Goal: Task Accomplishment & Management: Manage account settings

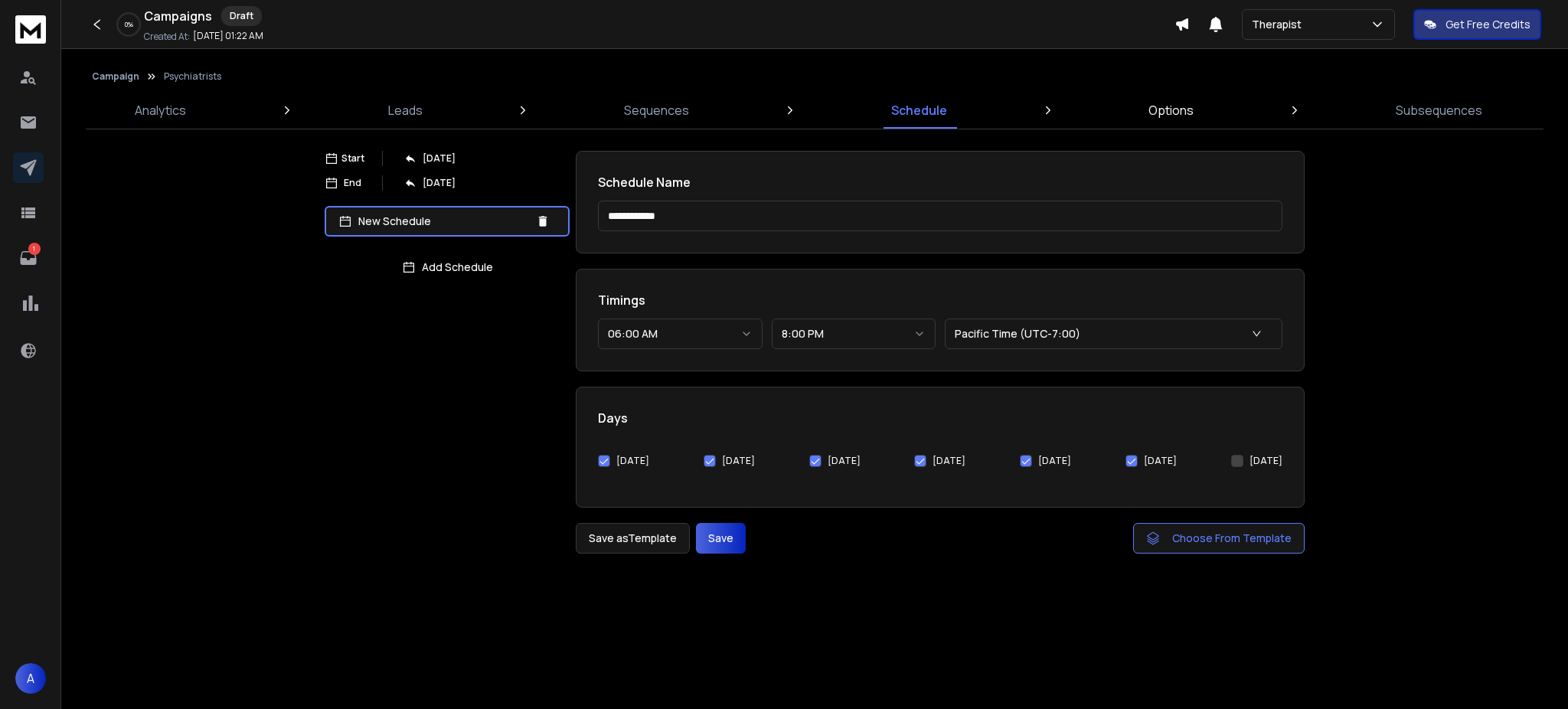
click at [1179, 110] on p "Options" at bounding box center [1170, 110] width 45 height 18
click at [1159, 114] on p "Options" at bounding box center [1170, 110] width 45 height 18
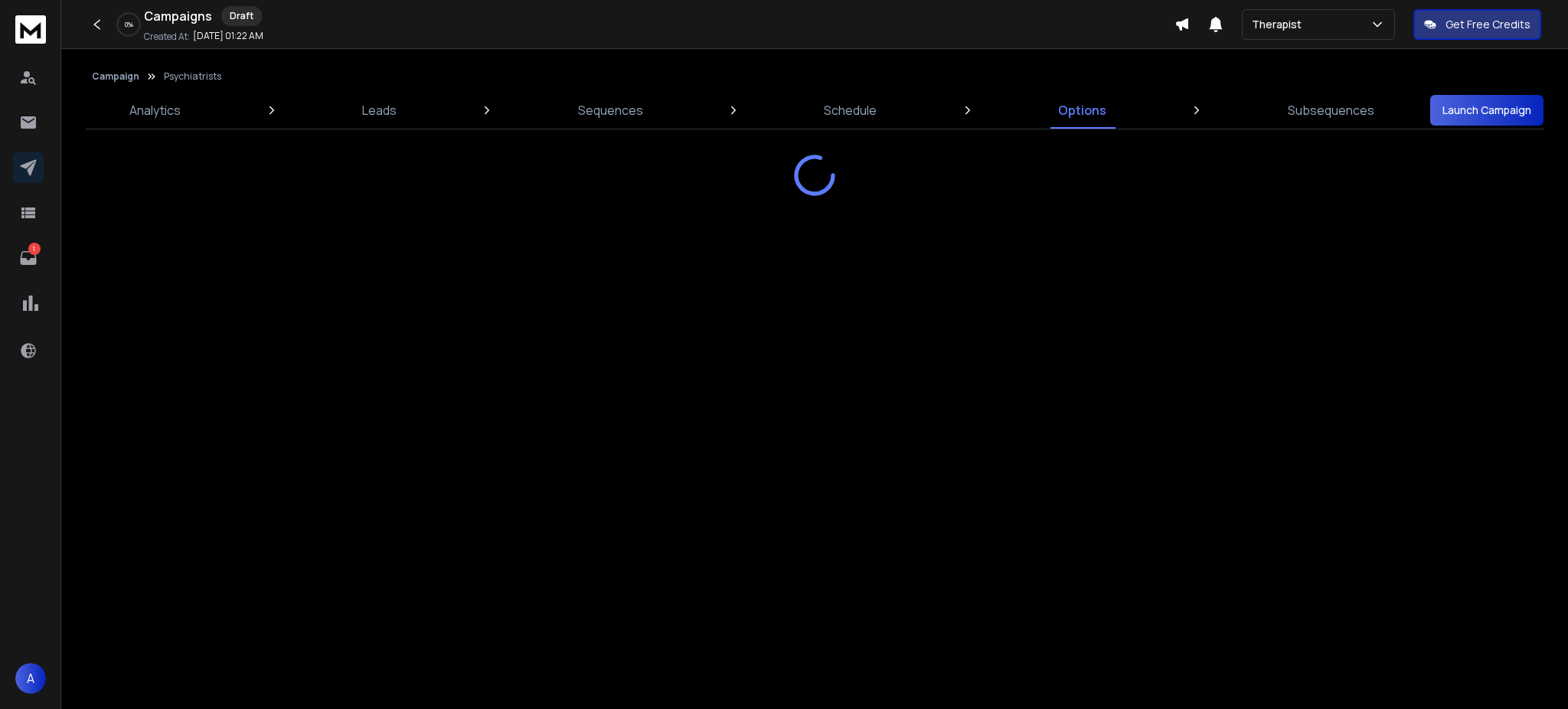
select select "*"
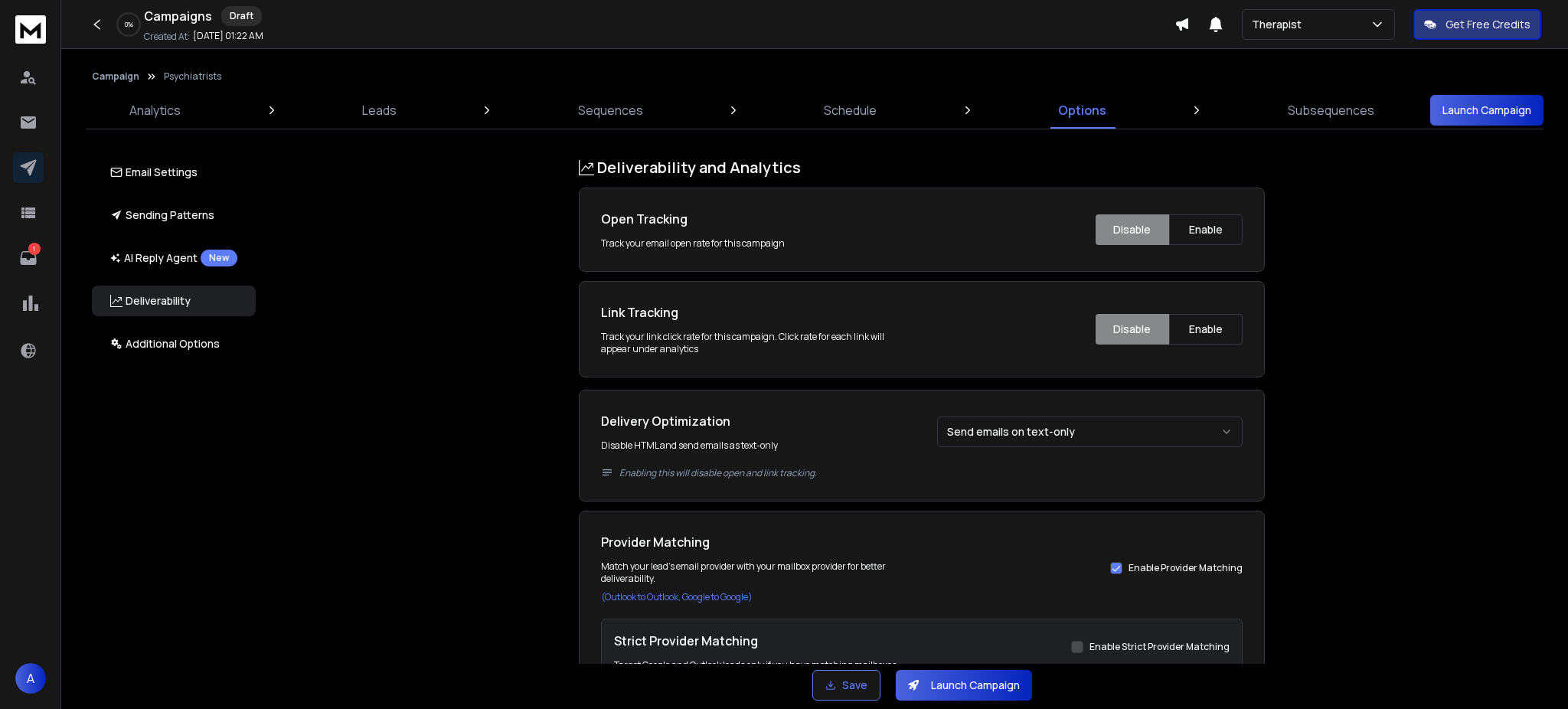
scroll to position [1430, 0]
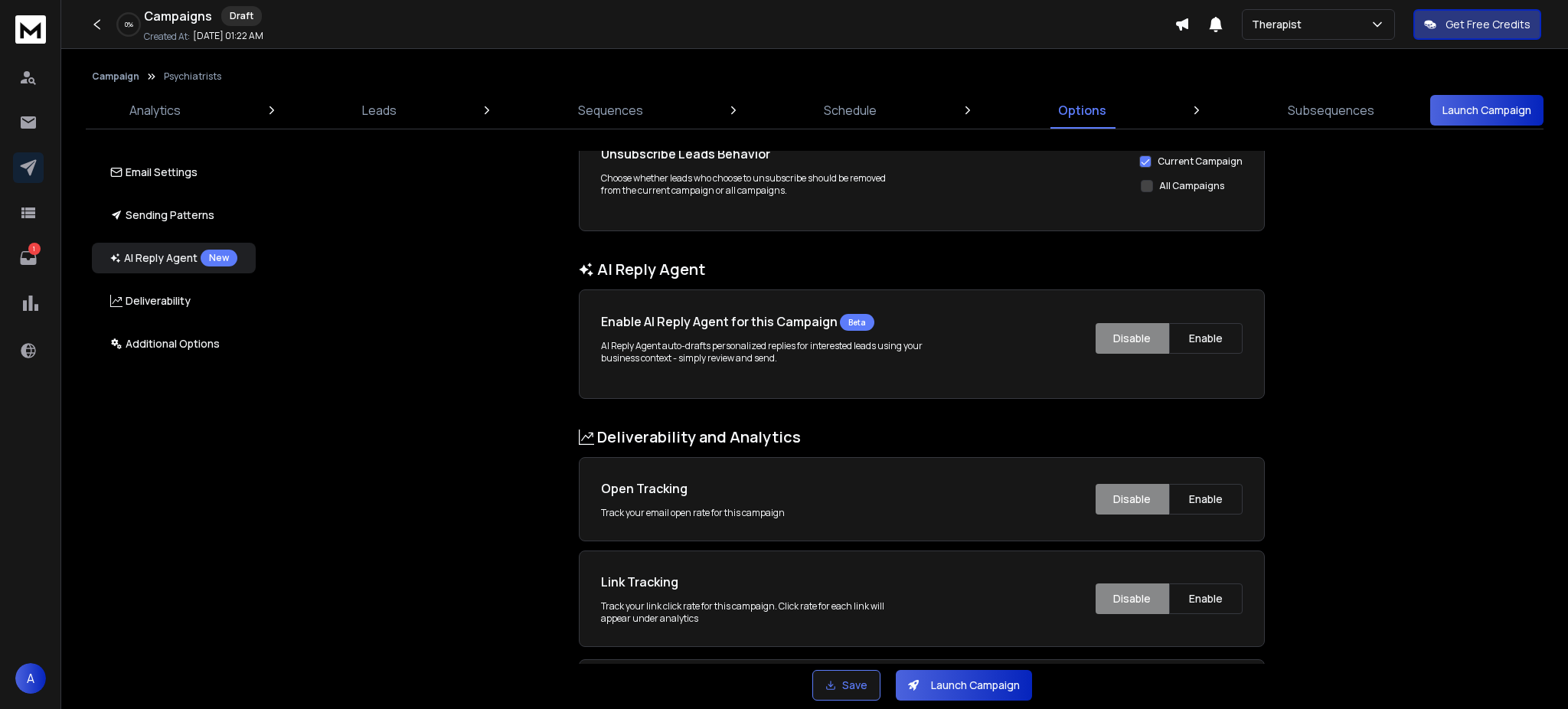
click at [825, 687] on button "Save" at bounding box center [846, 684] width 68 height 30
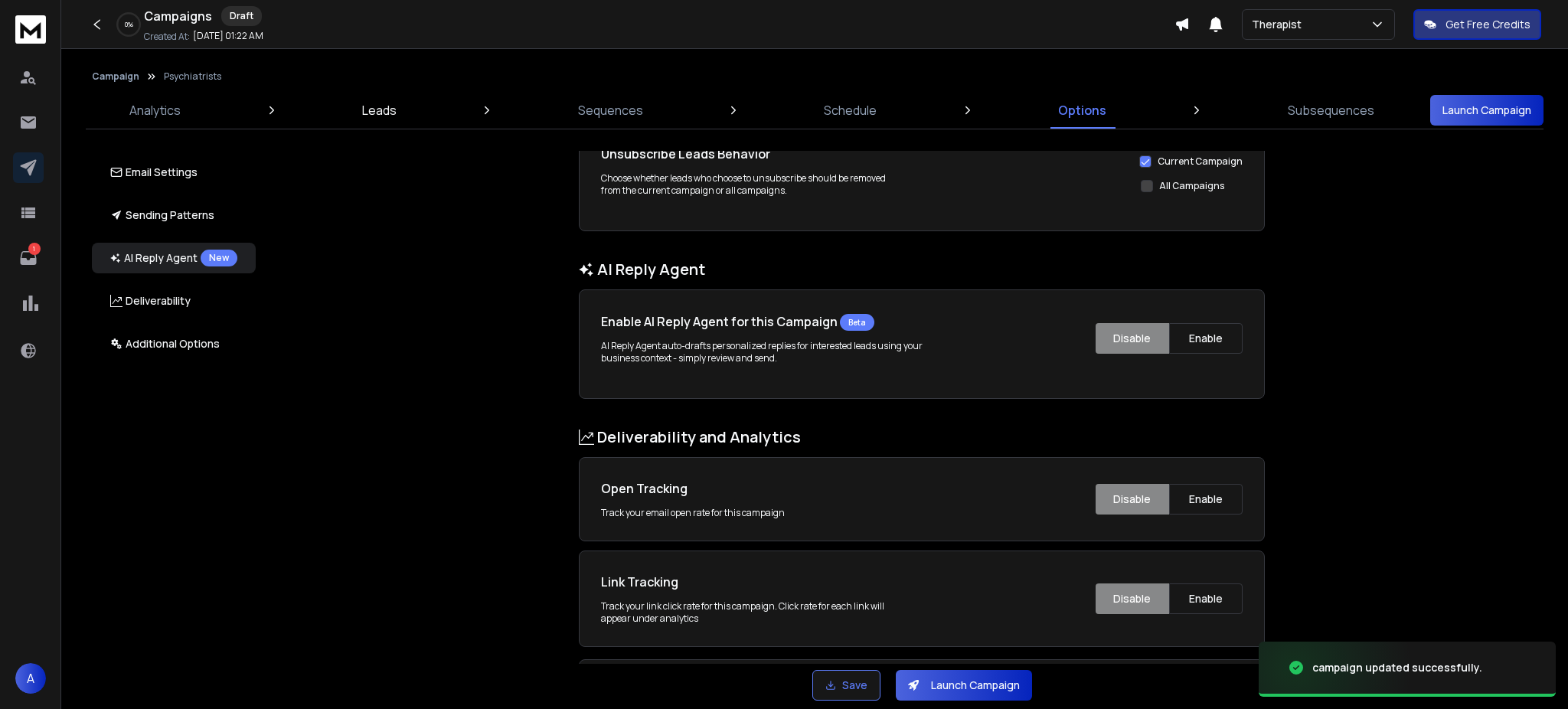
click at [382, 103] on p "Leads" at bounding box center [380, 110] width 35 height 18
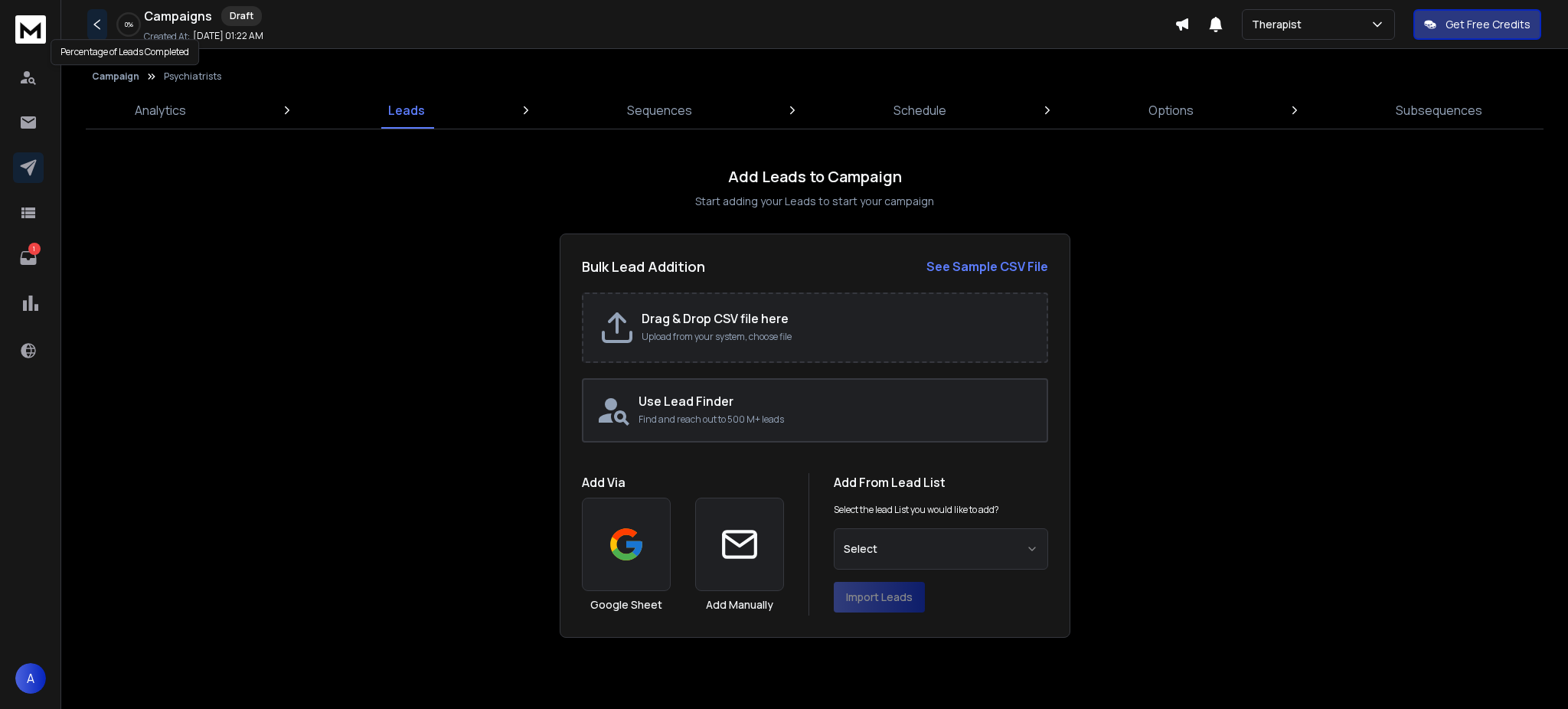
click at [96, 19] on icon at bounding box center [97, 24] width 14 height 14
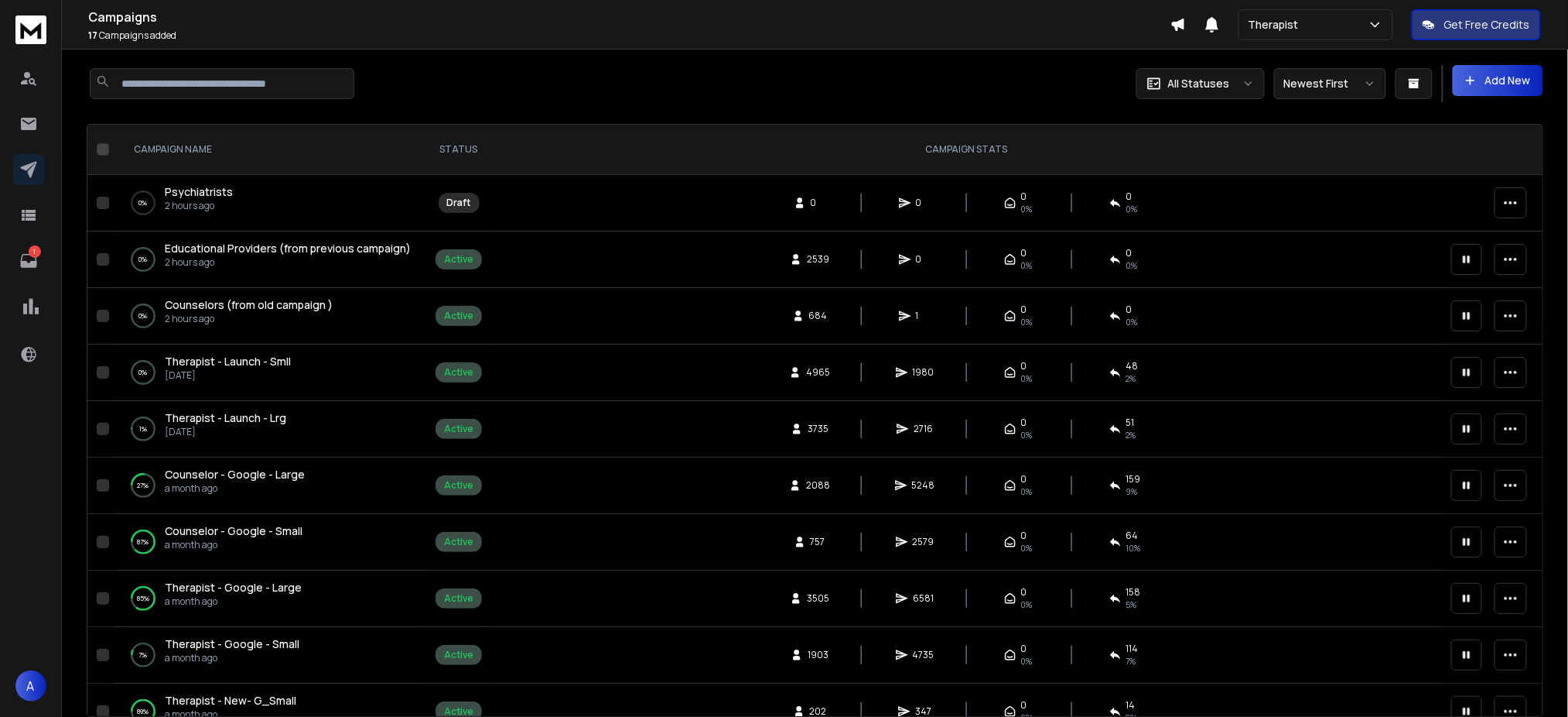
click at [299, 429] on div "1 % Therapist - Launch - Lrg 15 days ago" at bounding box center [270, 429] width 280 height 37
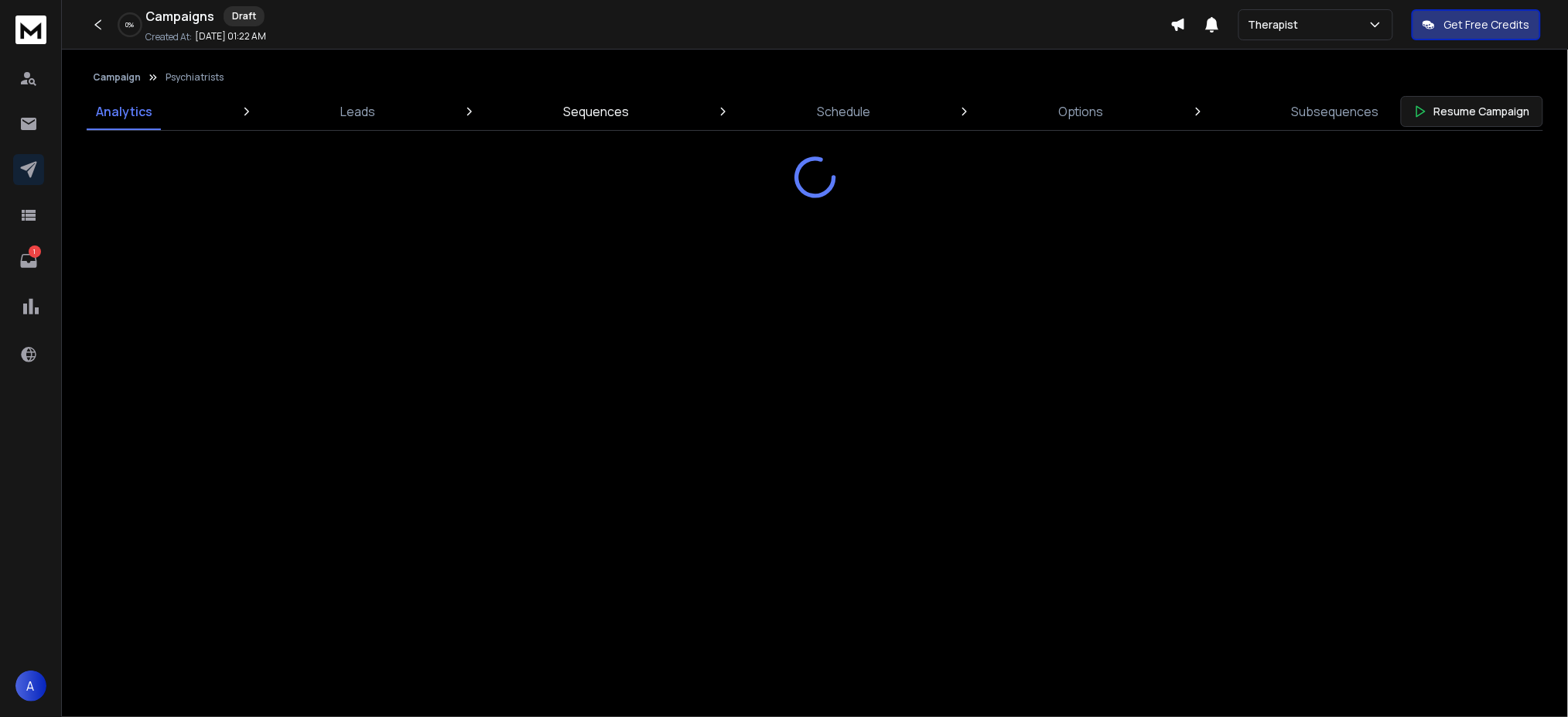
click at [588, 109] on p "Sequences" at bounding box center [596, 112] width 66 height 18
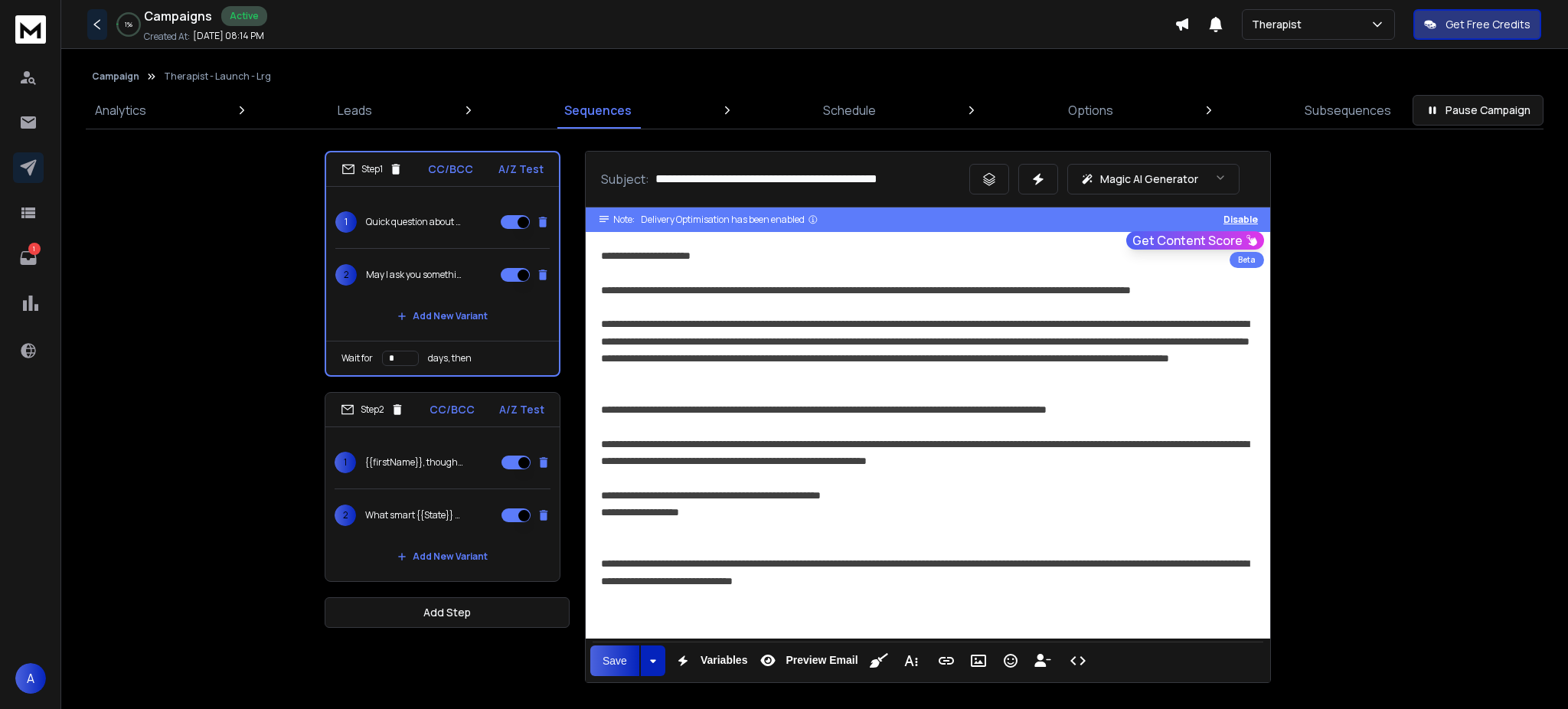
click at [96, 26] on icon at bounding box center [96, 24] width 6 height 10
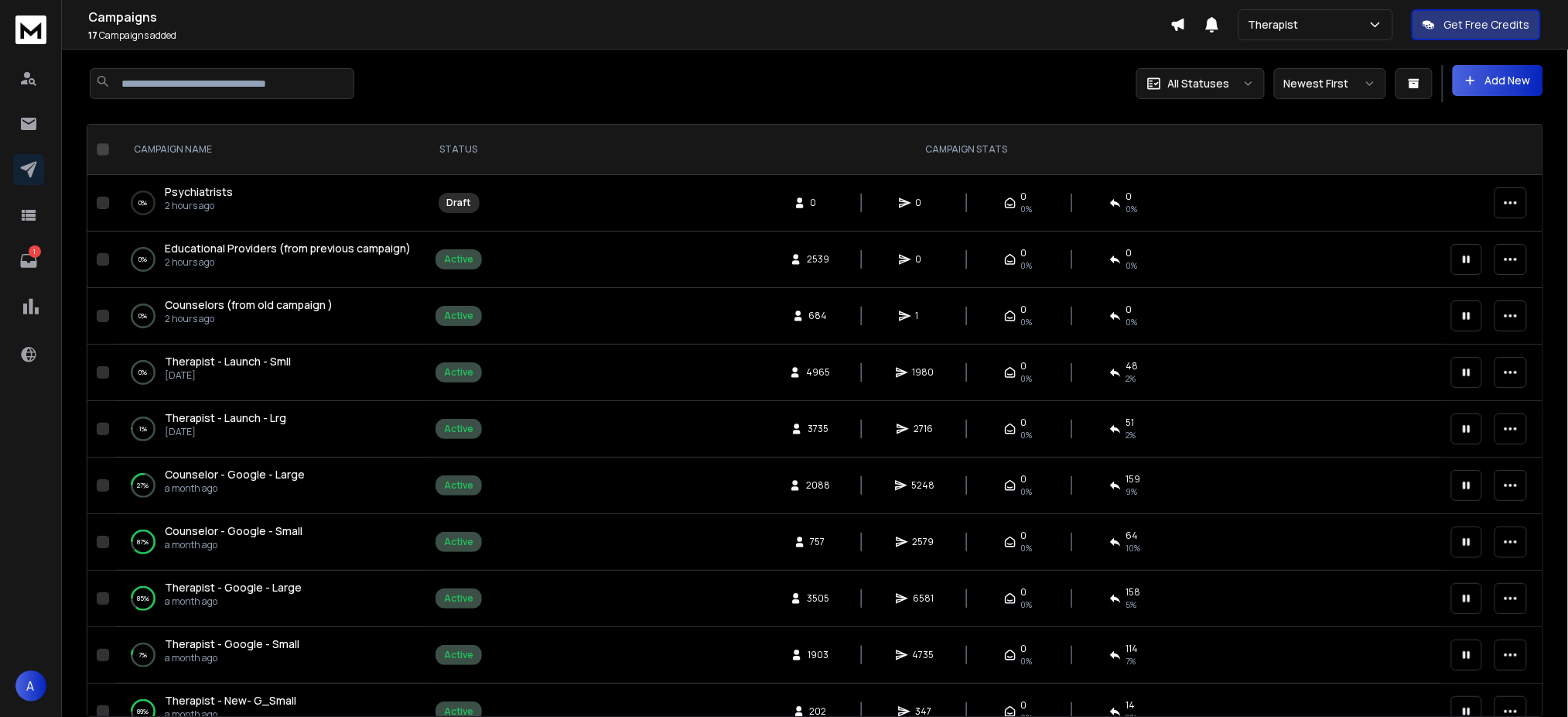
drag, startPoint x: 1492, startPoint y: 202, endPoint x: 1476, endPoint y: 219, distance: 23.3
click at [1503, 202] on icon "button" at bounding box center [1511, 202] width 16 height 16
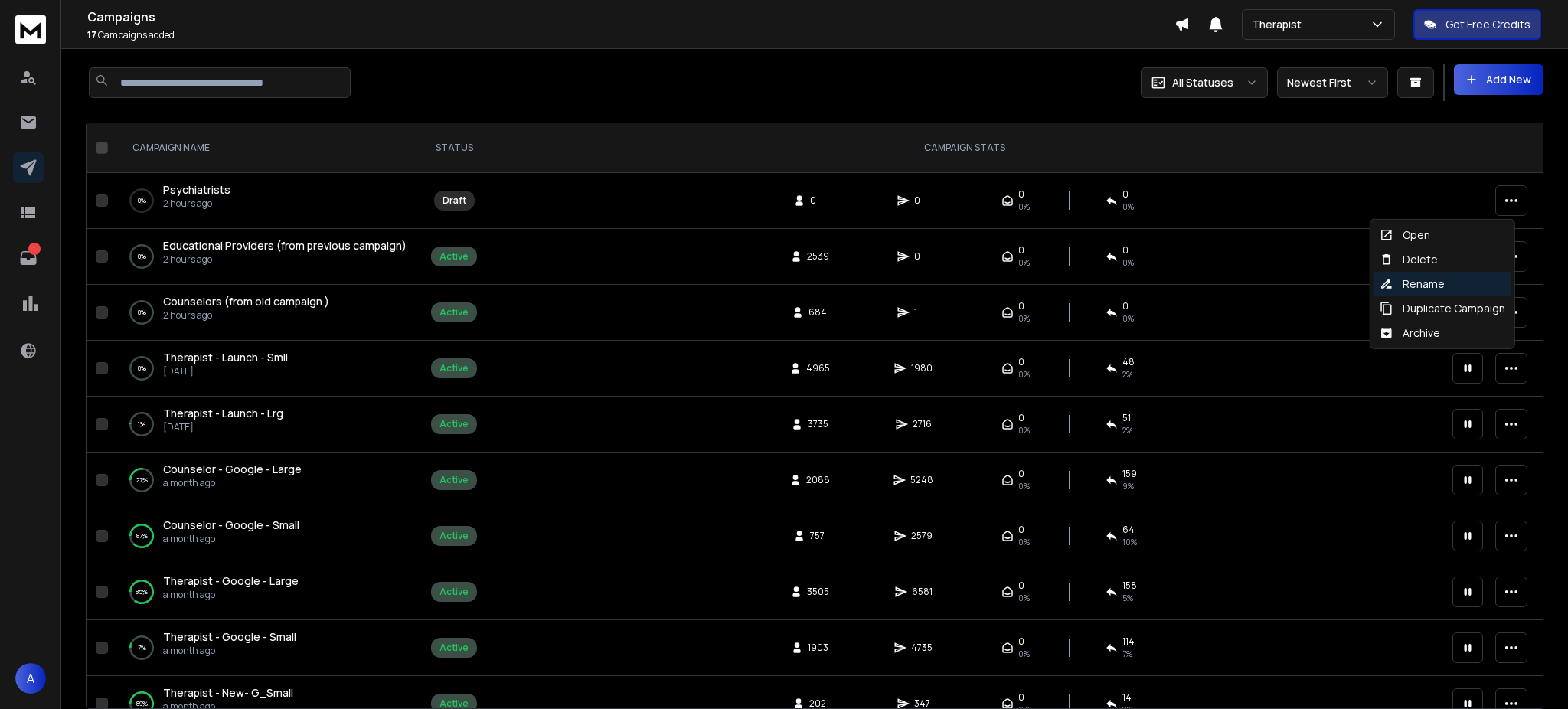
click at [1435, 282] on div "Rename" at bounding box center [1412, 284] width 65 height 16
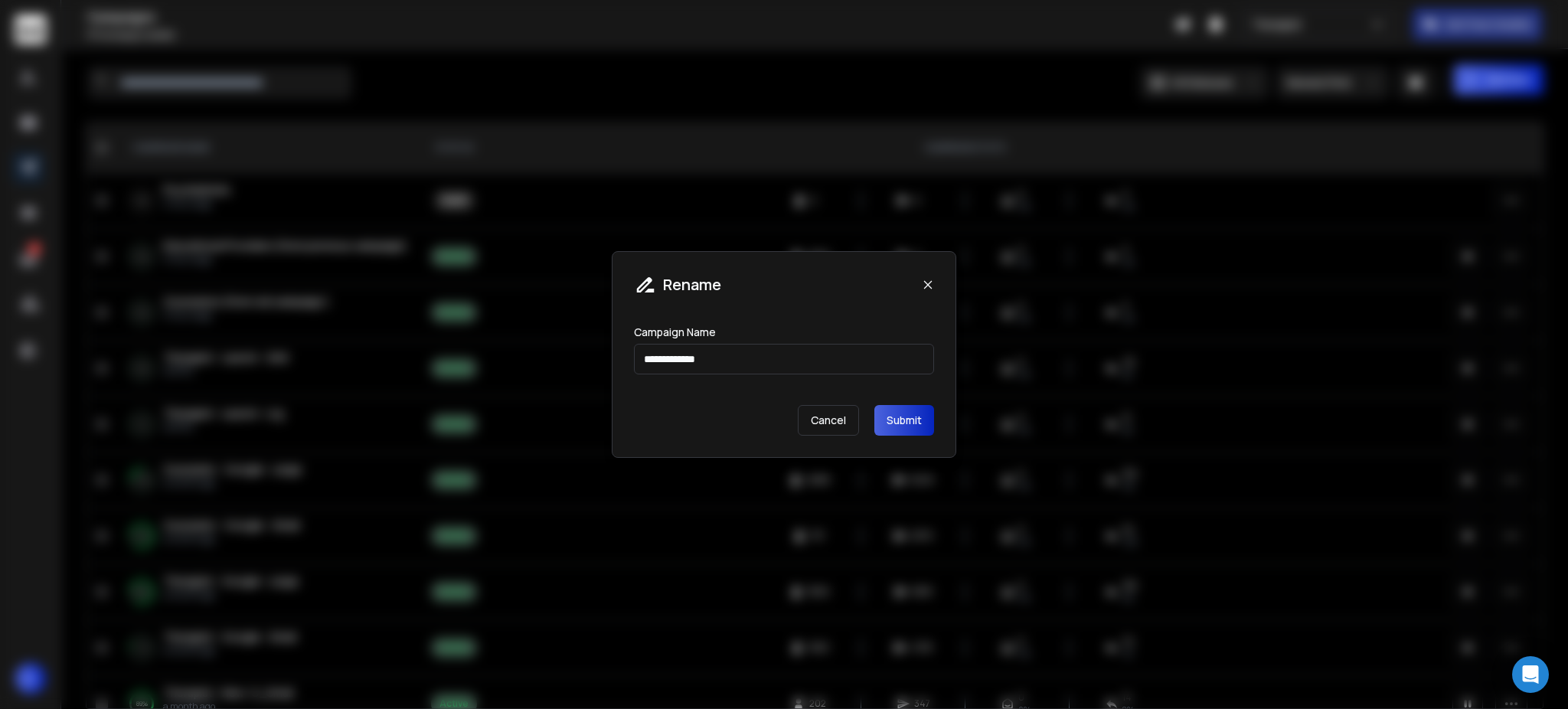
click at [759, 374] on input "**********" at bounding box center [784, 358] width 300 height 30
type input "**********"
click at [875, 405] on button "Submit" at bounding box center [904, 420] width 60 height 30
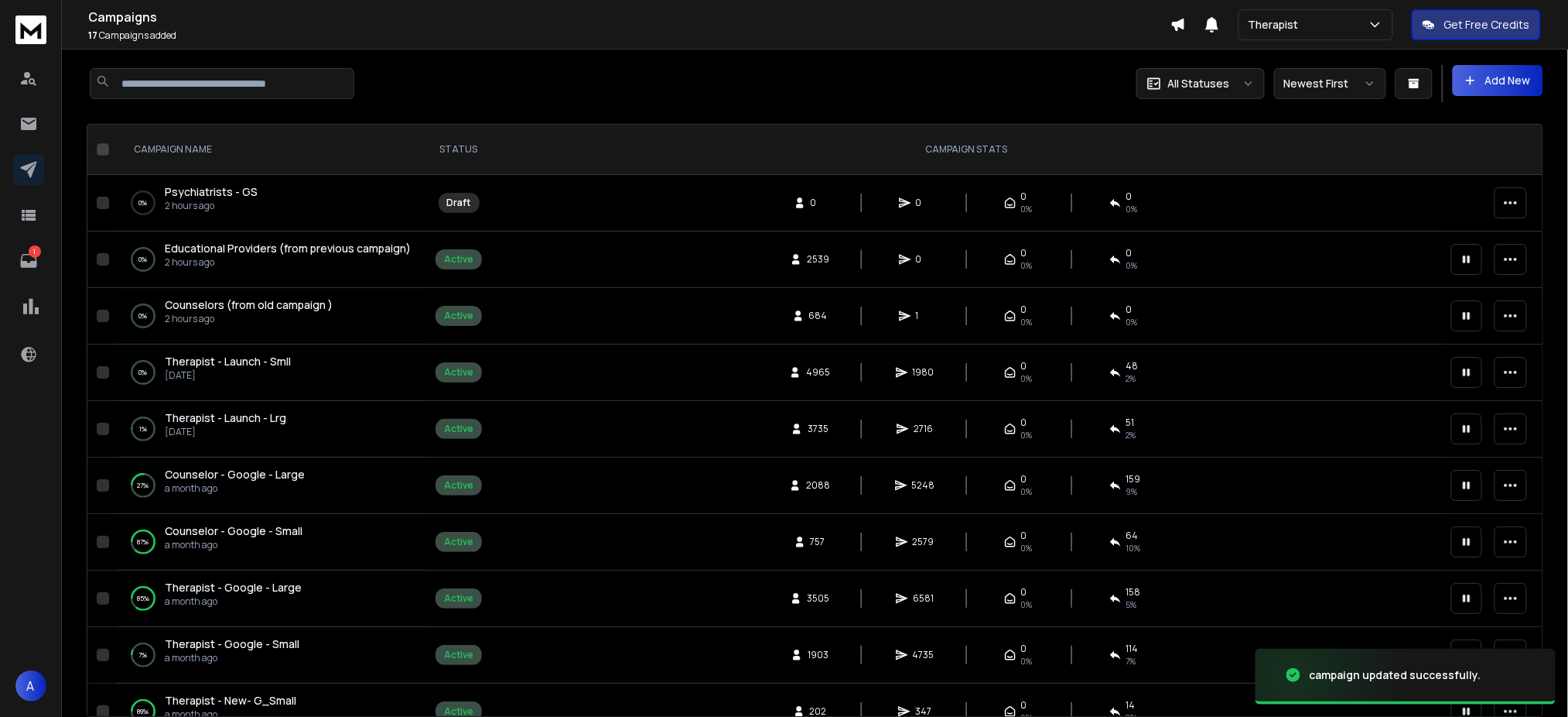
click at [1503, 430] on icon "button" at bounding box center [1511, 429] width 16 height 16
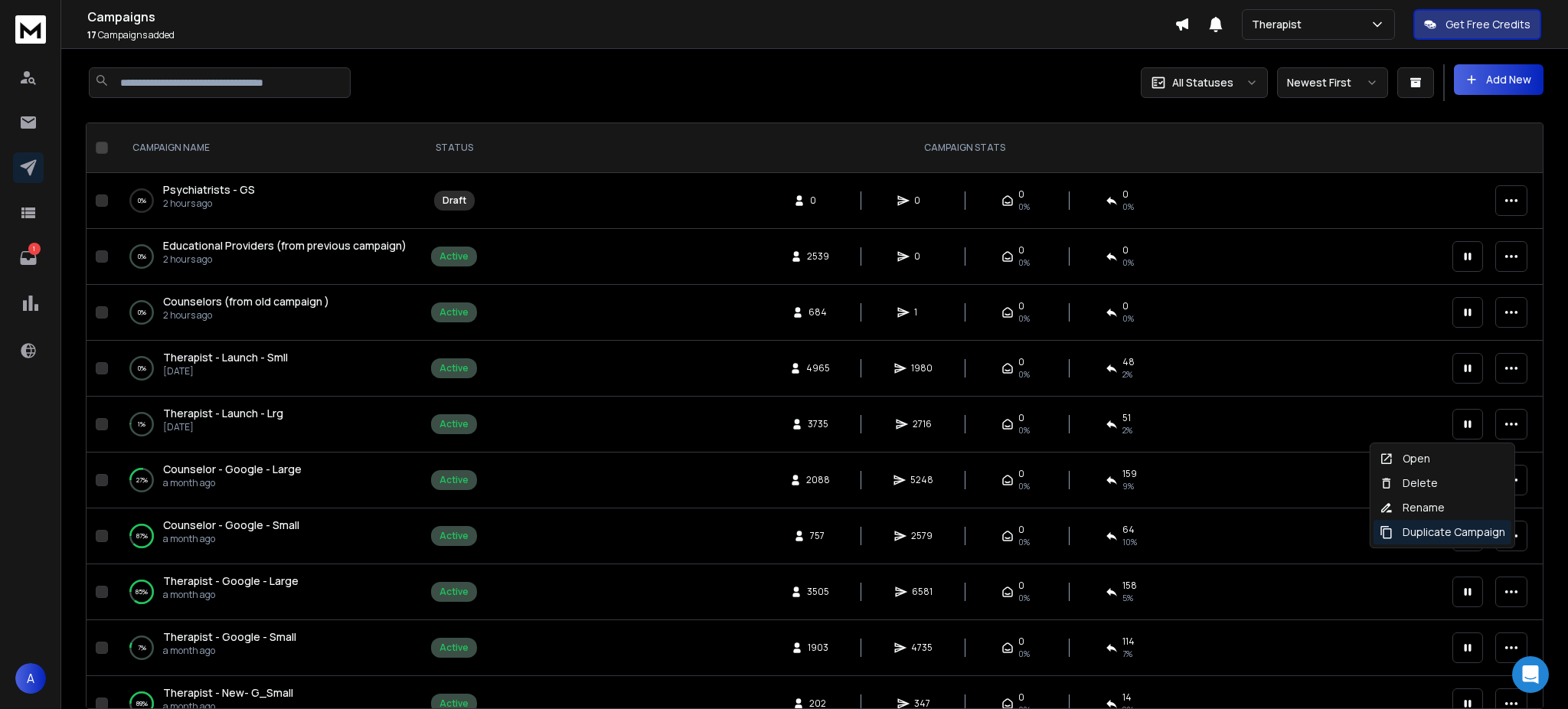
click at [1470, 525] on div "Duplicate Campaign" at bounding box center [1442, 532] width 125 height 16
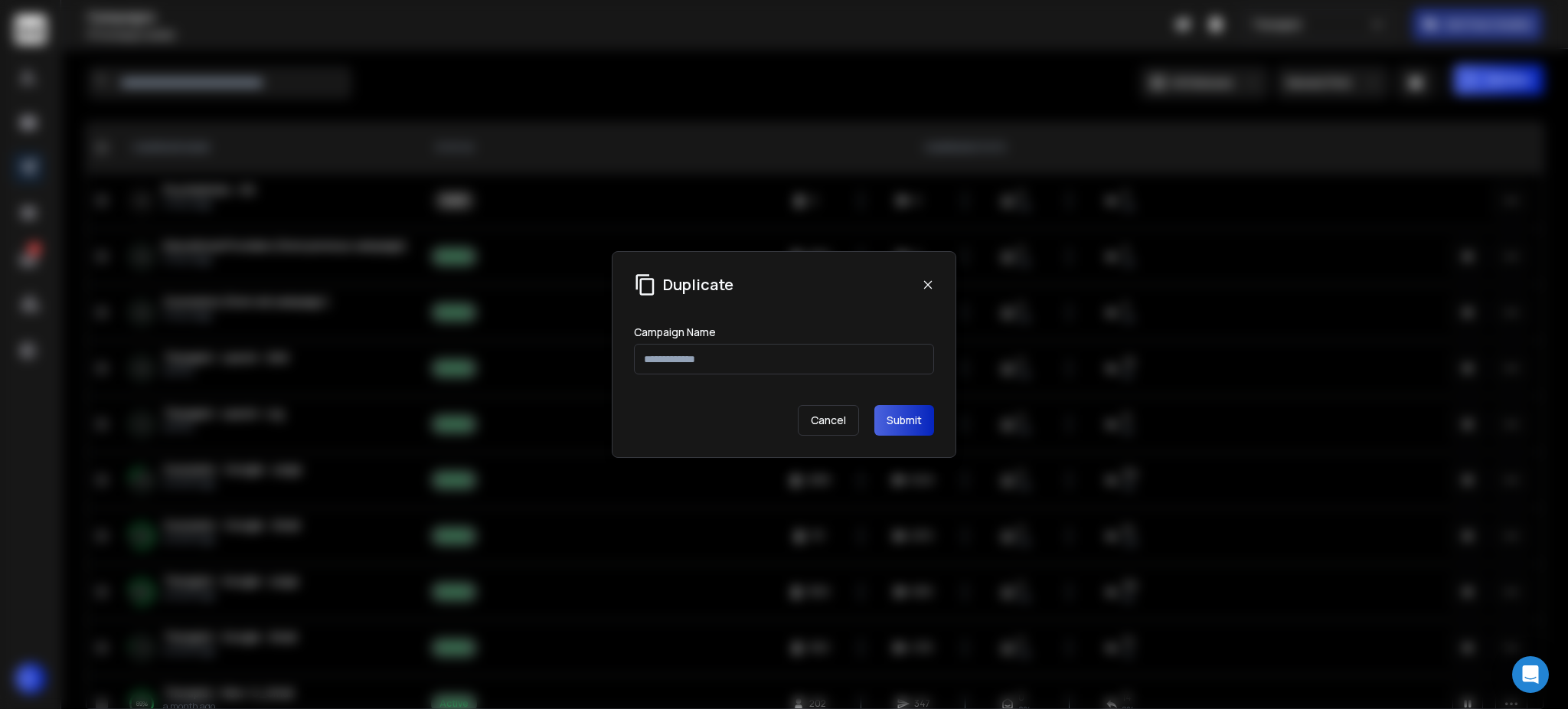
click at [832, 367] on input "text" at bounding box center [784, 358] width 300 height 30
type input "**********"
click at [875, 405] on button "Submit" at bounding box center [904, 420] width 60 height 30
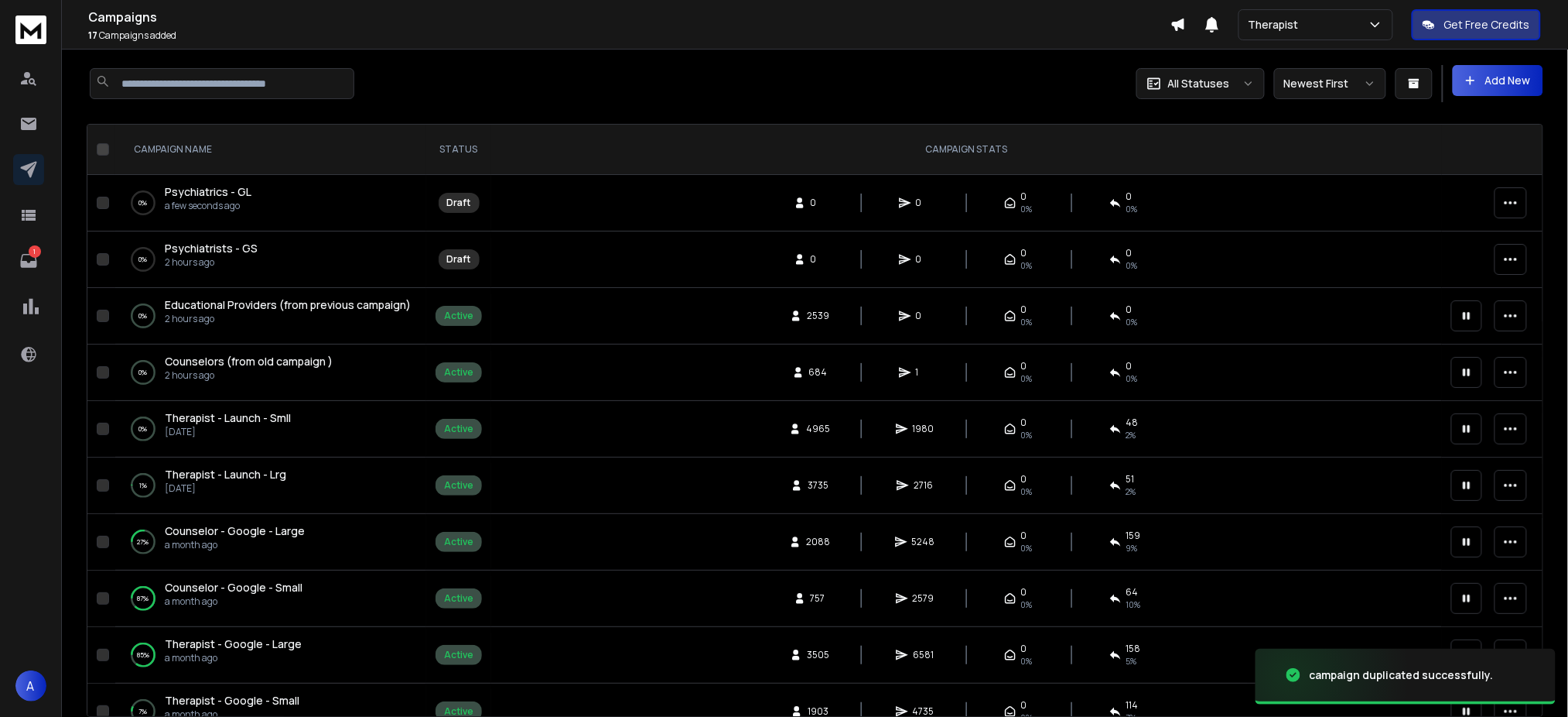
click at [274, 431] on p "15 days ago" at bounding box center [228, 431] width 127 height 12
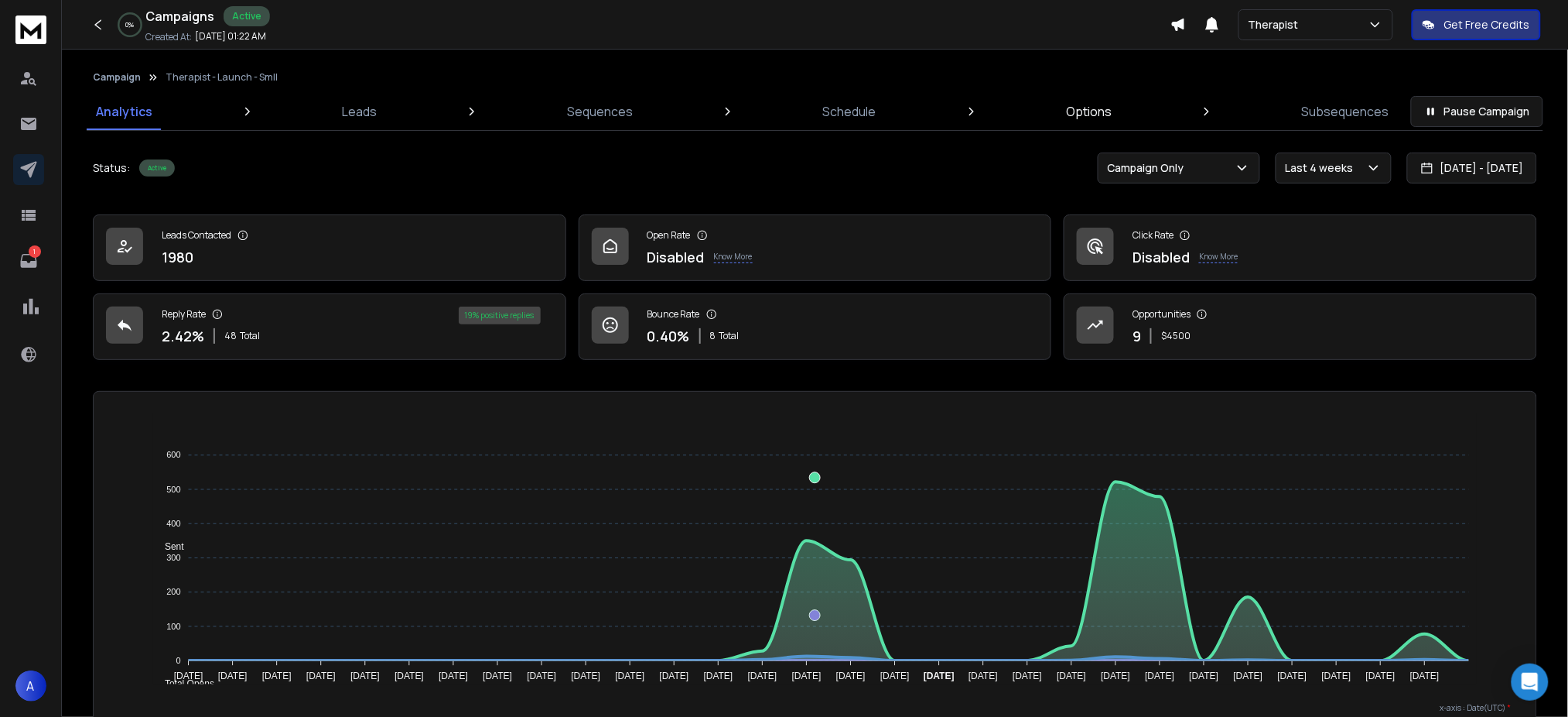
click at [1082, 117] on p "Options" at bounding box center [1089, 112] width 46 height 18
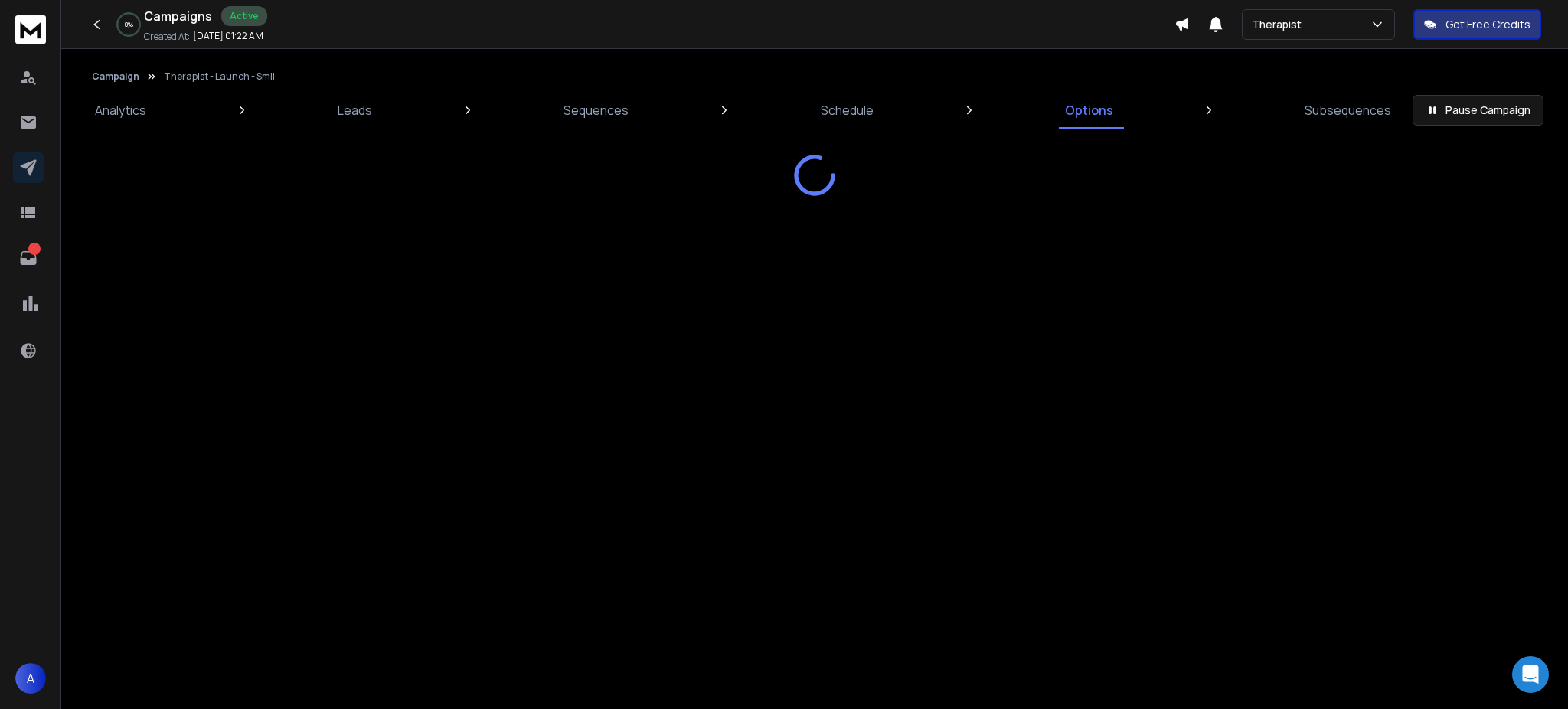
select select "*"
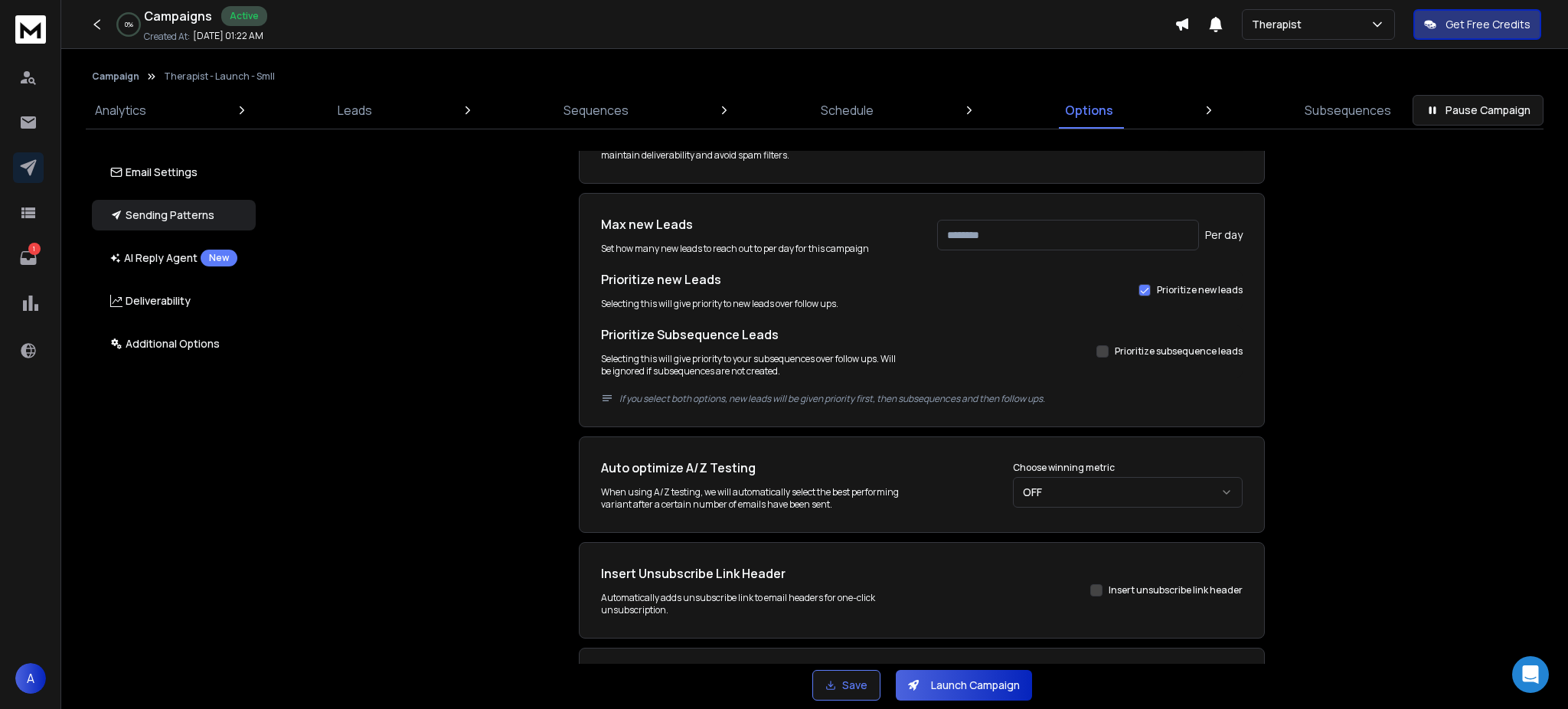
scroll to position [714, 0]
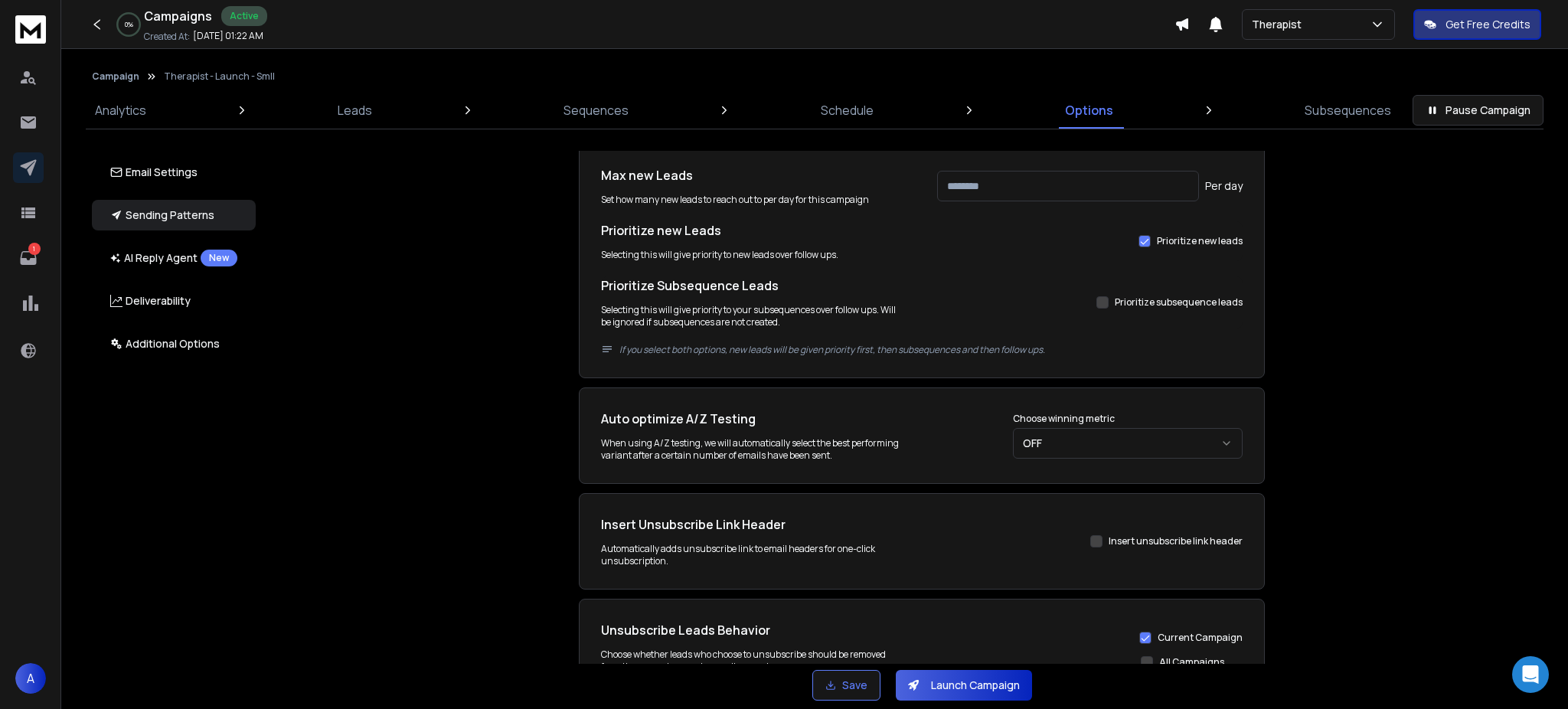
drag, startPoint x: 1009, startPoint y: 197, endPoint x: 876, endPoint y: 213, distance: 134.0
click at [876, 213] on div "Max new Leads Set how many new leads to reach out to per day for this campaign …" at bounding box center [922, 261] width 642 height 190
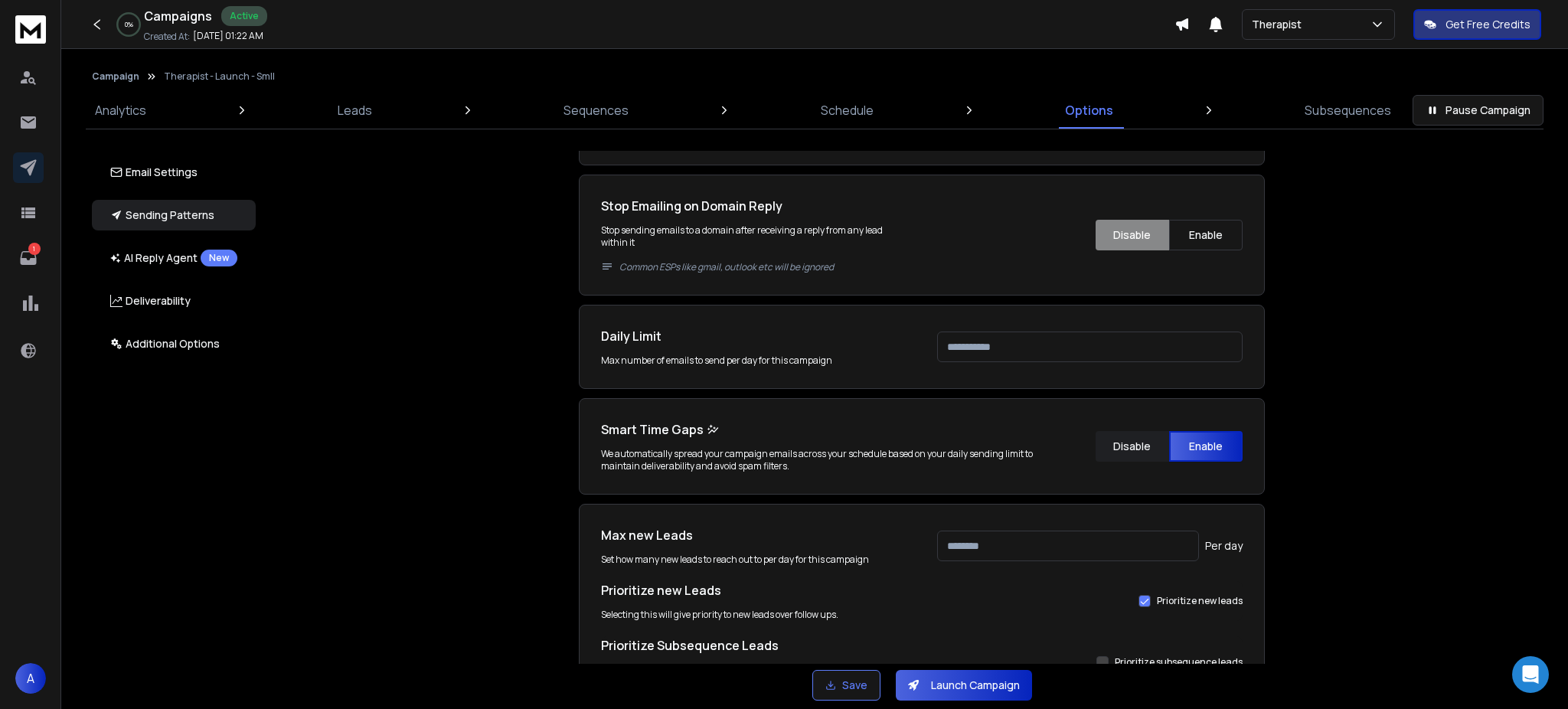
scroll to position [547, 0]
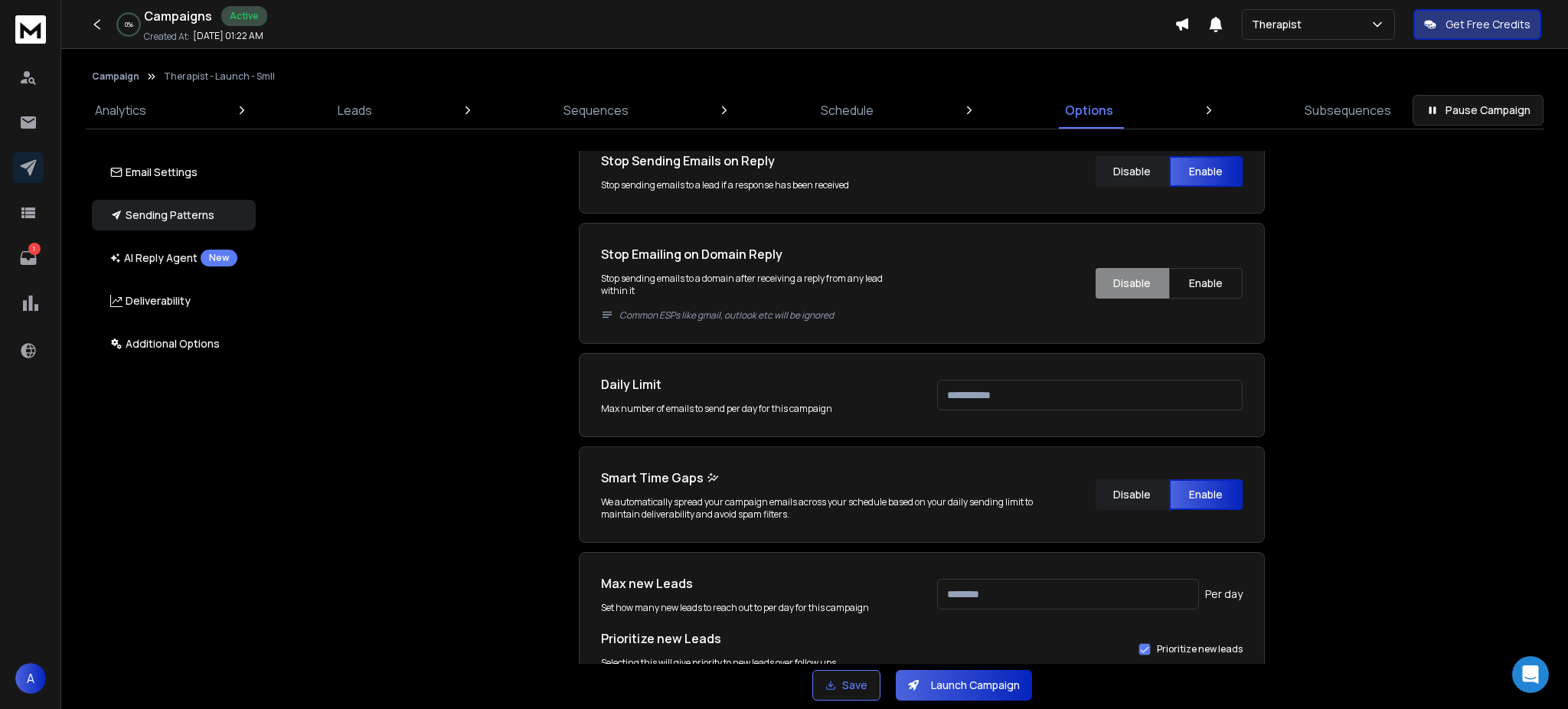
type input "***"
drag, startPoint x: 973, startPoint y: 392, endPoint x: 882, endPoint y: 391, distance: 91.0
click at [882, 391] on div "Daily Limit Max number of emails to send per day for this campaign ***" at bounding box center [922, 395] width 642 height 40
type input "***"
click at [855, 675] on button "Save" at bounding box center [846, 684] width 68 height 30
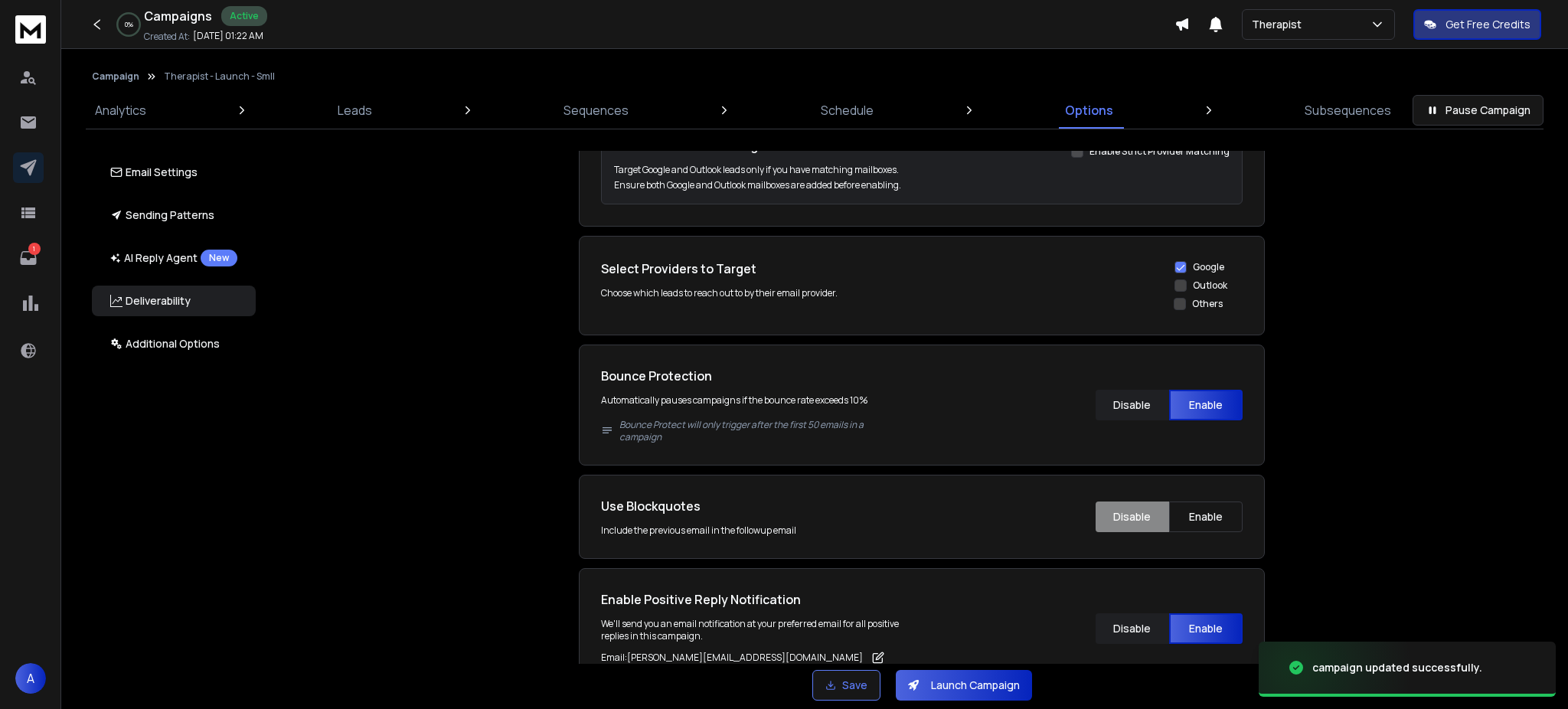
scroll to position [2282, 0]
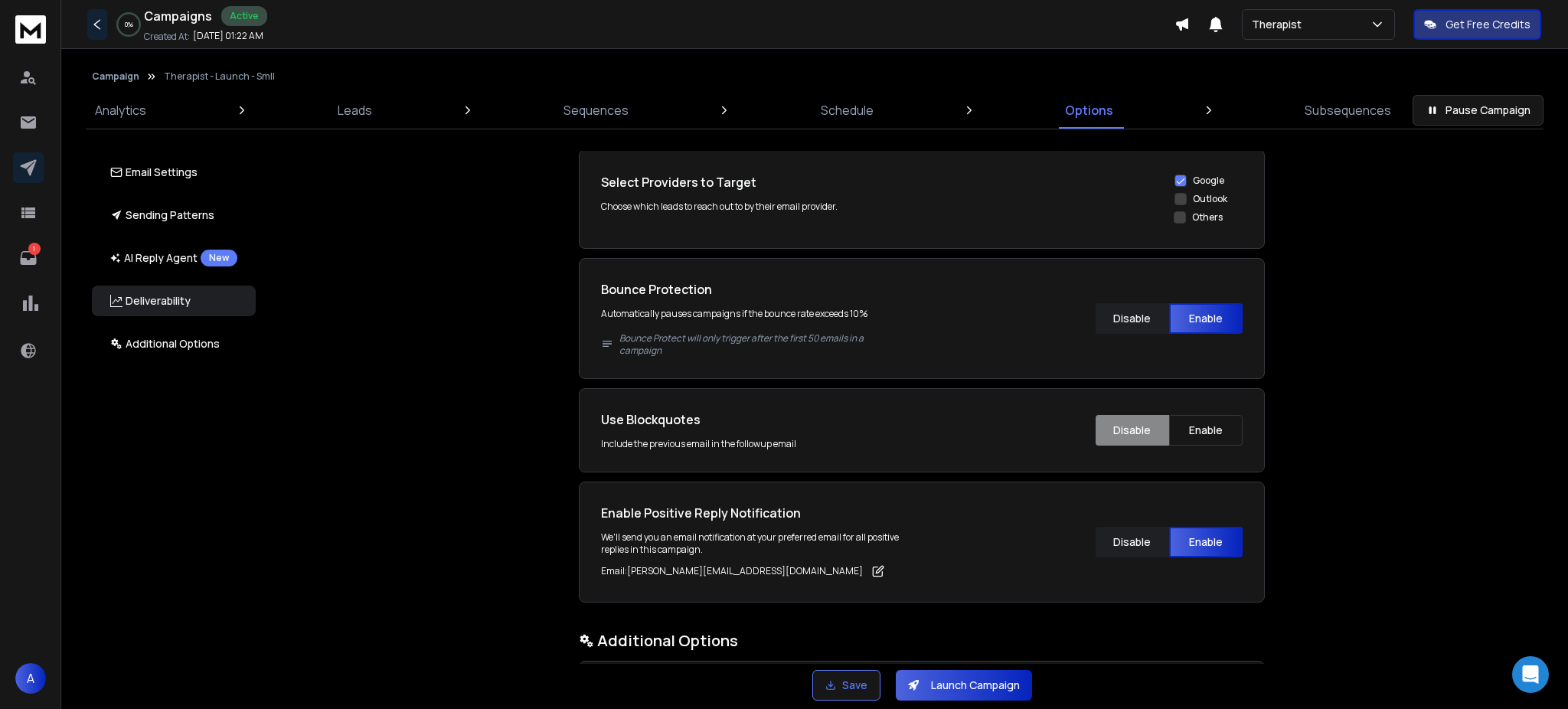
click at [101, 27] on icon at bounding box center [97, 24] width 14 height 14
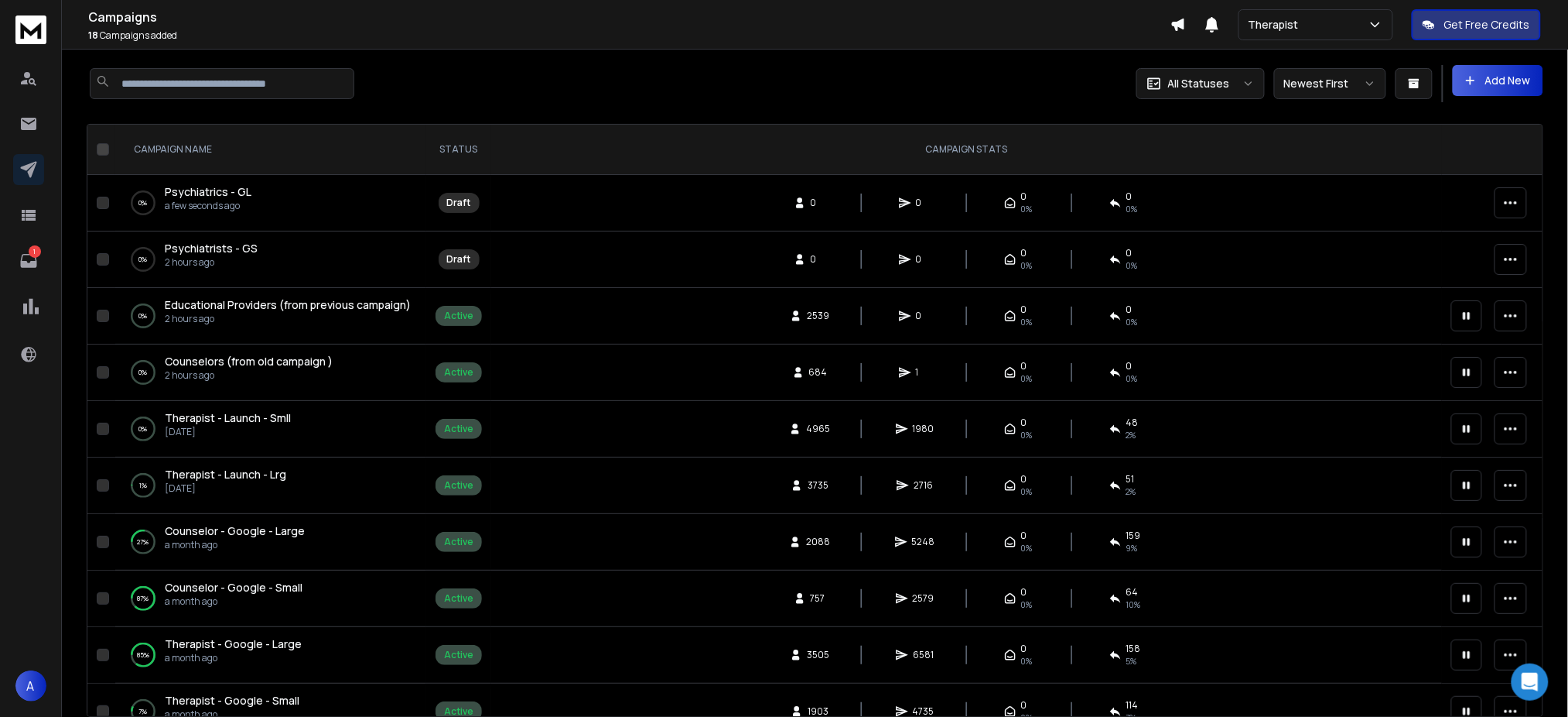
click at [305, 480] on div "1 % Therapist - Launch - Lrg 15 days ago" at bounding box center [270, 485] width 280 height 37
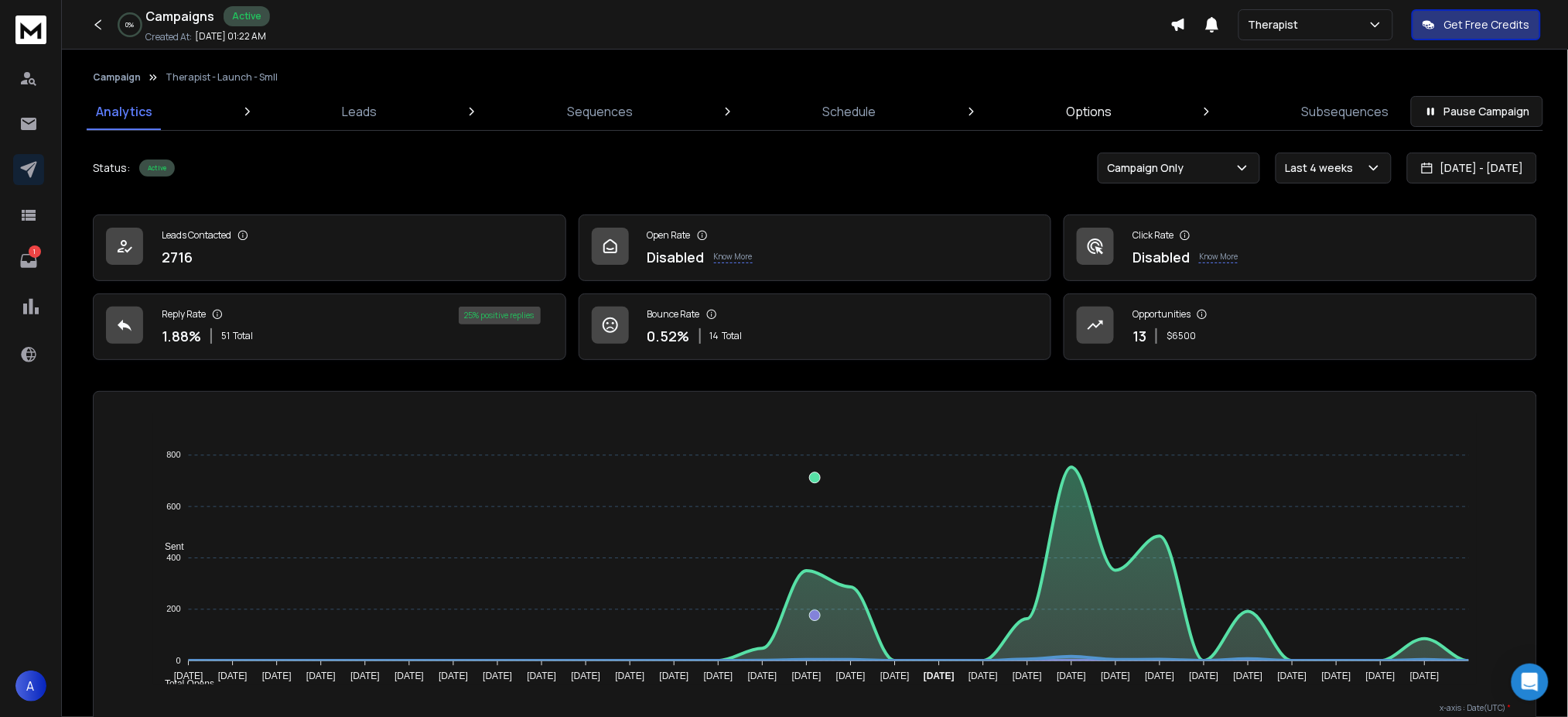
click at [1094, 119] on p "Options" at bounding box center [1089, 112] width 46 height 18
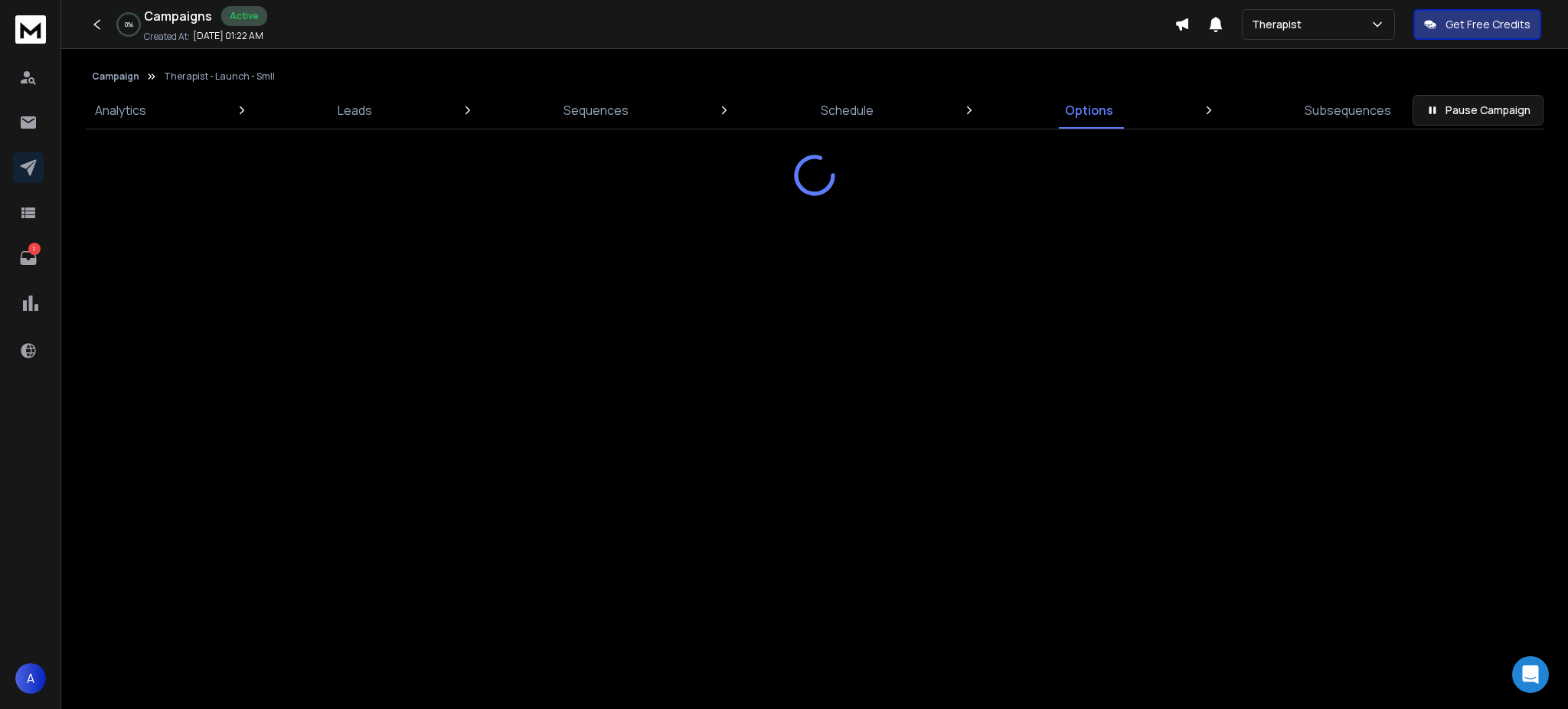
select select "*"
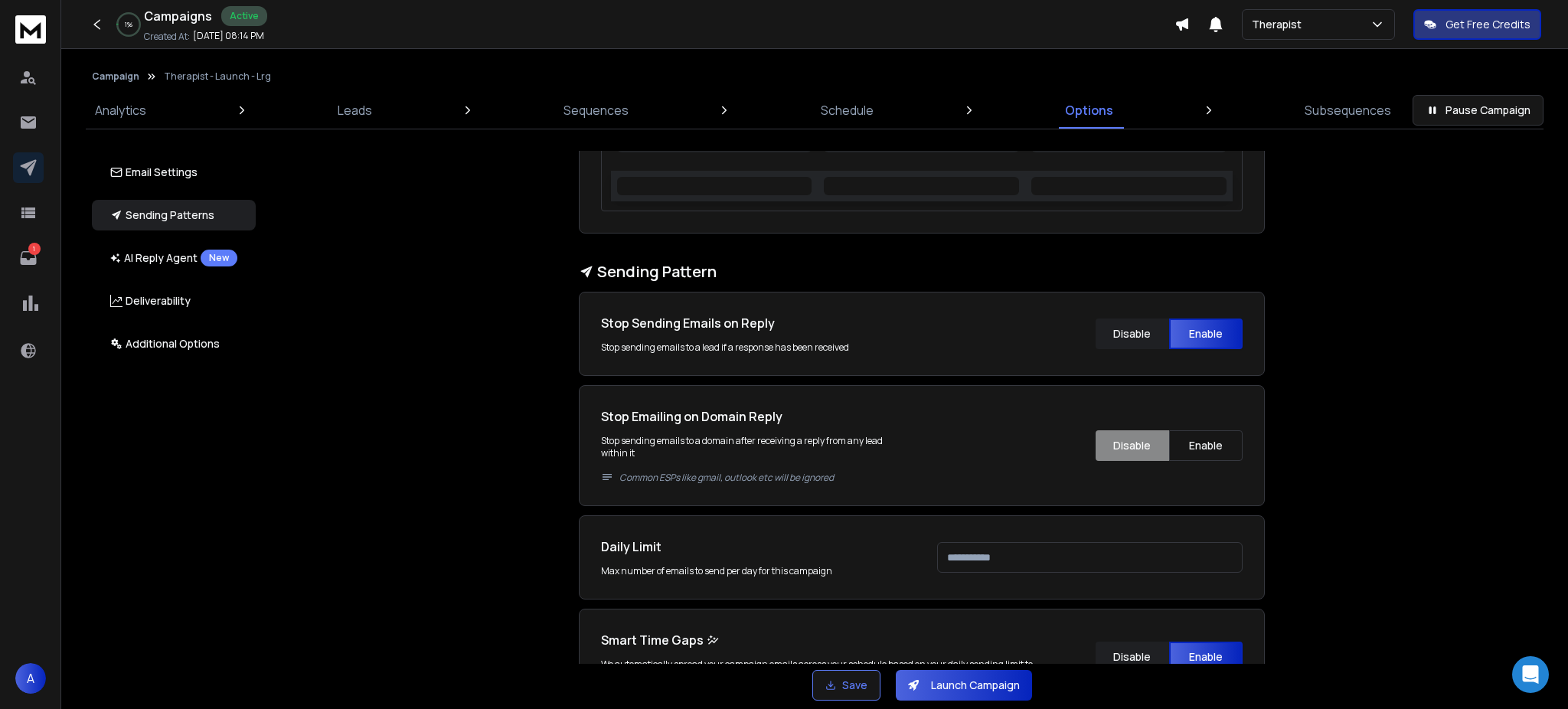
scroll to position [306, 0]
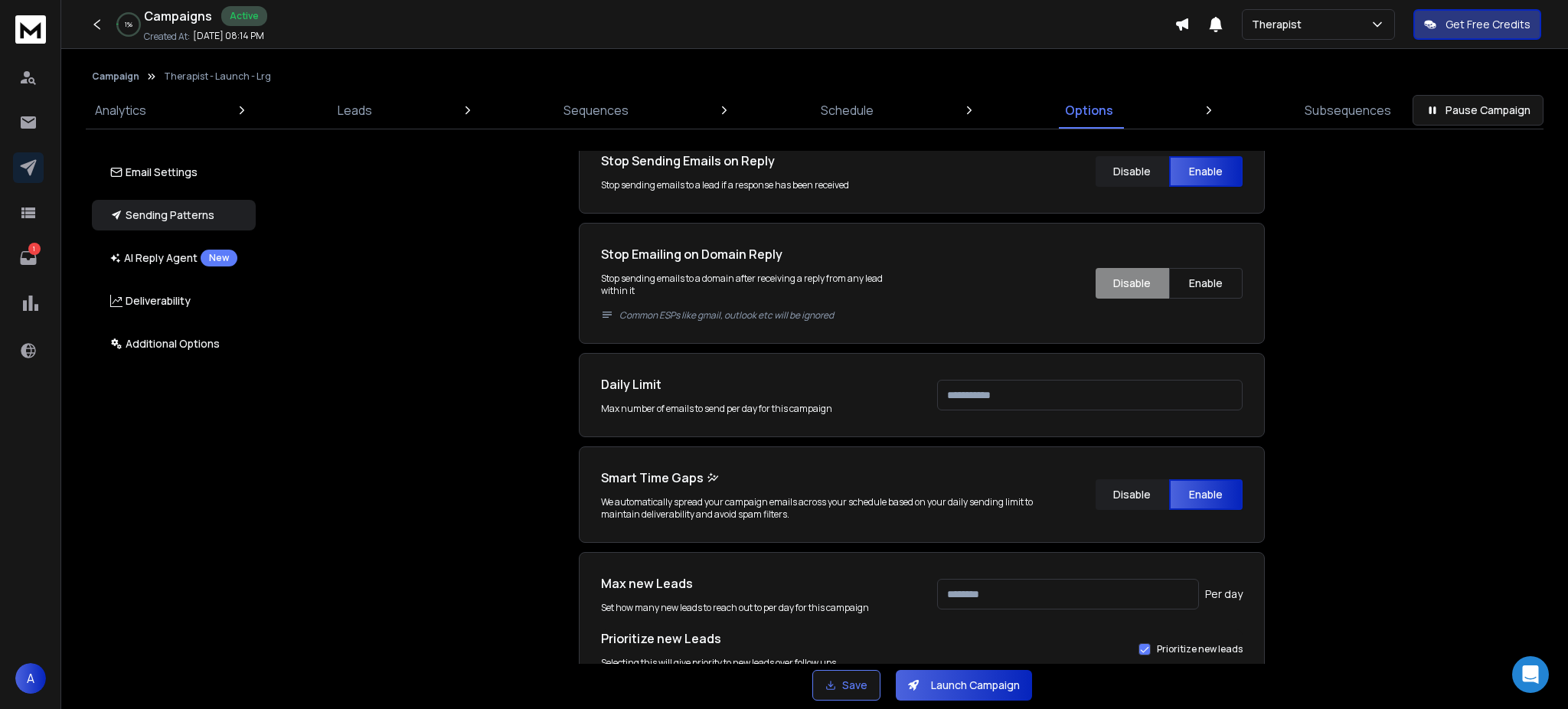
drag, startPoint x: 984, startPoint y: 396, endPoint x: 800, endPoint y: 396, distance: 184.0
click at [800, 396] on div "Daily Limit Max number of emails to send per day for this campaign ***" at bounding box center [922, 395] width 642 height 40
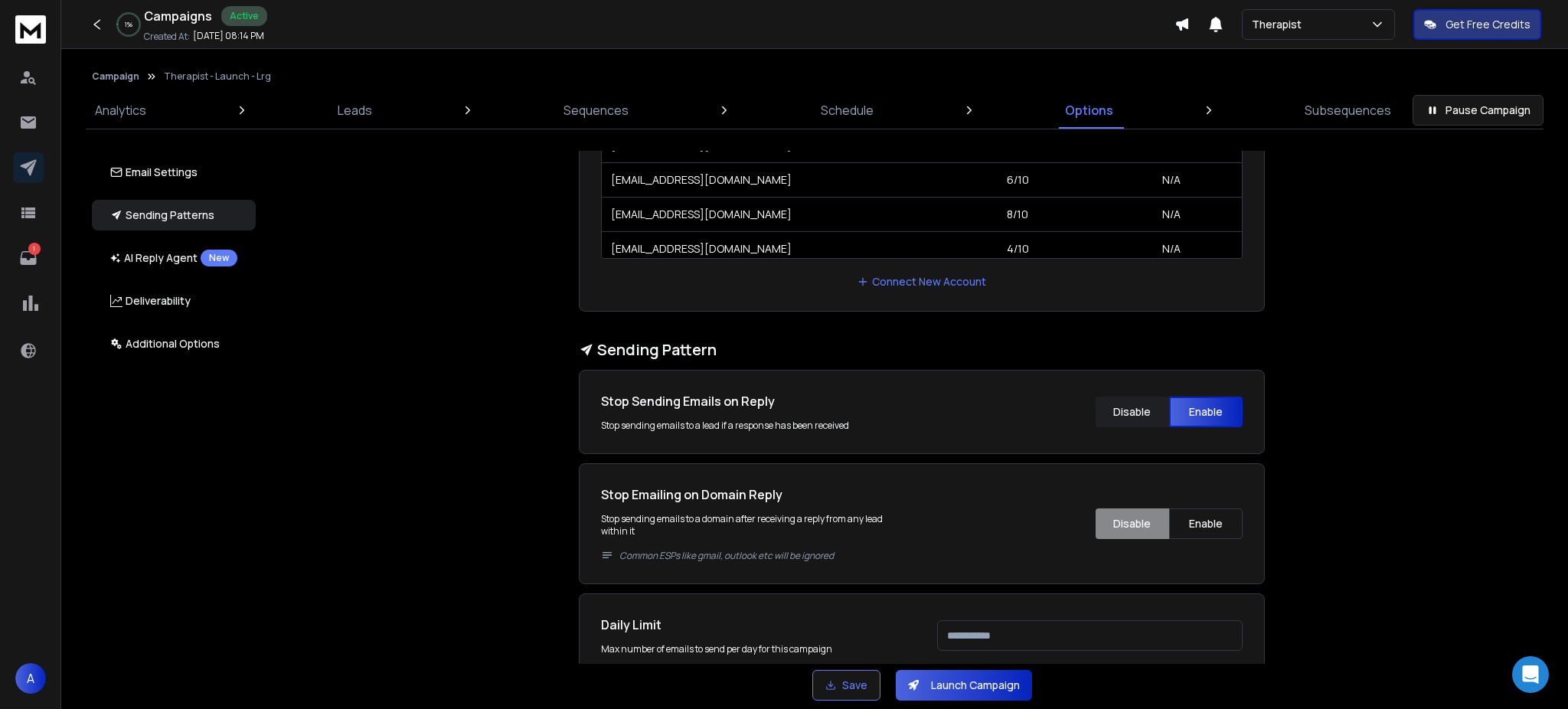
scroll to position [547, 0]
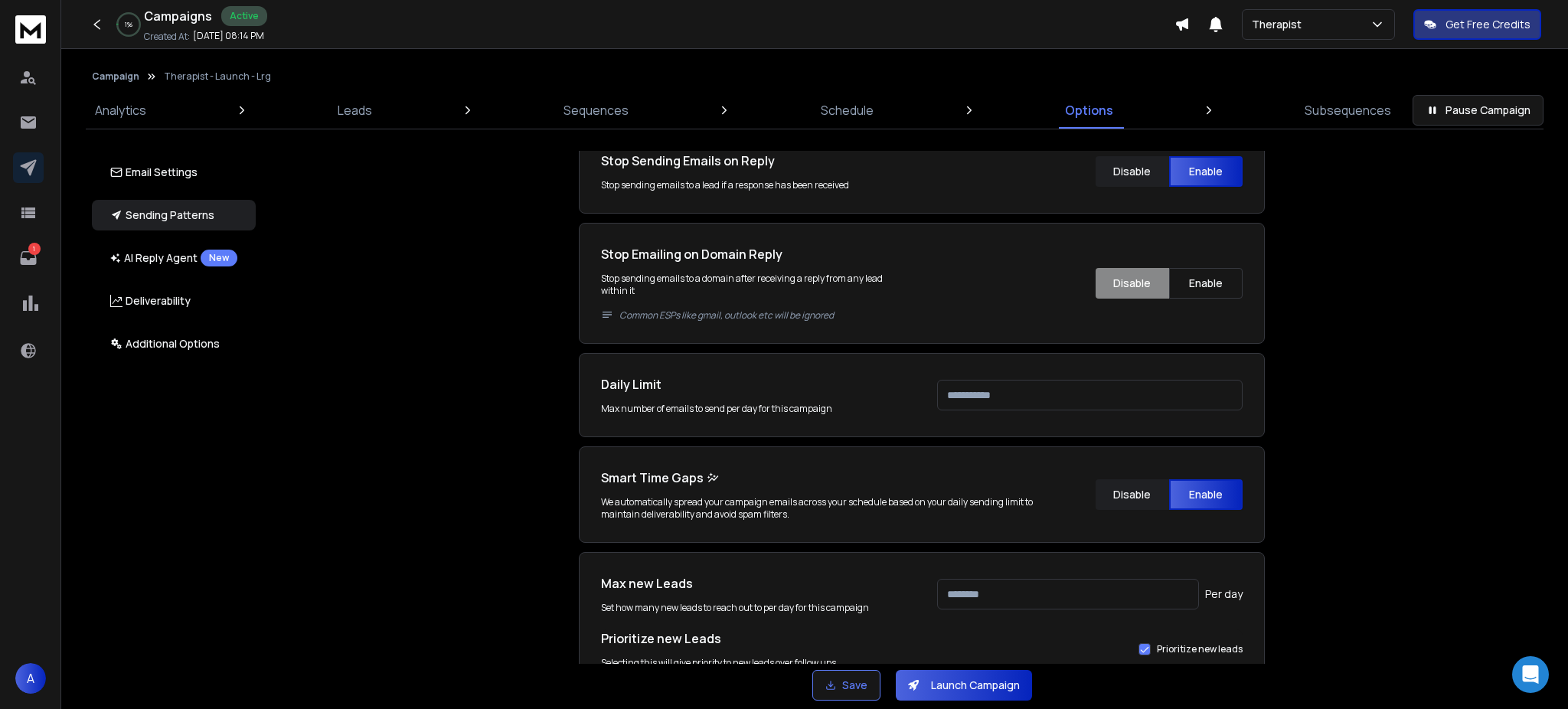
type input "***"
drag, startPoint x: 972, startPoint y: 588, endPoint x: 872, endPoint y: 609, distance: 102.2
click at [872, 609] on div "Max new Leads Set how many new leads to reach out to per day for this campaign …" at bounding box center [922, 594] width 642 height 40
type input "***"
click at [843, 684] on button "Save" at bounding box center [846, 684] width 68 height 30
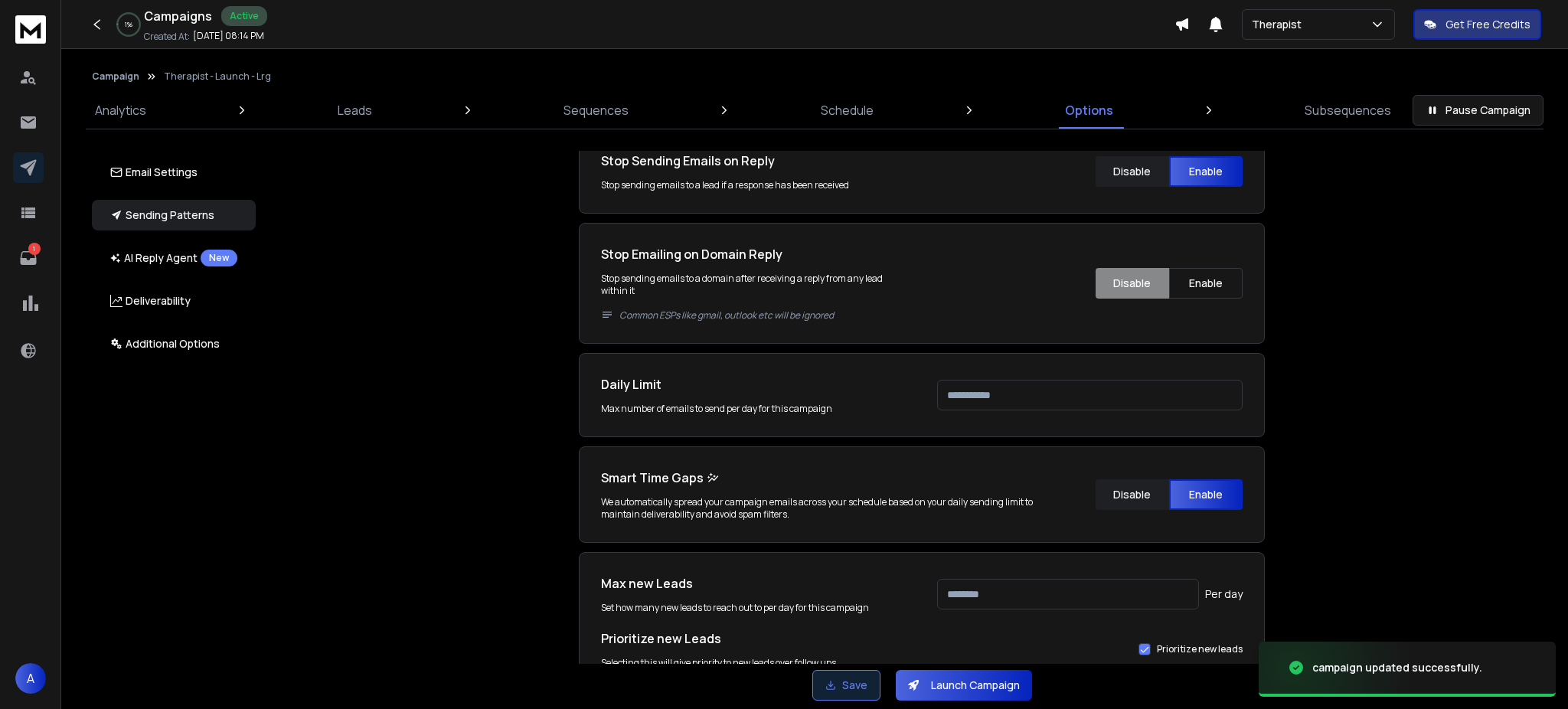
click at [858, 682] on button "Save" at bounding box center [846, 684] width 68 height 30
click at [95, 26] on icon at bounding box center [97, 24] width 14 height 14
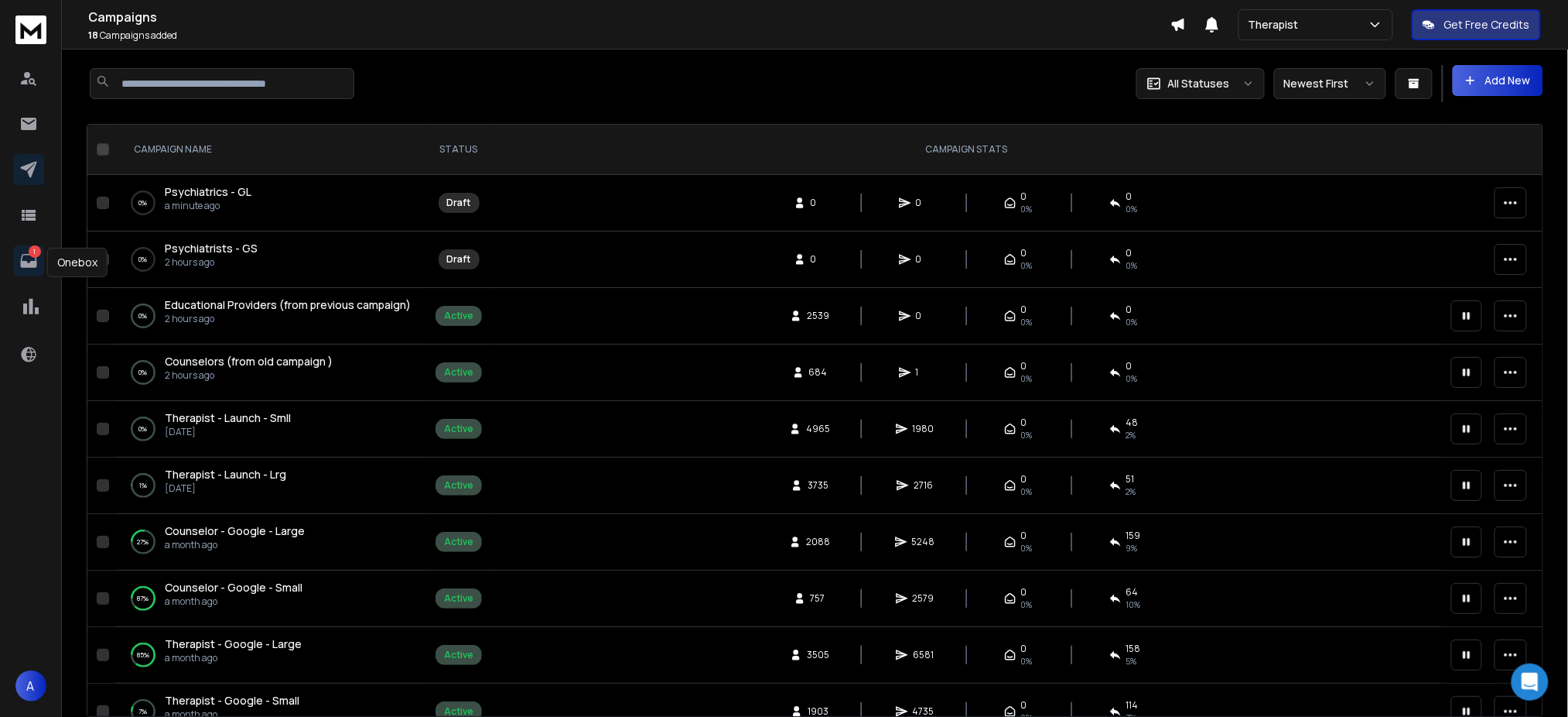
click at [14, 256] on link "1" at bounding box center [28, 261] width 31 height 31
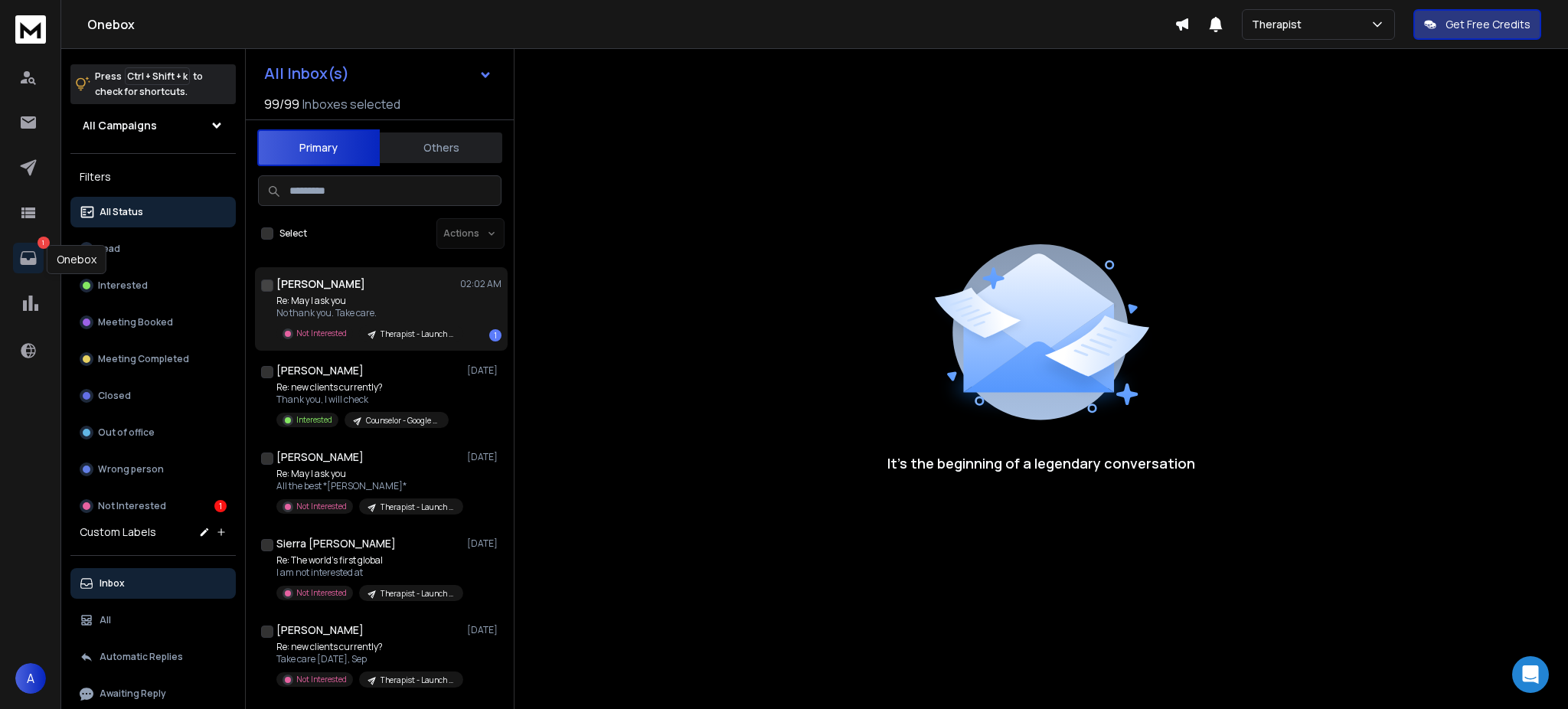
click at [422, 275] on div "Amy Moore 02:02 AM Re: May I ask you No thank you. Take care. Not Interested Th…" at bounding box center [381, 308] width 253 height 83
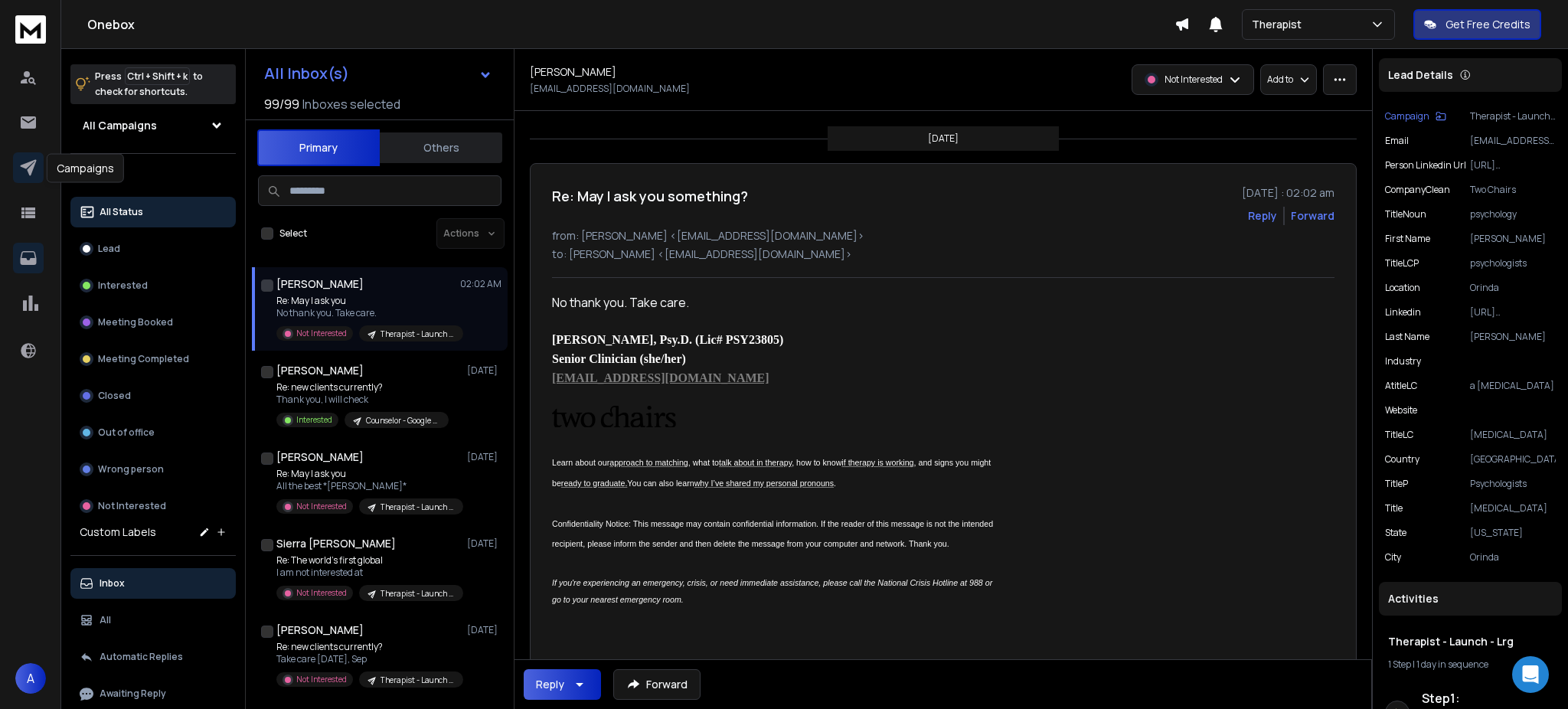
click at [28, 170] on icon at bounding box center [28, 167] width 16 height 16
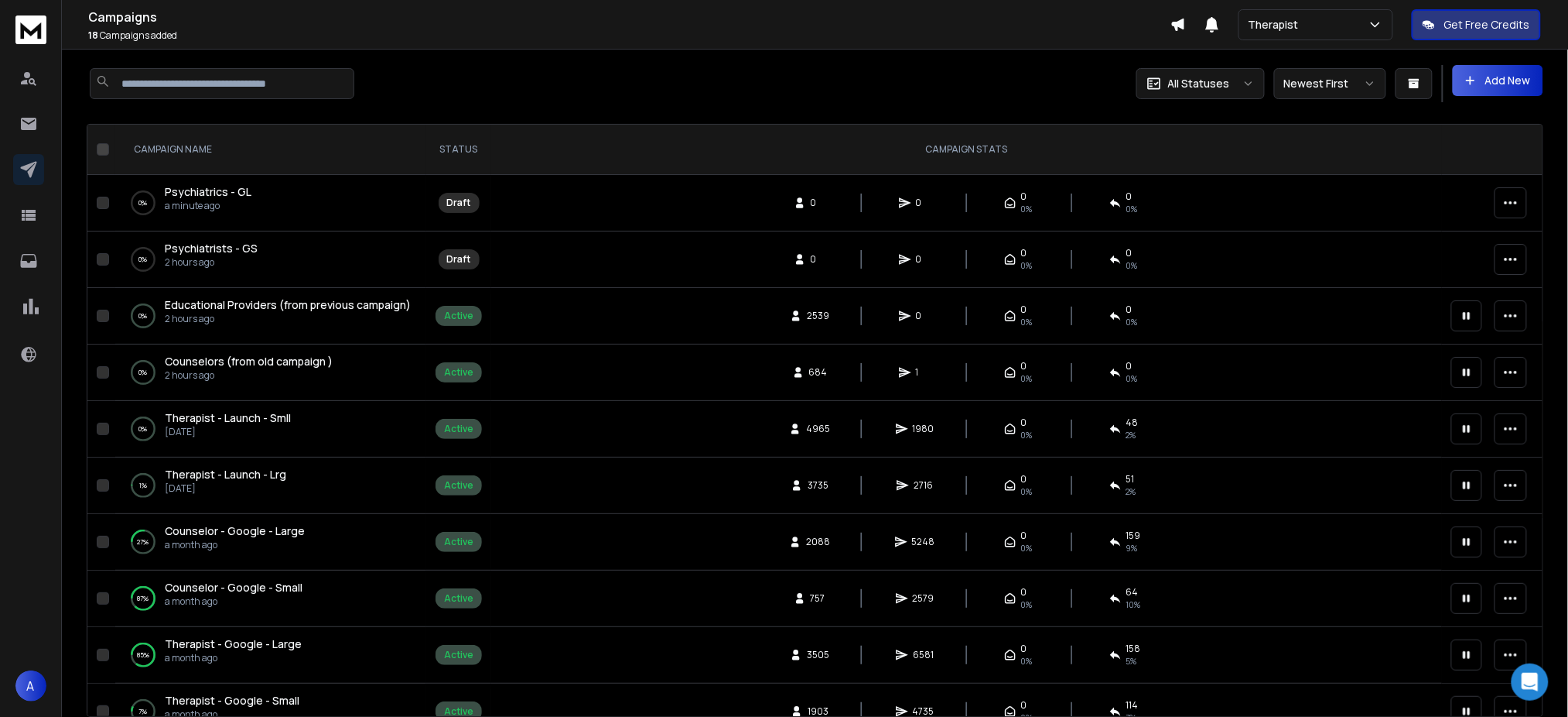
click at [426, 177] on td "Draft" at bounding box center [459, 203] width 65 height 57
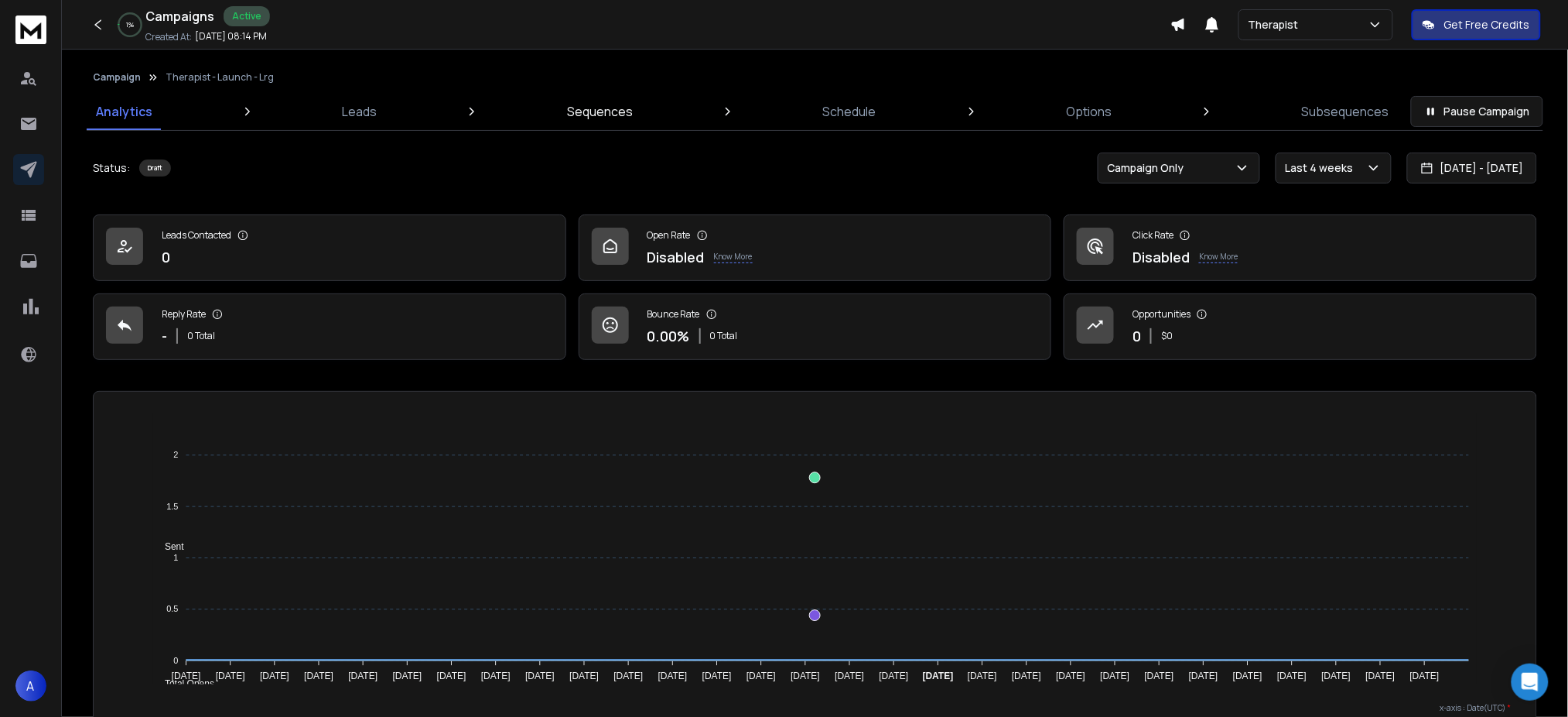
click at [599, 111] on p "Sequences" at bounding box center [599, 112] width 66 height 18
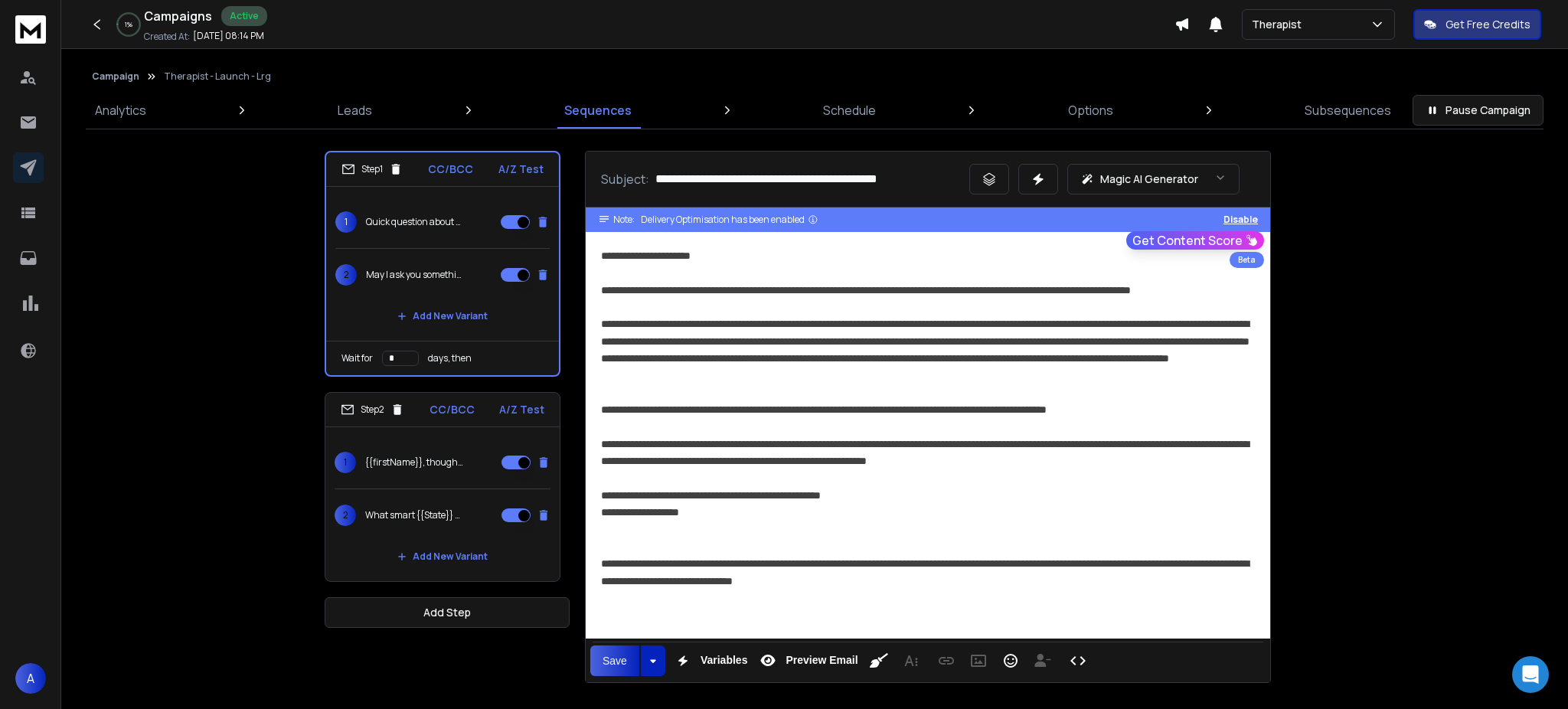
click at [439, 222] on p "Quick question about your {{titleNoun}} workload" at bounding box center [414, 222] width 98 height 12
drag, startPoint x: 730, startPoint y: 340, endPoint x: 826, endPoint y: 343, distance: 96.0
click at [826, 343] on div "**********" at bounding box center [928, 350] width 654 height 69
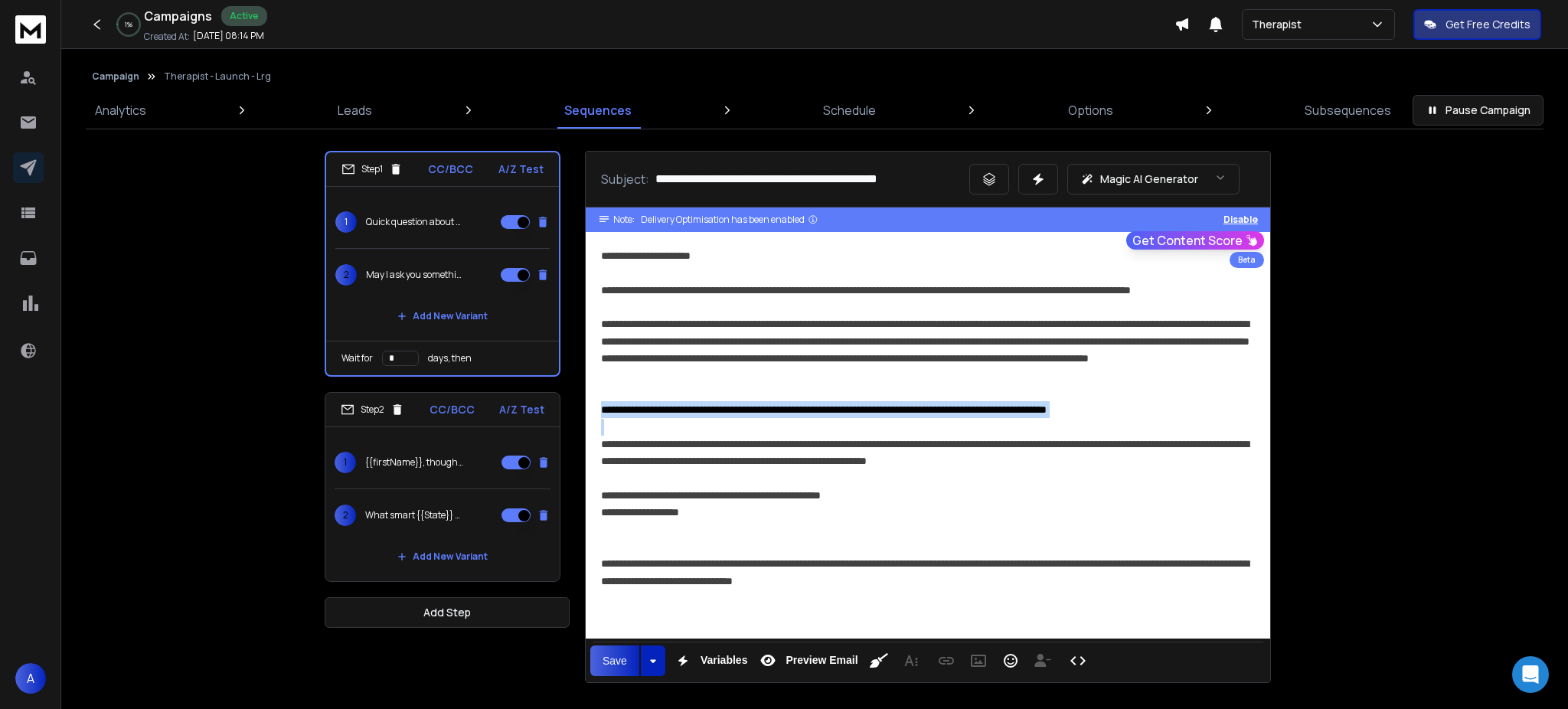
drag, startPoint x: 603, startPoint y: 410, endPoint x: 1166, endPoint y: 430, distance: 563.4
click at [1166, 430] on div "**********" at bounding box center [927, 436] width 684 height 407
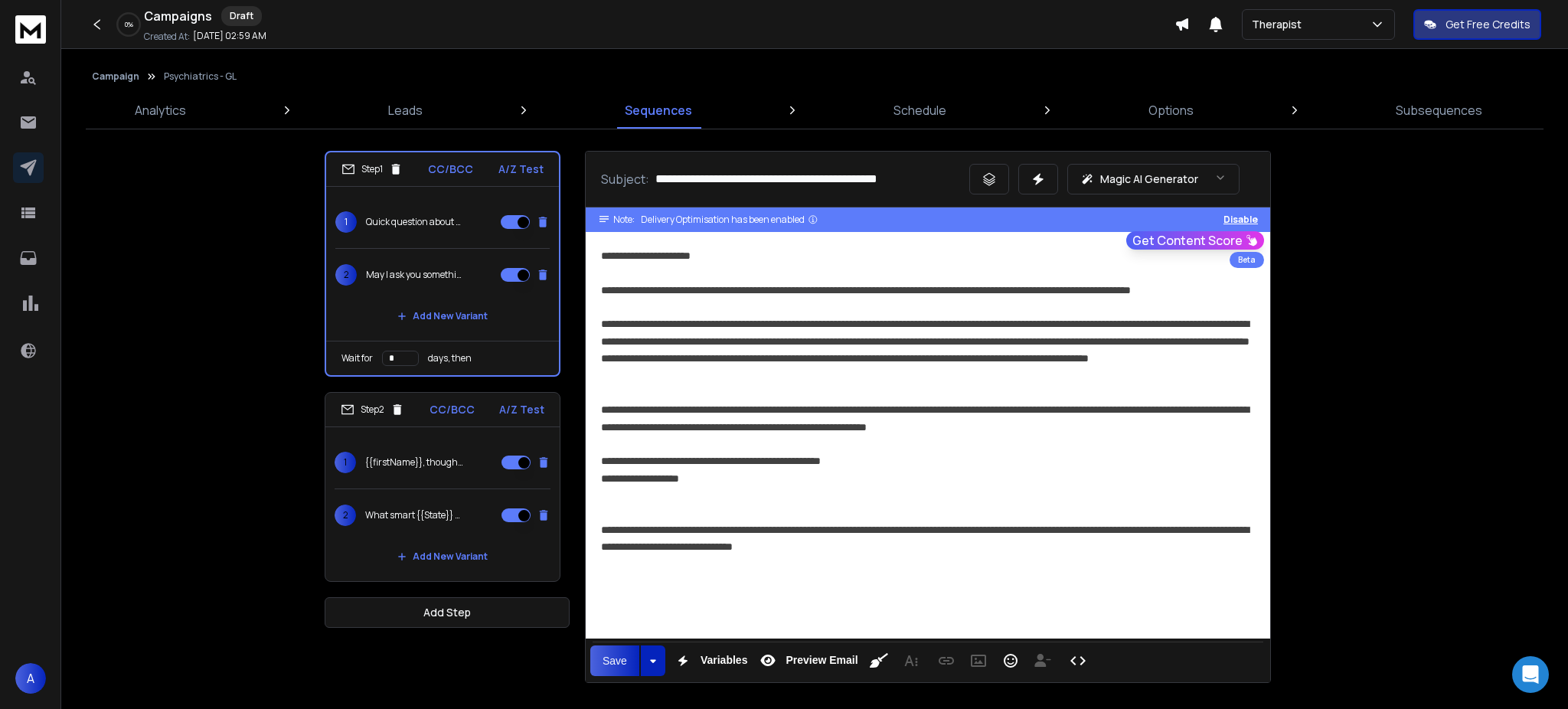
click at [736, 343] on div "**********" at bounding box center [928, 350] width 654 height 69
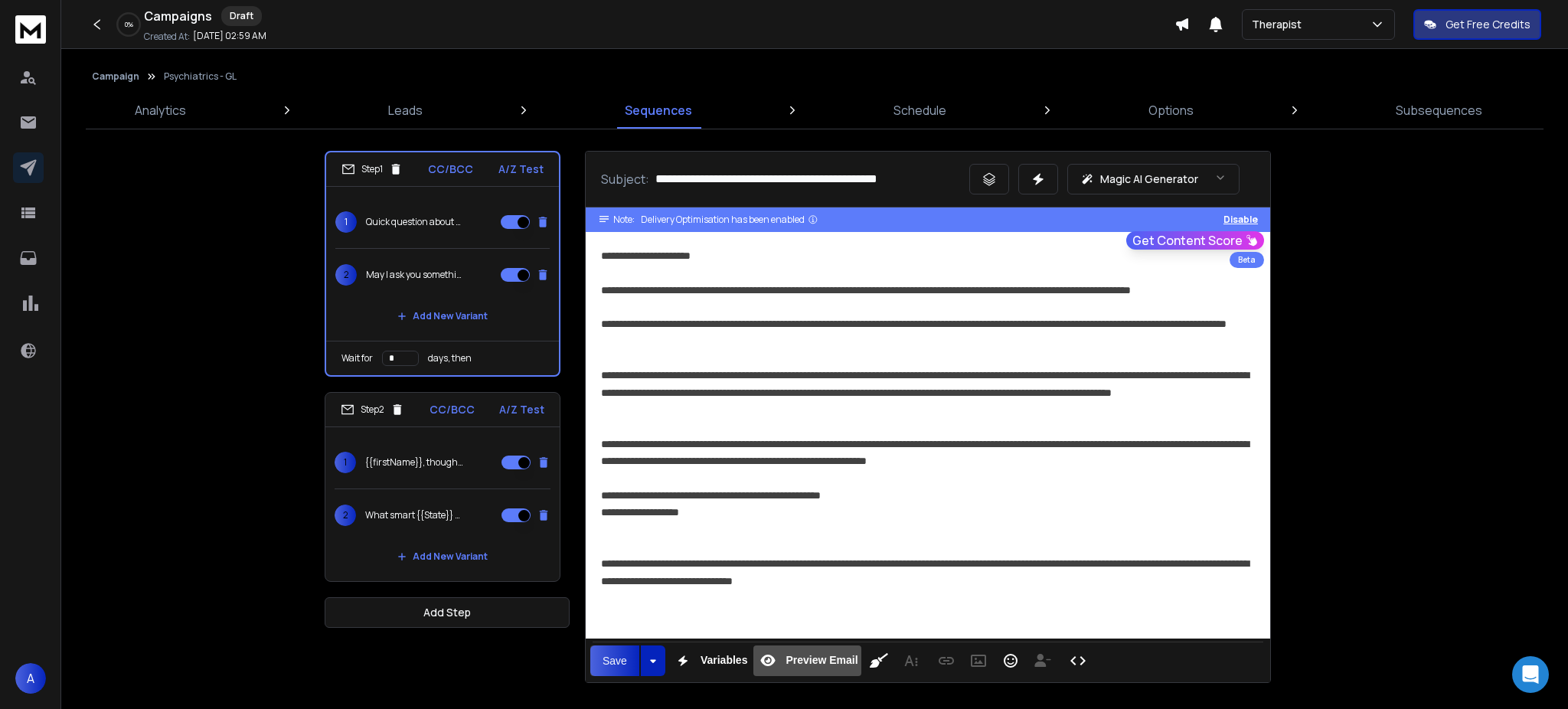
click at [800, 665] on span "Preview Email" at bounding box center [821, 660] width 78 height 13
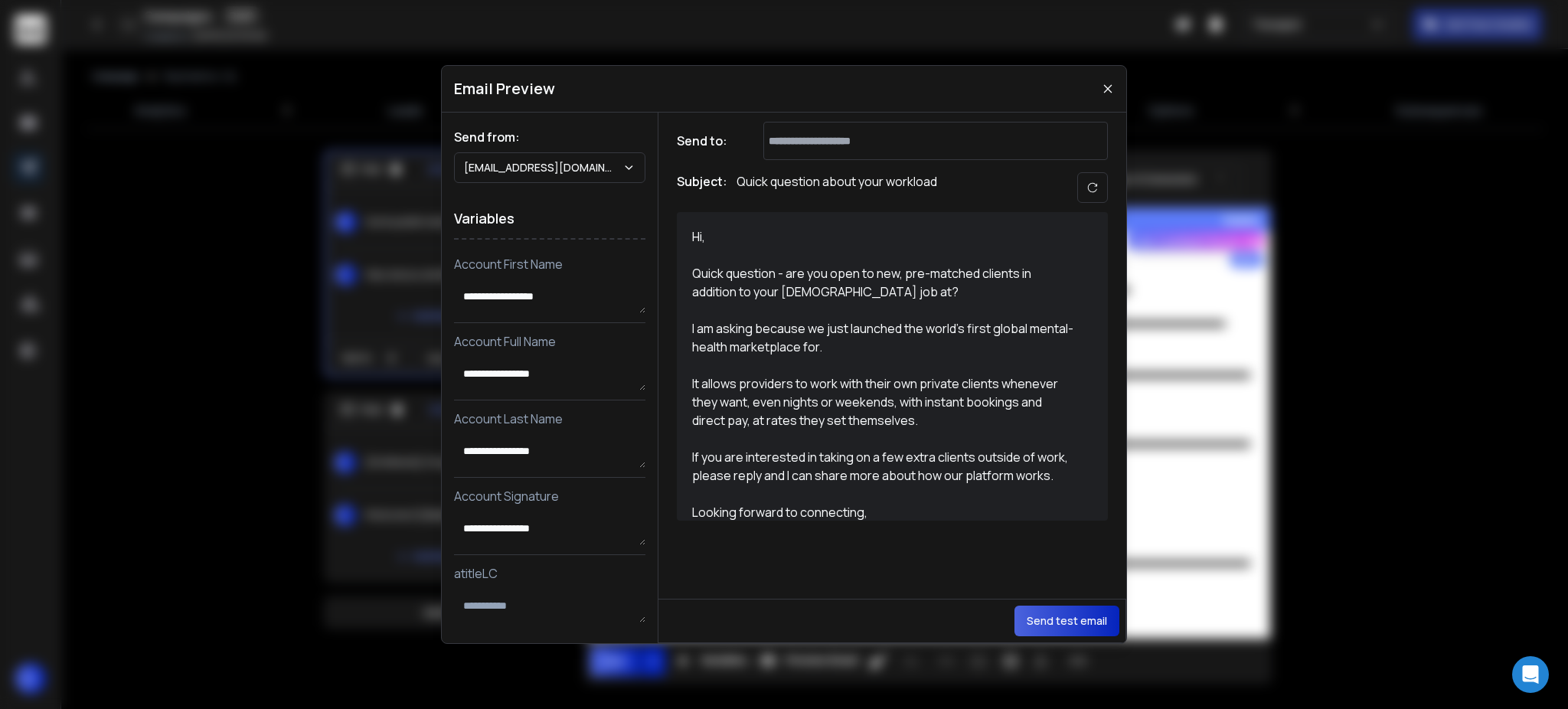
click at [1104, 92] on icon at bounding box center [1108, 88] width 12 height 12
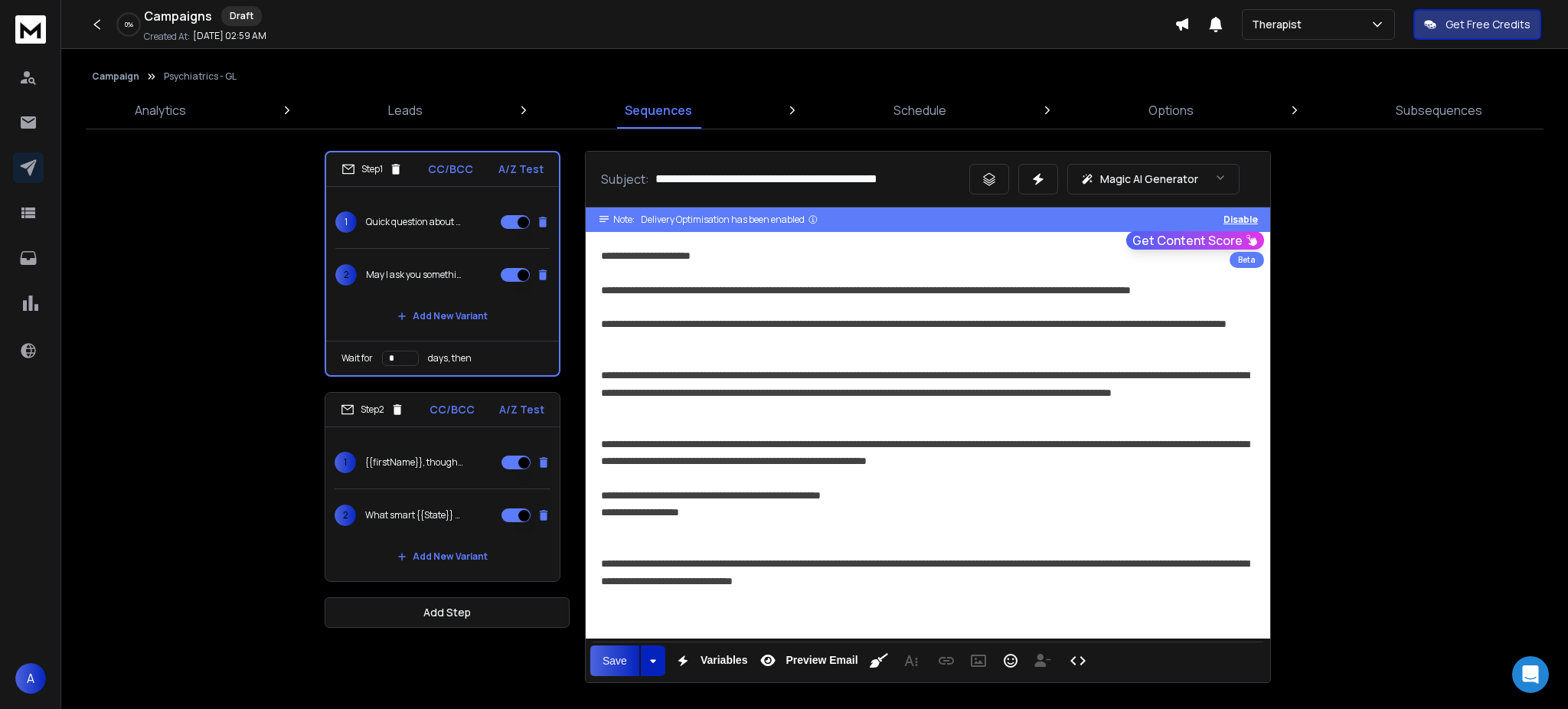
click at [442, 462] on p "{{firstName}}, thought of you" at bounding box center [413, 462] width 98 height 12
type input "**********"
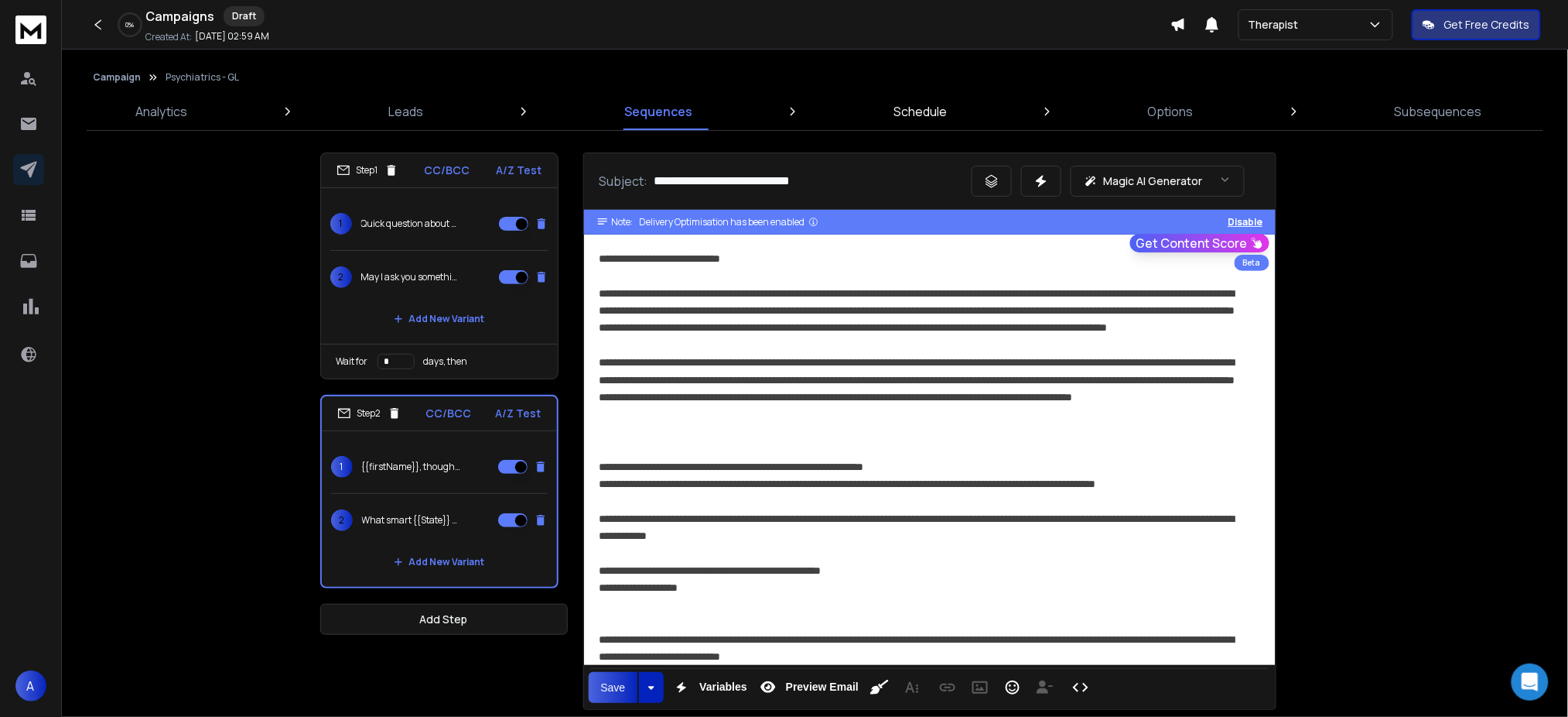
click at [929, 122] on link "Schedule" at bounding box center [920, 112] width 72 height 37
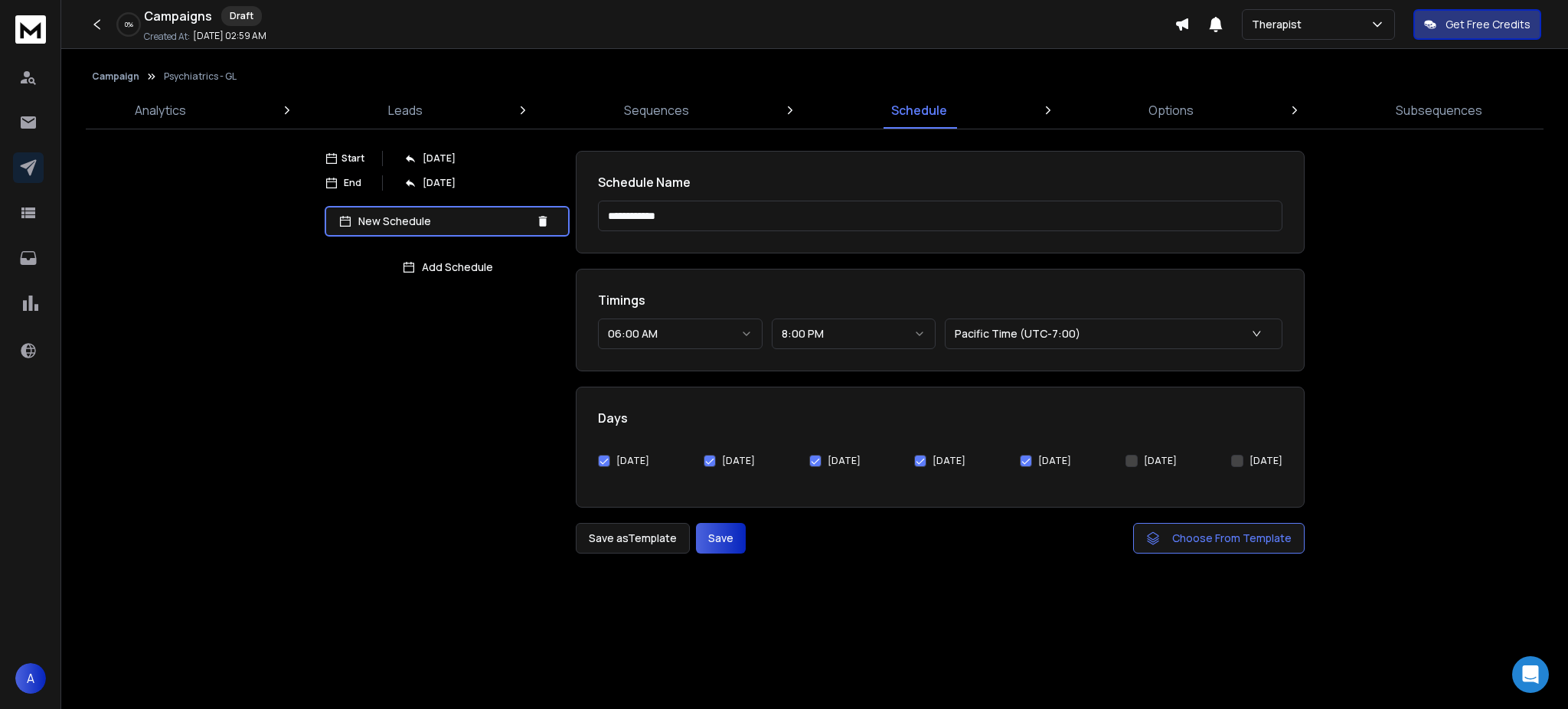
click at [1130, 462] on button "Saturday" at bounding box center [1132, 460] width 12 height 12
click at [723, 543] on button "Save" at bounding box center [721, 538] width 49 height 30
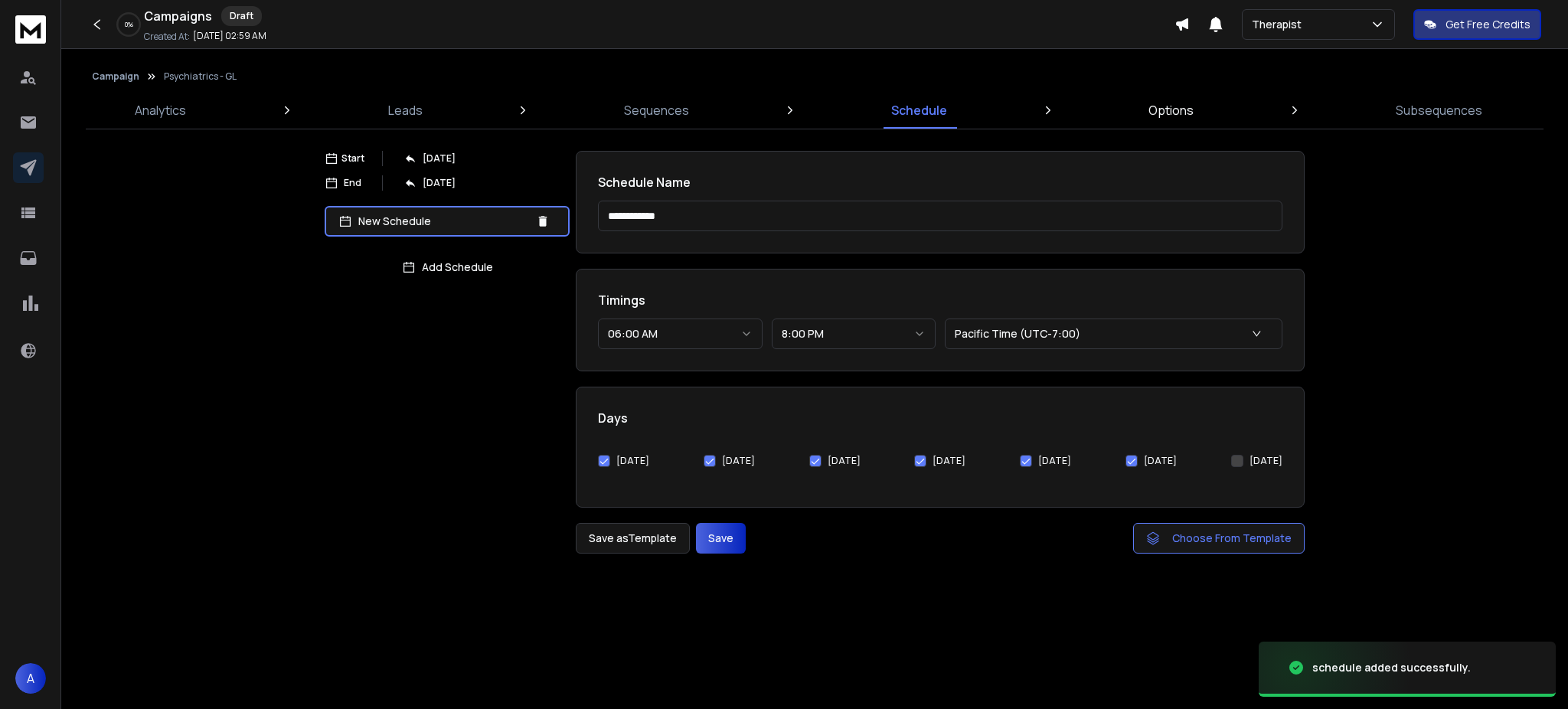
click at [1152, 101] on p "Options" at bounding box center [1170, 110] width 45 height 18
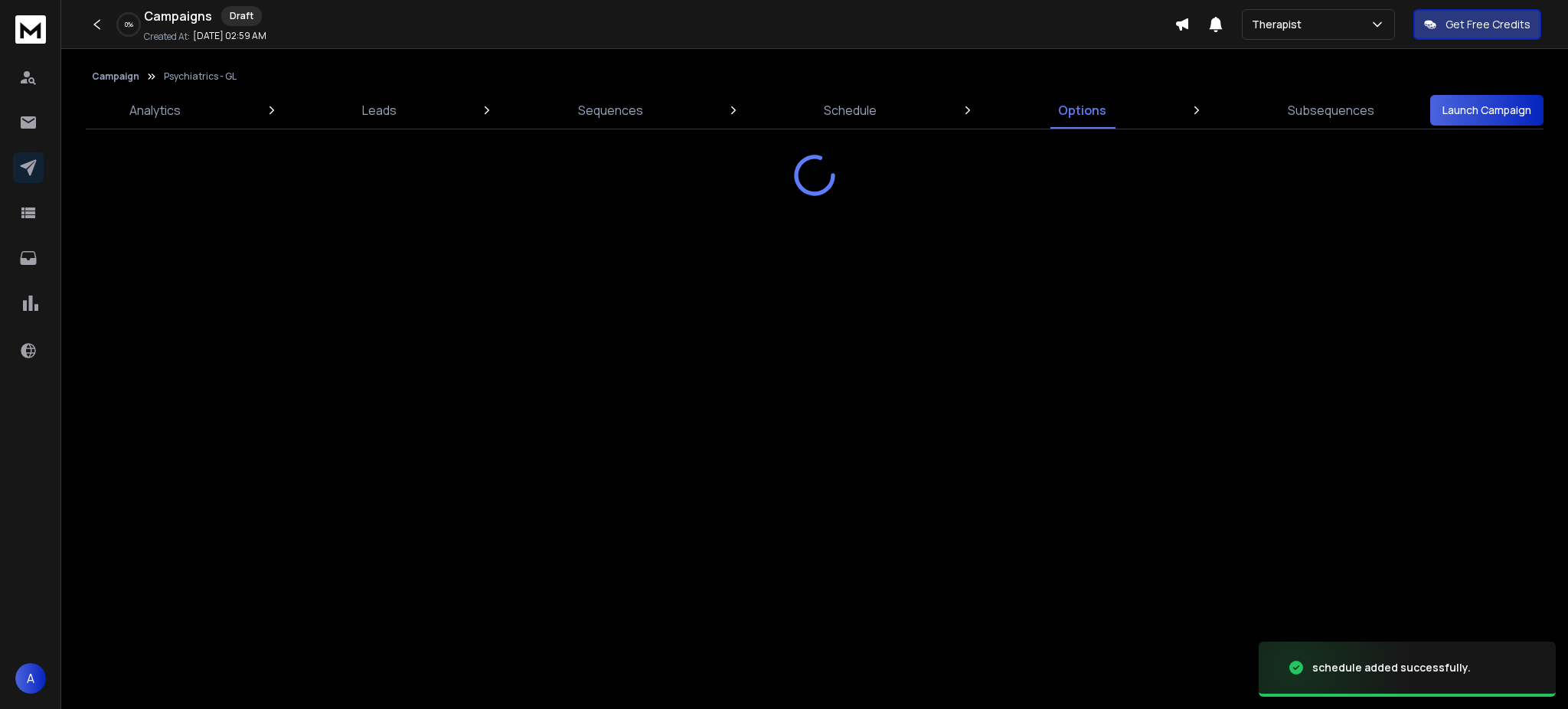
select select "*"
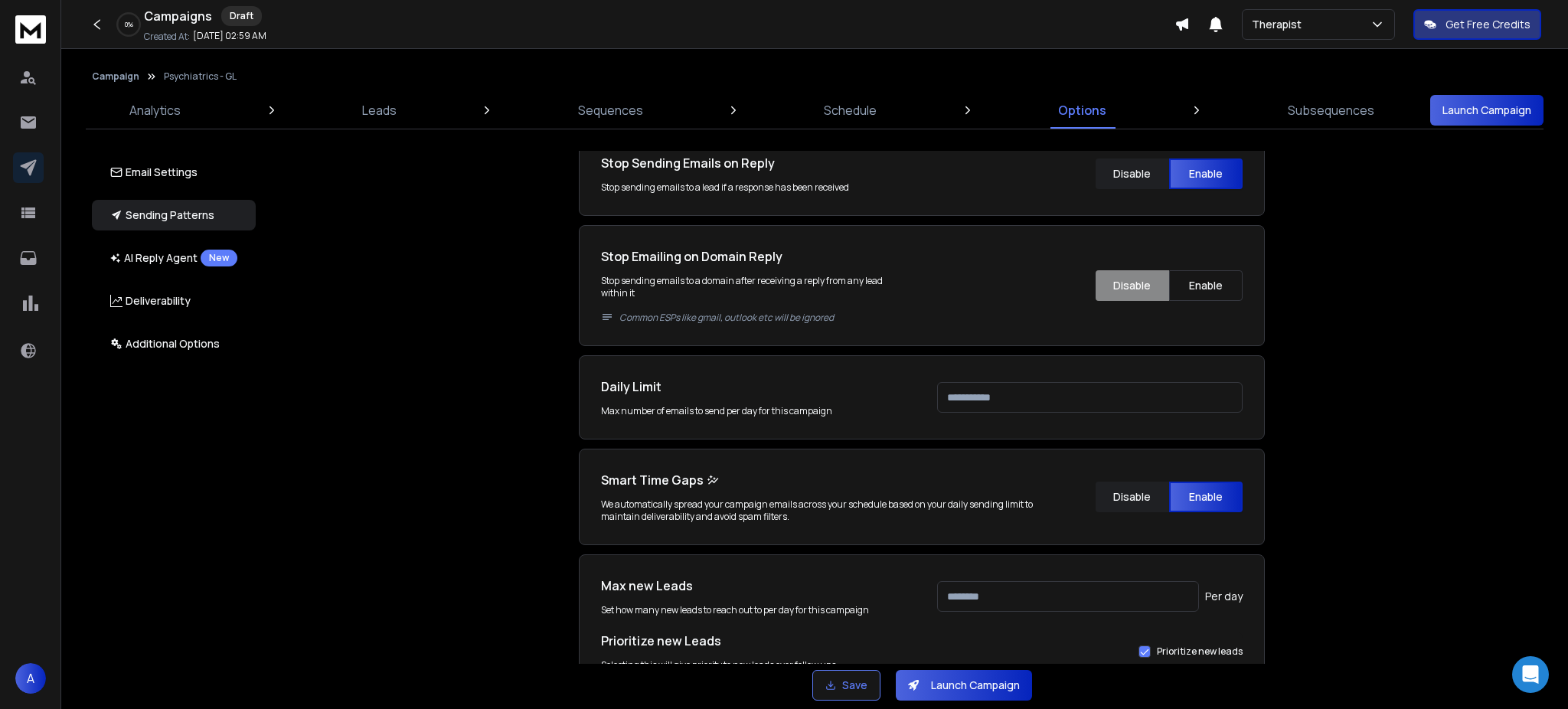
scroll to position [510, 0]
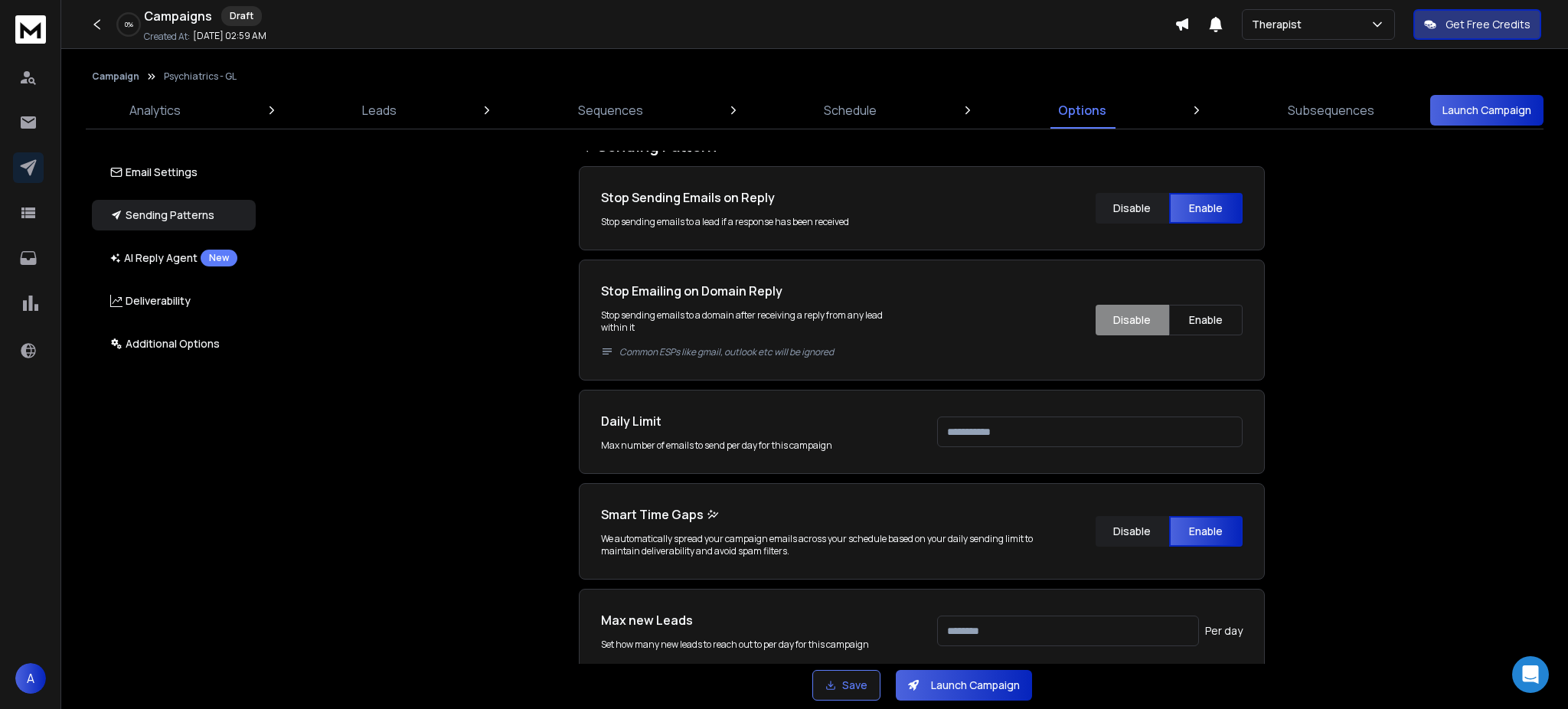
drag, startPoint x: 943, startPoint y: 436, endPoint x: 922, endPoint y: 441, distance: 21.6
click at [904, 441] on div "Daily Limit Max number of emails to send per day for this campaign ***" at bounding box center [922, 431] width 642 height 40
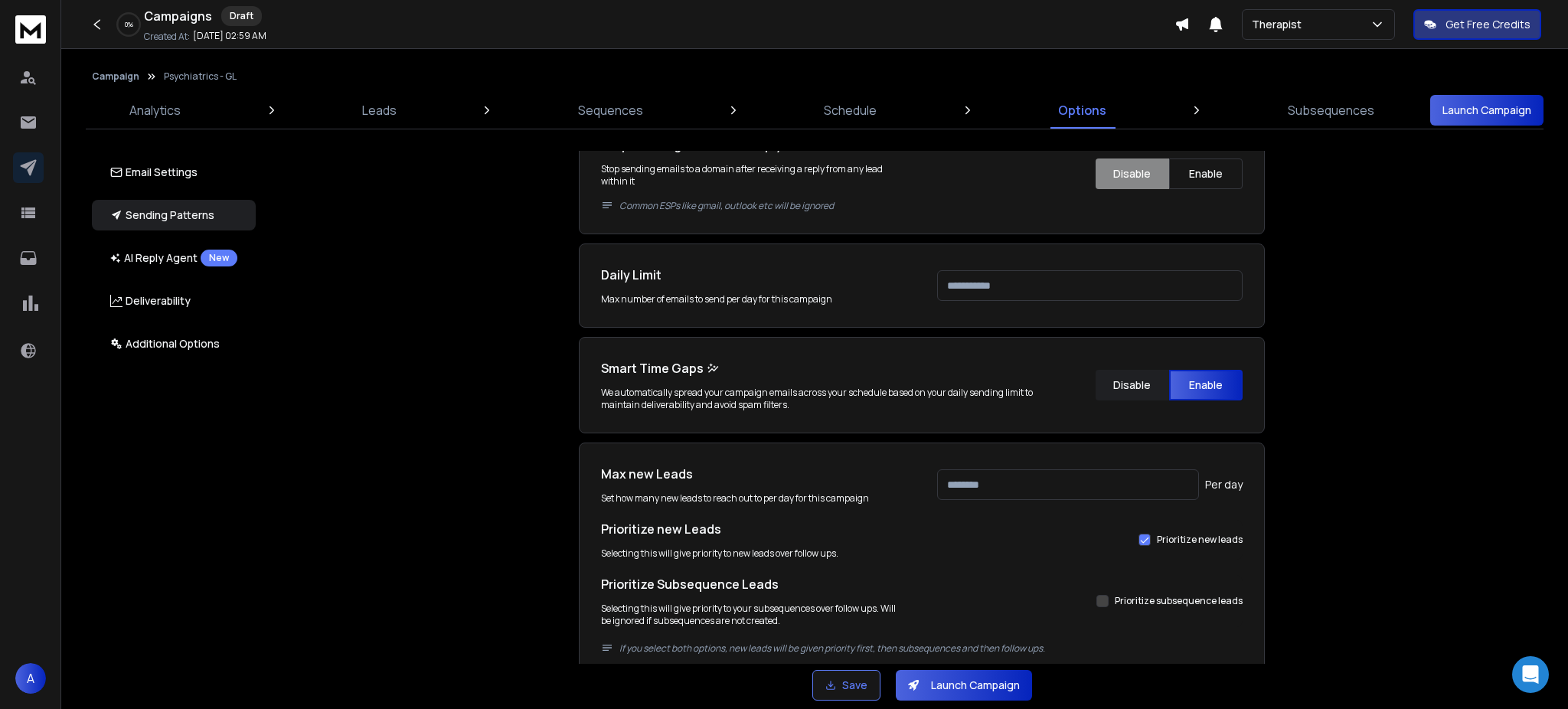
scroll to position [714, 0]
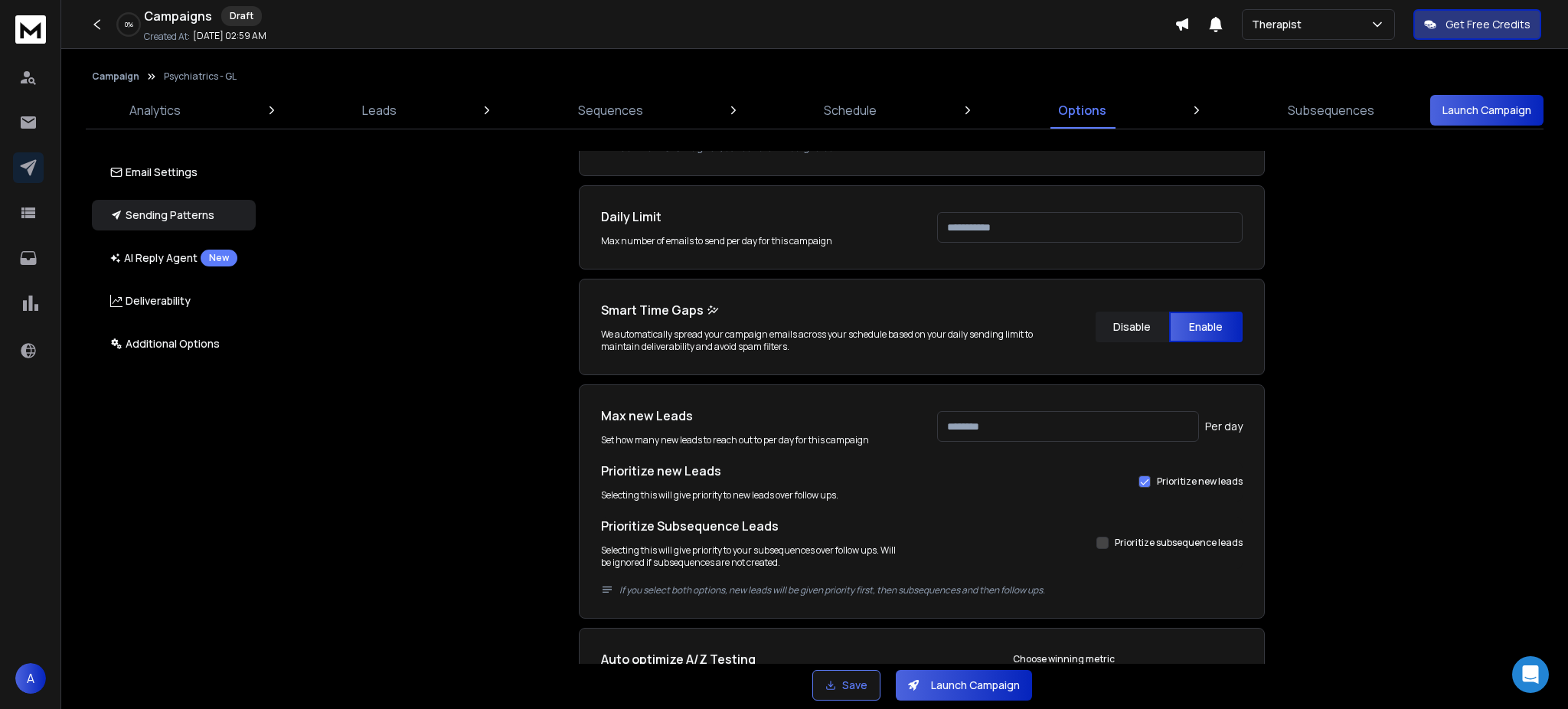
type input "***"
click at [978, 428] on input "***" at bounding box center [1068, 426] width 262 height 30
type input "***"
click at [840, 680] on button "Save" at bounding box center [846, 684] width 68 height 30
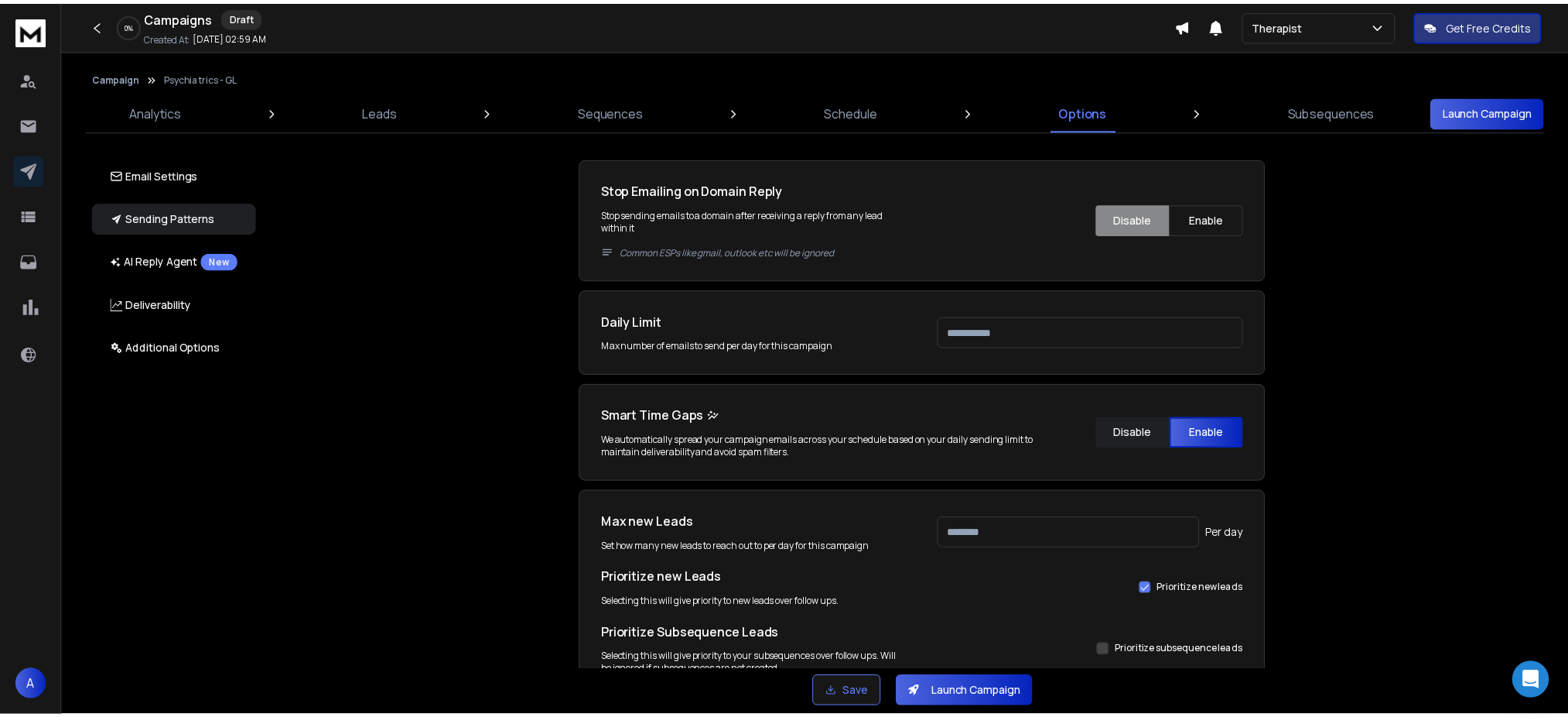
scroll to position [620, 0]
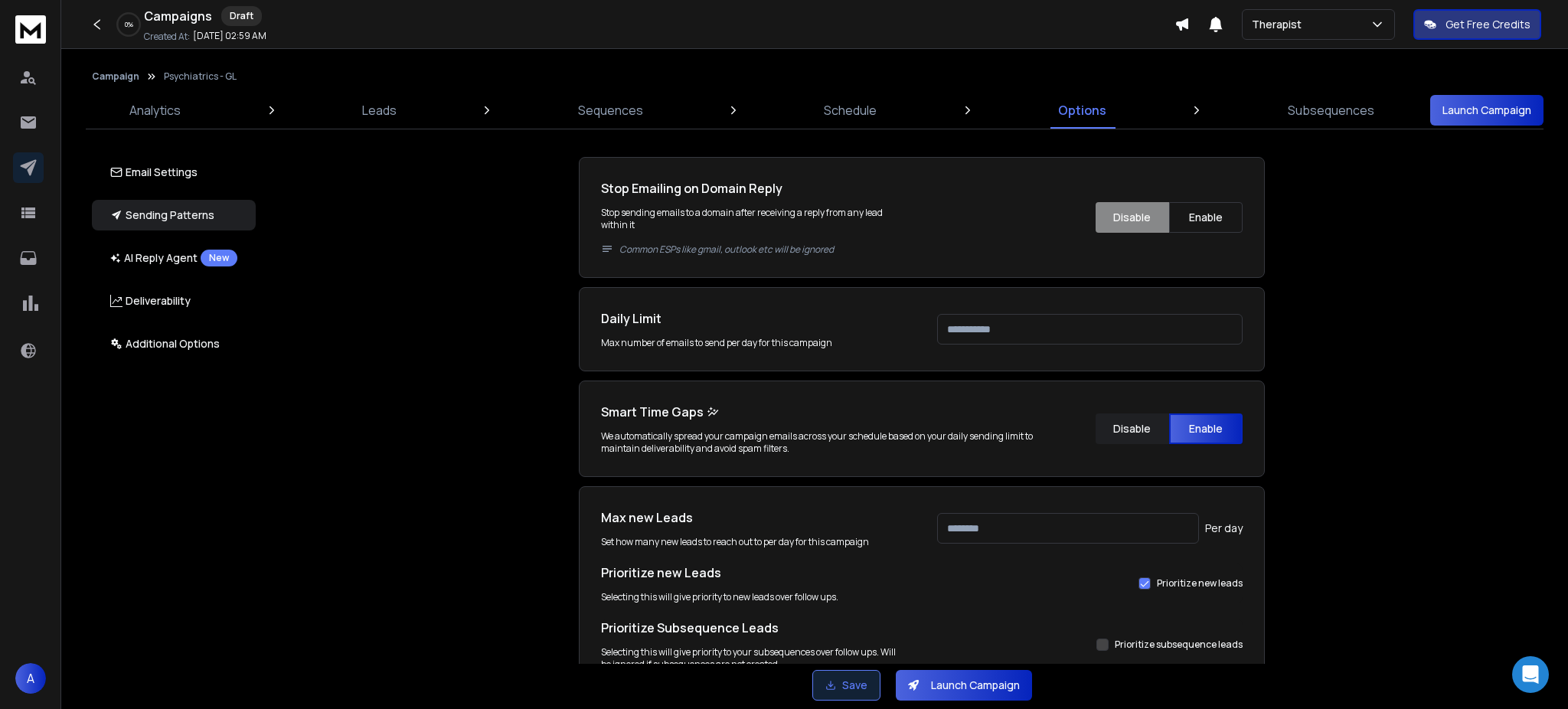
click at [859, 674] on button "Save" at bounding box center [846, 684] width 68 height 30
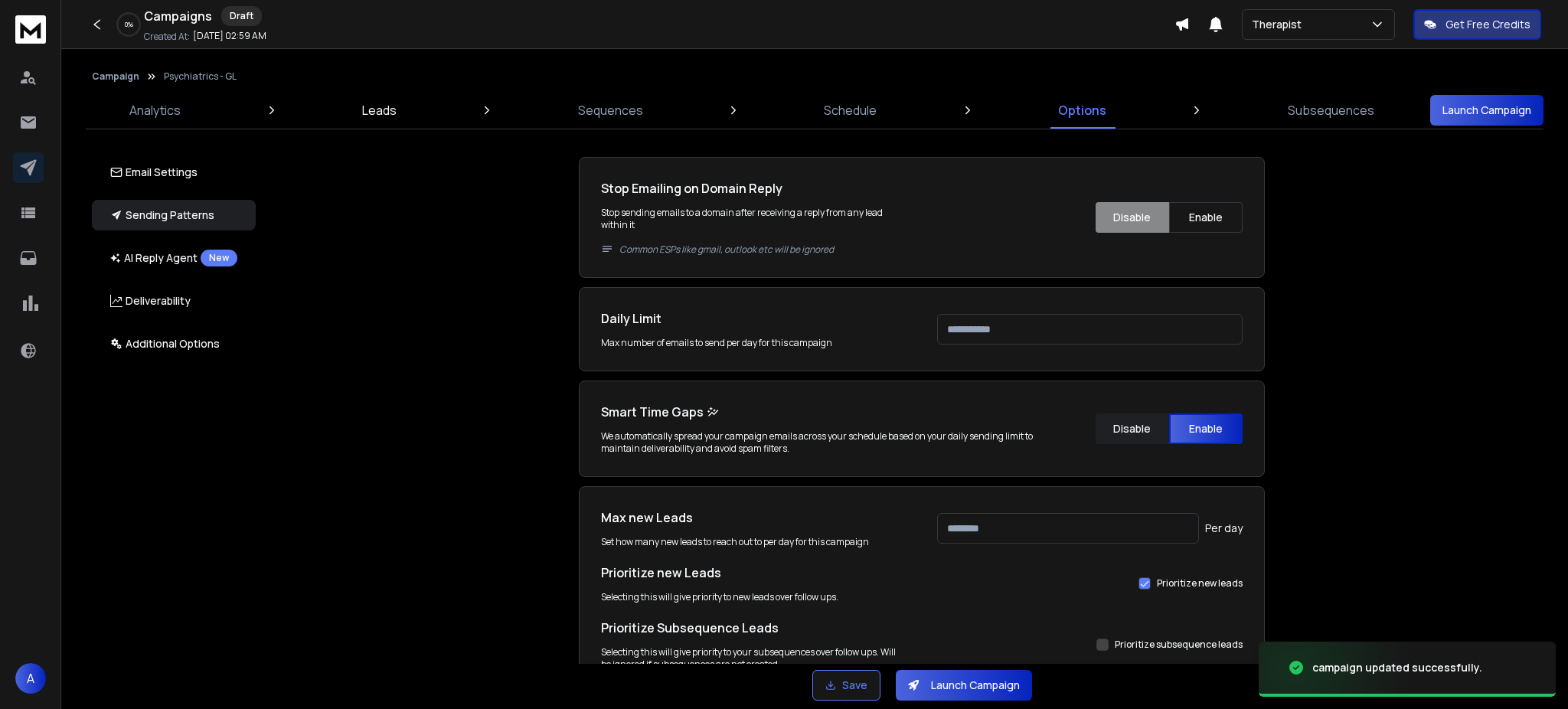
click at [369, 114] on p "Leads" at bounding box center [380, 110] width 35 height 18
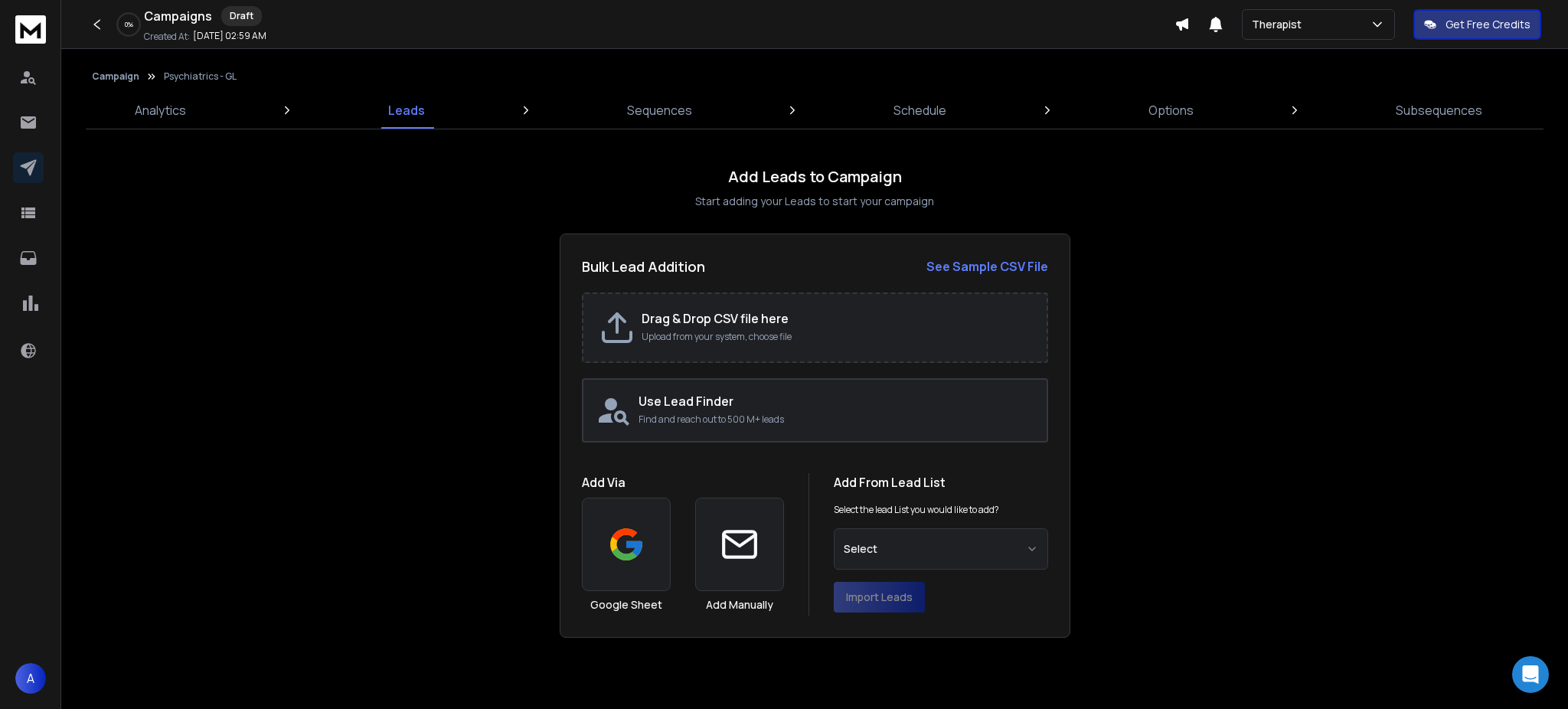
click at [723, 322] on h2 "Drag & Drop CSV file here" at bounding box center [836, 319] width 390 height 18
type input "**********"
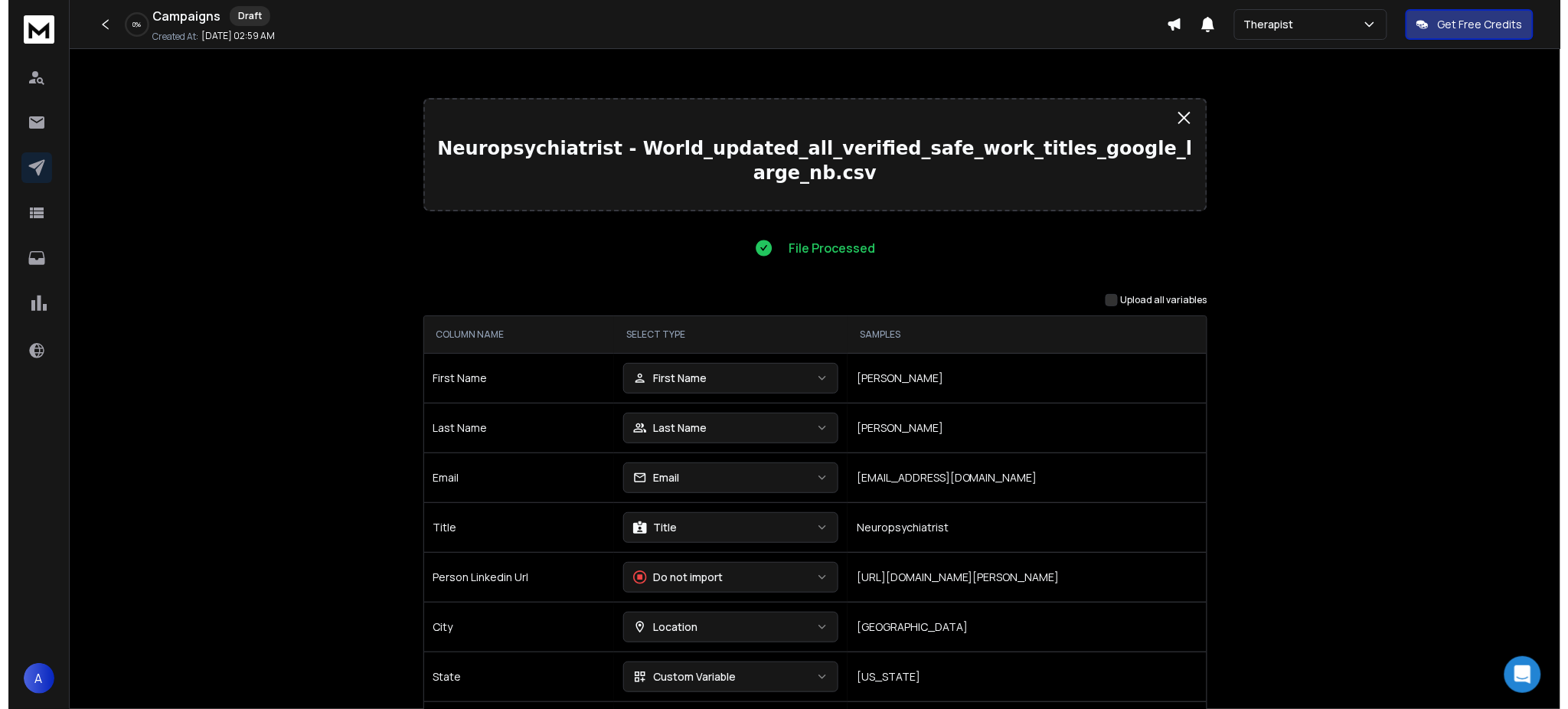
scroll to position [306, 0]
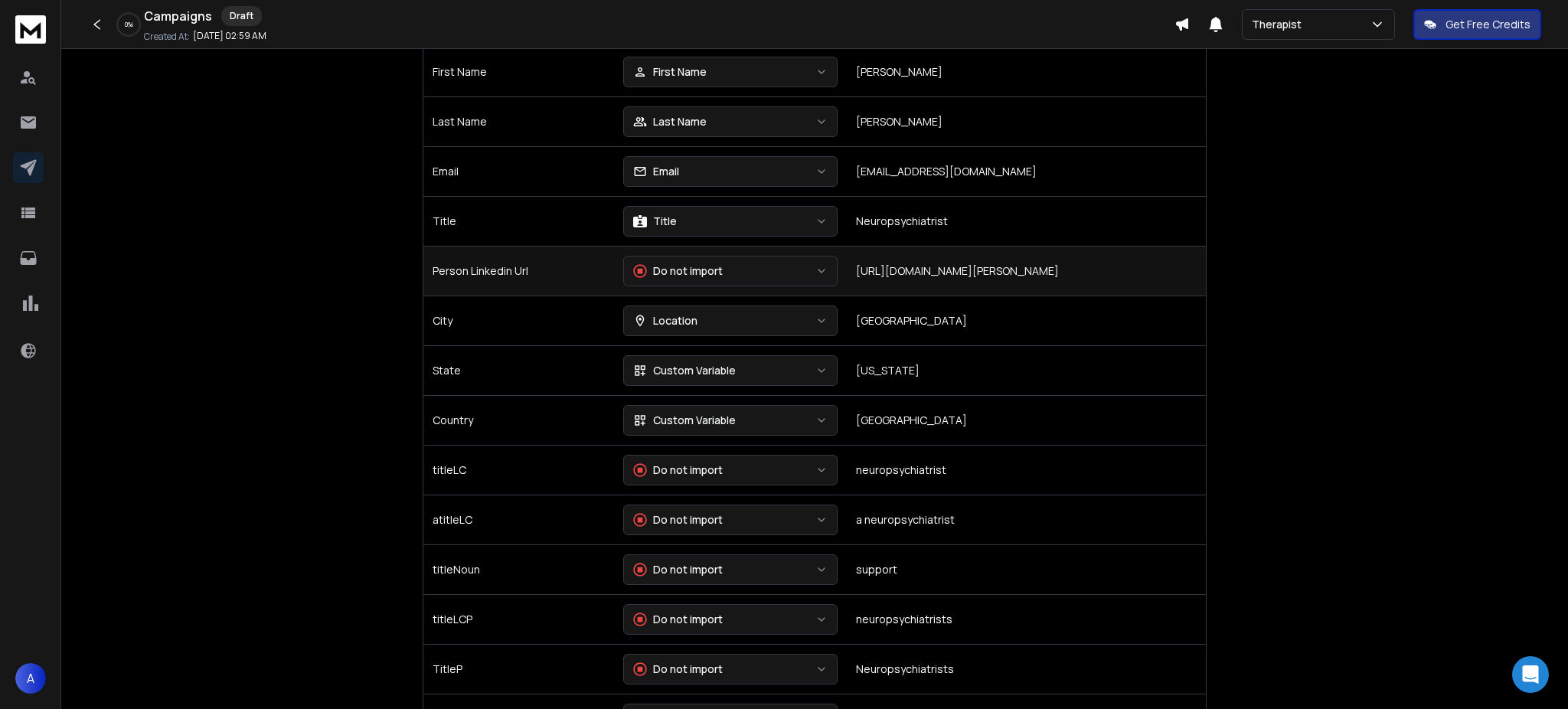
click at [749, 255] on button "Do not import" at bounding box center [730, 270] width 215 height 30
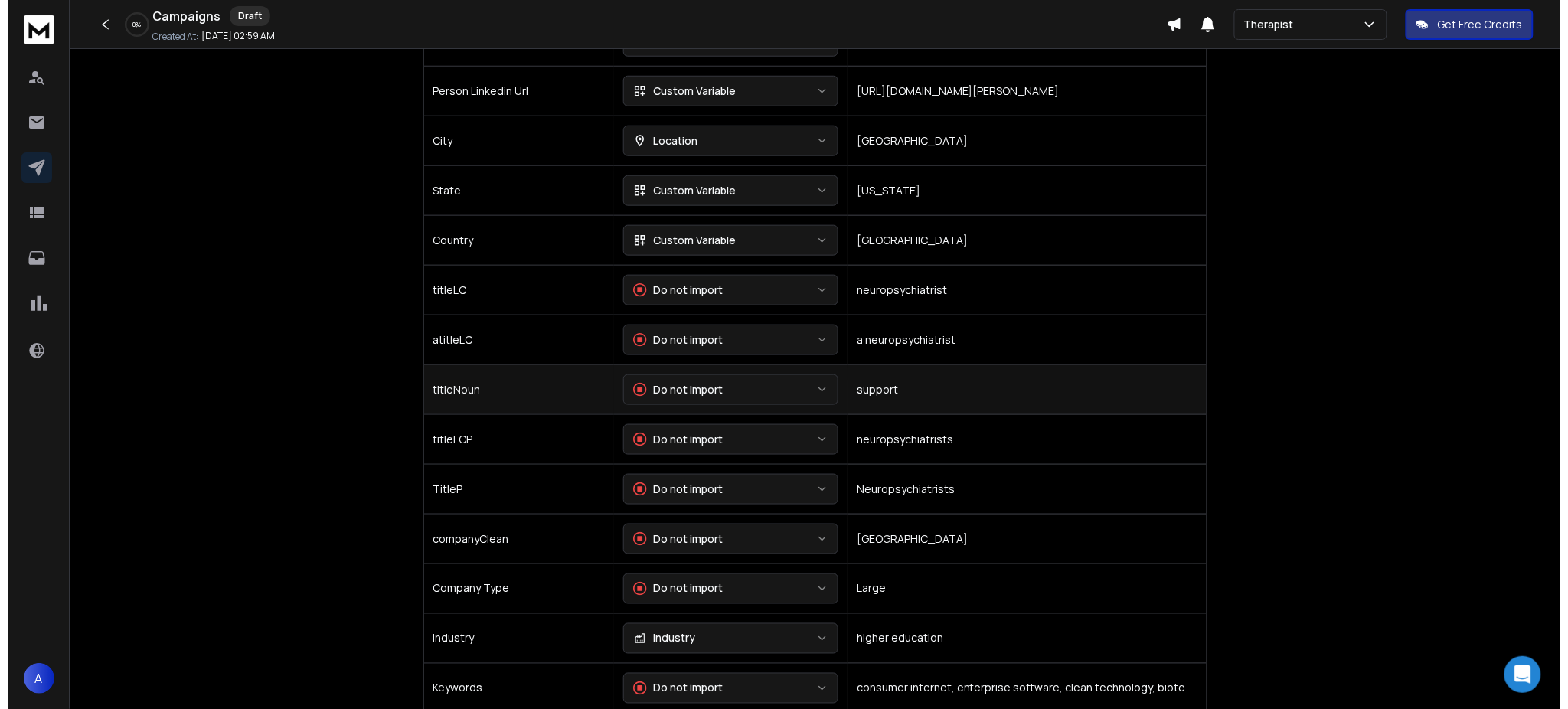
scroll to position [510, 0]
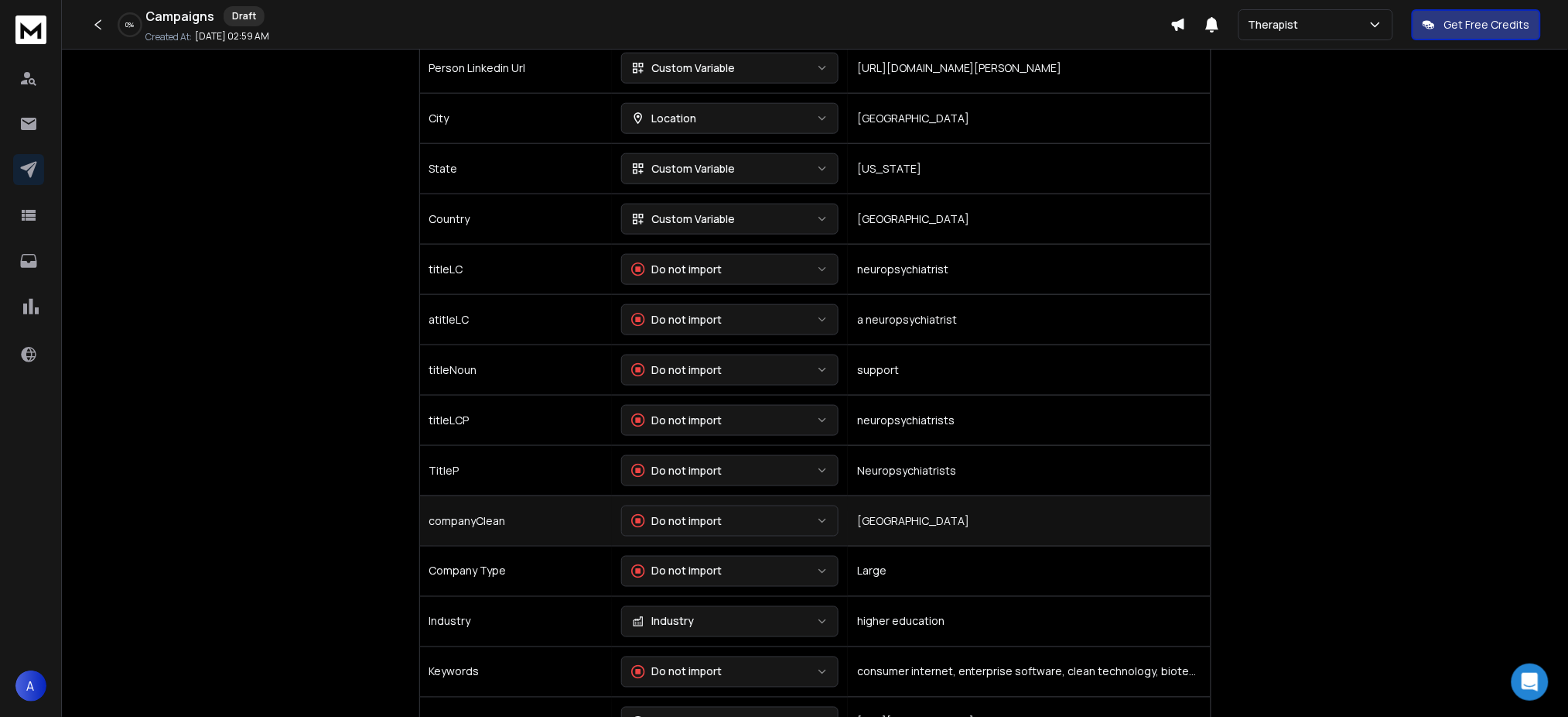
click at [672, 513] on div "Do not import" at bounding box center [677, 520] width 91 height 16
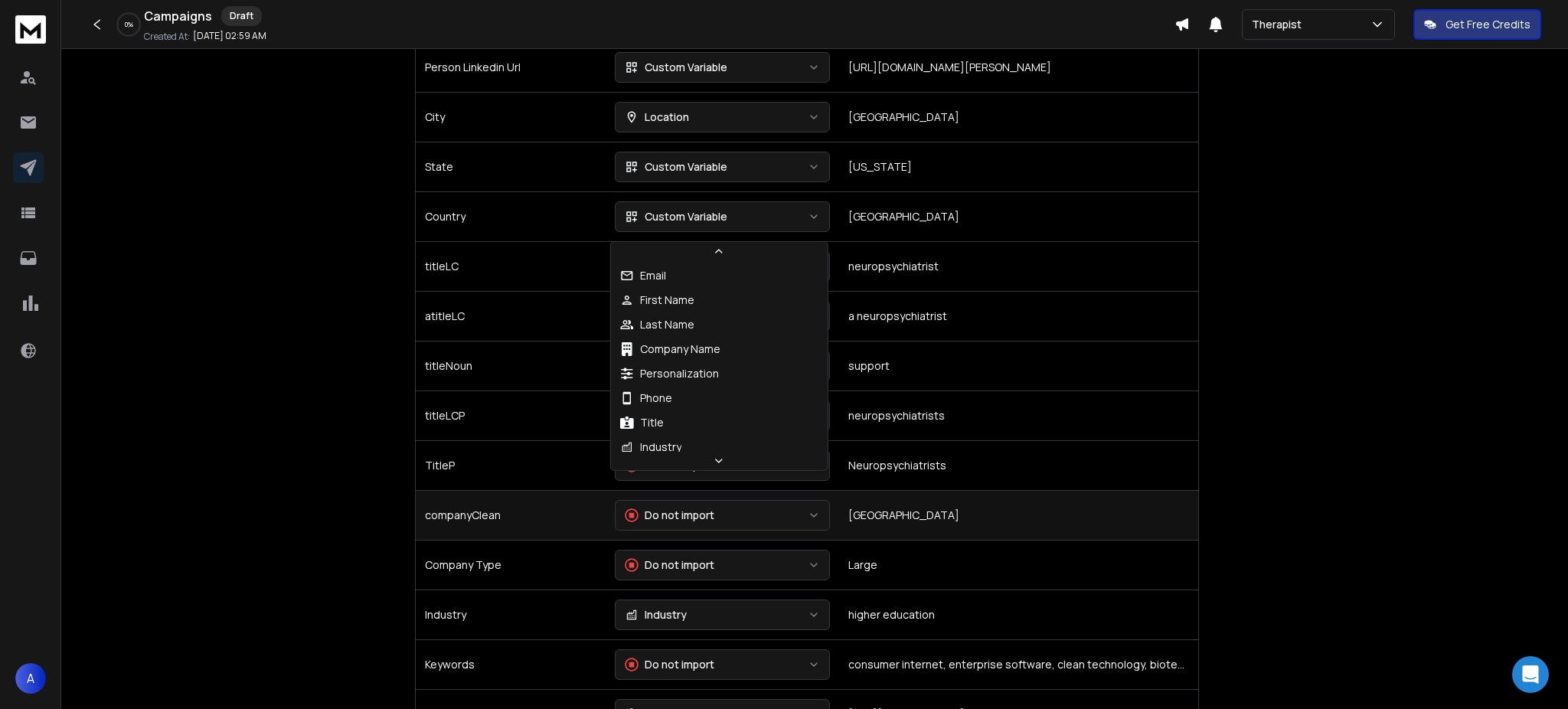
scroll to position [155, 0]
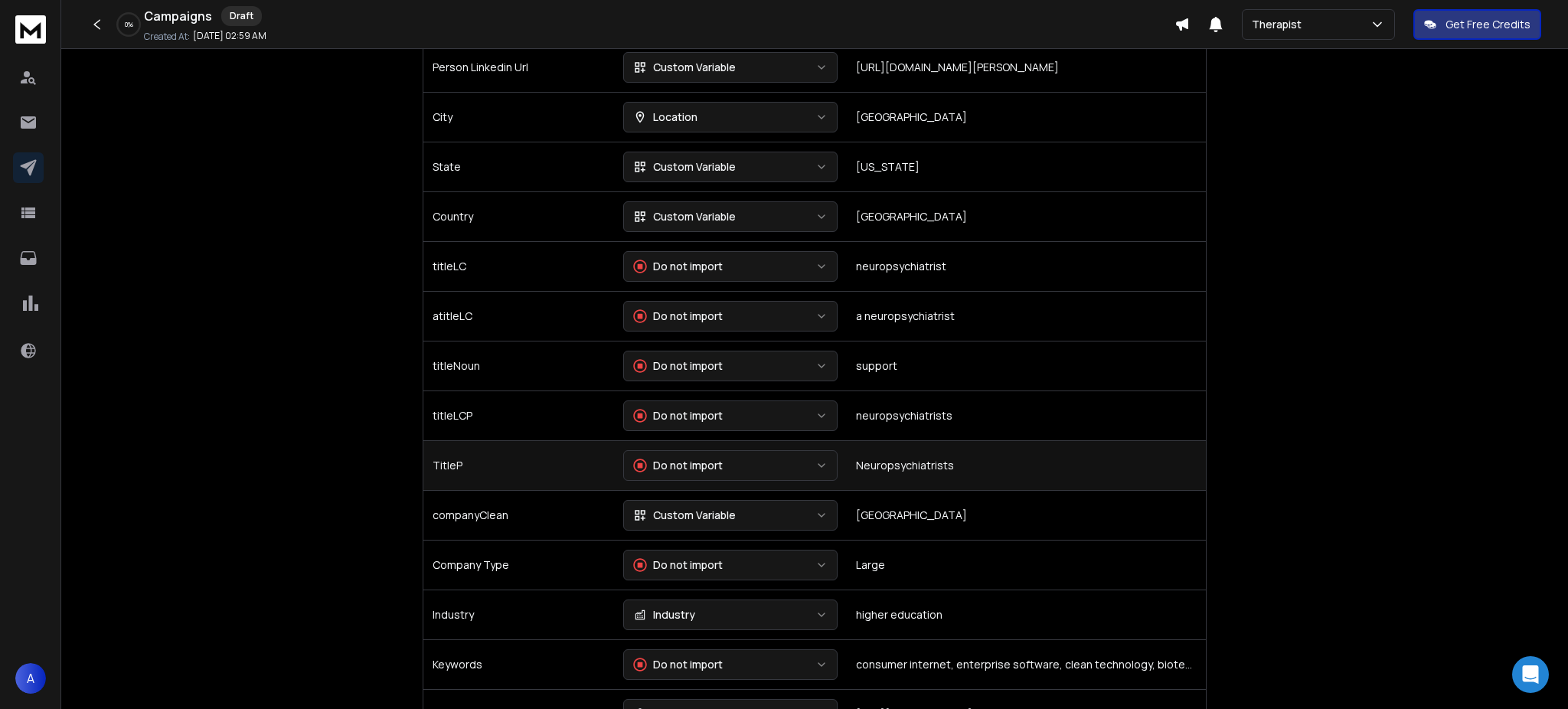
click at [674, 450] on button "Do not import" at bounding box center [730, 465] width 215 height 30
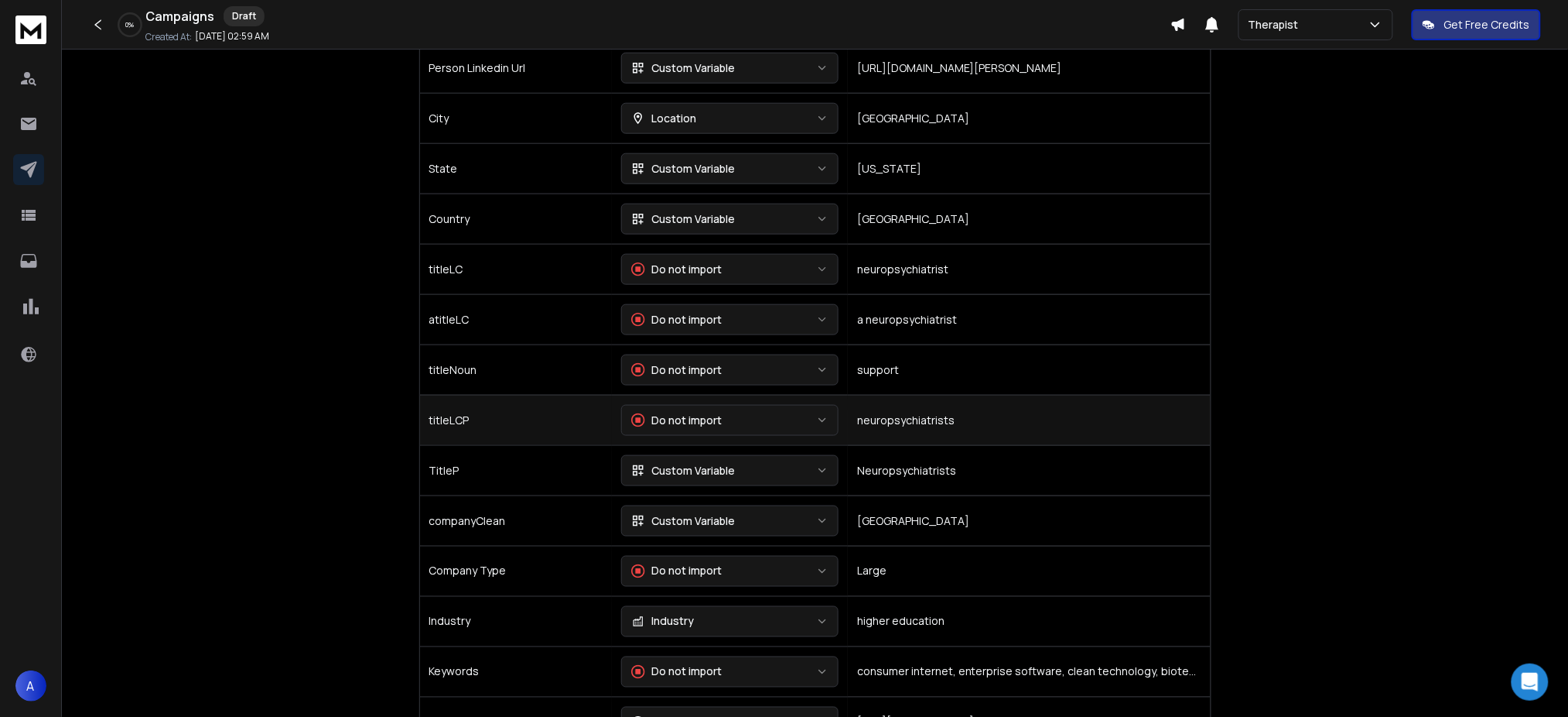
click at [703, 412] on div "Do not import" at bounding box center [677, 420] width 91 height 16
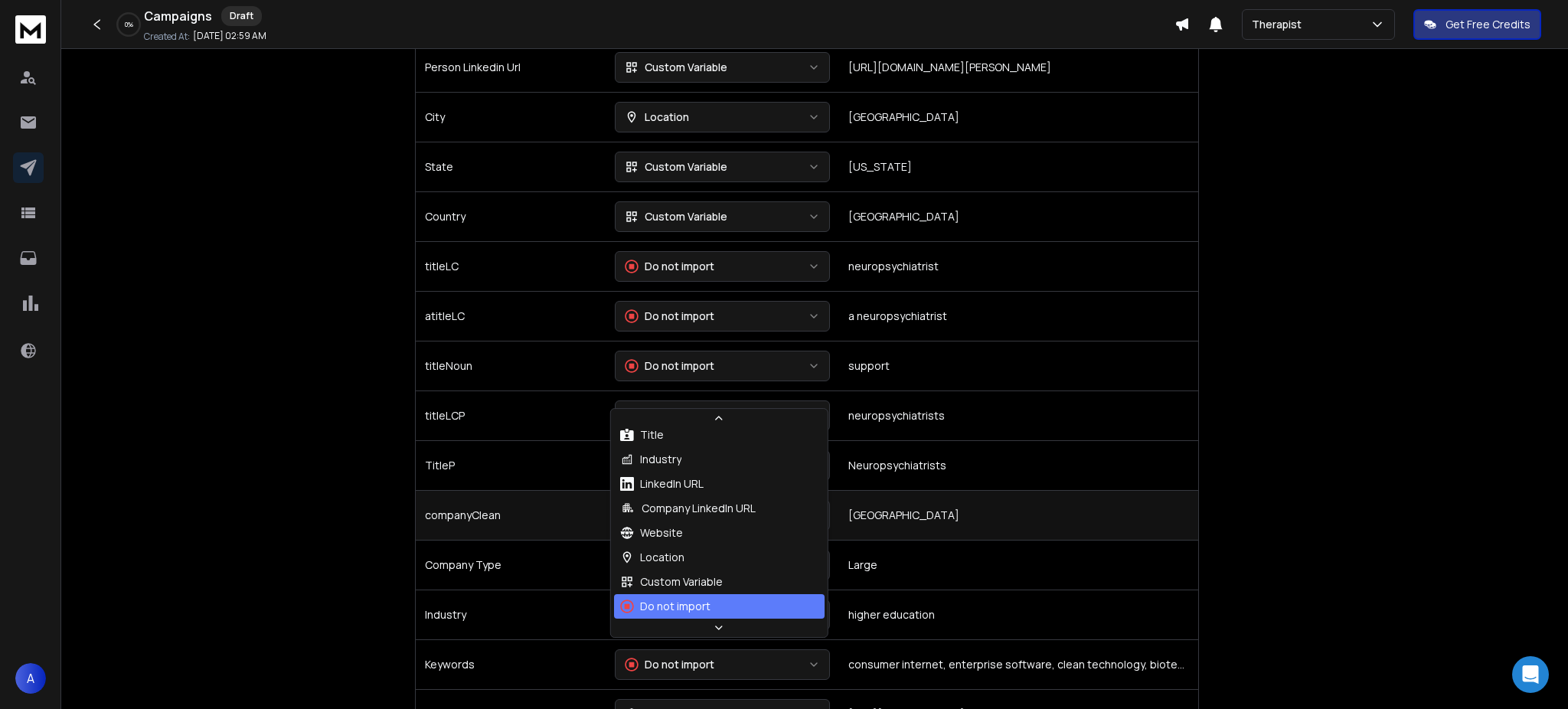
drag, startPoint x: 688, startPoint y: 572, endPoint x: 702, endPoint y: 469, distance: 103.9
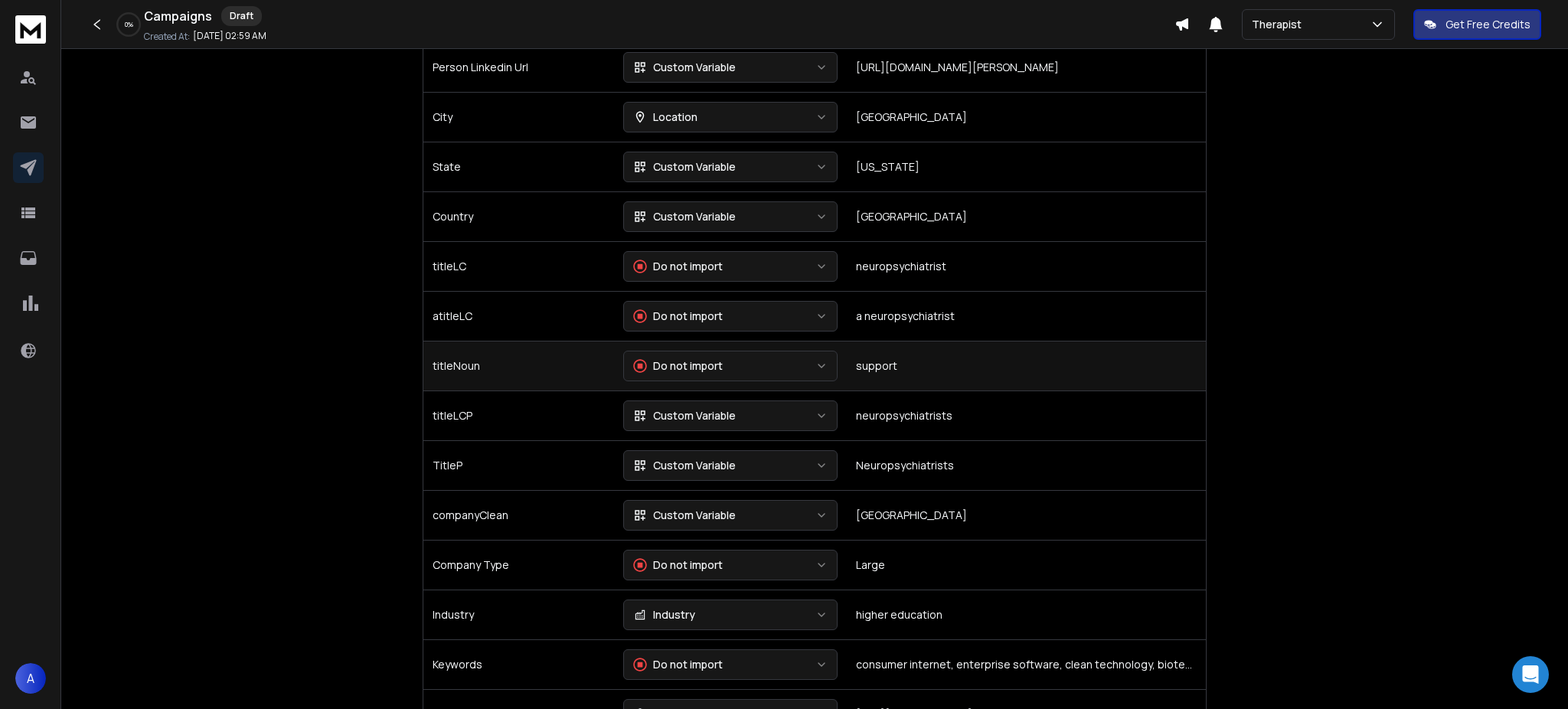
click at [706, 358] on div "Do not import" at bounding box center [678, 366] width 90 height 16
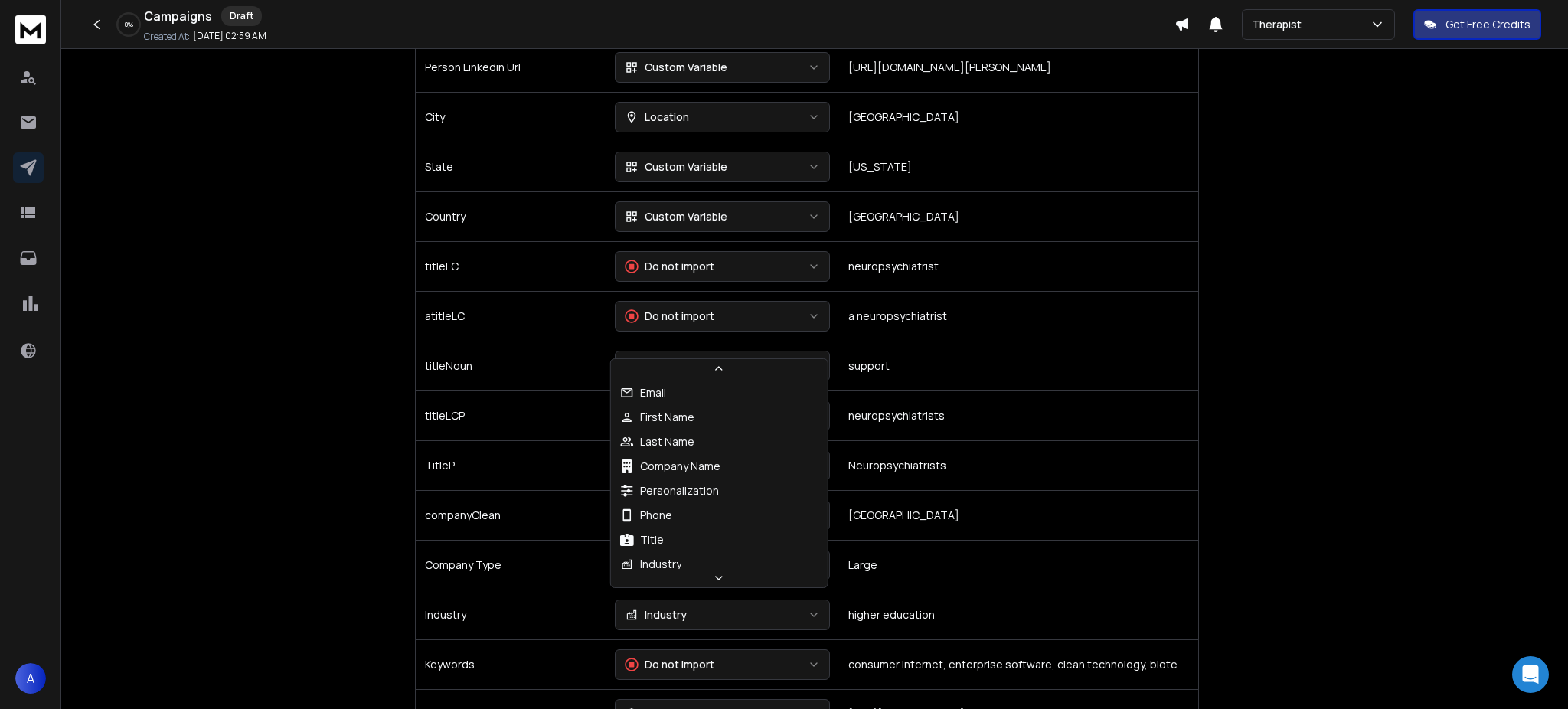
scroll to position [139, 0]
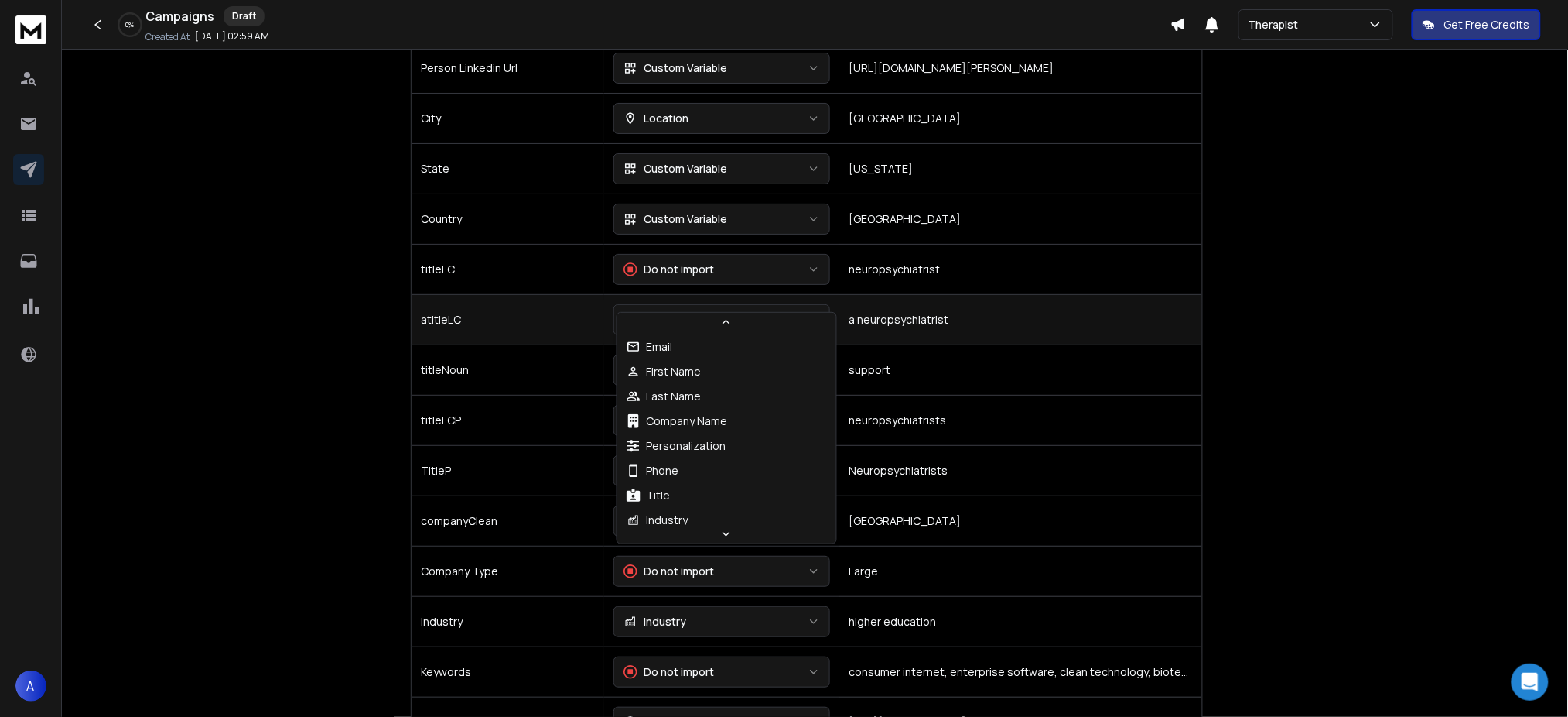
click at [720, 304] on button "Do not import" at bounding box center [722, 319] width 217 height 31
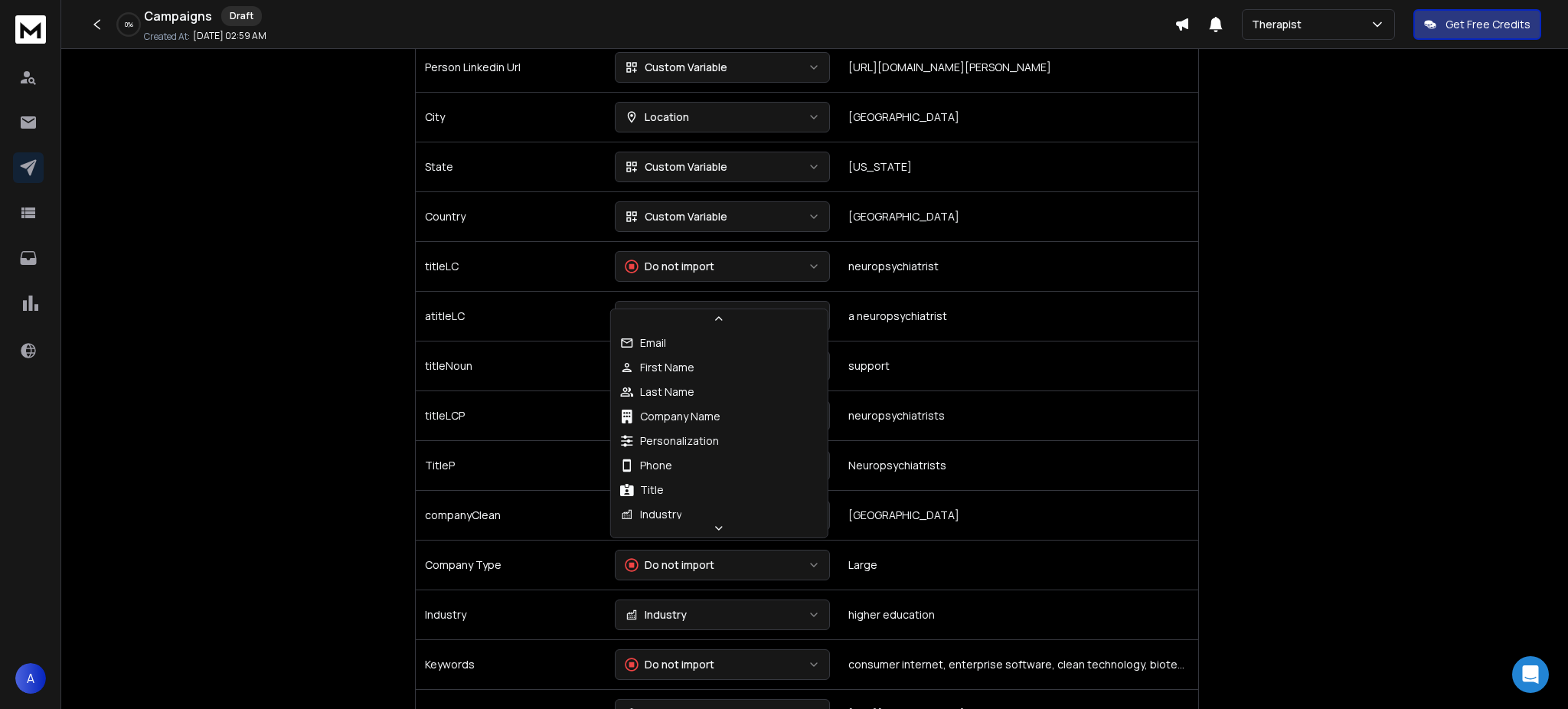
scroll to position [155, 0]
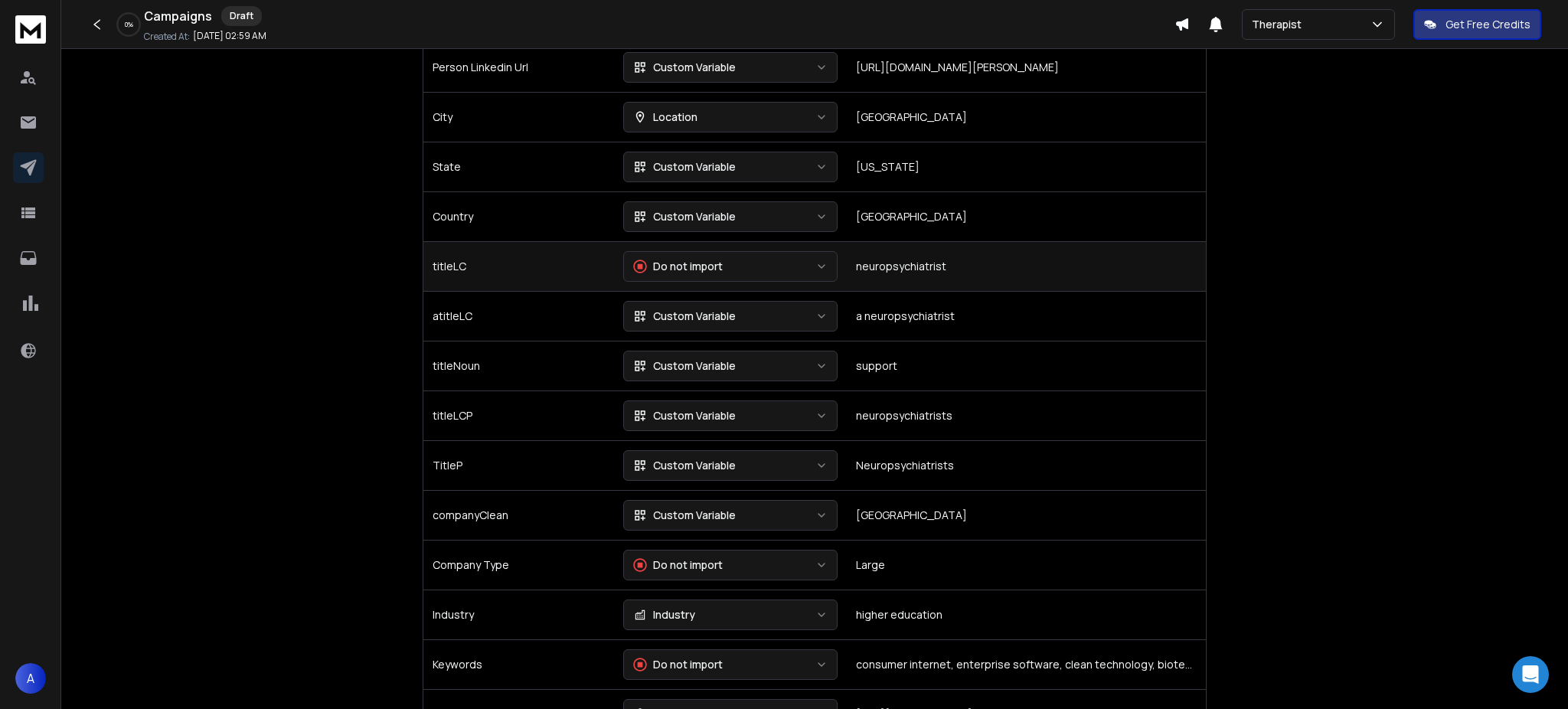
click at [678, 251] on button "Do not import" at bounding box center [730, 266] width 215 height 30
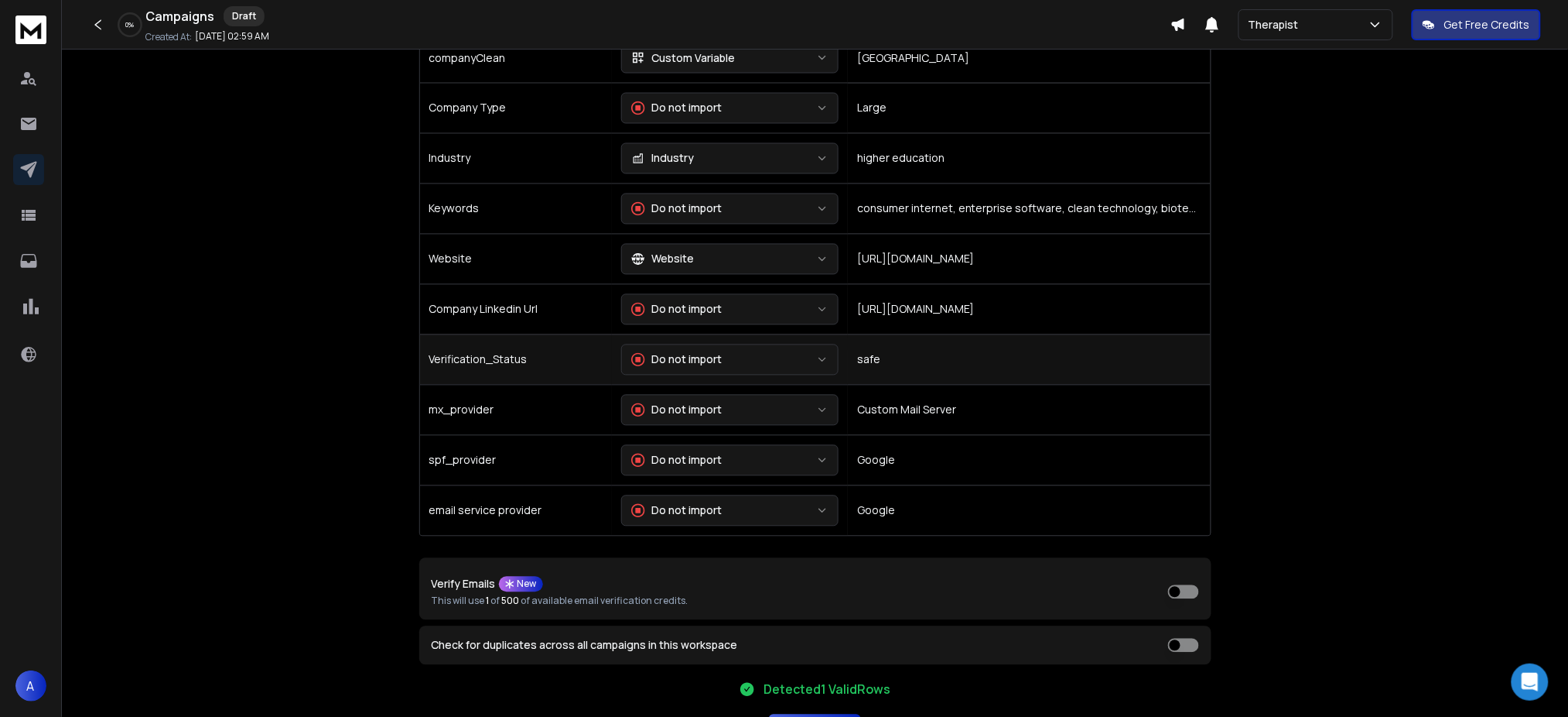
scroll to position [1006, 0]
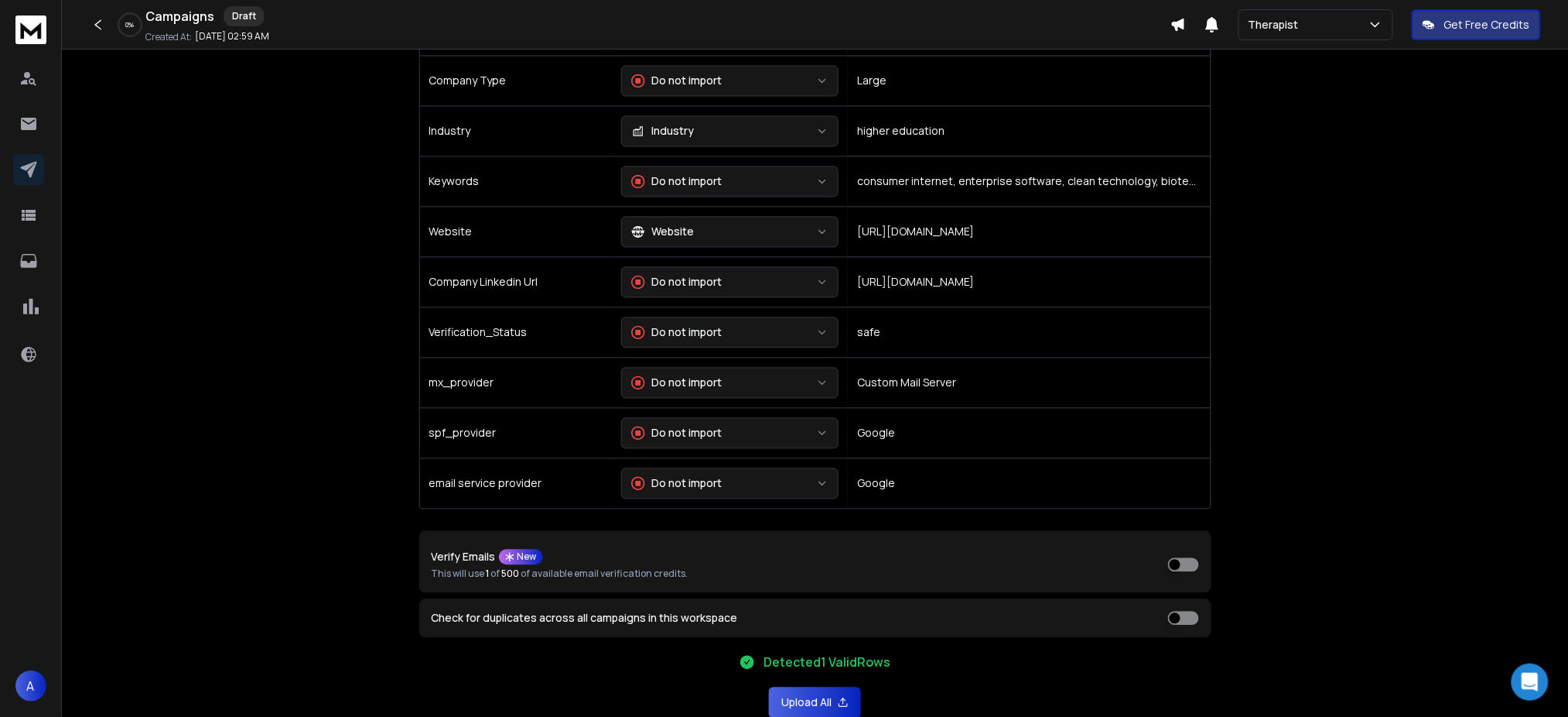
click at [803, 688] on button "Upload All" at bounding box center [815, 703] width 92 height 31
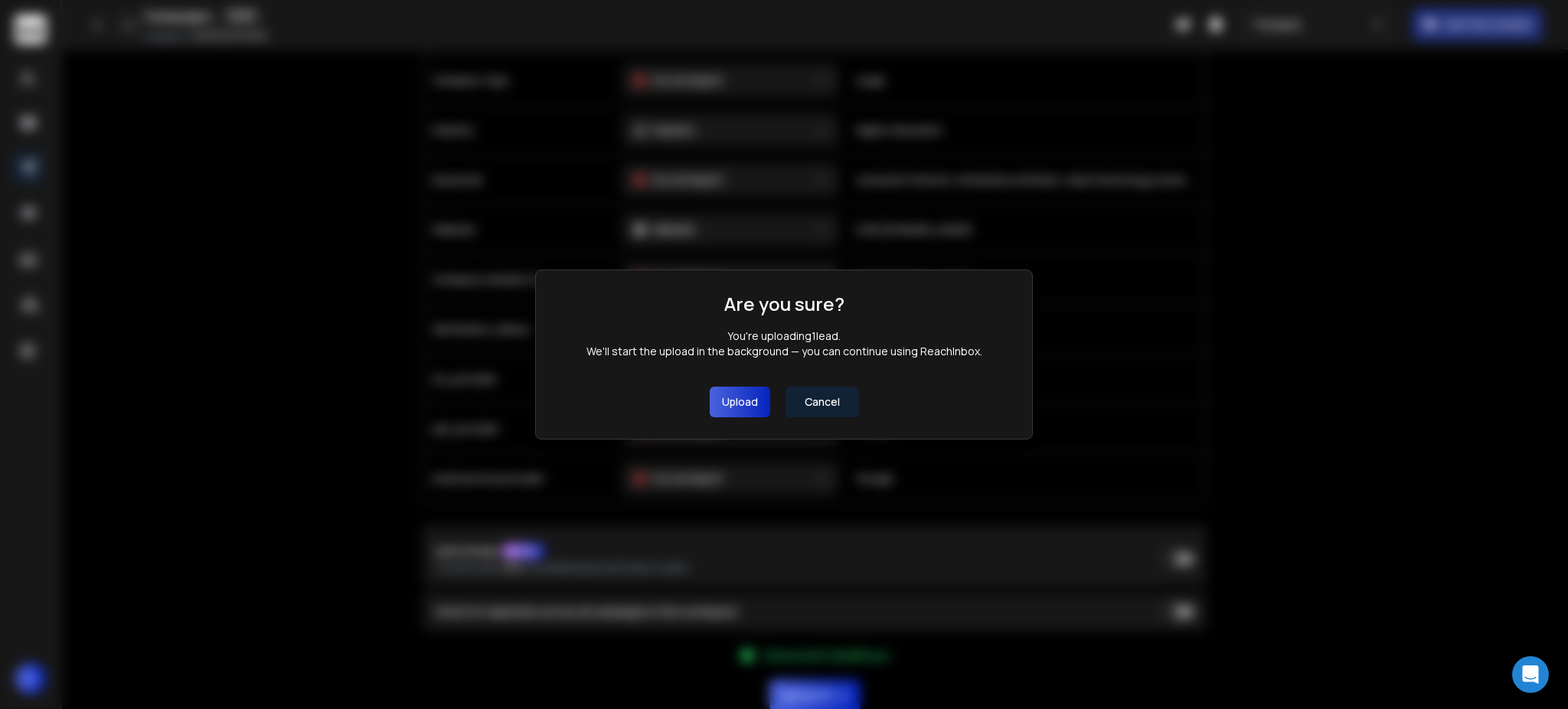
click at [756, 394] on button "Upload" at bounding box center [740, 401] width 60 height 30
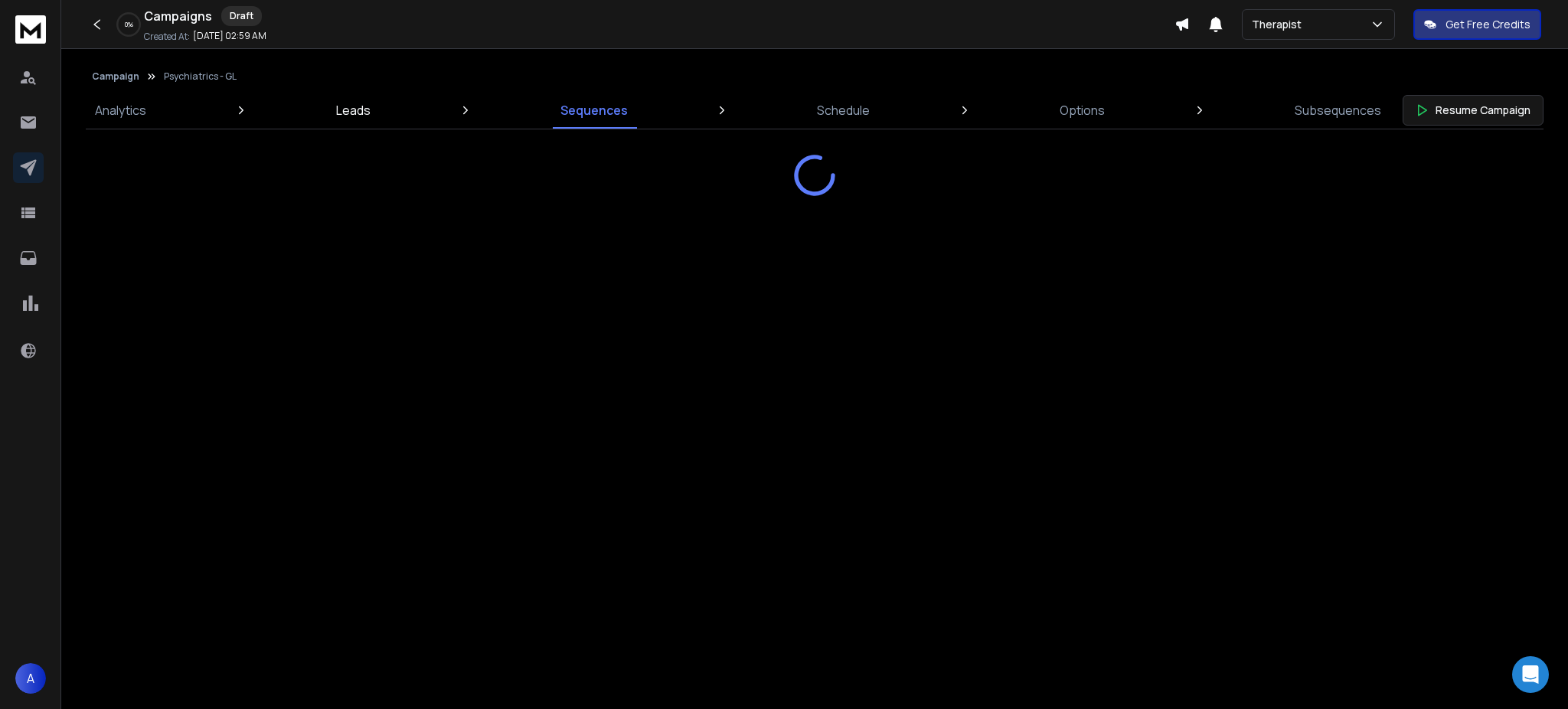
click at [363, 110] on p "Leads" at bounding box center [353, 110] width 35 height 18
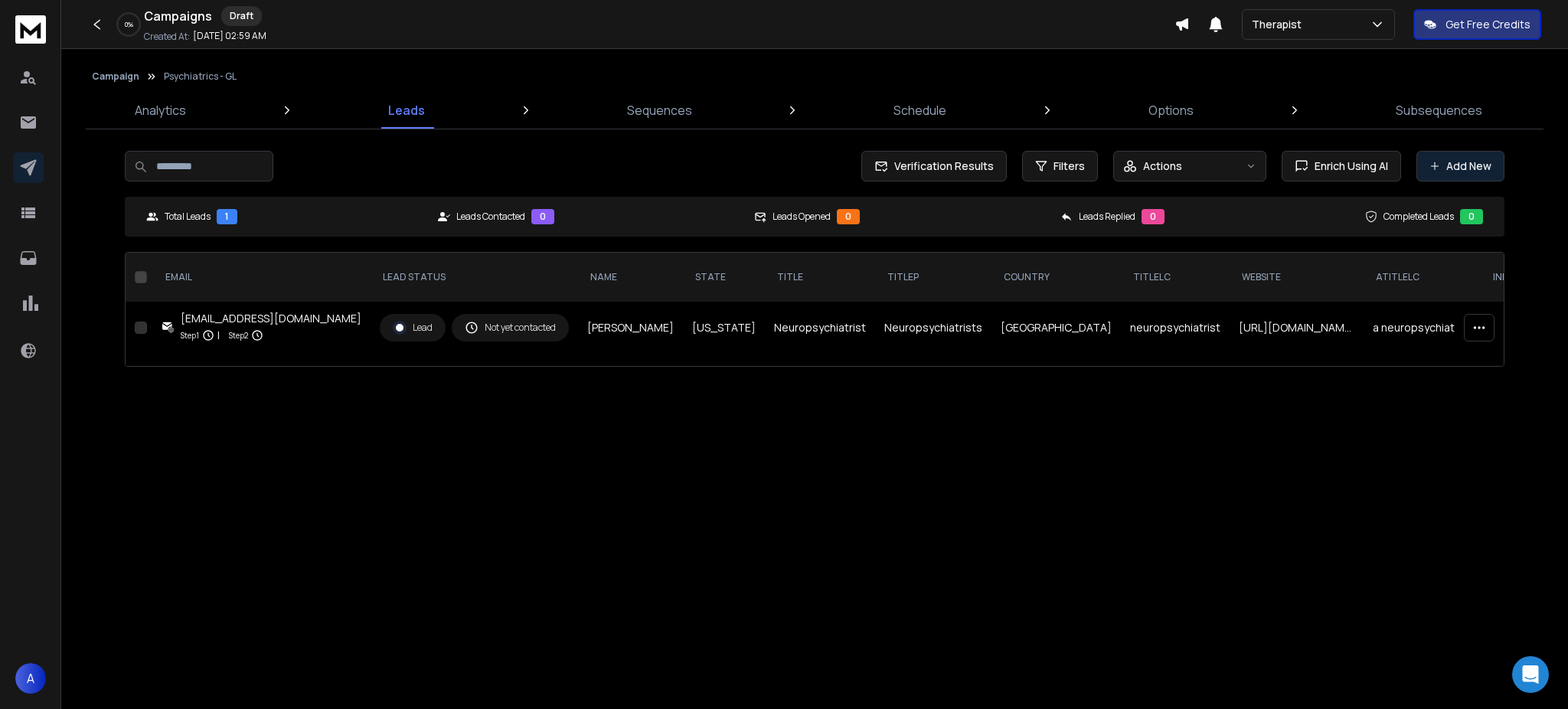
click at [1452, 162] on button "Add New" at bounding box center [1460, 166] width 88 height 30
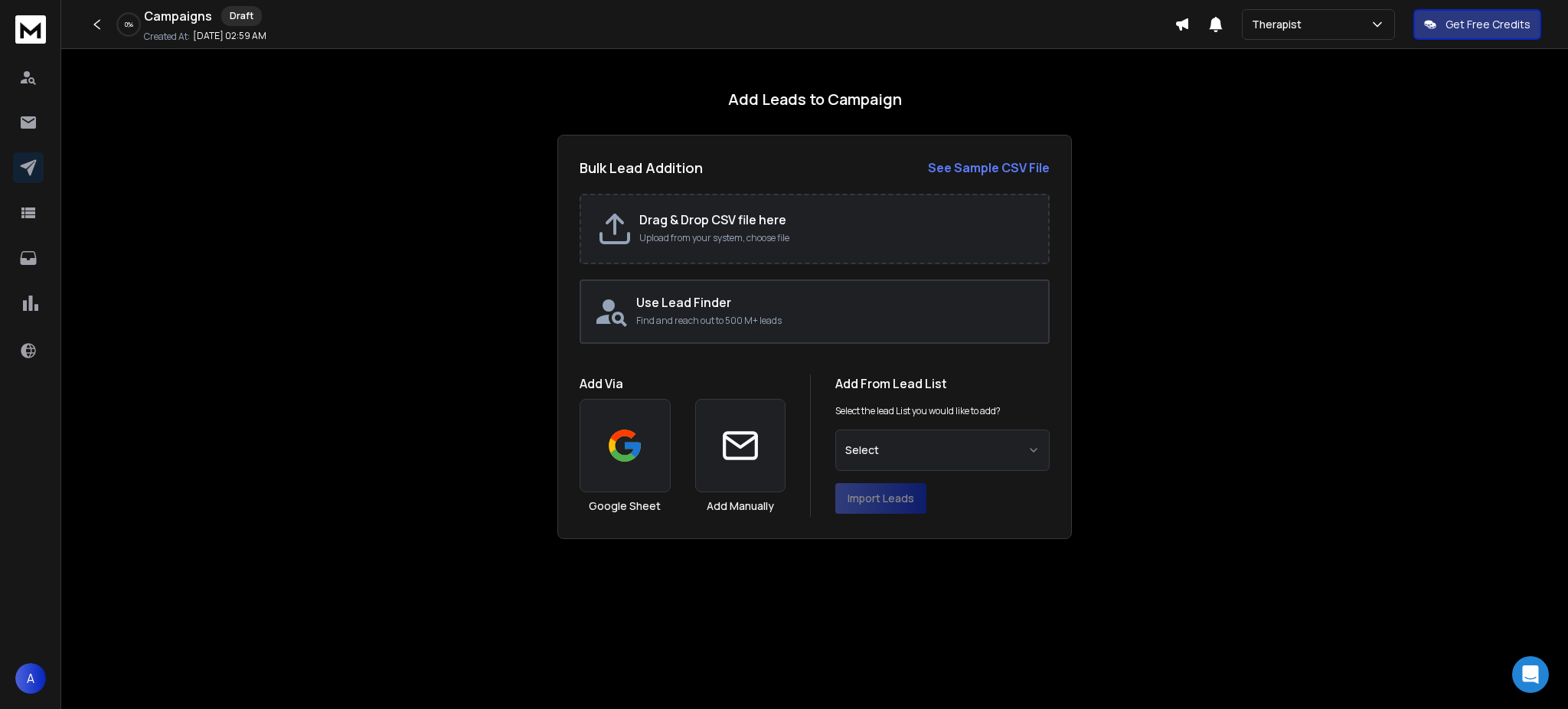
click at [831, 219] on h2 "Drag & Drop CSV file here" at bounding box center [836, 220] width 394 height 18
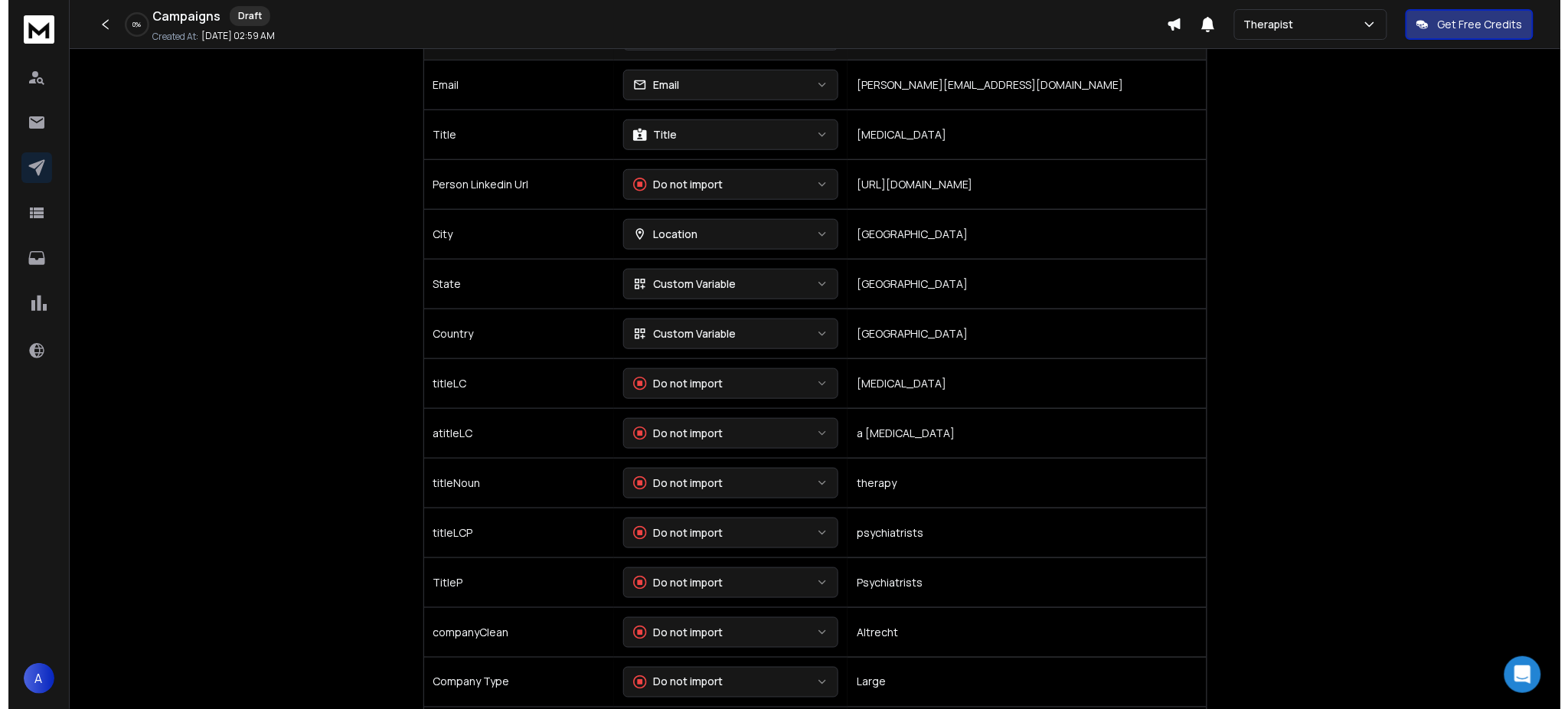
scroll to position [408, 0]
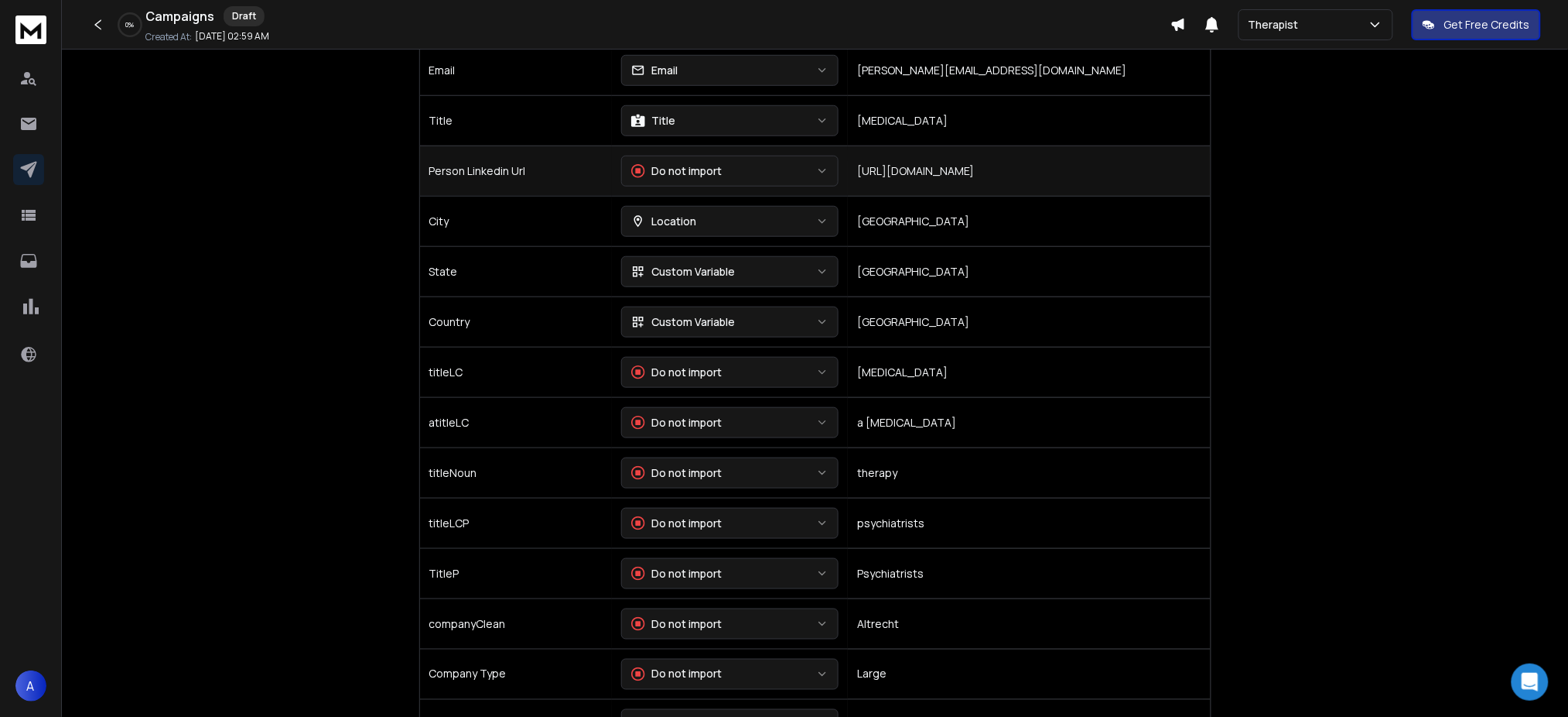
click at [693, 156] on button "Do not import" at bounding box center [729, 171] width 217 height 31
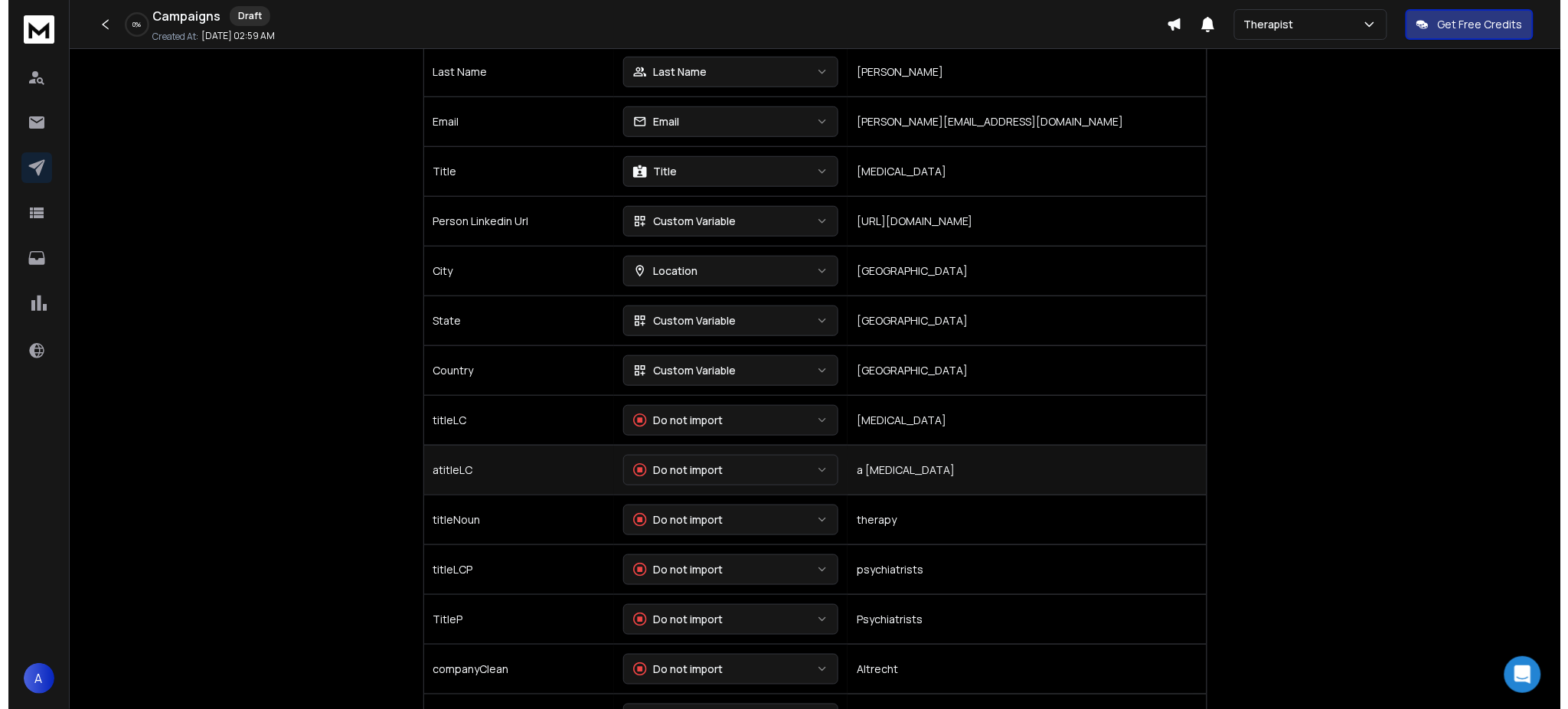
scroll to position [306, 0]
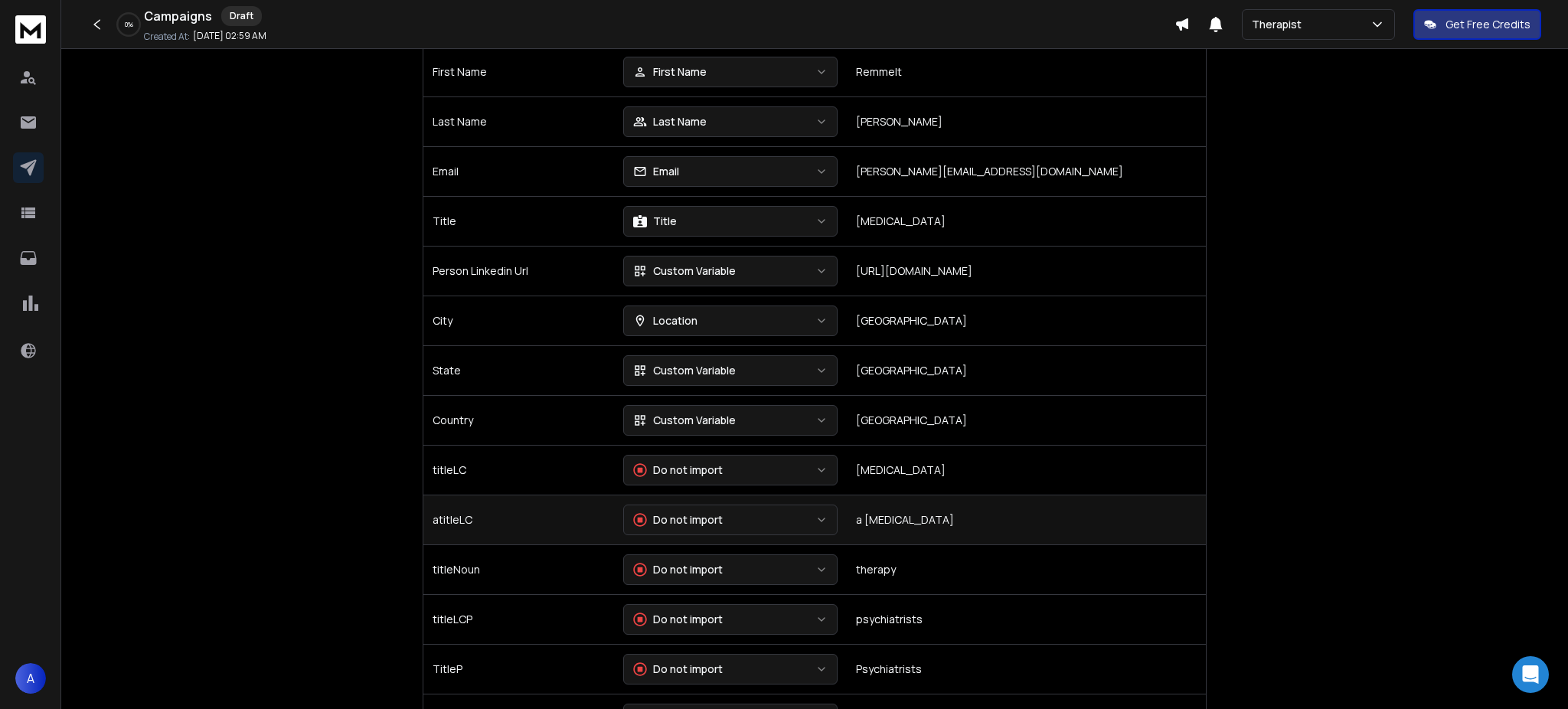
click at [678, 313] on div "Location" at bounding box center [665, 320] width 64 height 16
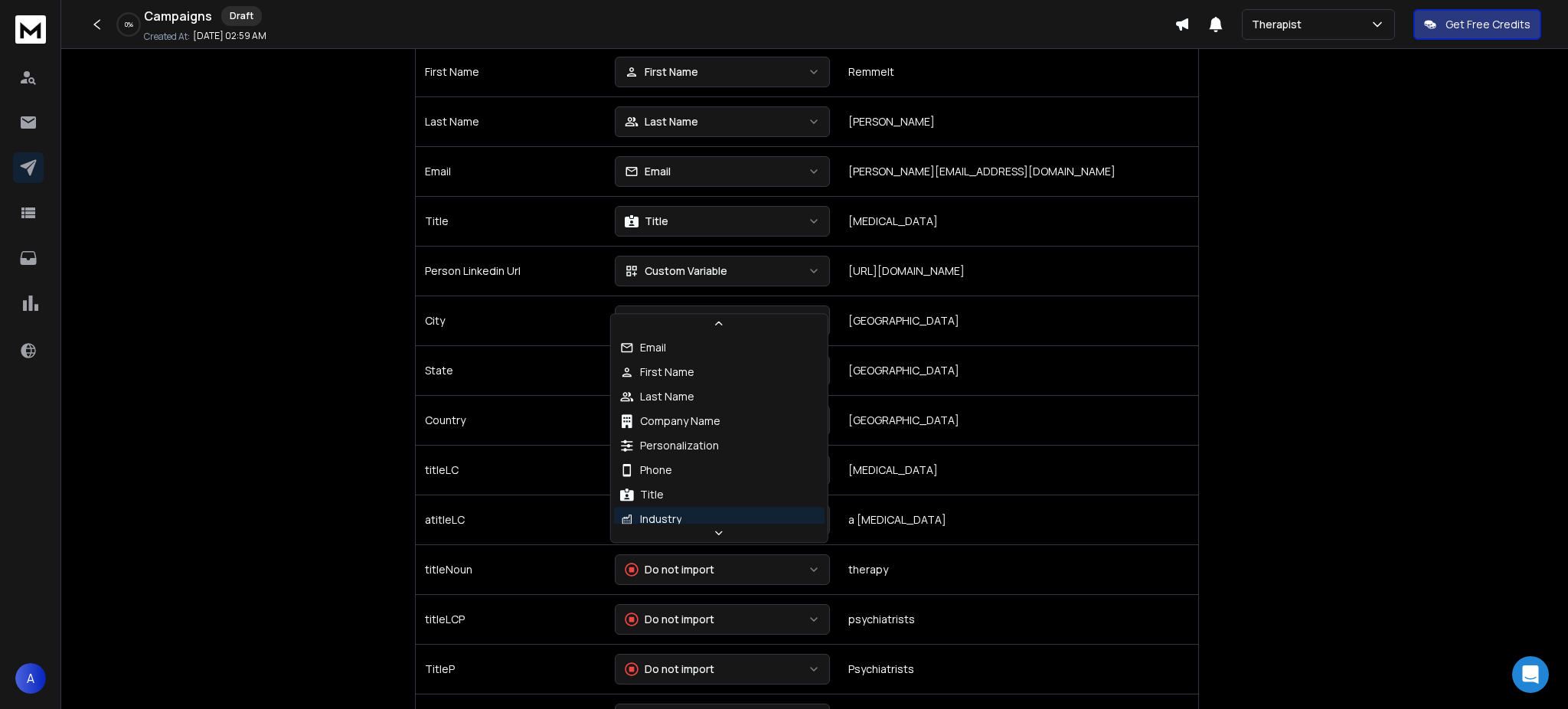
scroll to position [105, 0]
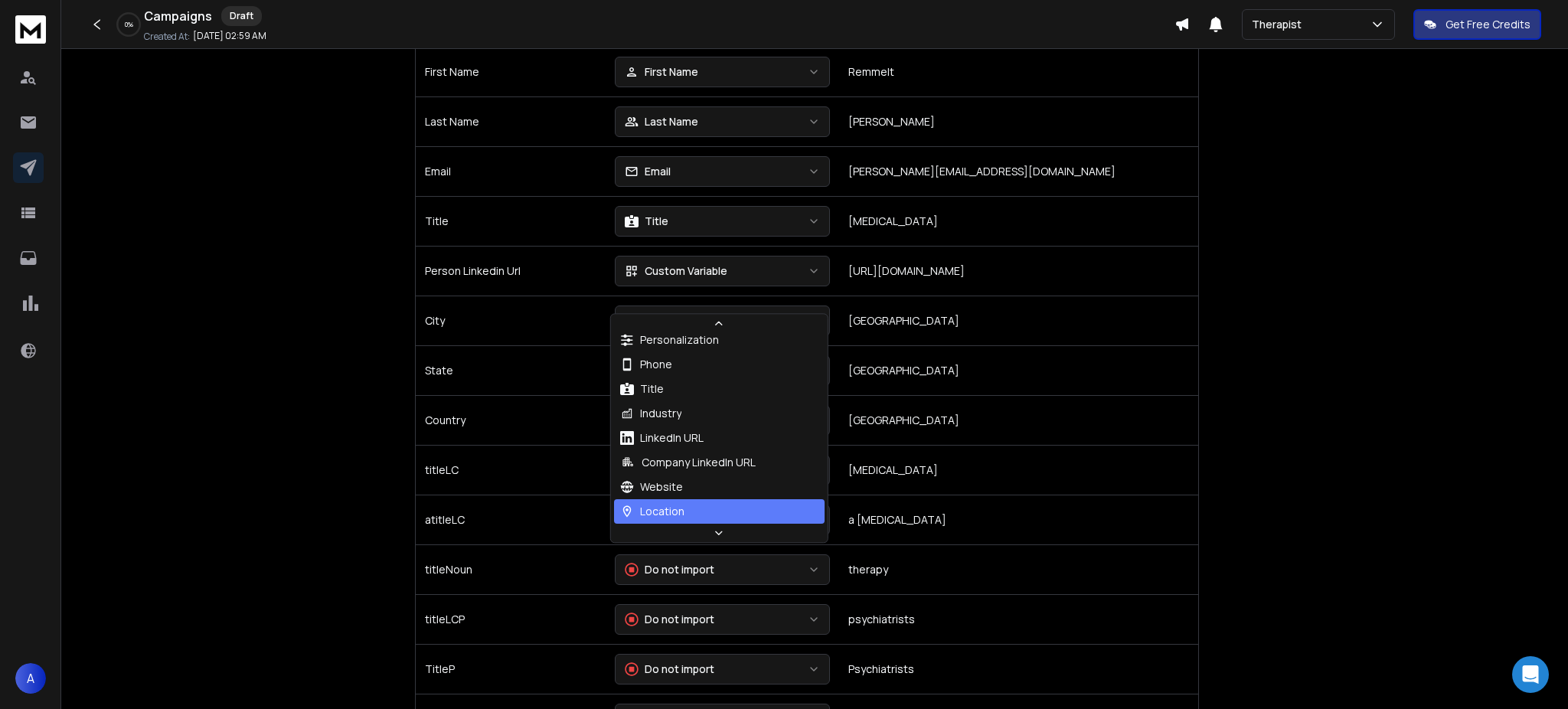
drag, startPoint x: 686, startPoint y: 385, endPoint x: 690, endPoint y: 501, distance: 116.1
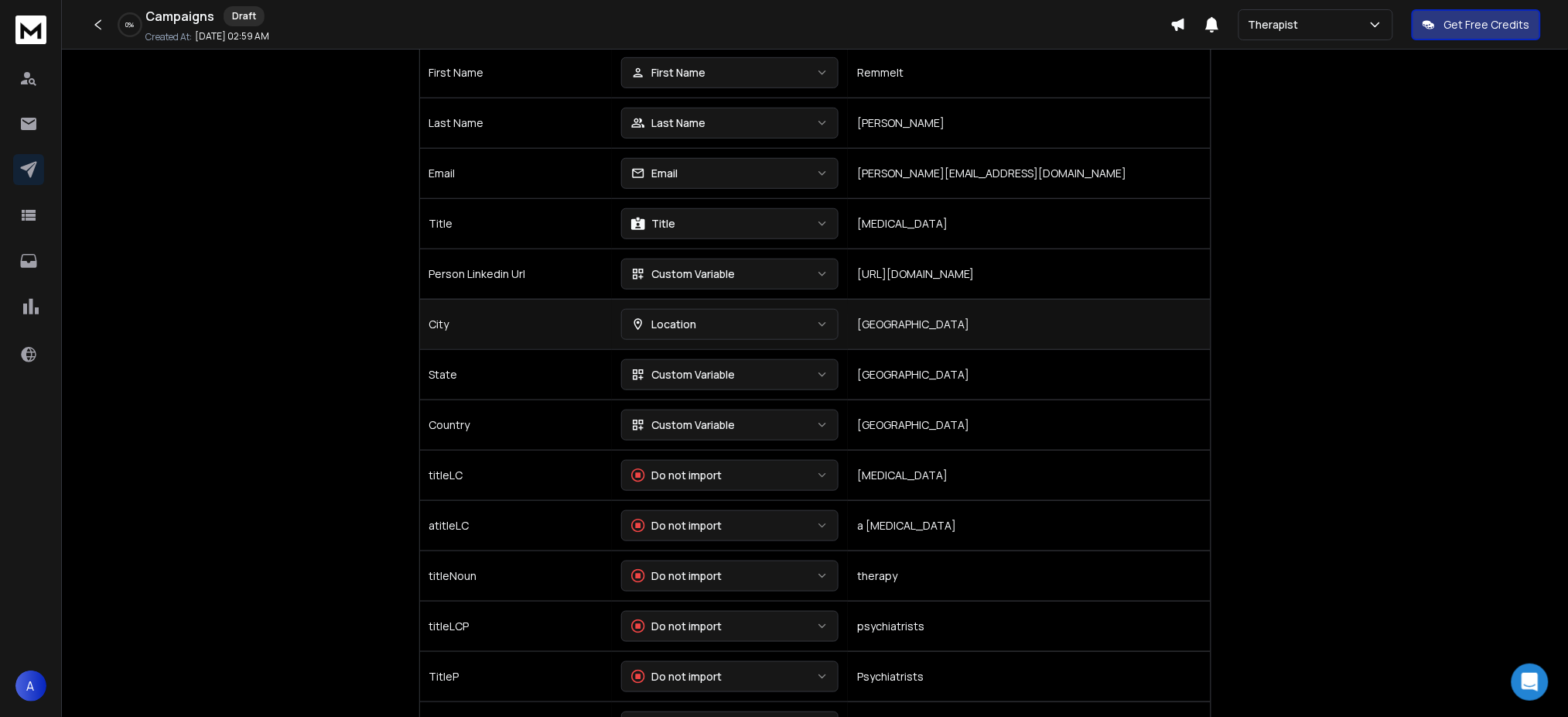
click at [696, 309] on button "Location" at bounding box center [729, 324] width 217 height 31
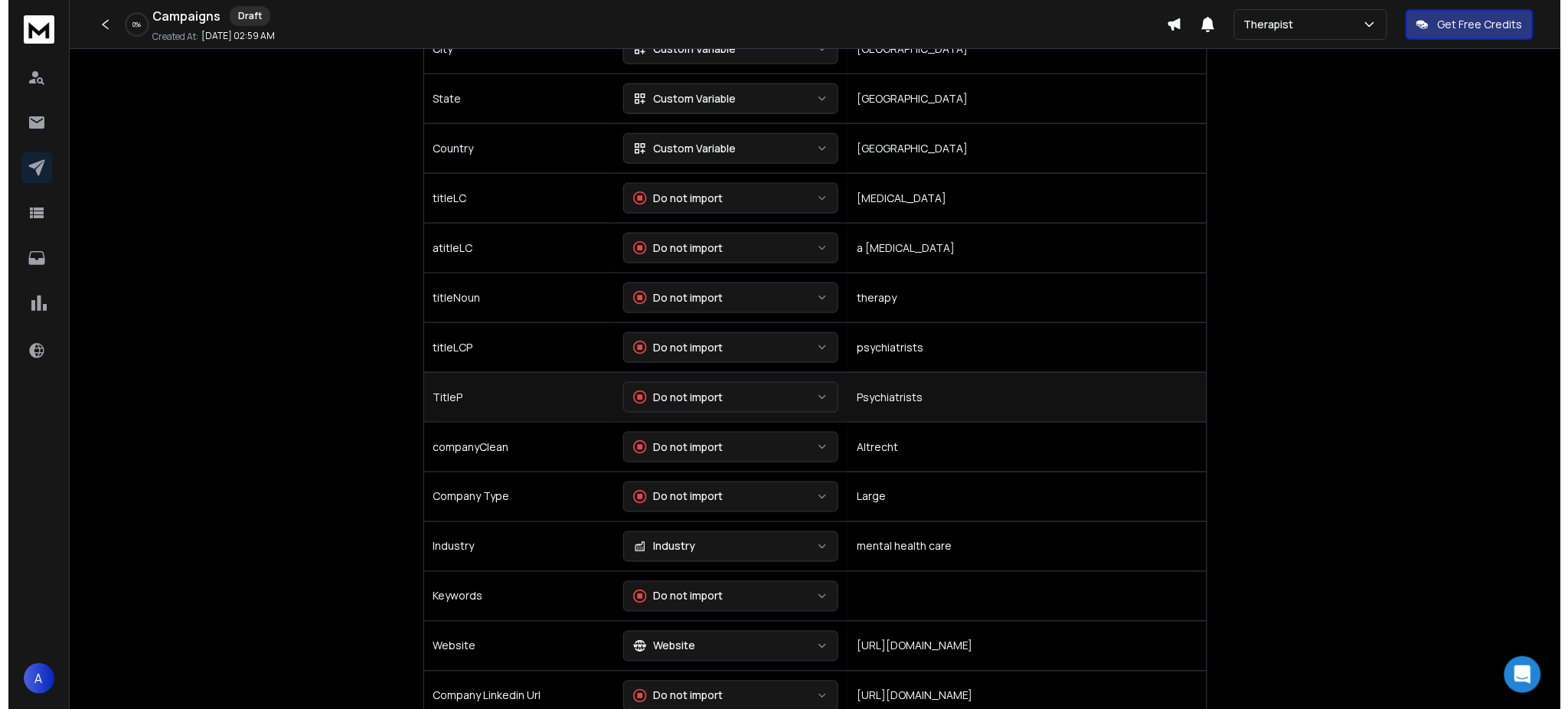
scroll to position [613, 0]
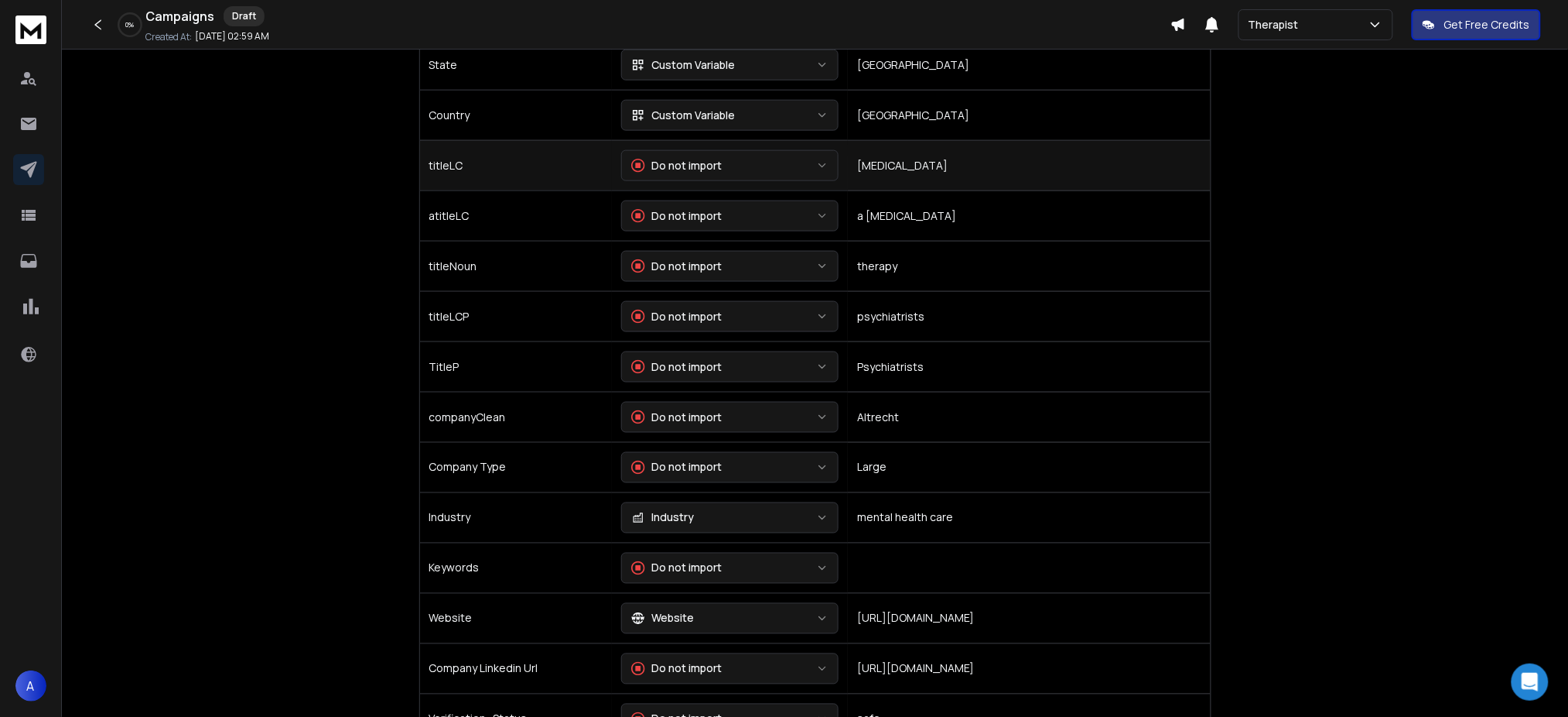
click at [729, 150] on button "Do not import" at bounding box center [729, 165] width 217 height 31
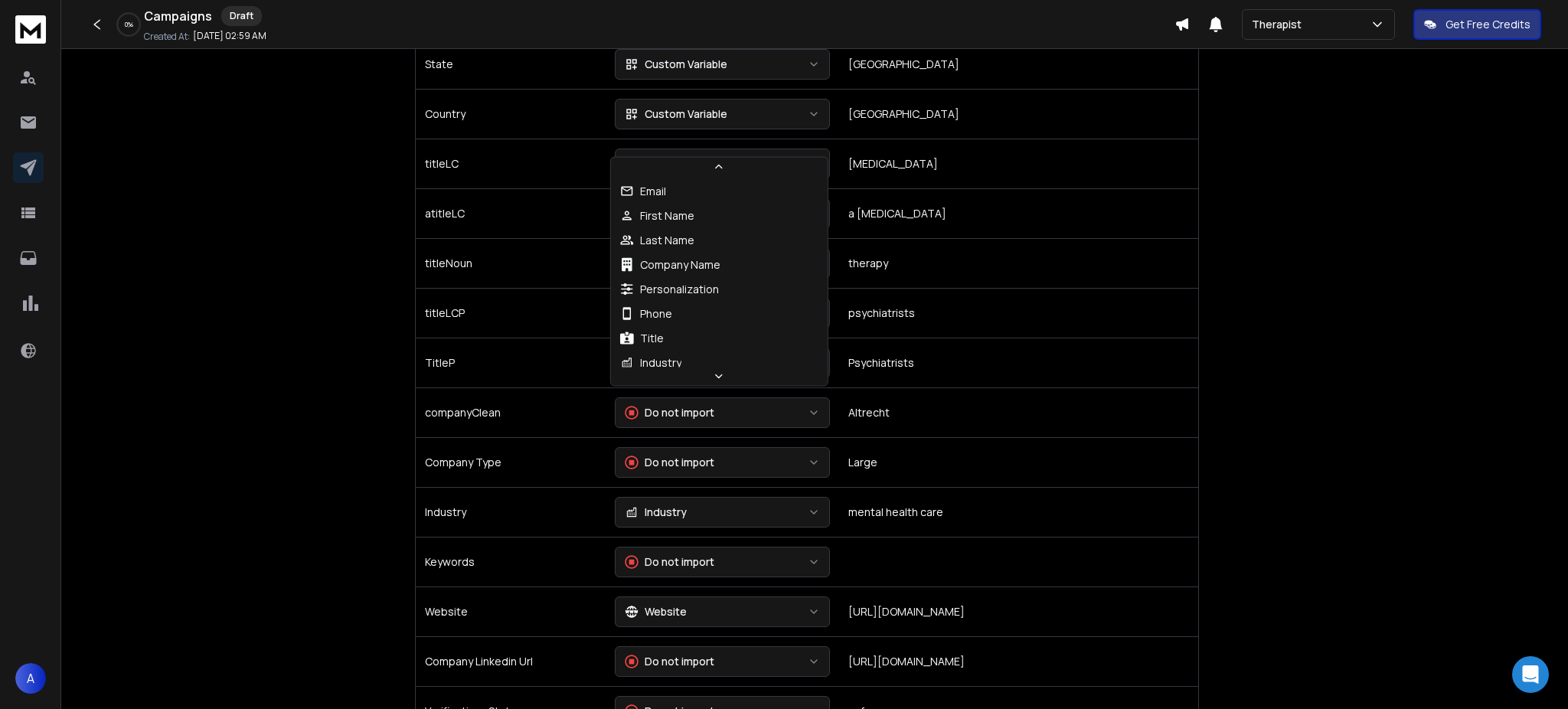
scroll to position [155, 0]
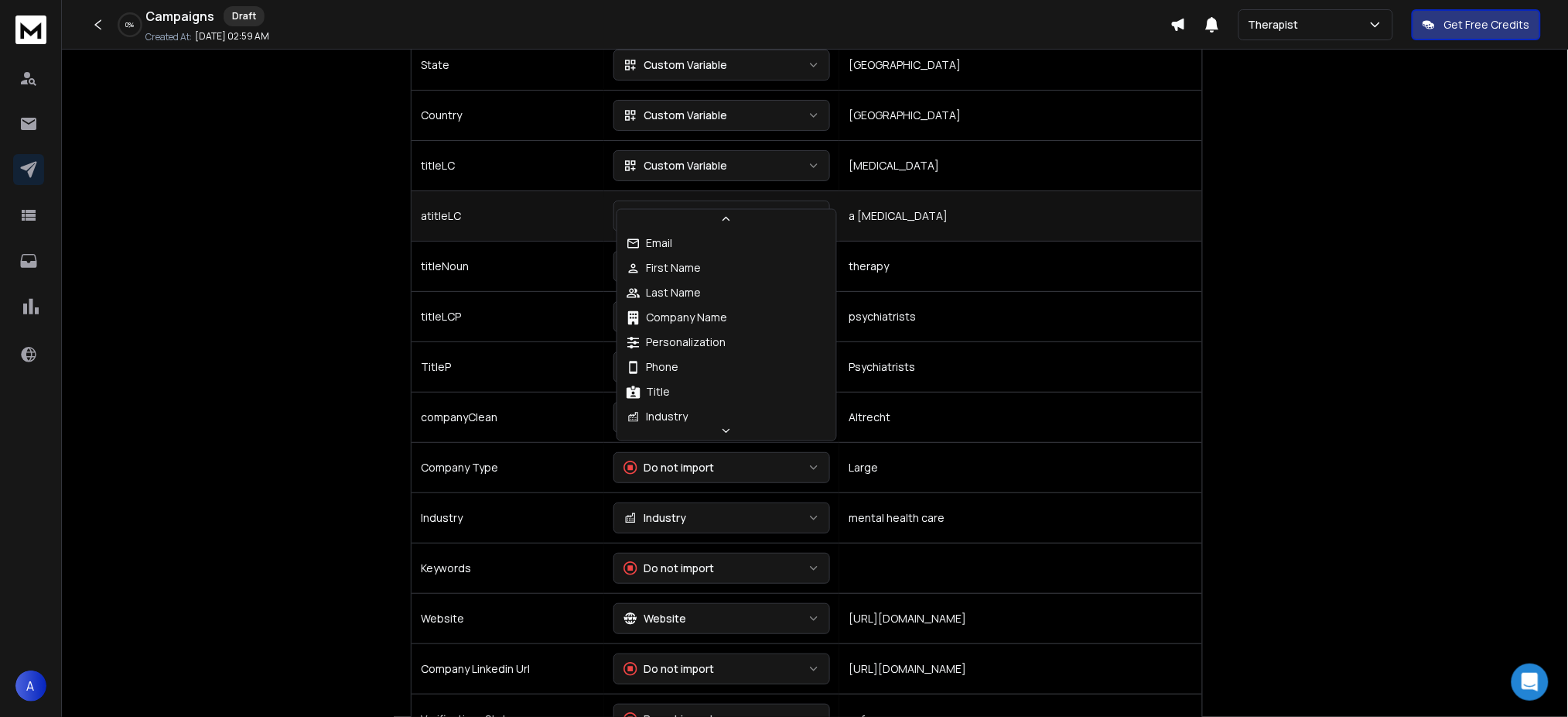
click at [742, 201] on button "Do not import" at bounding box center [722, 216] width 217 height 31
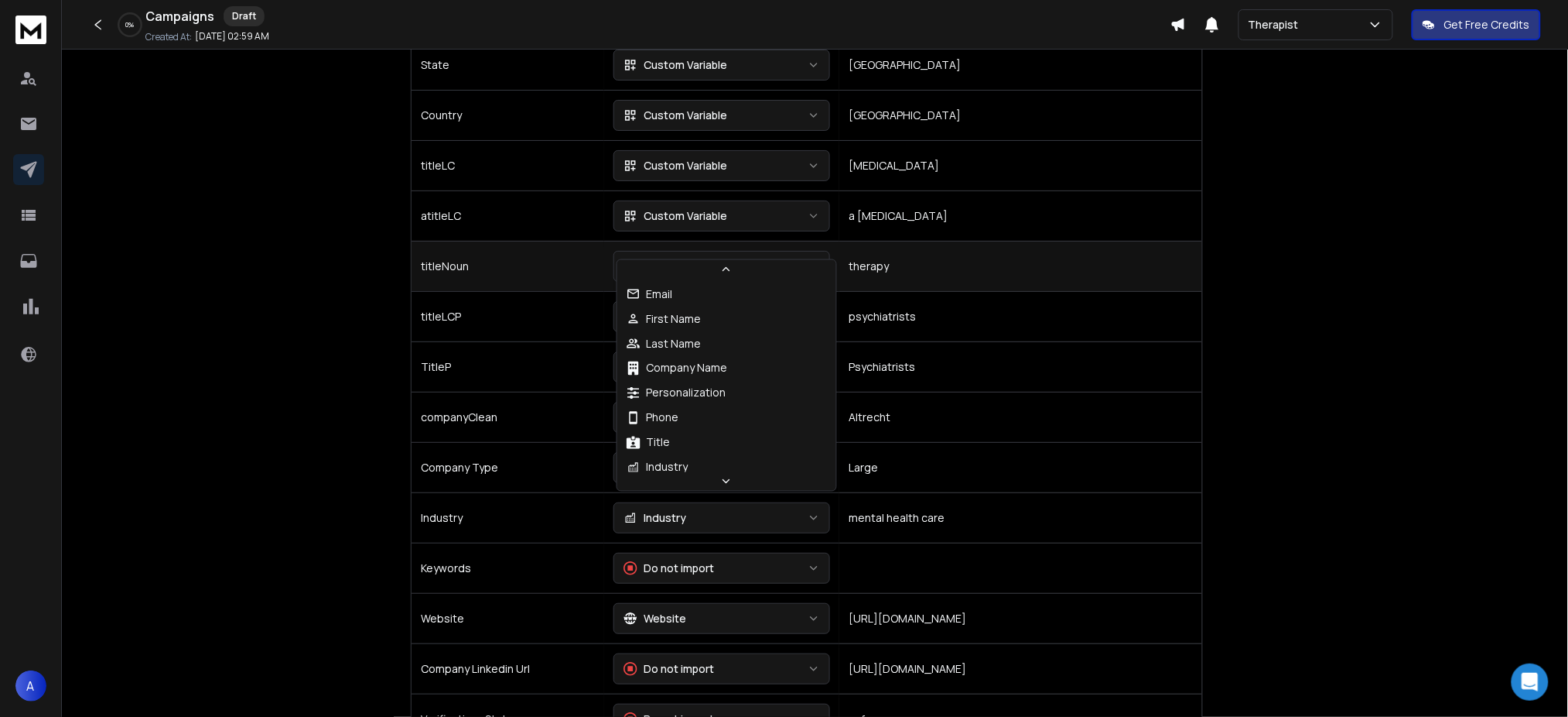
click at [731, 251] on button "Do not import" at bounding box center [722, 266] width 217 height 31
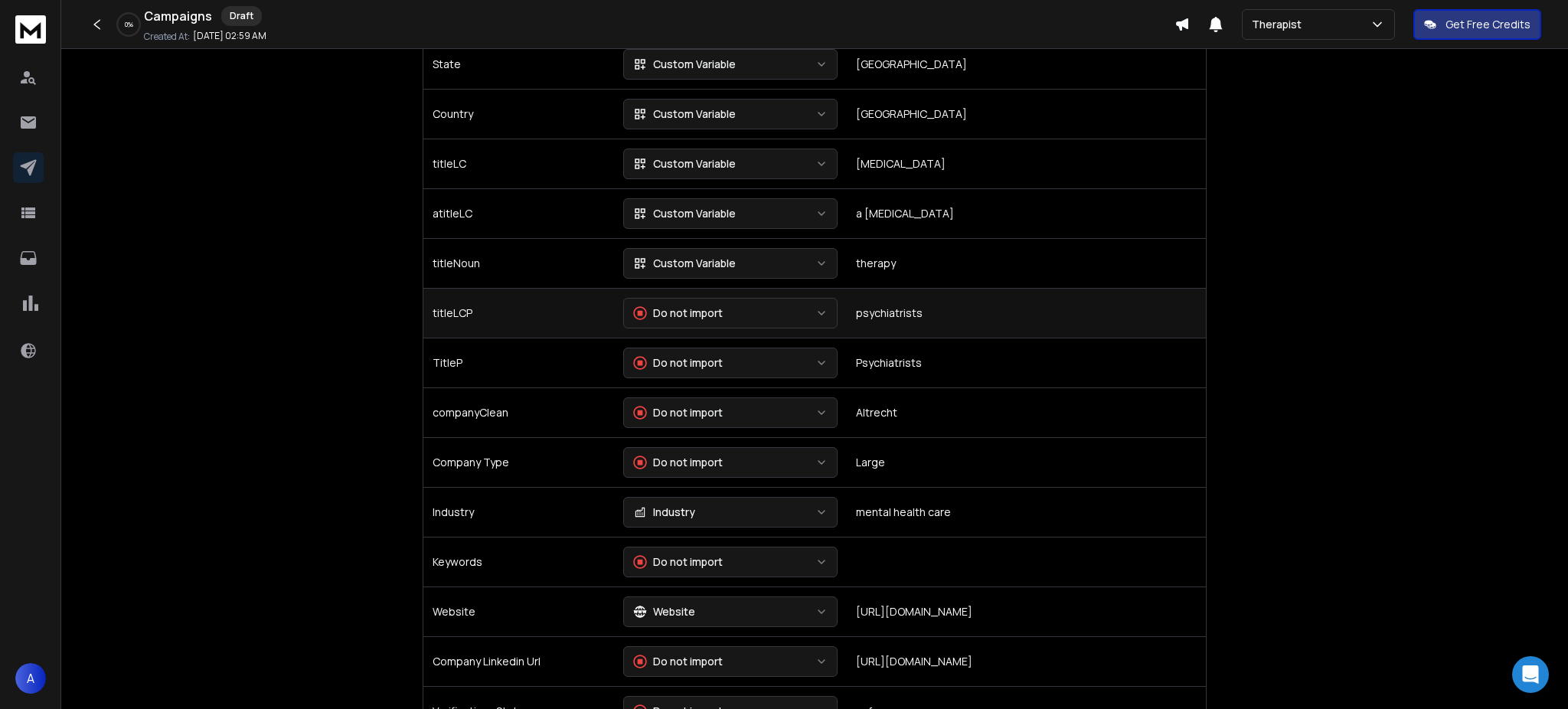
click at [740, 298] on button "Do not import" at bounding box center [730, 313] width 215 height 30
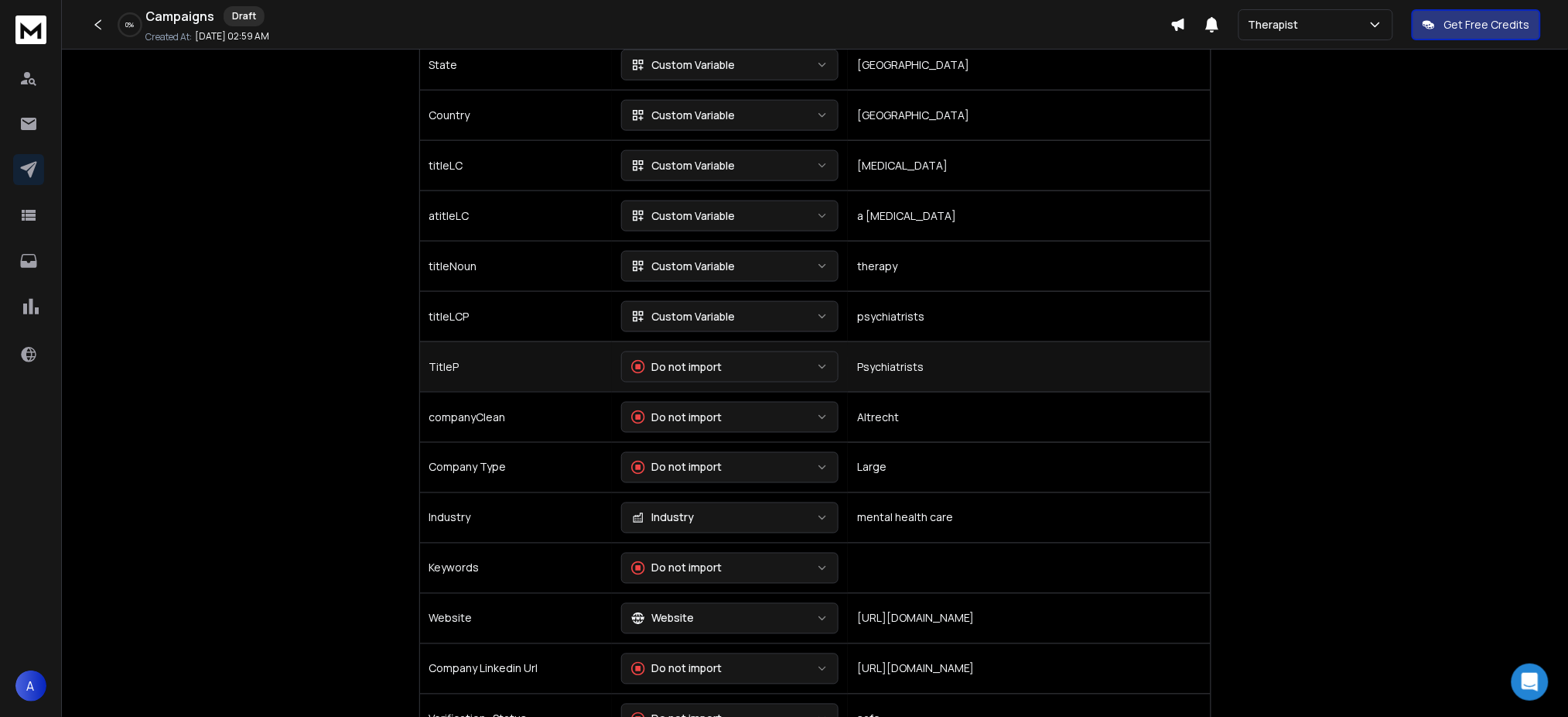
click at [752, 351] on button "Do not import" at bounding box center [729, 366] width 217 height 31
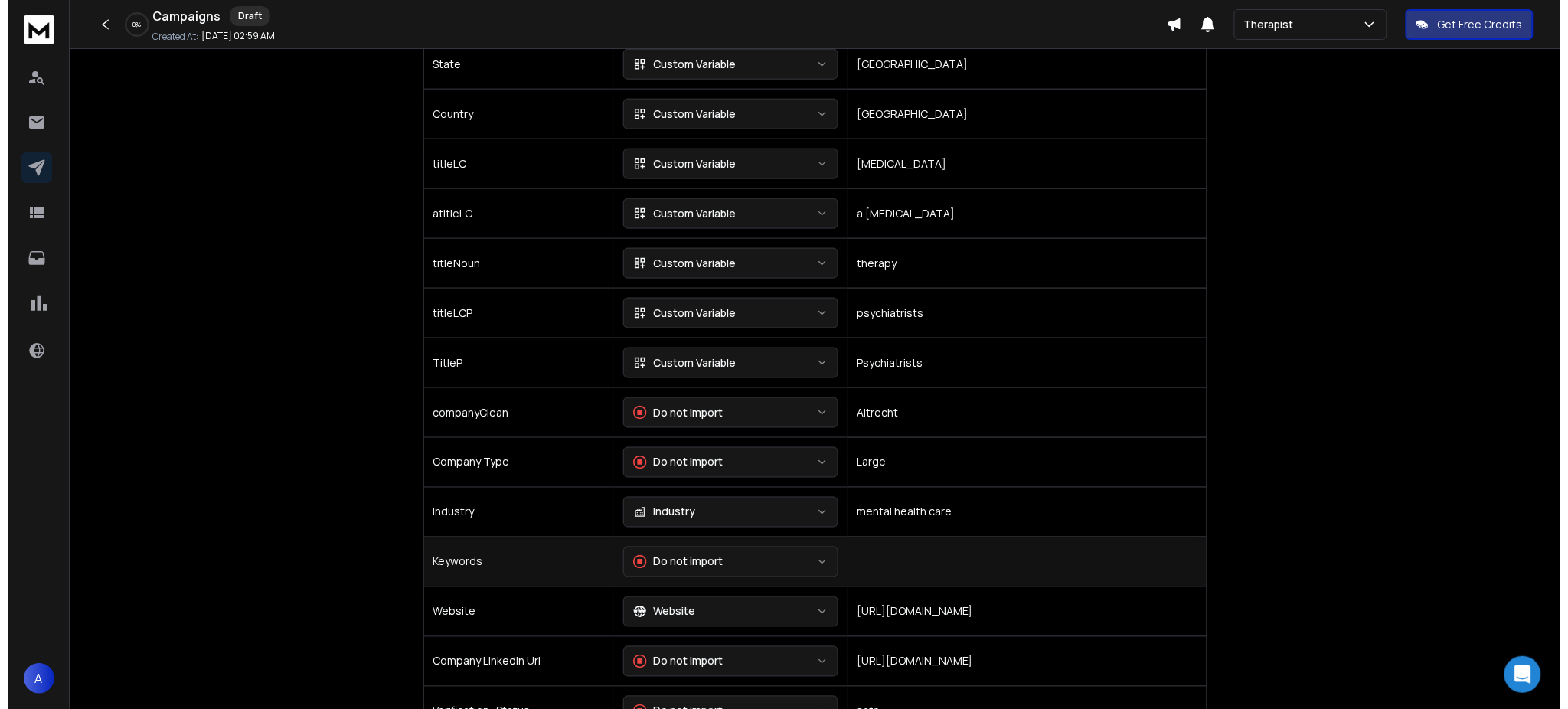
scroll to position [714, 0]
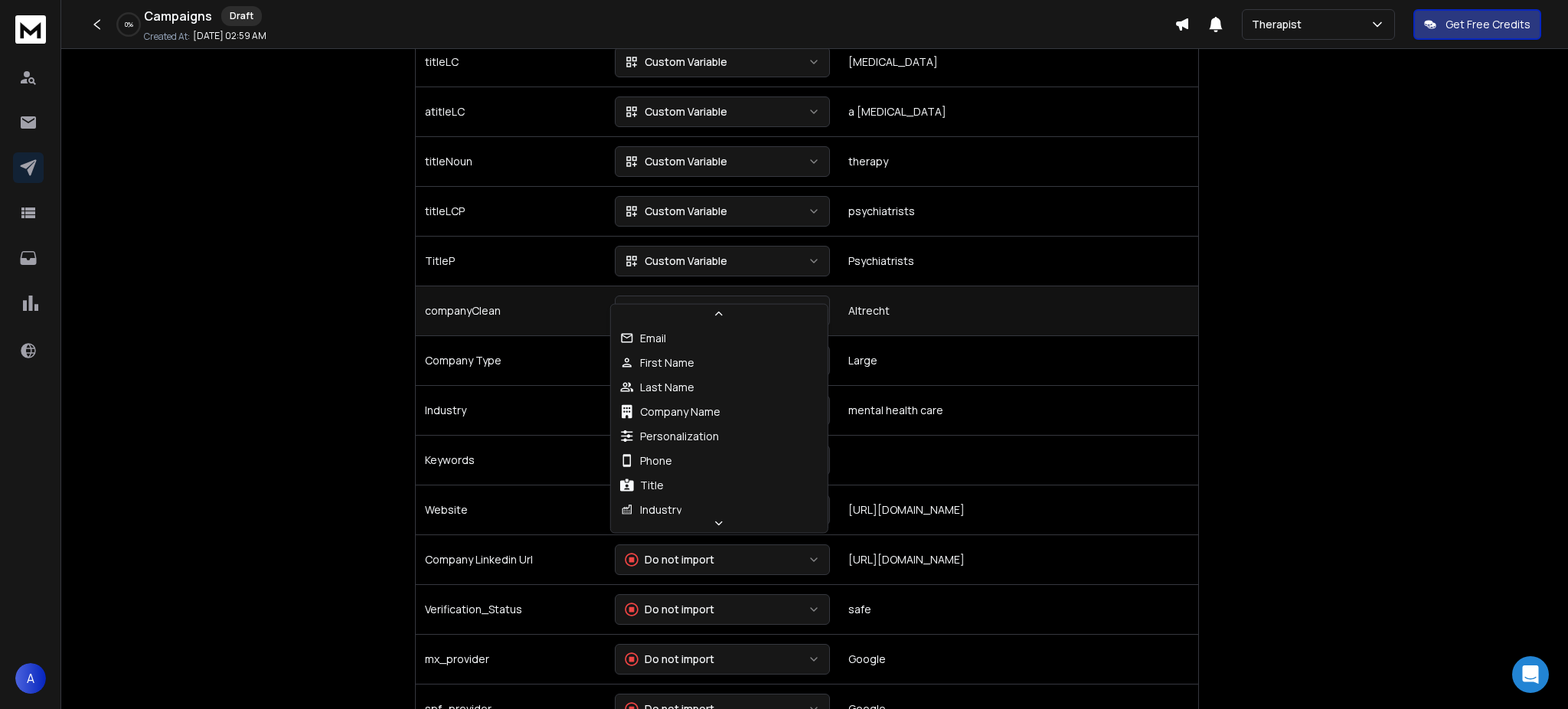
click at [706, 303] on div "Do not import" at bounding box center [670, 310] width 90 height 16
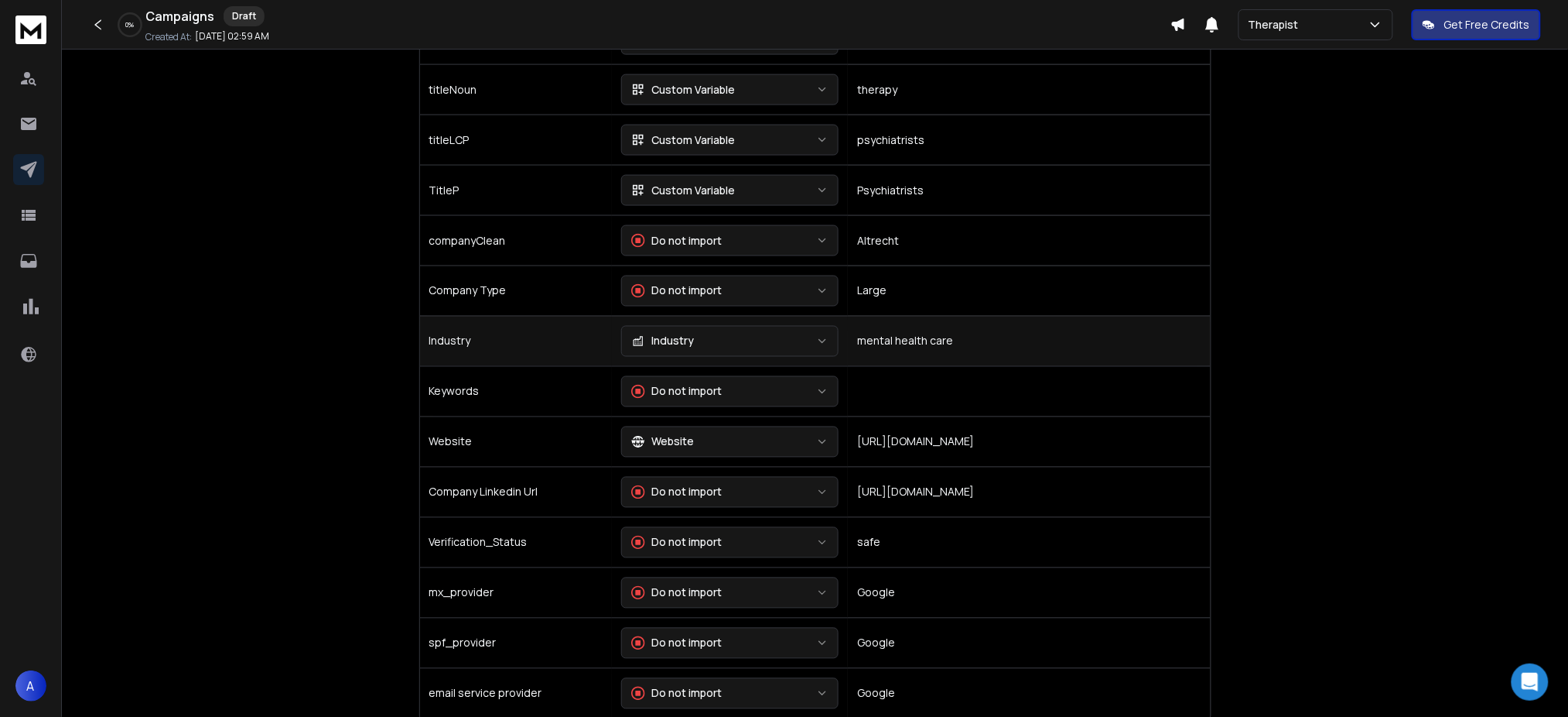
scroll to position [1006, 0]
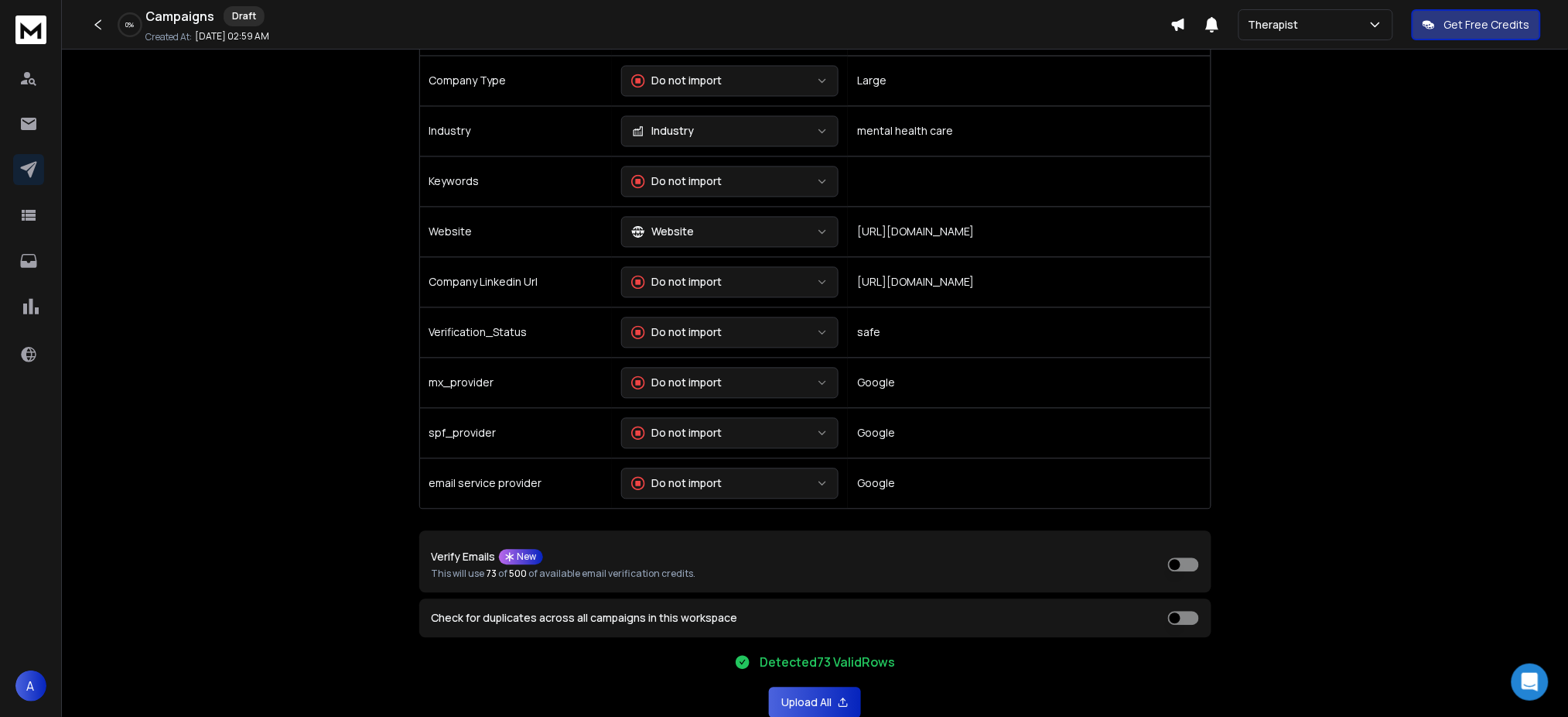
click at [803, 688] on button "Upload All" at bounding box center [815, 703] width 92 height 31
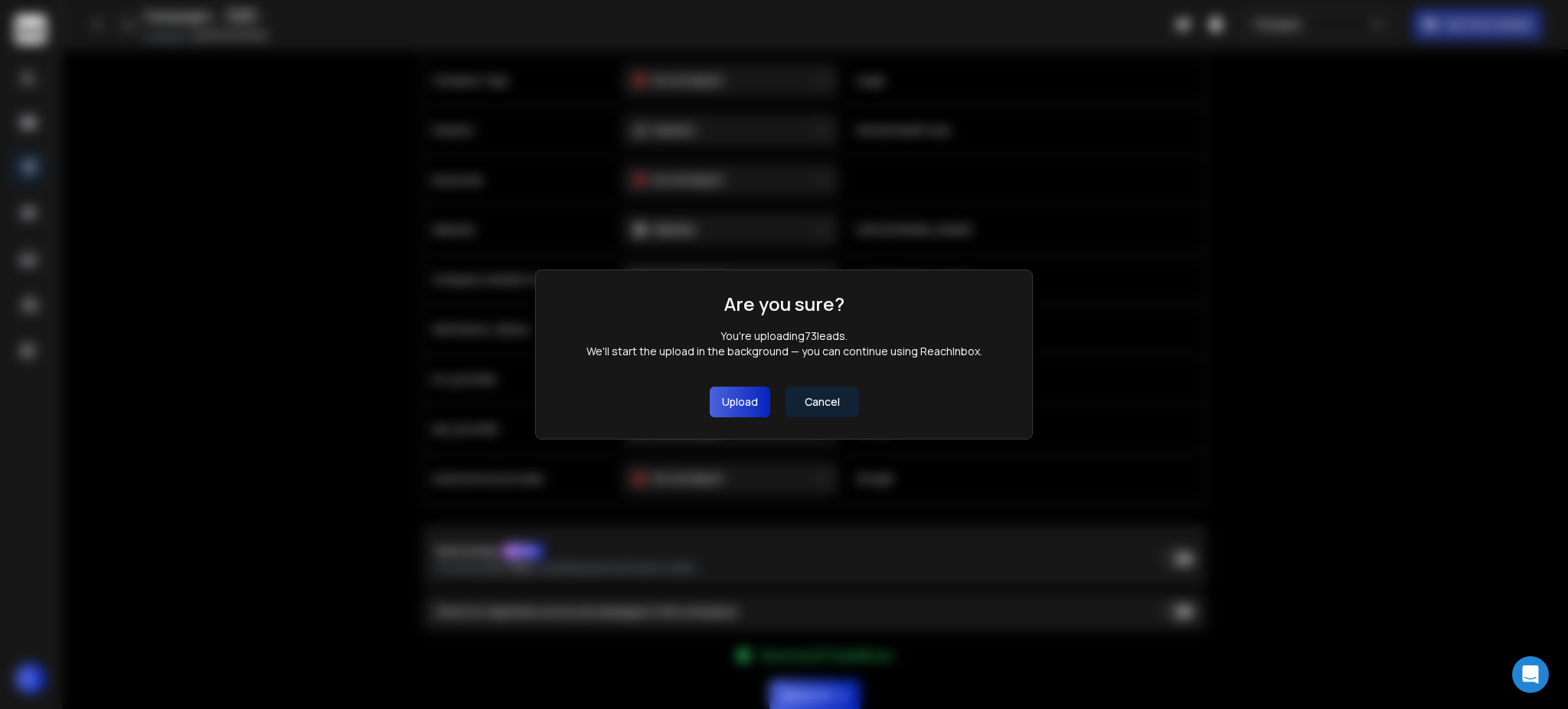
click at [750, 401] on button "Upload" at bounding box center [740, 401] width 60 height 30
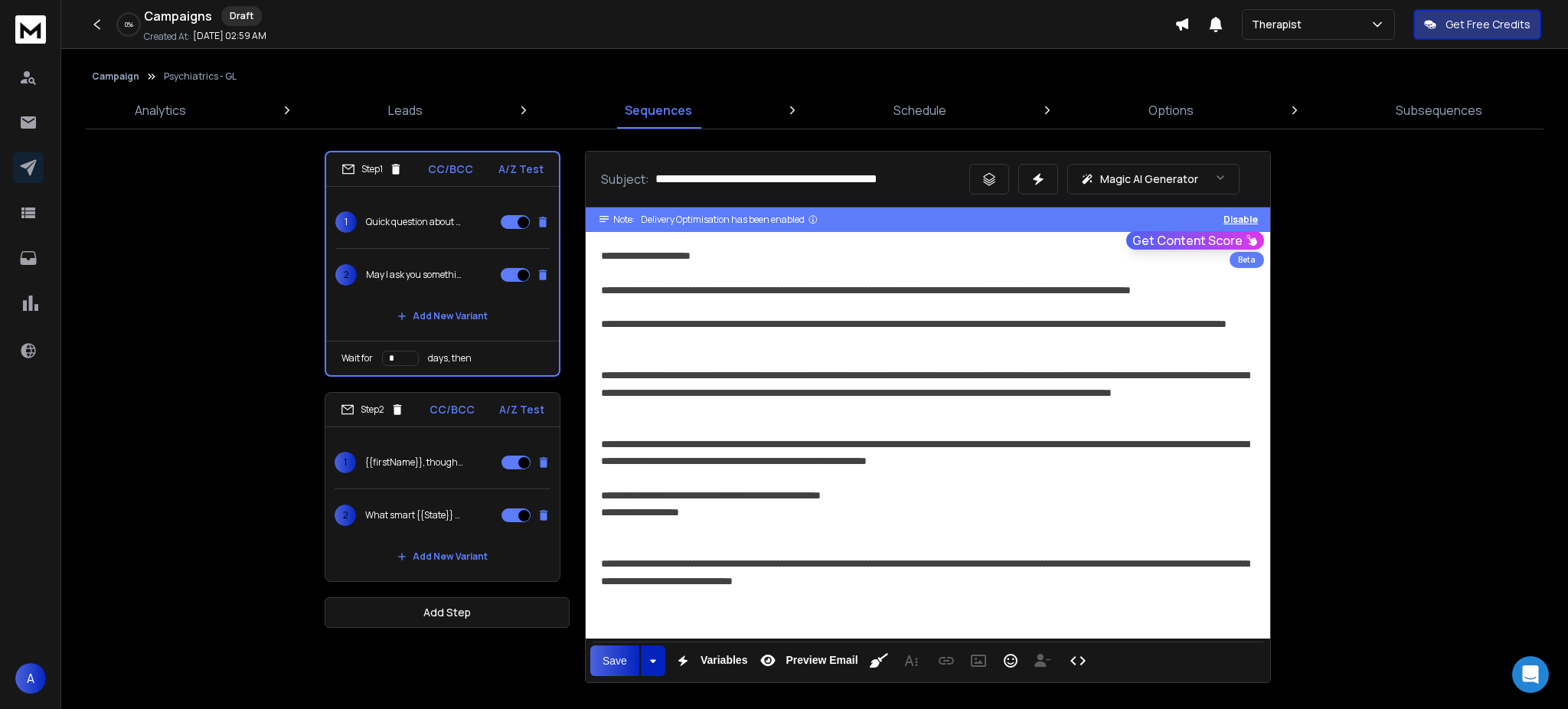
click at [412, 132] on div "**********" at bounding box center [814, 376] width 1458 height 625
click at [412, 101] on p "Leads" at bounding box center [405, 110] width 35 height 18
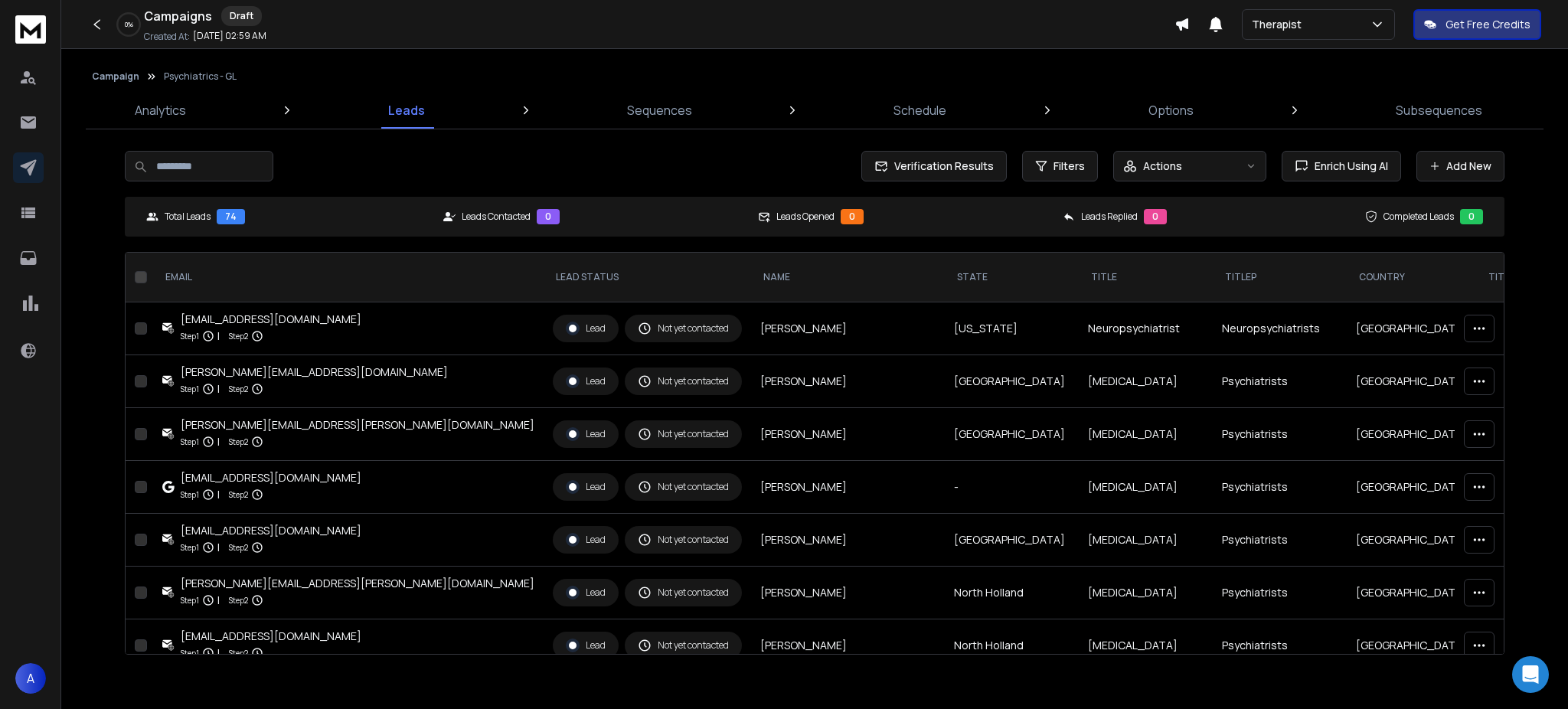
click at [137, 334] on button "button" at bounding box center [141, 328] width 12 height 12
click at [1323, 166] on div "Actions" at bounding box center [1315, 166] width 116 height 16
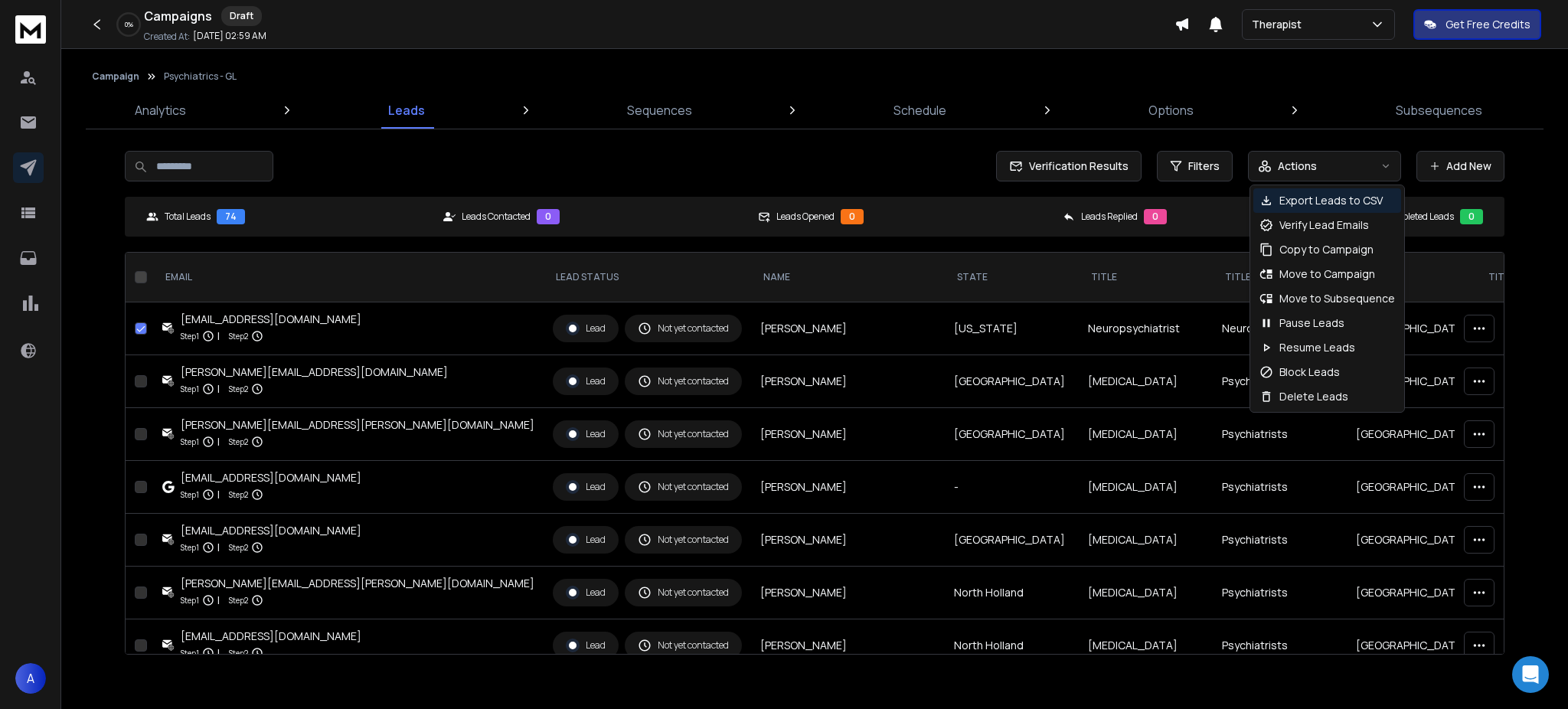
click at [1566, 249] on div "Campaign Psychiatrics - GL Analytics Leads Sequences Schedule Options Subsequen…" at bounding box center [814, 354] width 1506 height 612
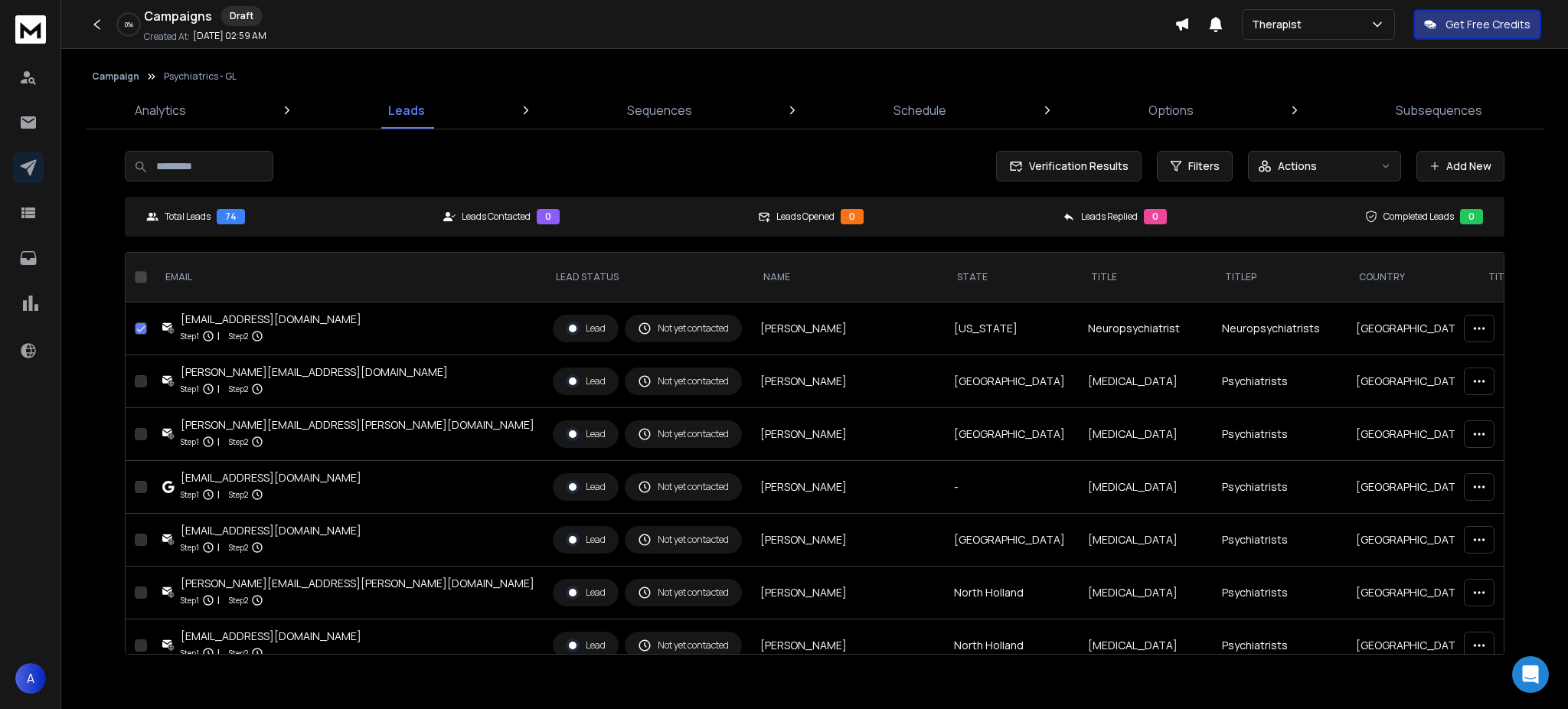
click at [1467, 336] on button "button" at bounding box center [1478, 328] width 30 height 27
click at [1472, 323] on icon "button" at bounding box center [1479, 328] width 14 height 14
click at [1213, 334] on td "Neuropsychiatrists" at bounding box center [1280, 329] width 134 height 53
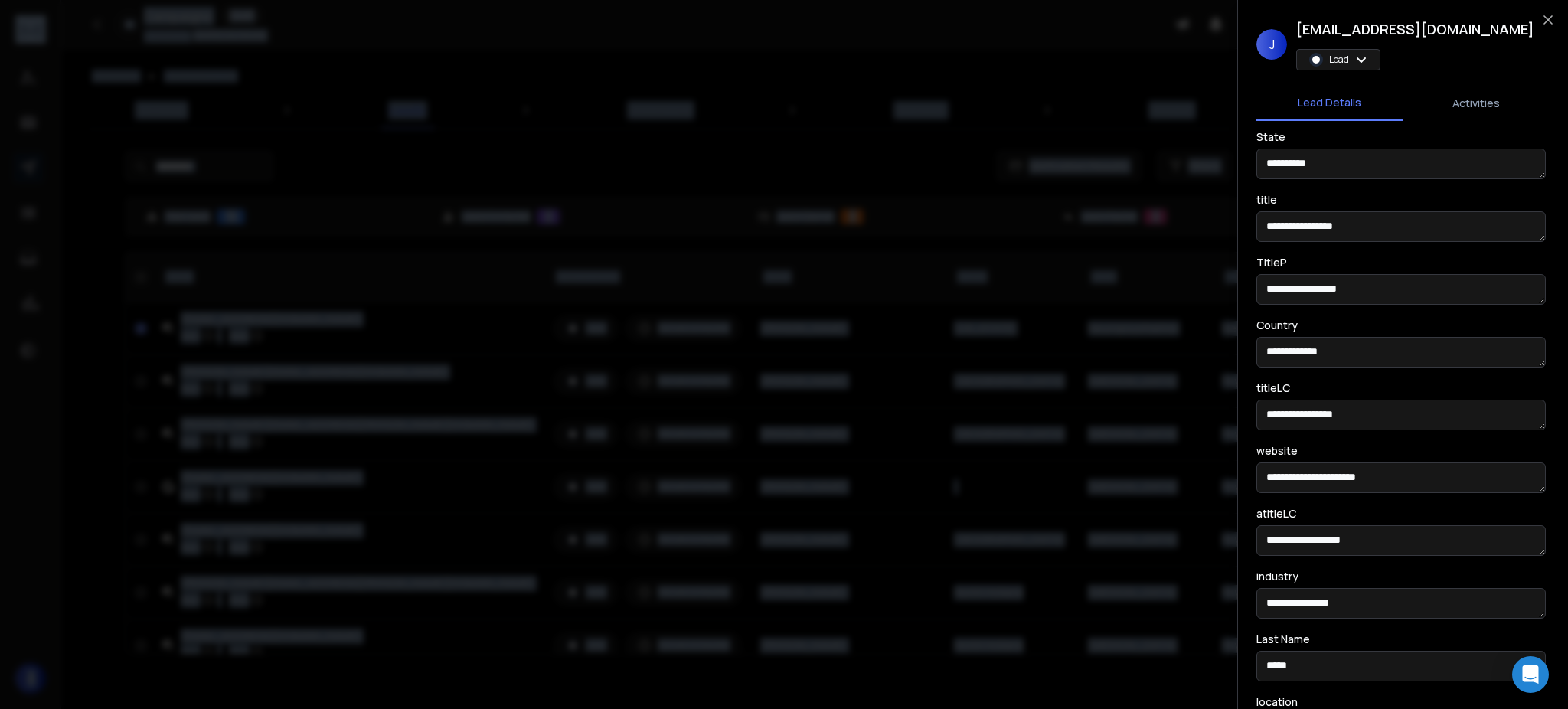
click at [1155, 334] on div at bounding box center [784, 354] width 1568 height 709
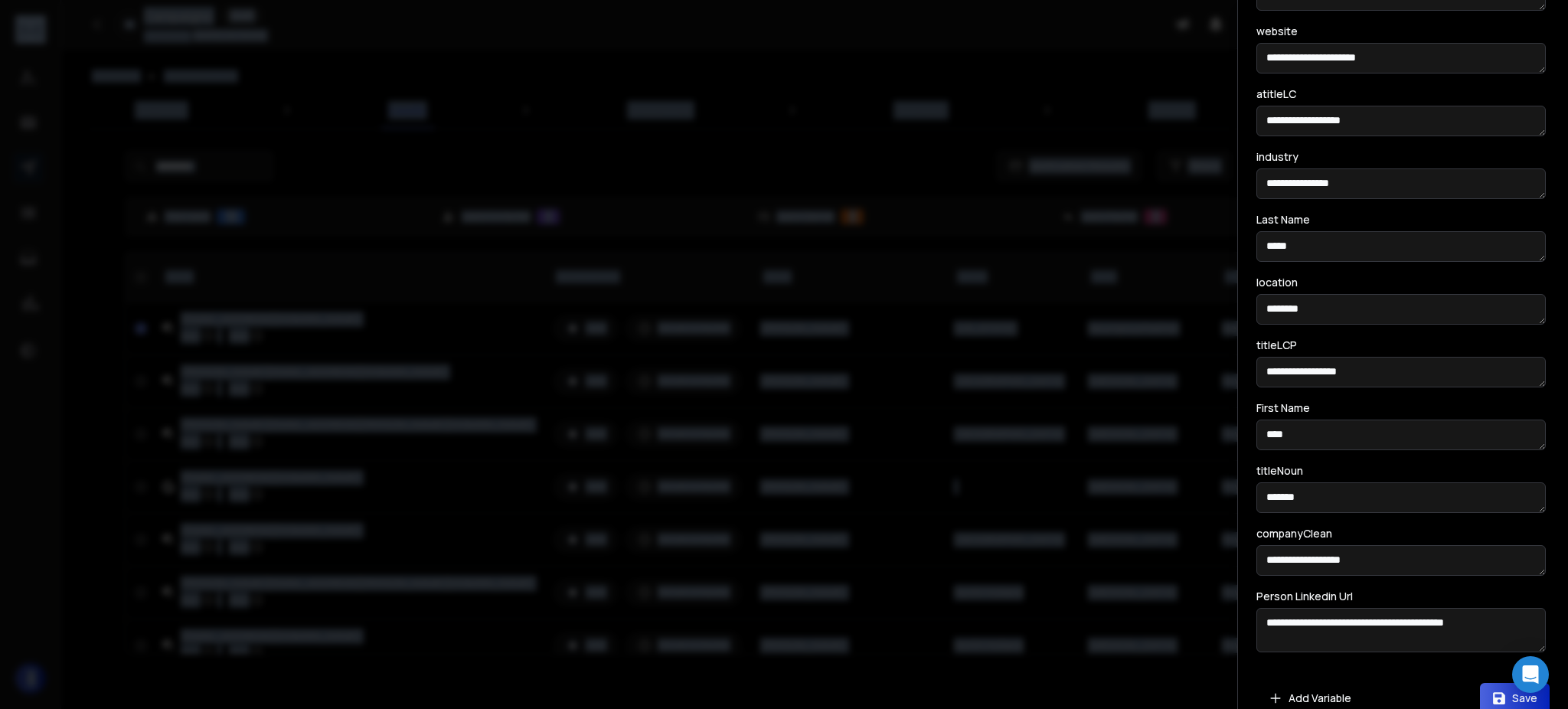
scroll to position [441, 0]
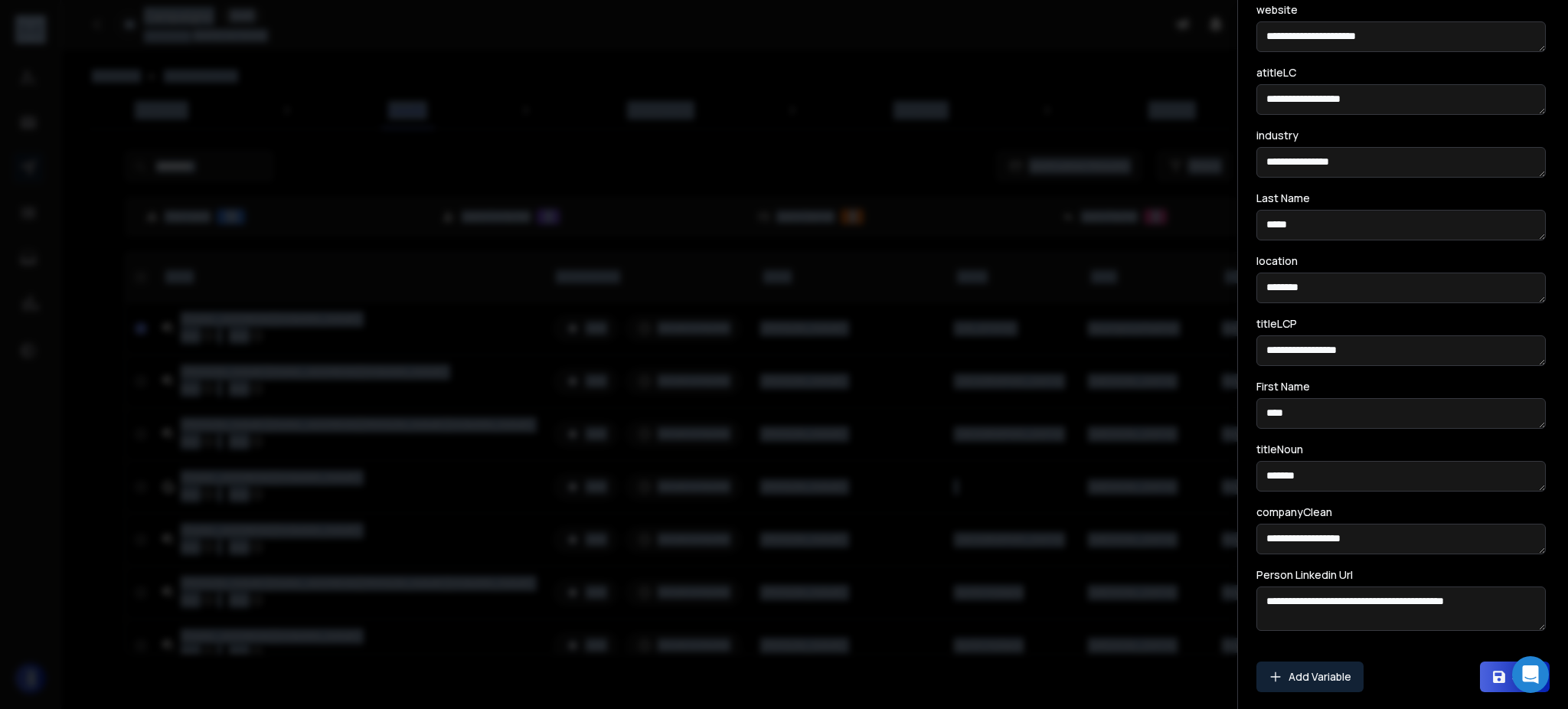
click at [1308, 690] on button "Add Variable" at bounding box center [1310, 676] width 107 height 30
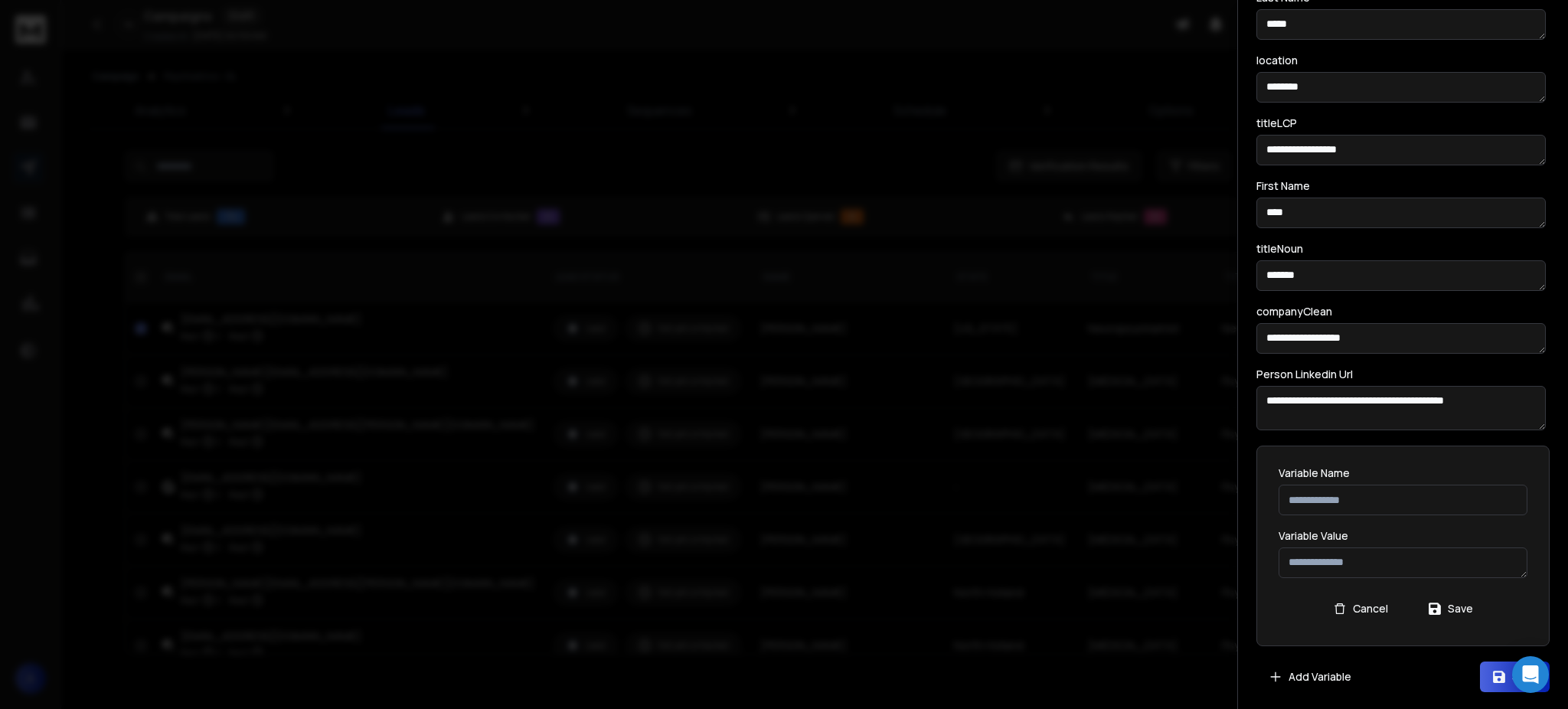
scroll to position [539, 0]
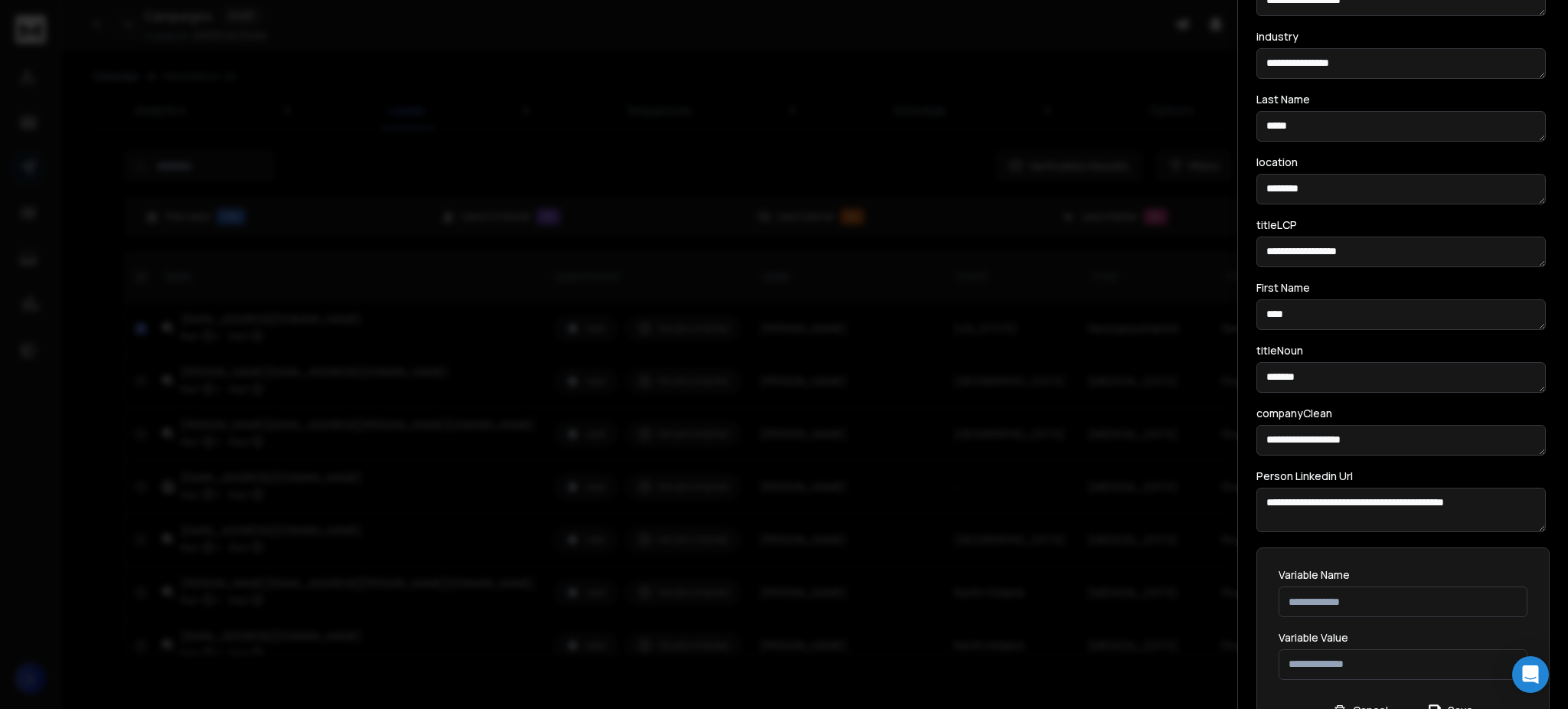
drag, startPoint x: 1339, startPoint y: 184, endPoint x: 1243, endPoint y: 184, distance: 96.0
click at [1243, 184] on div "**********" at bounding box center [1402, 354] width 331 height 709
click at [1344, 667] on textarea at bounding box center [1402, 664] width 249 height 30
paste textarea "********"
type textarea "********"
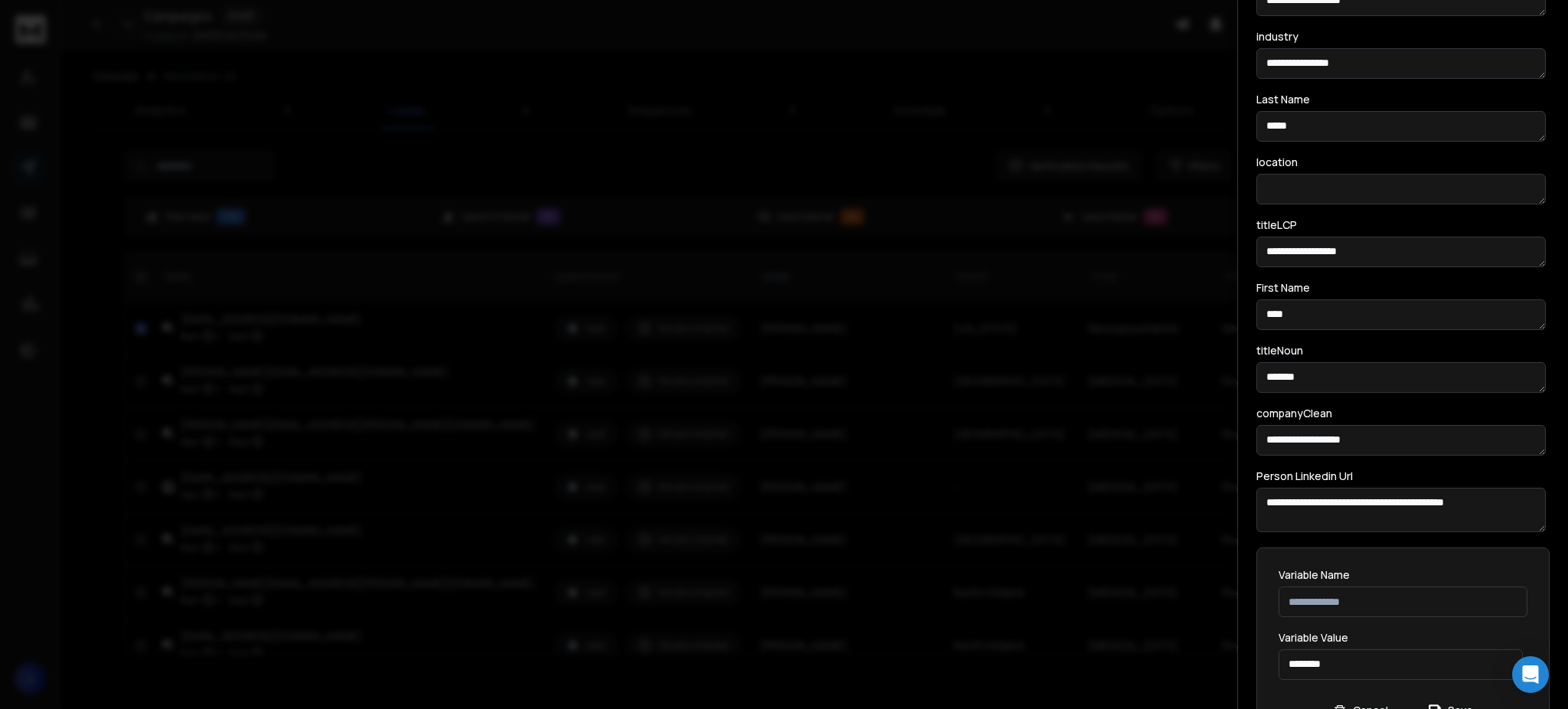
click at [1307, 608] on input at bounding box center [1402, 601] width 249 height 30
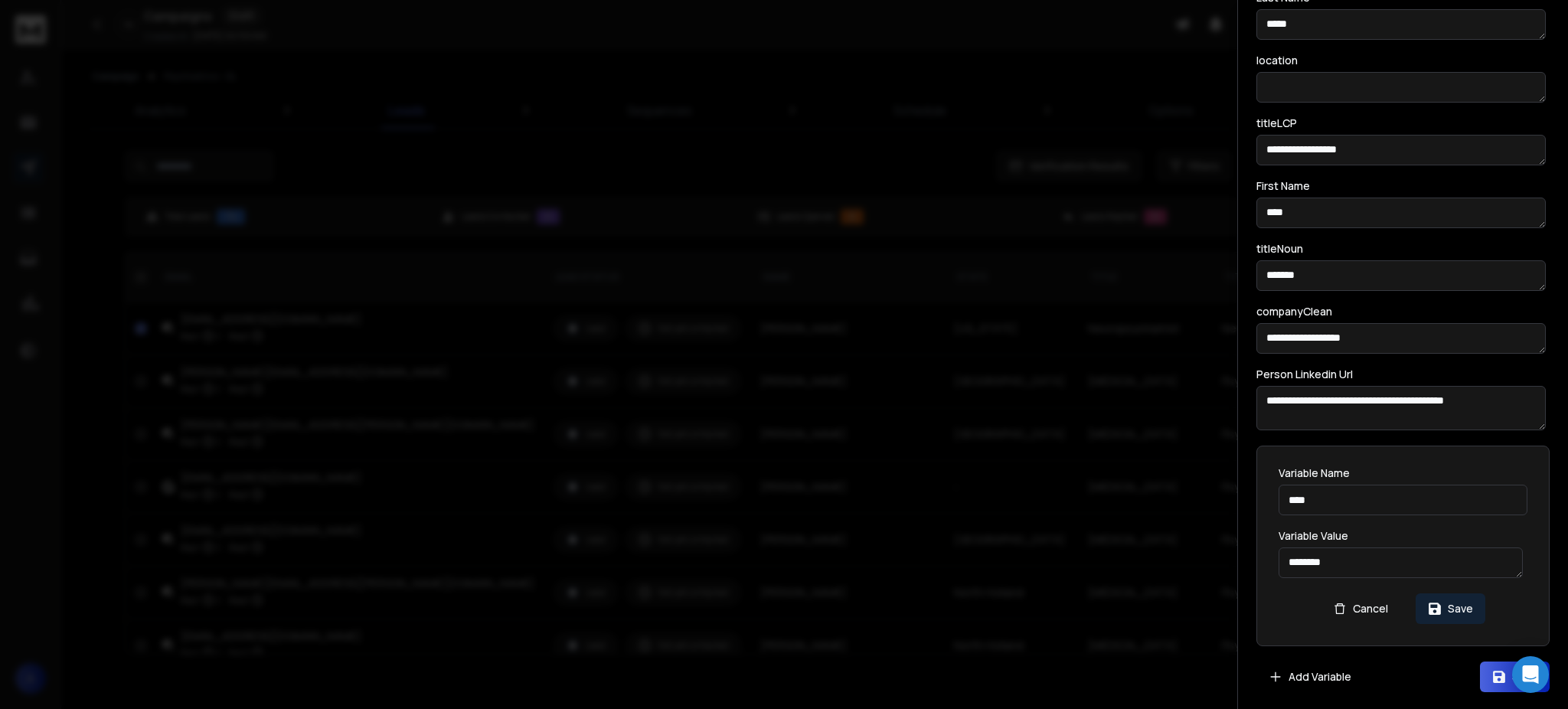
type input "****"
click at [1443, 599] on button "Save" at bounding box center [1450, 608] width 70 height 30
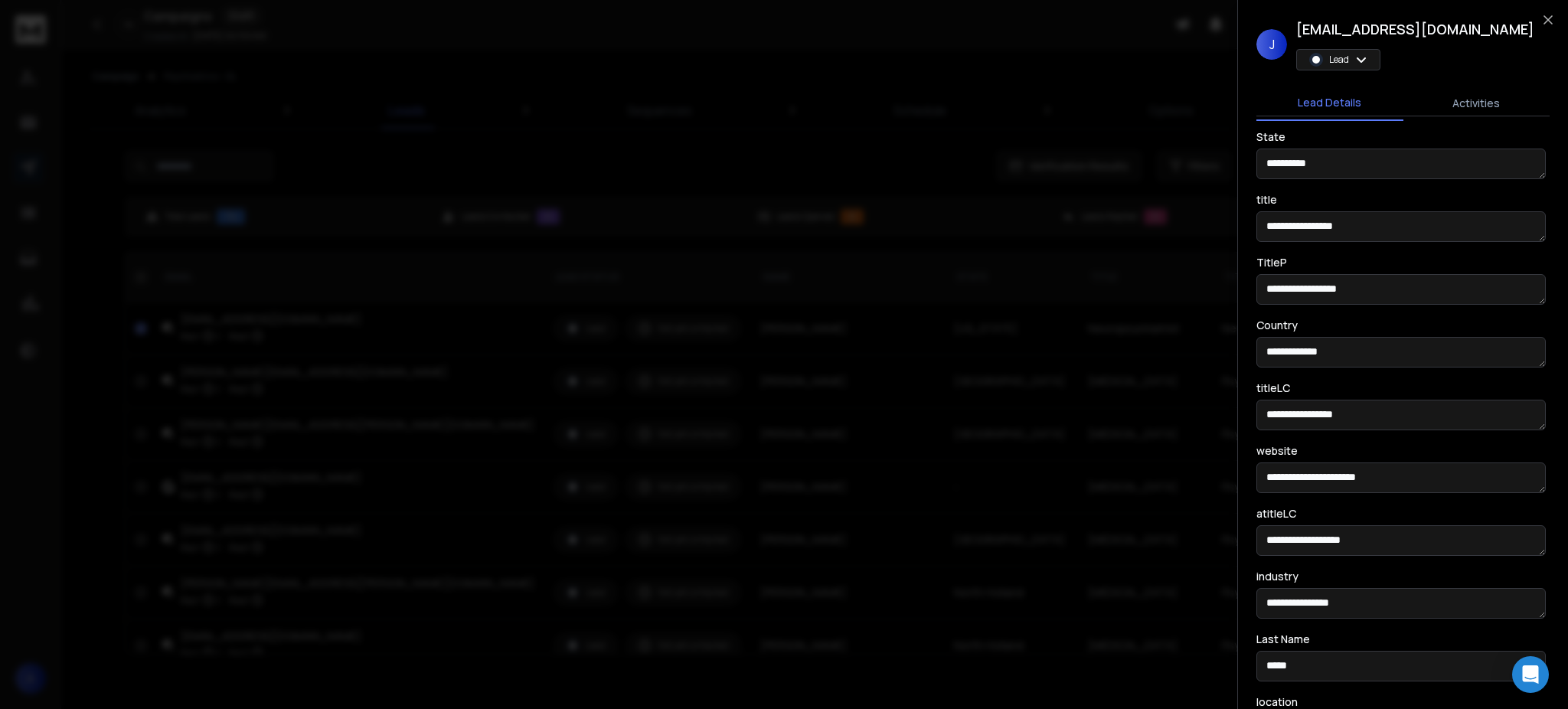
scroll to position [504, 0]
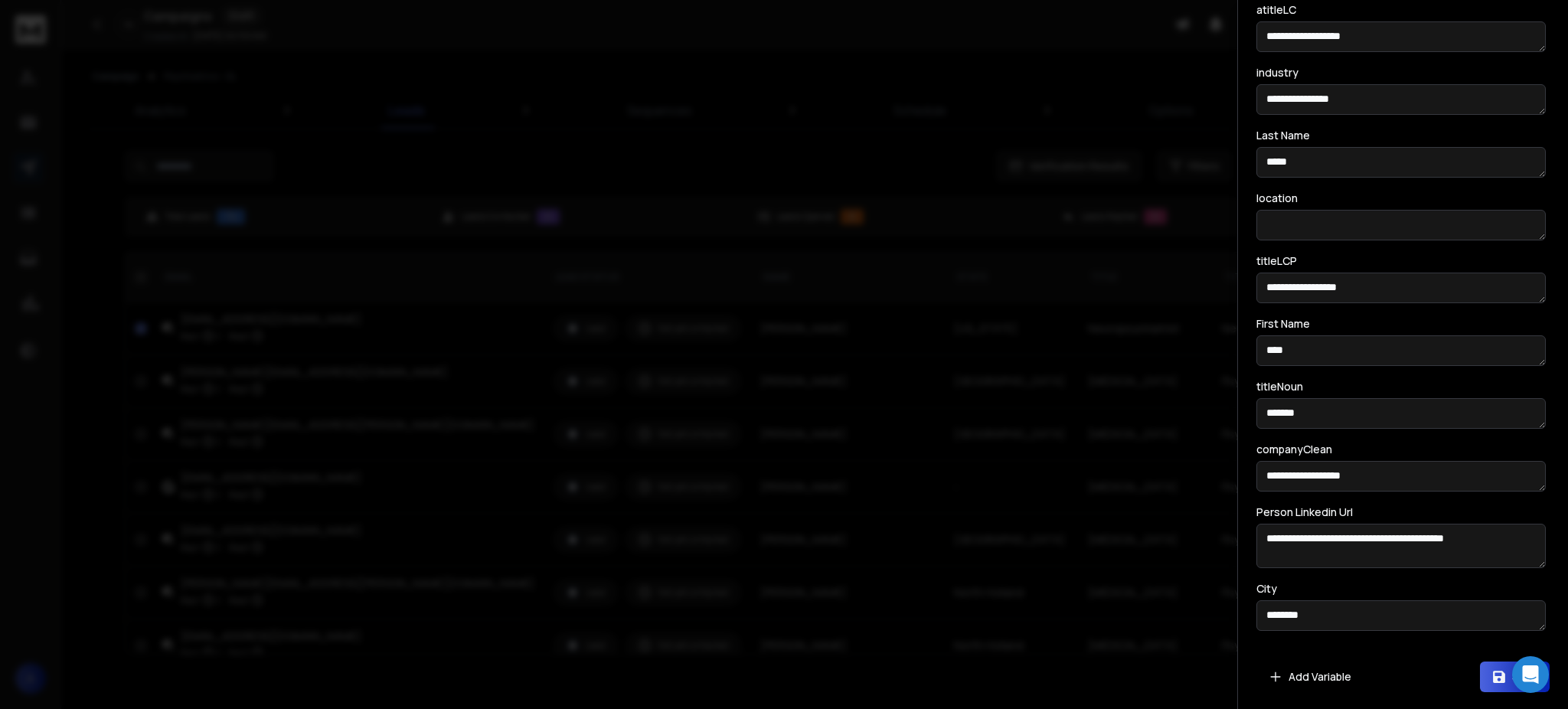
click at [1487, 671] on button "Save" at bounding box center [1514, 676] width 70 height 30
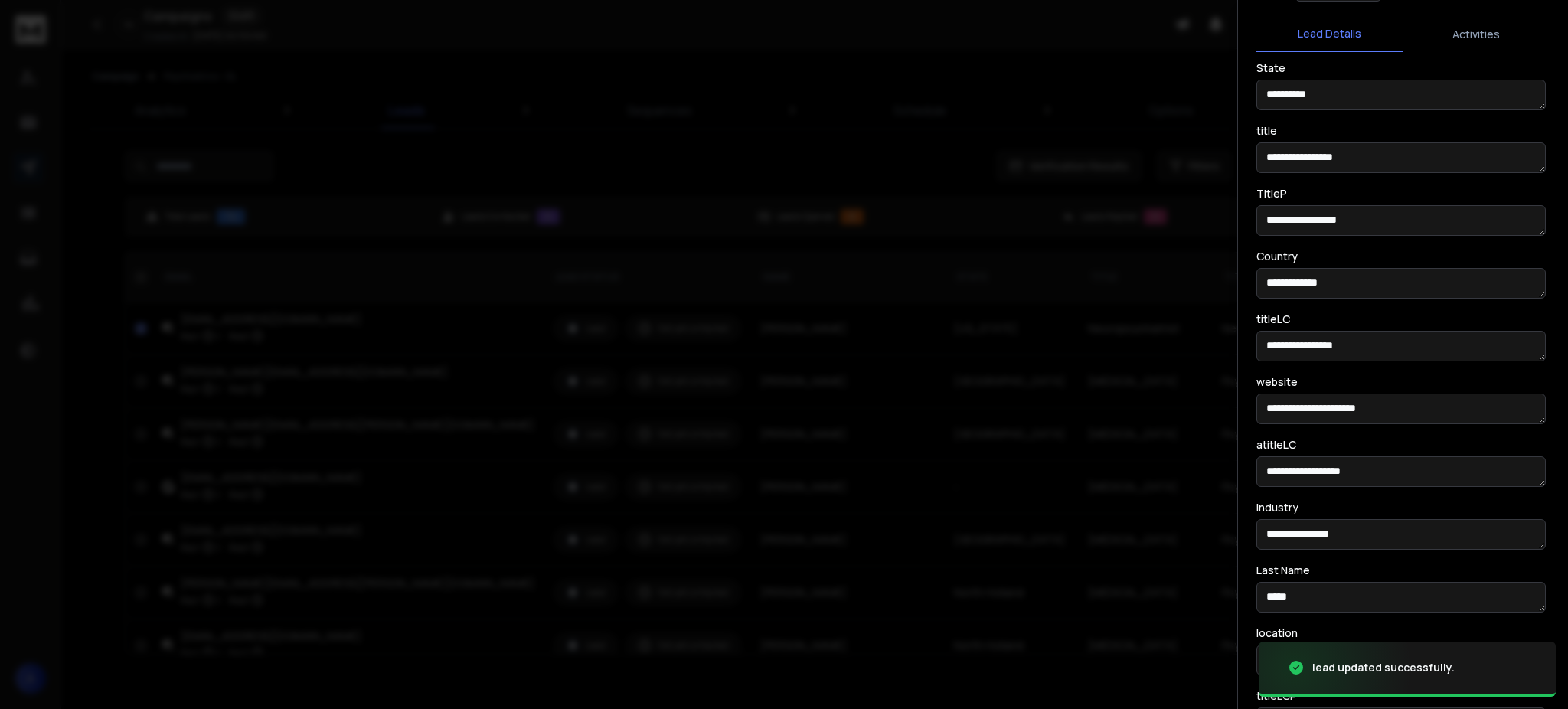
scroll to position [0, 0]
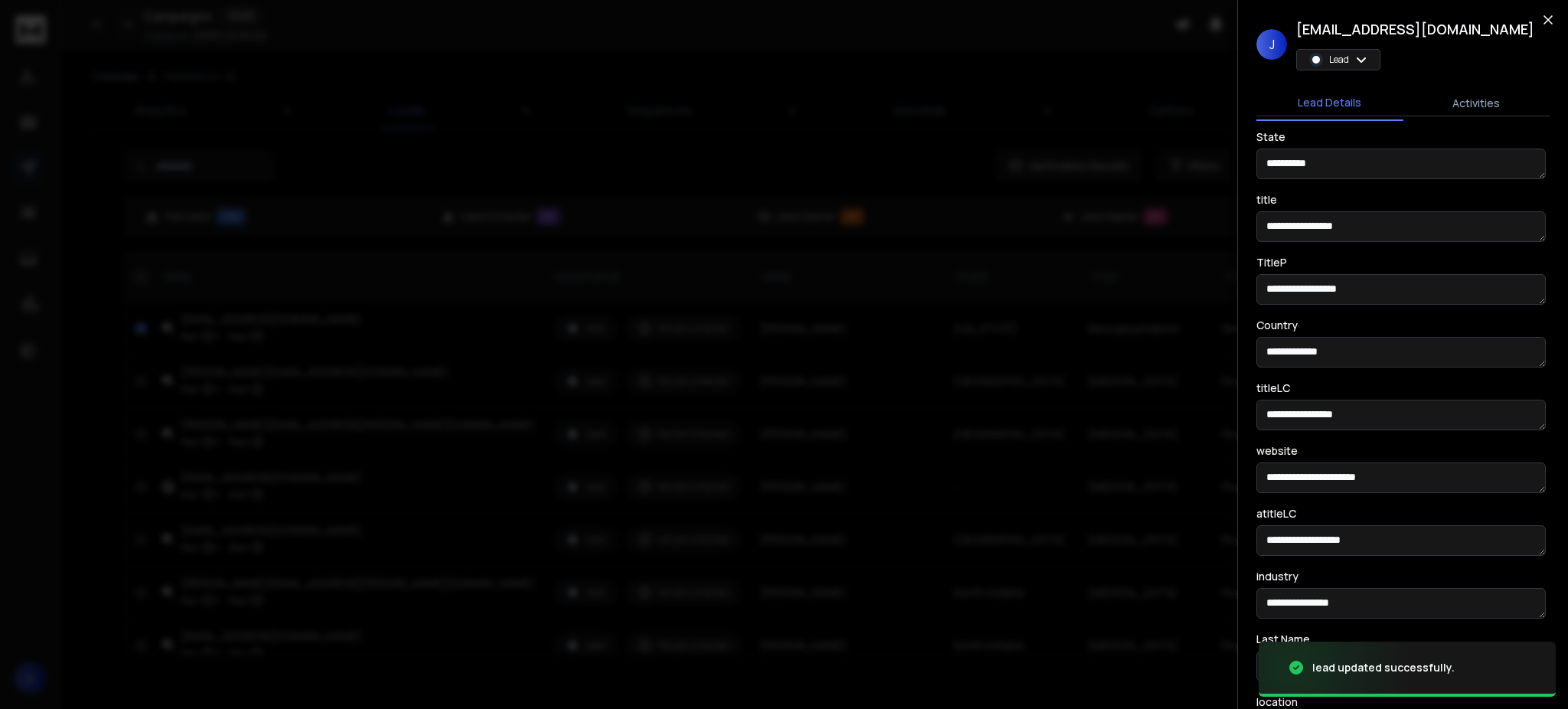
click at [1545, 14] on icon "button" at bounding box center [1547, 20] width 16 height 16
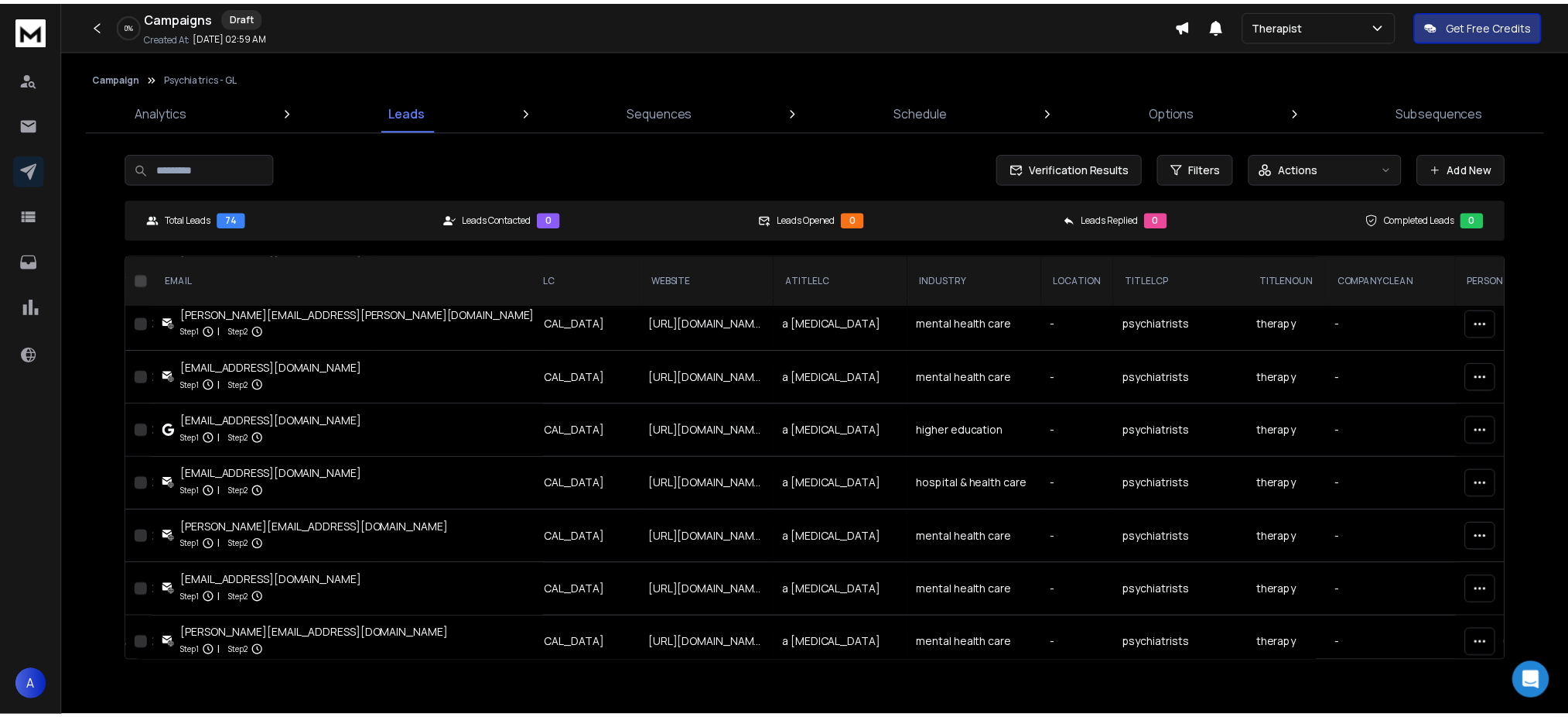
scroll to position [0, 981]
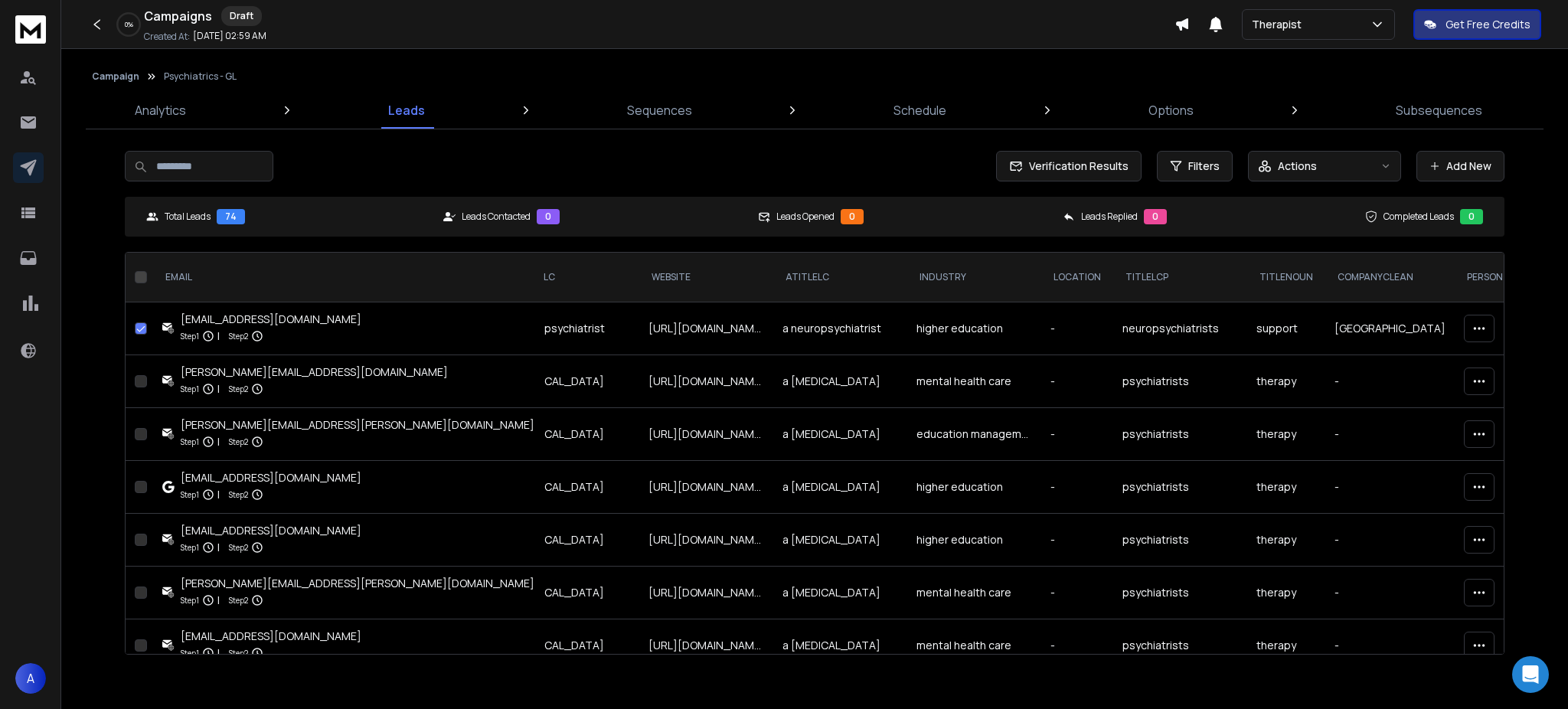
click at [135, 329] on button "button" at bounding box center [141, 328] width 12 height 12
click at [1454, 167] on button "Add New" at bounding box center [1460, 166] width 88 height 30
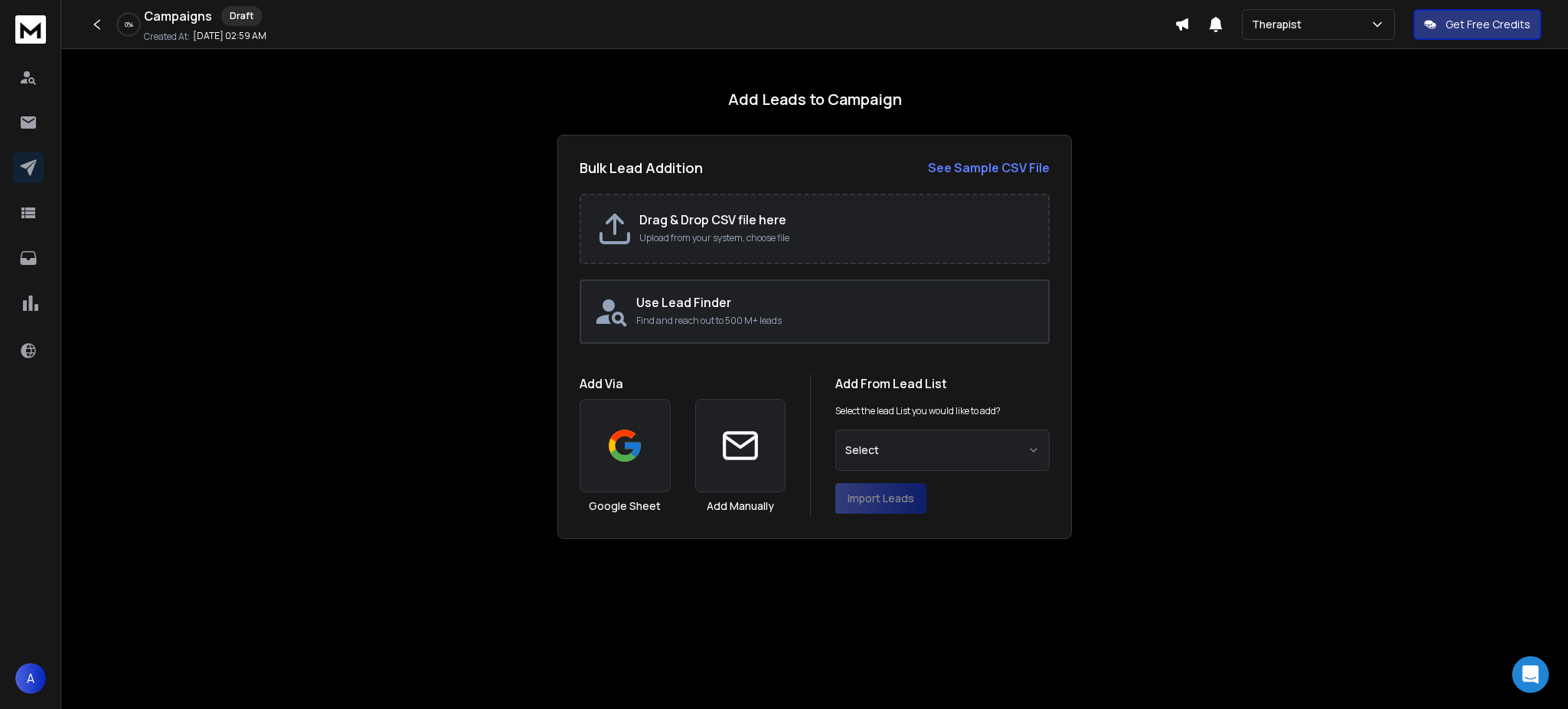
click at [784, 230] on div "Drag & Drop CSV file here Upload from your system, choose file" at bounding box center [836, 229] width 394 height 37
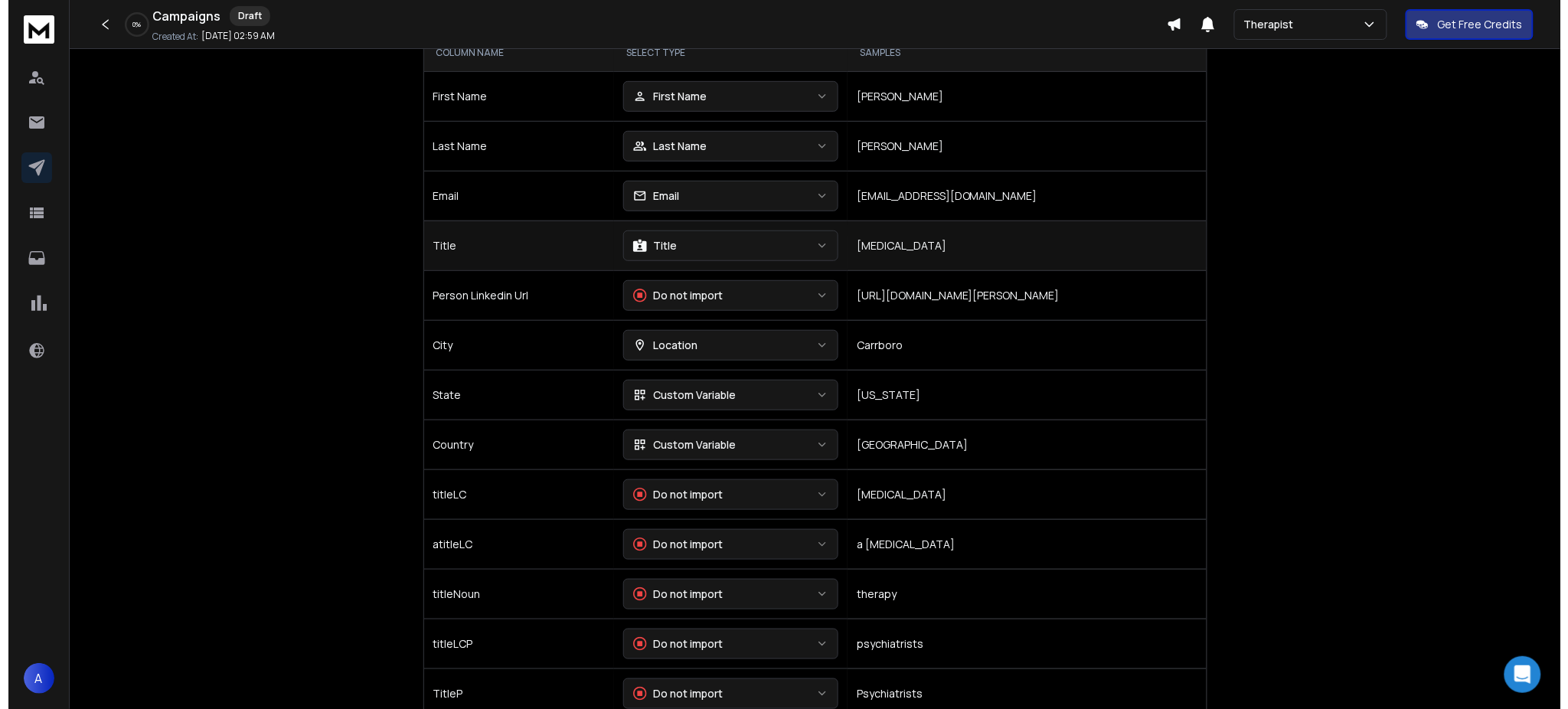
scroll to position [306, 0]
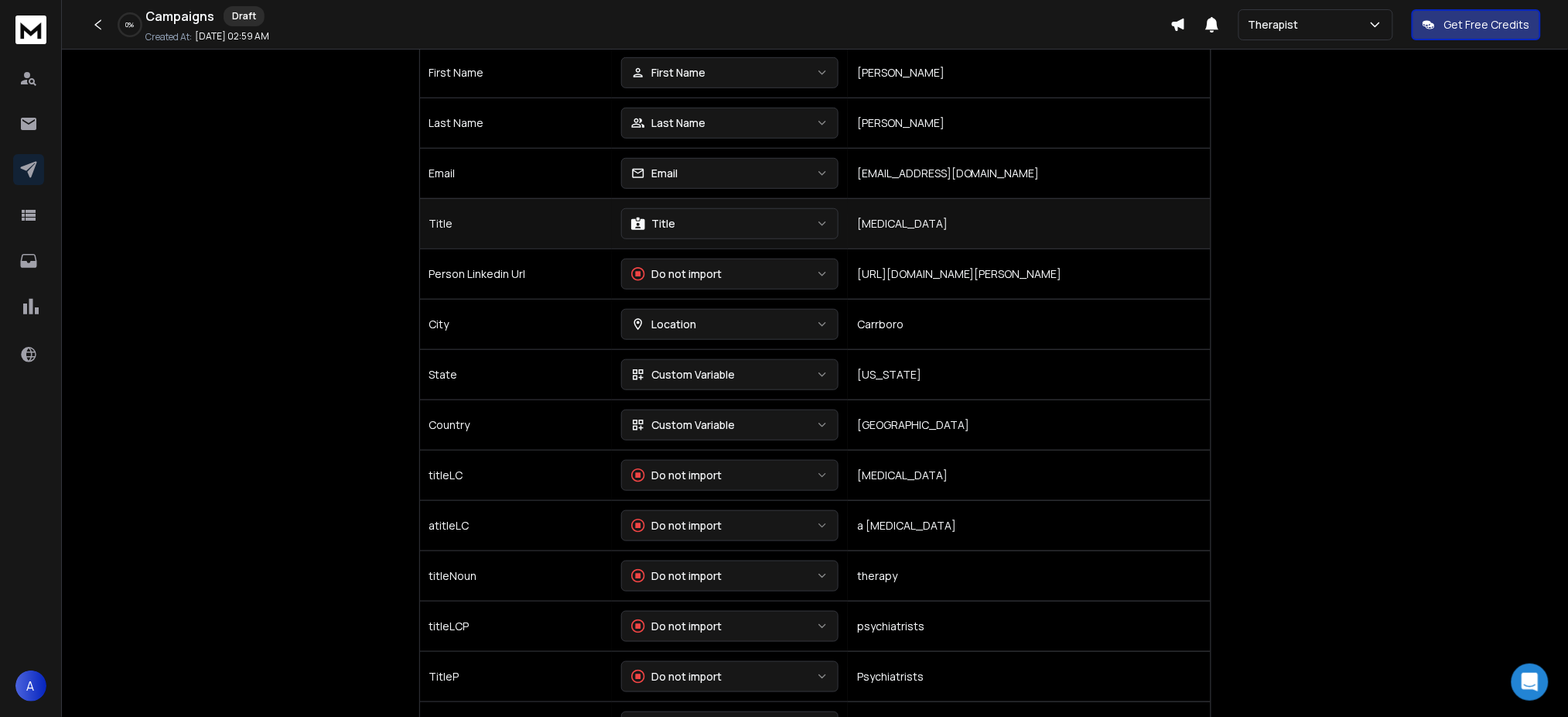
click at [747, 208] on button "Title" at bounding box center [729, 223] width 217 height 31
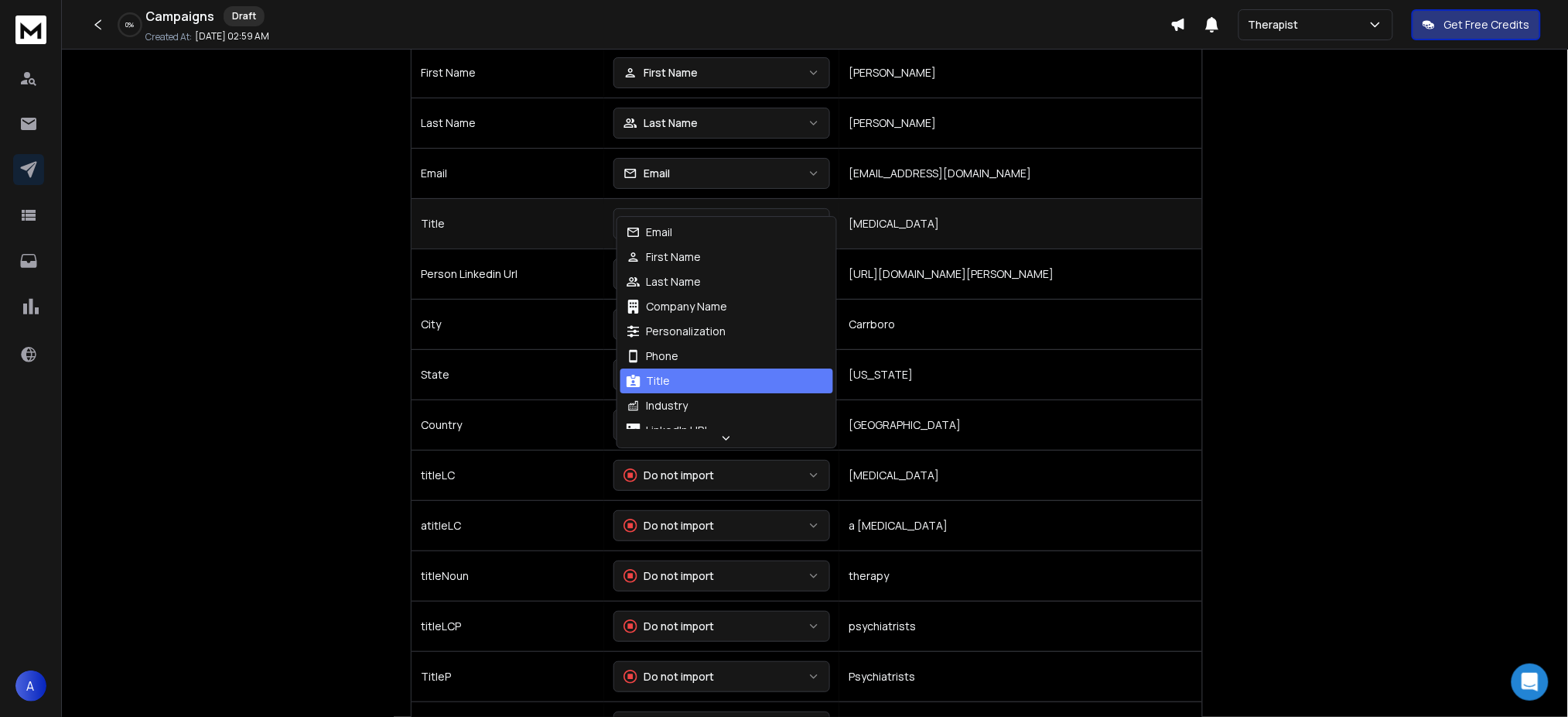
click at [747, 208] on button "Title" at bounding box center [722, 223] width 217 height 31
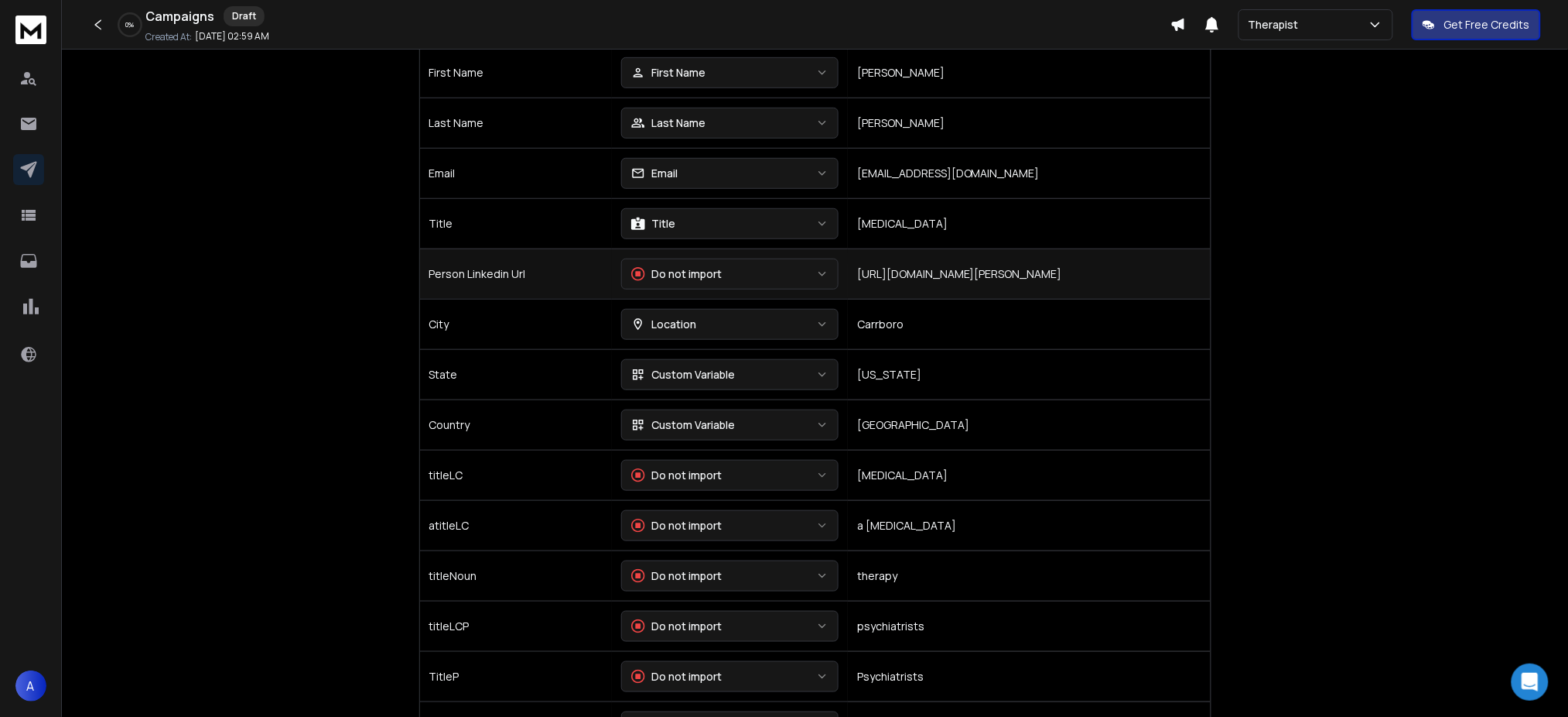
click at [727, 258] on button "Do not import" at bounding box center [729, 273] width 217 height 31
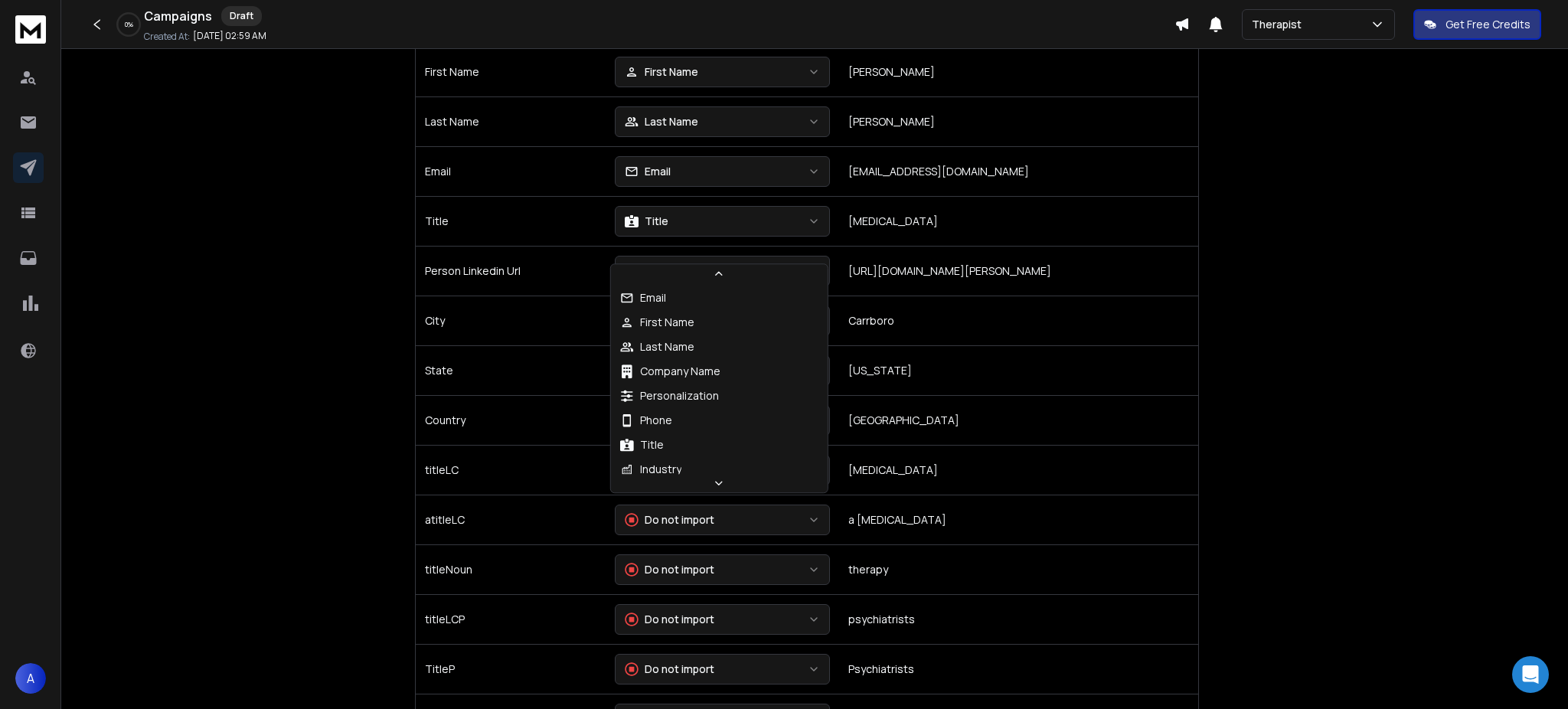
scroll to position [155, 0]
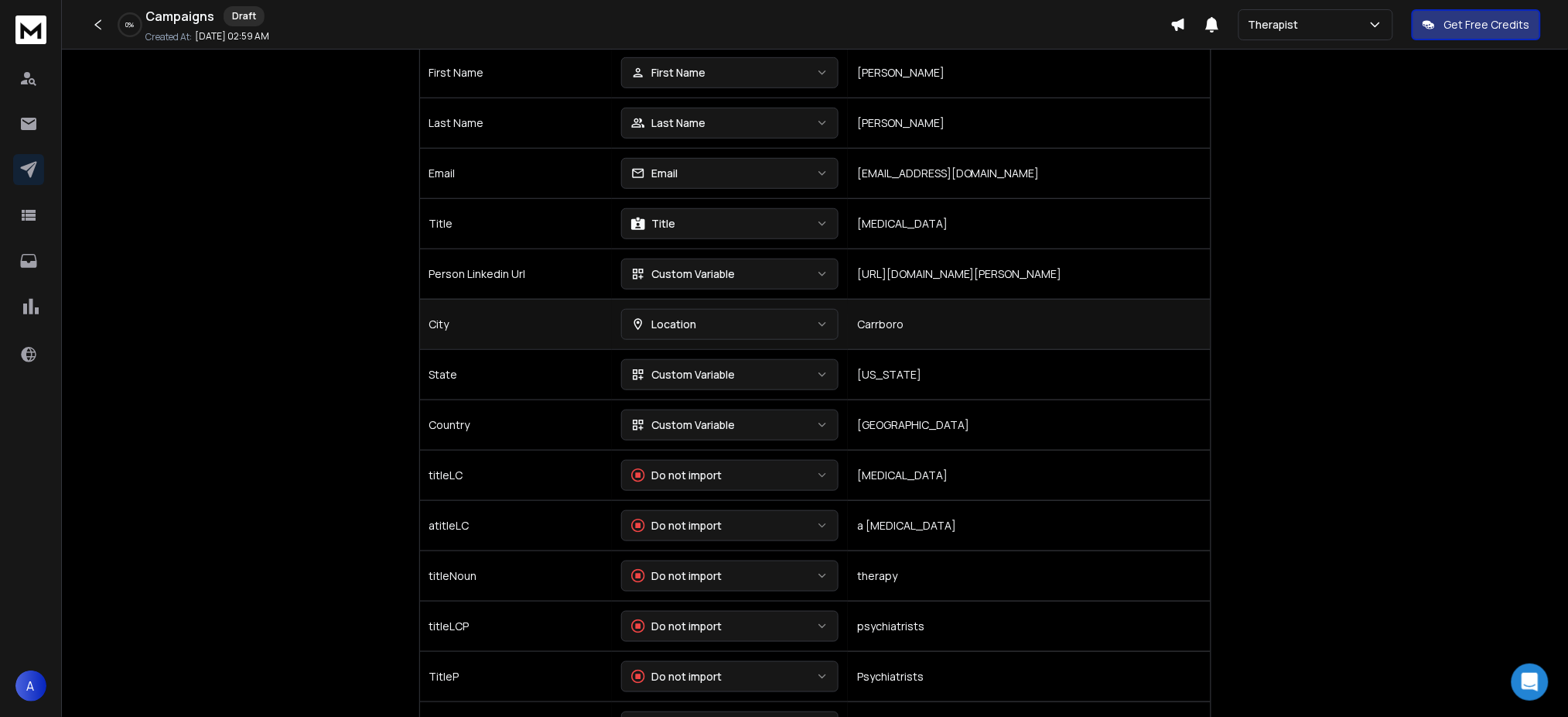
click at [691, 309] on button "Location" at bounding box center [729, 324] width 217 height 31
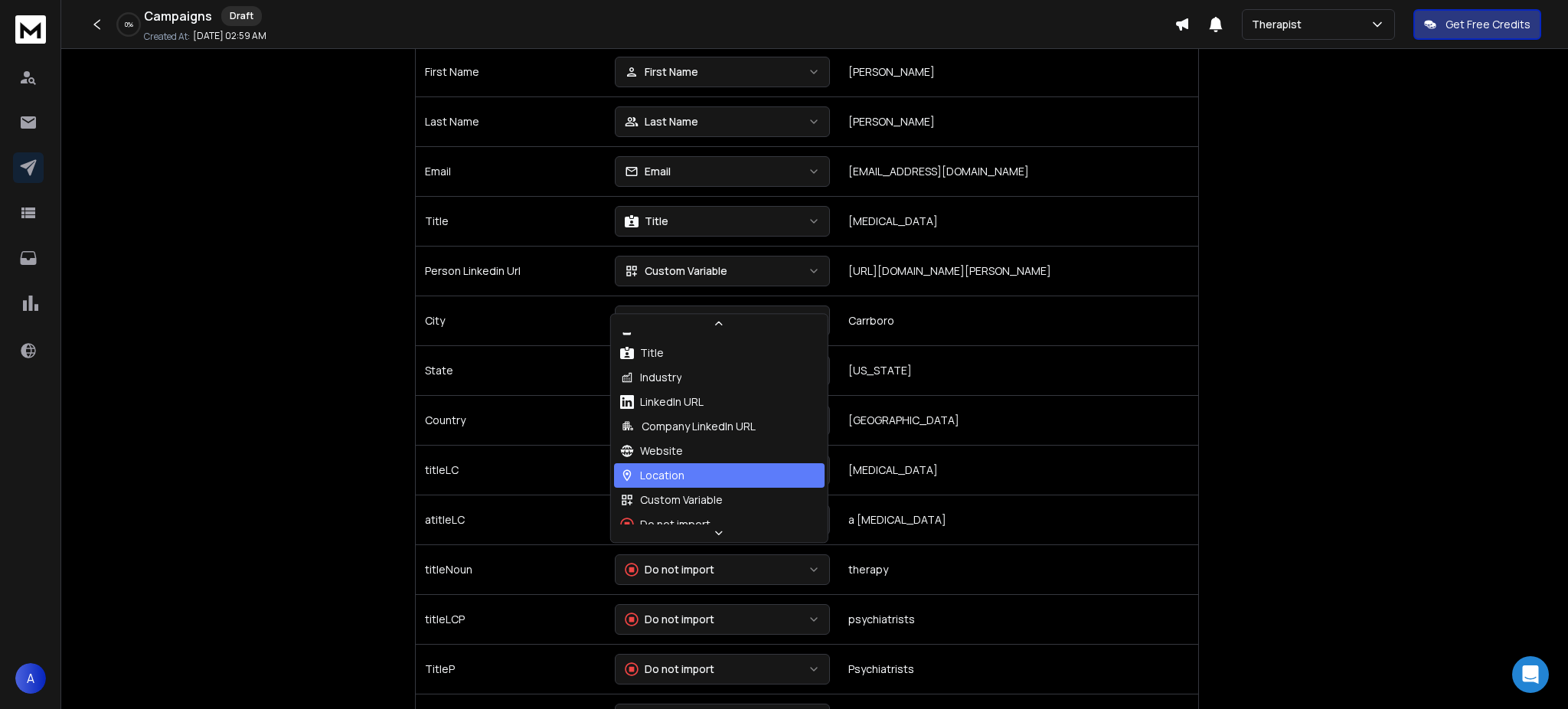
scroll to position [139, 0]
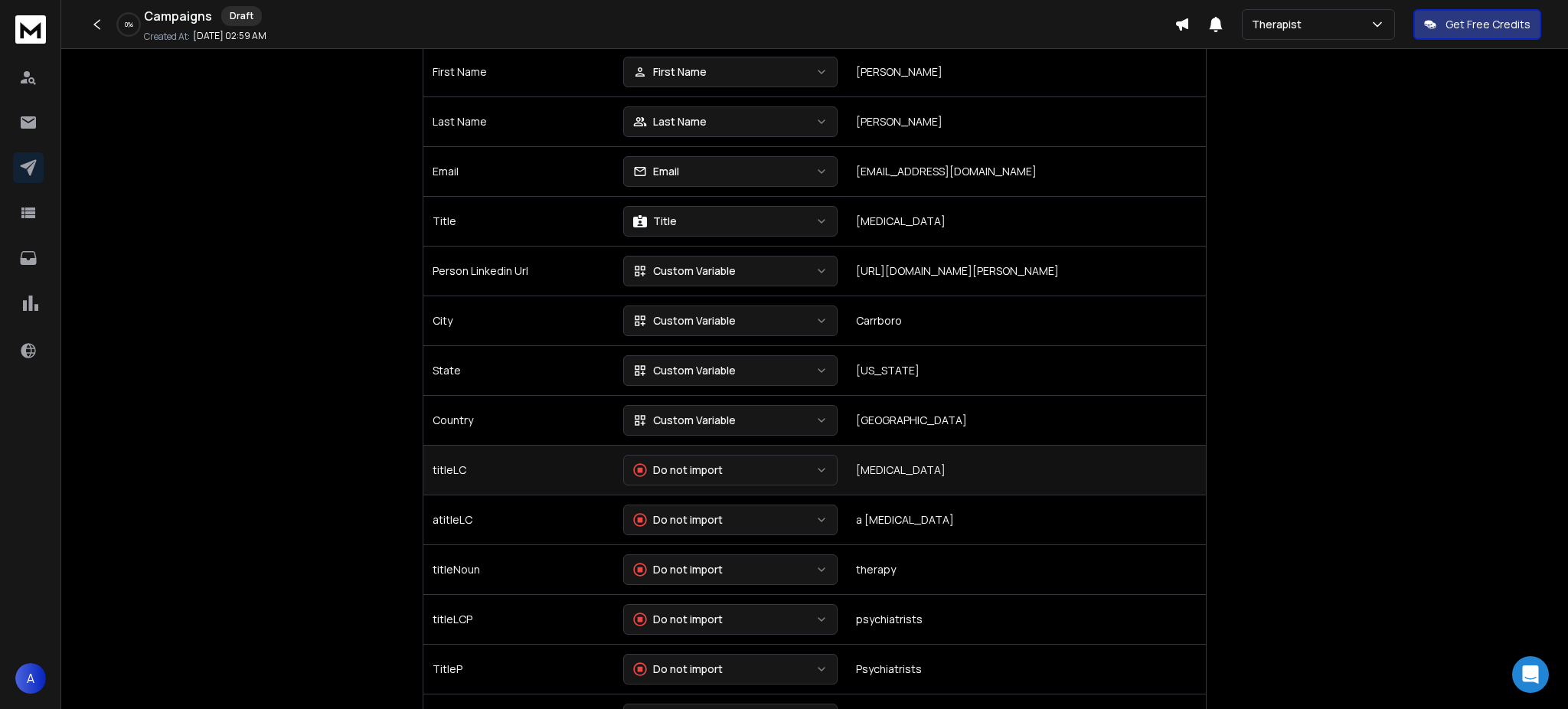
click at [697, 462] on div "Do not import" at bounding box center [678, 469] width 90 height 16
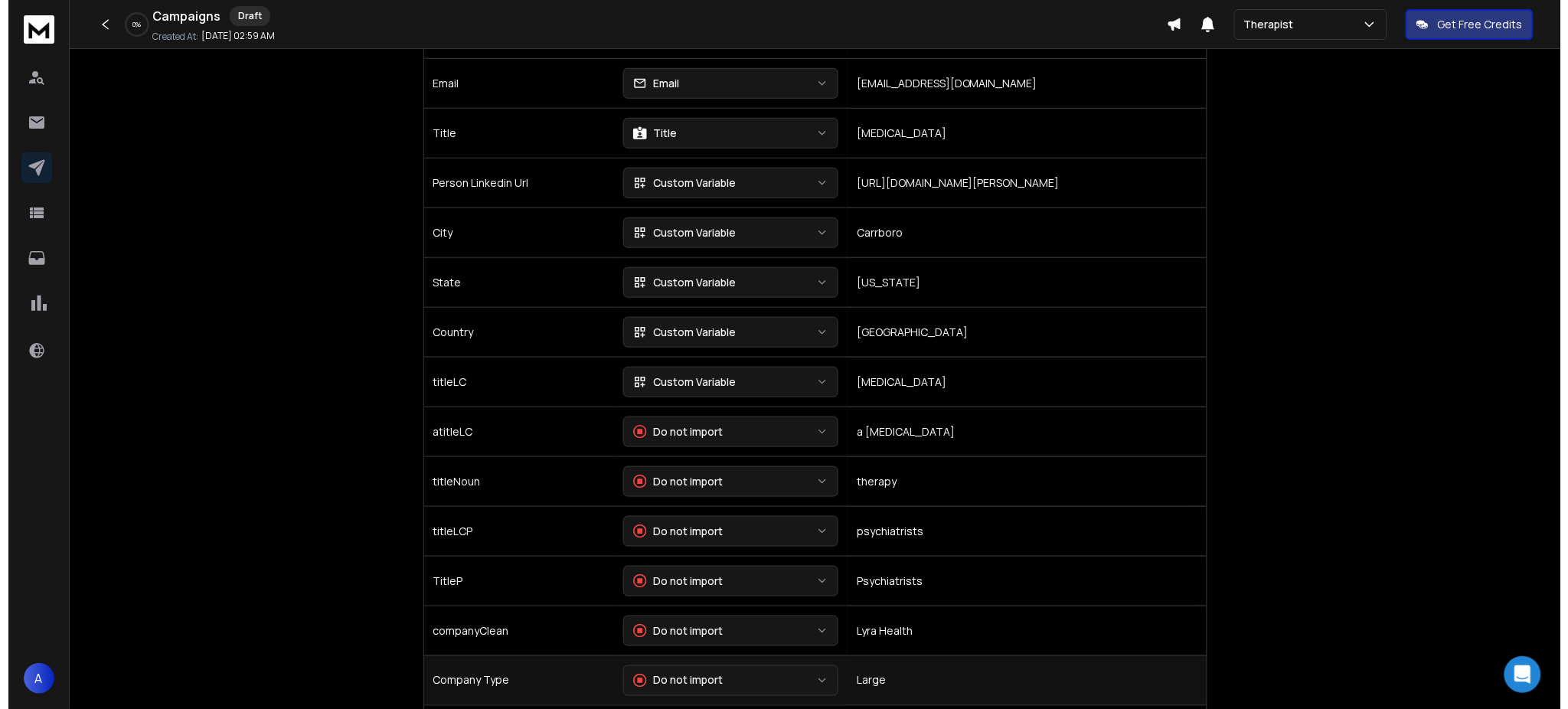
scroll to position [510, 0]
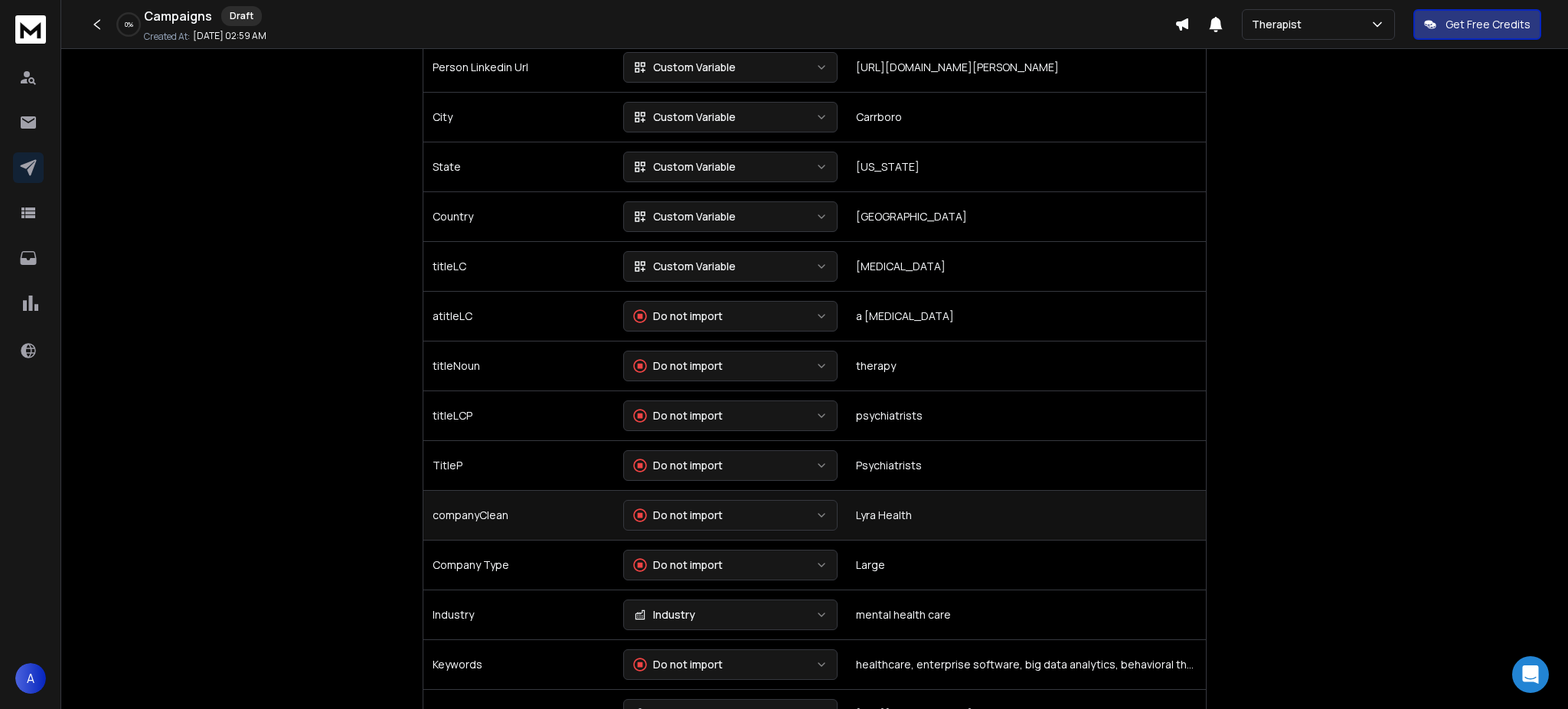
click at [719, 500] on button "Do not import" at bounding box center [730, 515] width 215 height 30
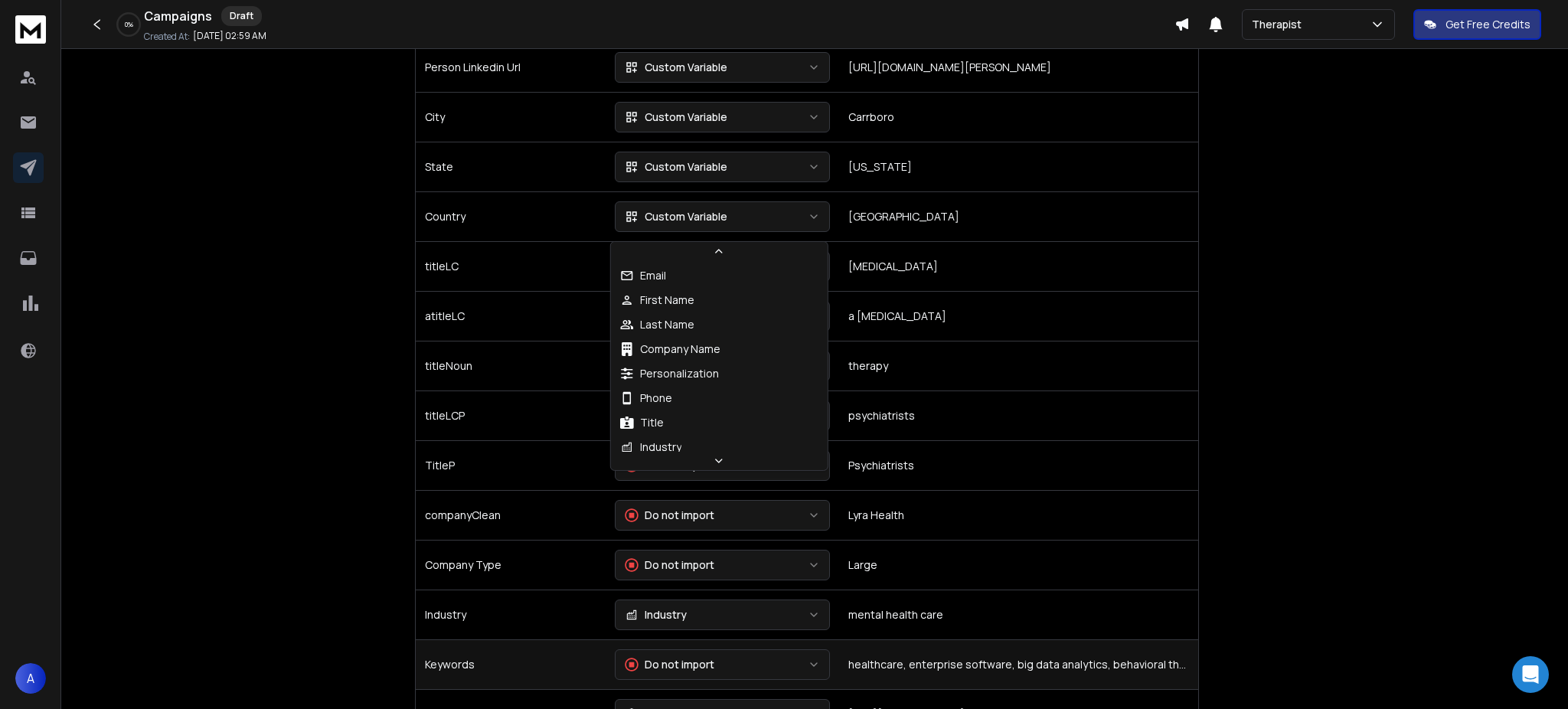
scroll to position [155, 0]
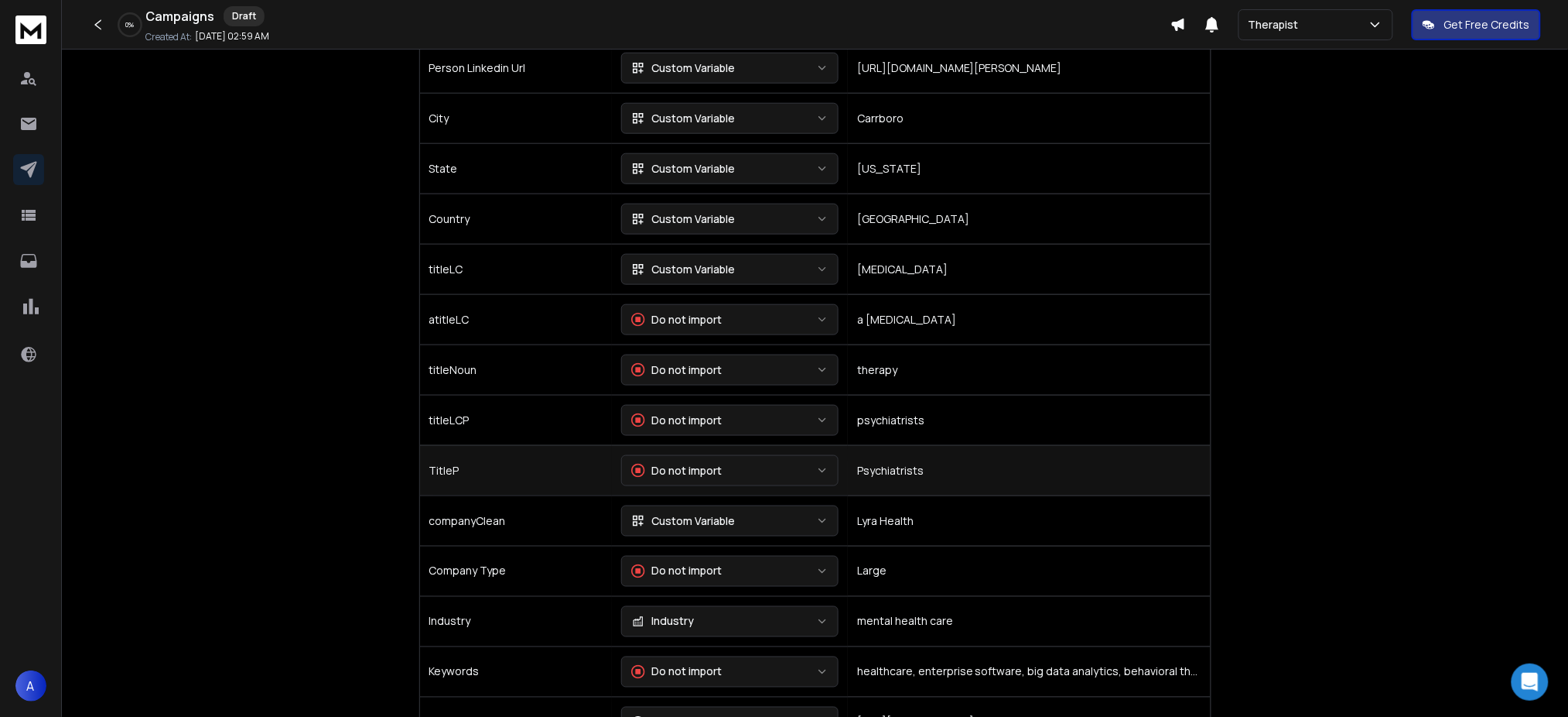
click at [731, 456] on button "Do not import" at bounding box center [729, 471] width 217 height 31
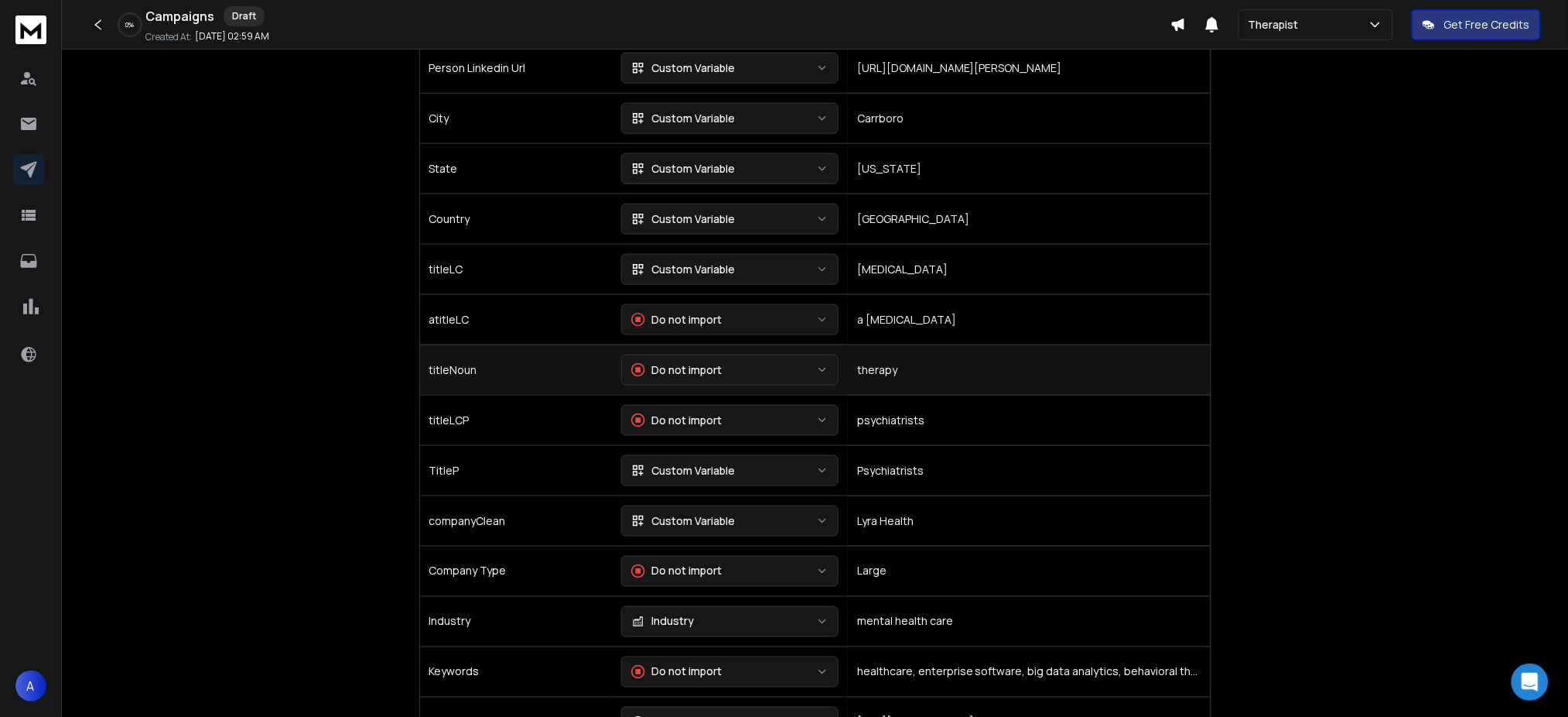
click at [731, 355] on button "Do not import" at bounding box center [729, 370] width 217 height 31
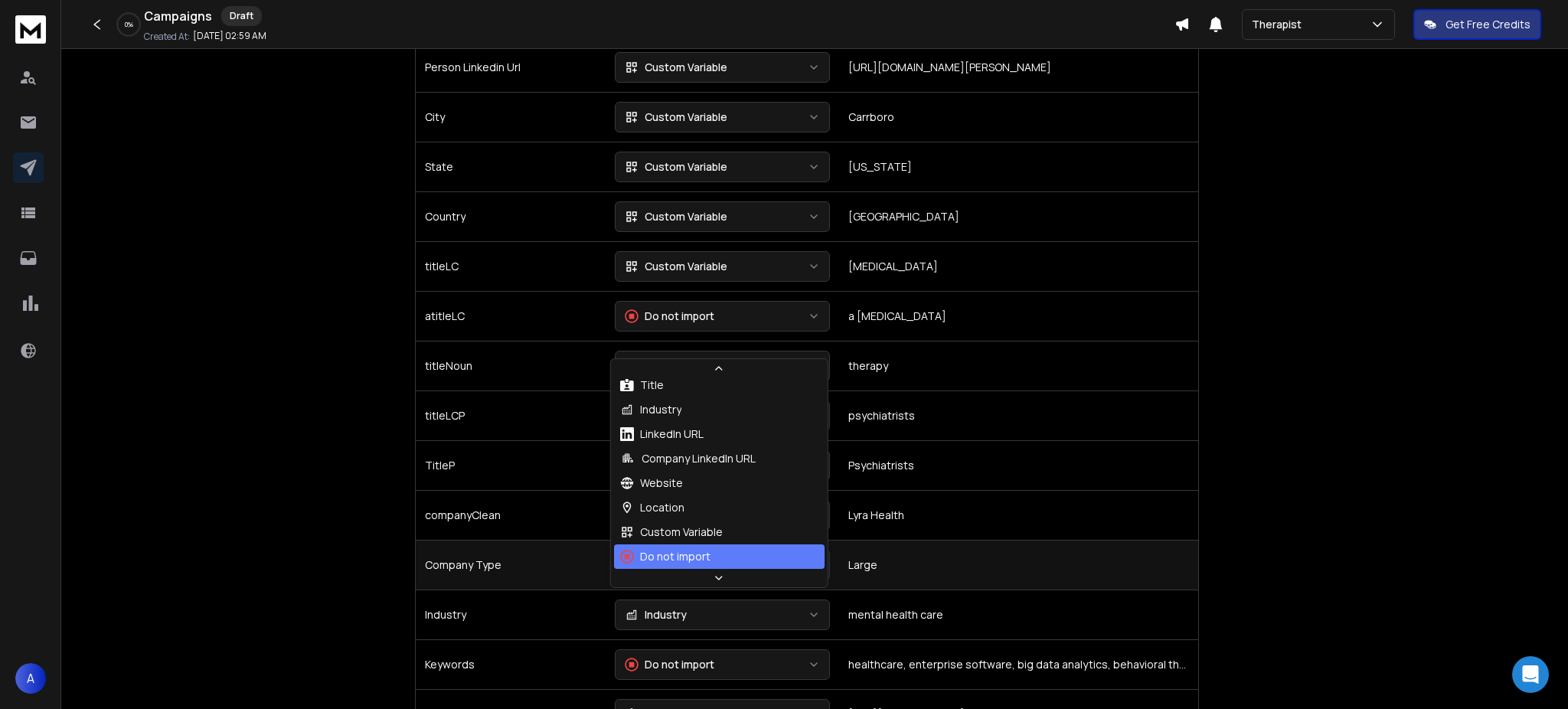
drag, startPoint x: 707, startPoint y: 532, endPoint x: 702, endPoint y: 525, distance: 8.6
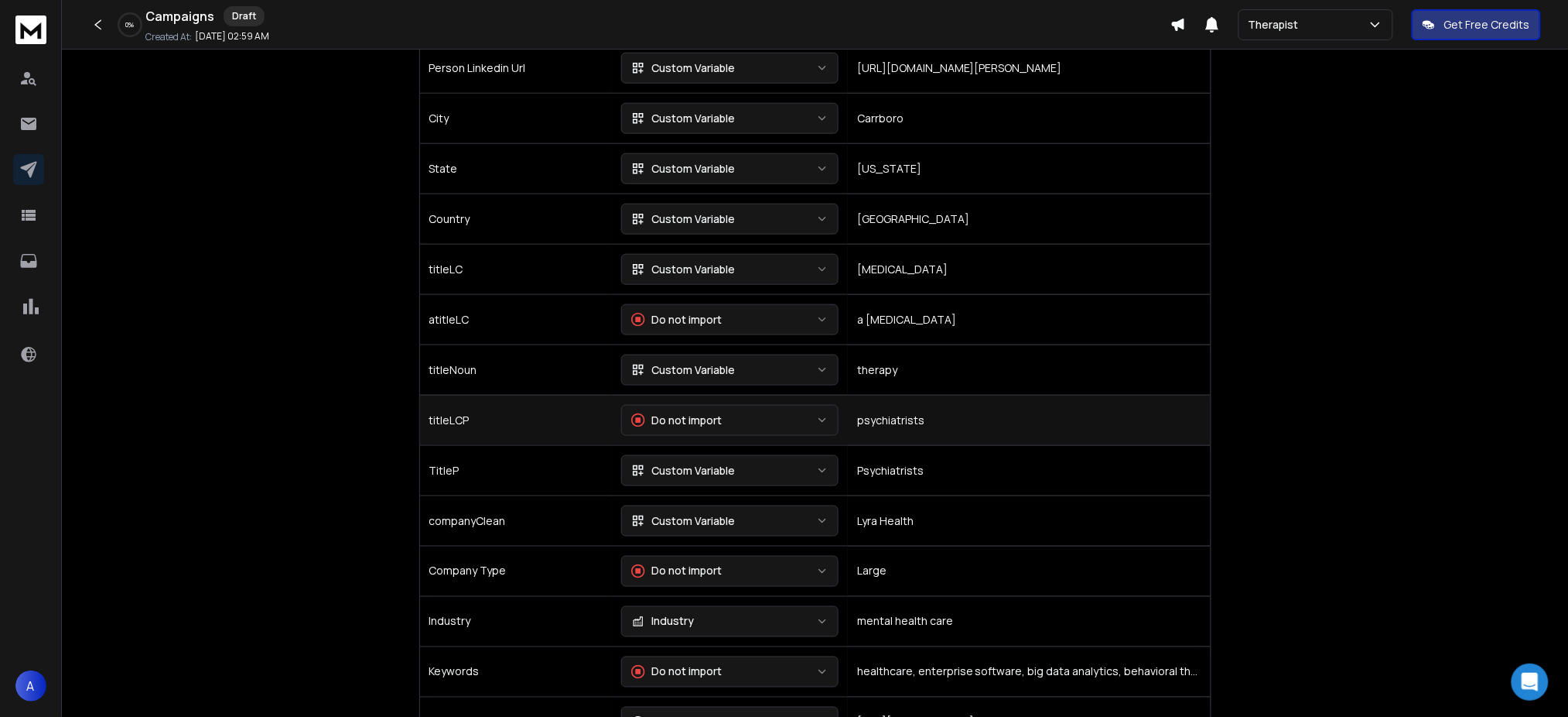
click at [708, 412] on div "Do not import" at bounding box center [677, 420] width 91 height 16
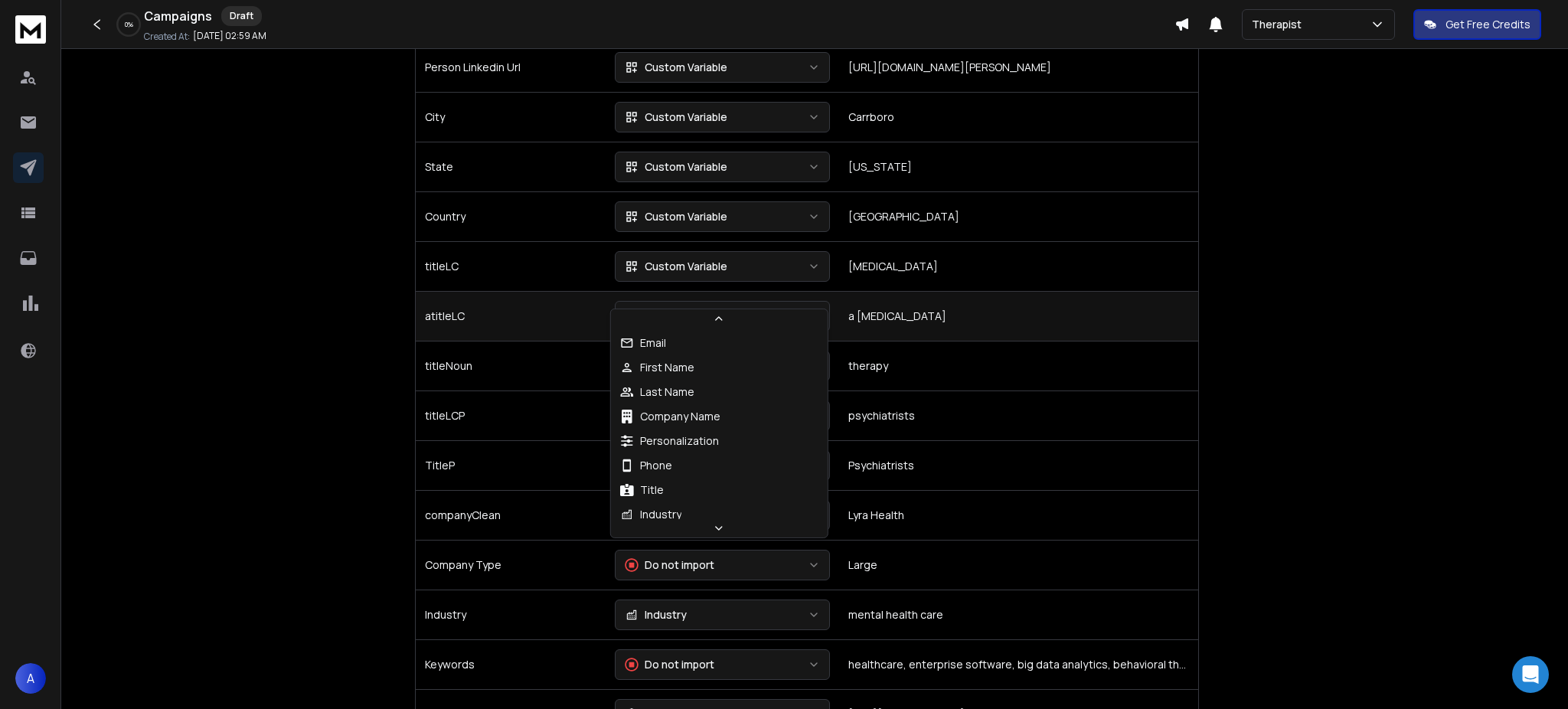
click at [671, 309] on div "Do not import" at bounding box center [670, 316] width 90 height 16
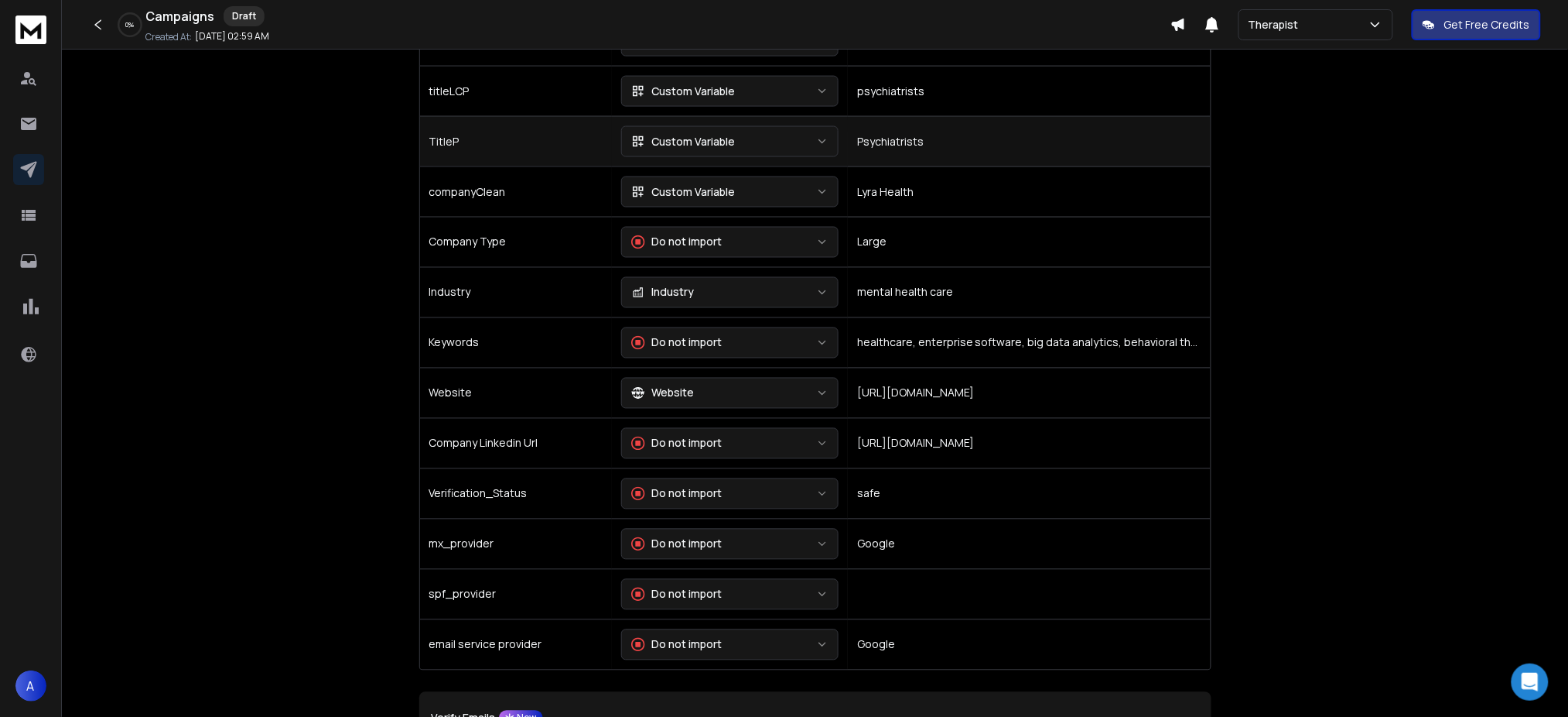
scroll to position [1006, 0]
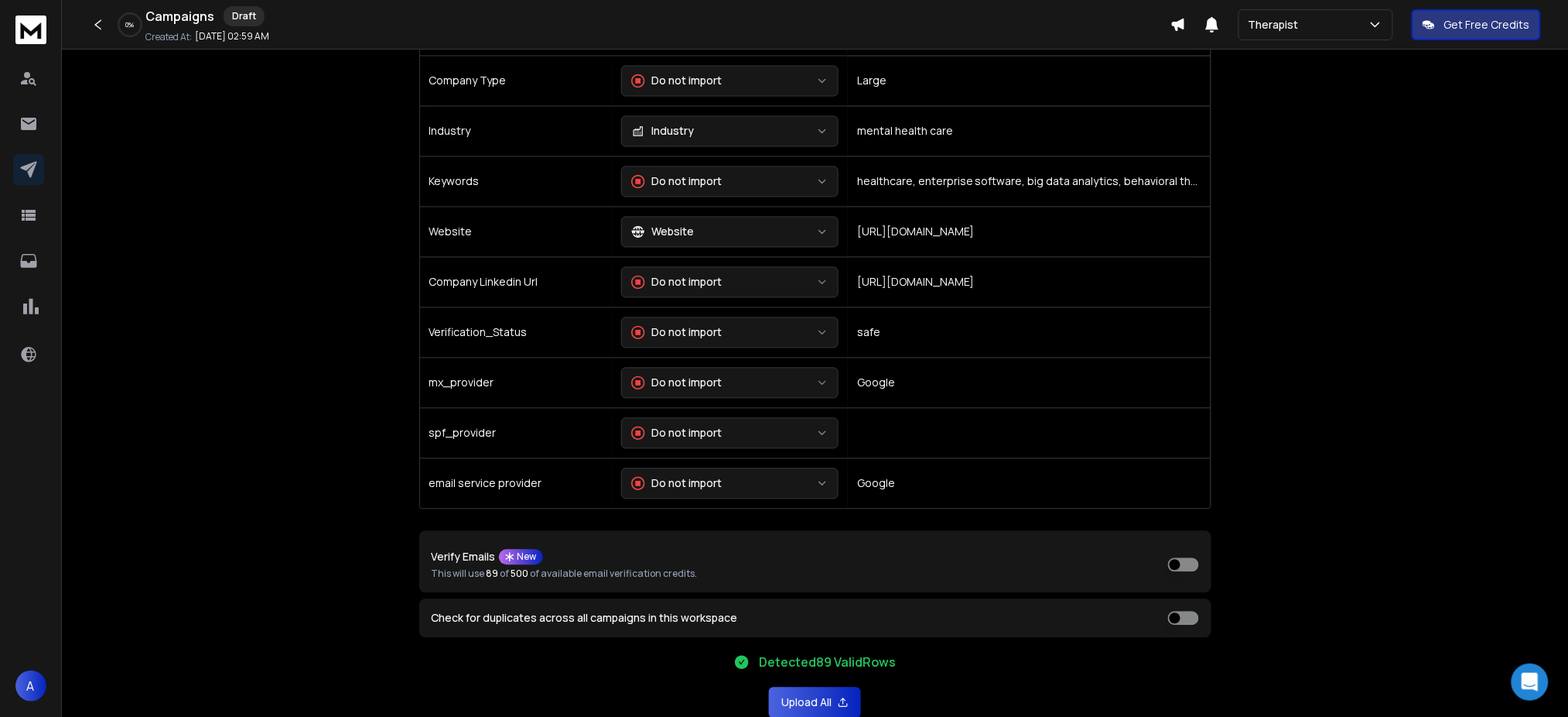
click at [796, 688] on button "Upload All" at bounding box center [815, 703] width 92 height 31
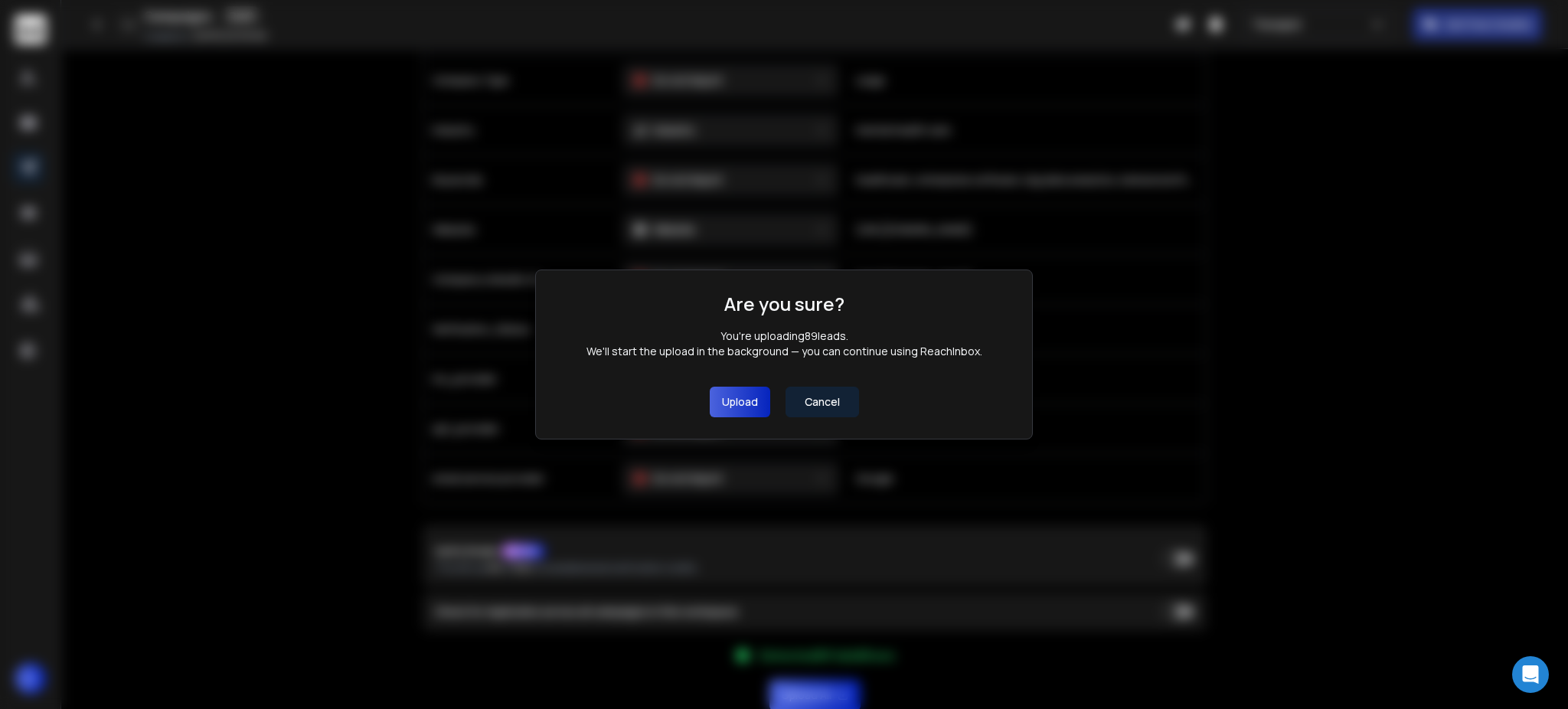
click at [738, 394] on button "Upload" at bounding box center [740, 401] width 60 height 30
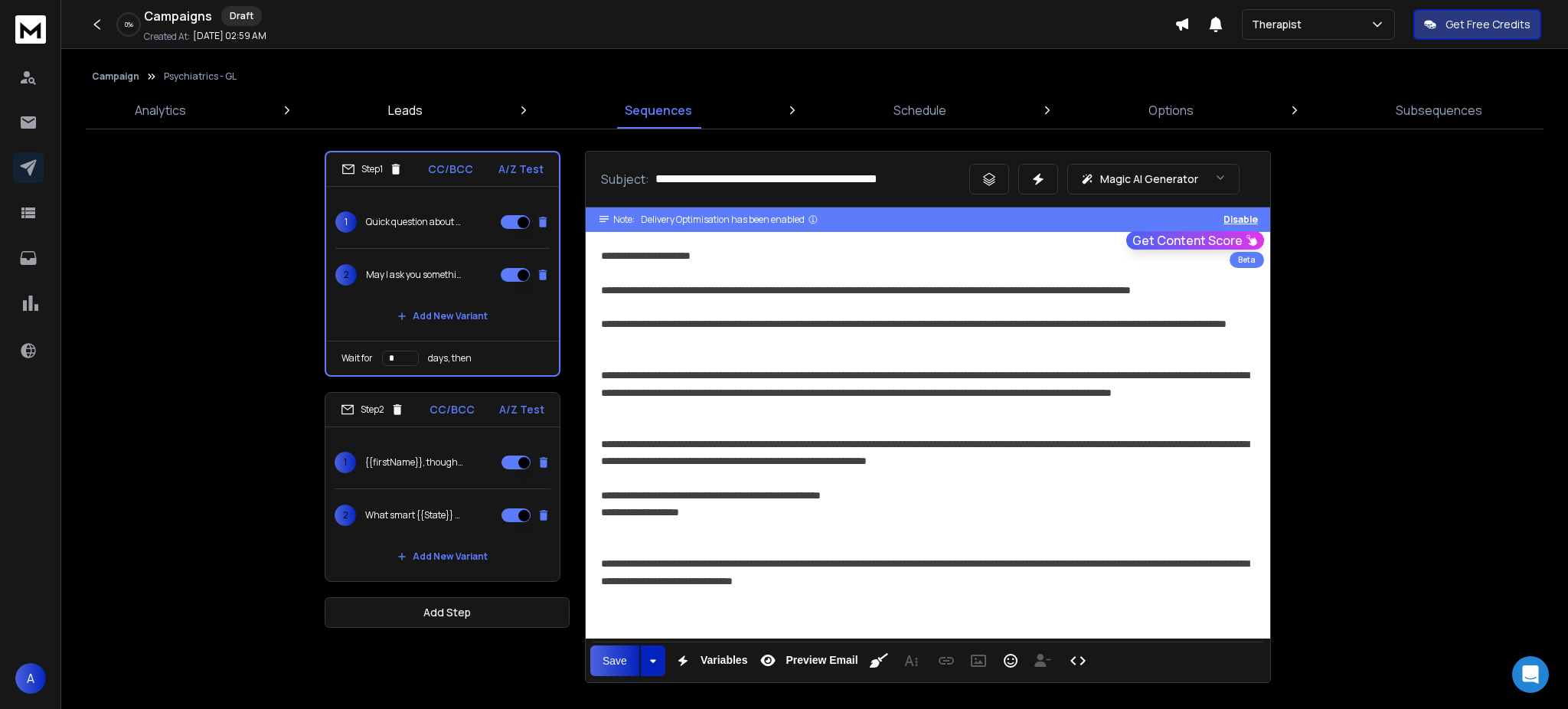
click at [397, 106] on p "Leads" at bounding box center [405, 110] width 35 height 18
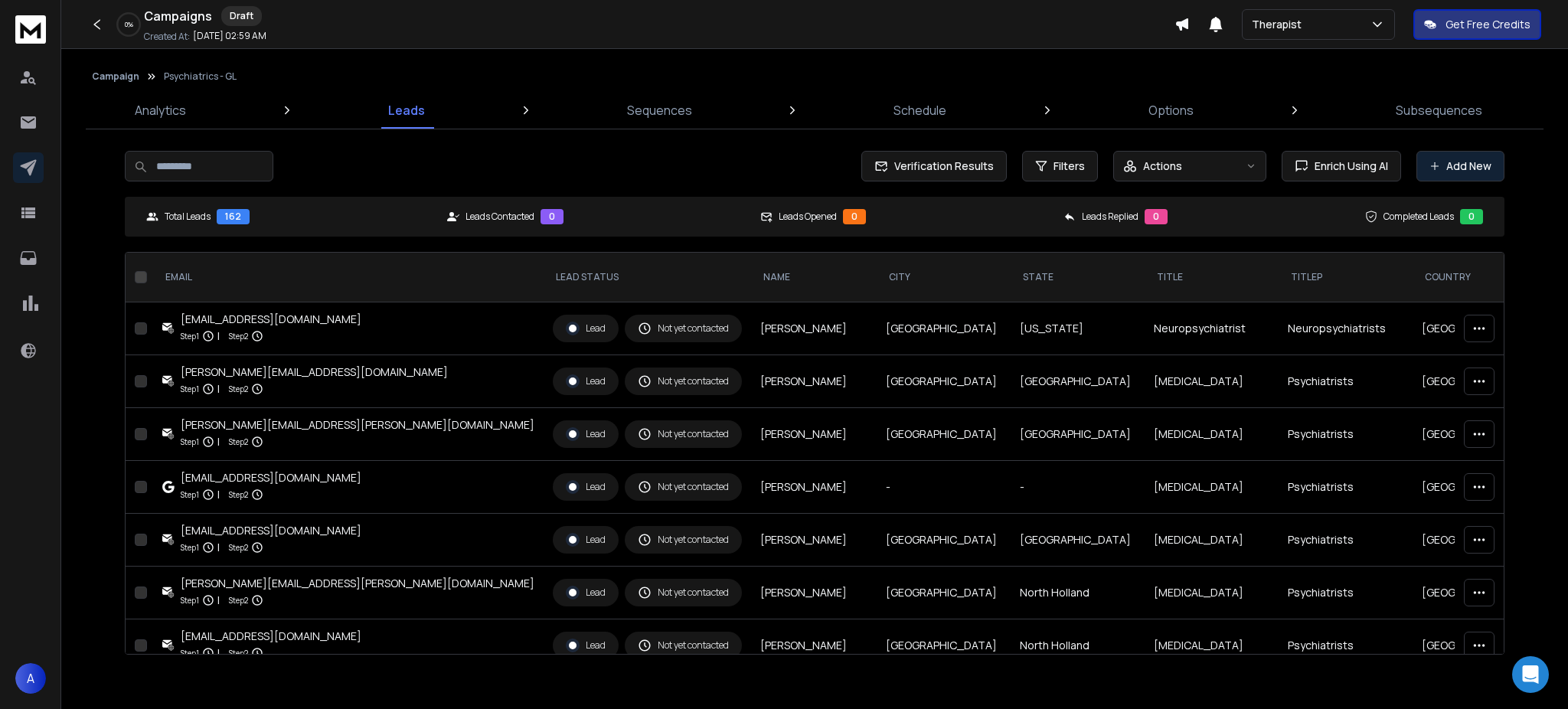
click at [1448, 156] on button "Add New" at bounding box center [1460, 166] width 88 height 30
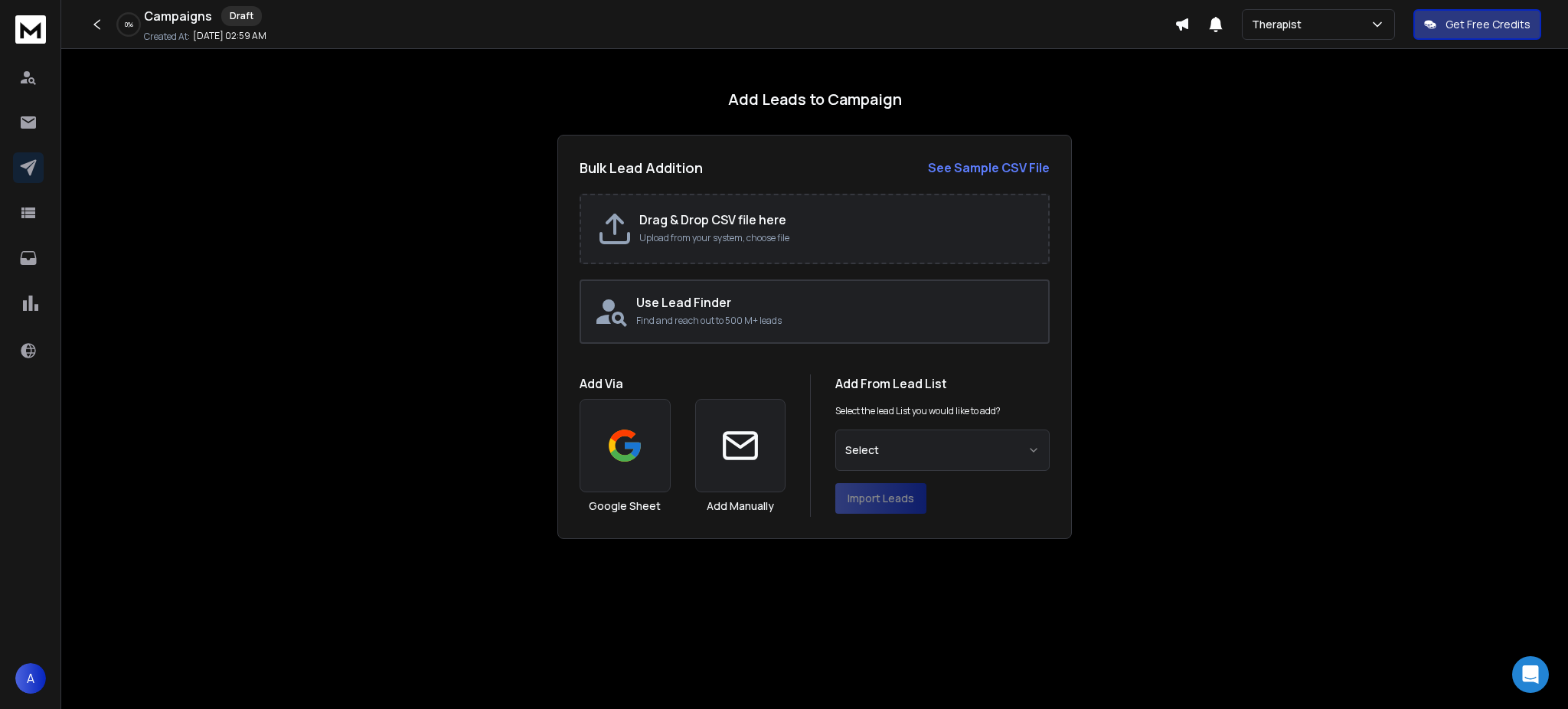
click at [938, 220] on h2 "Drag & Drop CSV file here" at bounding box center [836, 220] width 394 height 18
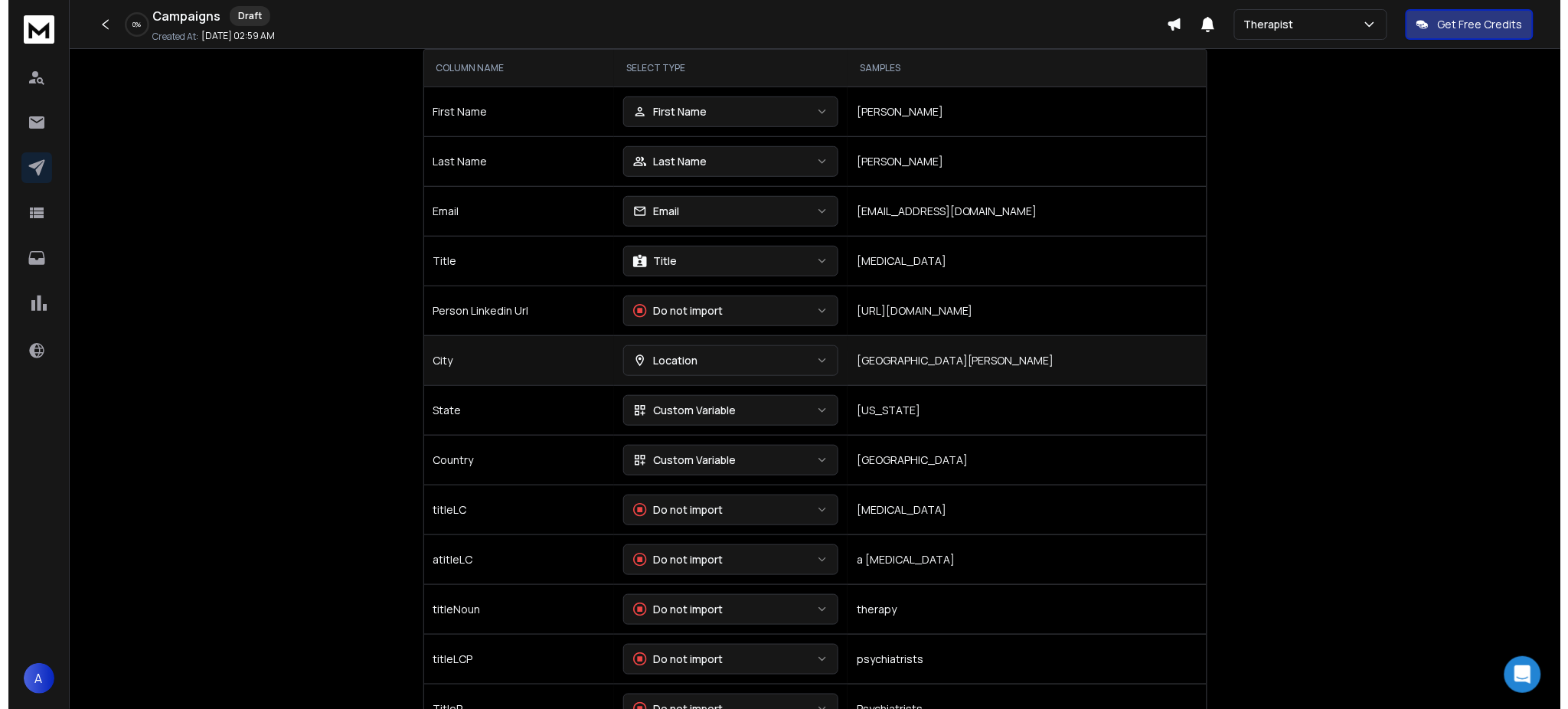
scroll to position [306, 0]
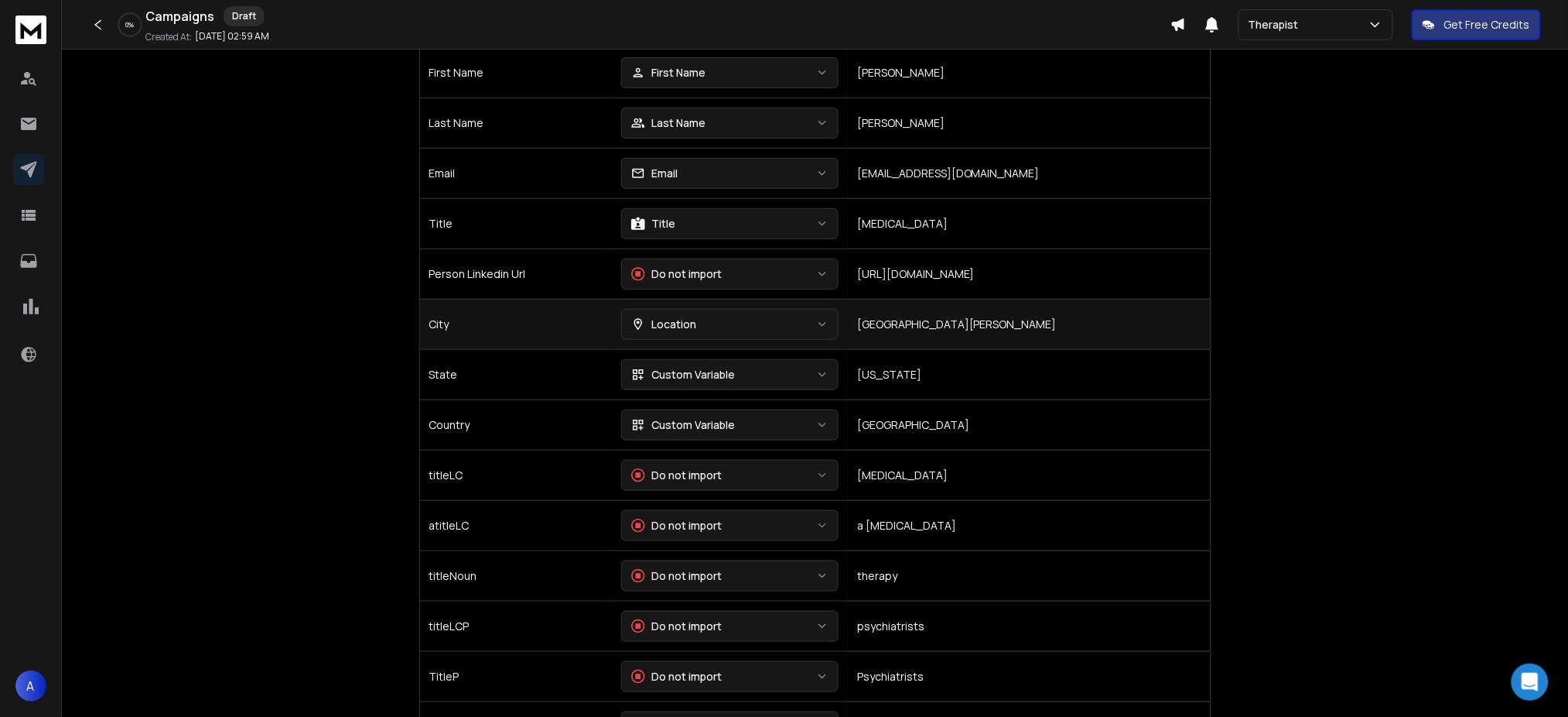
click at [660, 309] on button "Location" at bounding box center [729, 324] width 217 height 31
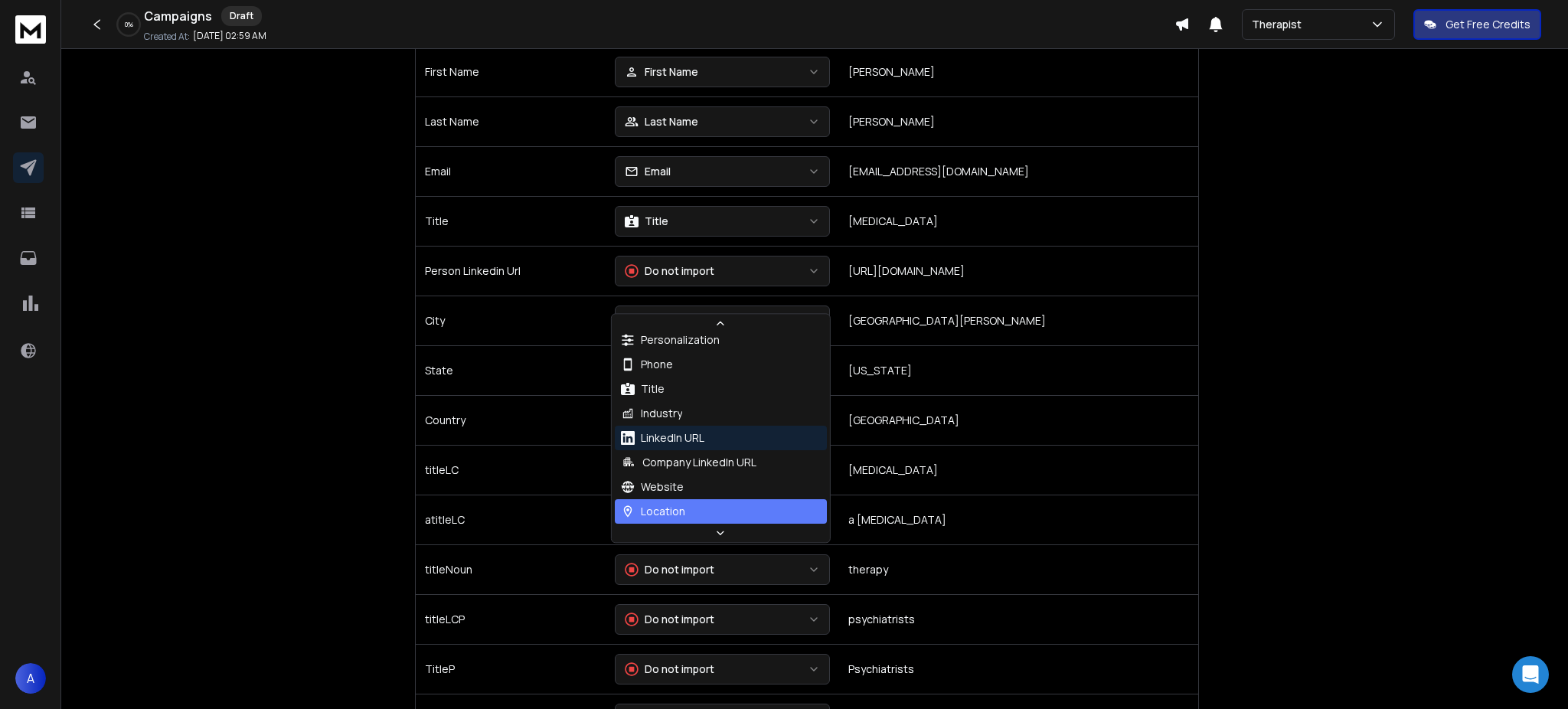
scroll to position [139, 0]
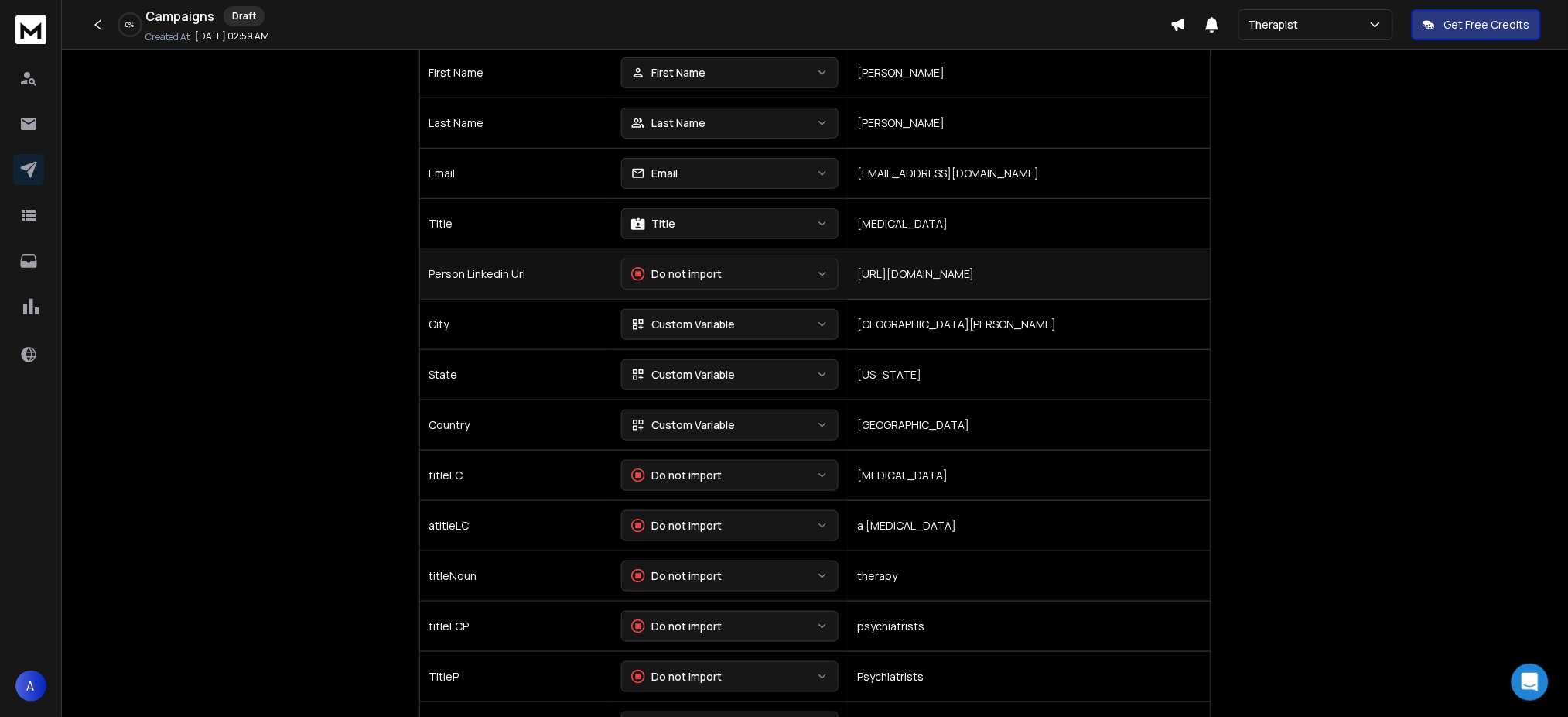
click at [707, 266] on div "Do not import" at bounding box center [677, 274] width 91 height 16
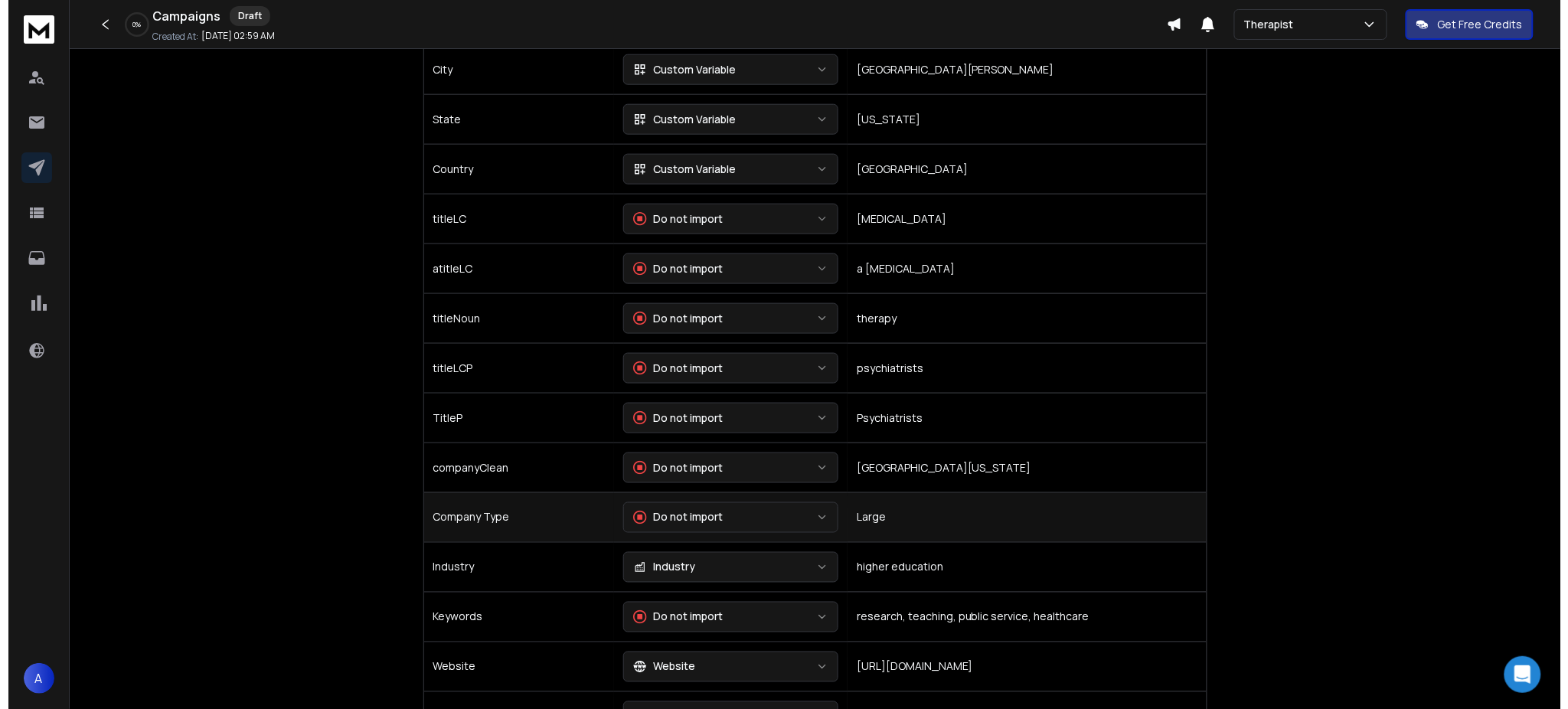
scroll to position [510, 0]
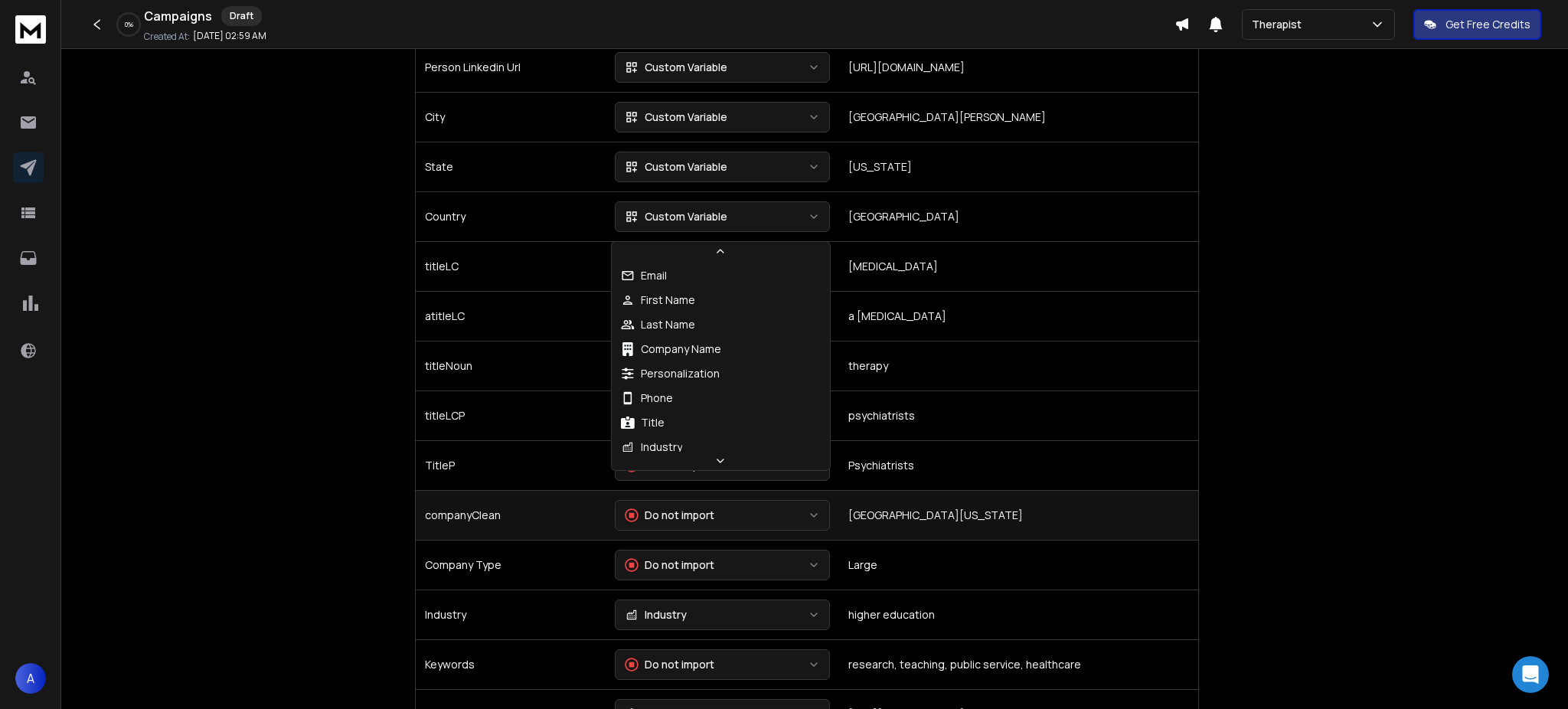
click at [678, 507] on div "Do not import" at bounding box center [670, 515] width 90 height 16
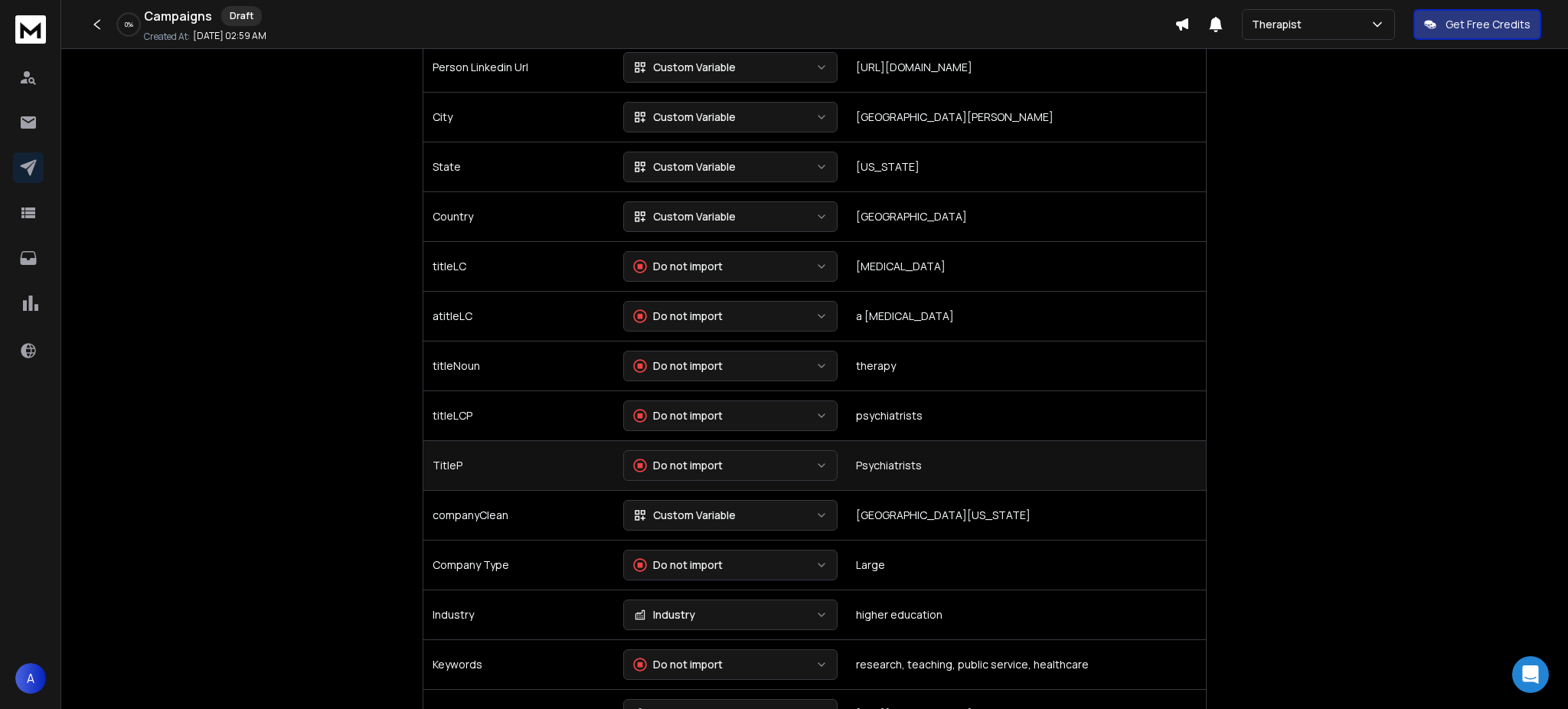
click at [705, 450] on button "Do not import" at bounding box center [730, 465] width 215 height 30
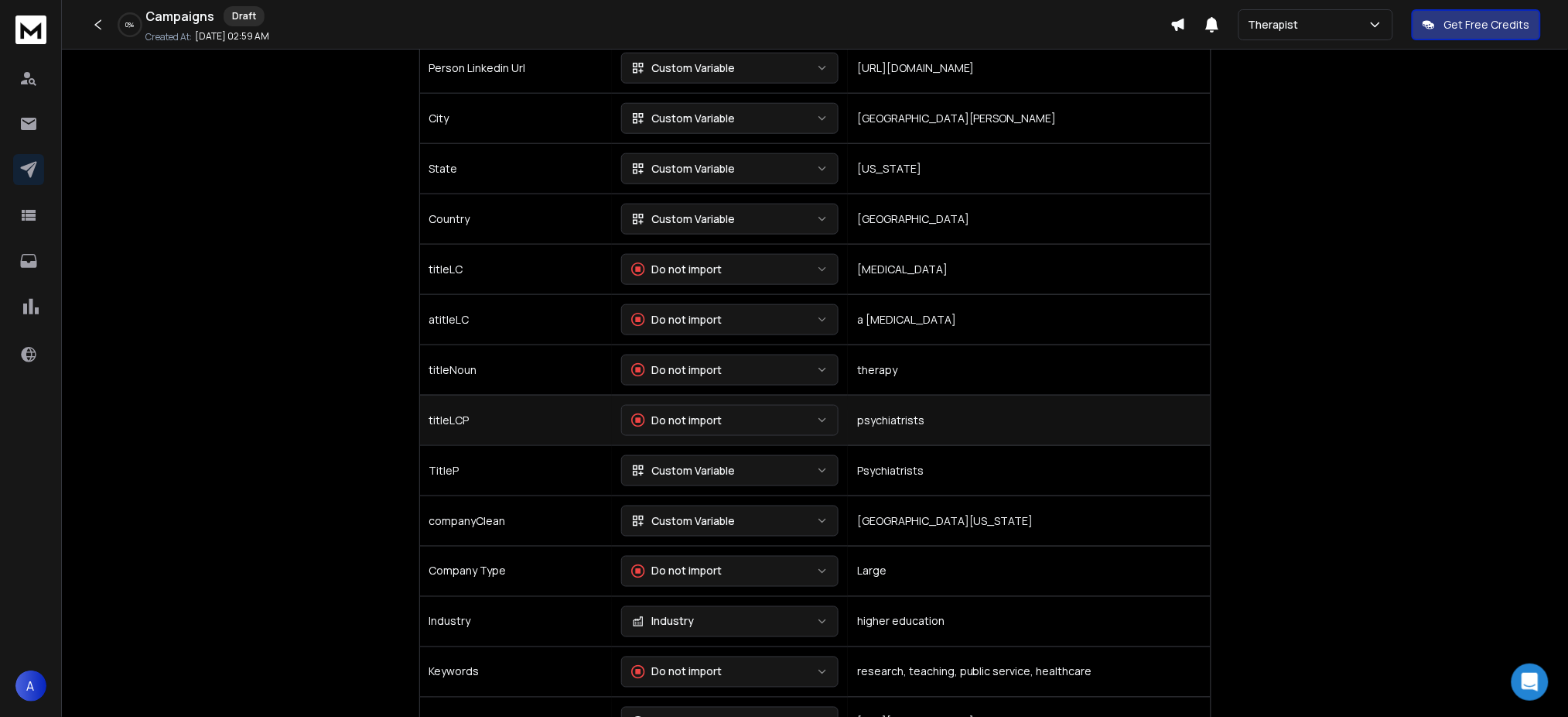
click at [712, 412] on div "Do not import" at bounding box center [677, 420] width 91 height 16
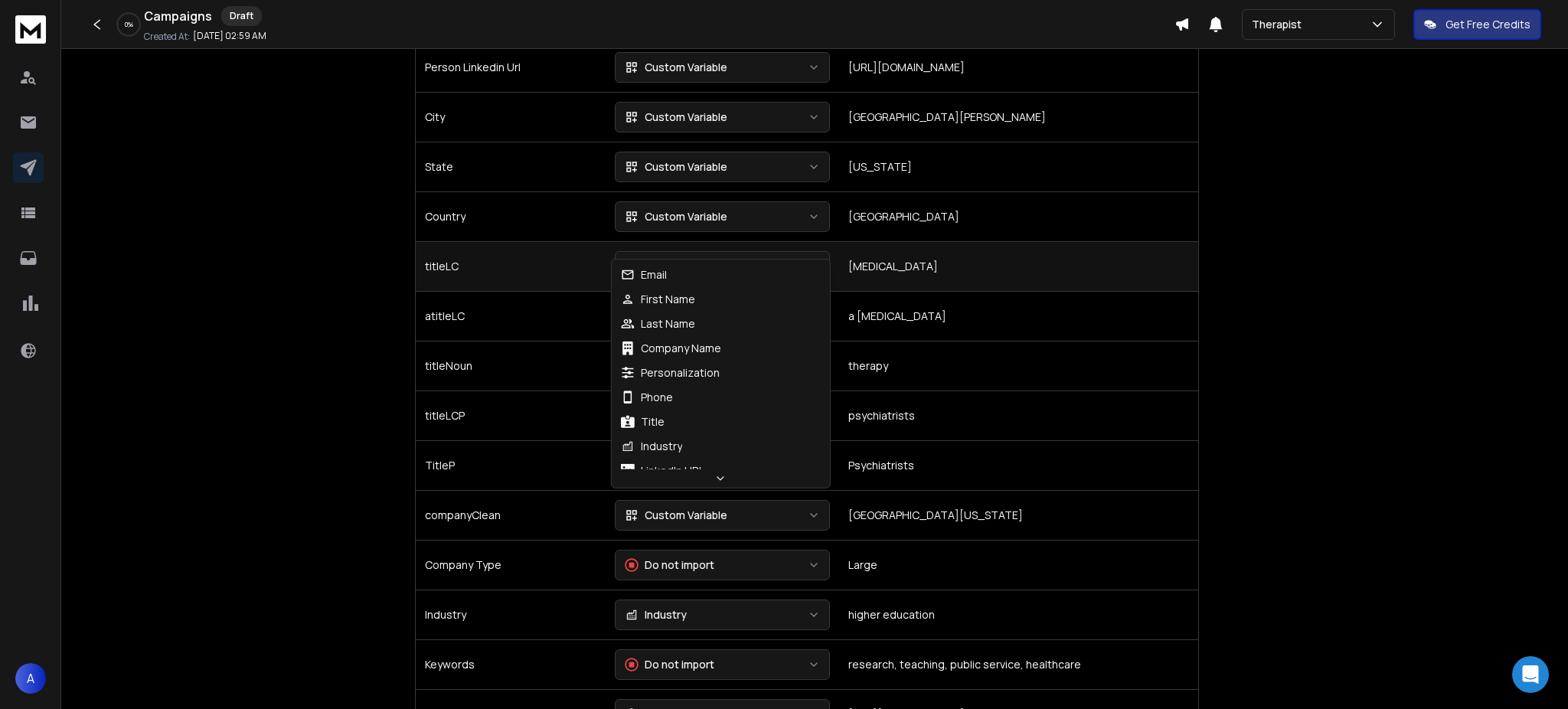
click at [702, 259] on div "Do not import" at bounding box center [670, 266] width 90 height 16
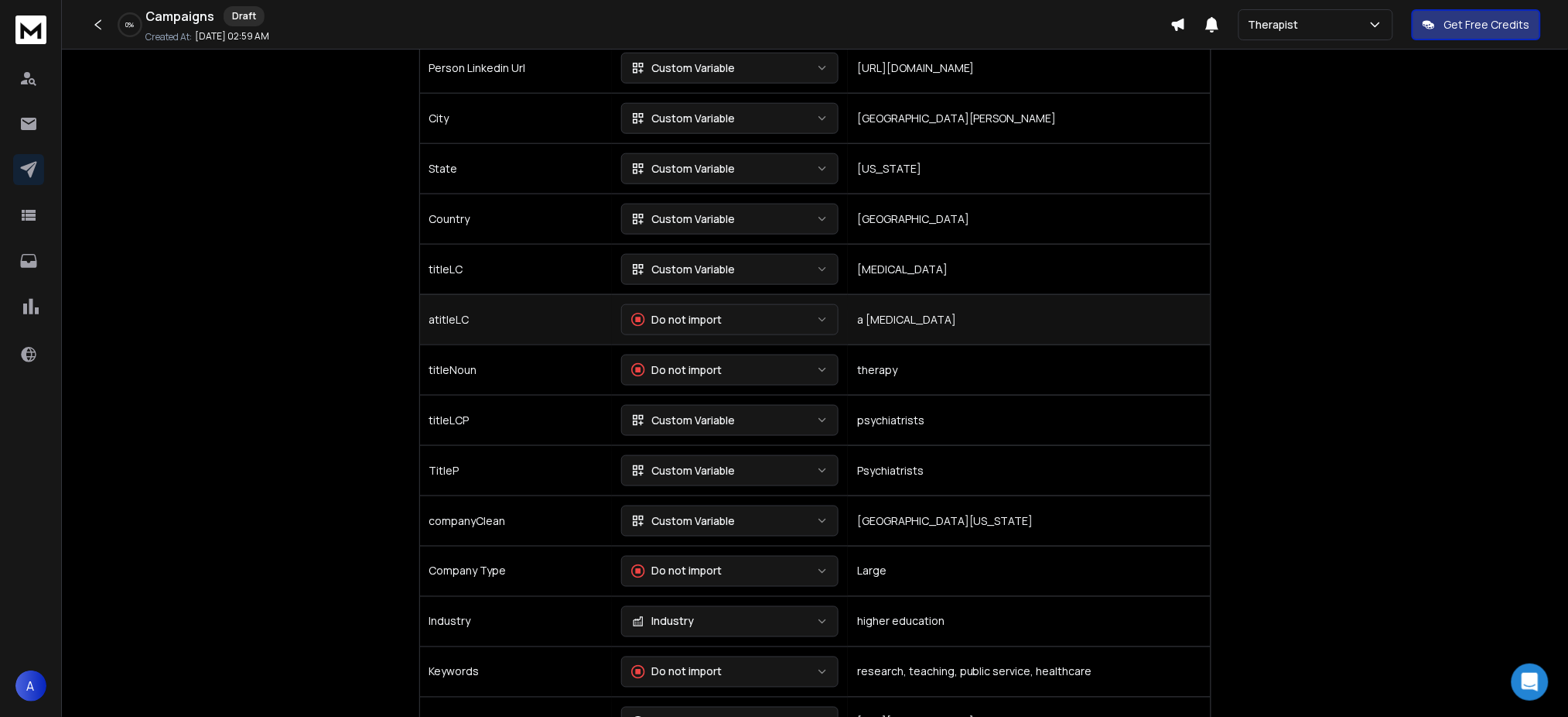
click at [732, 304] on button "Do not import" at bounding box center [729, 319] width 217 height 31
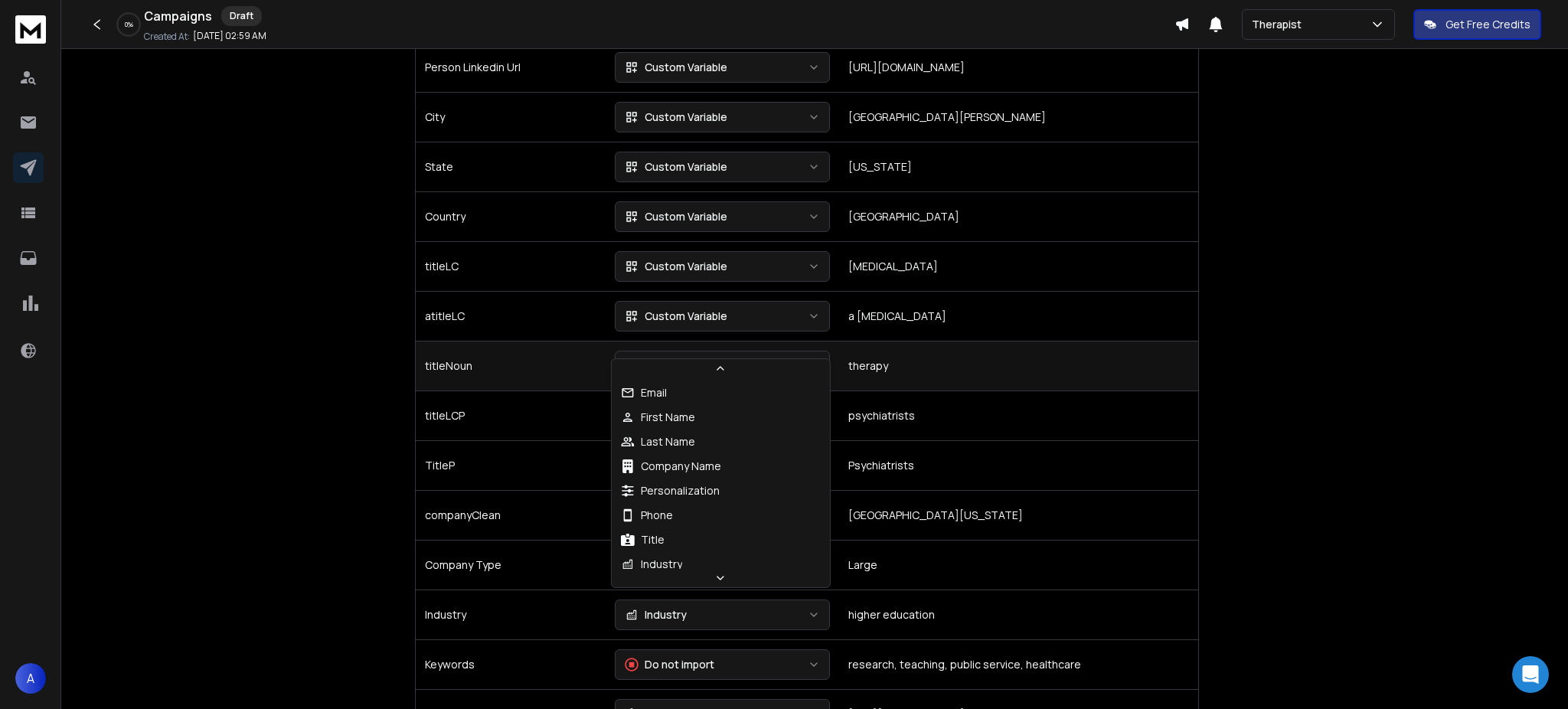
click at [731, 351] on button "Do not import" at bounding box center [721, 366] width 215 height 30
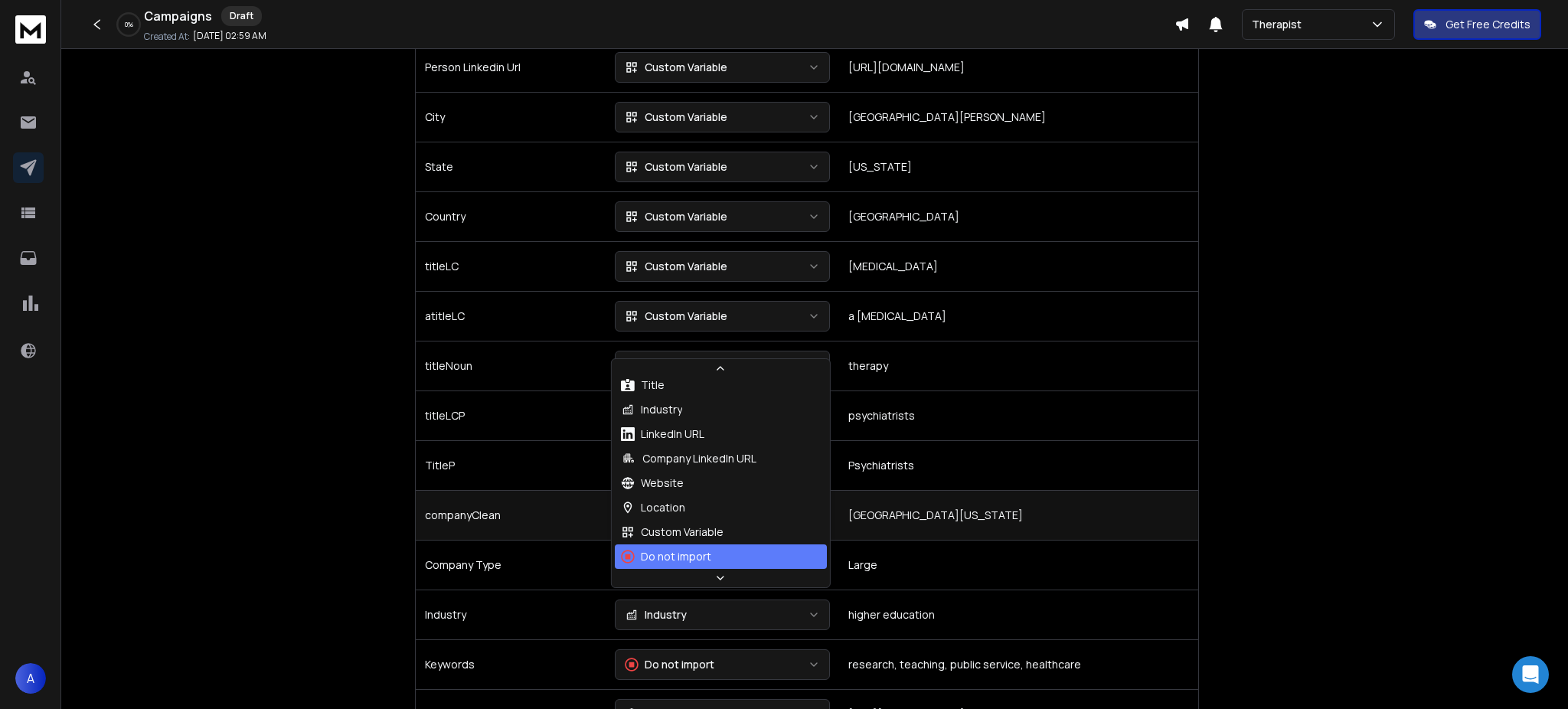
drag, startPoint x: 714, startPoint y: 534, endPoint x: 759, endPoint y: 489, distance: 63.6
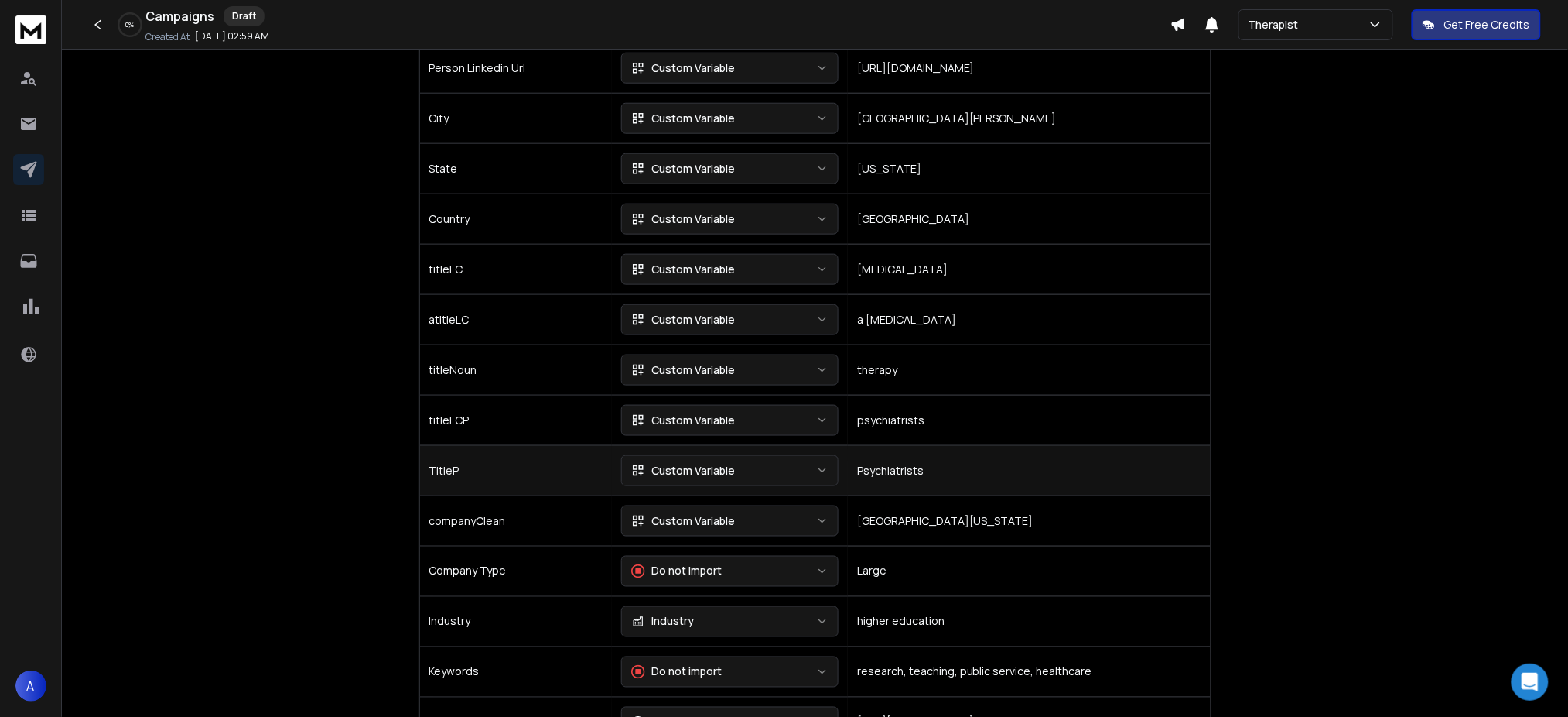
scroll to position [1006, 0]
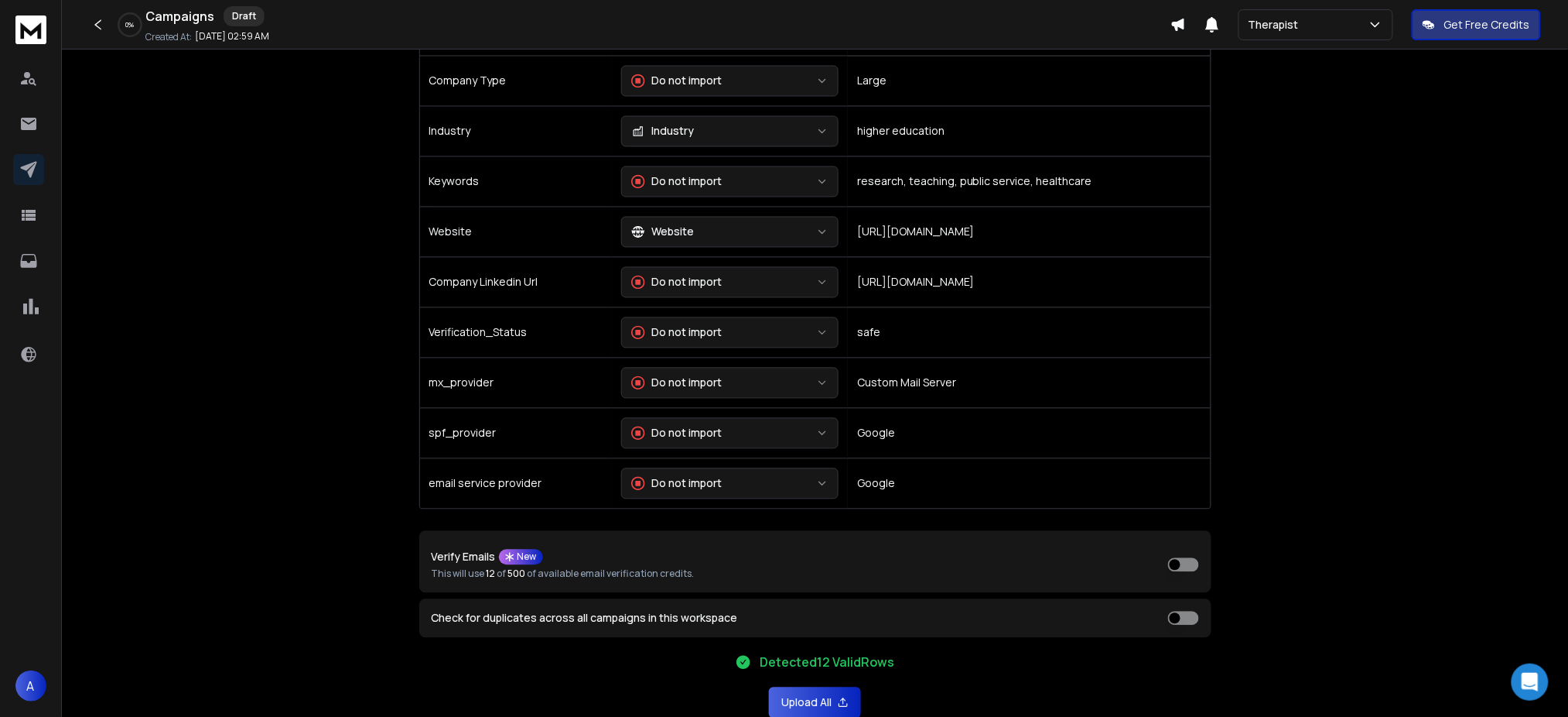
click at [811, 688] on button "Upload All" at bounding box center [815, 703] width 92 height 31
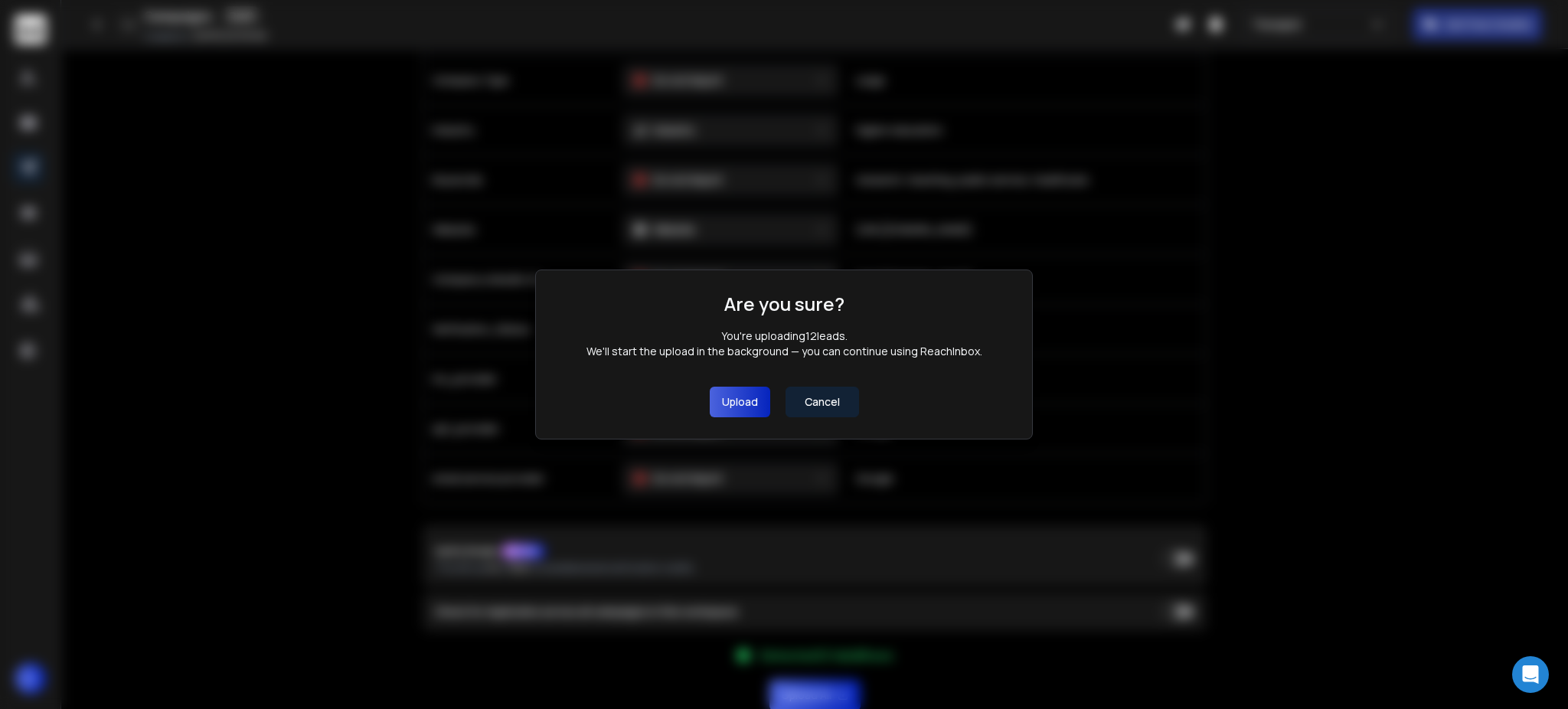
click at [756, 403] on button "Upload" at bounding box center [740, 401] width 60 height 30
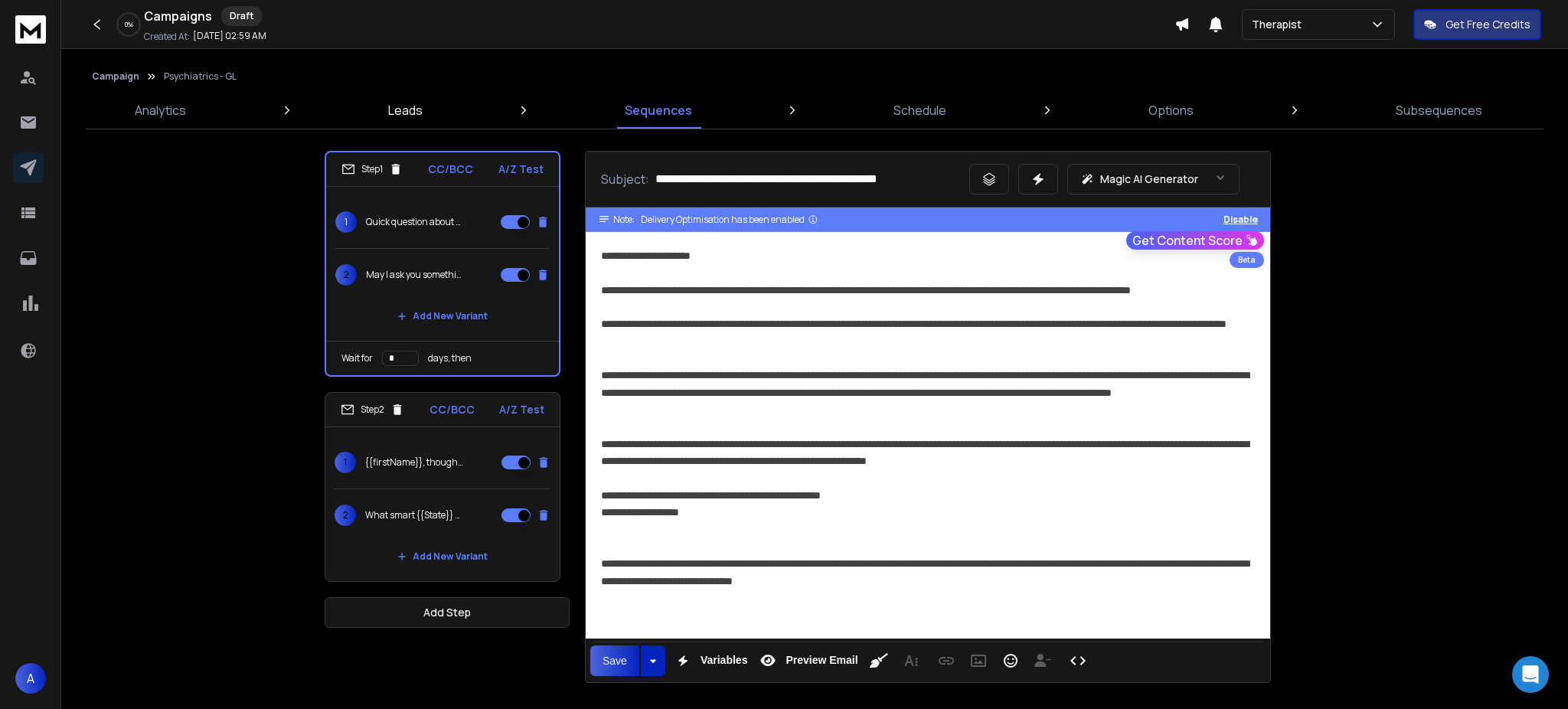
click at [415, 119] on link "Leads" at bounding box center [405, 110] width 53 height 37
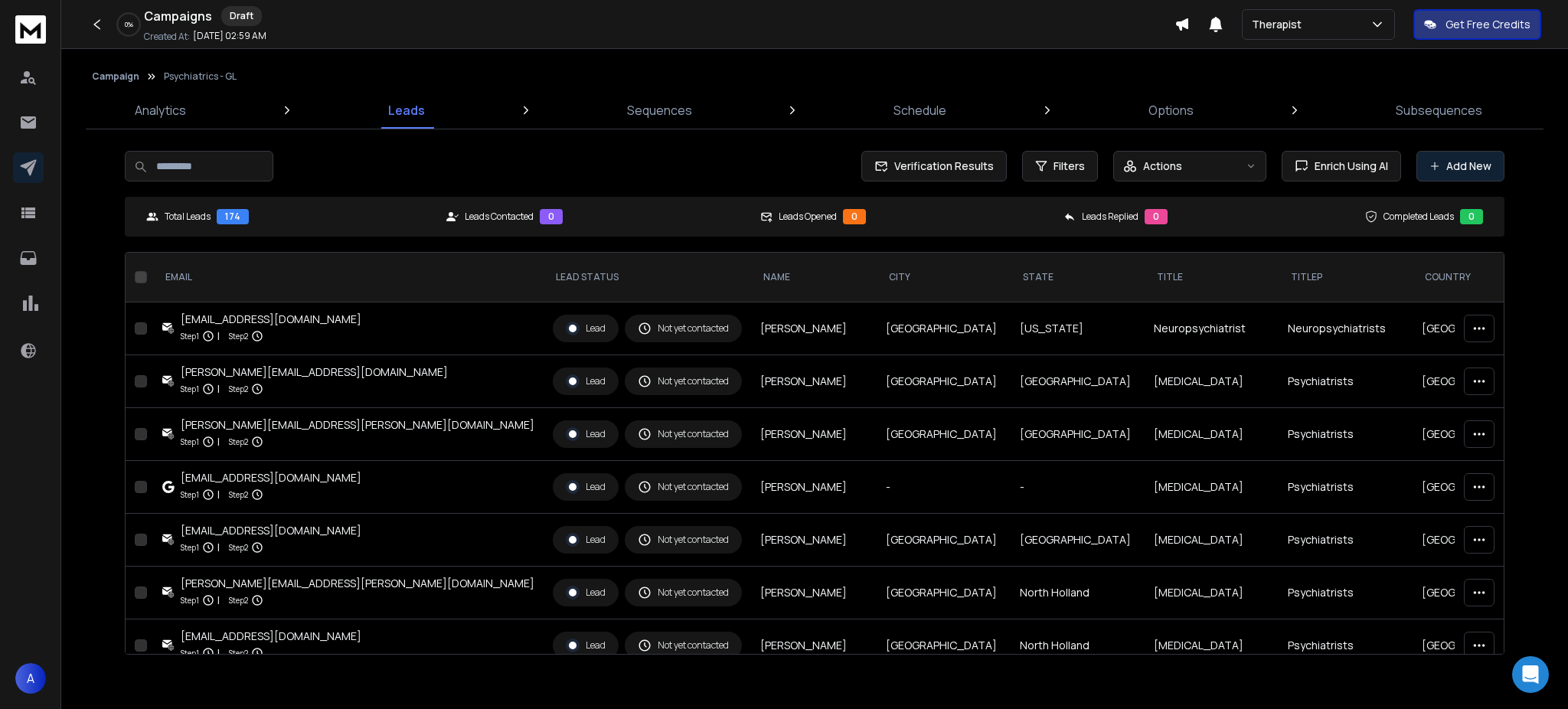
drag, startPoint x: 1452, startPoint y: 163, endPoint x: 1439, endPoint y: 172, distance: 15.8
click at [1453, 161] on button "Add New" at bounding box center [1460, 166] width 88 height 30
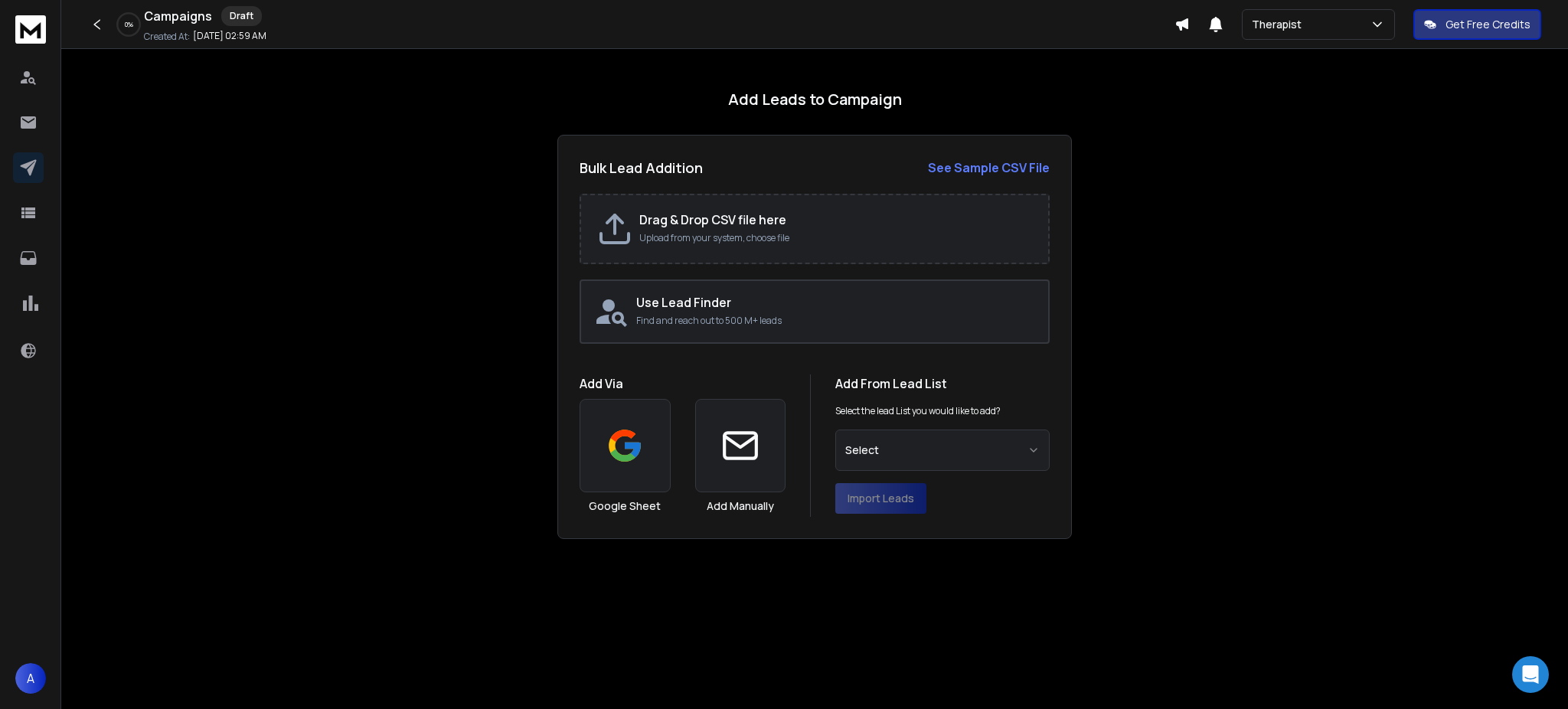
click at [733, 213] on h2 "Drag & Drop CSV file here" at bounding box center [836, 220] width 394 height 18
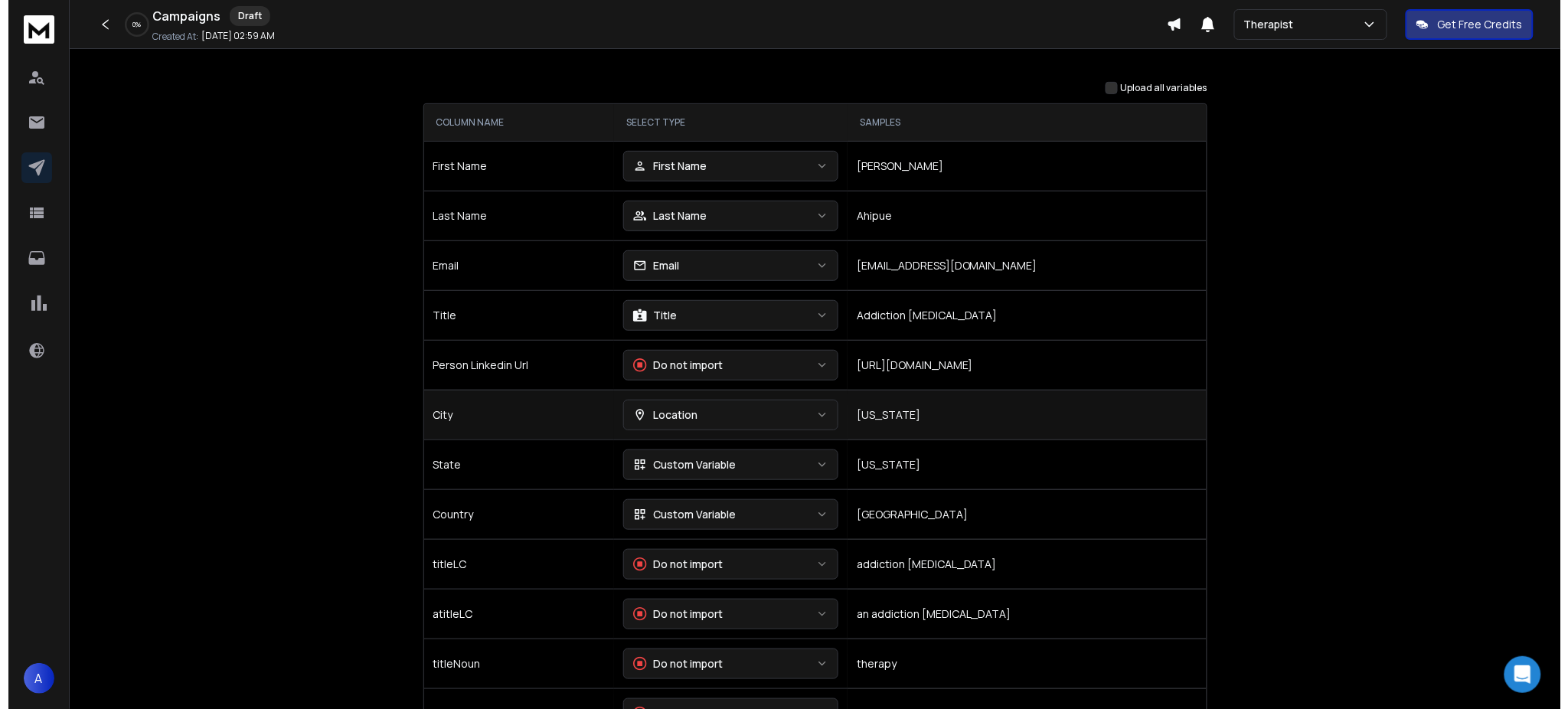
scroll to position [306, 0]
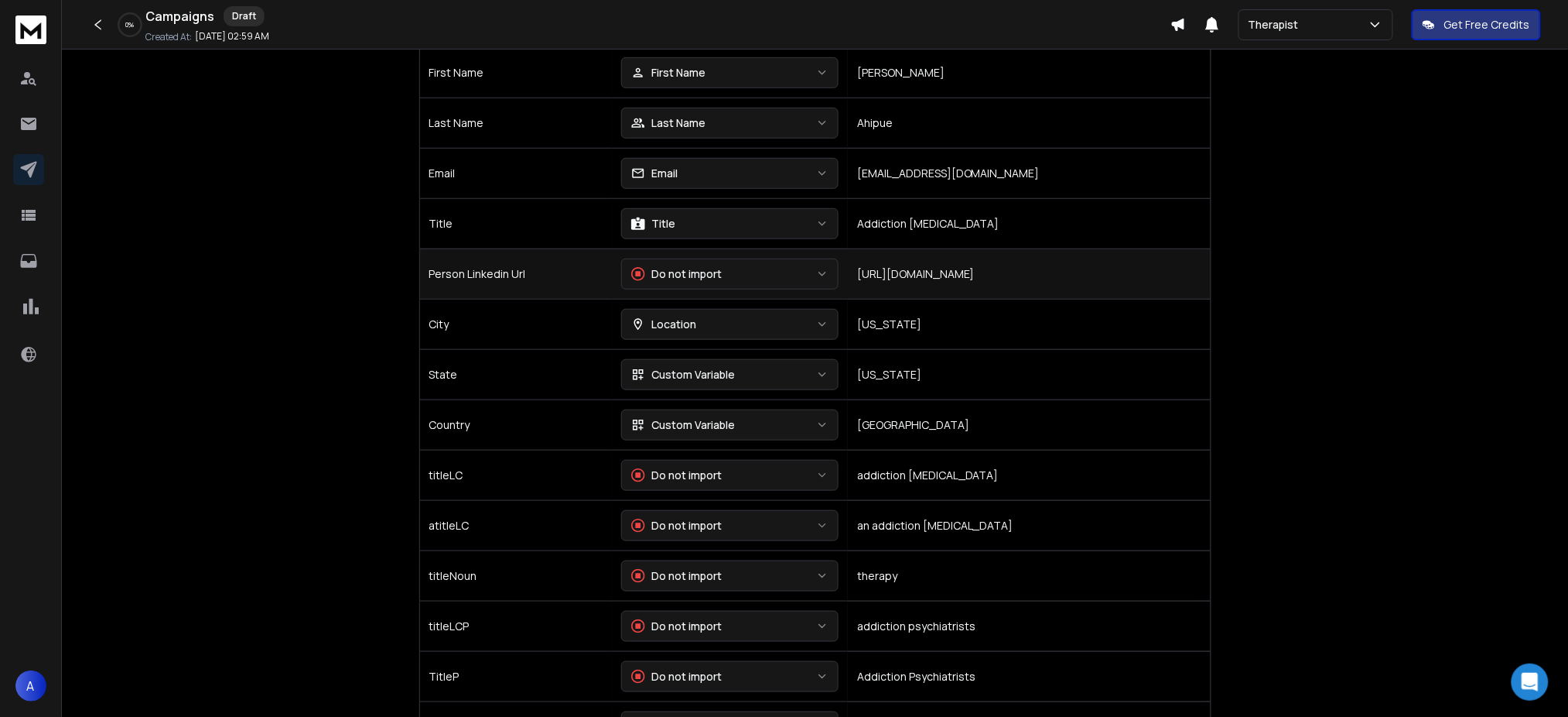
click at [679, 266] on div "Do not import" at bounding box center [677, 274] width 91 height 16
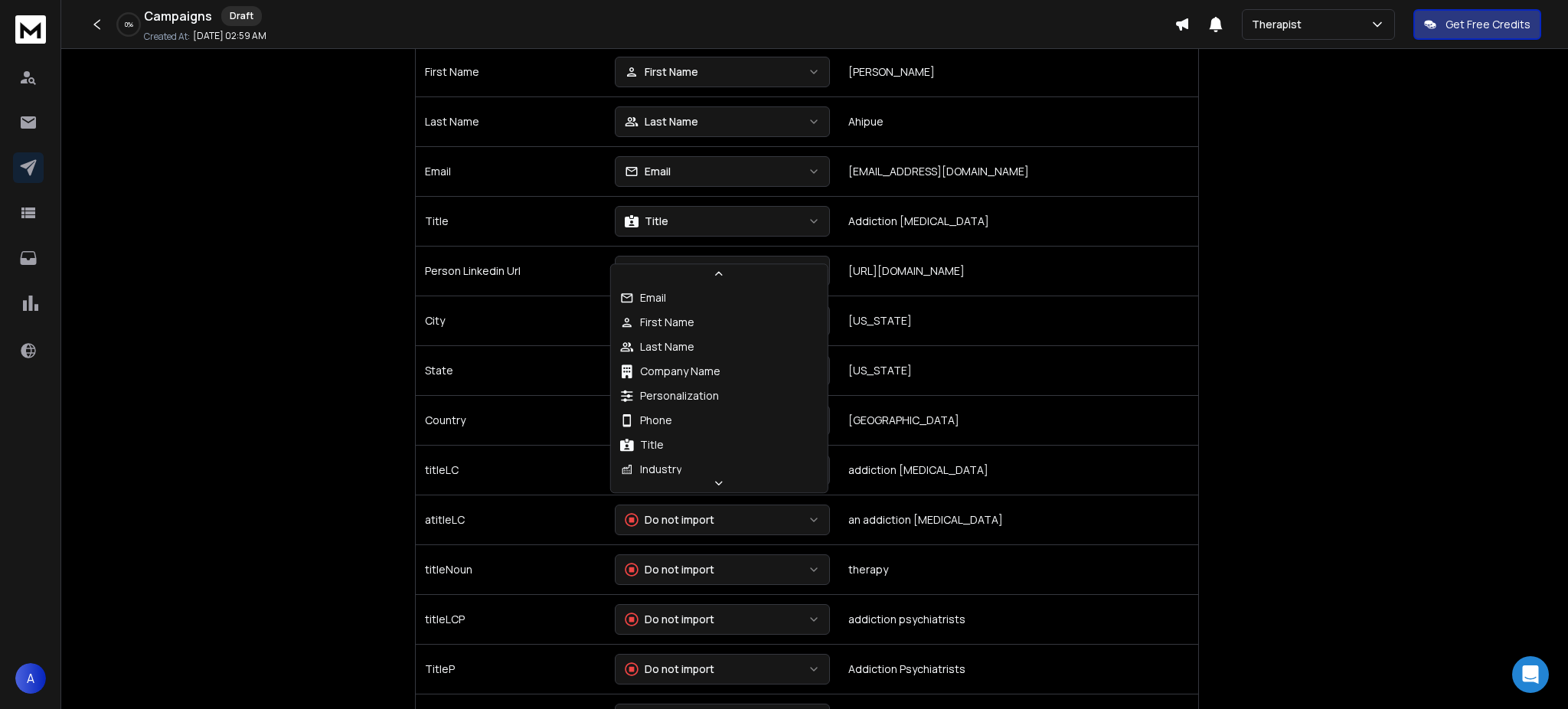
scroll to position [155, 0]
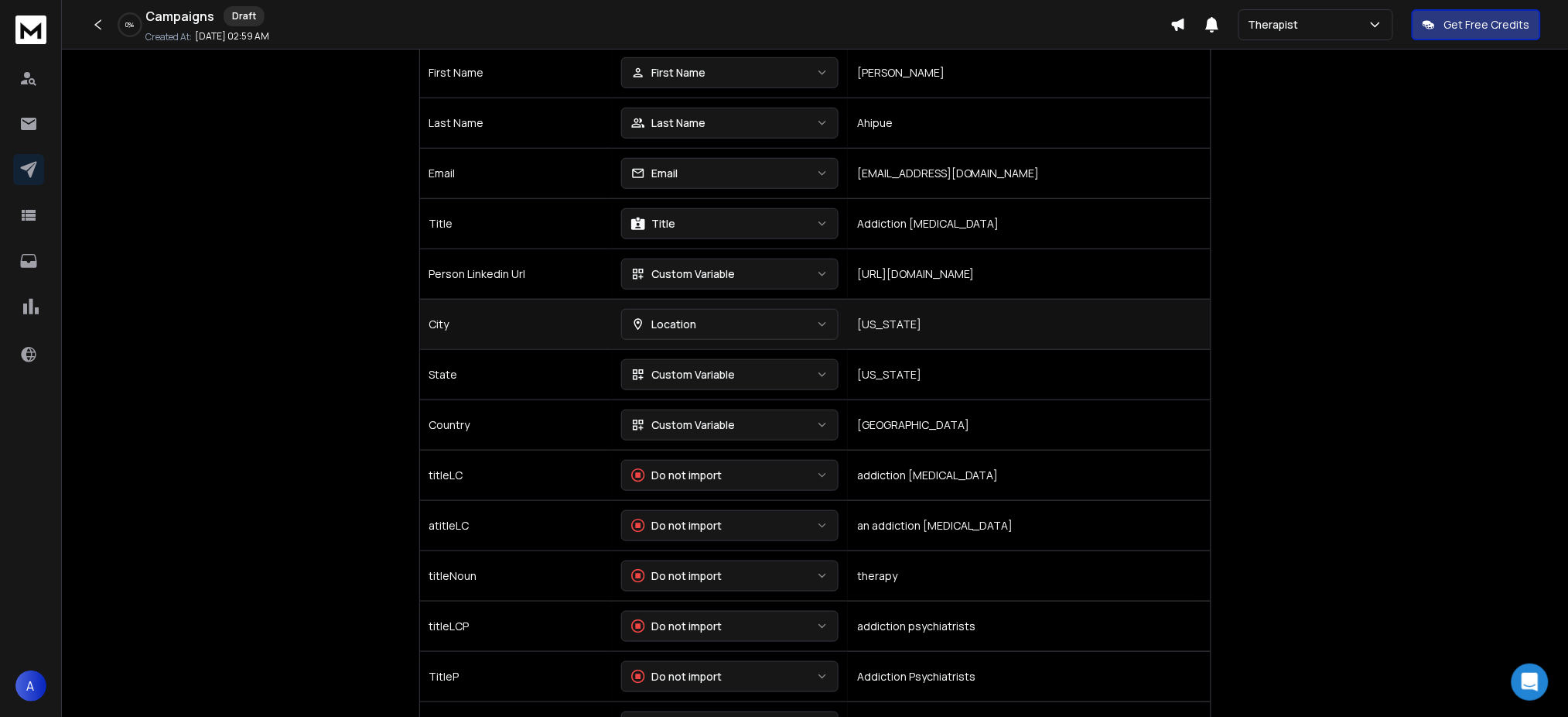
click at [722, 309] on button "Location" at bounding box center [729, 324] width 217 height 31
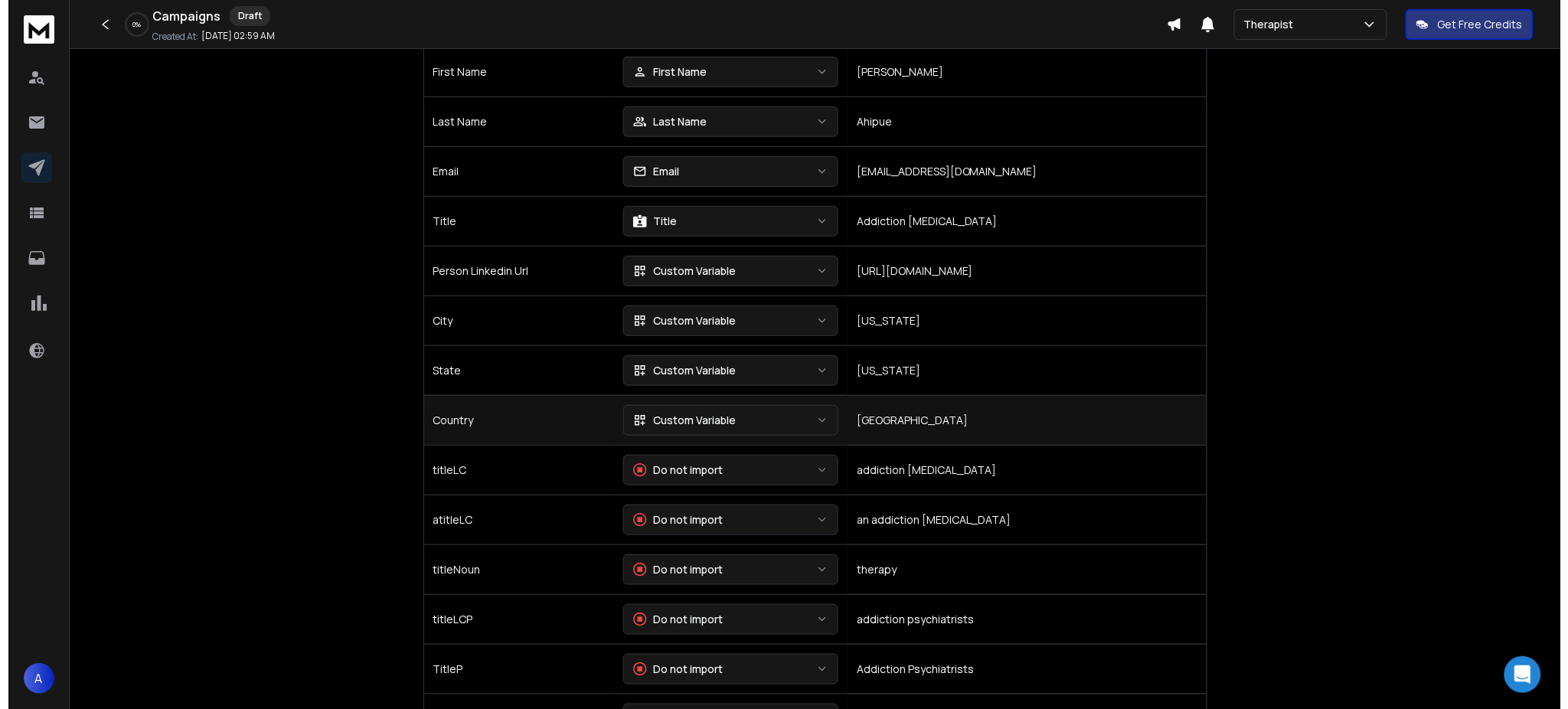
scroll to position [510, 0]
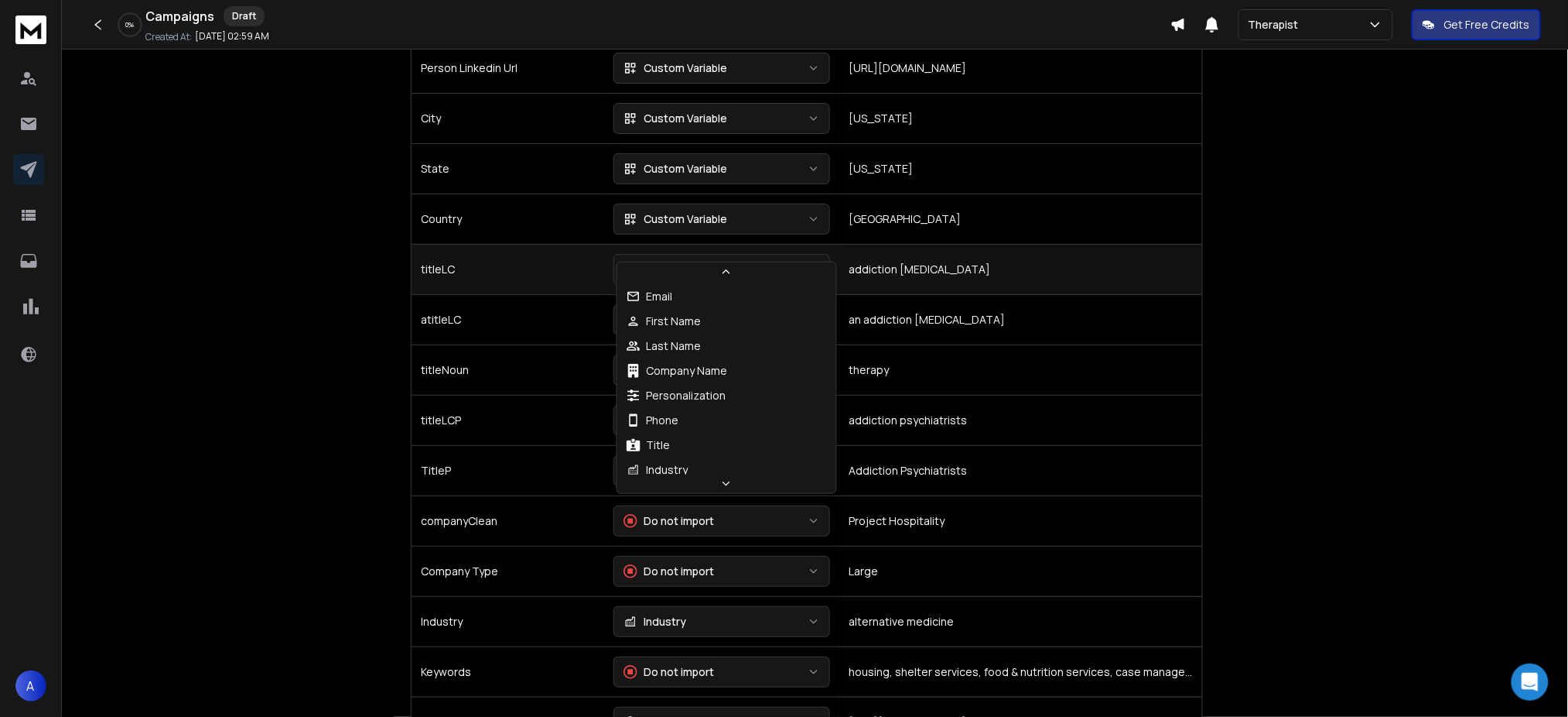
click at [704, 261] on div "Do not import" at bounding box center [668, 269] width 91 height 16
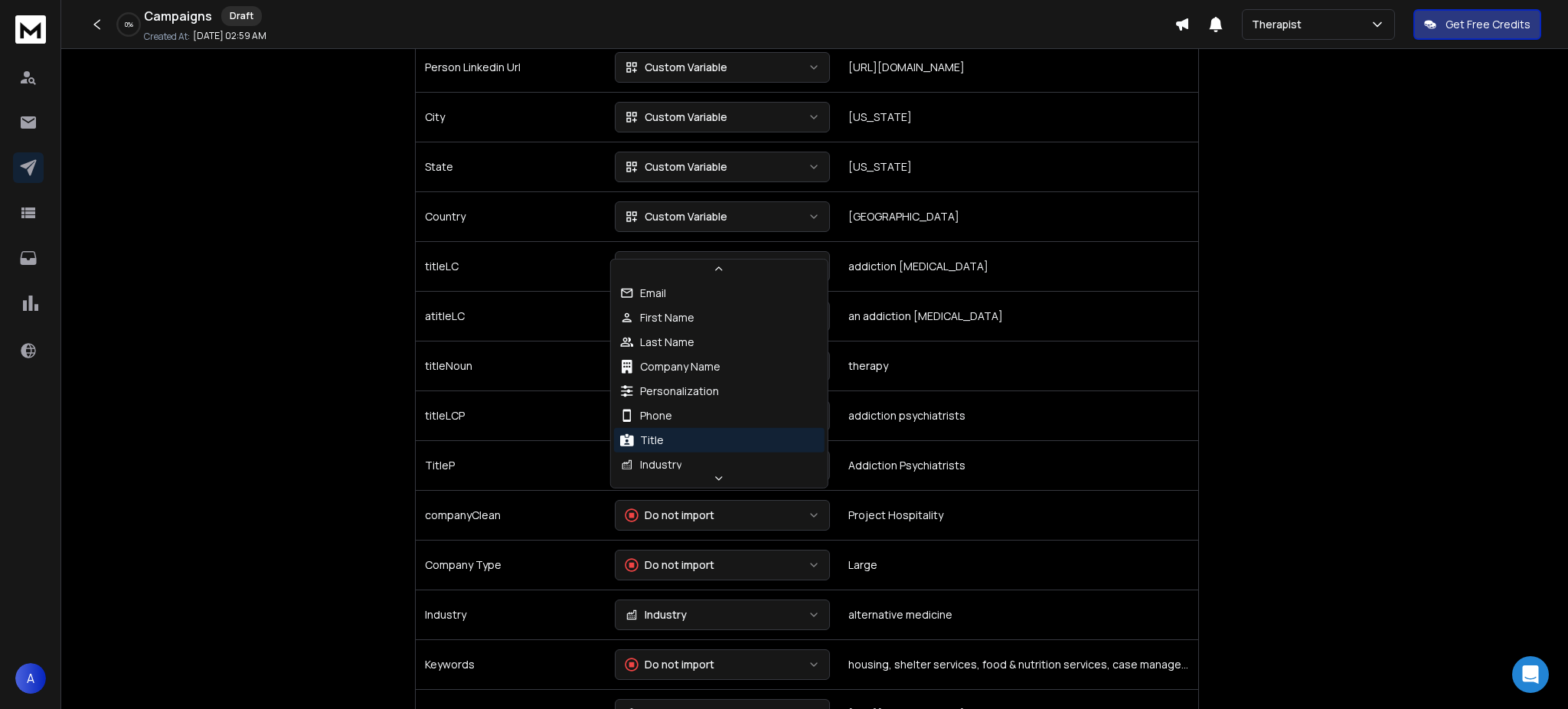
scroll to position [155, 0]
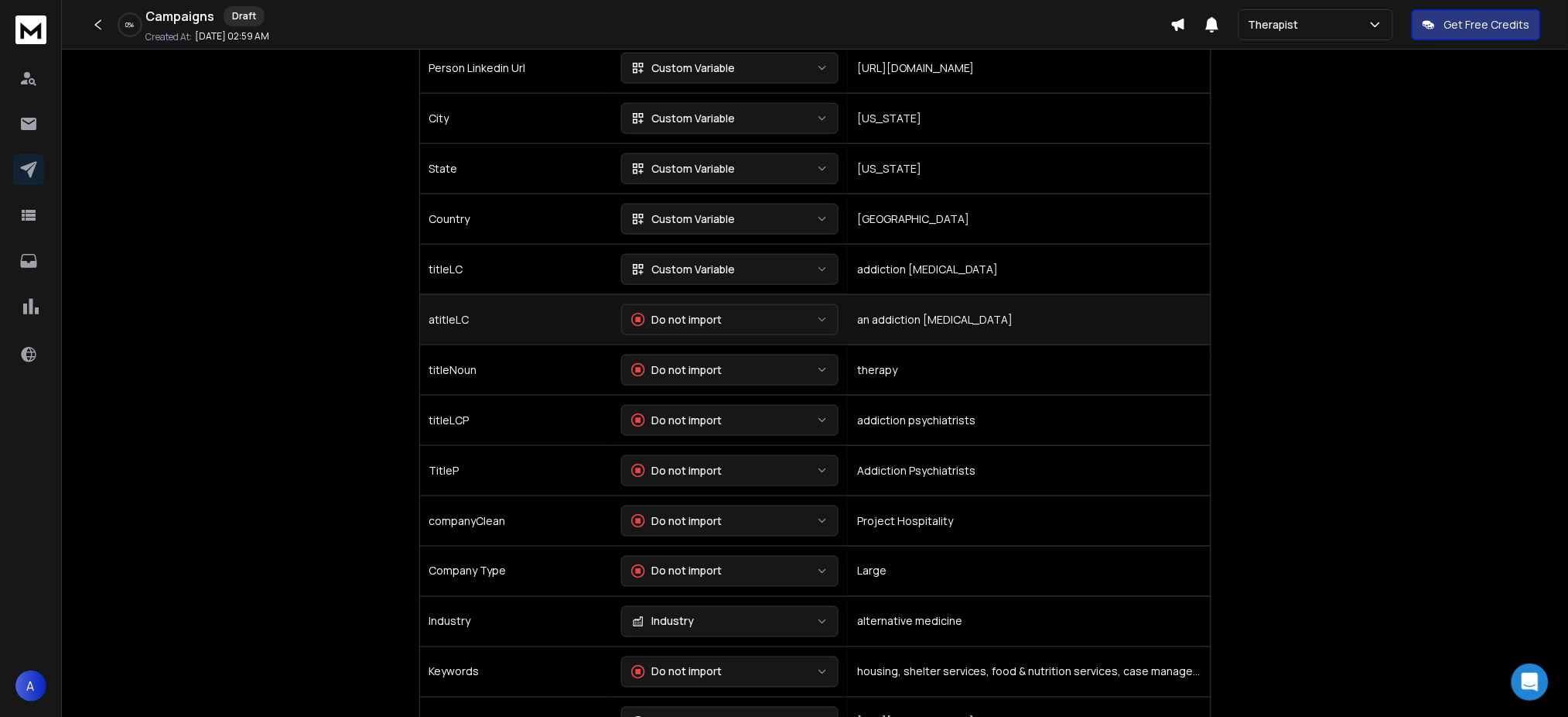
click at [726, 304] on button "Do not import" at bounding box center [729, 319] width 217 height 31
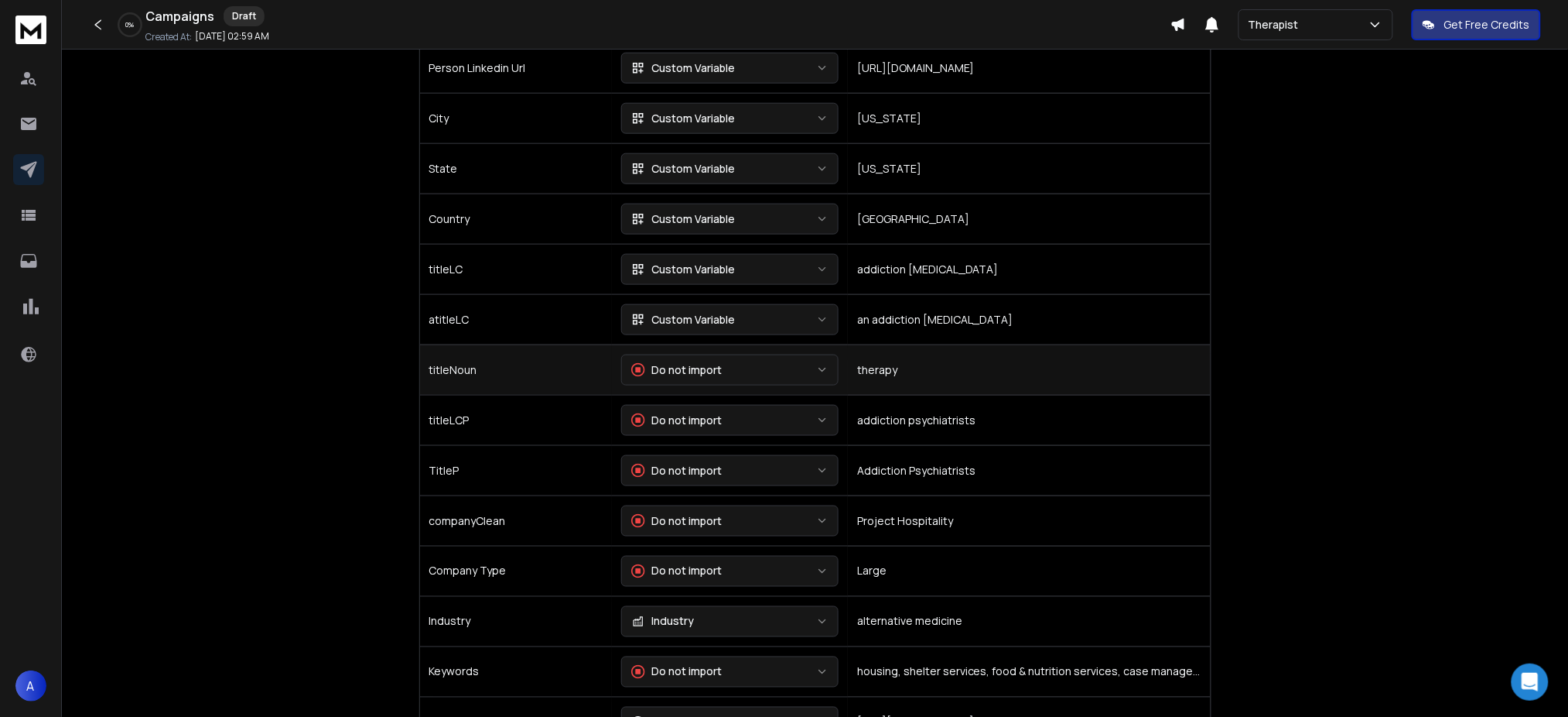
click at [714, 362] on div "Do not import" at bounding box center [677, 370] width 91 height 16
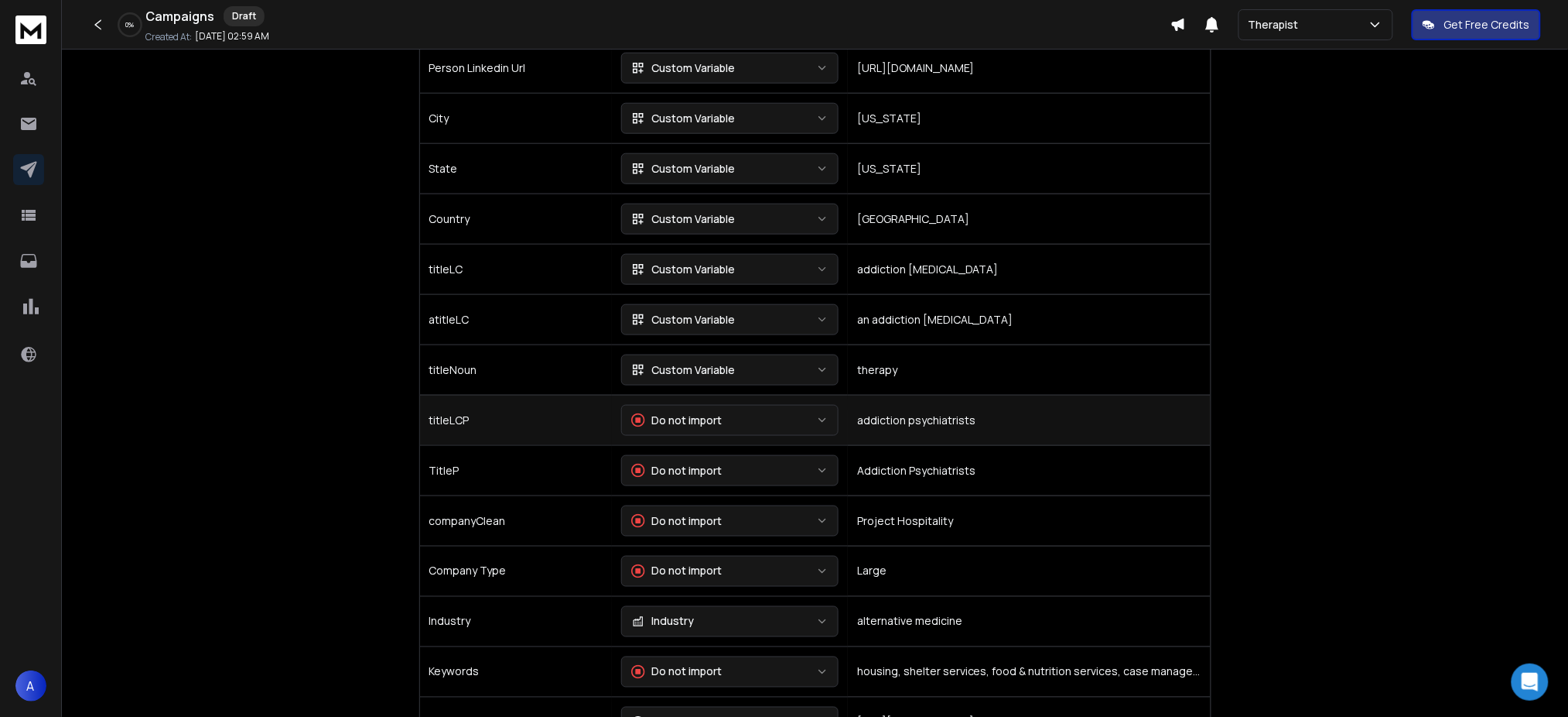
click at [698, 412] on div "Do not import" at bounding box center [677, 420] width 91 height 16
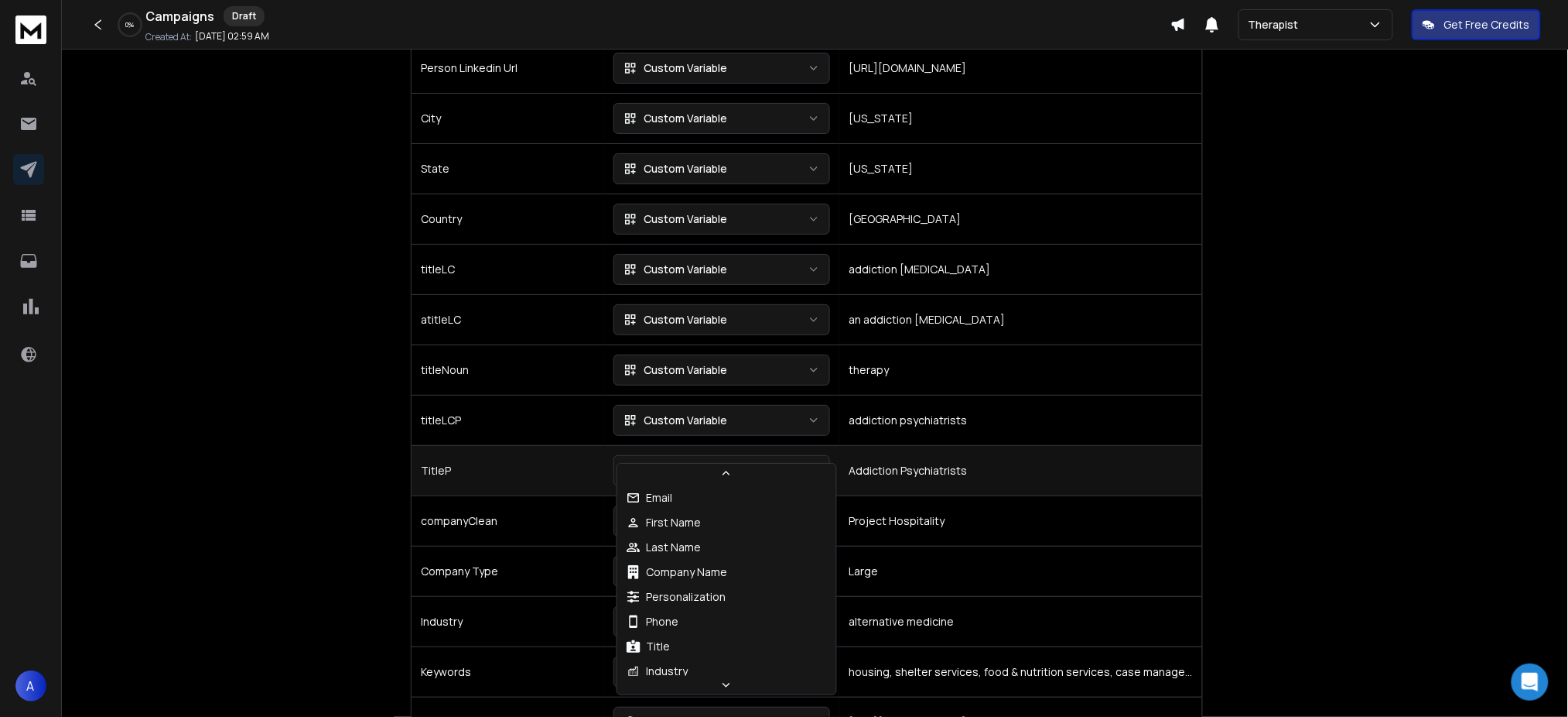
click at [698, 463] on div "Do not import" at bounding box center [668, 471] width 91 height 16
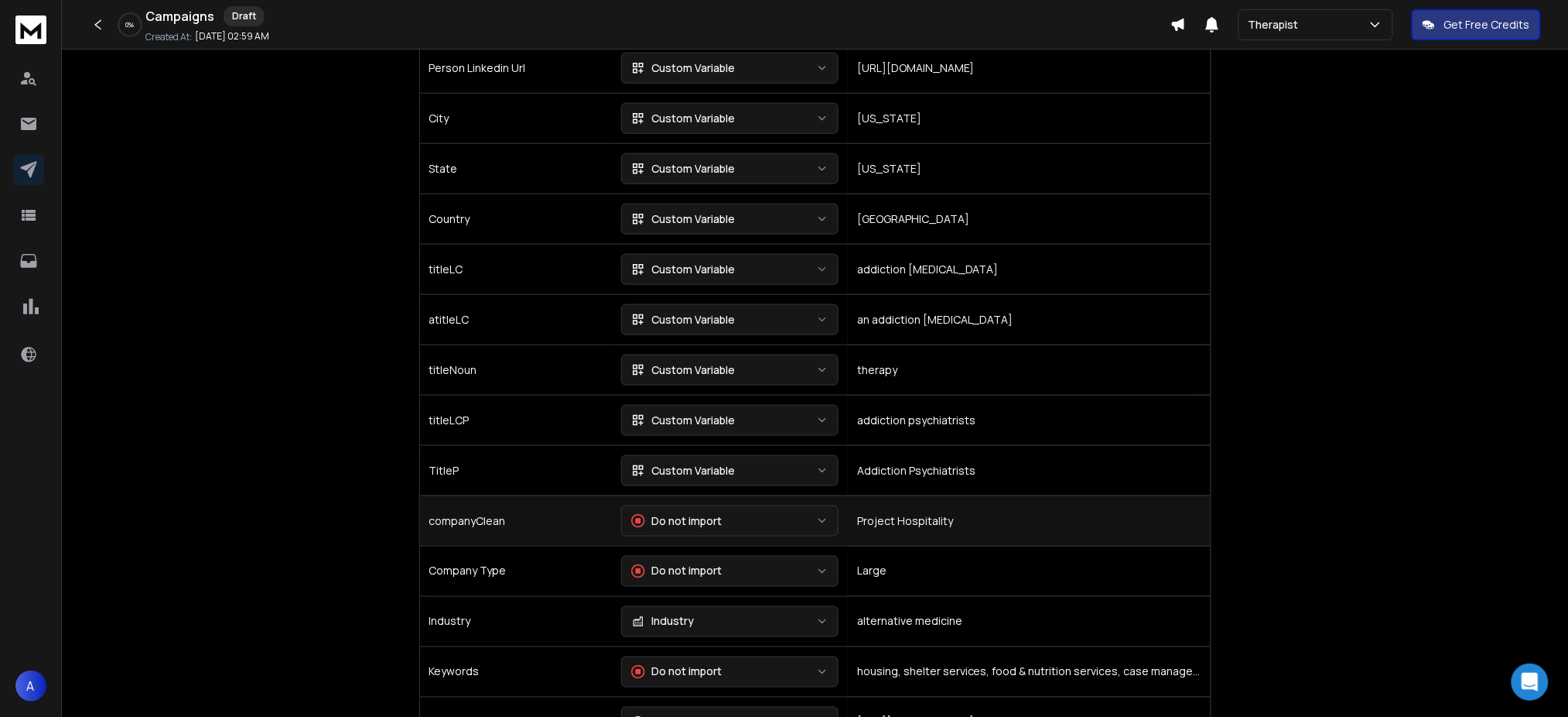
click at [700, 505] on button "Do not import" at bounding box center [729, 520] width 217 height 31
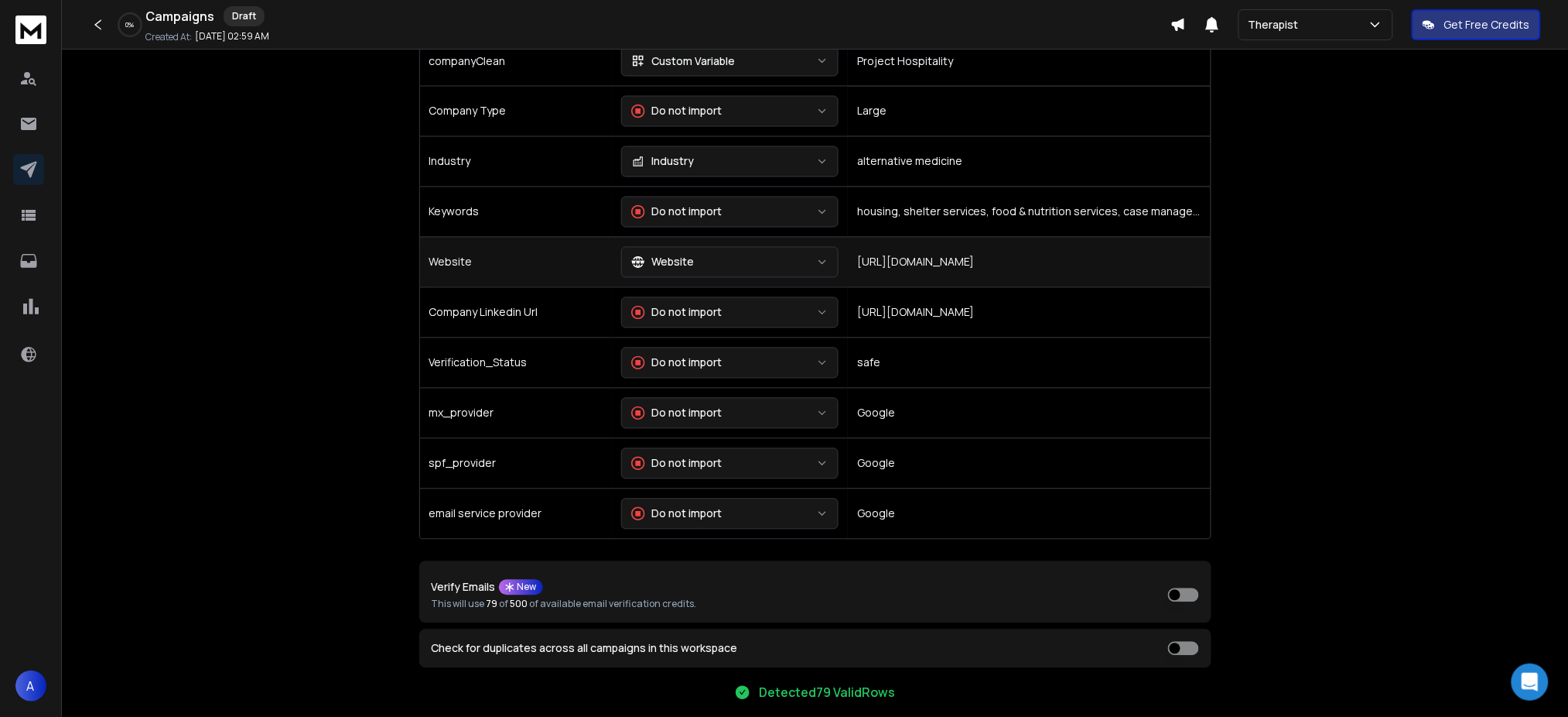
scroll to position [1006, 0]
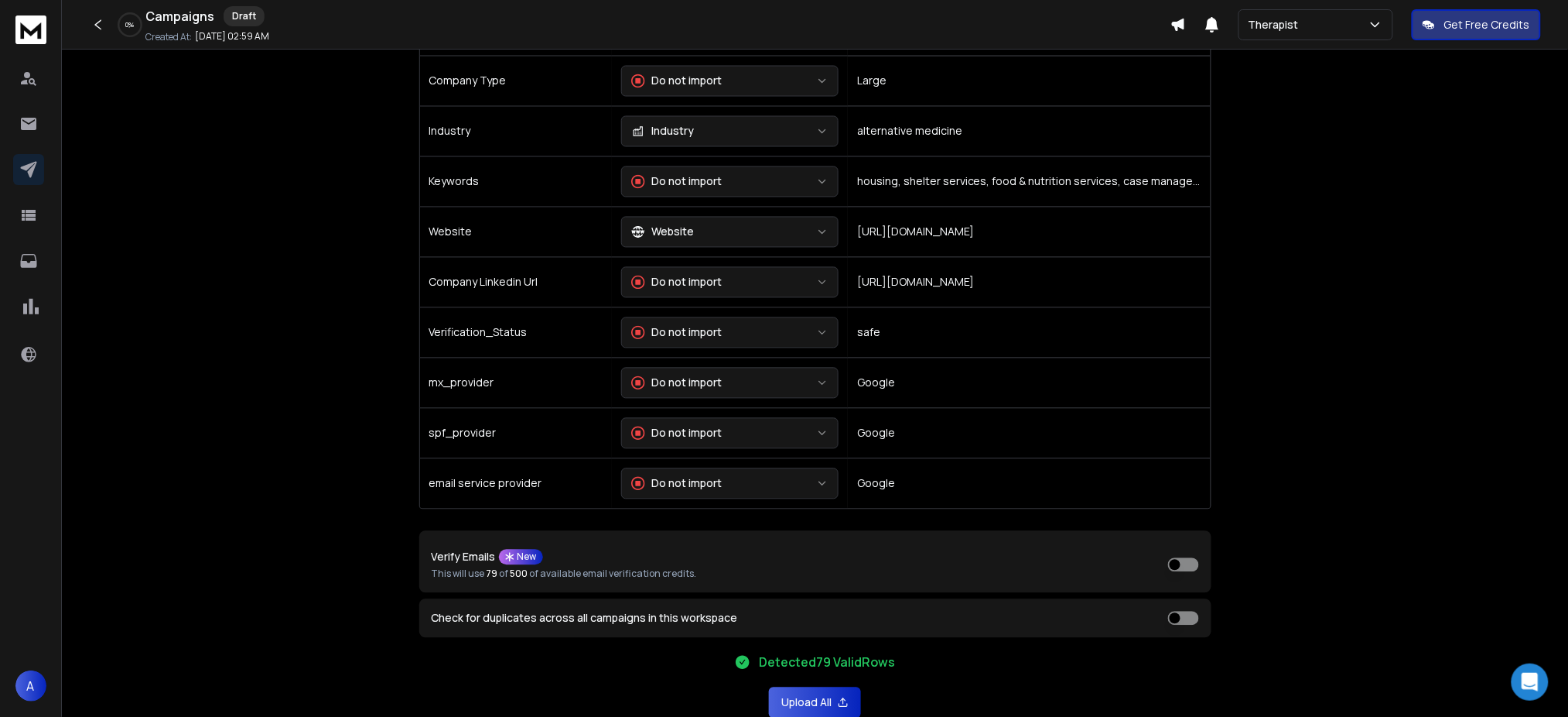
click at [816, 688] on button "Upload All" at bounding box center [815, 703] width 92 height 31
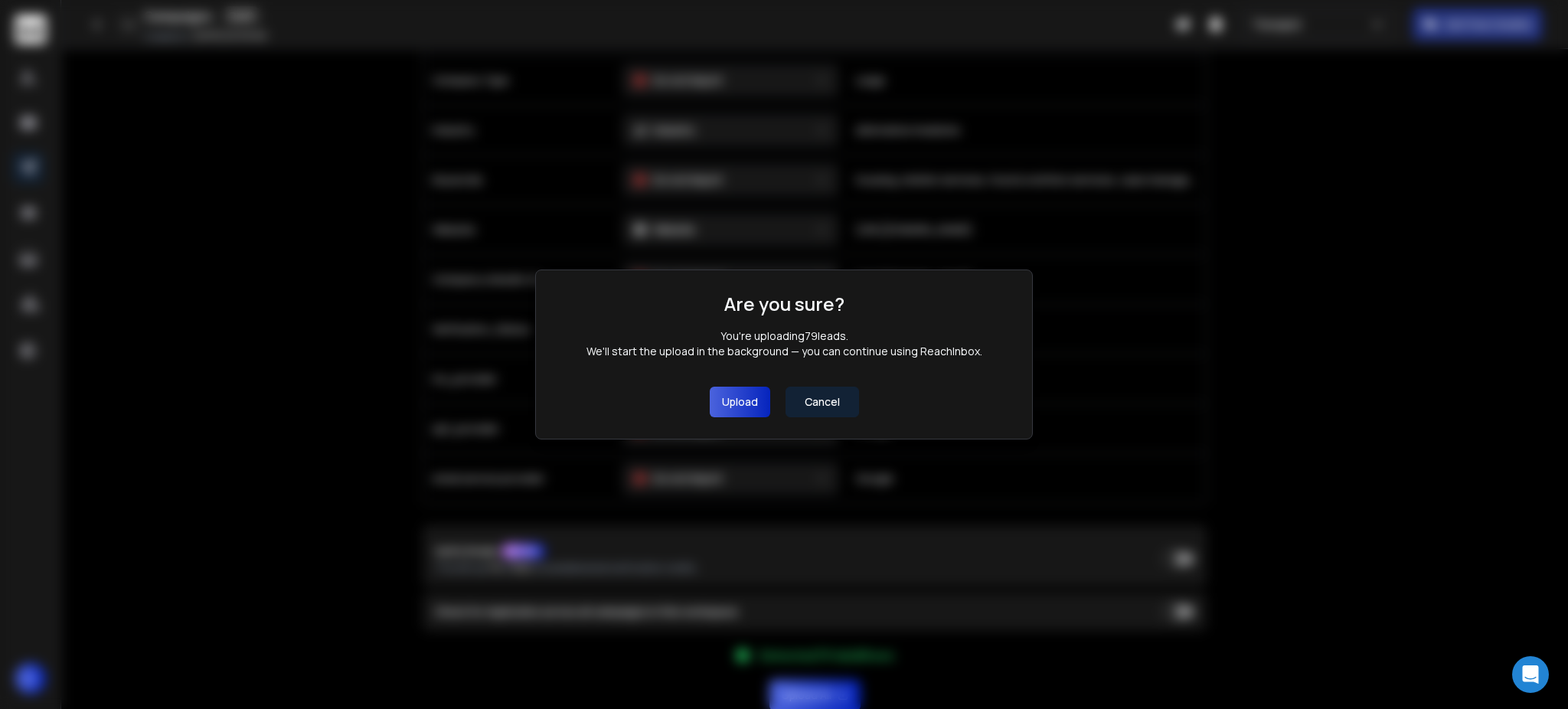
click at [716, 403] on button "Upload" at bounding box center [740, 401] width 60 height 30
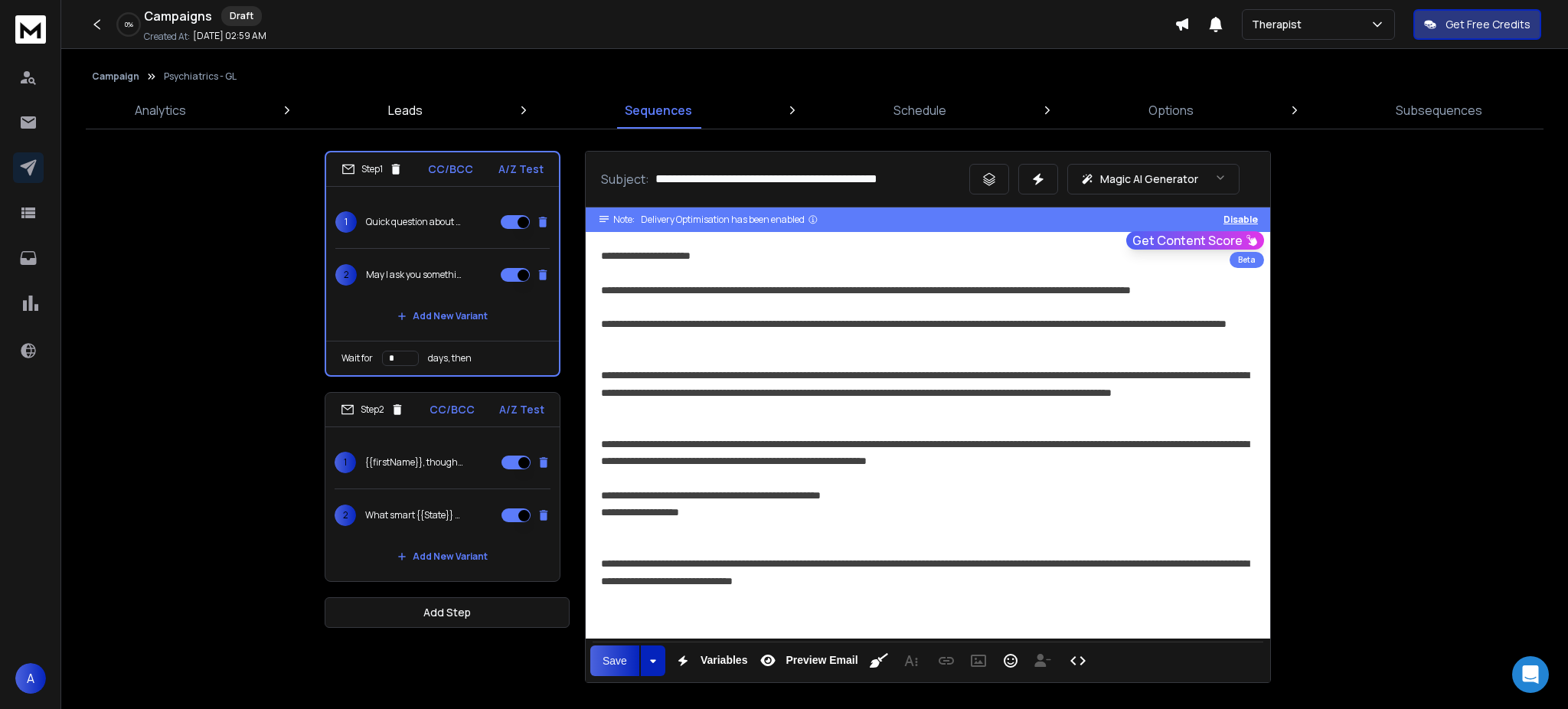
click at [390, 100] on link "Leads" at bounding box center [405, 110] width 53 height 37
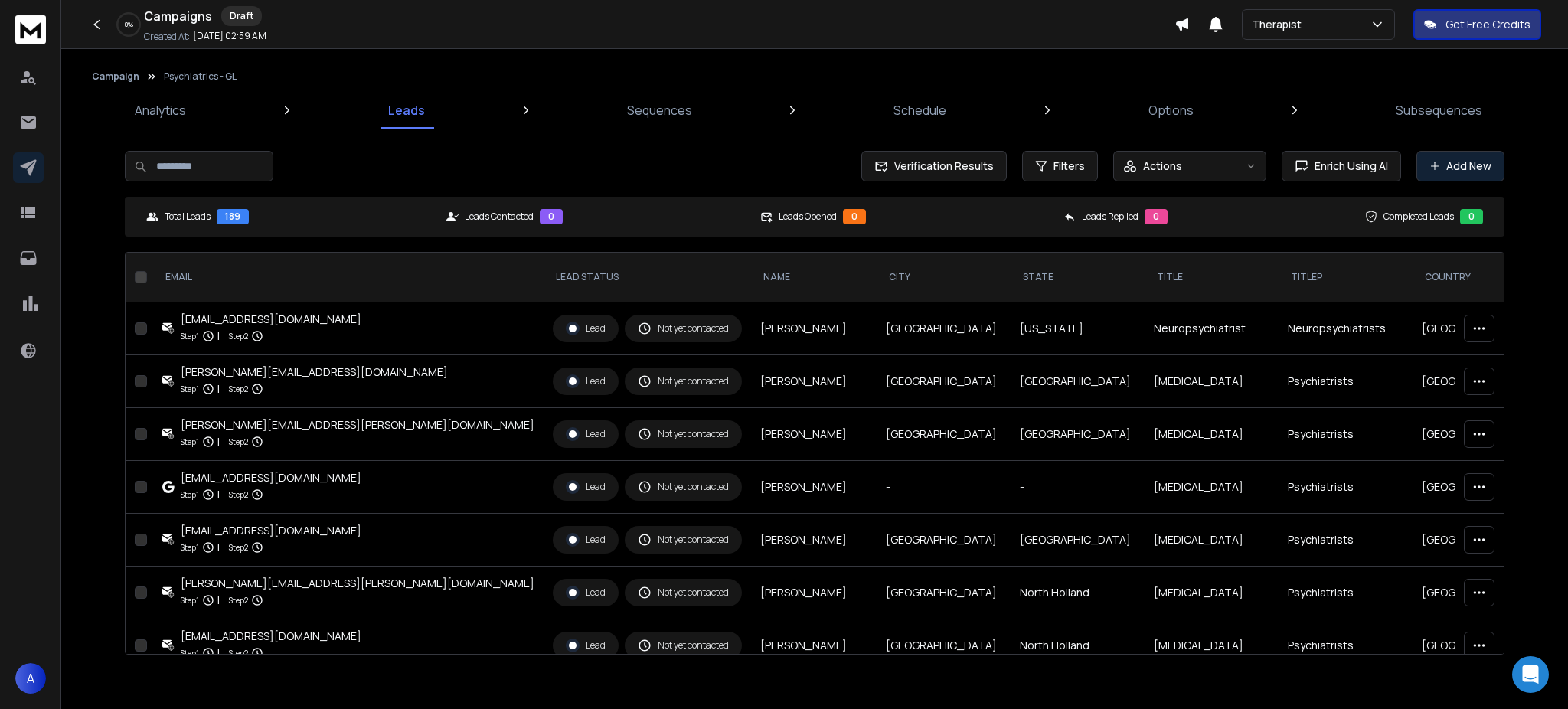
click at [1440, 167] on icon at bounding box center [1435, 166] width 11 height 11
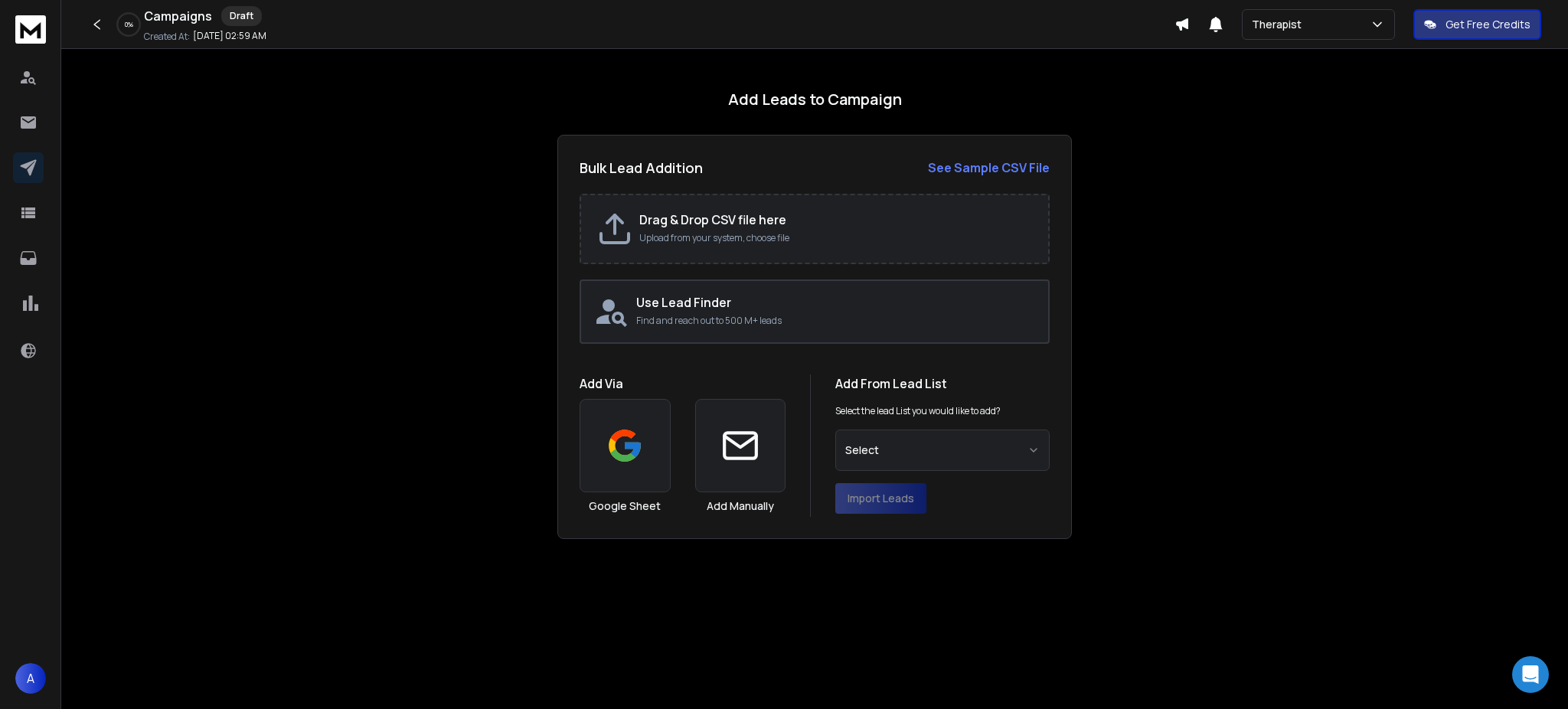
click at [819, 208] on div "Drag & Drop CSV file here Upload from your system, choose file" at bounding box center [814, 229] width 470 height 71
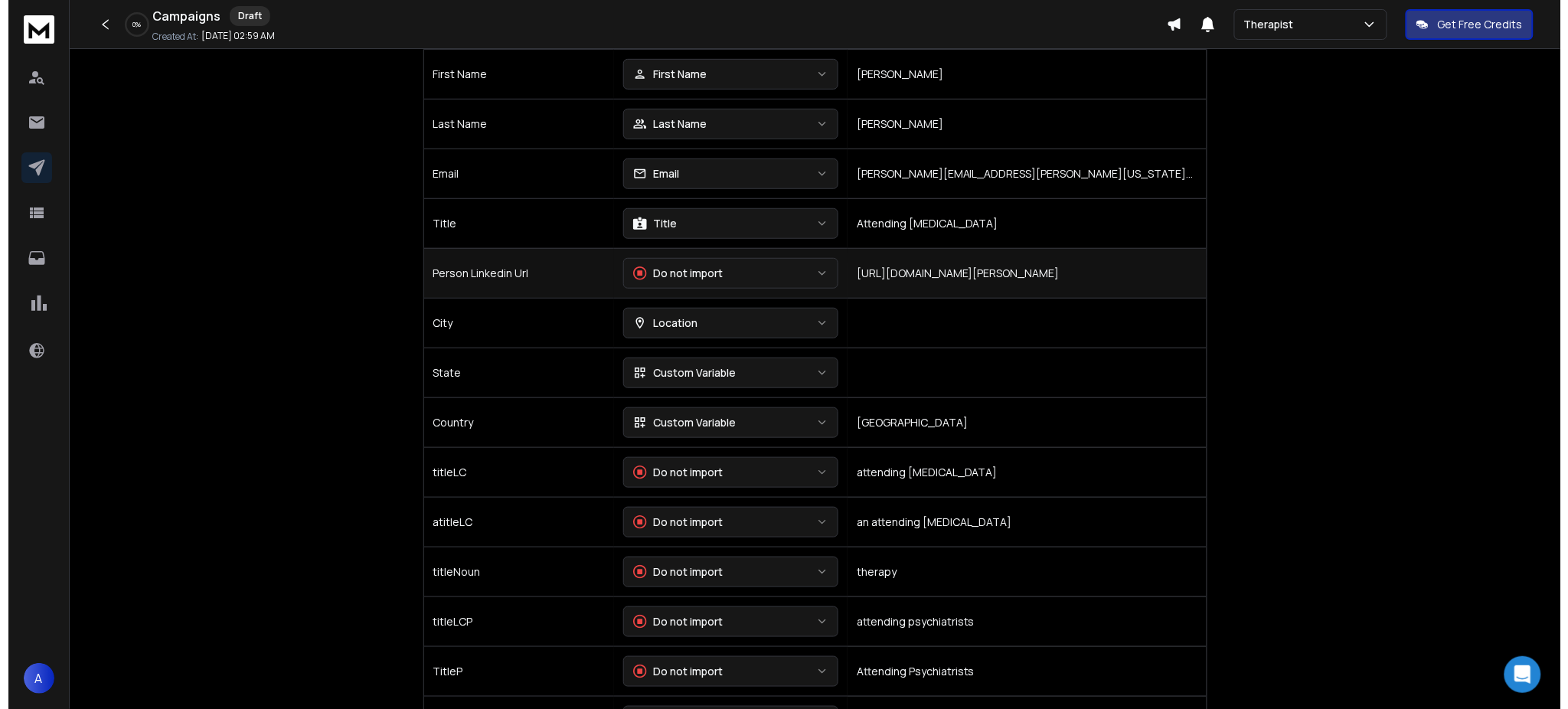
scroll to position [306, 0]
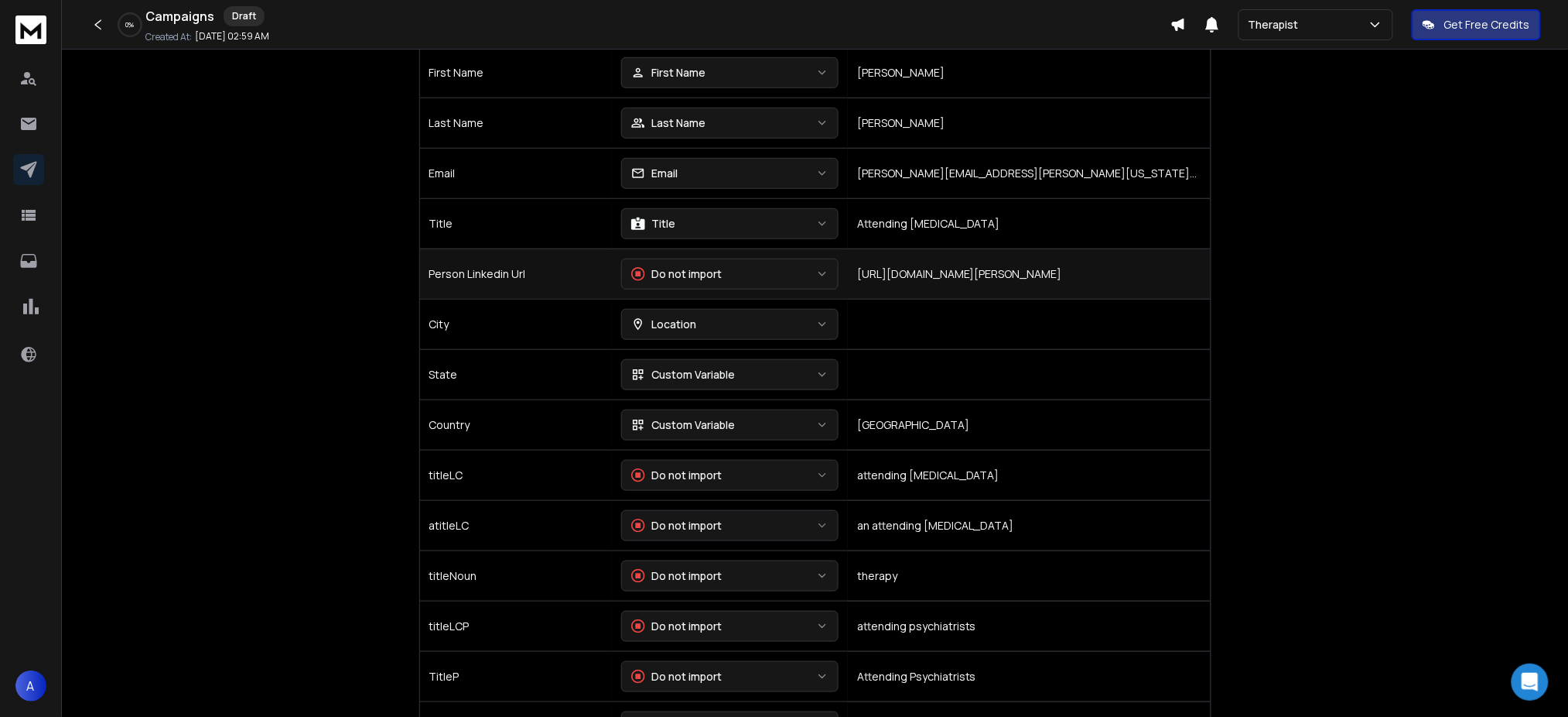
click at [712, 266] on div "Do not import" at bounding box center [677, 274] width 91 height 16
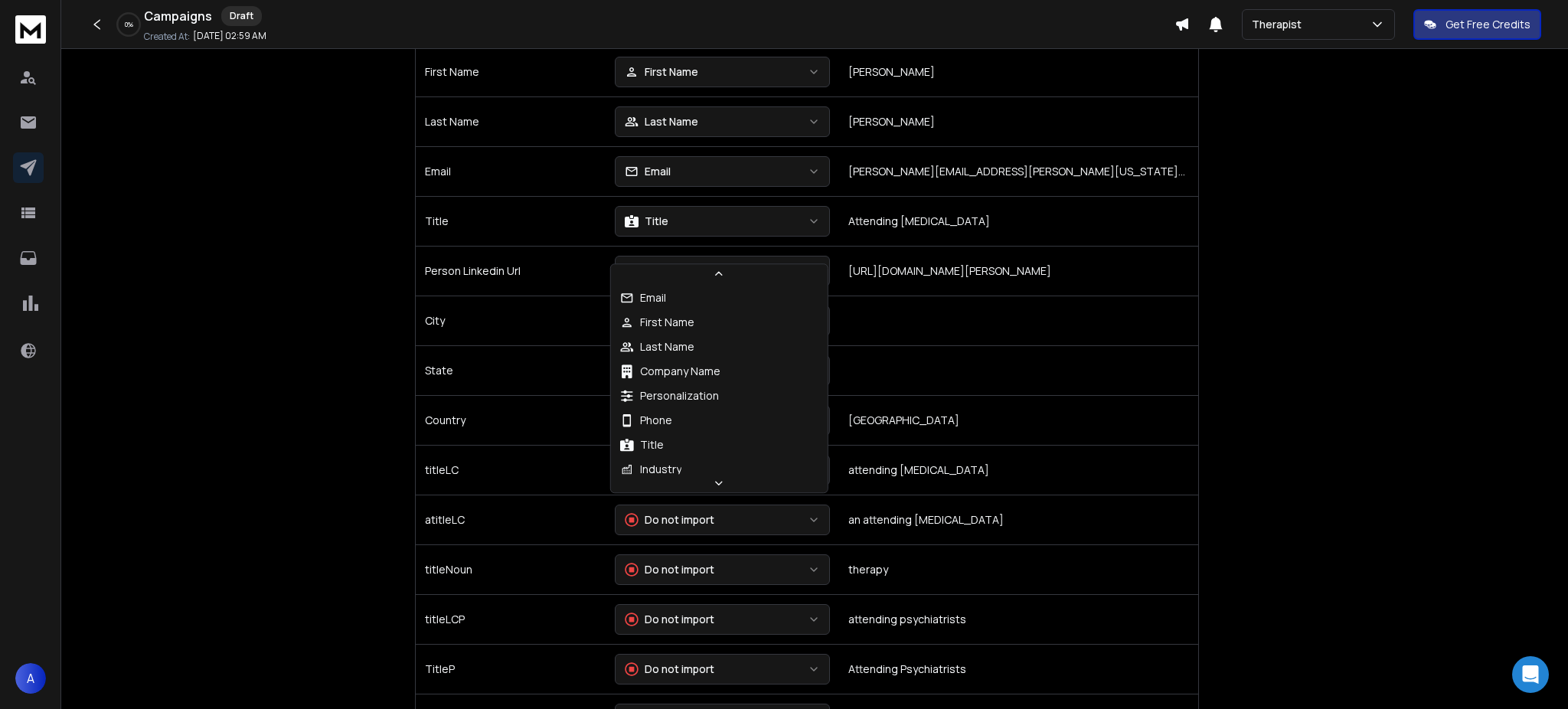
scroll to position [155, 0]
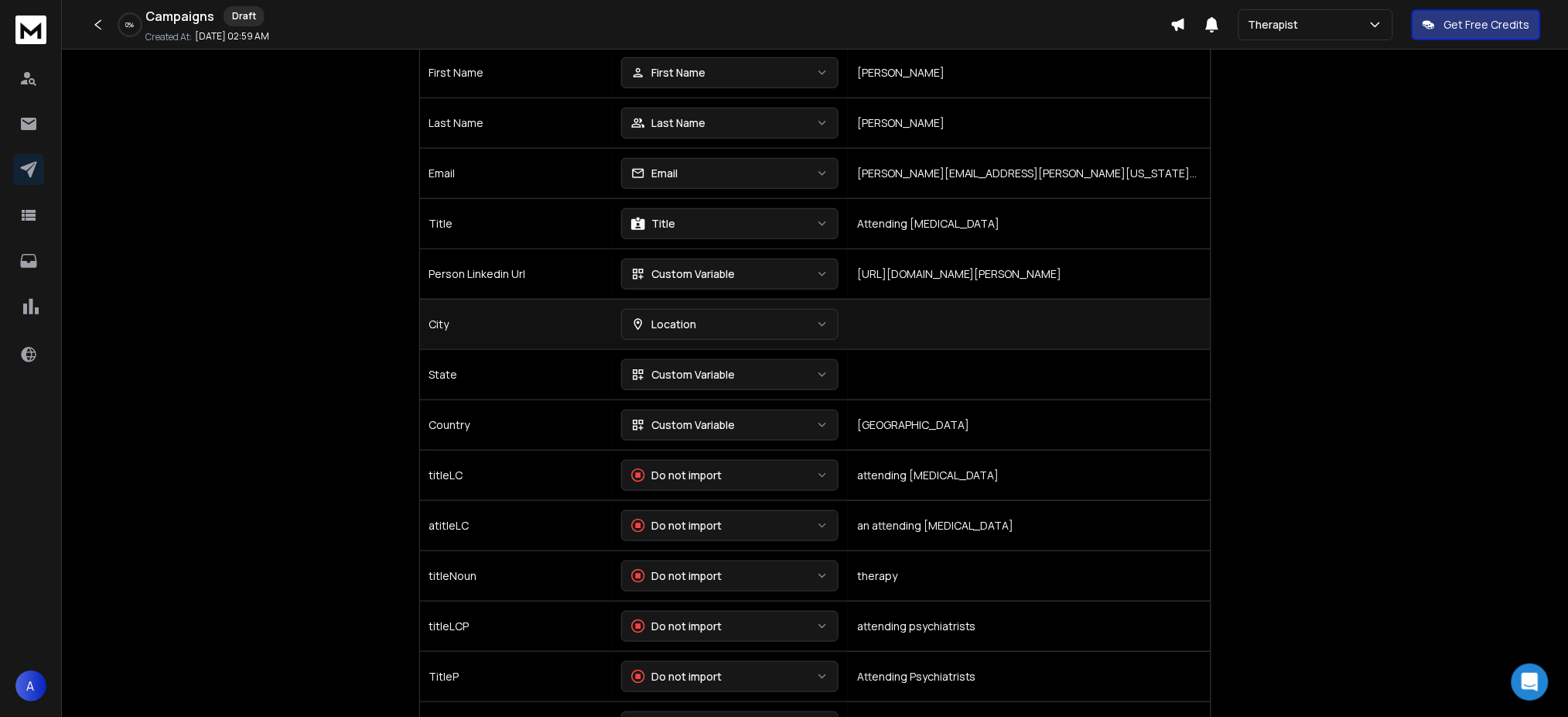
click at [735, 309] on button "Location" at bounding box center [729, 324] width 217 height 31
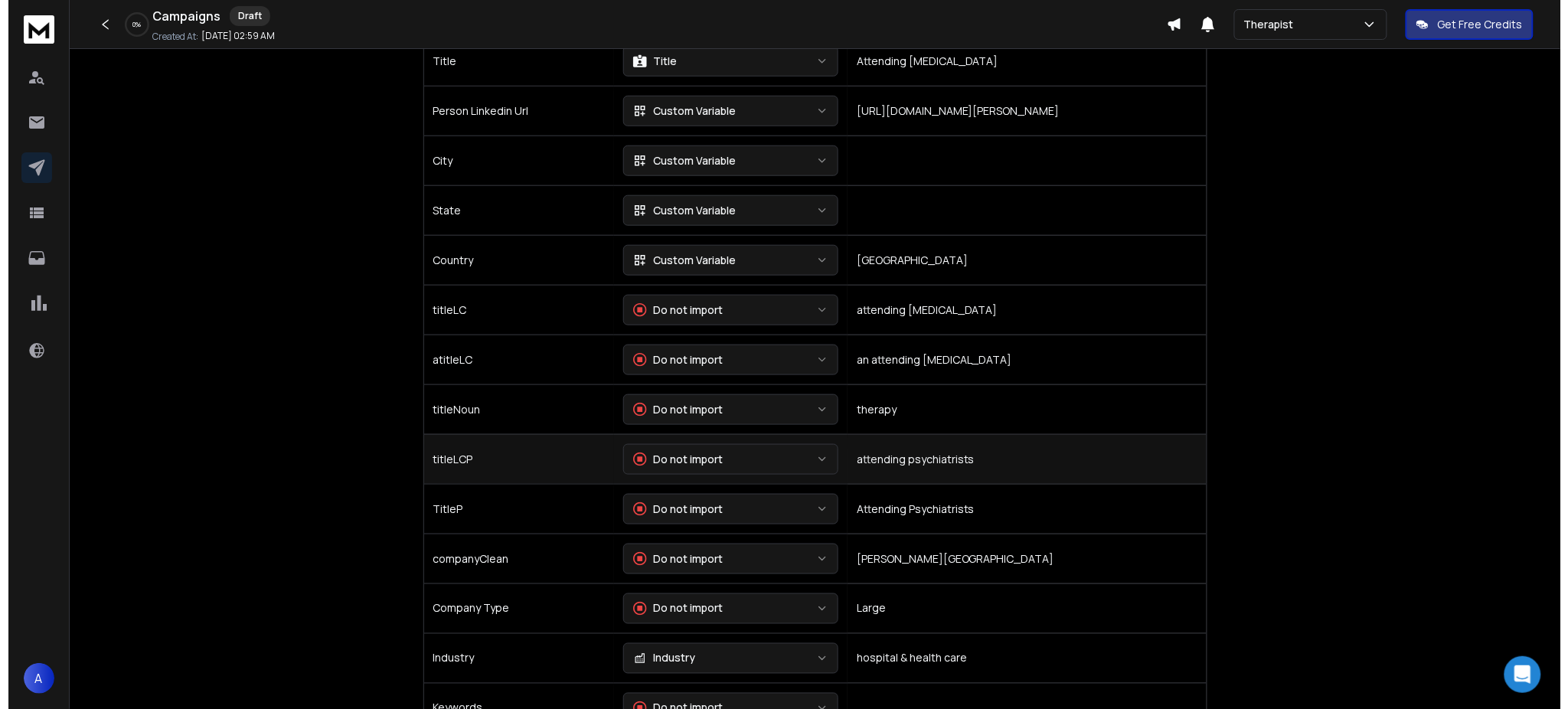
scroll to position [510, 0]
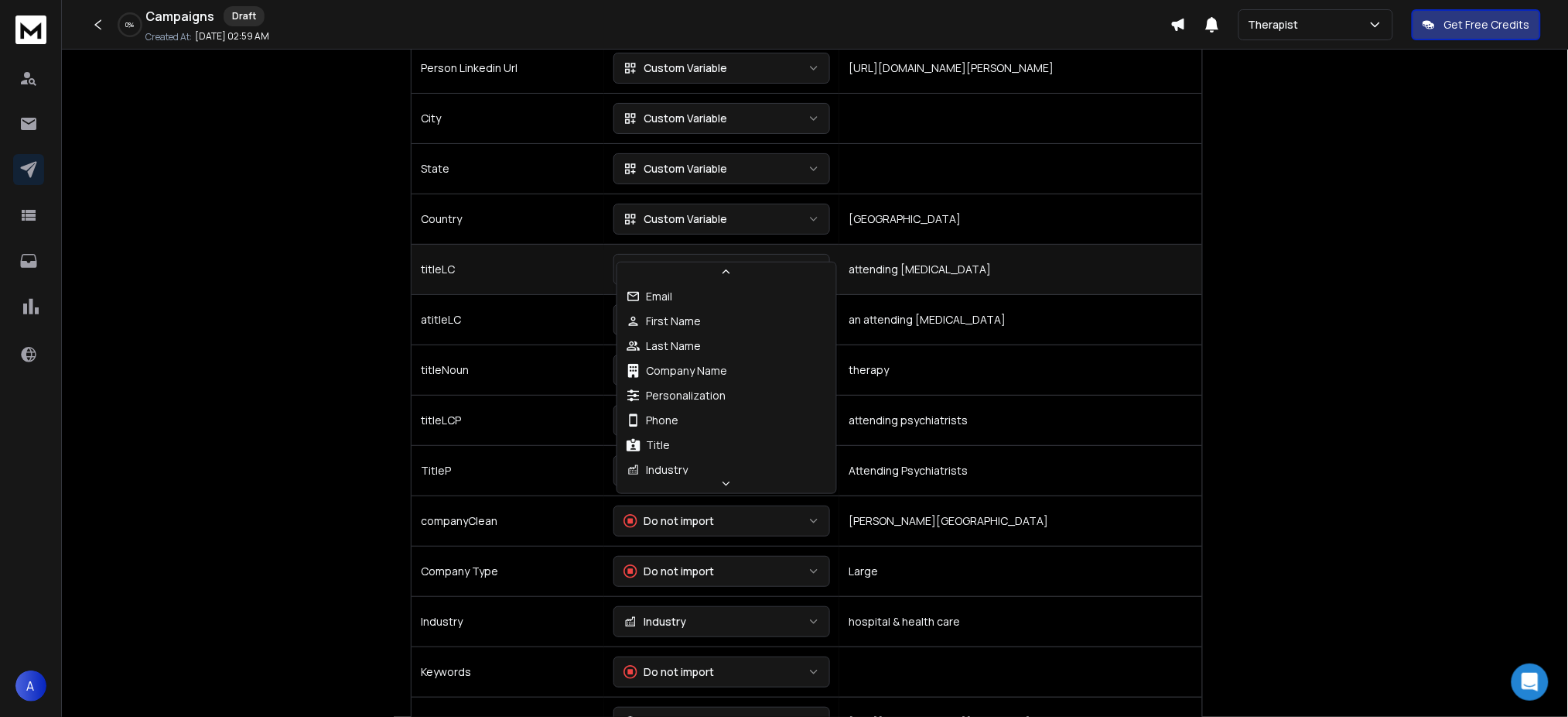
click at [692, 261] on div "Do not import" at bounding box center [668, 269] width 91 height 16
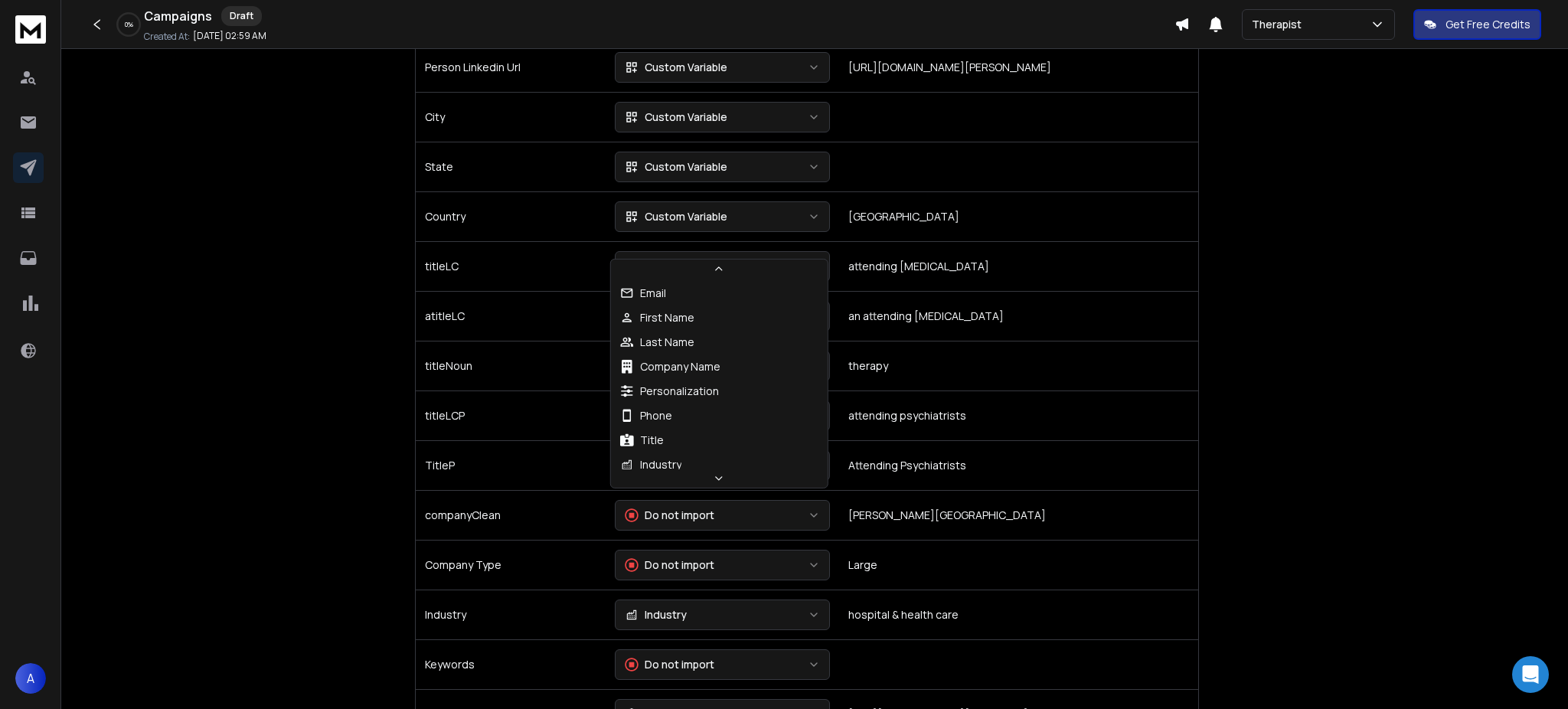
scroll to position [155, 0]
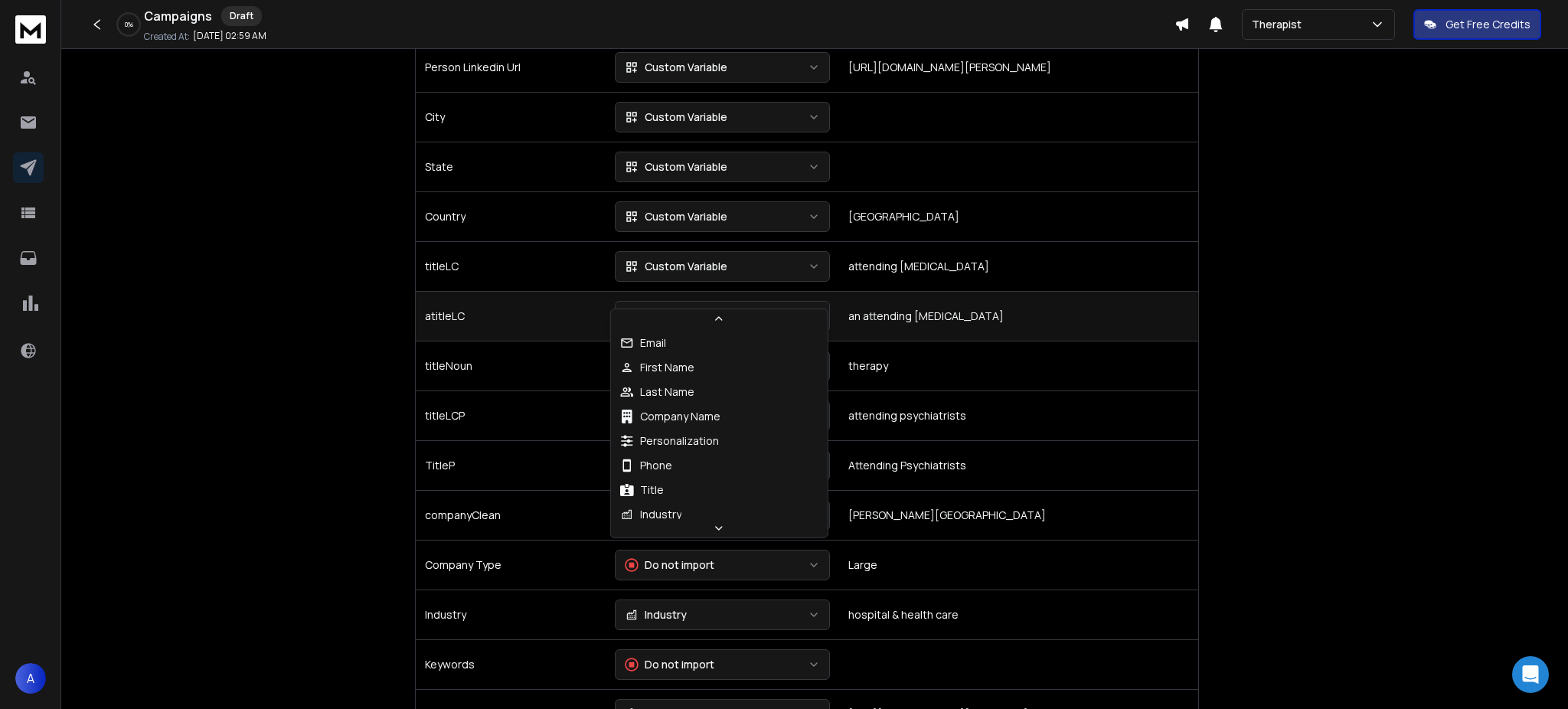
click at [728, 301] on button "Do not import" at bounding box center [721, 315] width 215 height 30
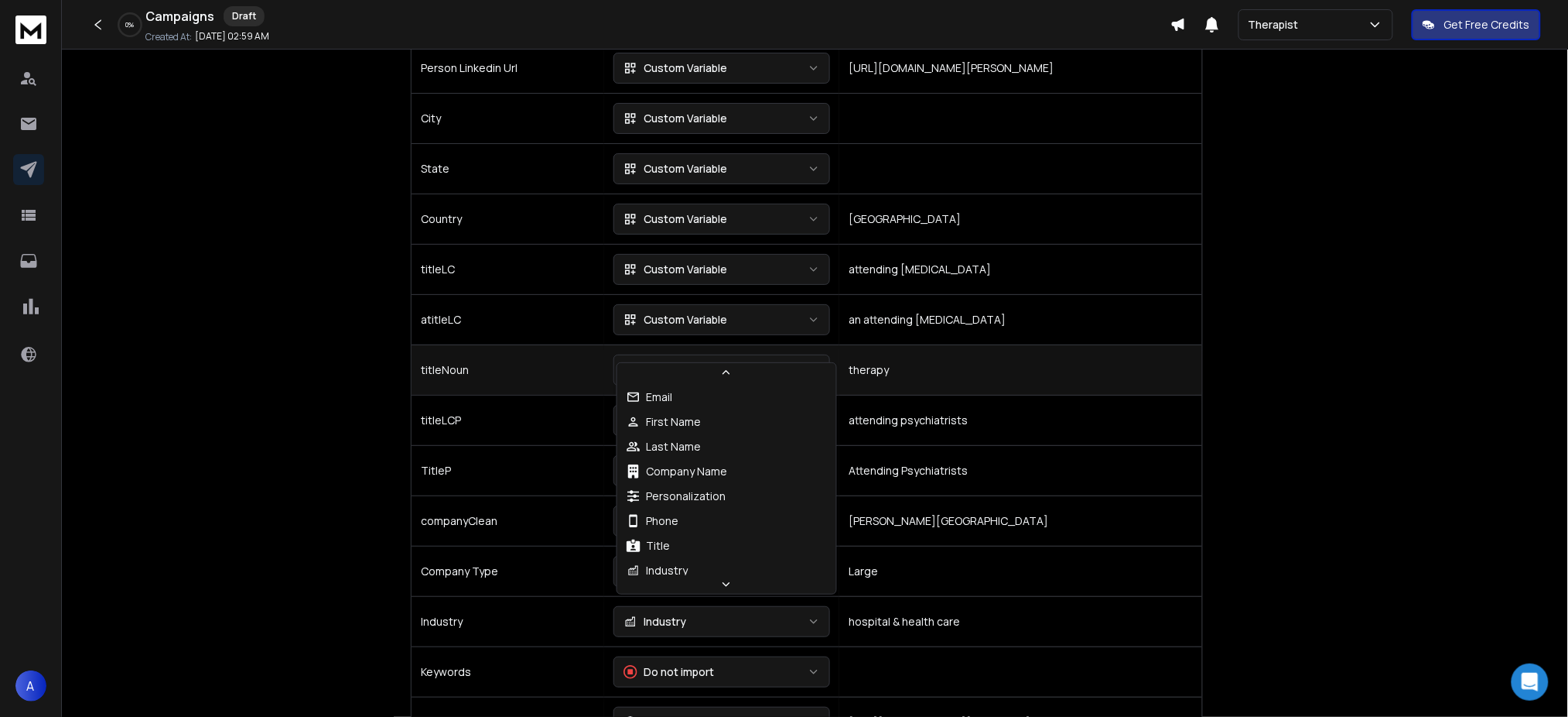
click at [746, 355] on button "Do not import" at bounding box center [722, 370] width 217 height 31
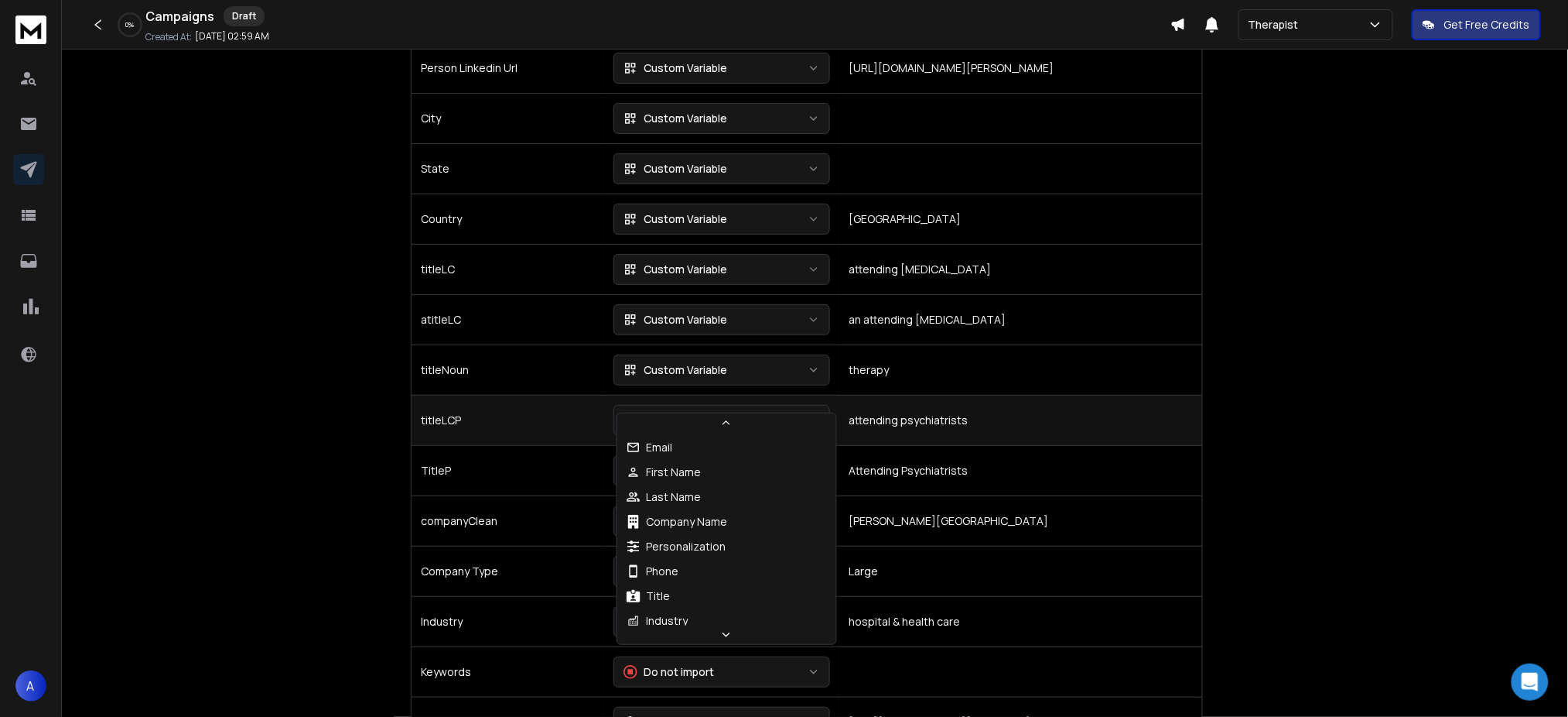
click at [716, 405] on button "Do not import" at bounding box center [722, 420] width 217 height 31
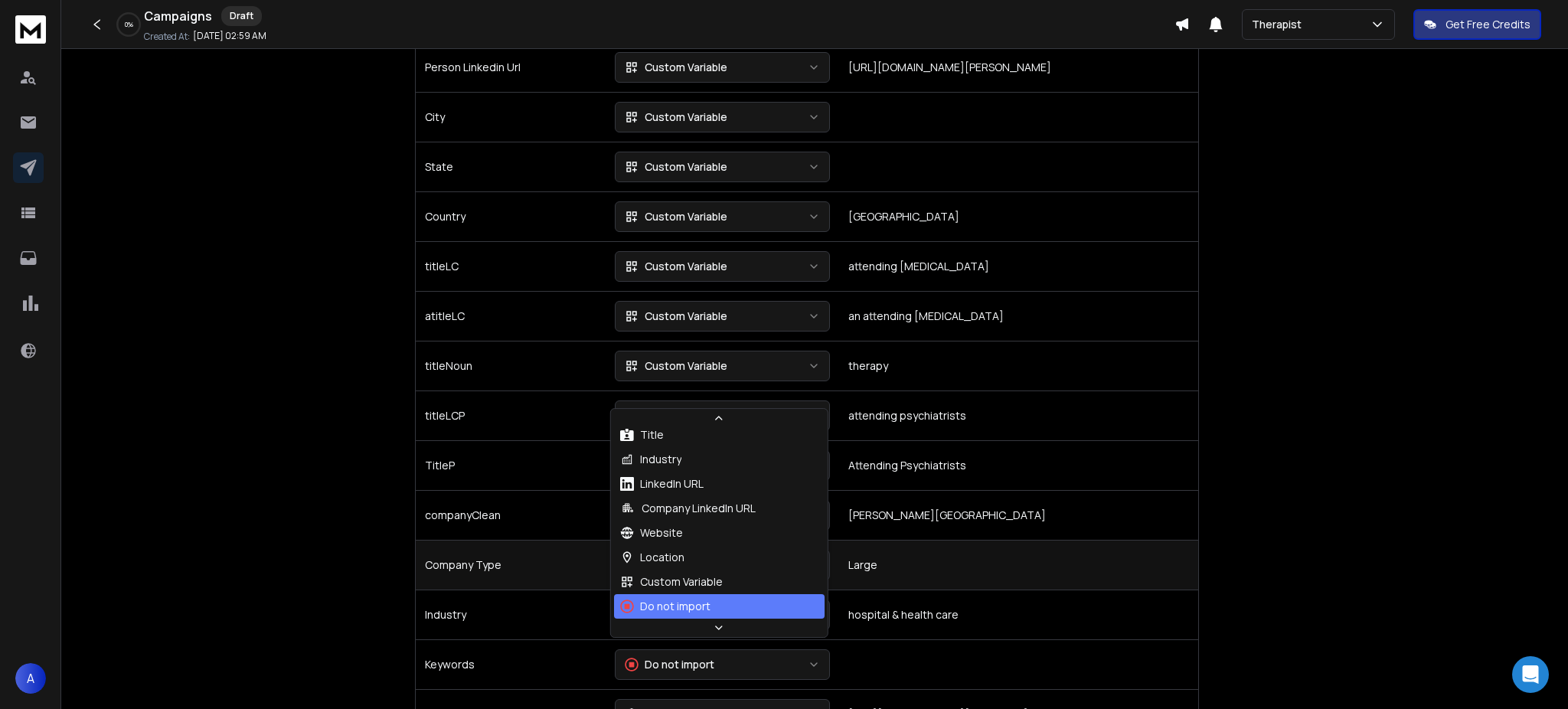
drag, startPoint x: 688, startPoint y: 582, endPoint x: 691, endPoint y: 560, distance: 22.2
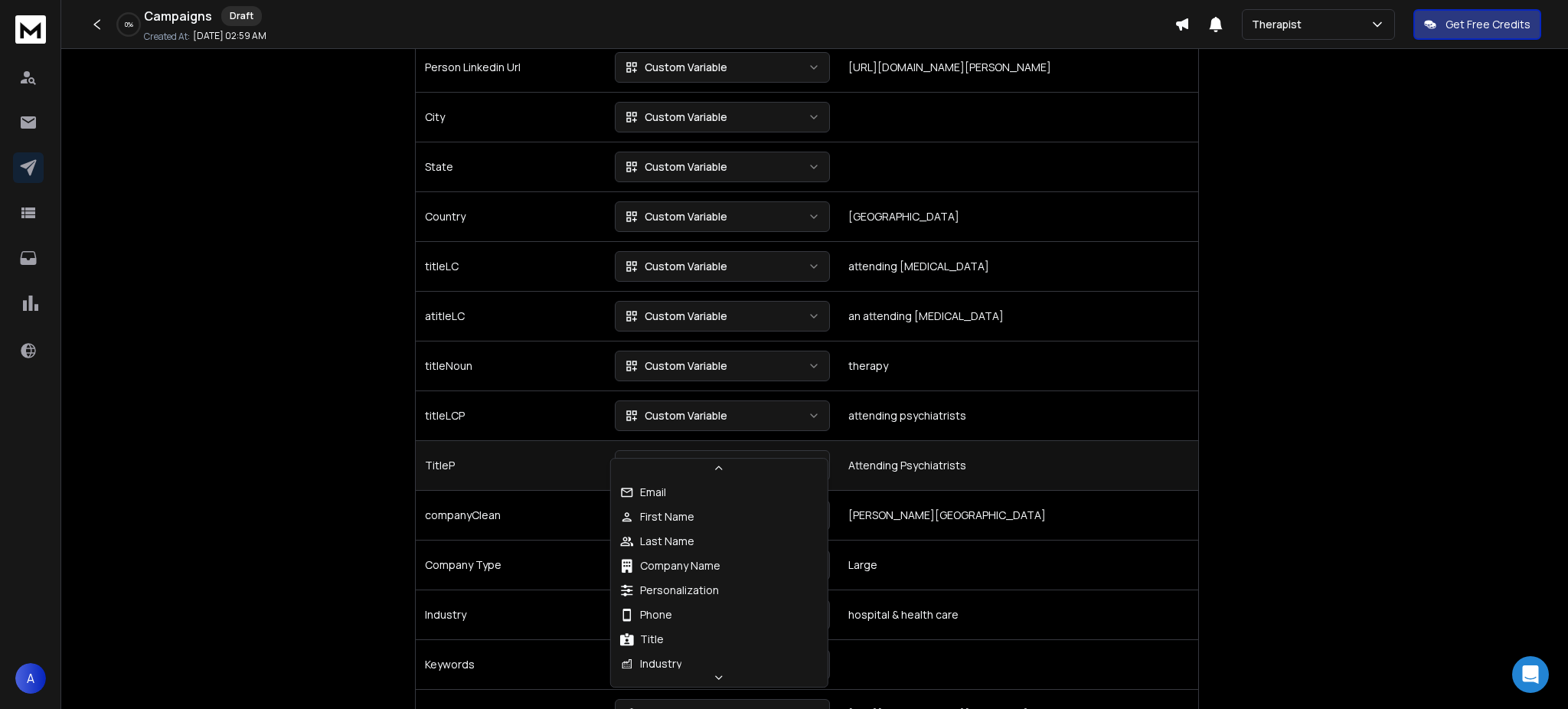
click at [659, 450] on button "Do not import" at bounding box center [721, 465] width 215 height 30
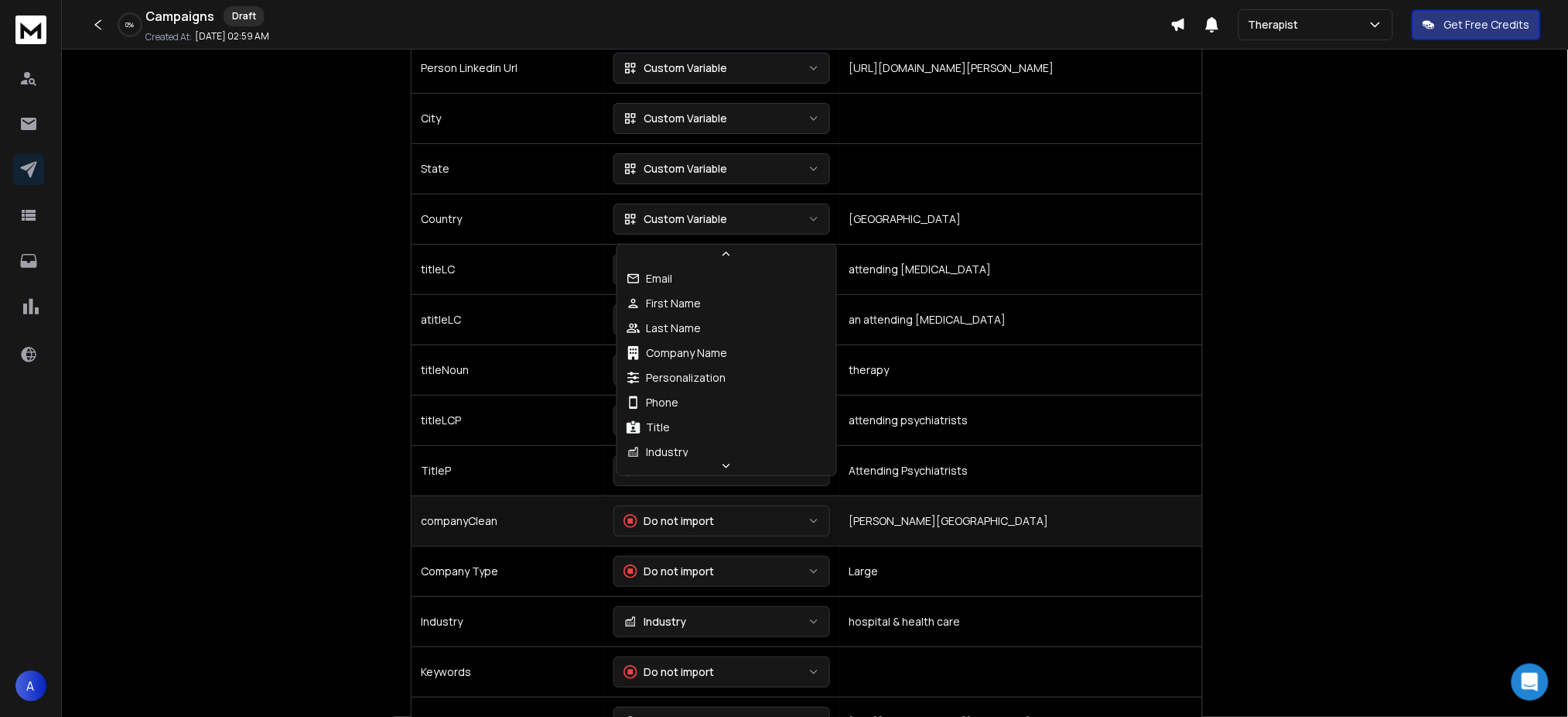
click at [648, 513] on div "Do not import" at bounding box center [668, 520] width 91 height 16
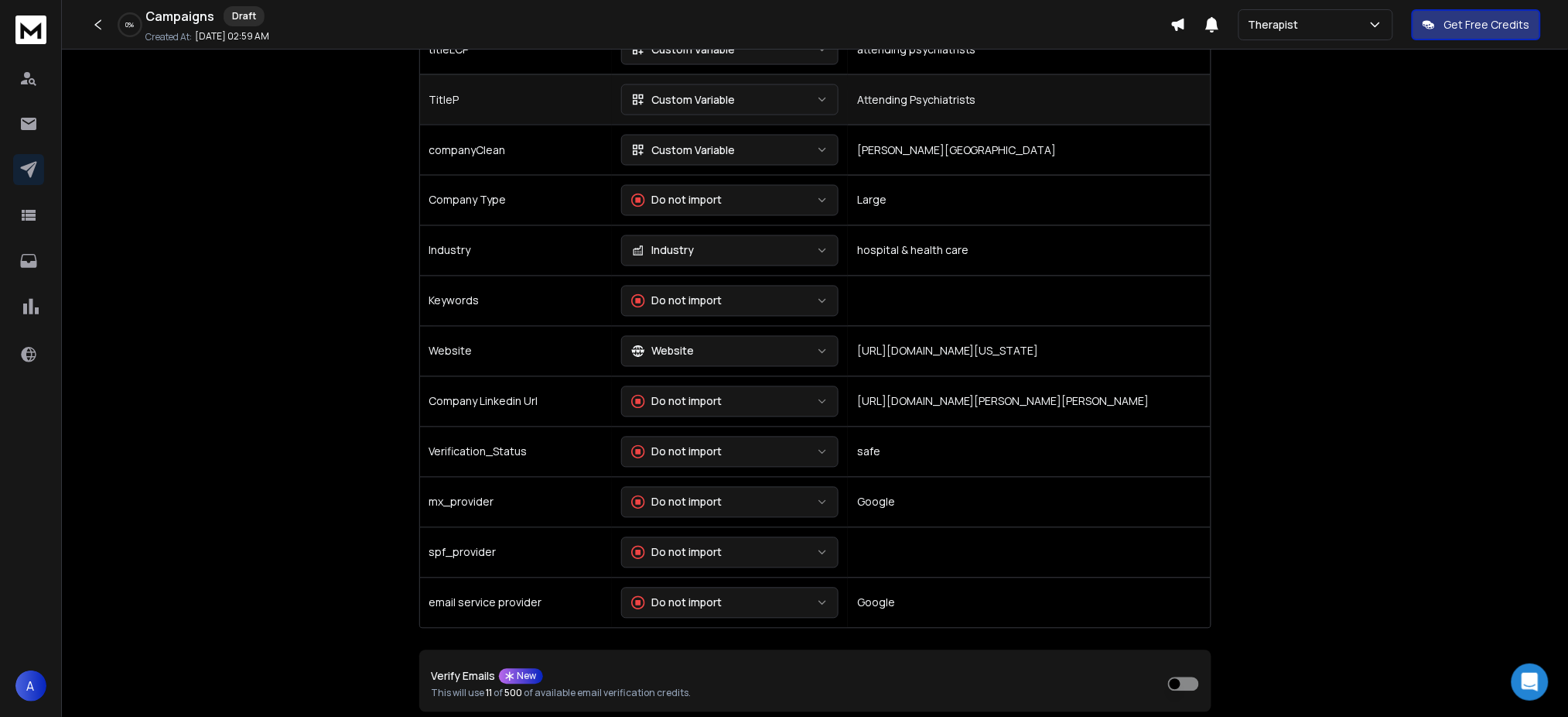
scroll to position [1006, 0]
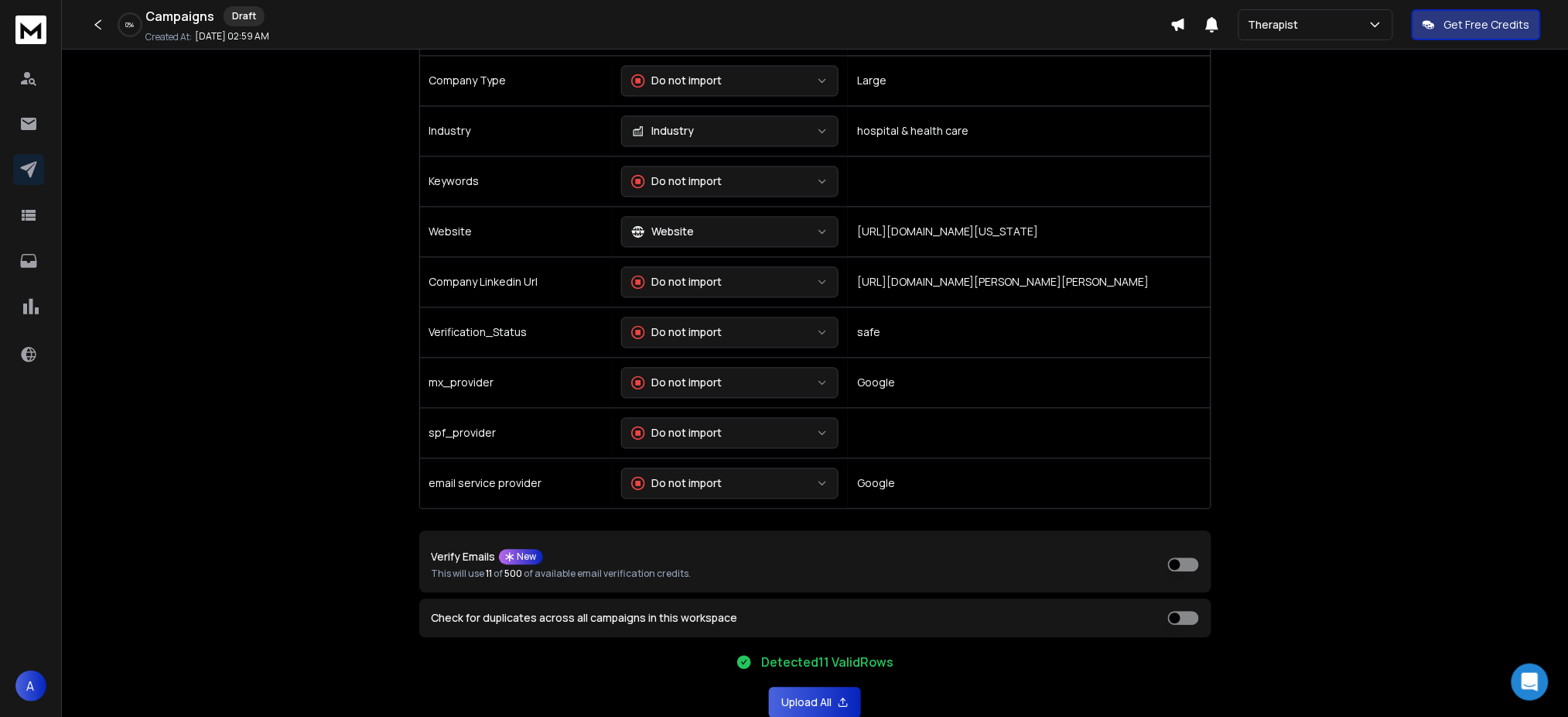
click at [826, 689] on button "Upload All" at bounding box center [815, 703] width 92 height 31
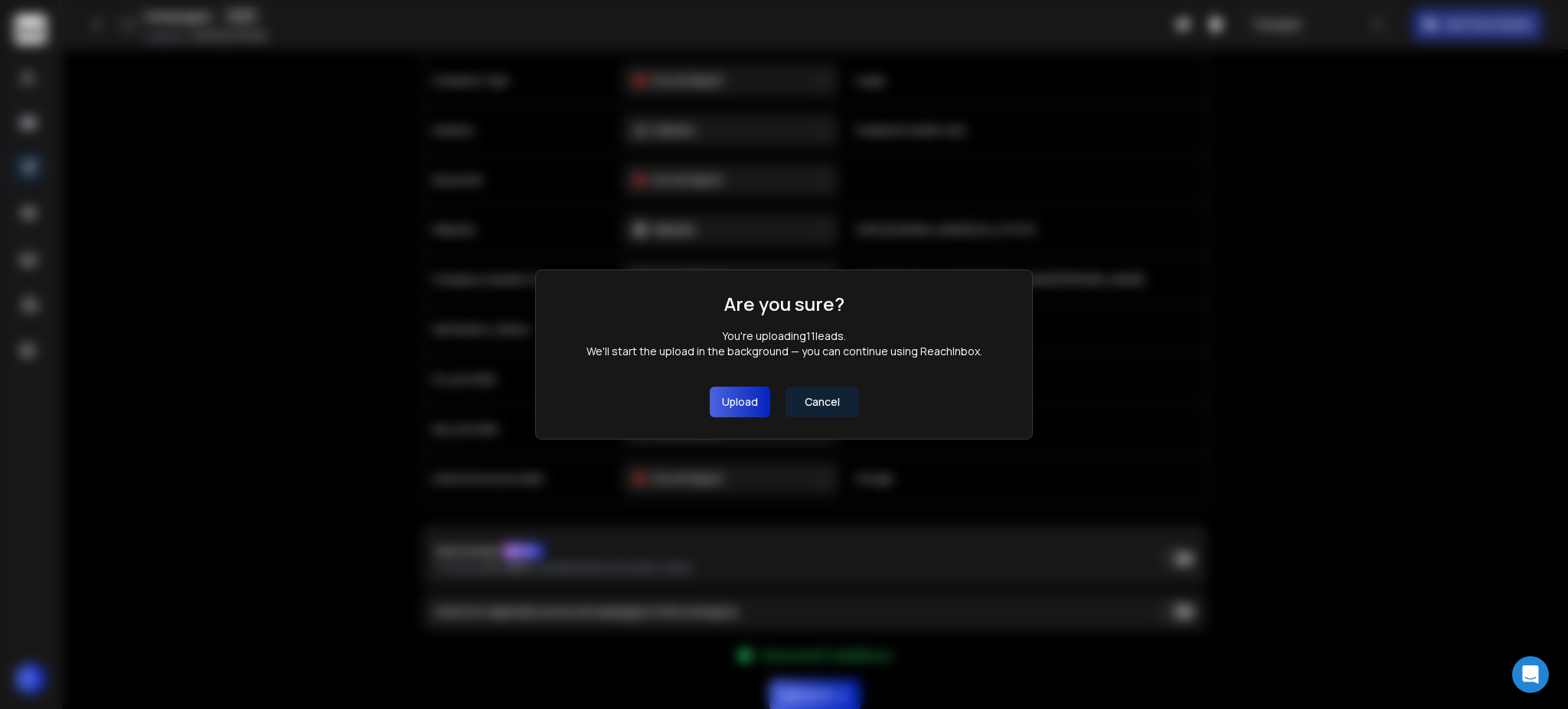
click at [748, 414] on button "Upload" at bounding box center [740, 401] width 60 height 30
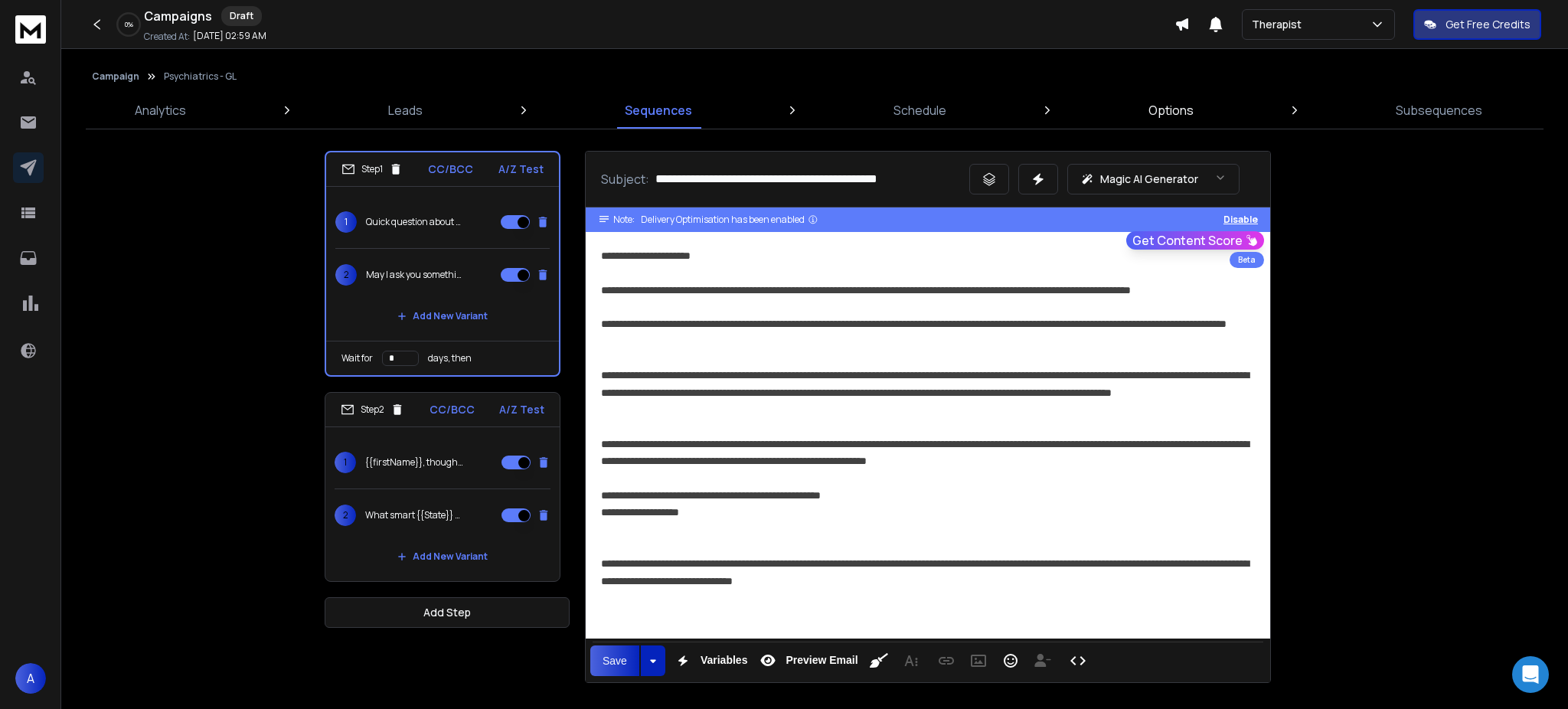
click at [1164, 114] on p "Options" at bounding box center [1170, 110] width 45 height 18
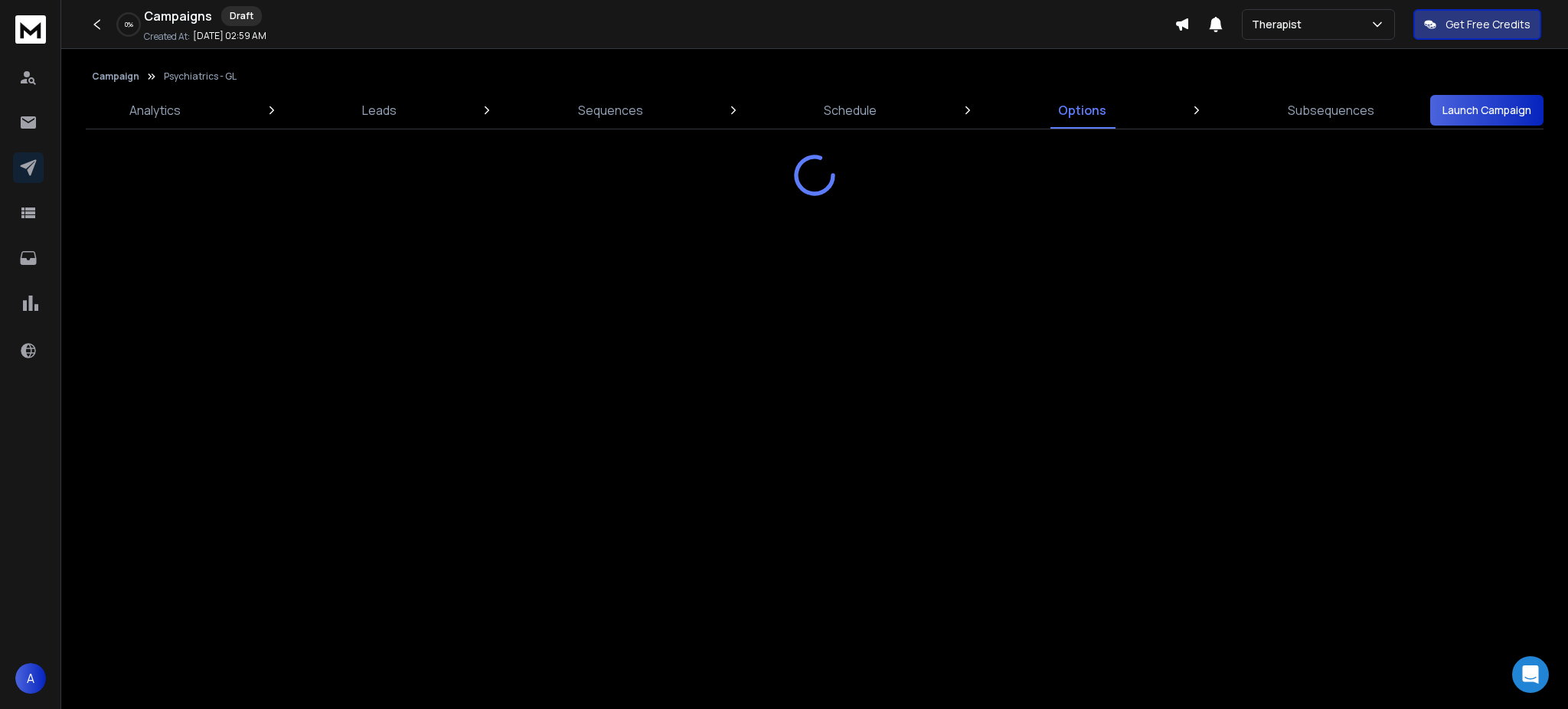
select select "*"
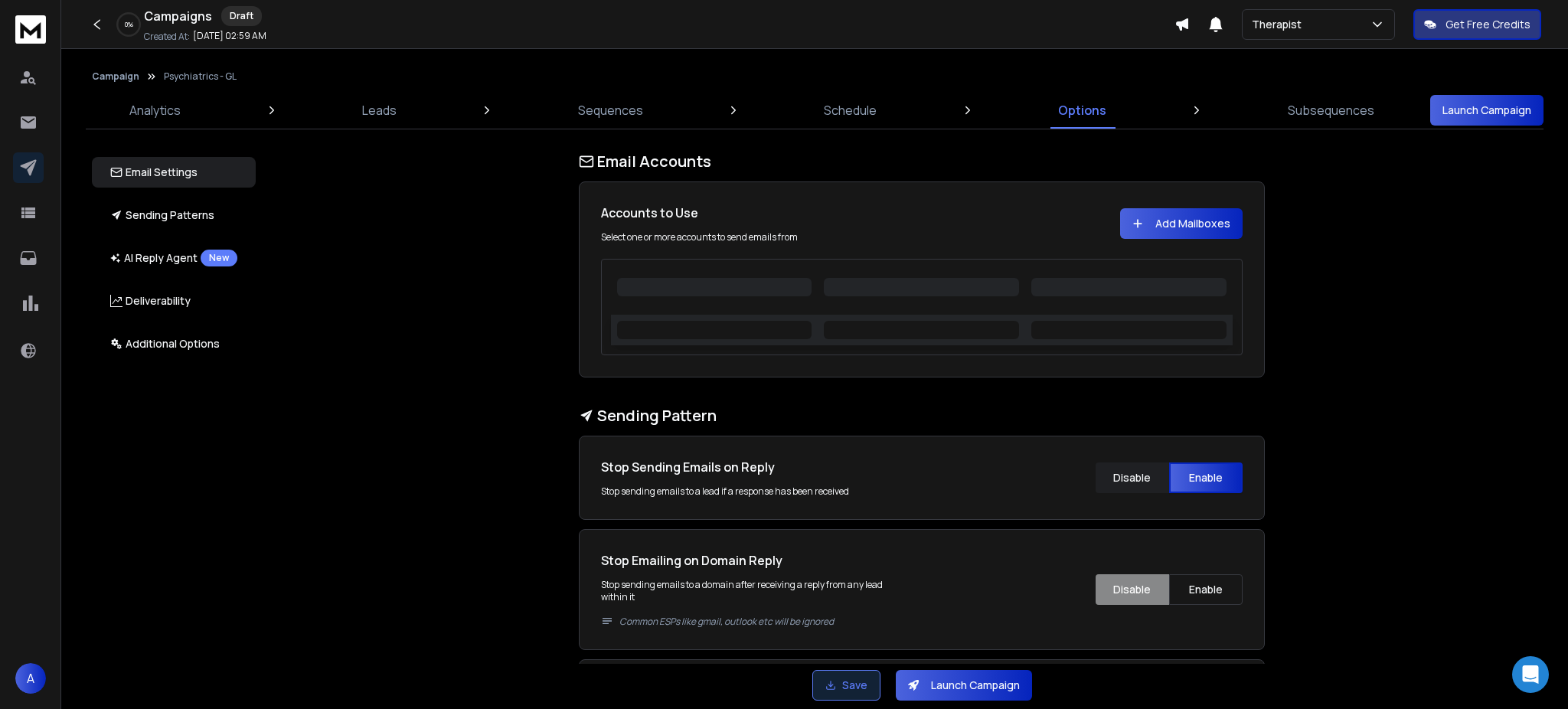
click at [838, 682] on button "Save" at bounding box center [846, 684] width 68 height 30
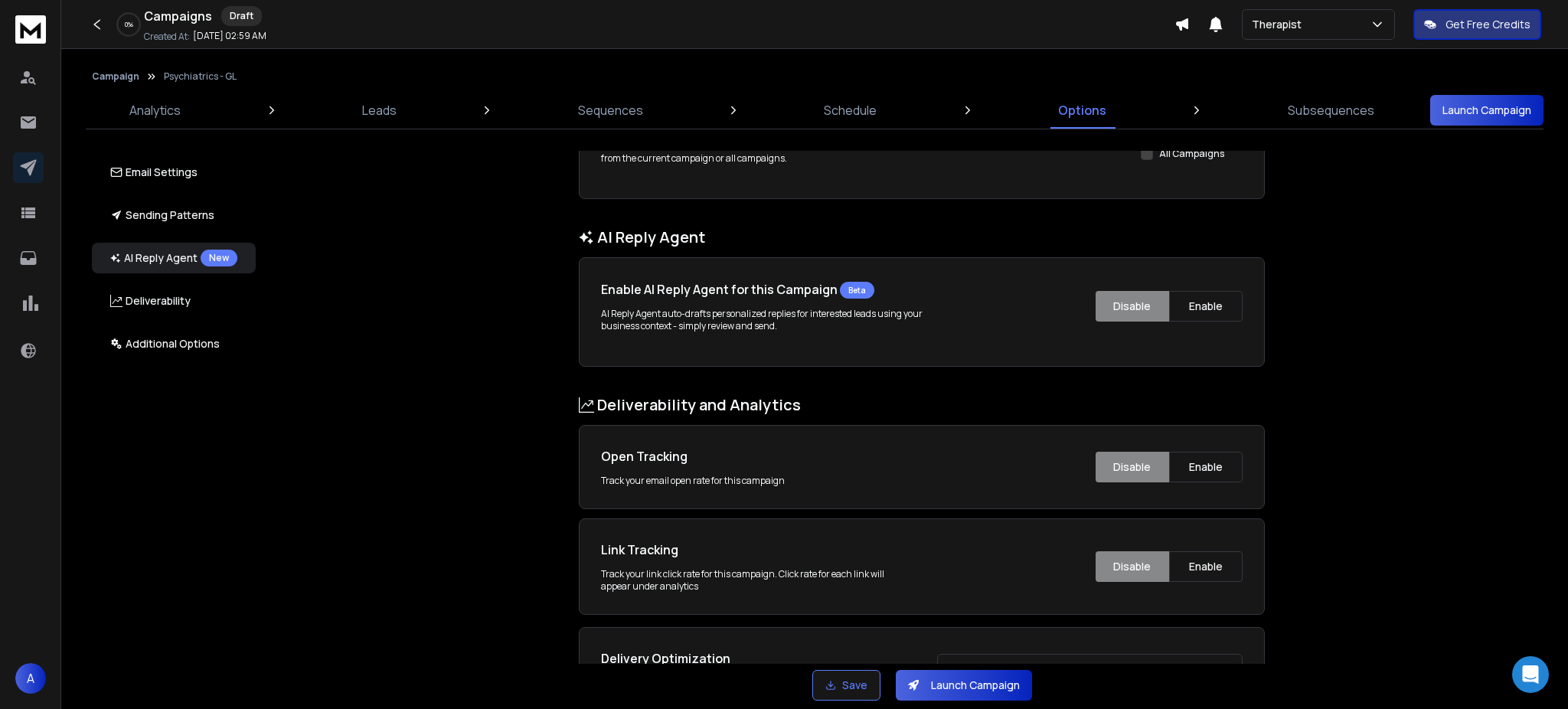
scroll to position [1429, 0]
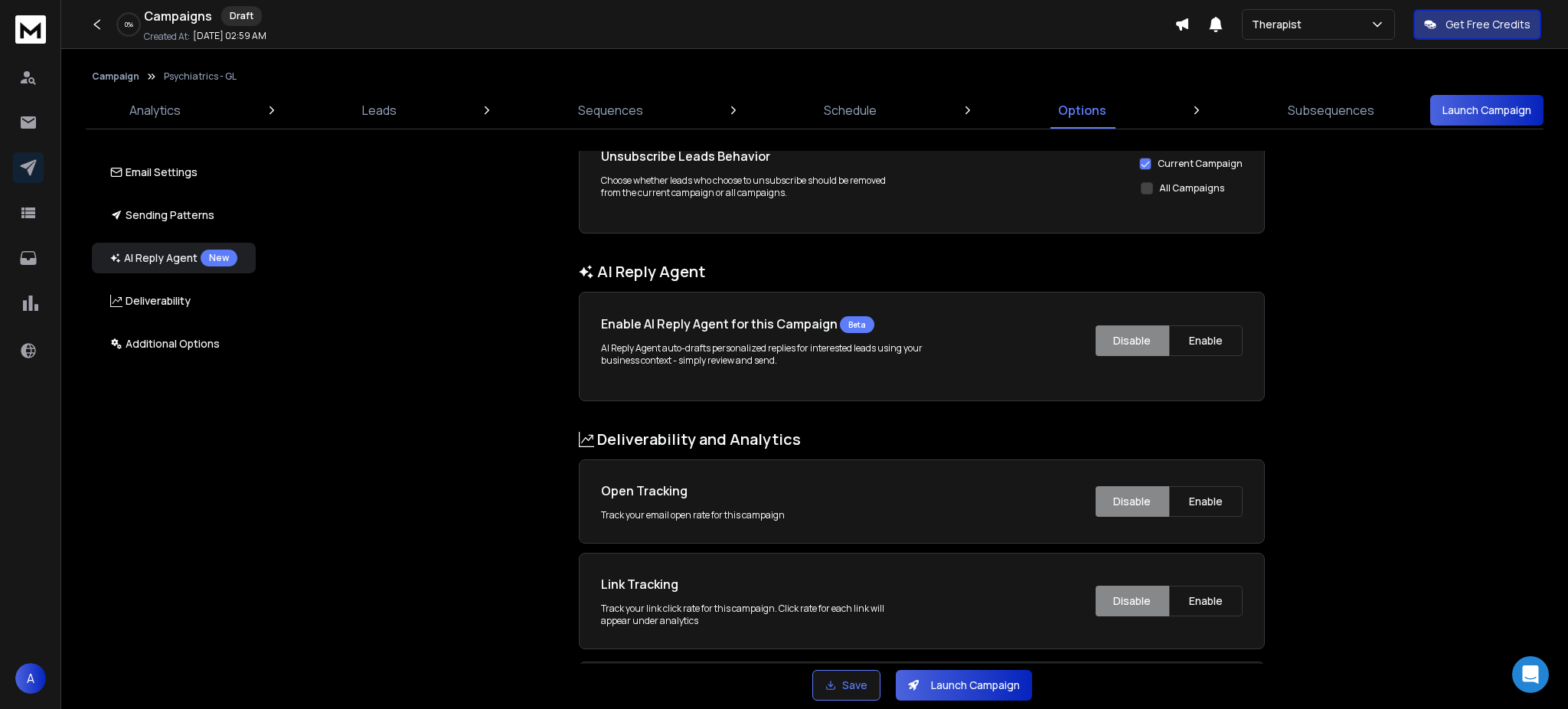
click at [837, 702] on div "Get only verified leads with our AI-powered Lead Finder, starting at $22/mo Try…" at bounding box center [784, 354] width 1568 height 709
click at [833, 674] on button "Save" at bounding box center [846, 684] width 68 height 30
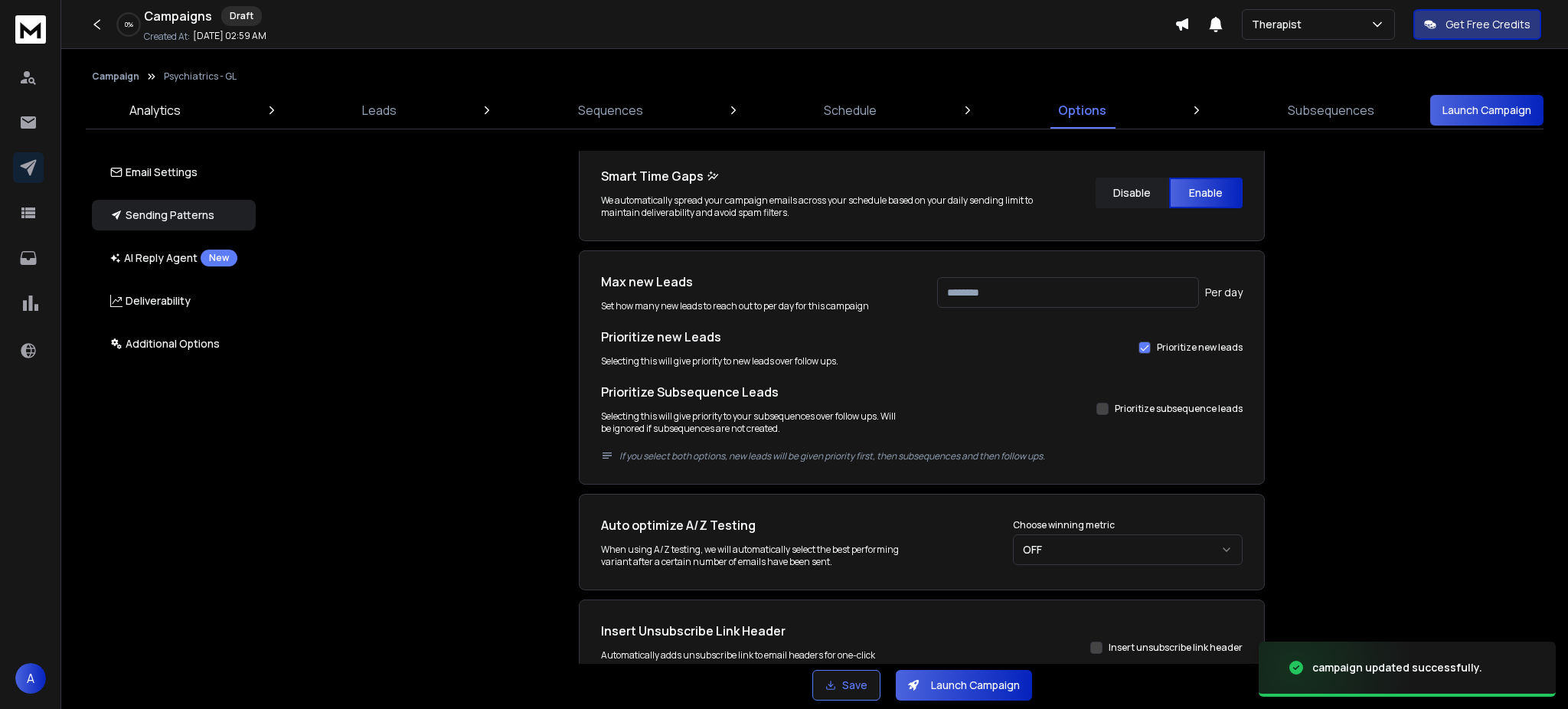
scroll to position [816, 0]
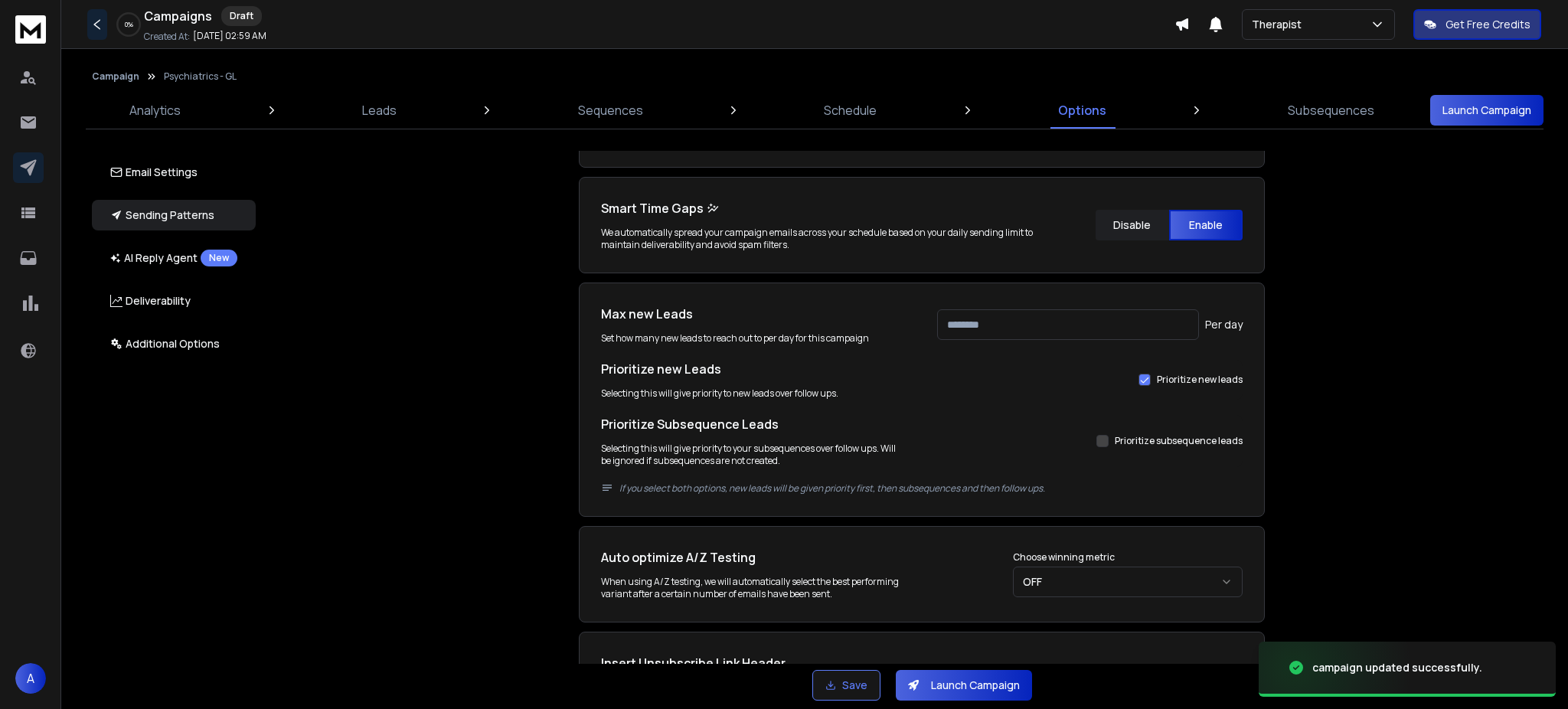
click at [100, 33] on button at bounding box center [97, 24] width 20 height 30
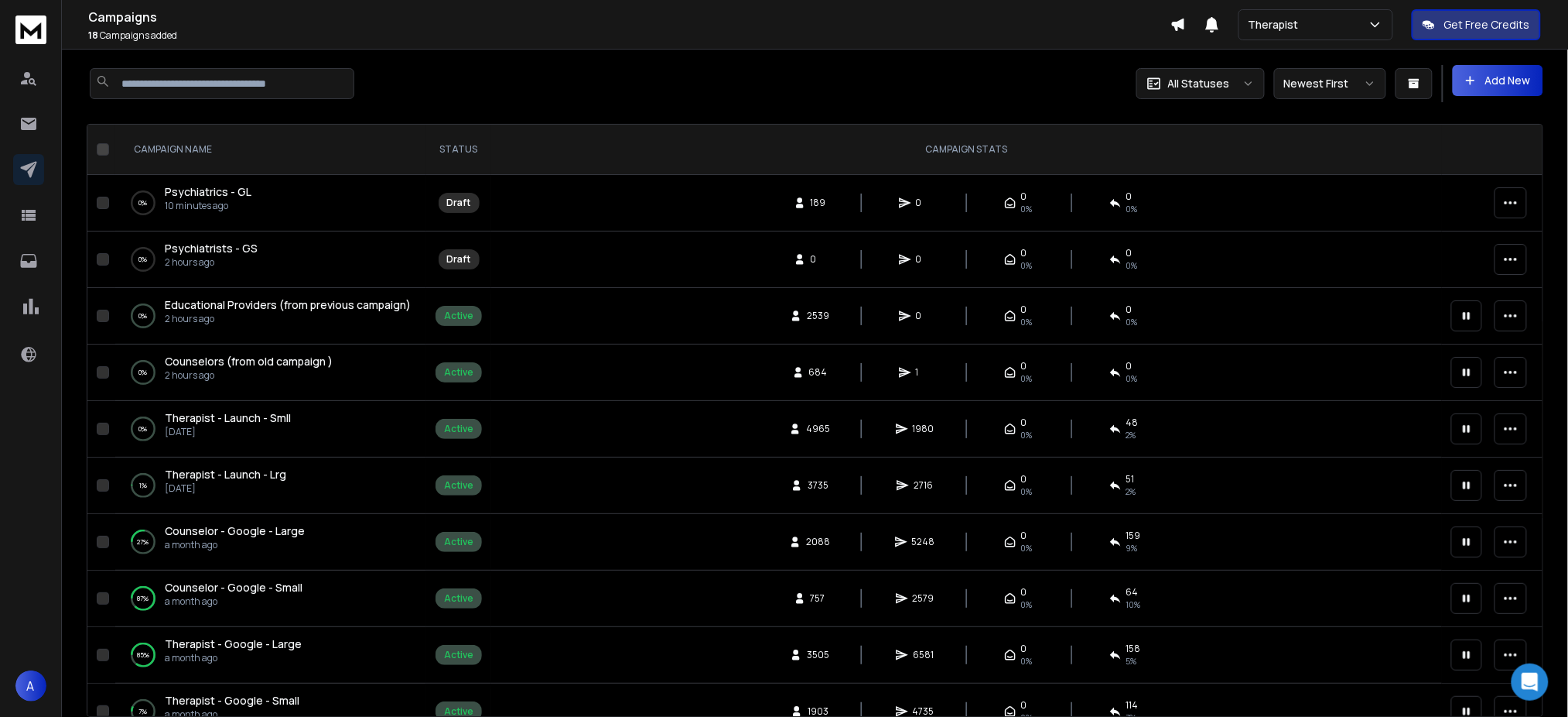
click at [291, 370] on p "2 hours ago" at bounding box center [249, 375] width 168 height 12
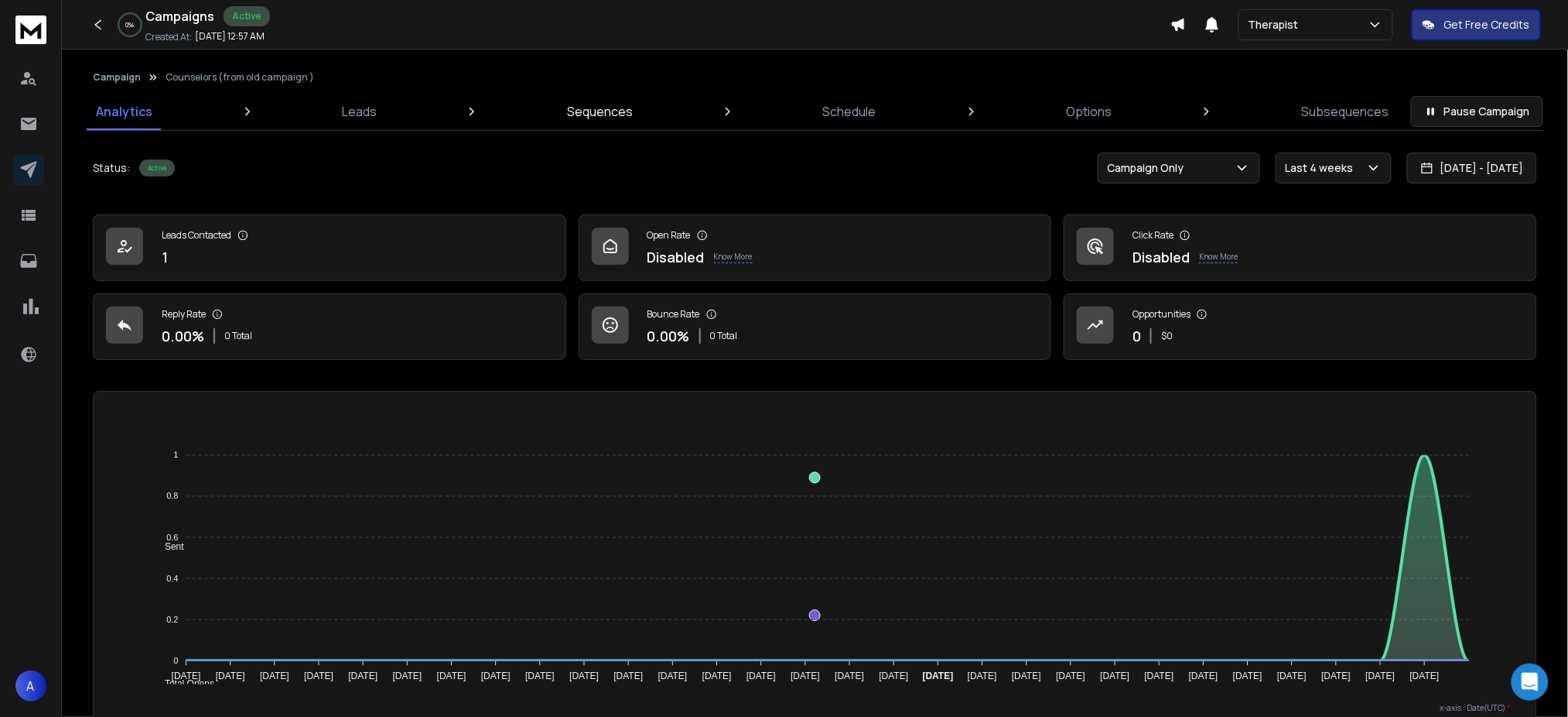
click at [599, 107] on p "Sequences" at bounding box center [599, 112] width 66 height 18
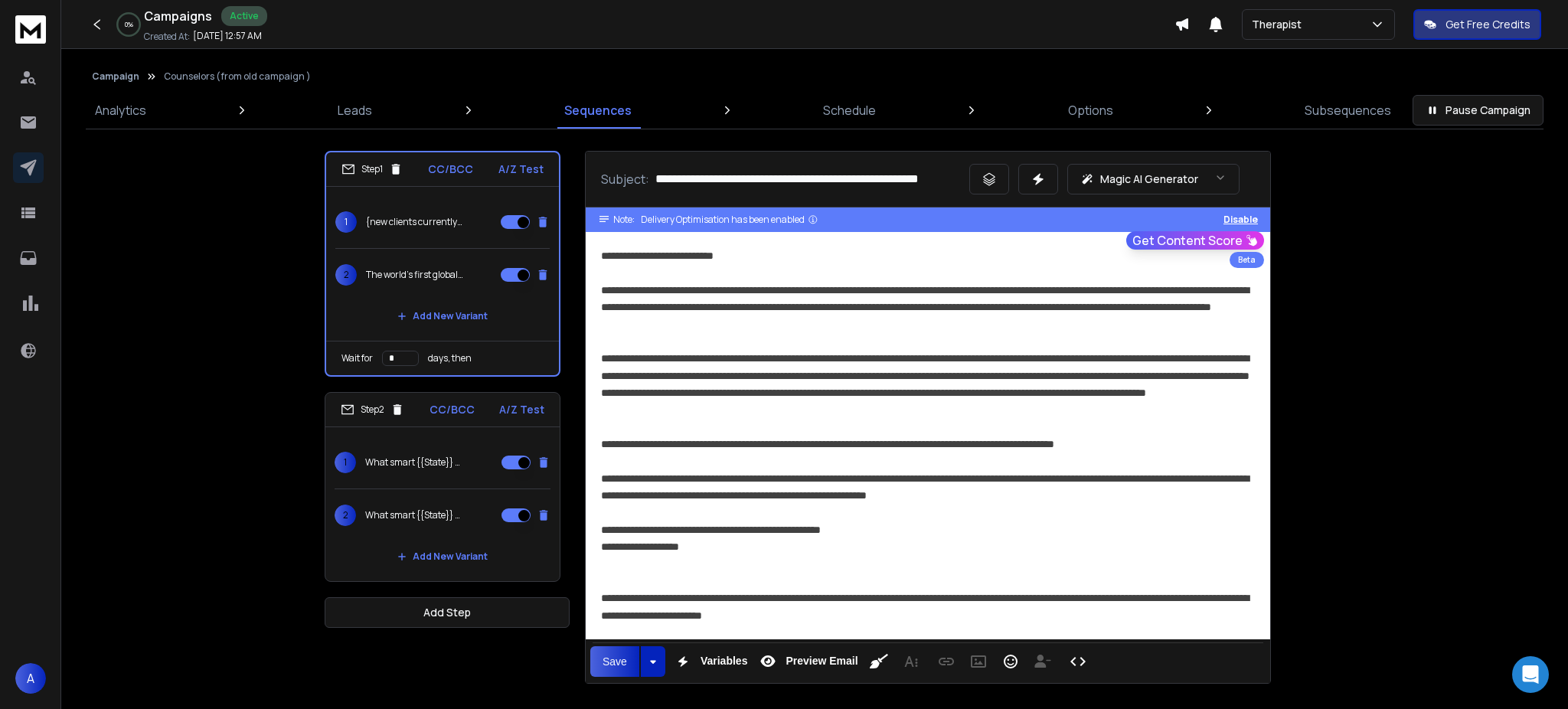
click at [396, 216] on p "{new clients currently?|taking on new clients currently?}" at bounding box center [414, 222] width 98 height 12
click at [735, 658] on span "Variables" at bounding box center [724, 661] width 54 height 13
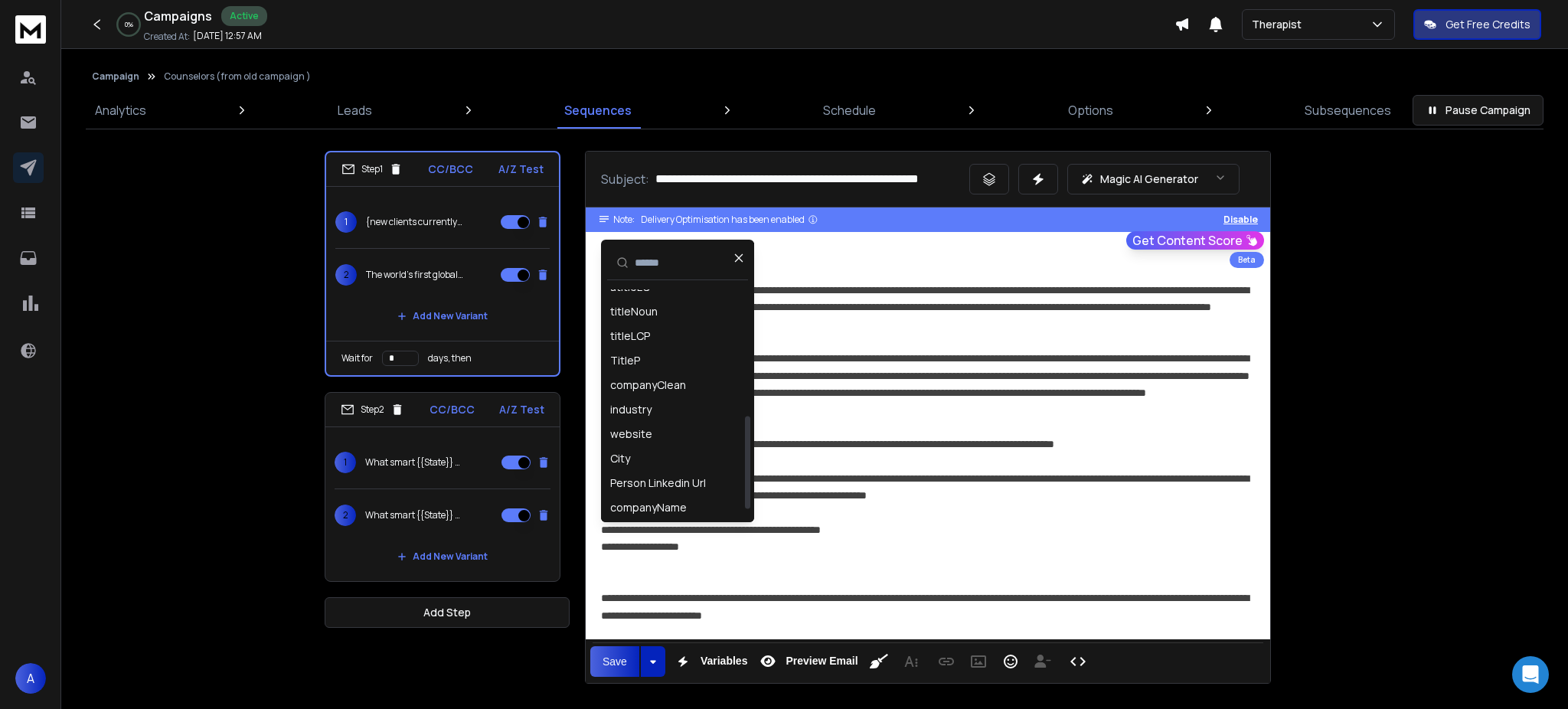
scroll to position [334, 0]
click at [735, 258] on icon at bounding box center [739, 258] width 12 height 12
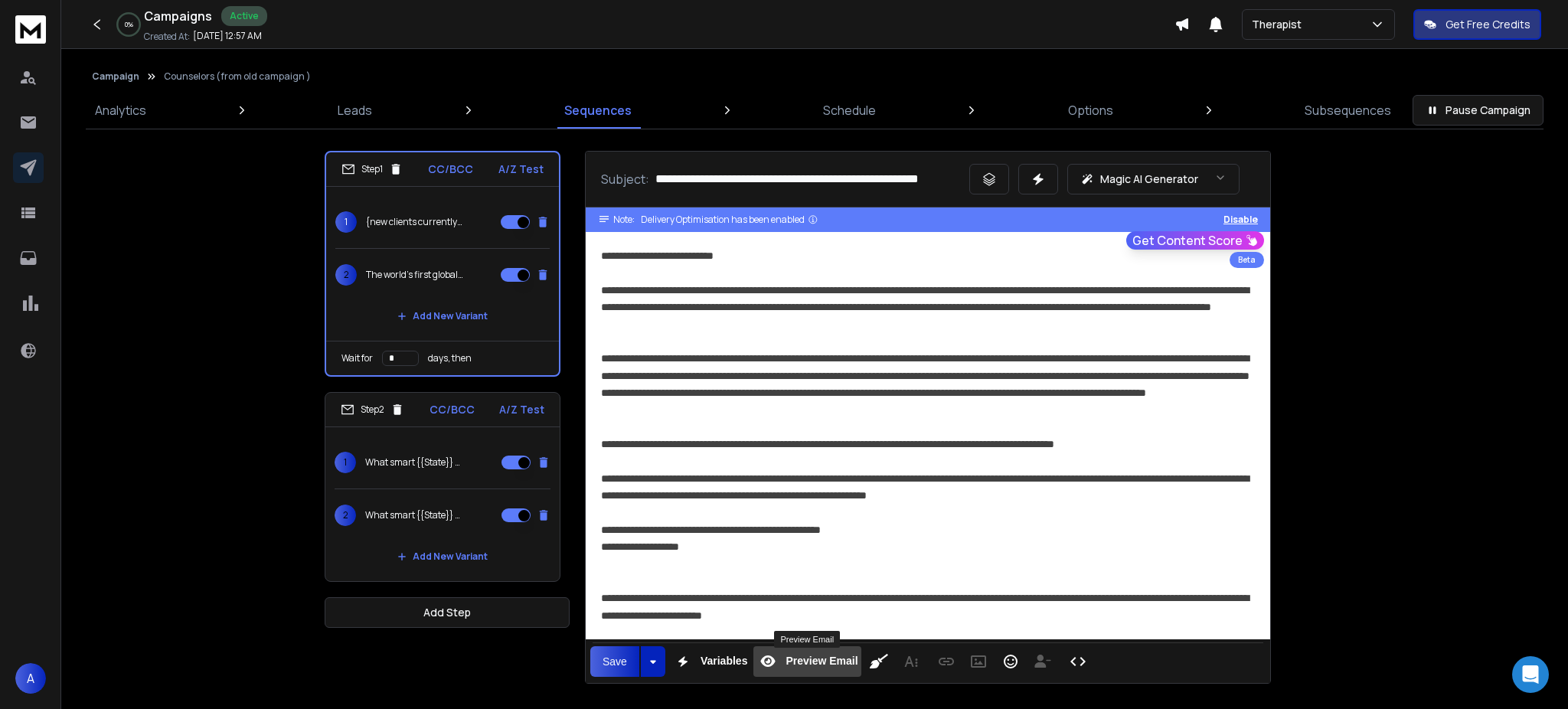
click at [829, 660] on span "Preview Email" at bounding box center [821, 661] width 78 height 13
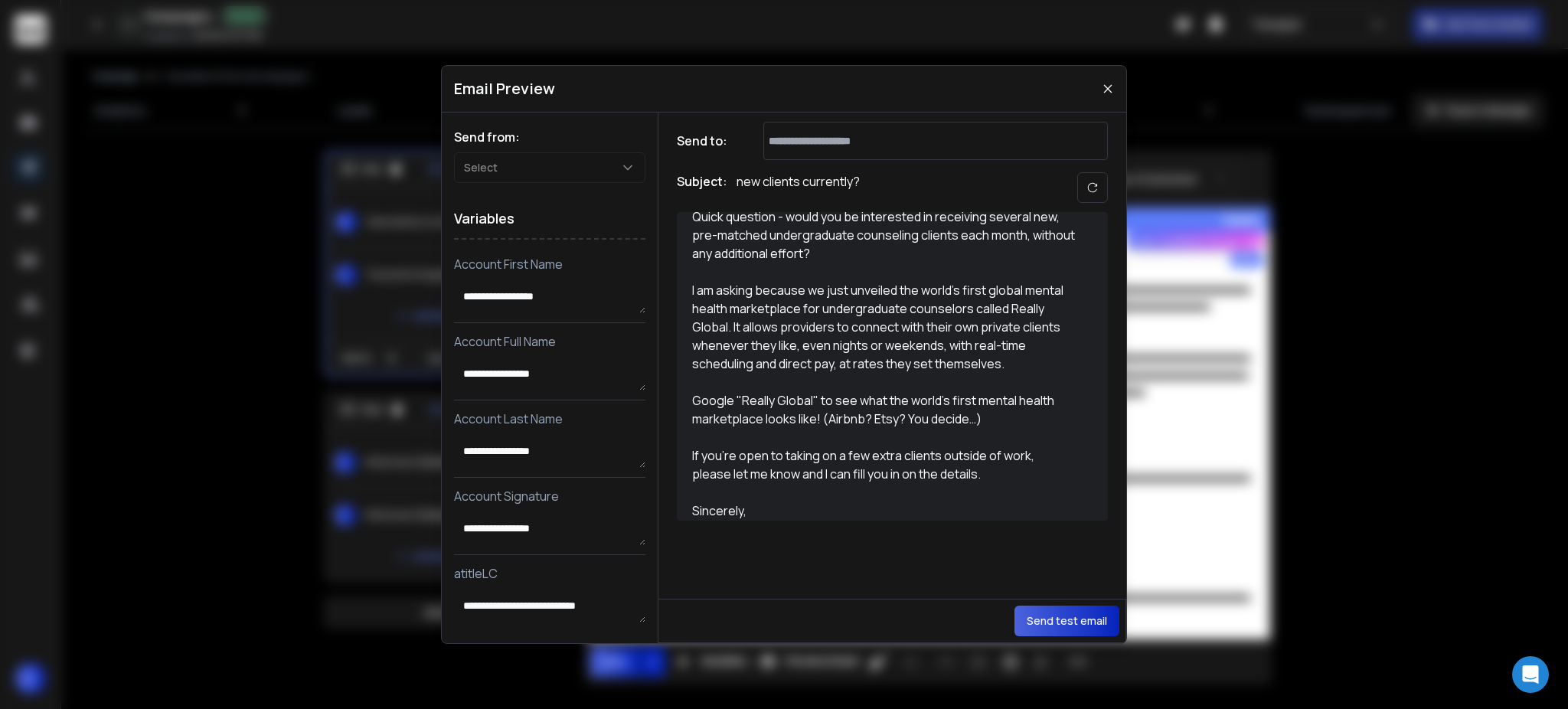
scroll to position [147, 0]
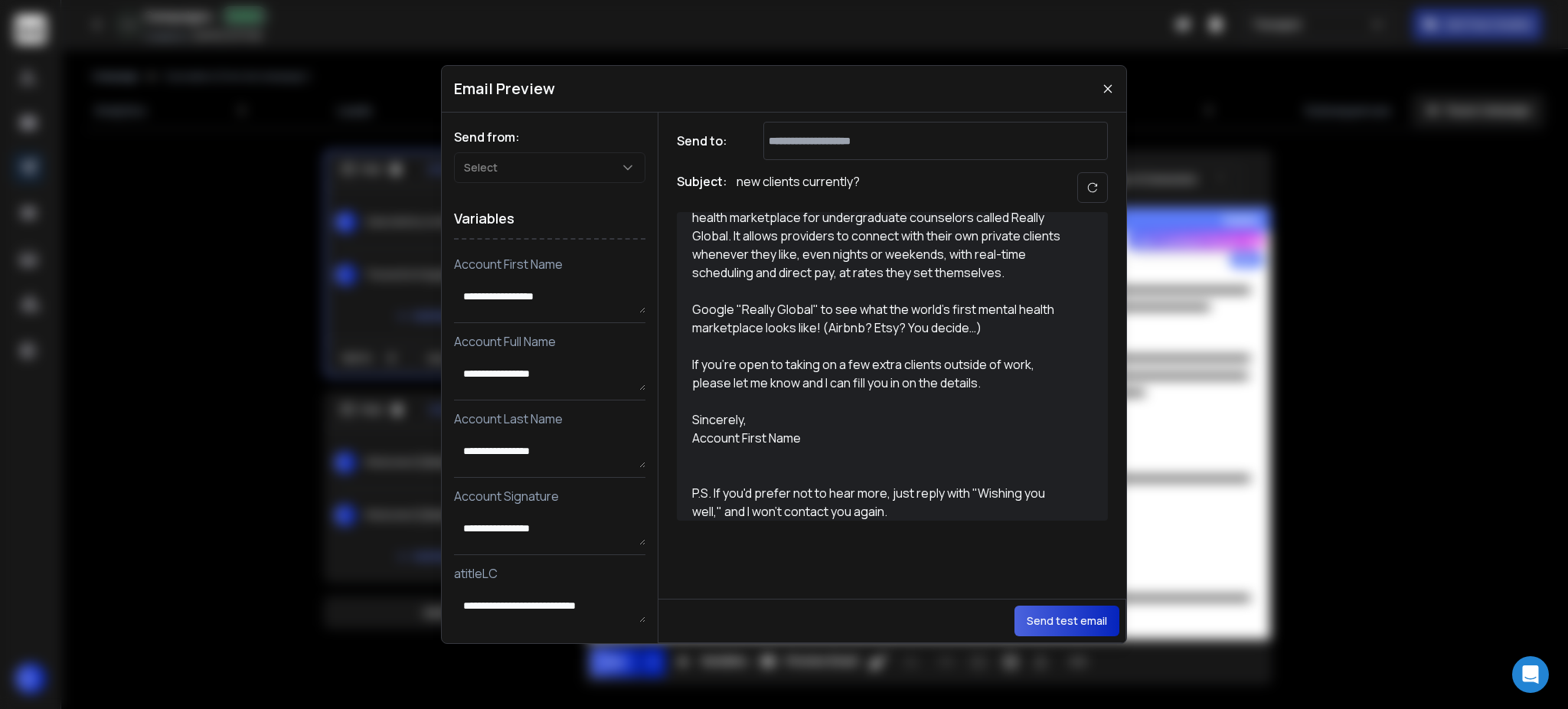
click at [1104, 85] on icon at bounding box center [1108, 88] width 8 height 8
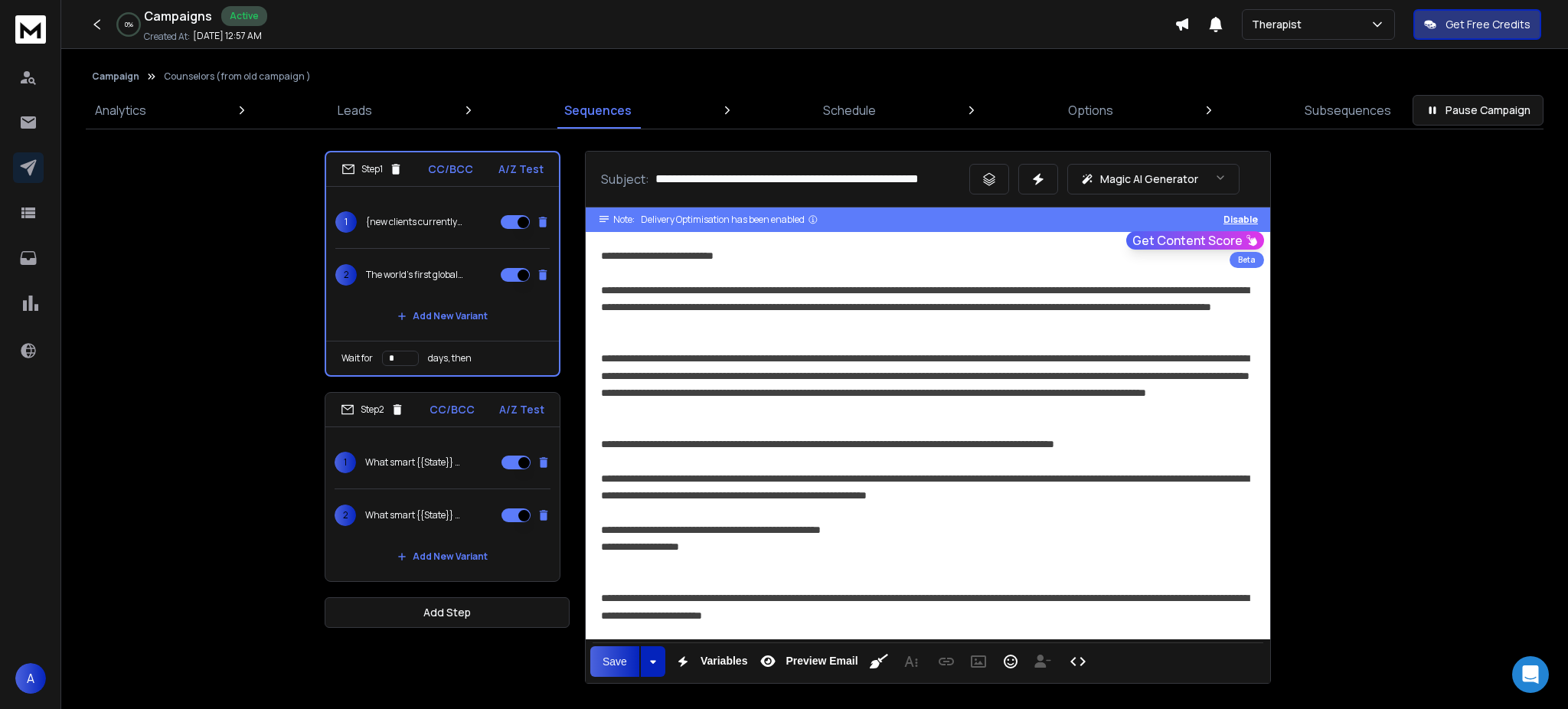
click at [716, 551] on div "**********" at bounding box center [928, 547] width 654 height 16
click at [725, 668] on span "Variables" at bounding box center [724, 661] width 54 height 13
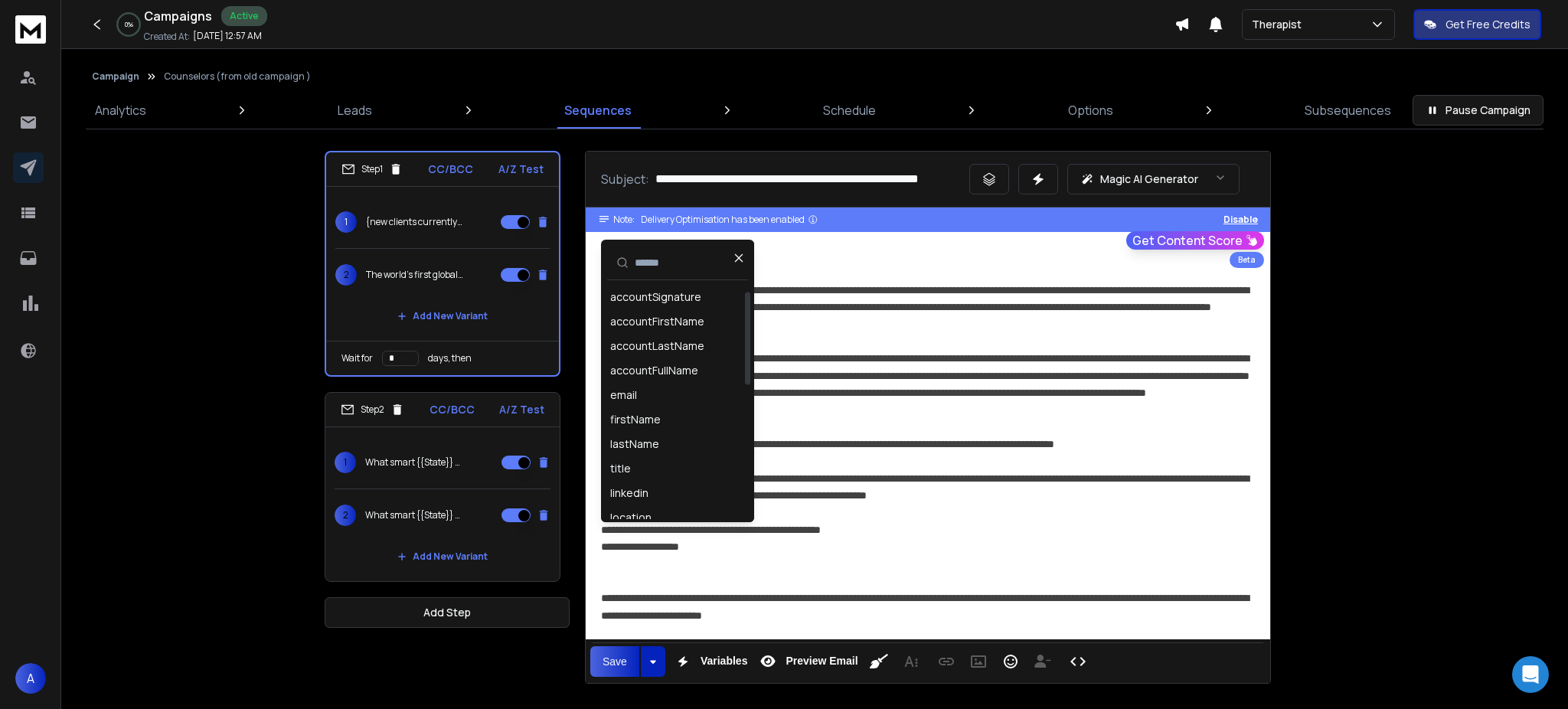
scroll to position [0, 0]
click at [669, 324] on div "accountFirstName" at bounding box center [657, 326] width 94 height 16
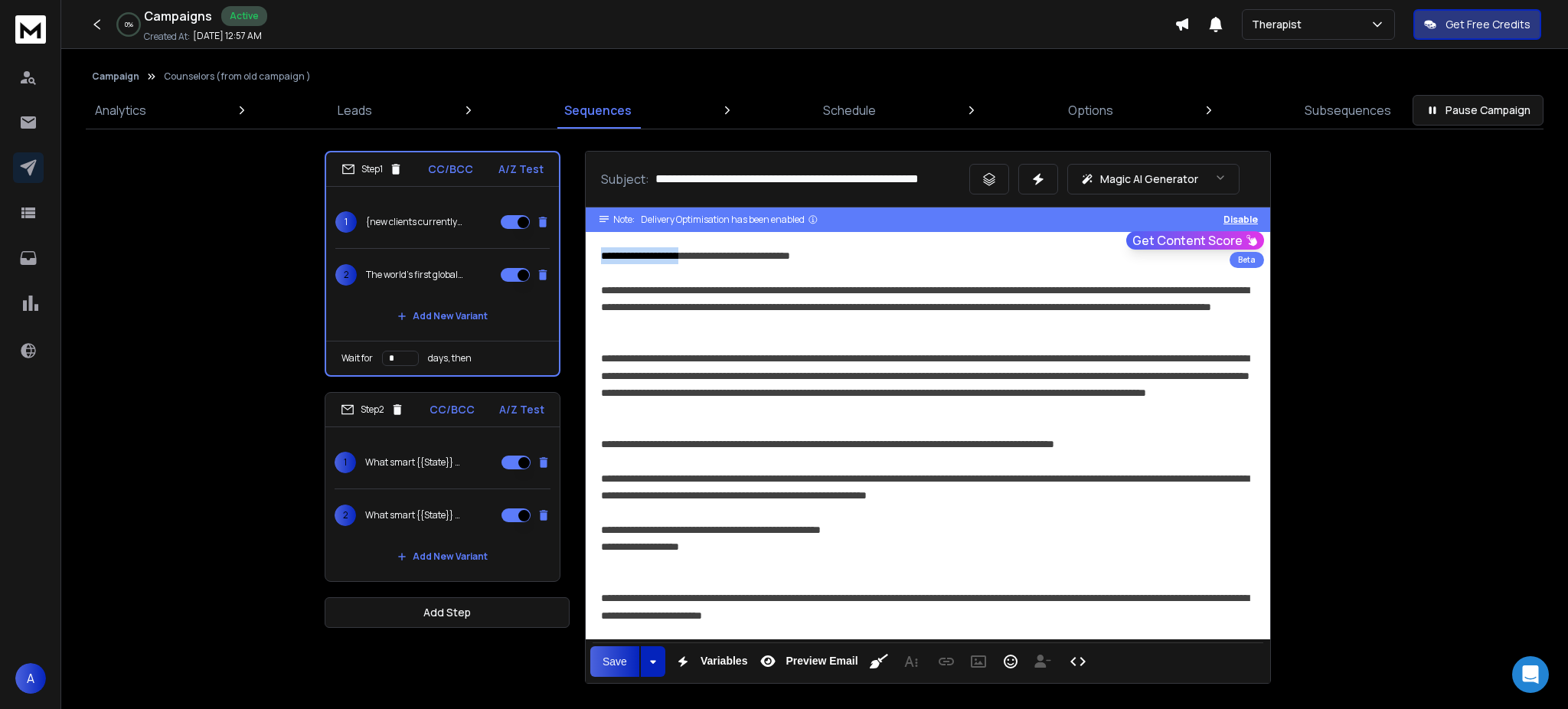
drag, startPoint x: 702, startPoint y: 256, endPoint x: 573, endPoint y: 252, distance: 129.1
click at [573, 252] on div "**********" at bounding box center [814, 417] width 980 height 533
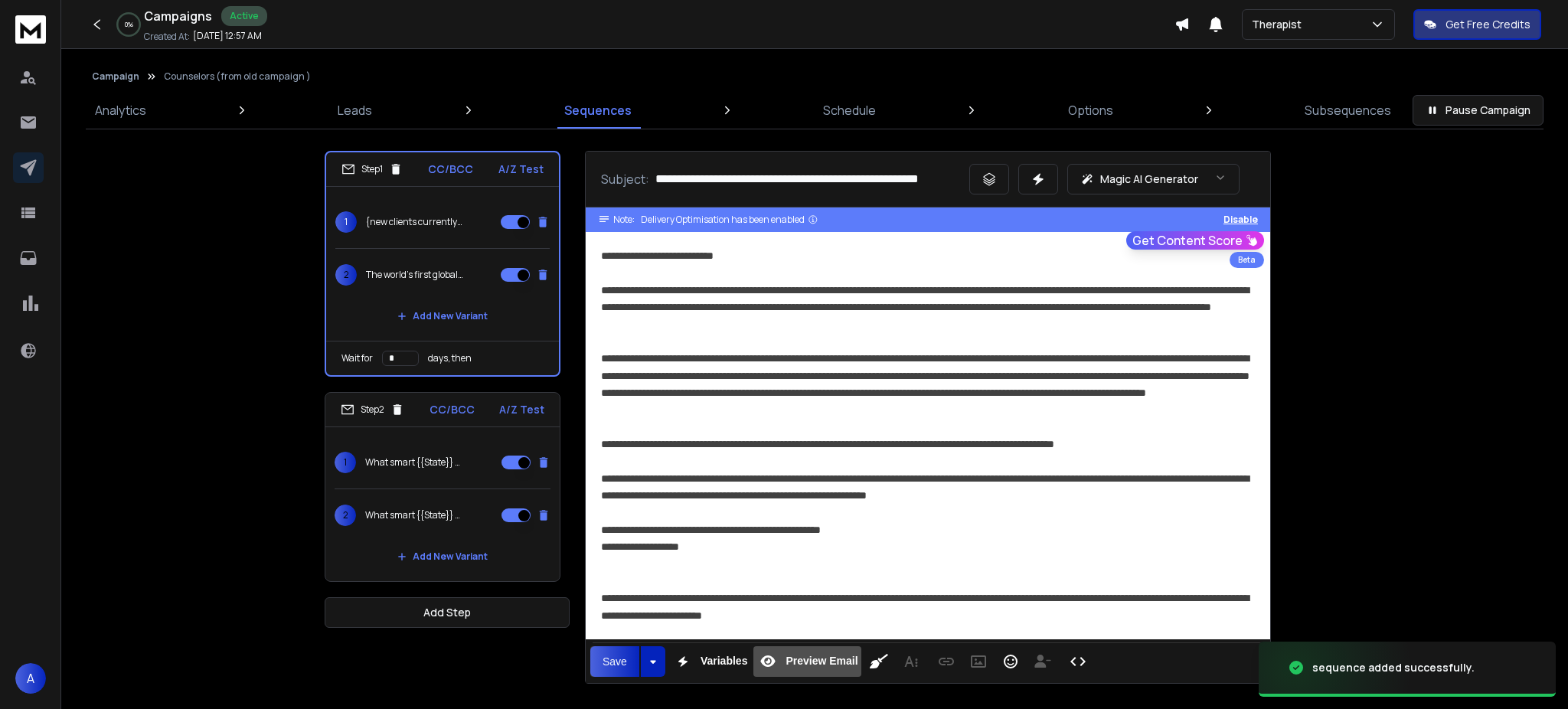
click at [795, 668] on span "Preview Email" at bounding box center [821, 661] width 78 height 13
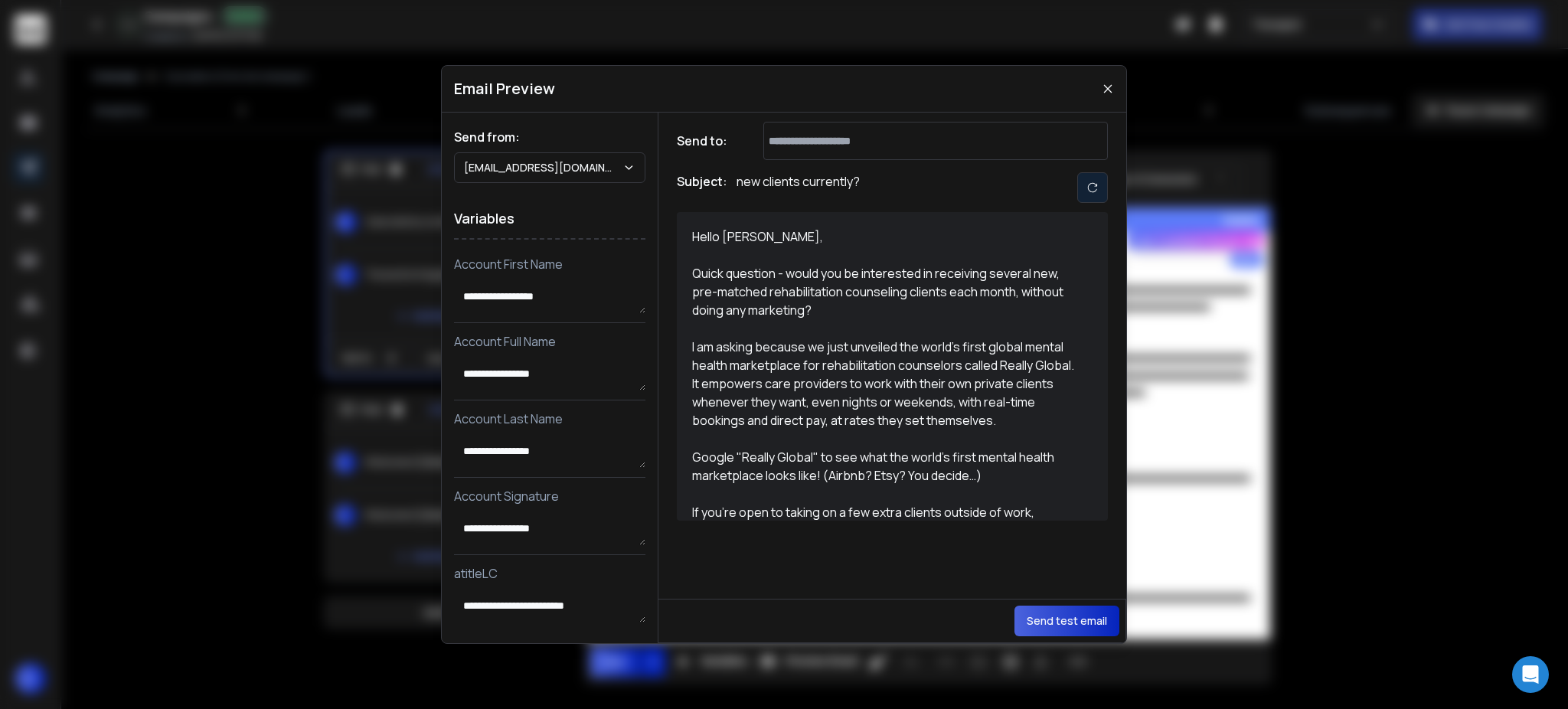
click at [1080, 187] on button at bounding box center [1092, 187] width 30 height 30
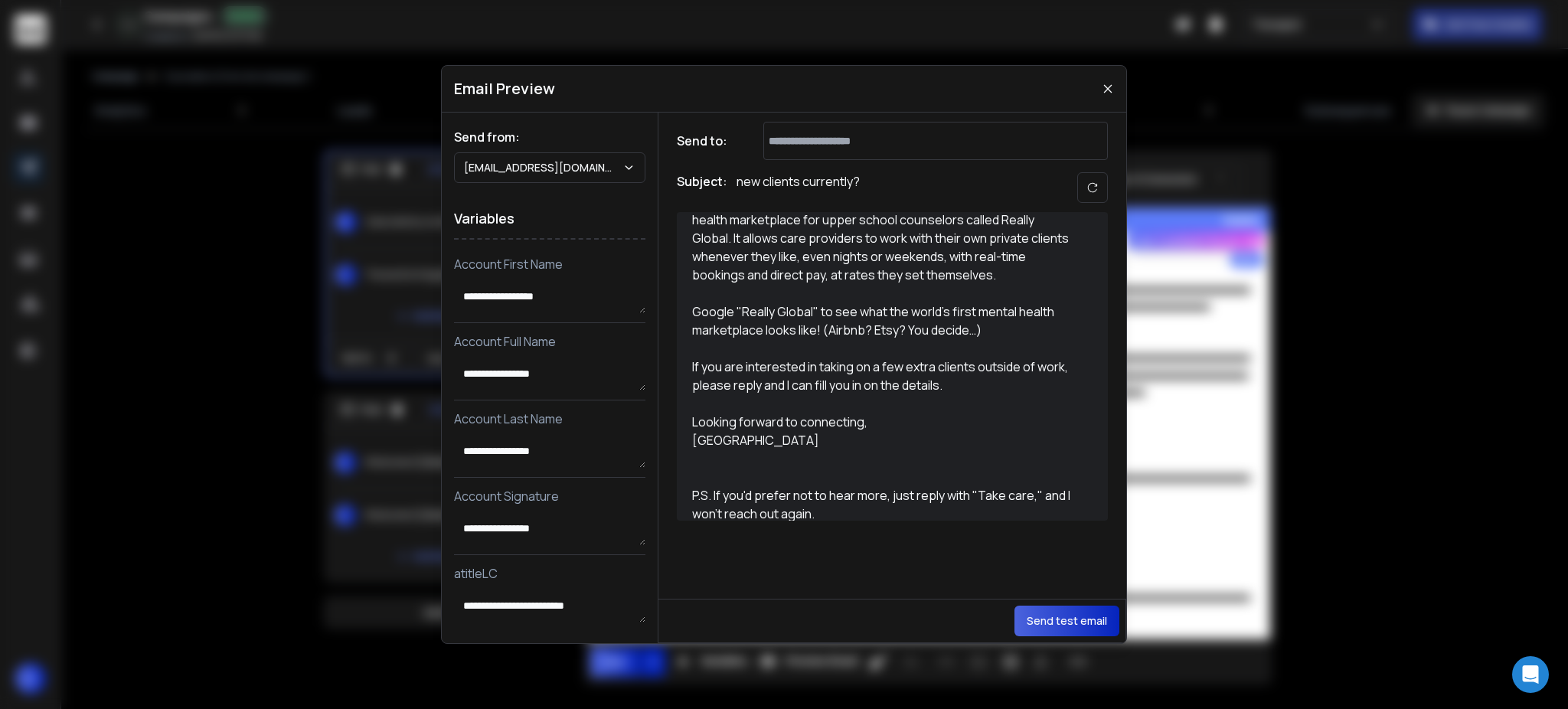
scroll to position [147, 0]
click at [1099, 179] on button at bounding box center [1092, 187] width 30 height 30
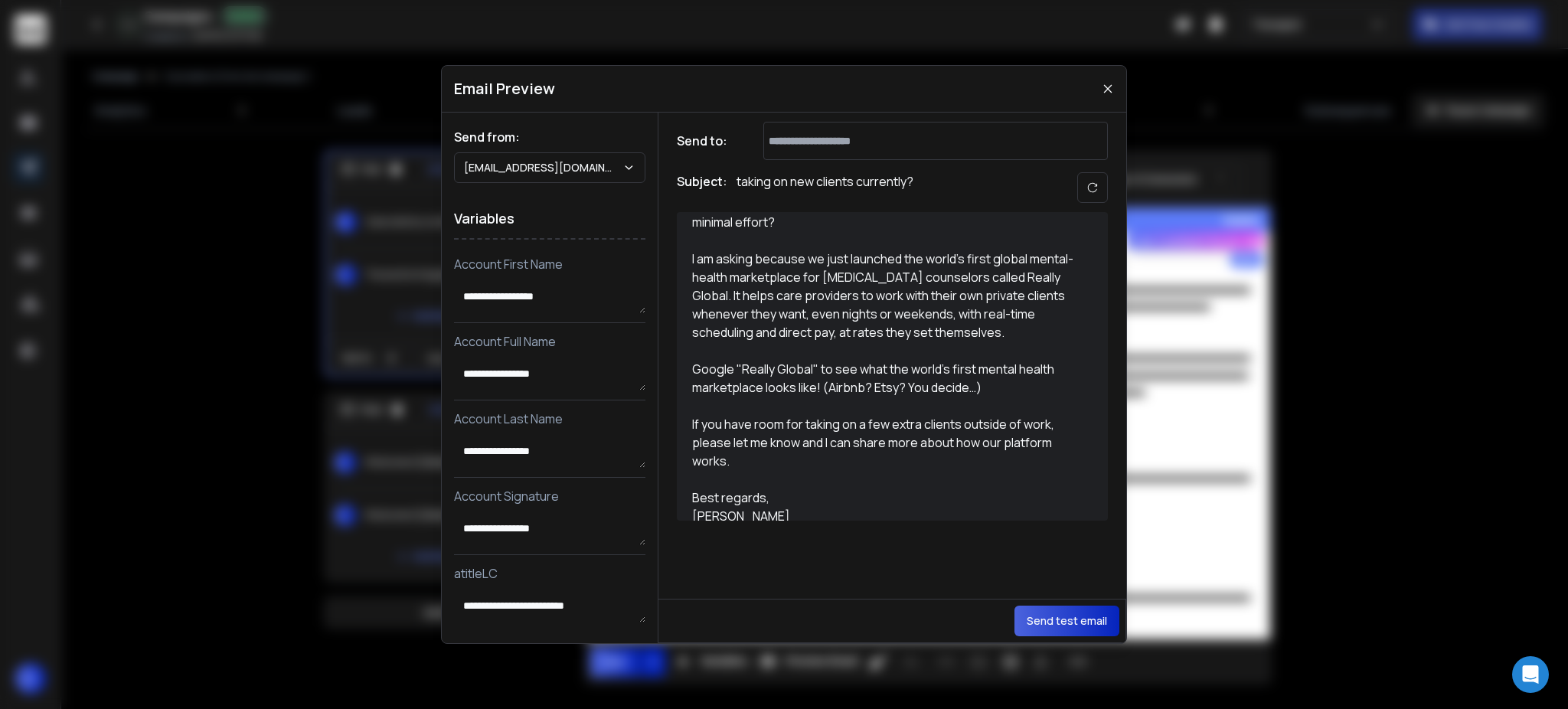
scroll to position [166, 0]
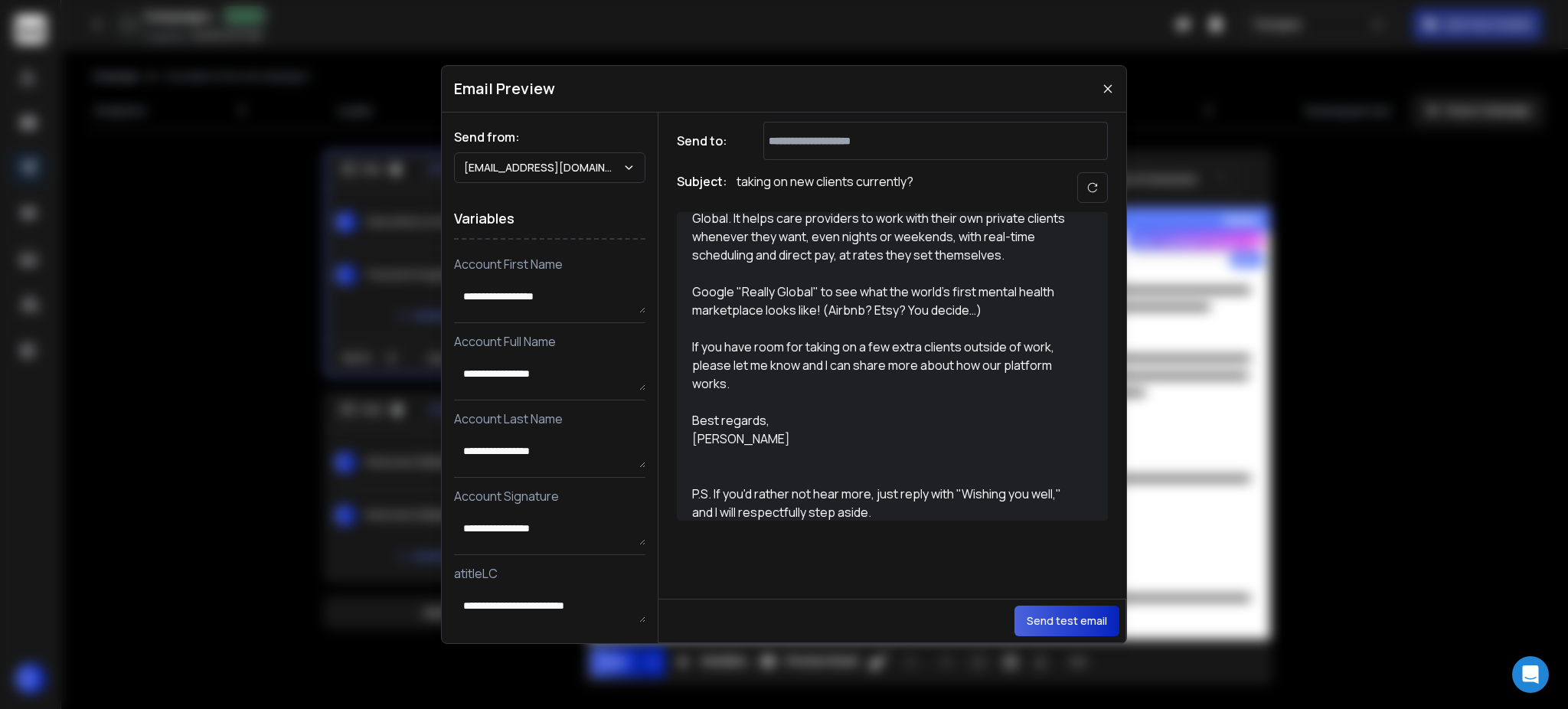
click at [1094, 170] on div "Send to: Subject: taking on new clients currently? Hi Kiandrea, Quick question …" at bounding box center [892, 316] width 468 height 408
click at [1094, 184] on icon at bounding box center [1092, 187] width 11 height 11
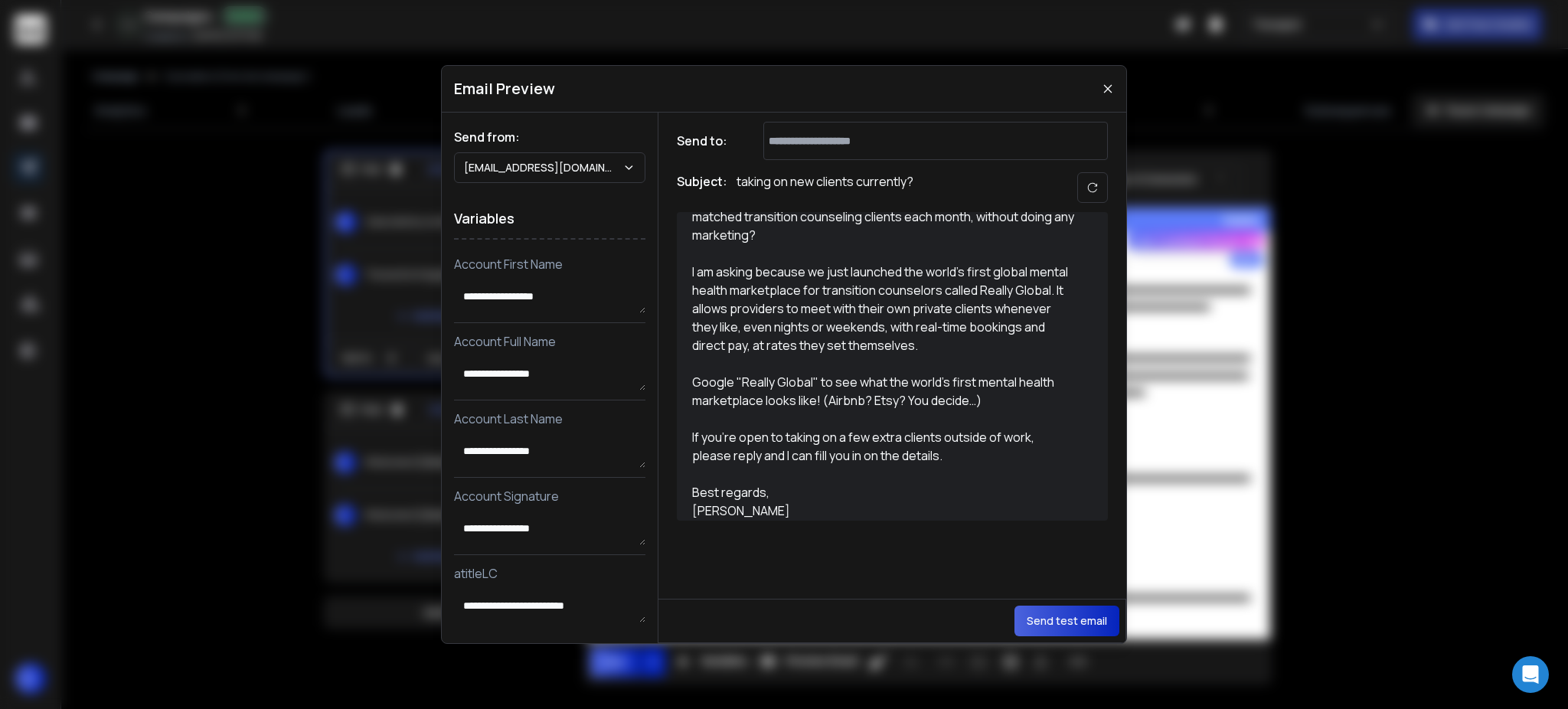
scroll to position [147, 0]
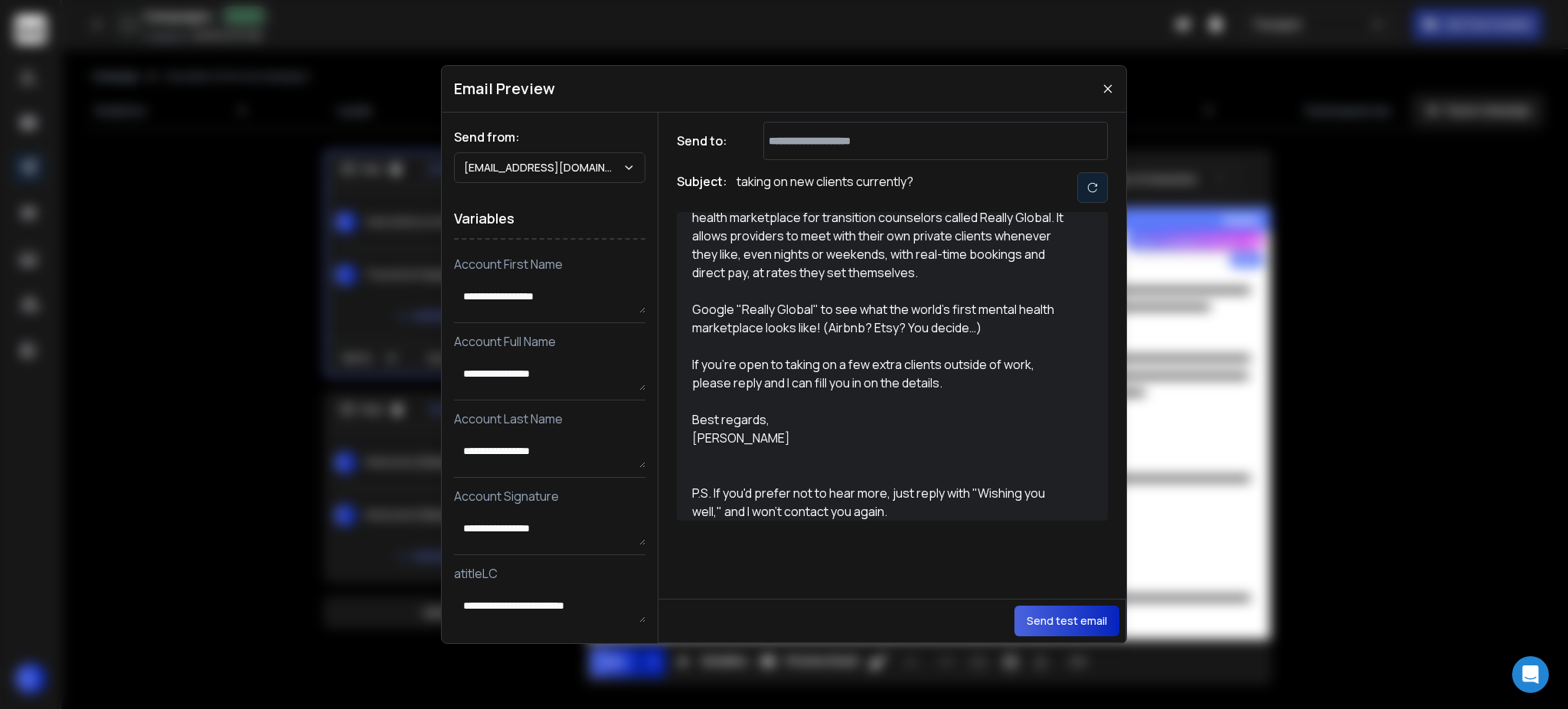
click at [1092, 177] on button at bounding box center [1092, 187] width 30 height 30
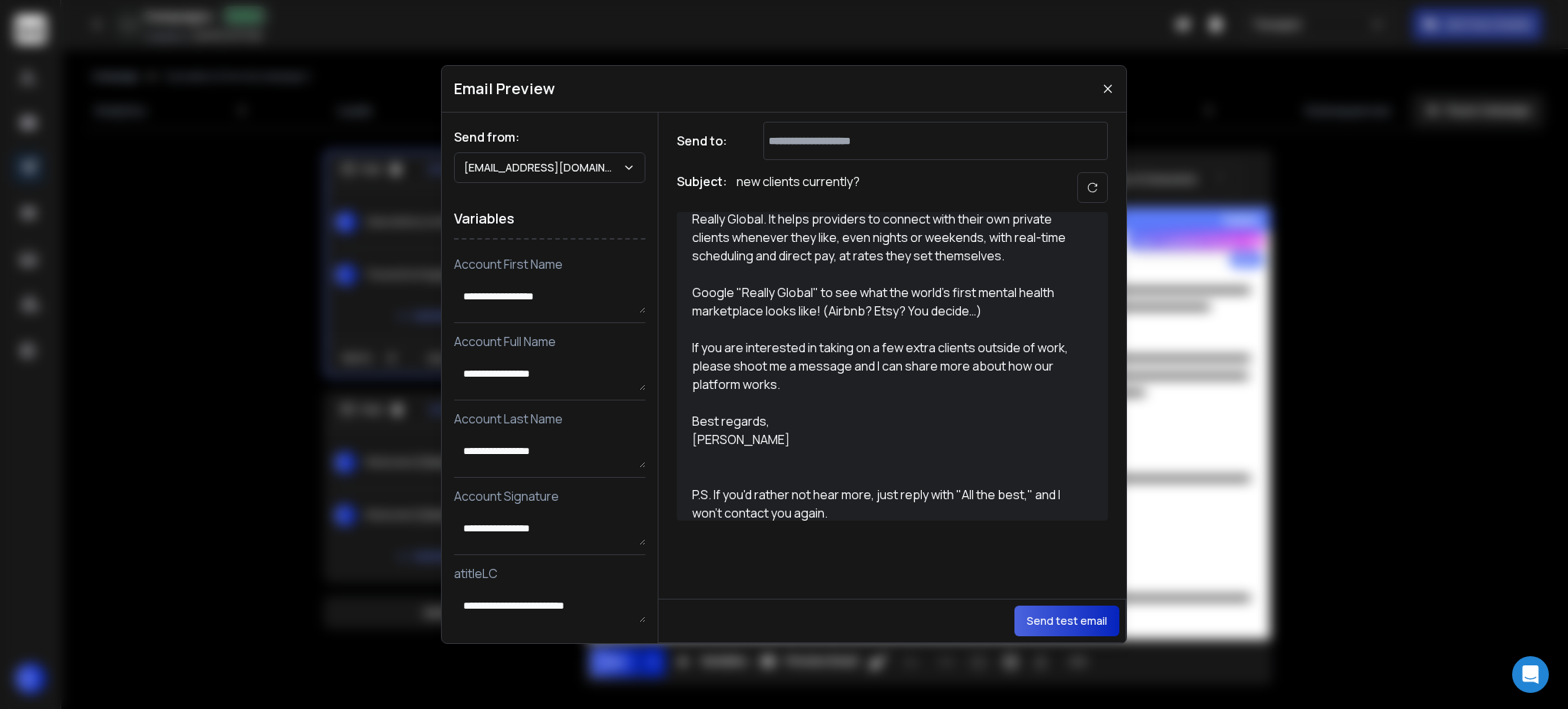
scroll to position [166, 0]
click at [1080, 190] on button at bounding box center [1092, 187] width 30 height 30
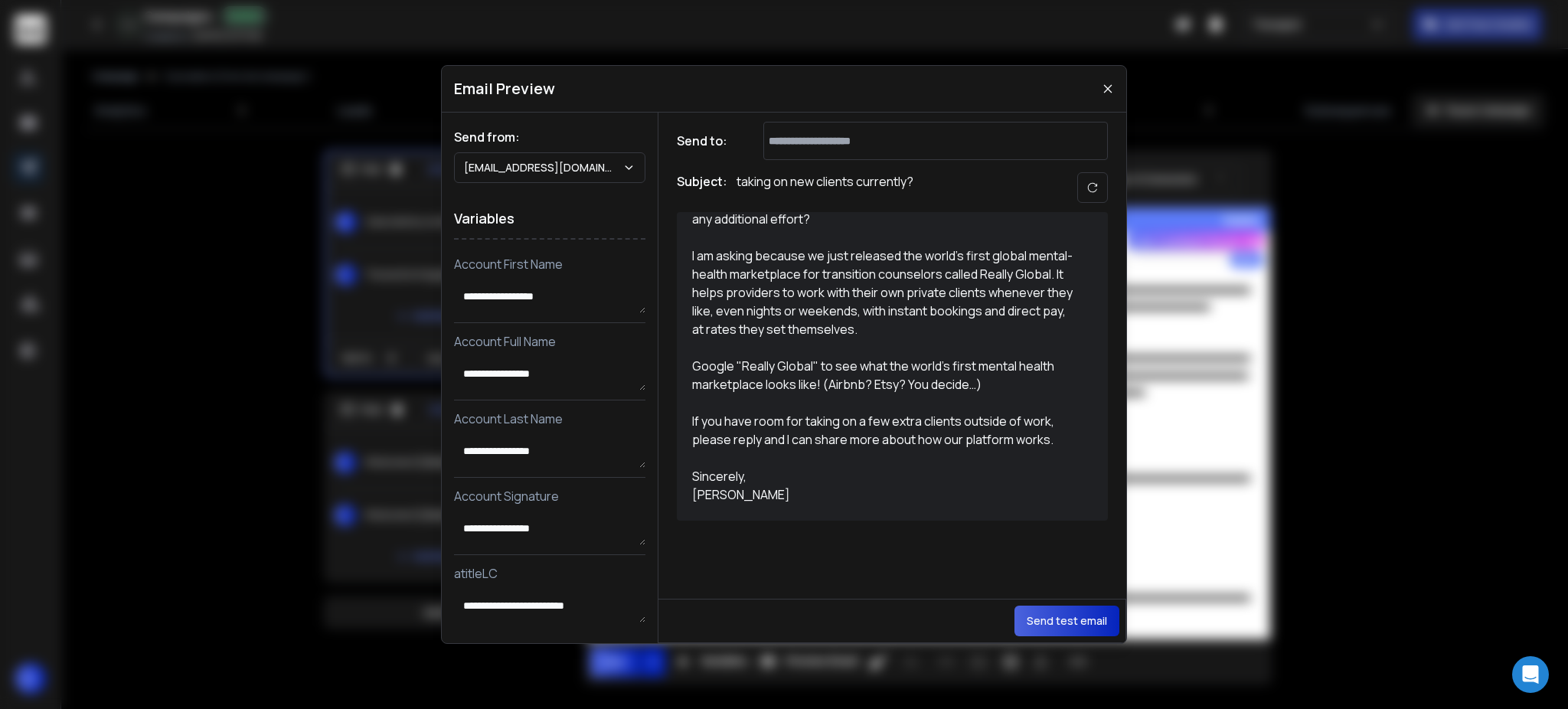
scroll to position [147, 0]
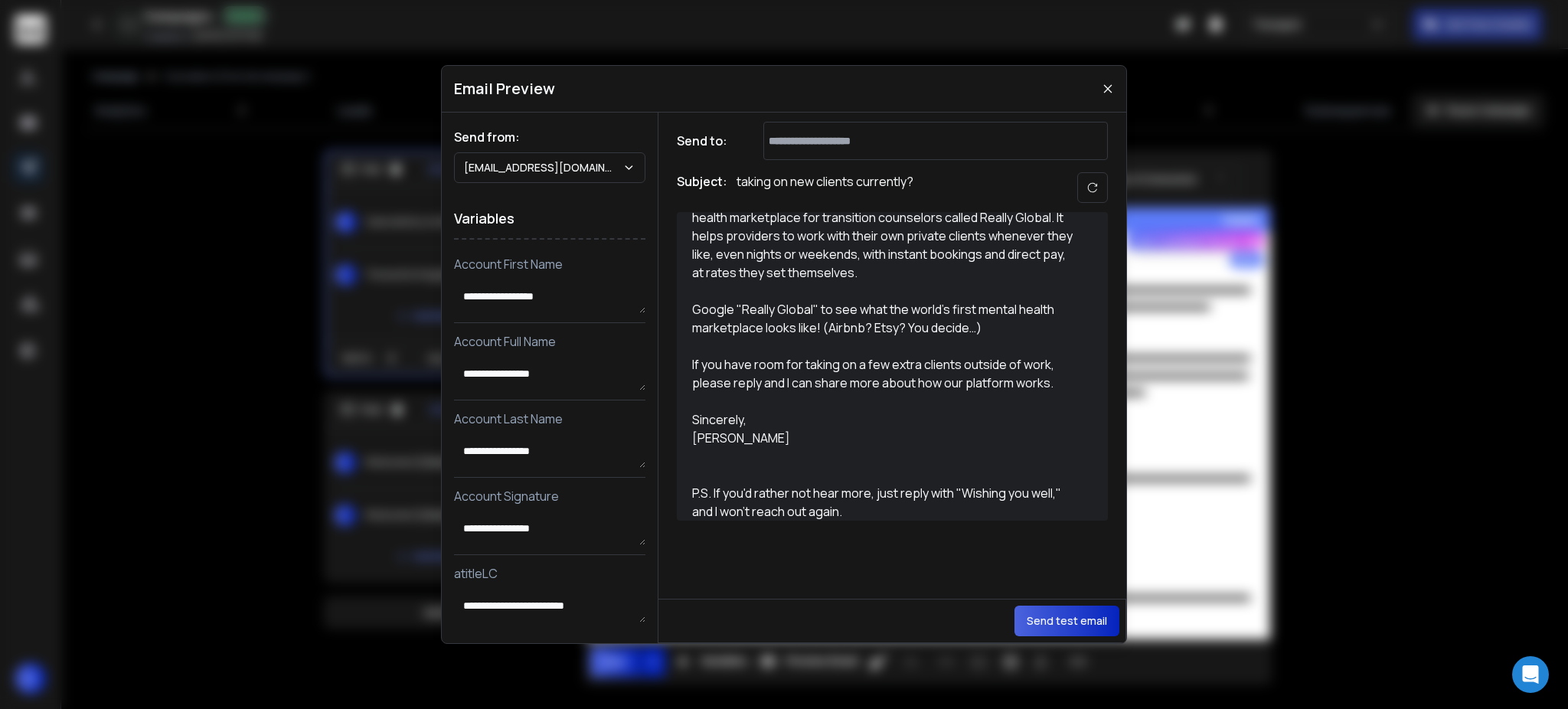
click at [1112, 91] on icon at bounding box center [1108, 88] width 12 height 12
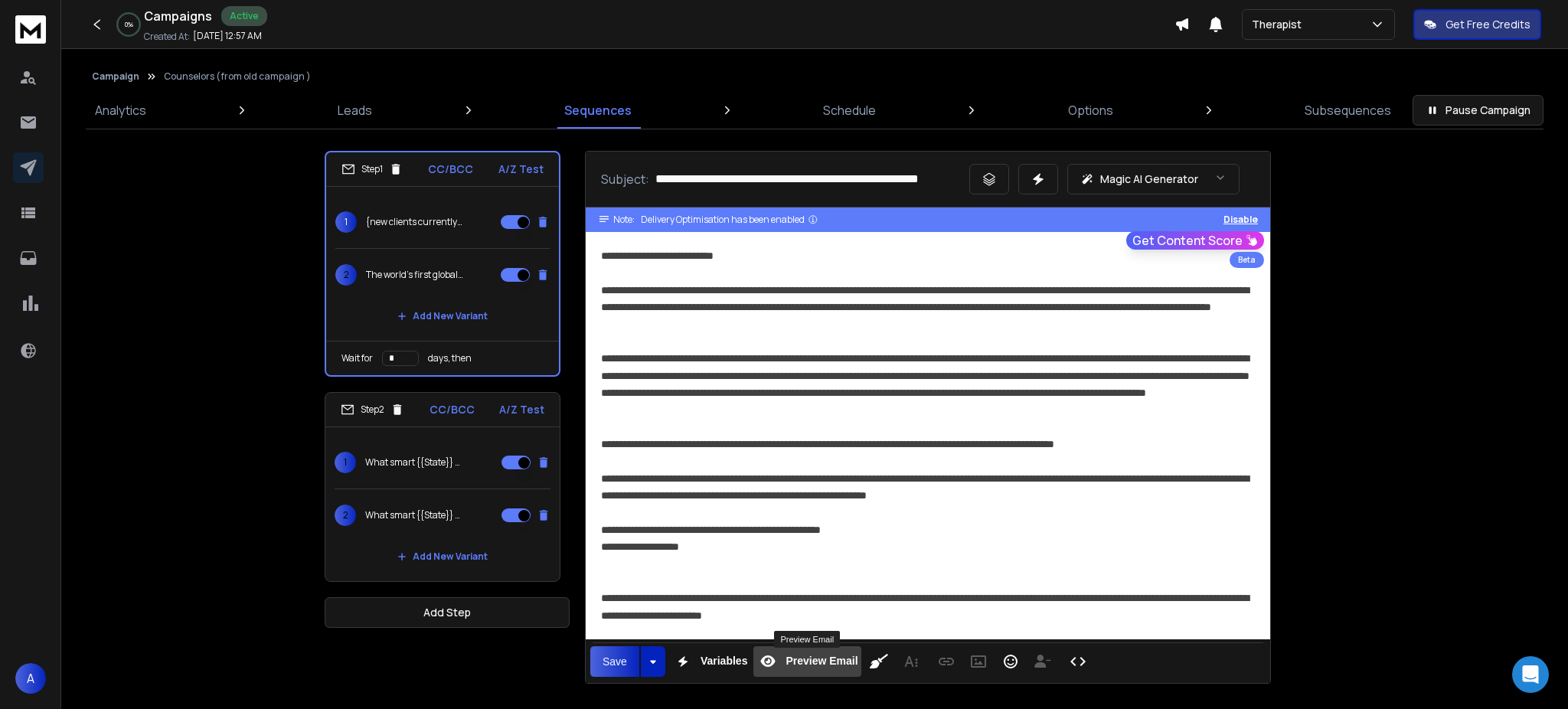
click at [781, 669] on div "Preview Email" at bounding box center [807, 660] width 107 height 26
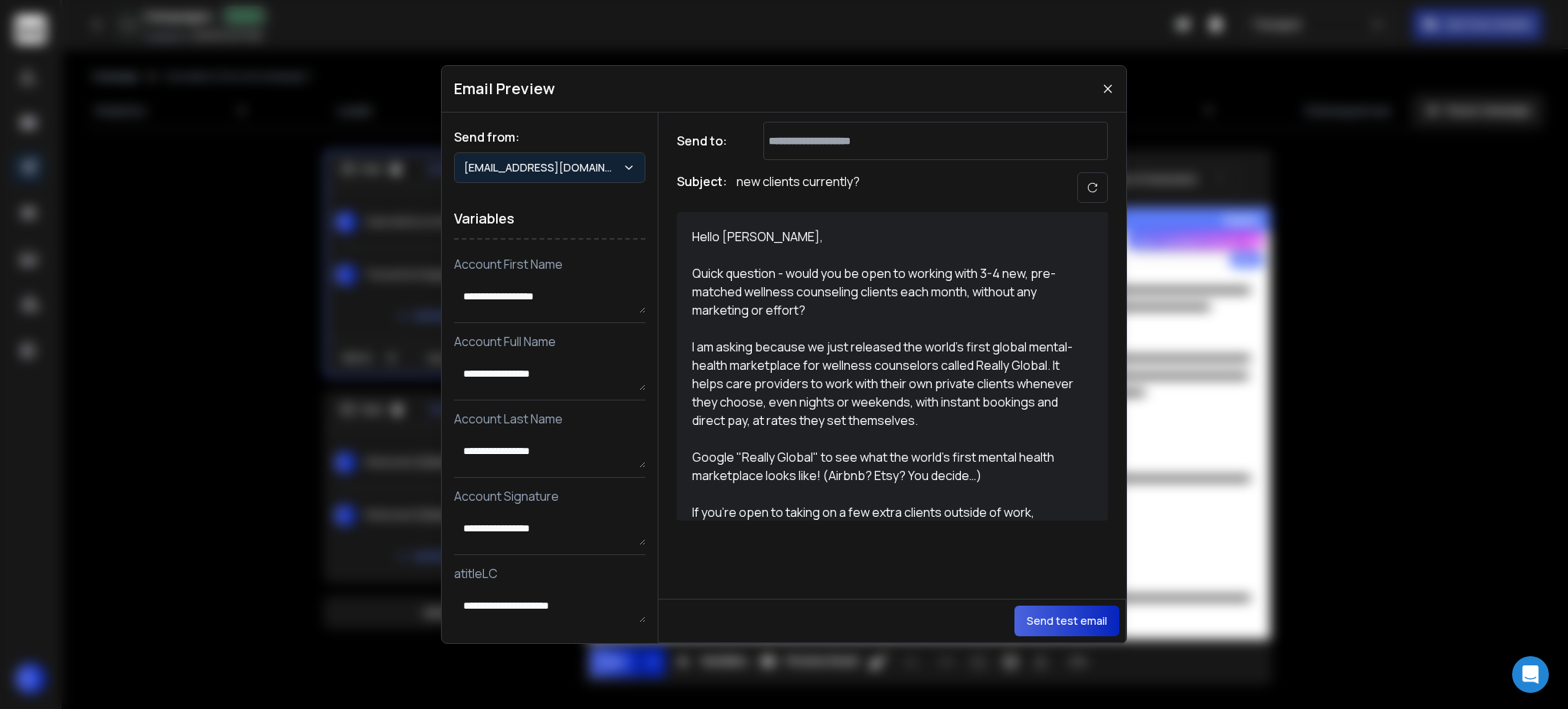
click at [529, 173] on p "dp@realitygloballaunch.com" at bounding box center [543, 167] width 158 height 16
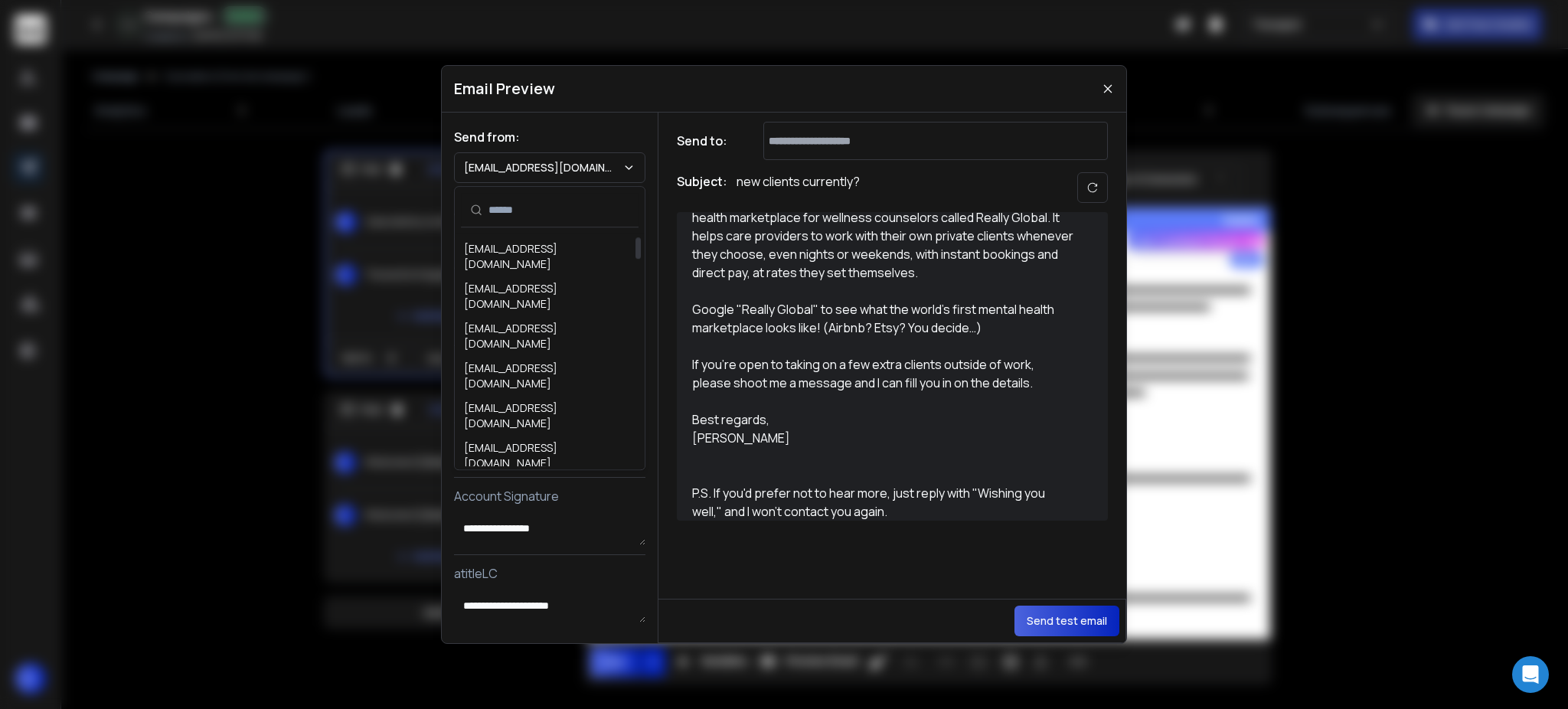
click at [580, 560] on div "davidpaul@getreallyclients.com" at bounding box center [549, 575] width 171 height 30
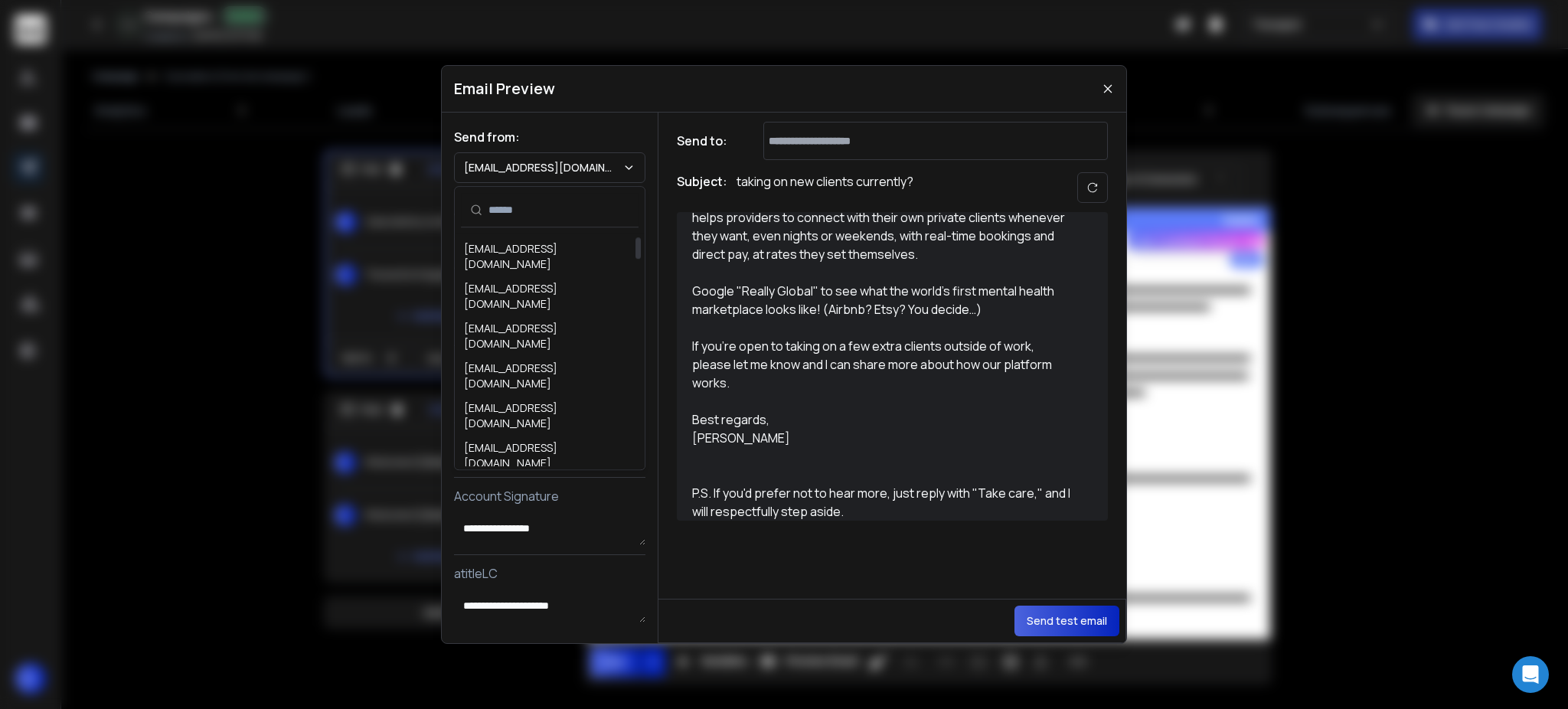
scroll to position [128, 0]
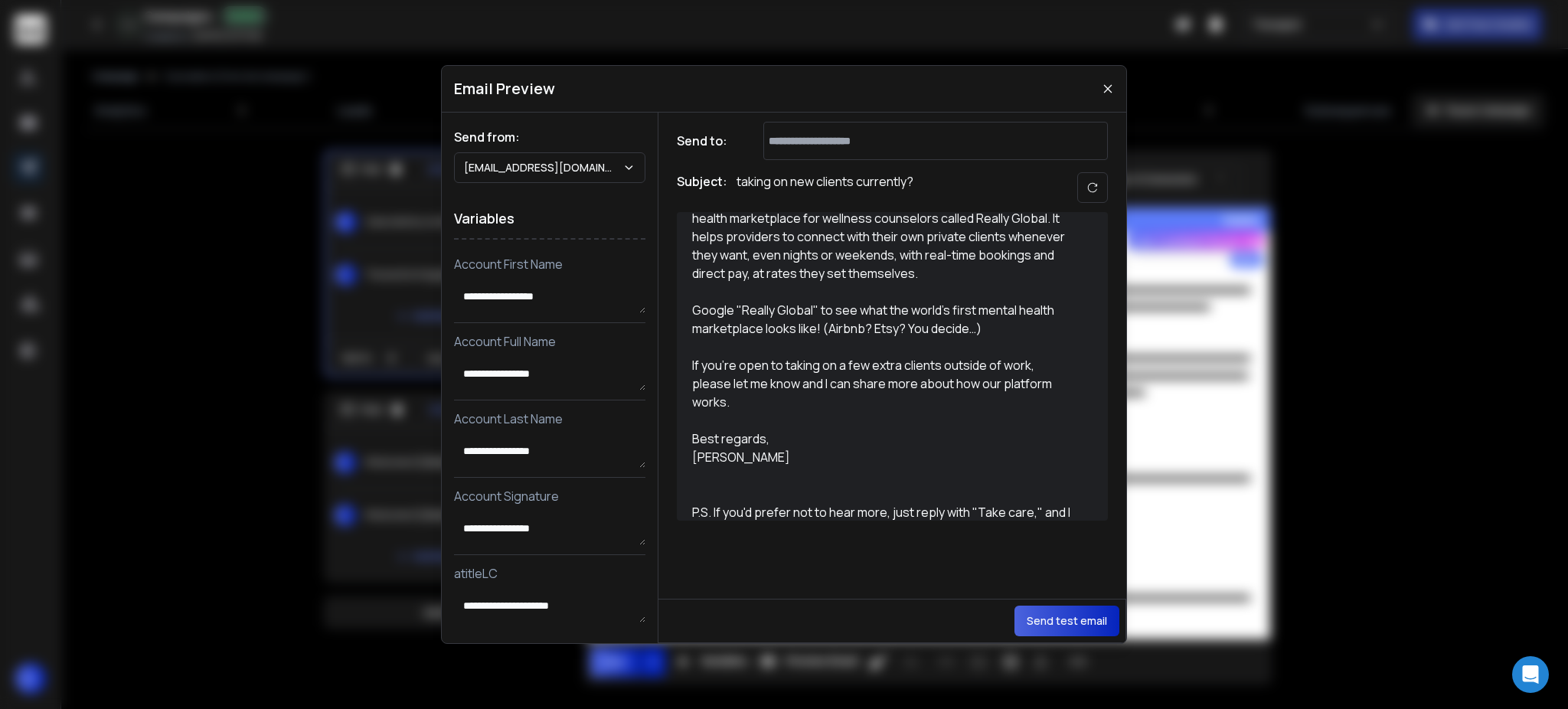
click at [1103, 96] on div "Email Preview" at bounding box center [783, 89] width 684 height 46
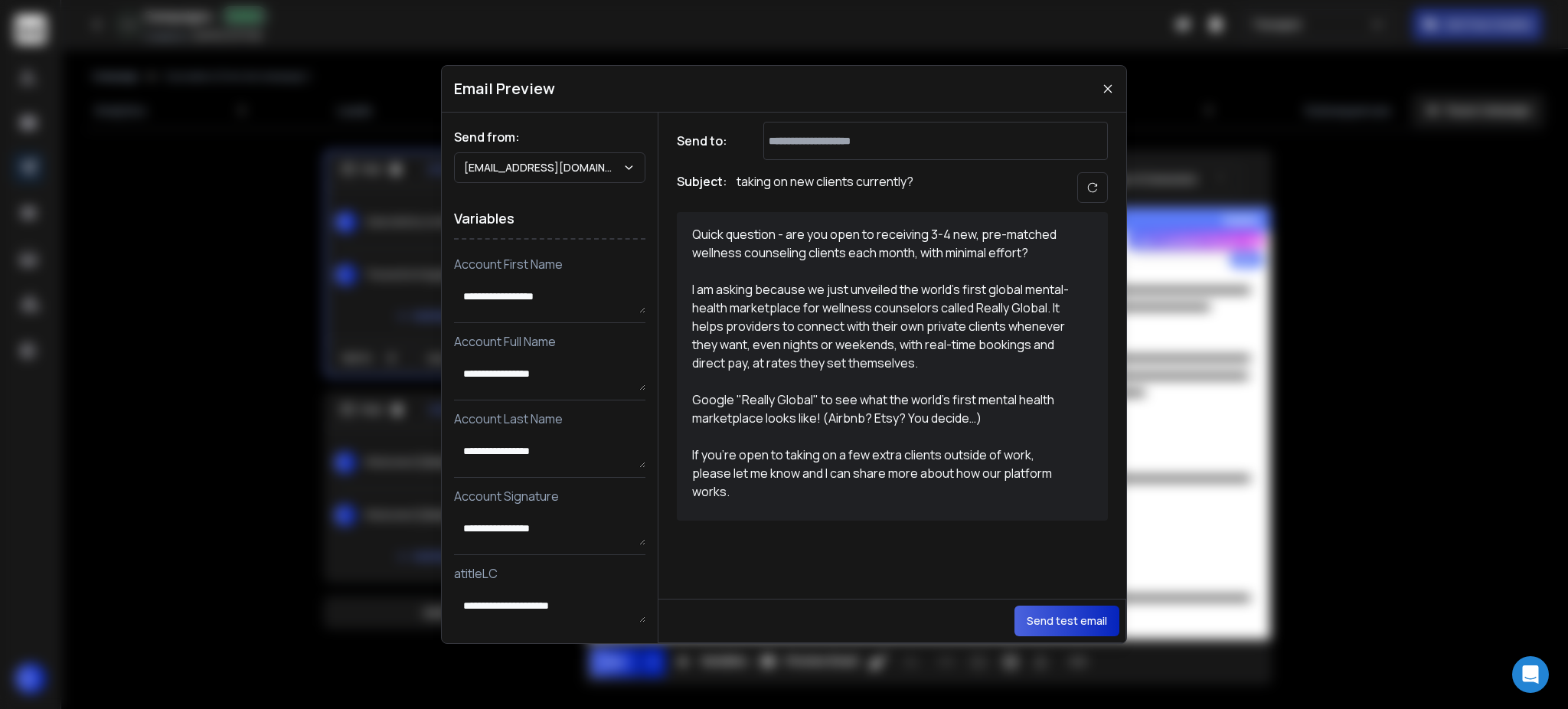
scroll to position [0, 0]
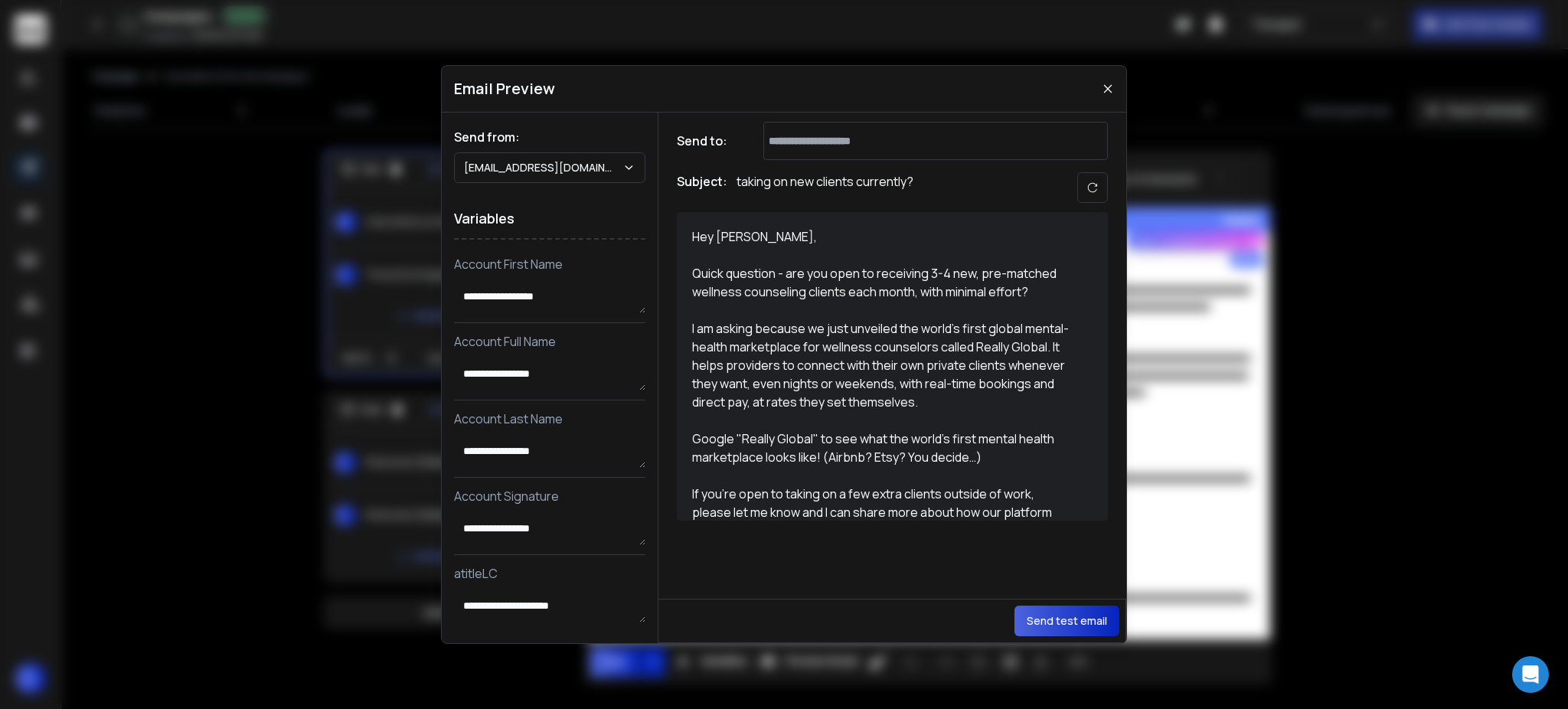
click at [1109, 86] on icon at bounding box center [1108, 88] width 8 height 8
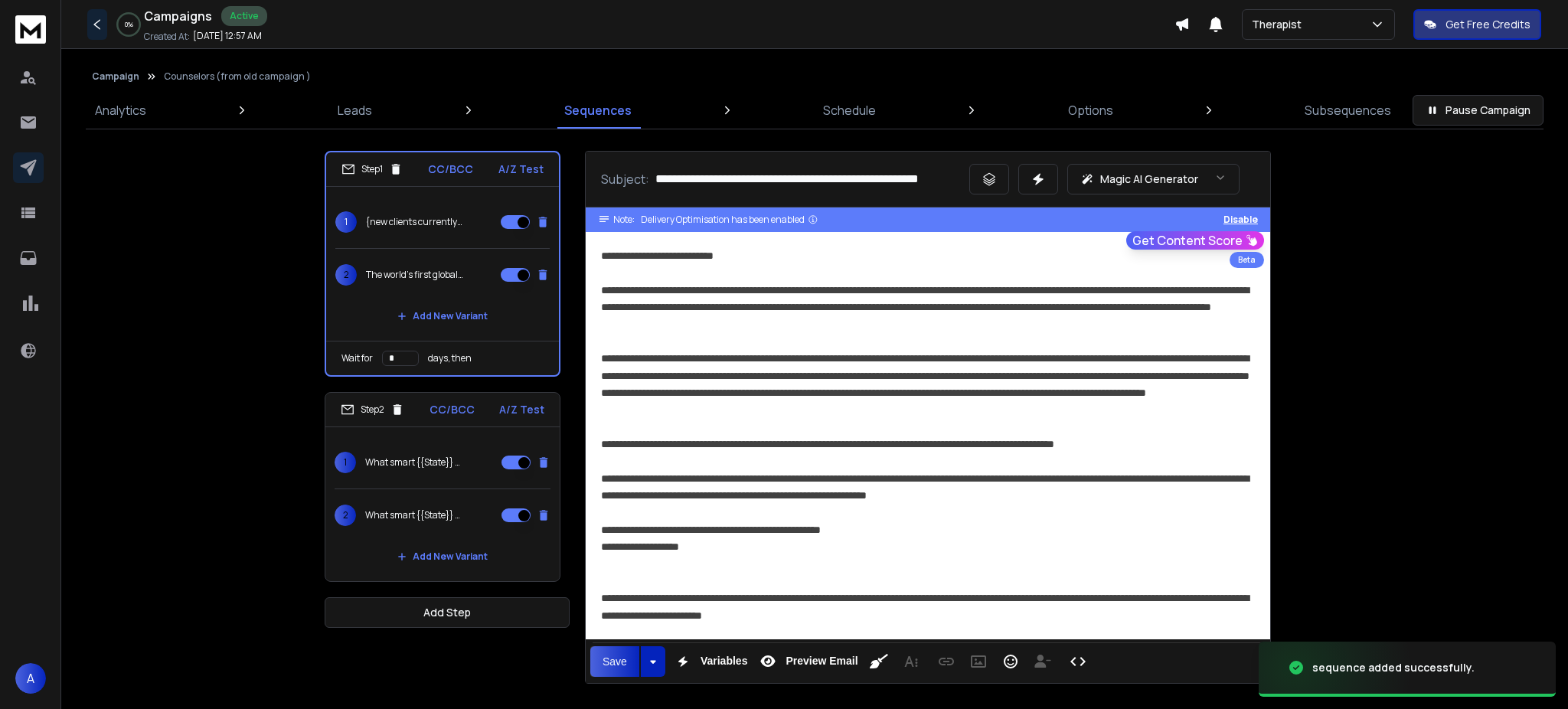
click at [104, 21] on button at bounding box center [97, 24] width 20 height 30
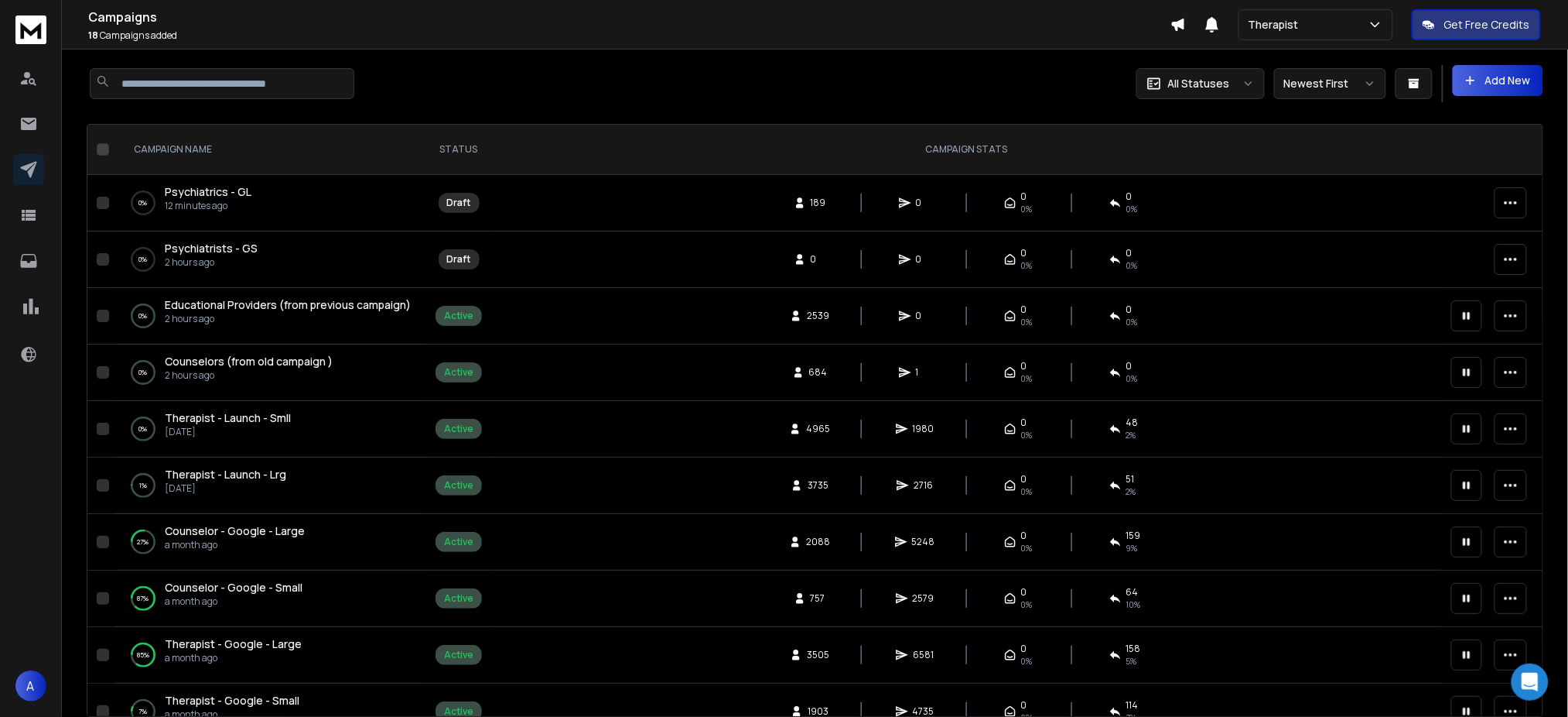
click at [273, 303] on span "Educational Providers (from previous campaign)" at bounding box center [288, 305] width 246 height 15
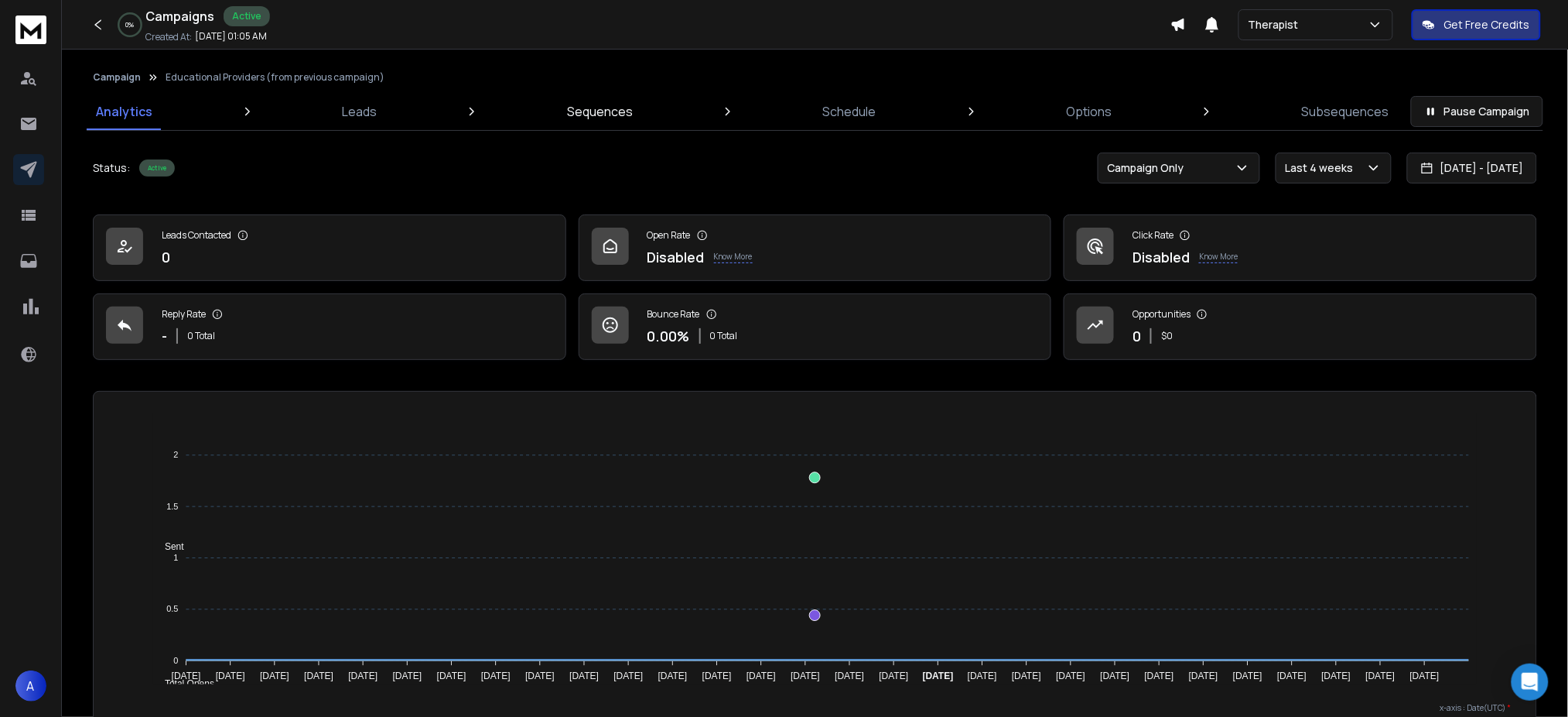
click at [599, 107] on p "Sequences" at bounding box center [599, 112] width 66 height 18
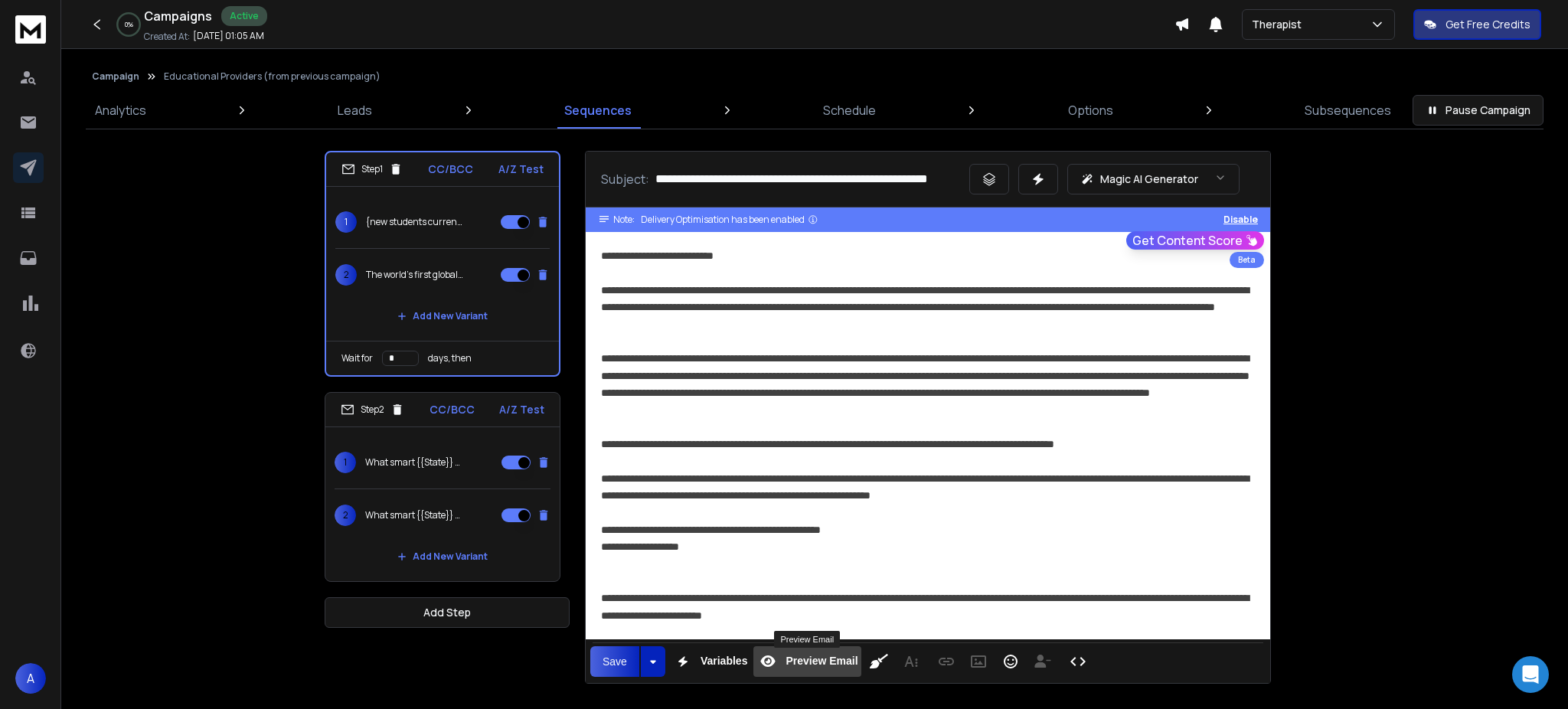
click at [789, 655] on div "Preview Email" at bounding box center [807, 660] width 107 height 26
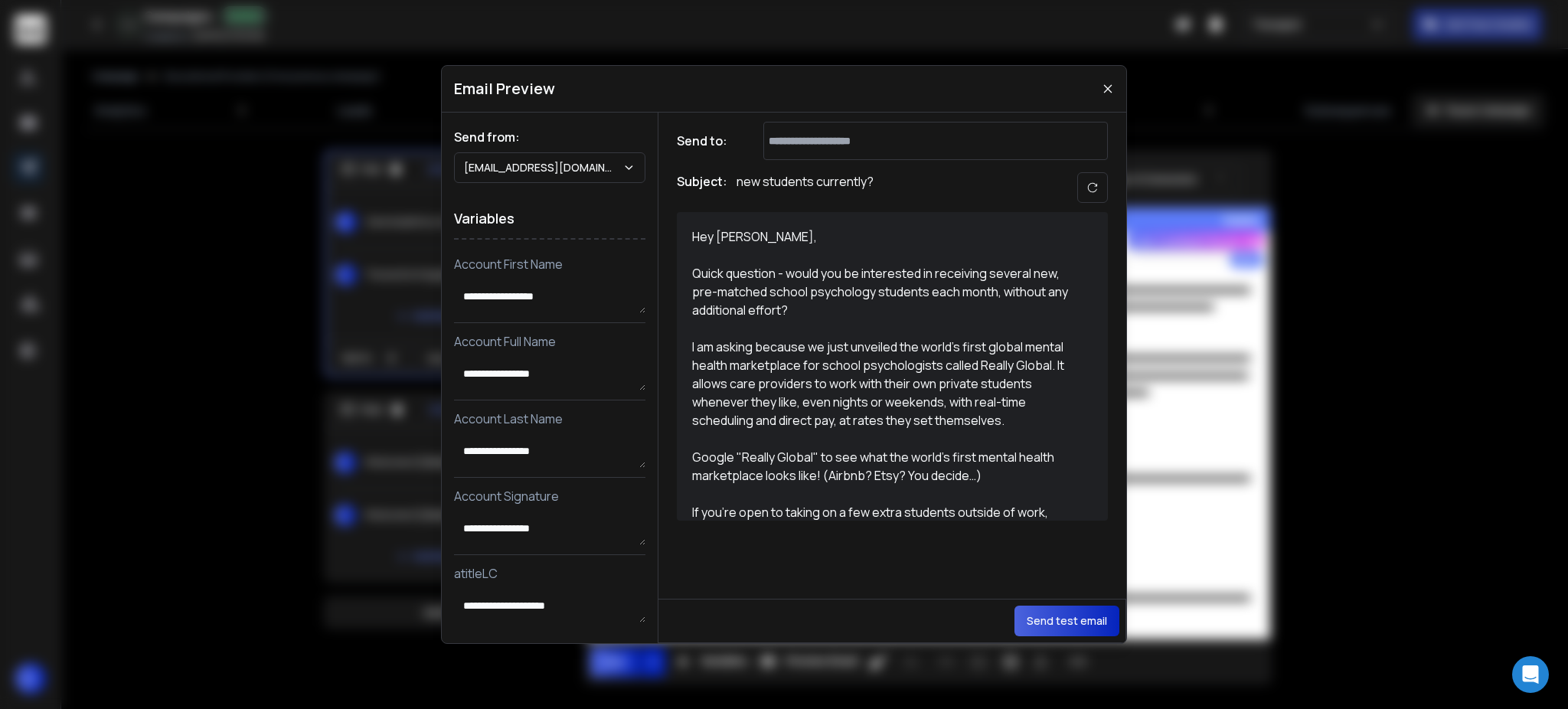
scroll to position [147, 0]
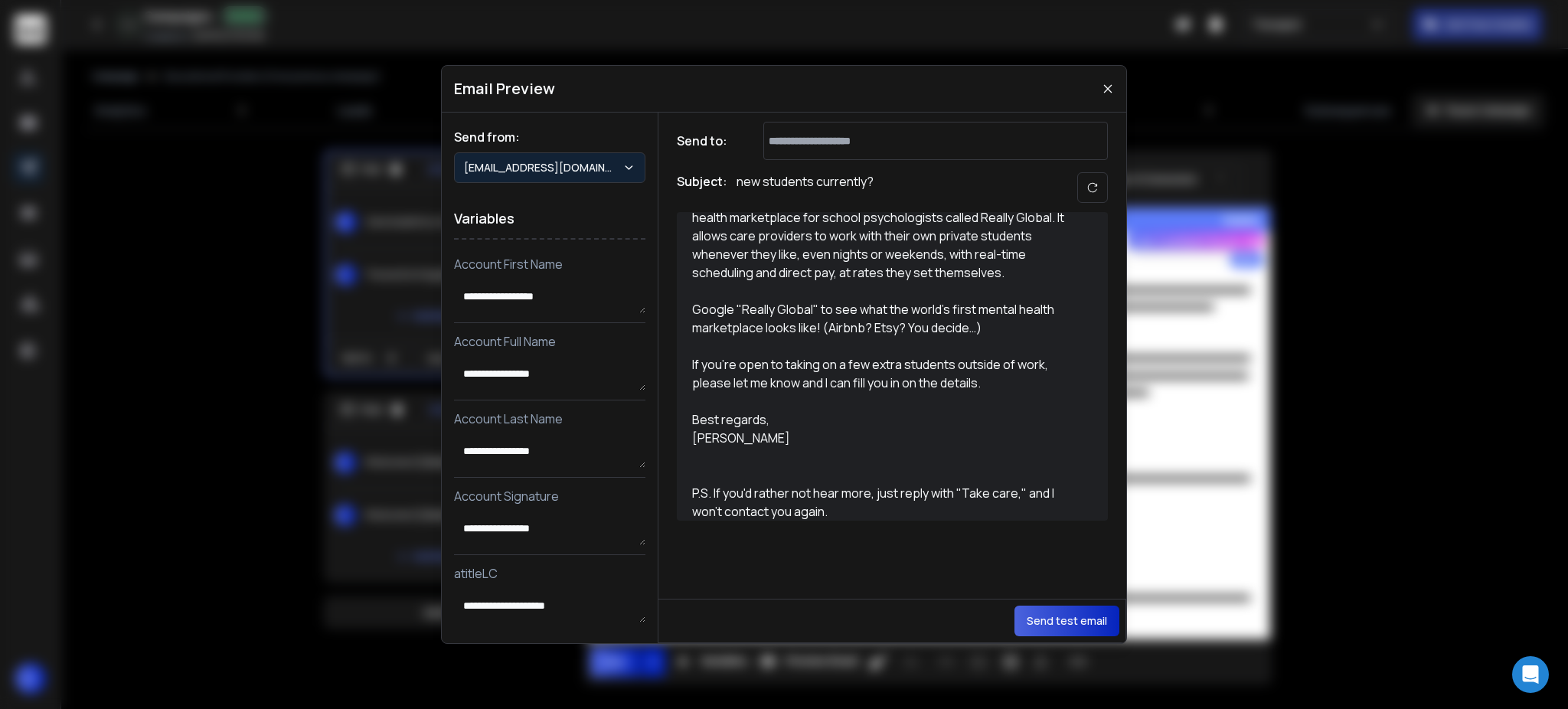
click at [494, 160] on p "dp@realitygloballaunch.com" at bounding box center [543, 167] width 158 height 16
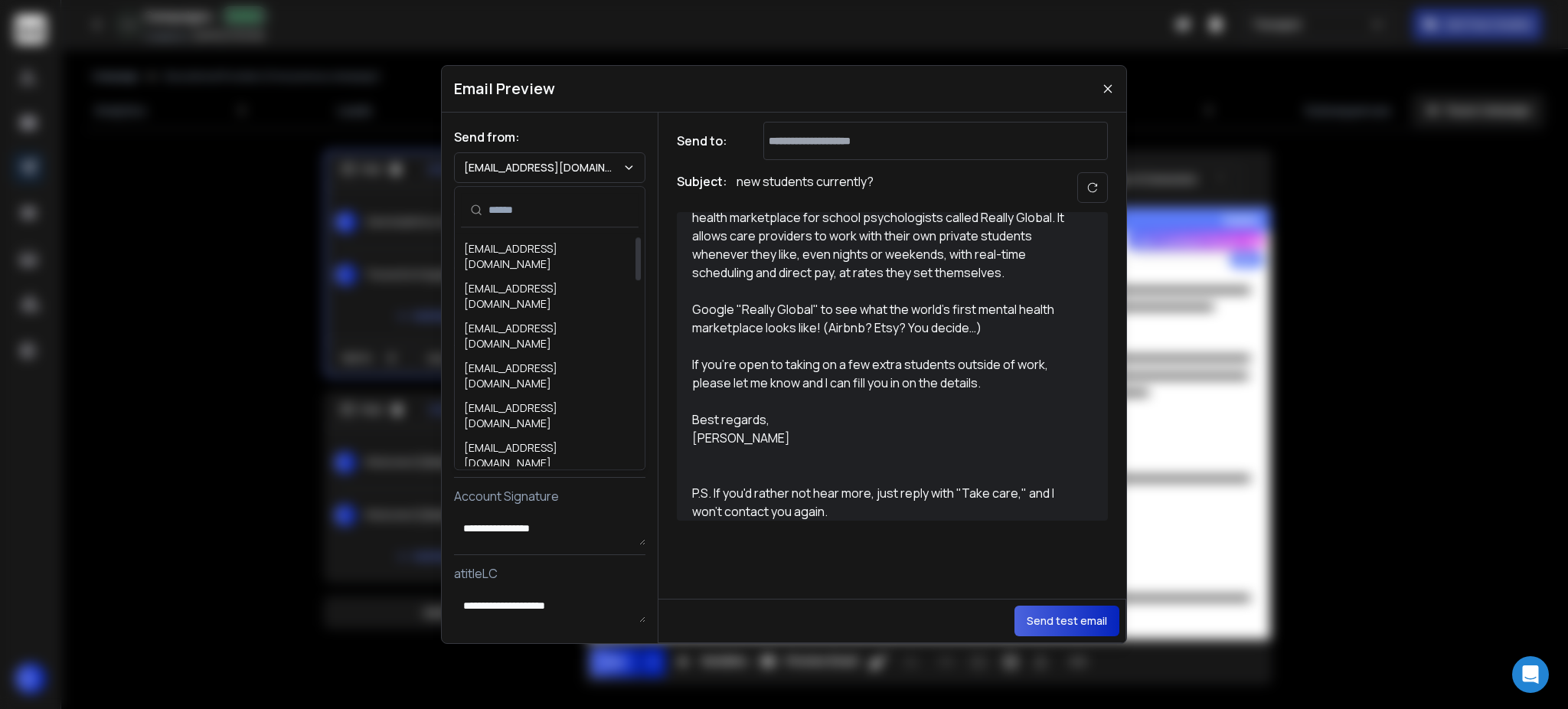
click at [495, 520] on div "dpd@getreallyclients.com" at bounding box center [549, 534] width 171 height 30
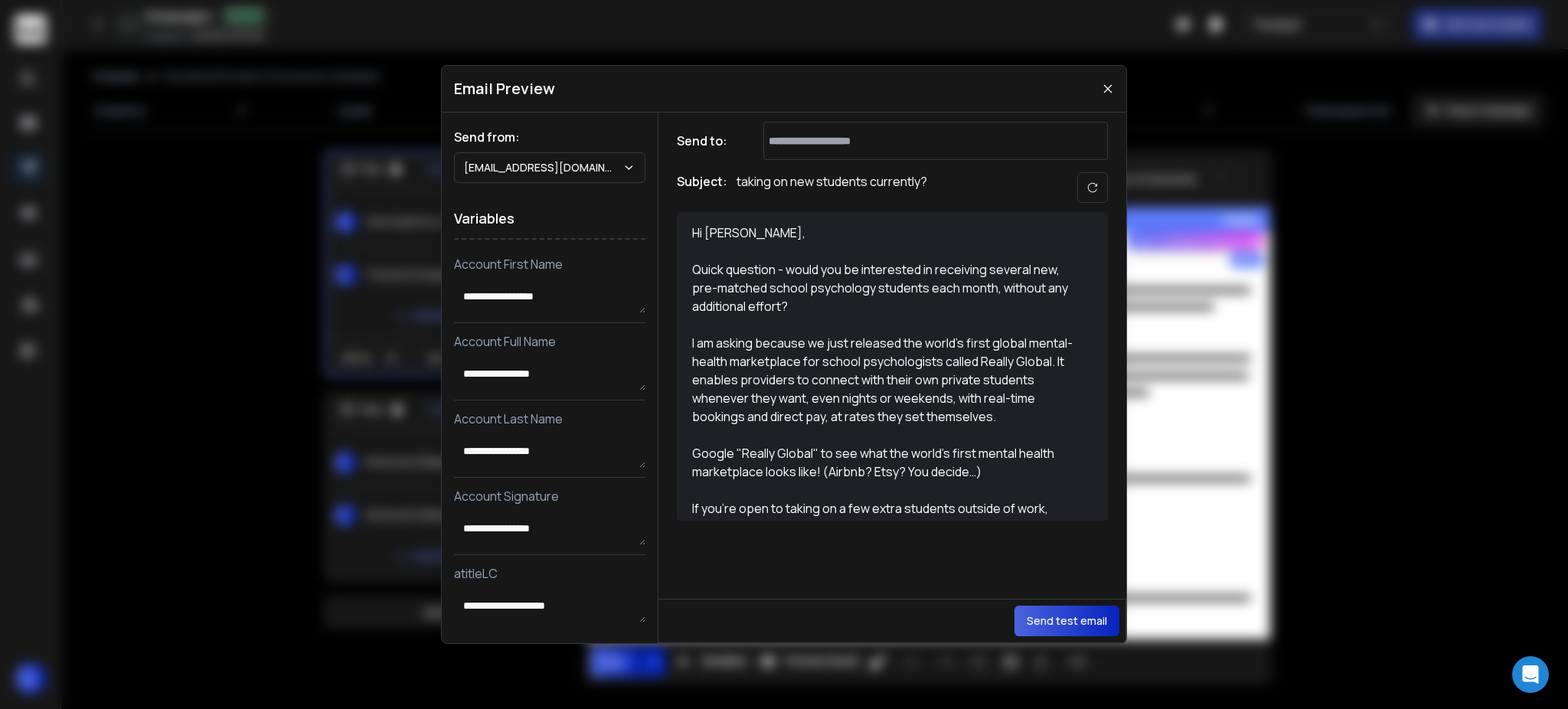
scroll to position [0, 0]
click at [1091, 194] on button at bounding box center [1092, 187] width 30 height 30
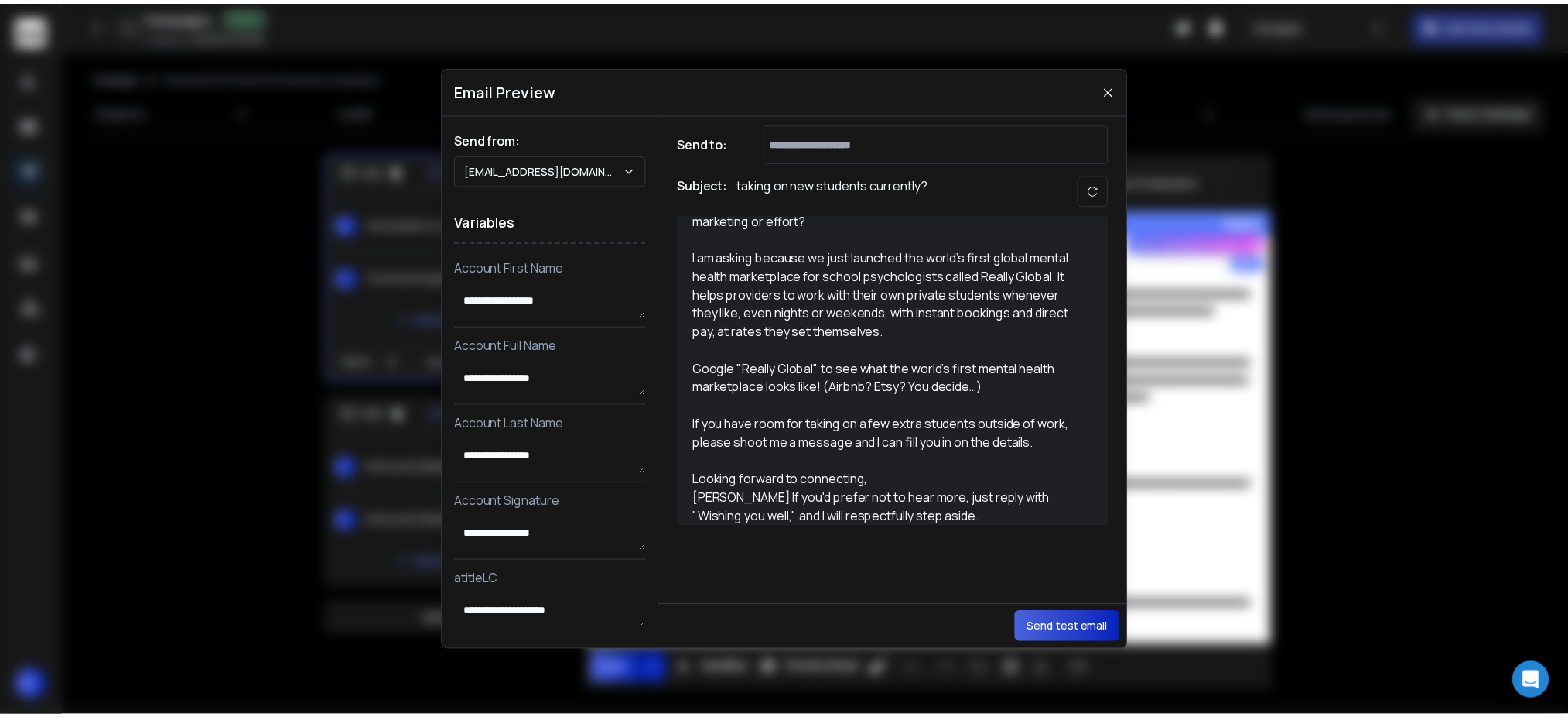
scroll to position [149, 0]
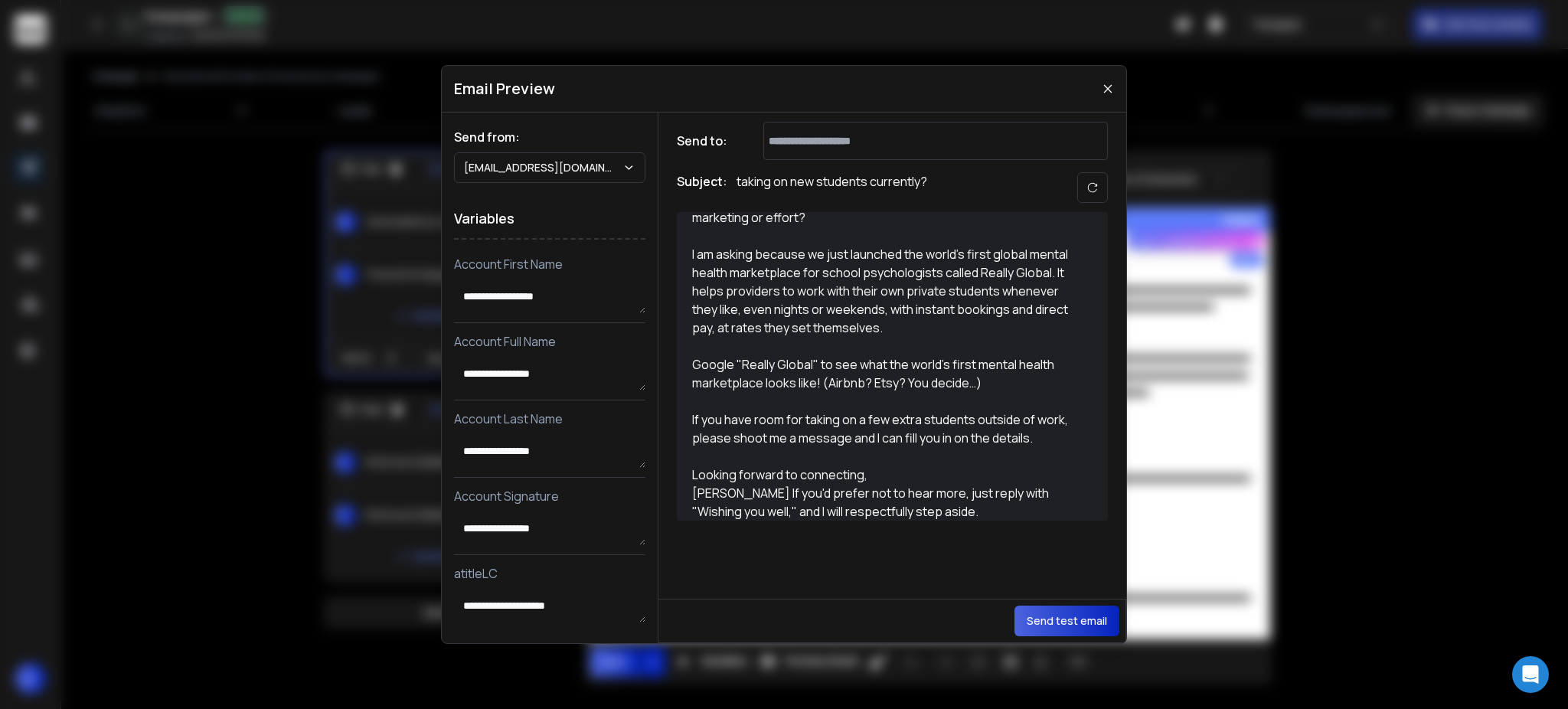
click at [1109, 91] on icon at bounding box center [1108, 88] width 8 height 8
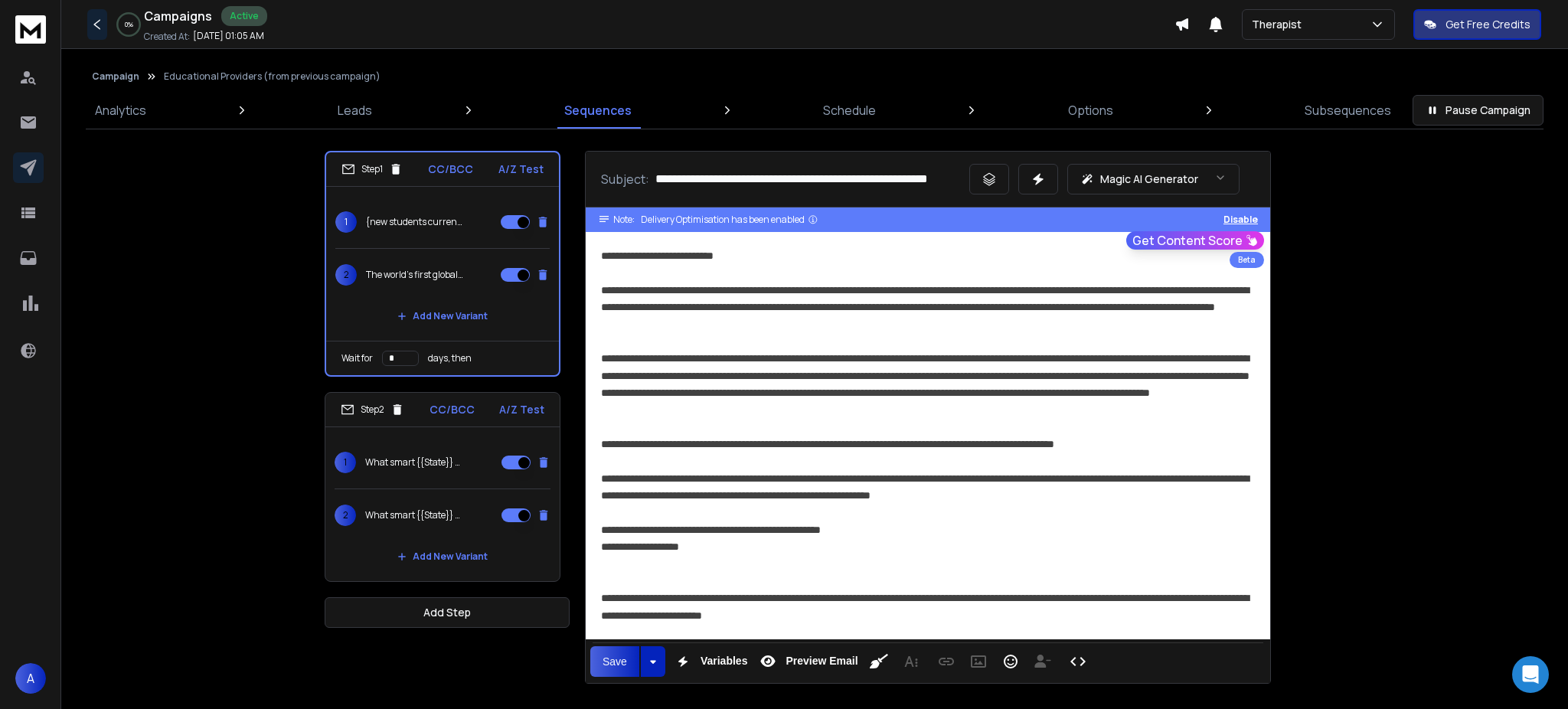
click at [101, 26] on icon at bounding box center [97, 24] width 14 height 14
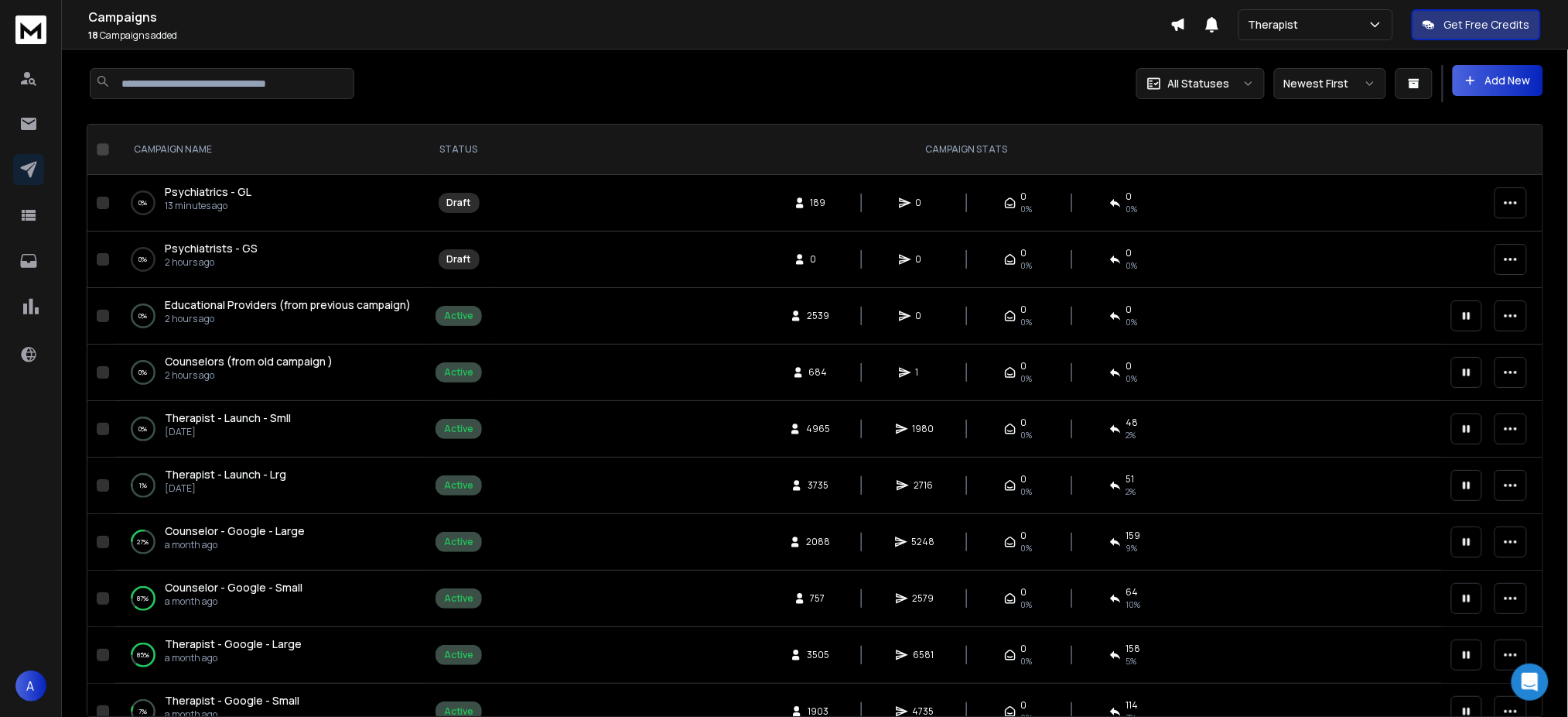
click at [224, 247] on span "Psychiatrists - GS" at bounding box center [211, 248] width 93 height 15
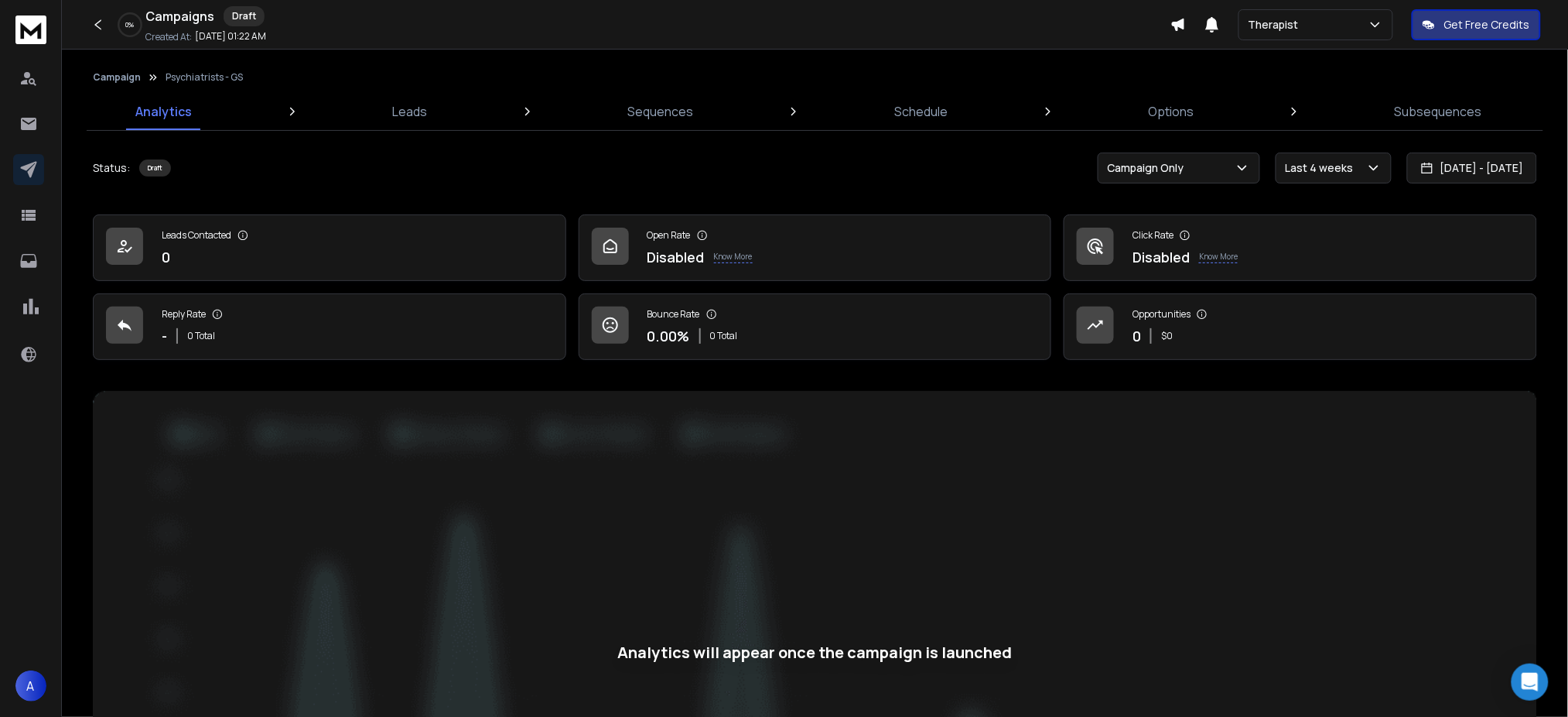
click at [355, 115] on div "Analytics Leads Sequences Schedule Options Subsequences" at bounding box center [809, 112] width 1445 height 37
click at [403, 124] on link "Leads" at bounding box center [409, 112] width 53 height 37
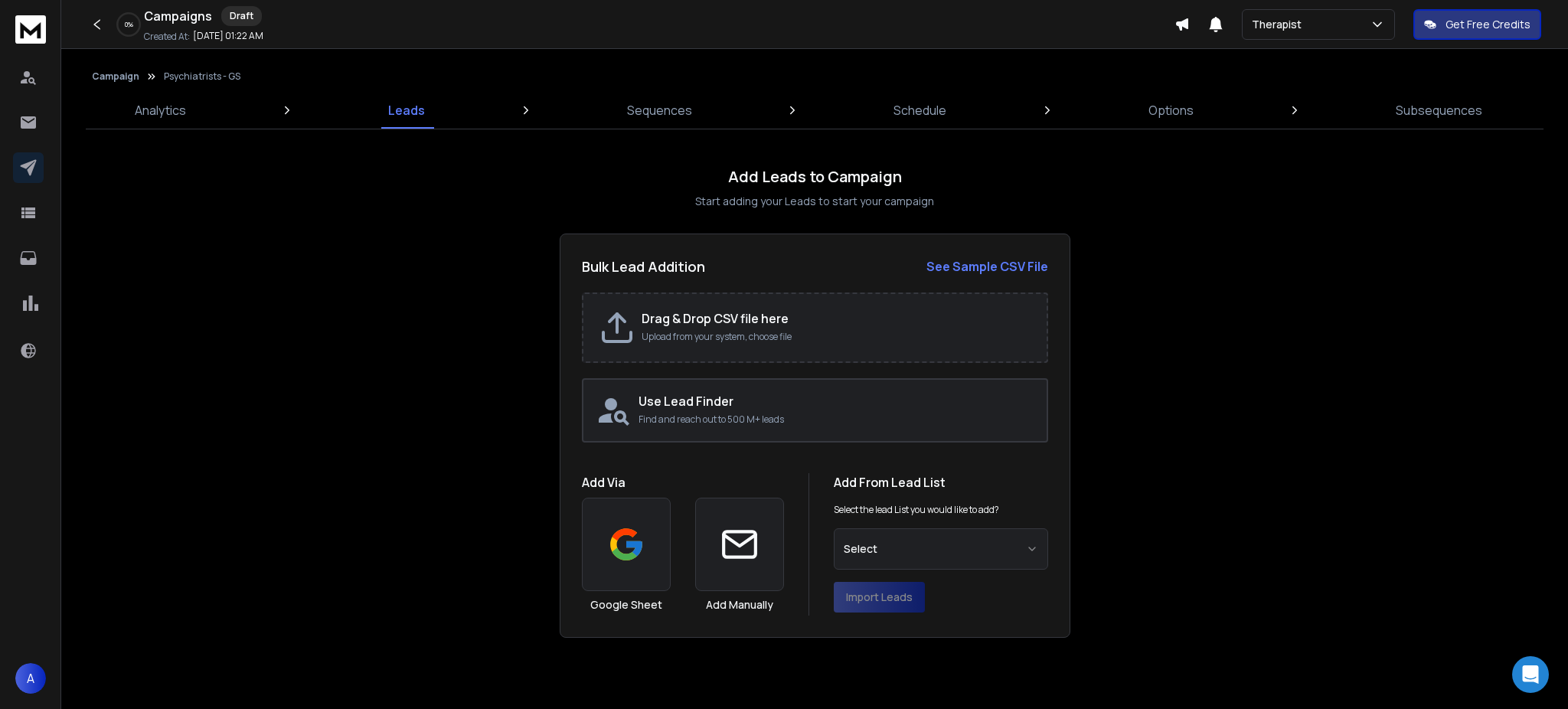
click at [645, 291] on div "Bulk Lead Addition See Sample CSV File Drag & Drop CSV file here Upload from yo…" at bounding box center [815, 348] width 466 height 187
click at [666, 334] on p "Upload from your system, choose file" at bounding box center [836, 337] width 390 height 12
click at [102, 23] on icon at bounding box center [97, 24] width 14 height 14
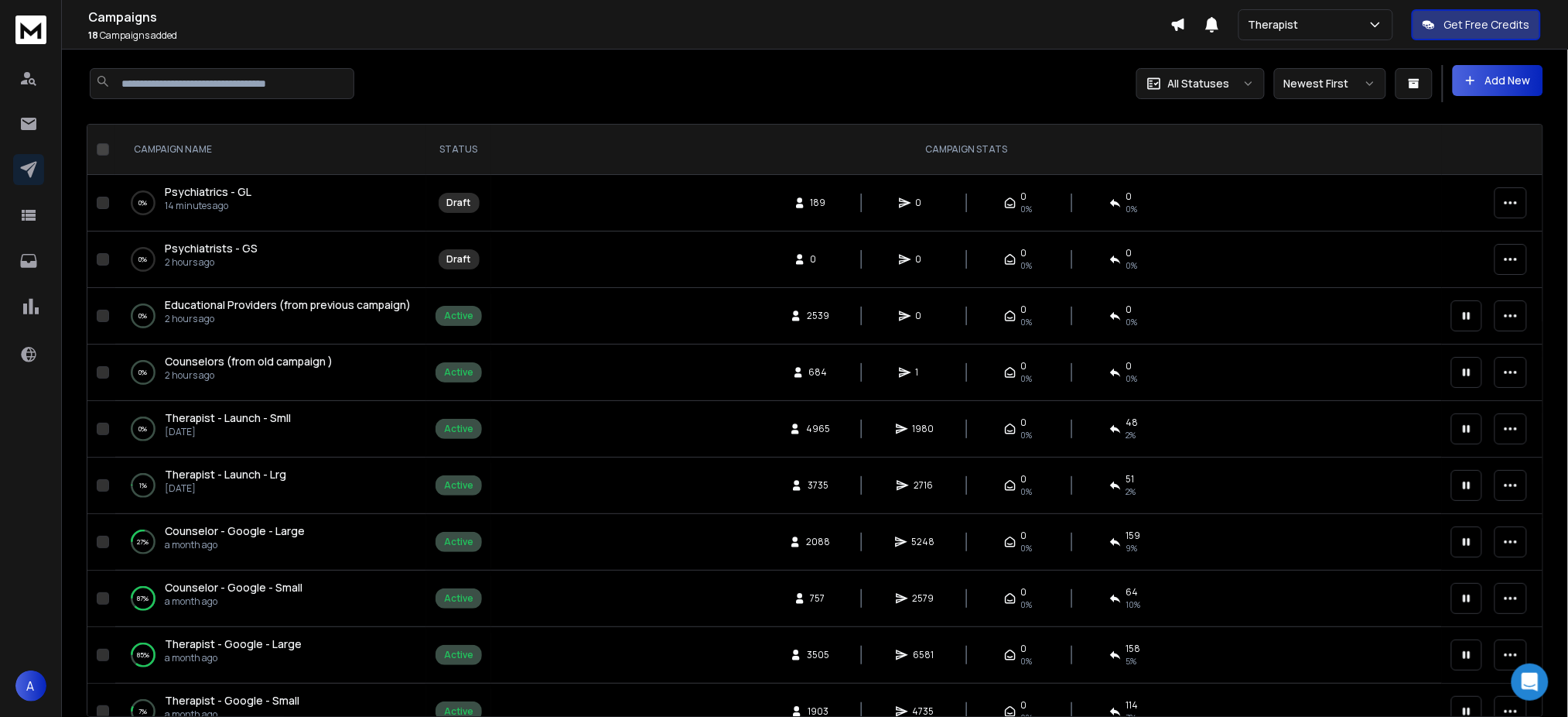
click at [240, 356] on span "Counselors (from old campaign )" at bounding box center [249, 361] width 168 height 15
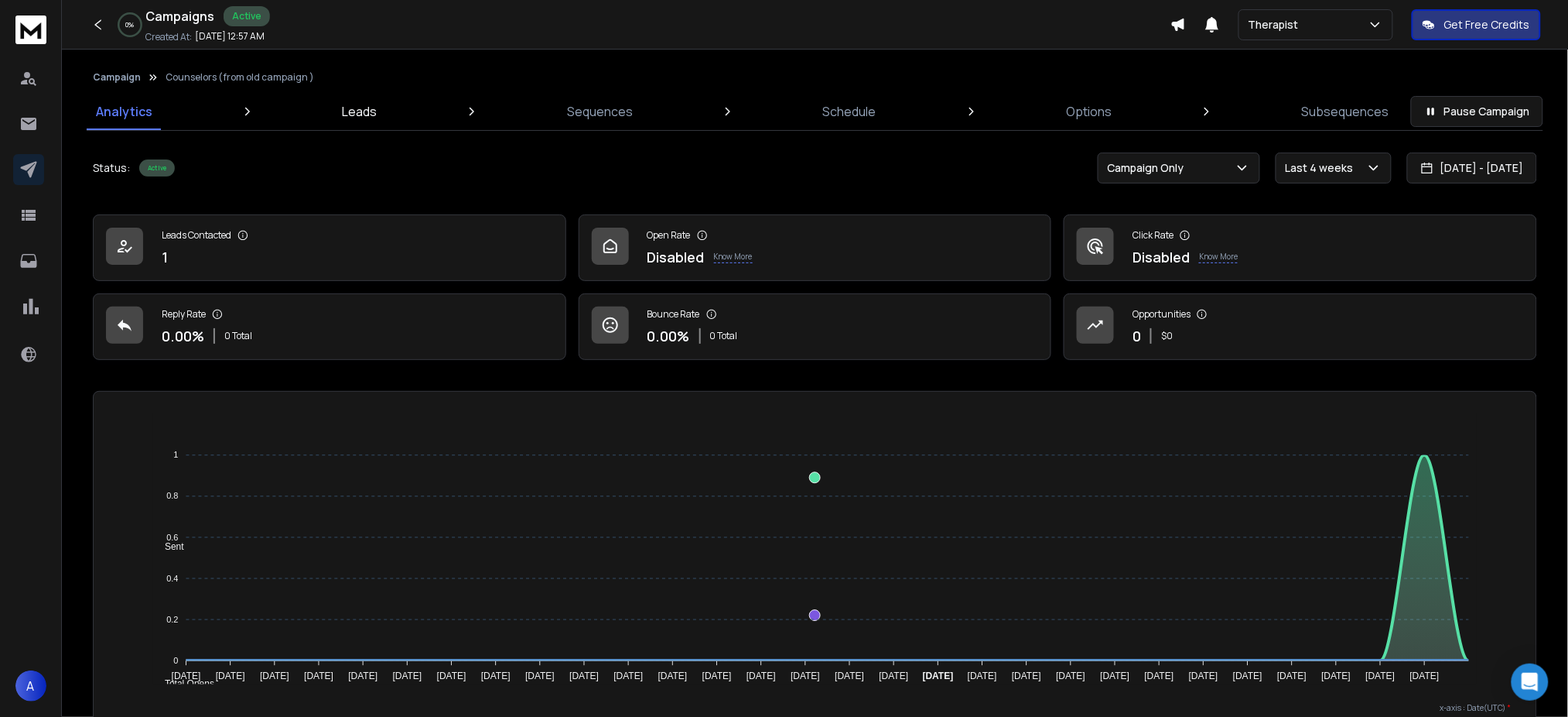
click at [372, 103] on p "Leads" at bounding box center [360, 112] width 35 height 18
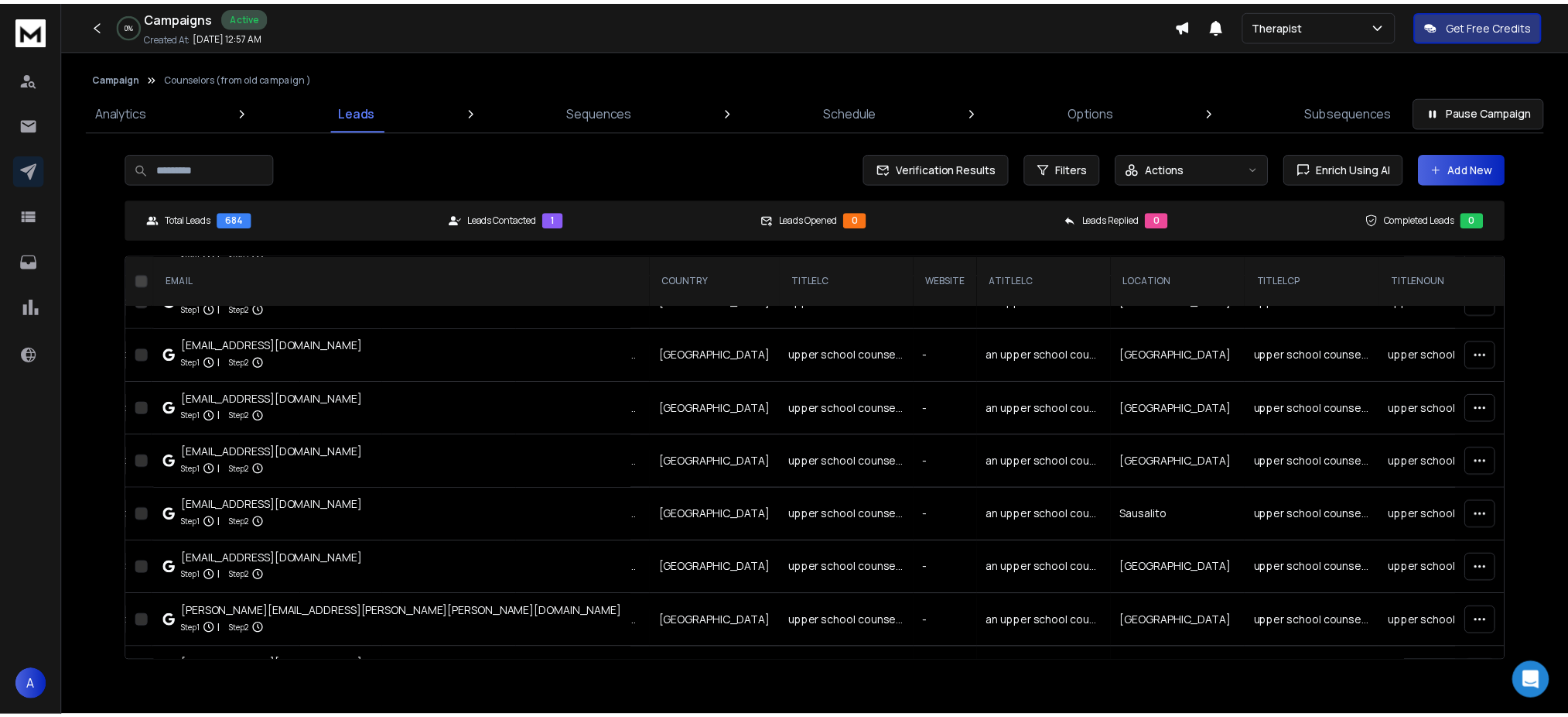
scroll to position [1312, 694]
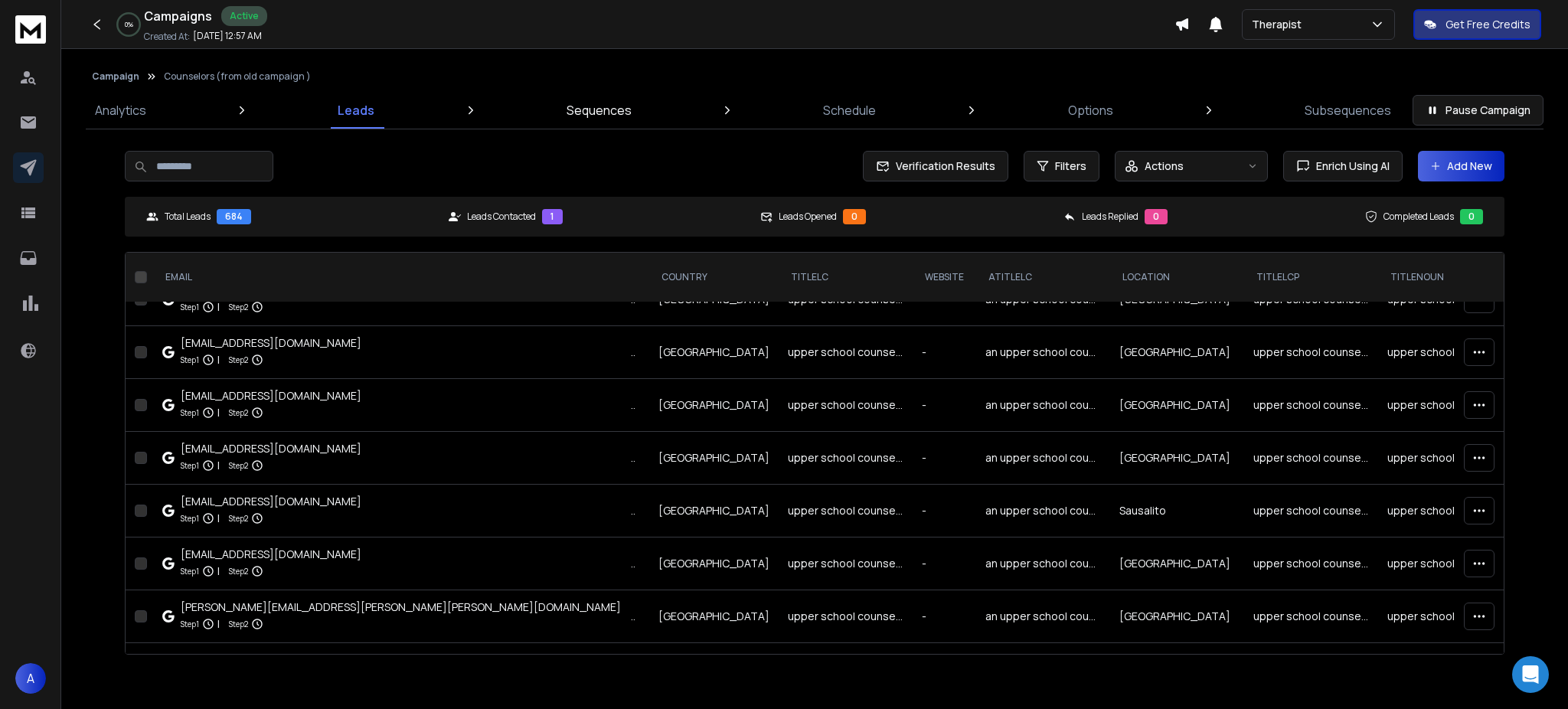
click at [592, 99] on link "Sequences" at bounding box center [599, 110] width 83 height 37
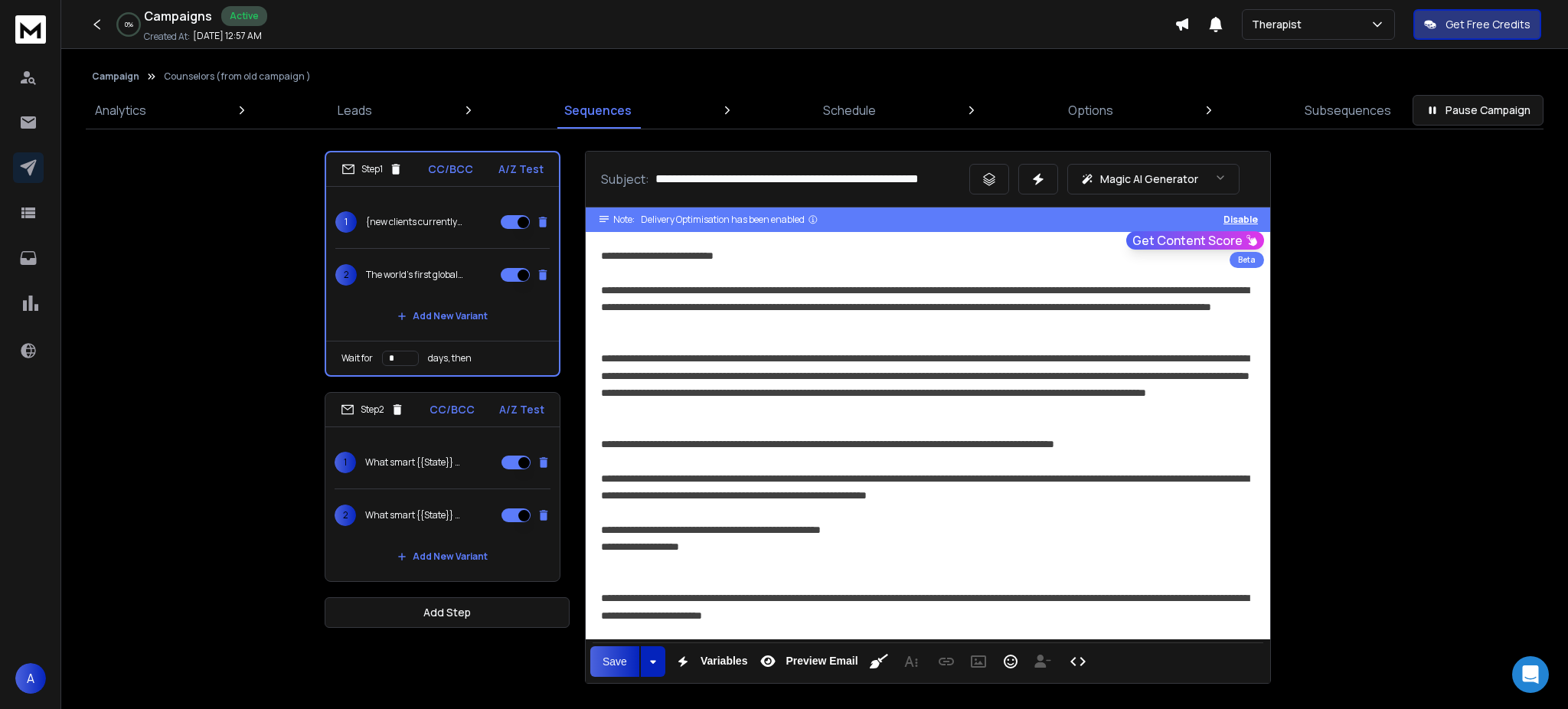
click at [405, 276] on p "The world’s first global platform for {{titleLCP}} is here" at bounding box center [414, 274] width 98 height 12
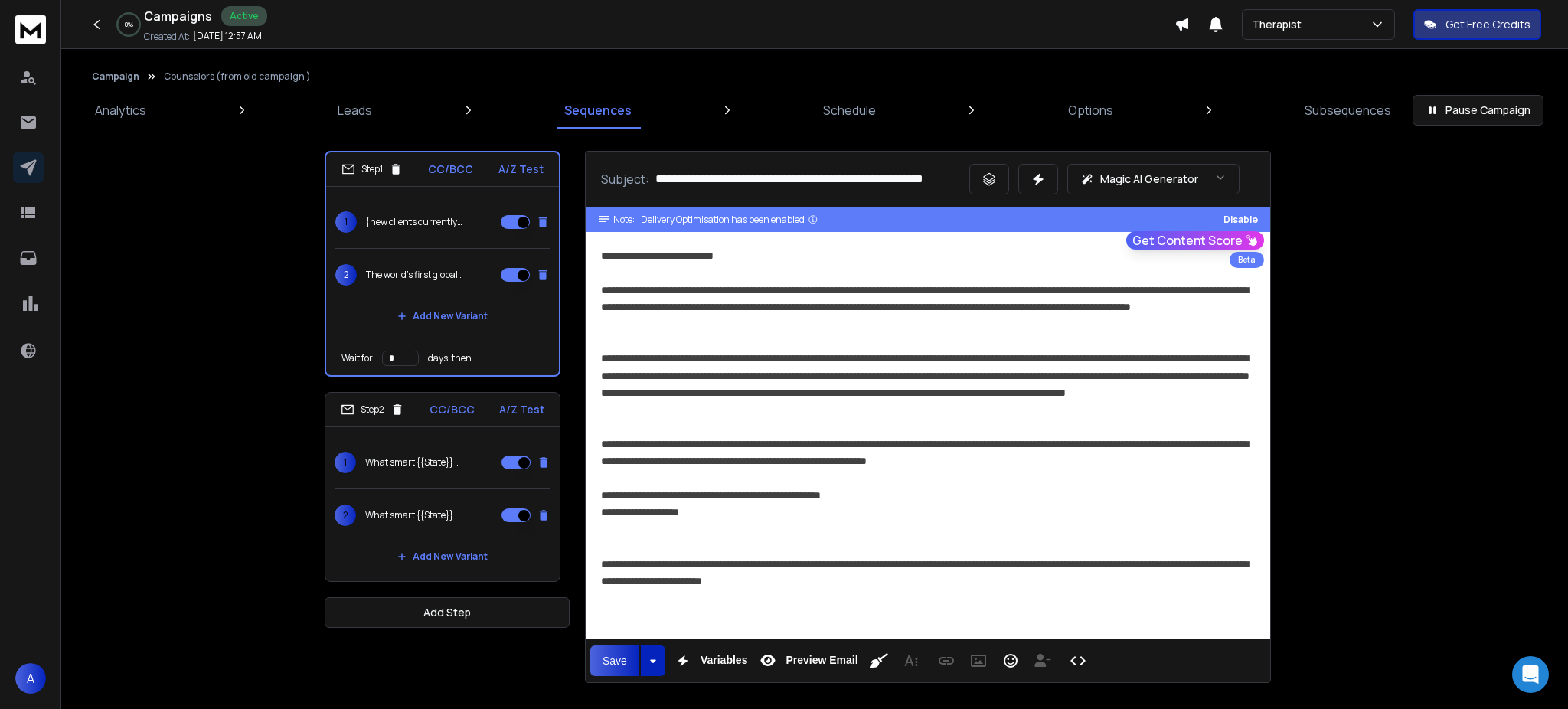
click at [419, 222] on p "{new clients currently?|taking on new clients currently?}" at bounding box center [414, 222] width 98 height 12
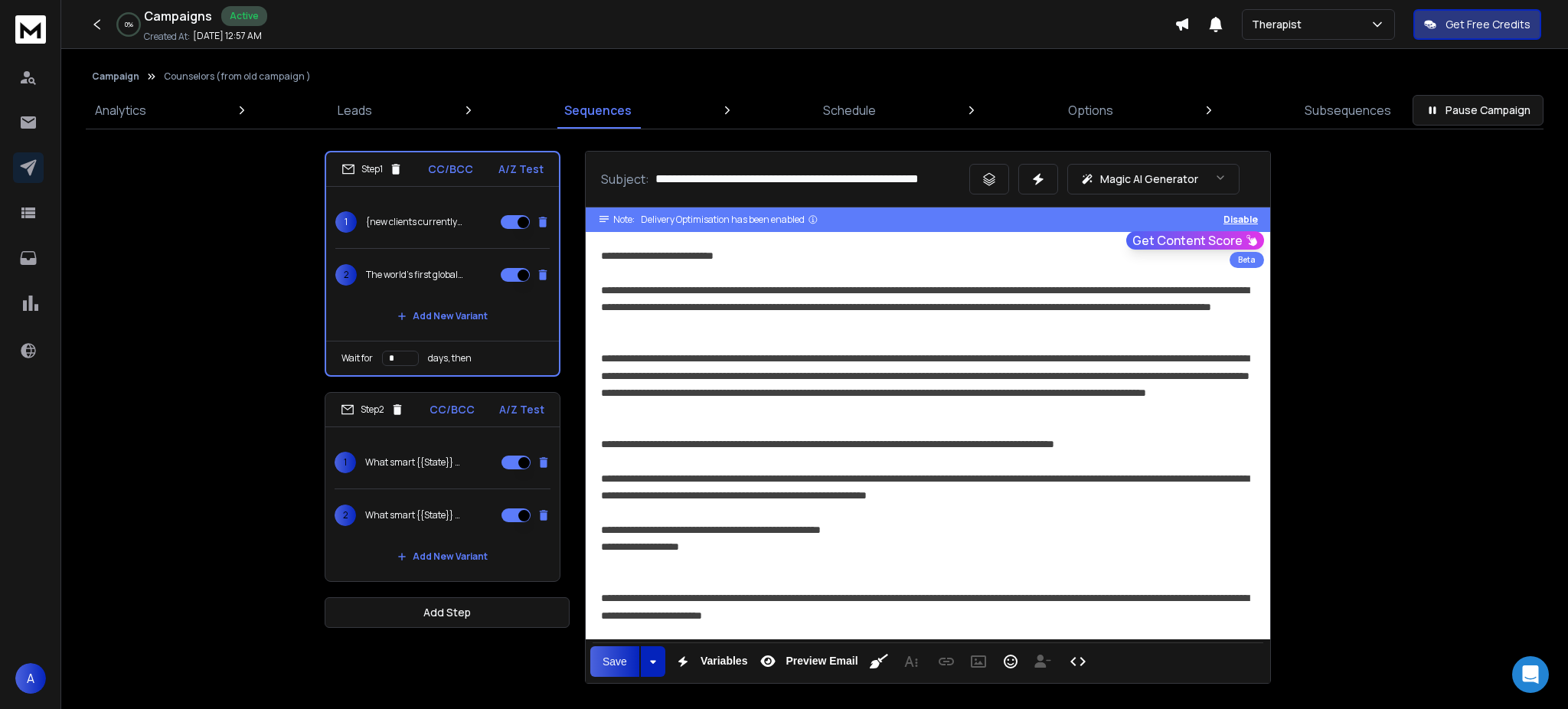
click at [429, 457] on p "What smart {{State}} {{titleLCP}} are {doing|doing differently|doing instinctiv…" at bounding box center [413, 462] width 98 height 12
type input "**********"
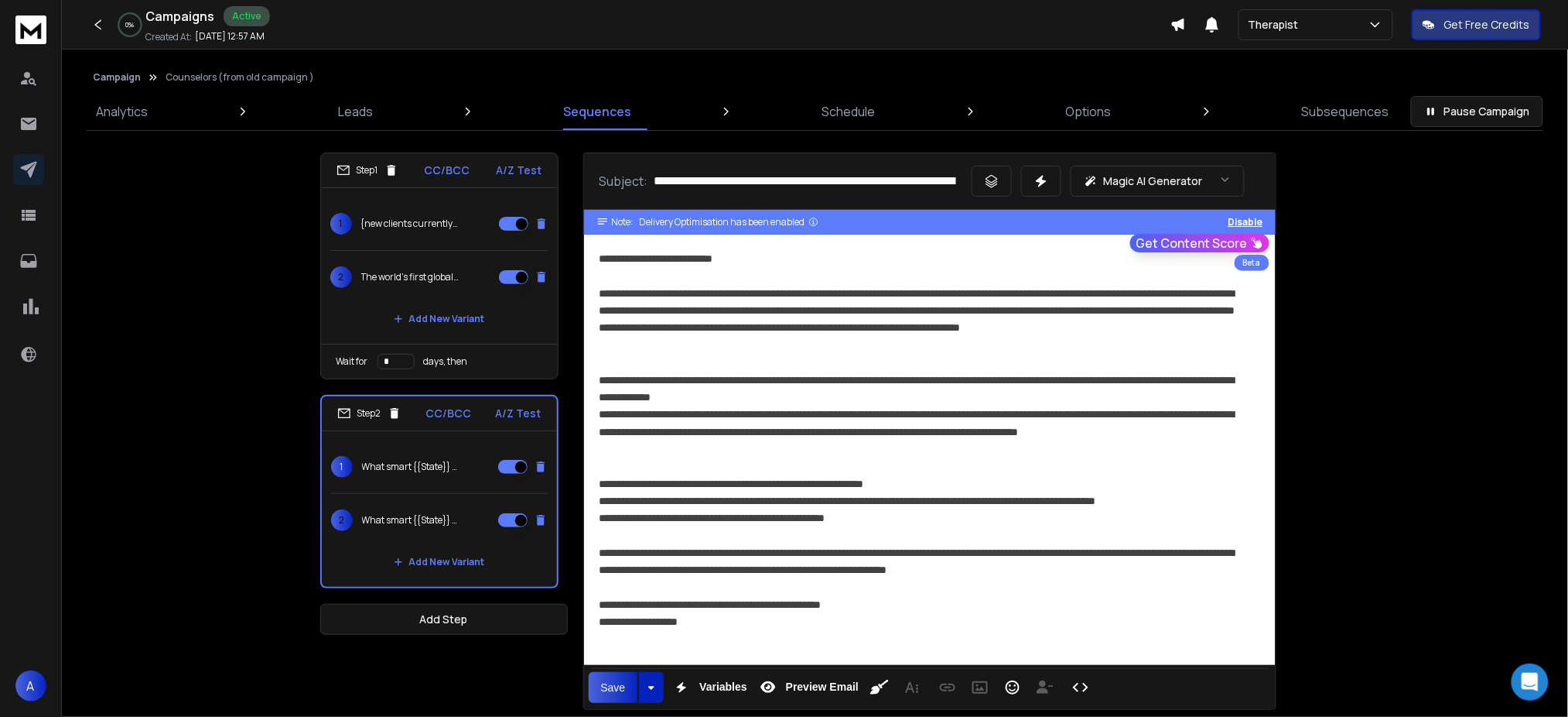
click at [400, 524] on p "What smart {{State}} {{titleLCP}} are {doing|doing differently|doing instinctiv…" at bounding box center [411, 520] width 99 height 12
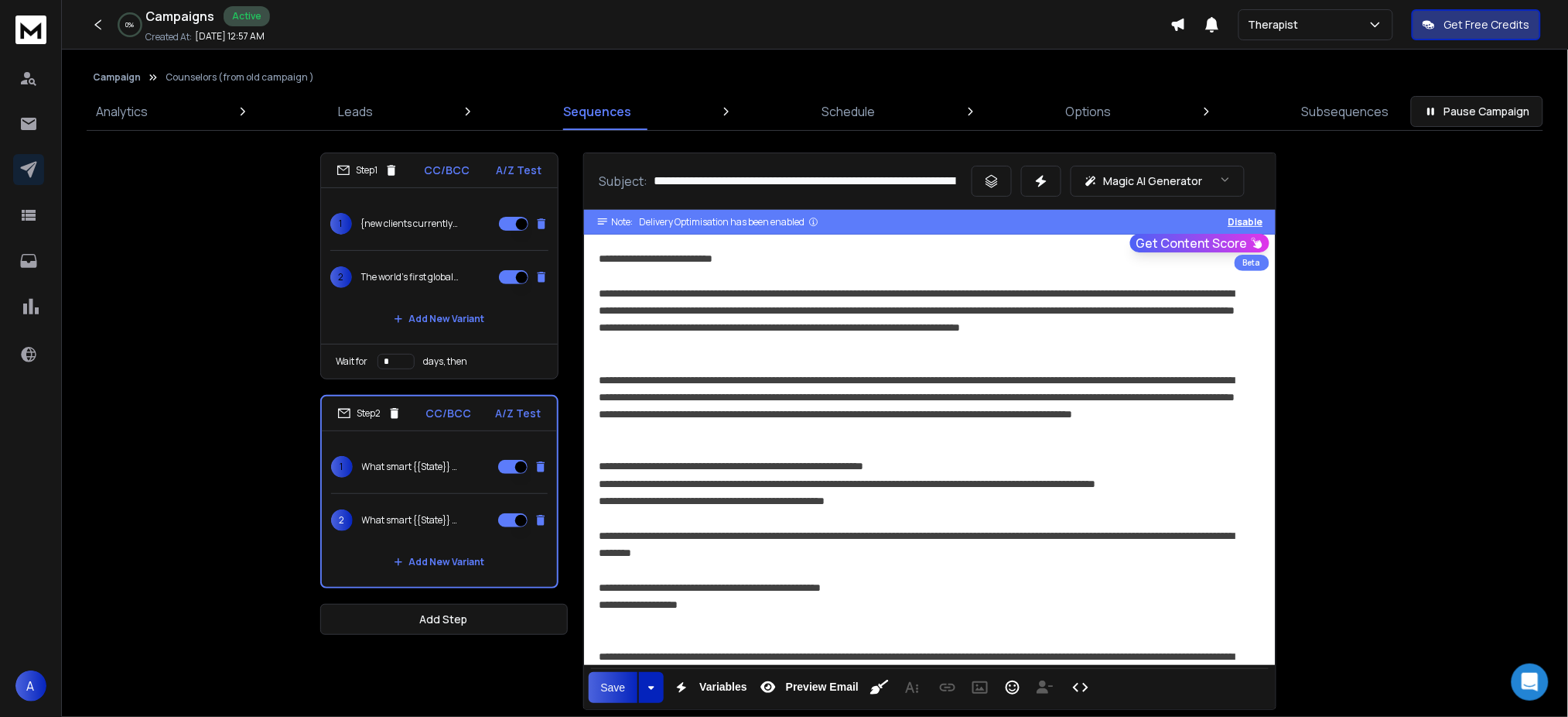
click at [380, 465] on p "What smart {{State}} {{titleLCP}} are {doing|doing differently|doing instinctiv…" at bounding box center [411, 466] width 99 height 12
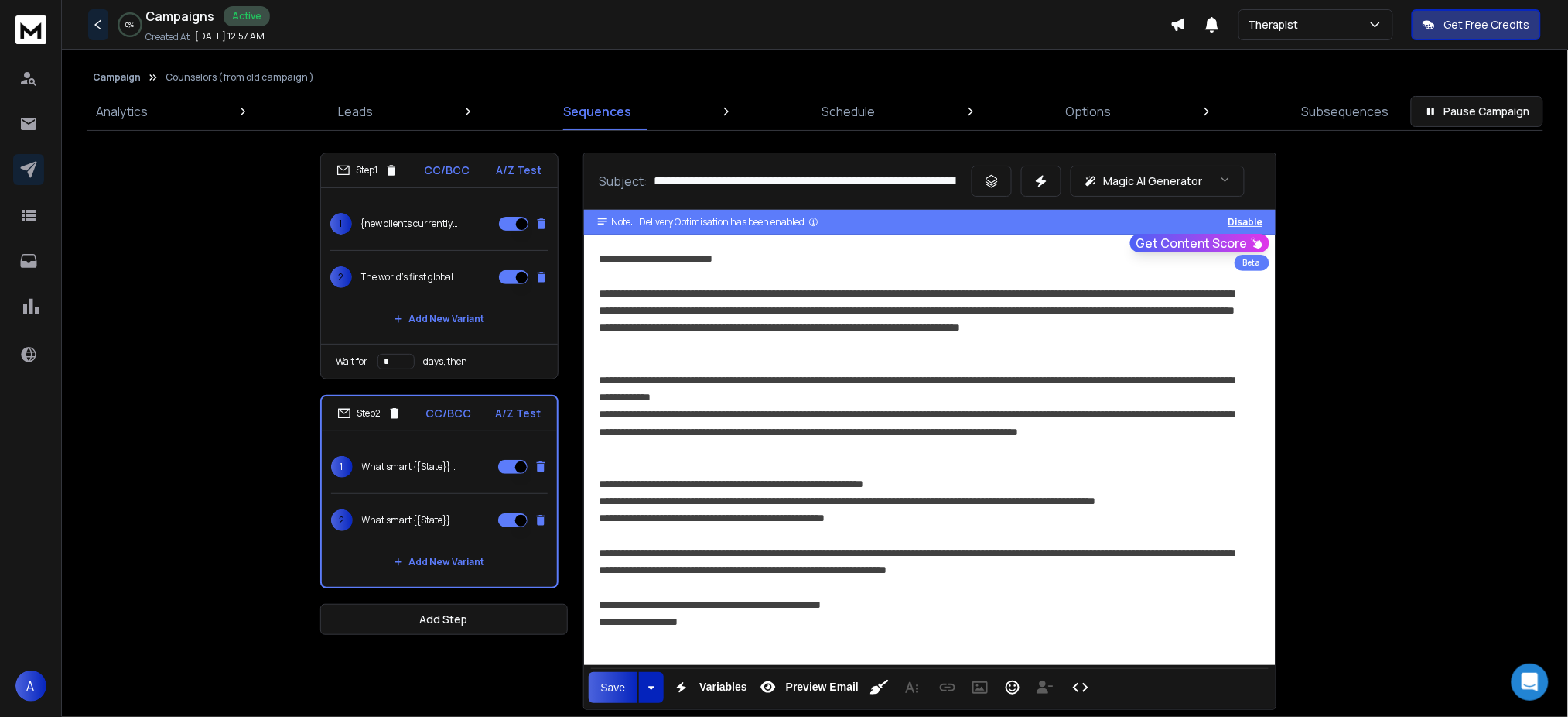
click at [95, 22] on icon at bounding box center [98, 24] width 14 height 14
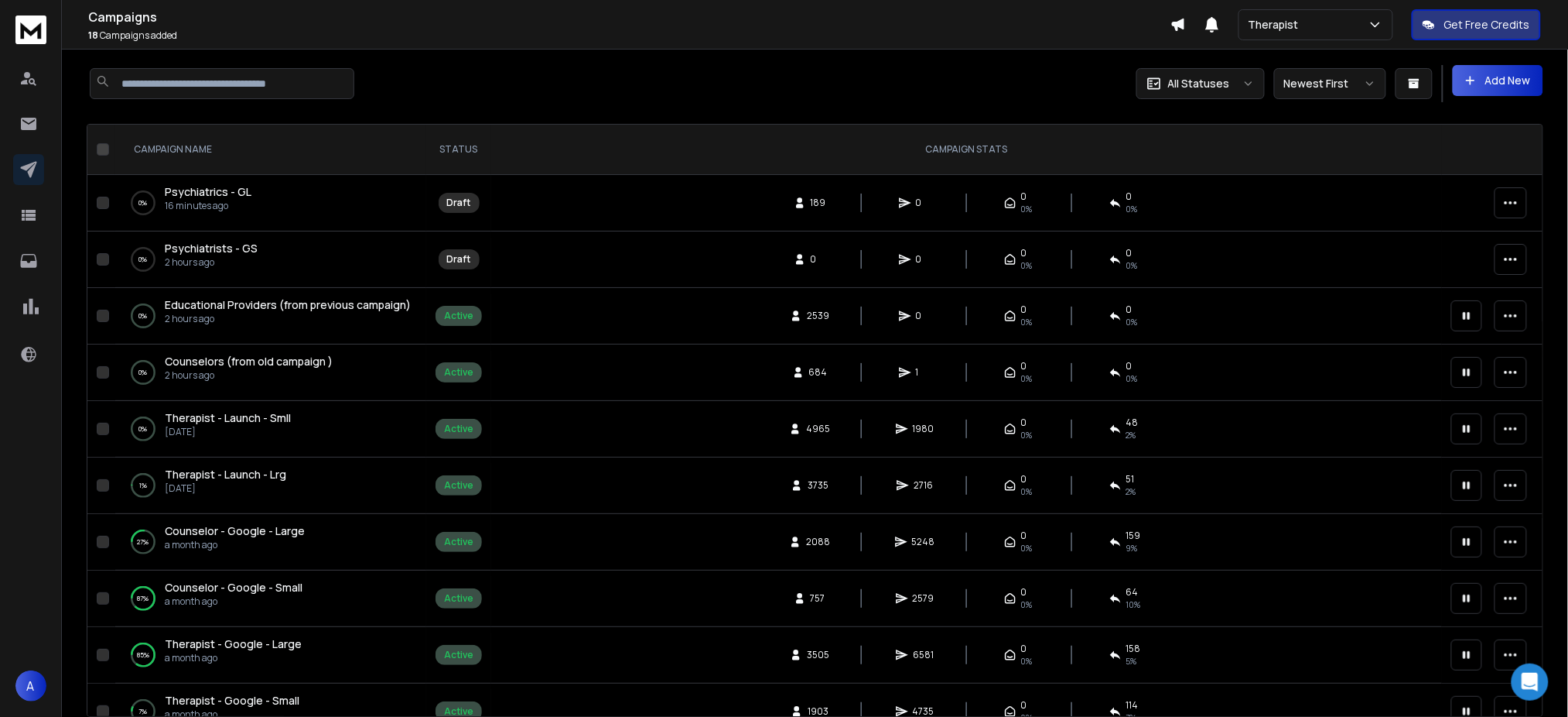
click at [332, 272] on div "0 % Psychiatrists - GS 2 hours ago" at bounding box center [270, 259] width 280 height 37
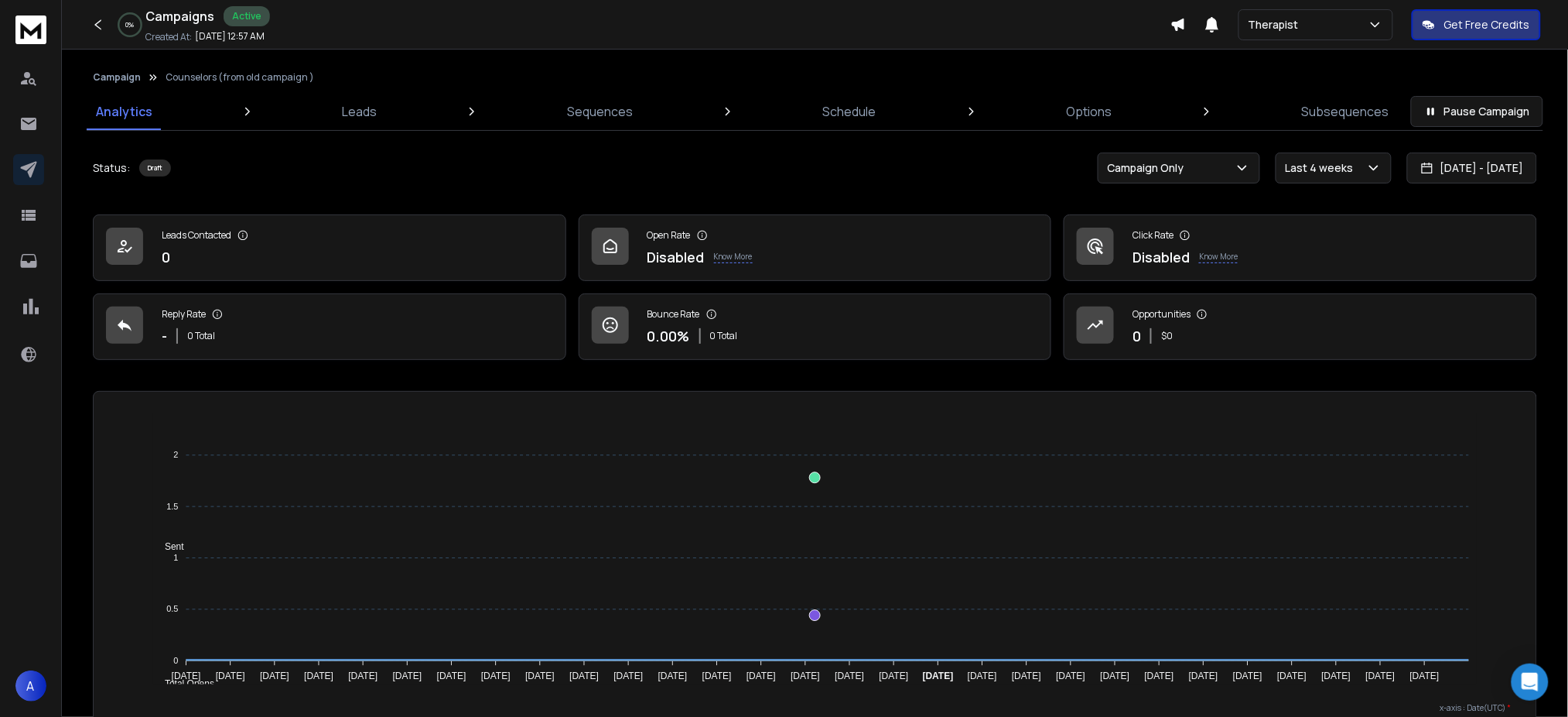
click at [392, 97] on div "Analytics Leads Sequences Schedule Options Subsequences" at bounding box center [742, 112] width 1312 height 37
click at [379, 112] on link "Leads" at bounding box center [360, 112] width 53 height 37
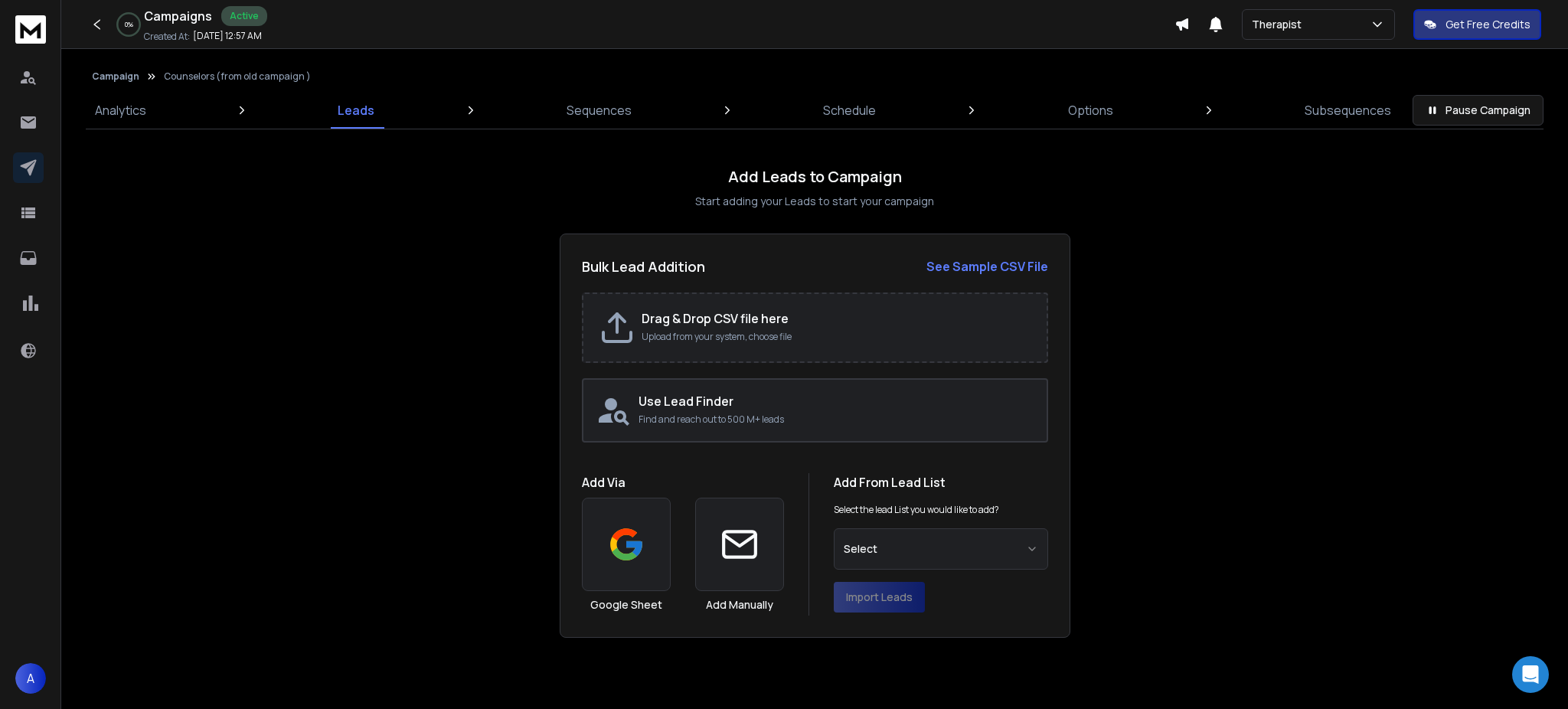
click at [674, 327] on div "Drag & Drop CSV file here Upload from your system, choose file" at bounding box center [836, 328] width 390 height 37
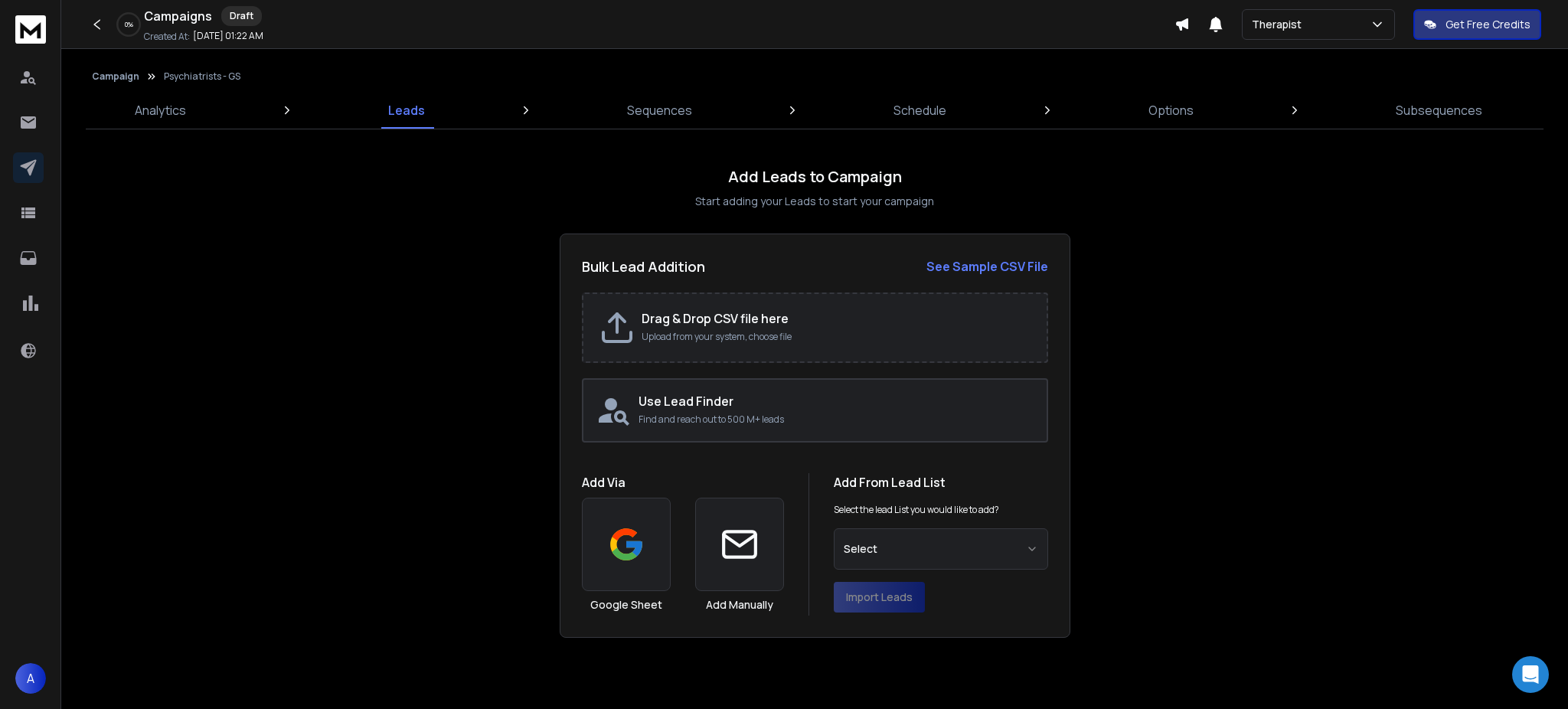
type input "**********"
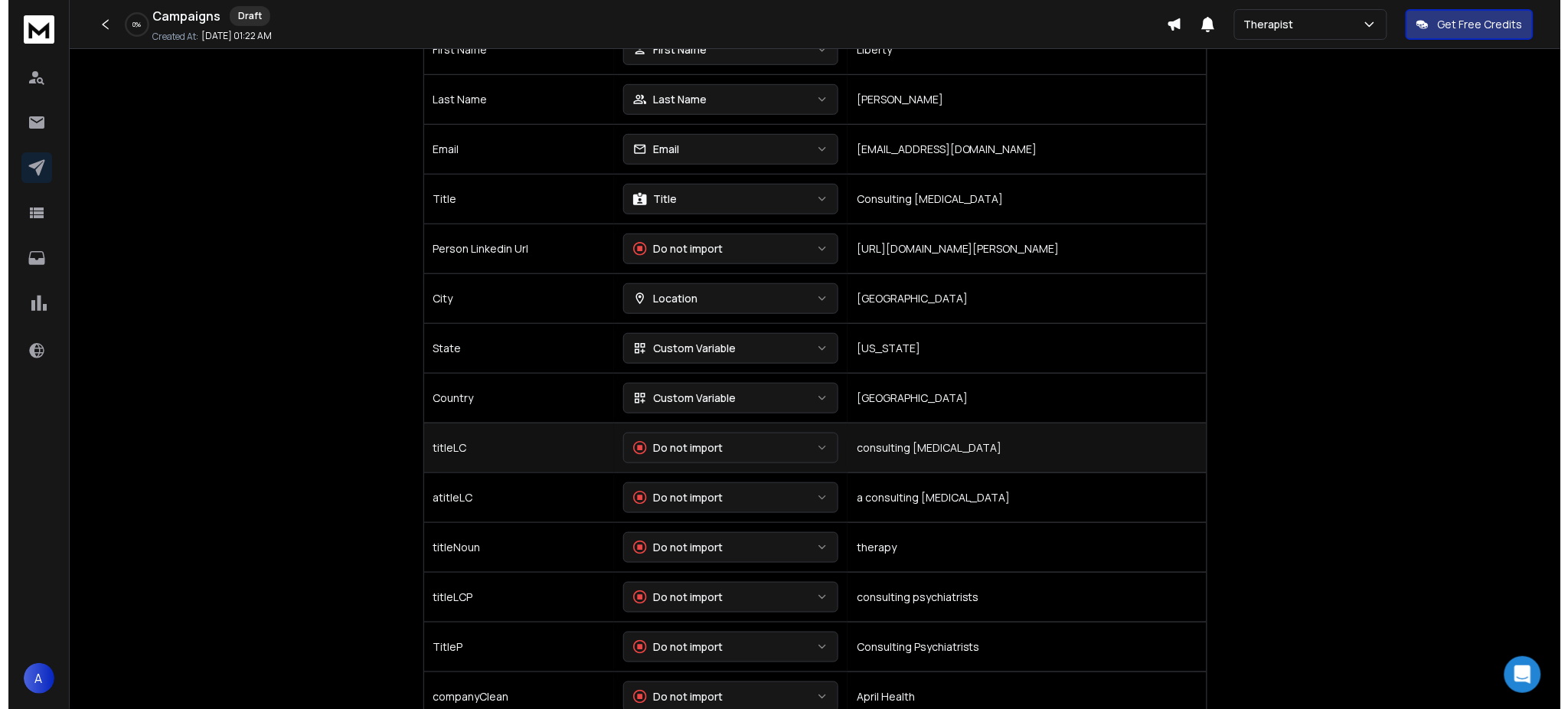
scroll to position [408, 0]
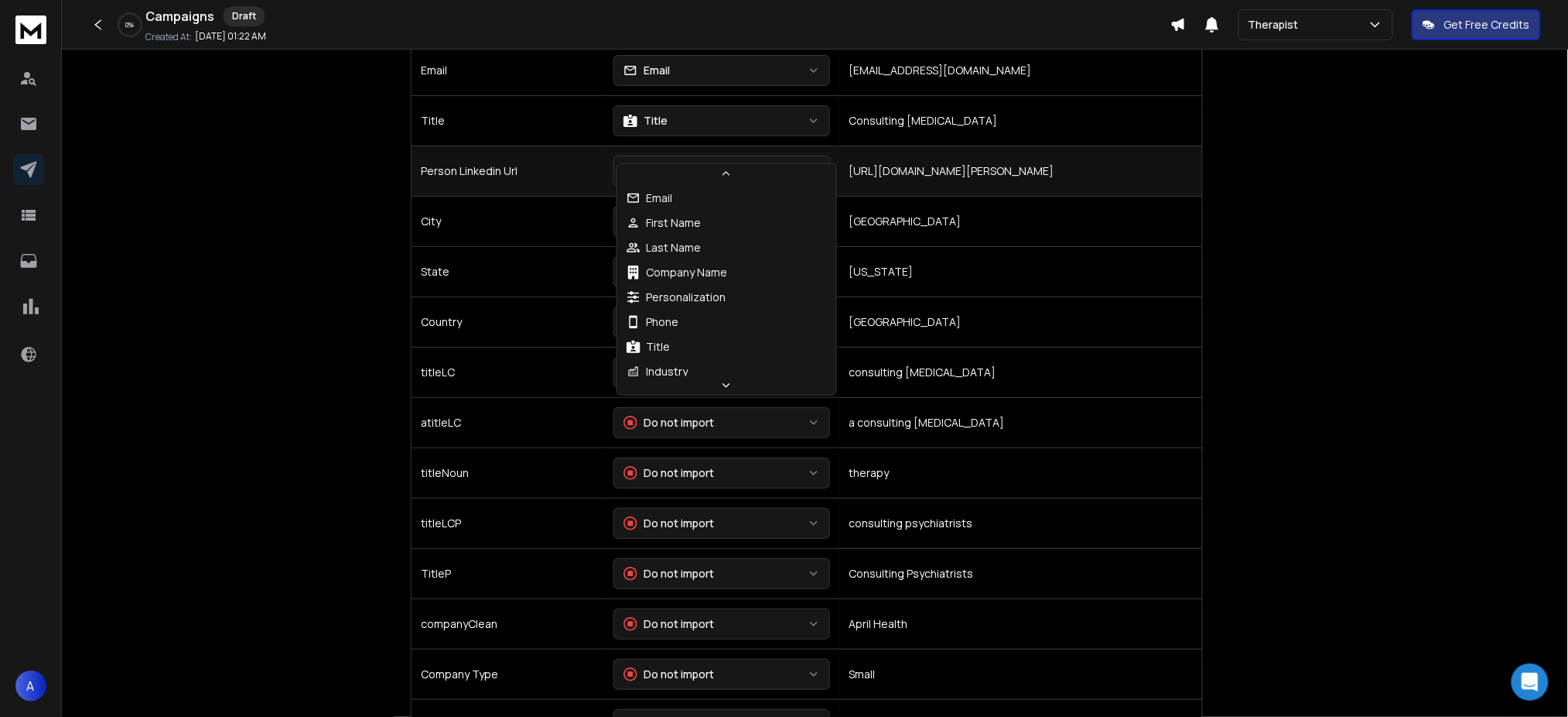
click at [654, 163] on div "Do not import" at bounding box center [668, 171] width 91 height 16
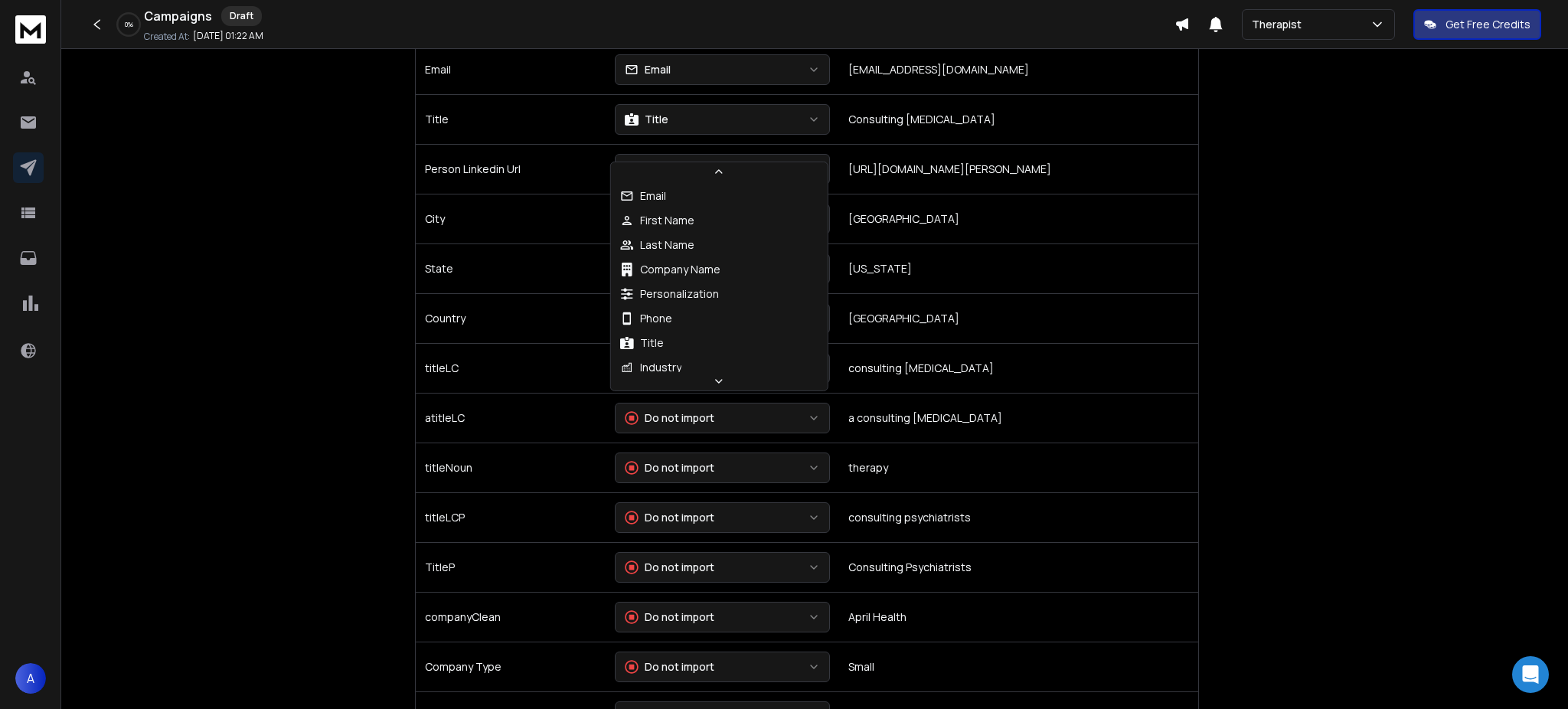
scroll to position [155, 0]
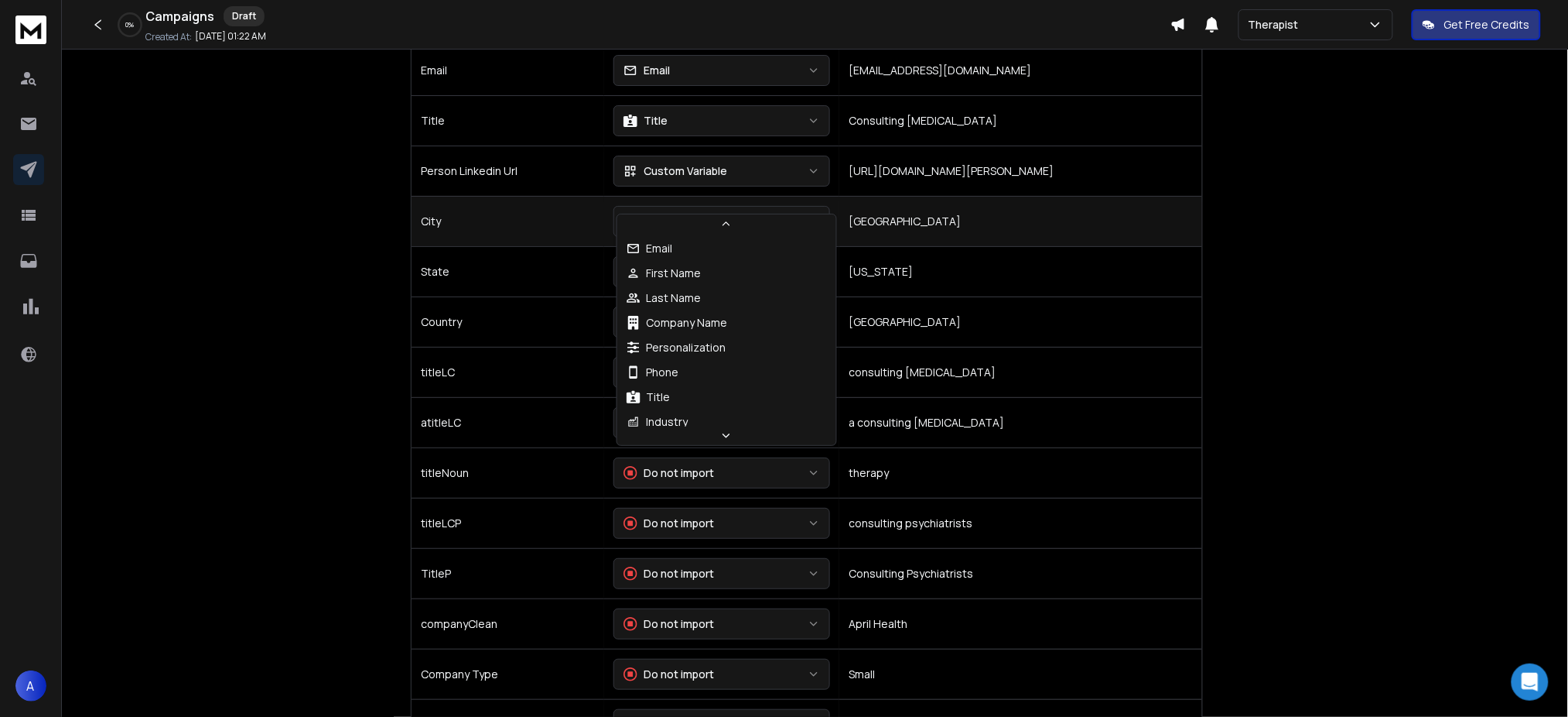
click at [702, 206] on button "Location" at bounding box center [722, 221] width 217 height 31
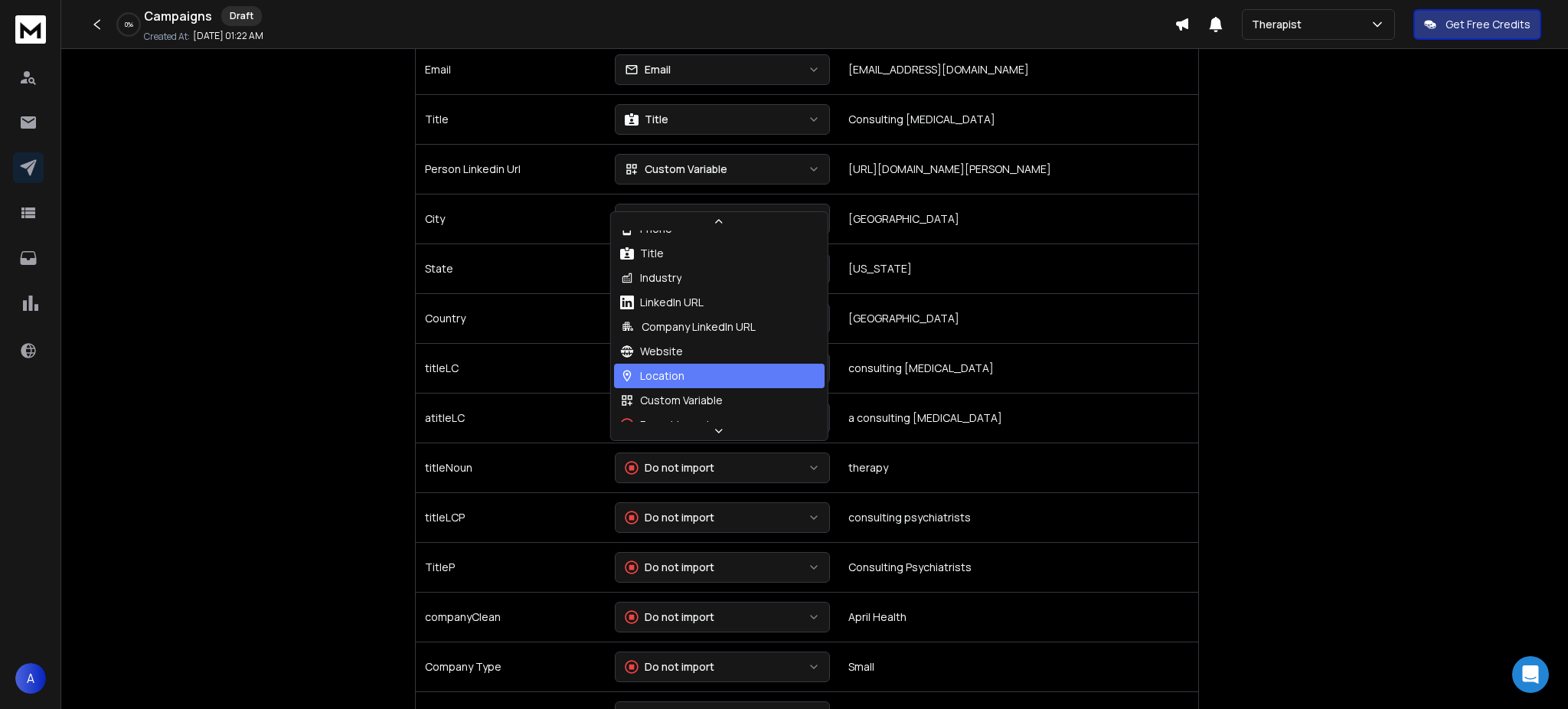
scroll to position [139, 0]
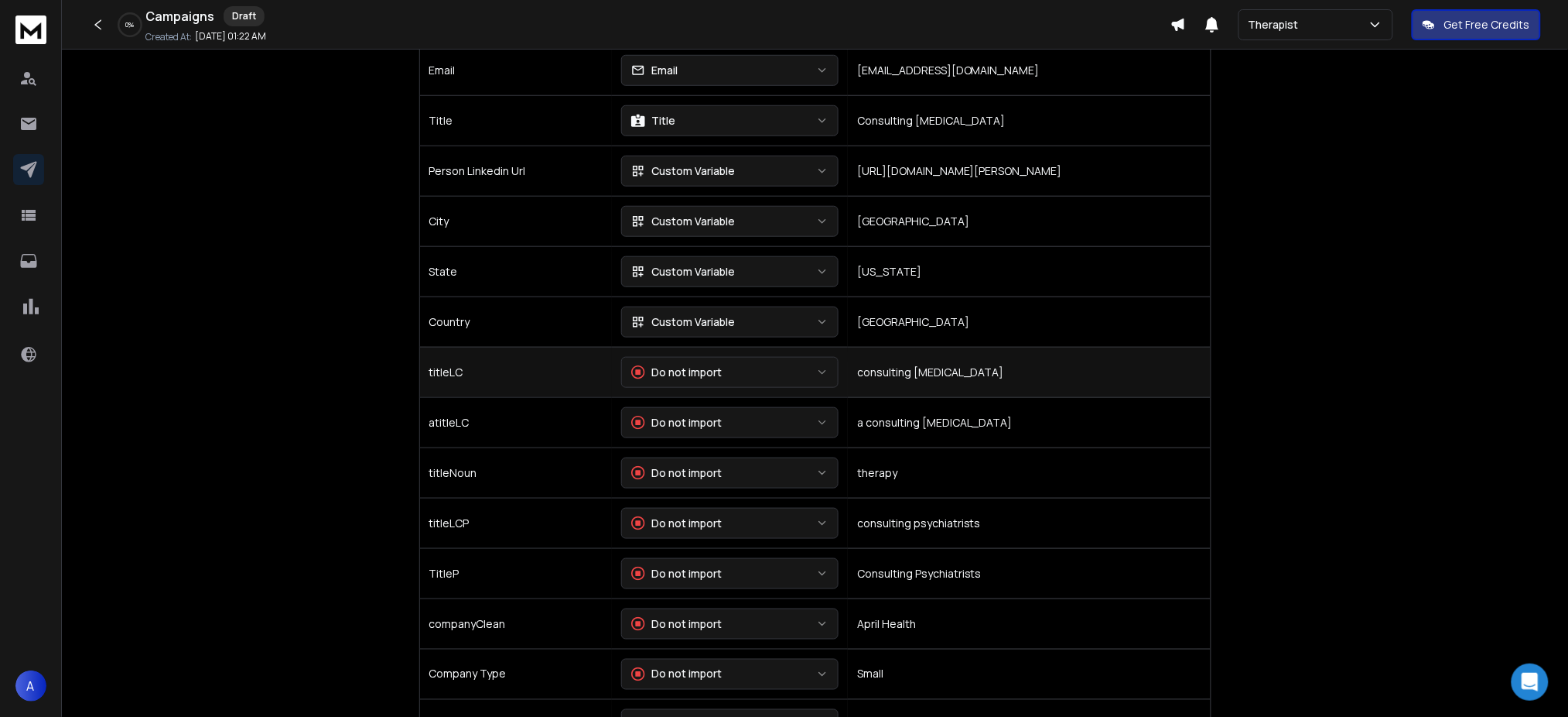
click at [687, 357] on button "Do not import" at bounding box center [729, 372] width 217 height 31
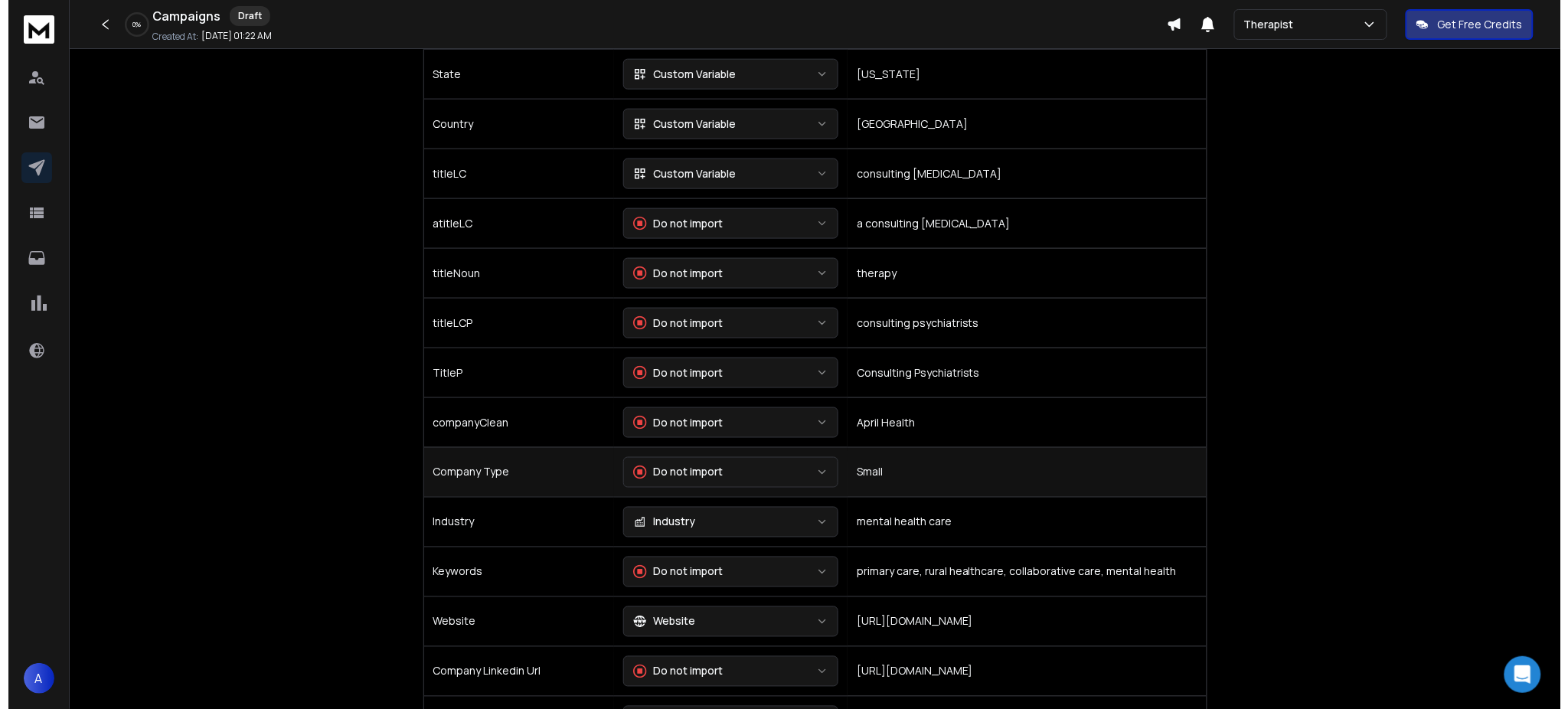
scroll to position [613, 0]
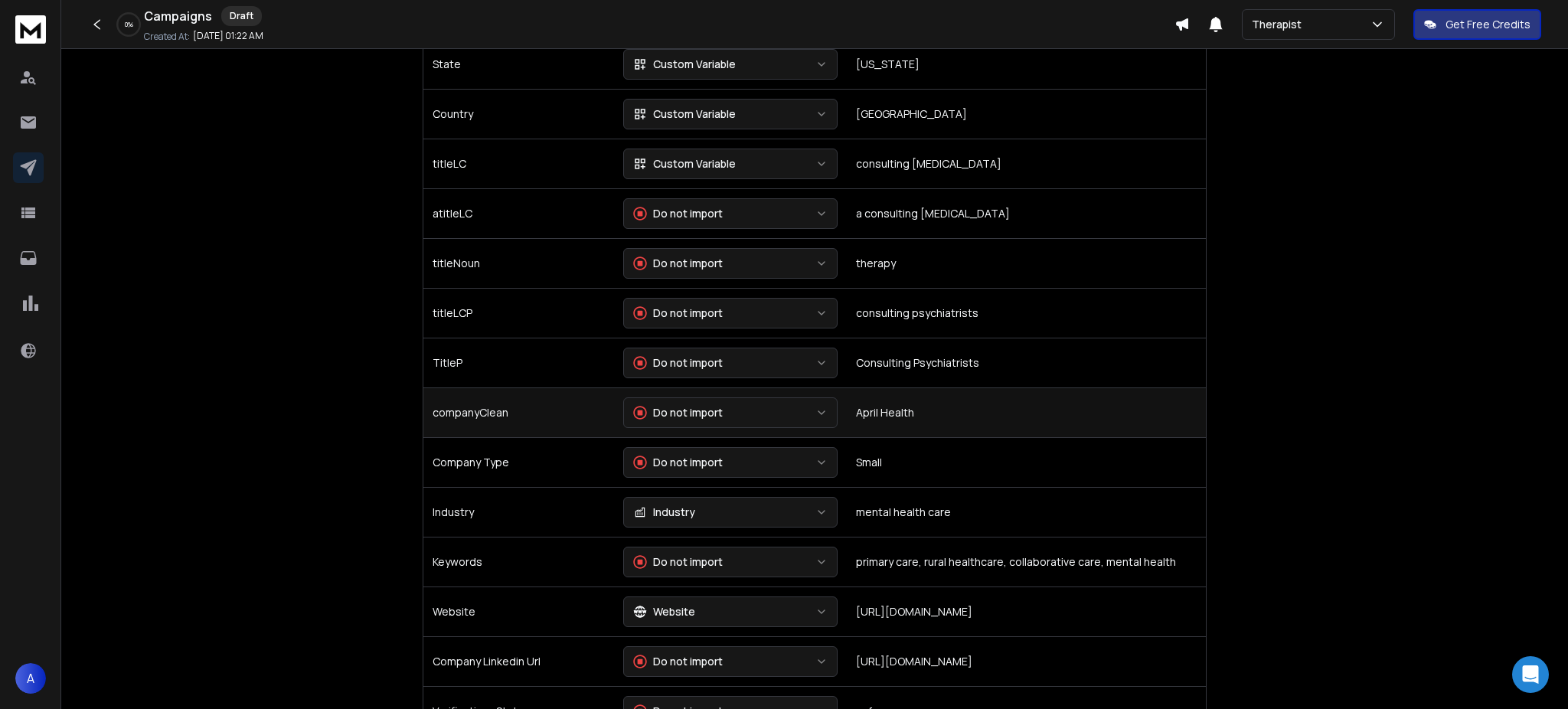
click at [680, 405] on div "Do not import" at bounding box center [678, 413] width 90 height 16
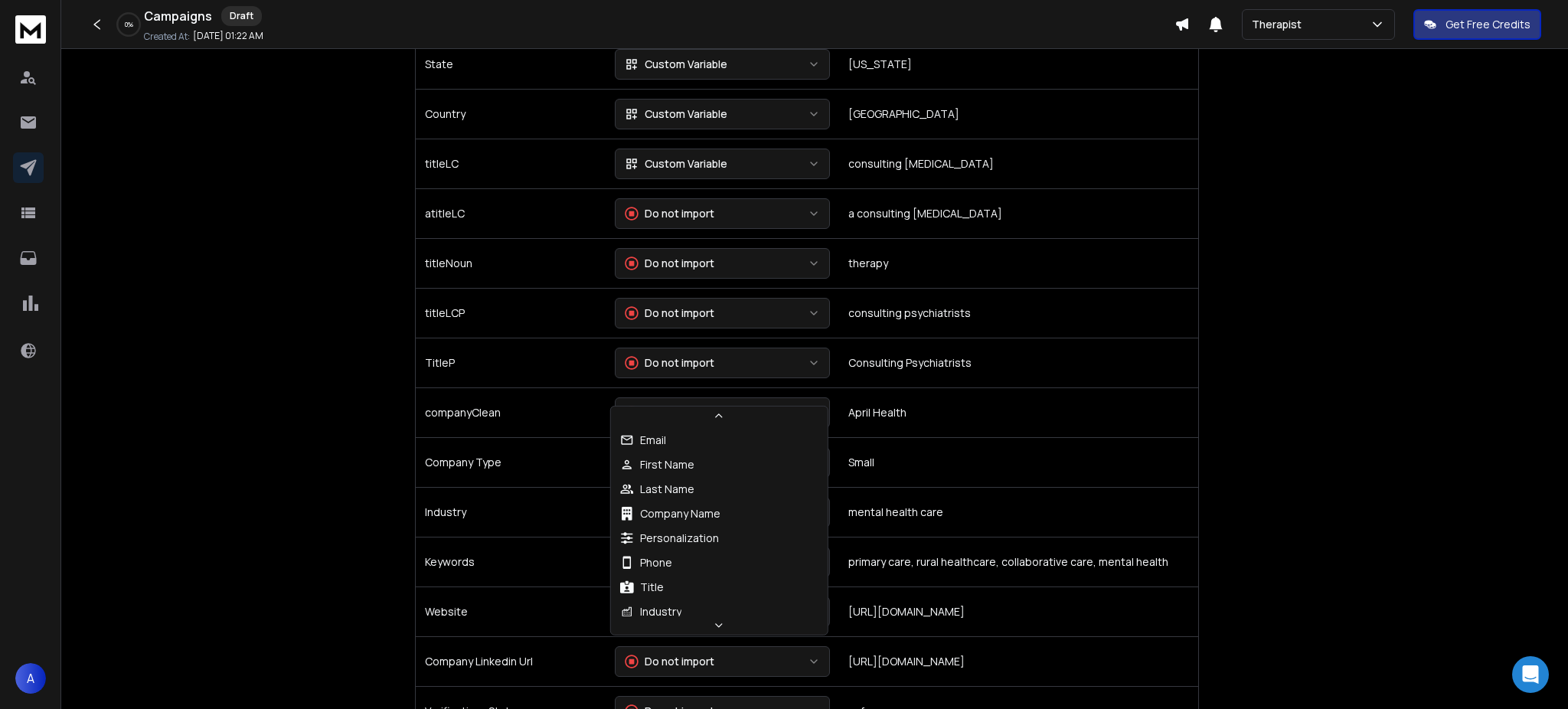
scroll to position [155, 0]
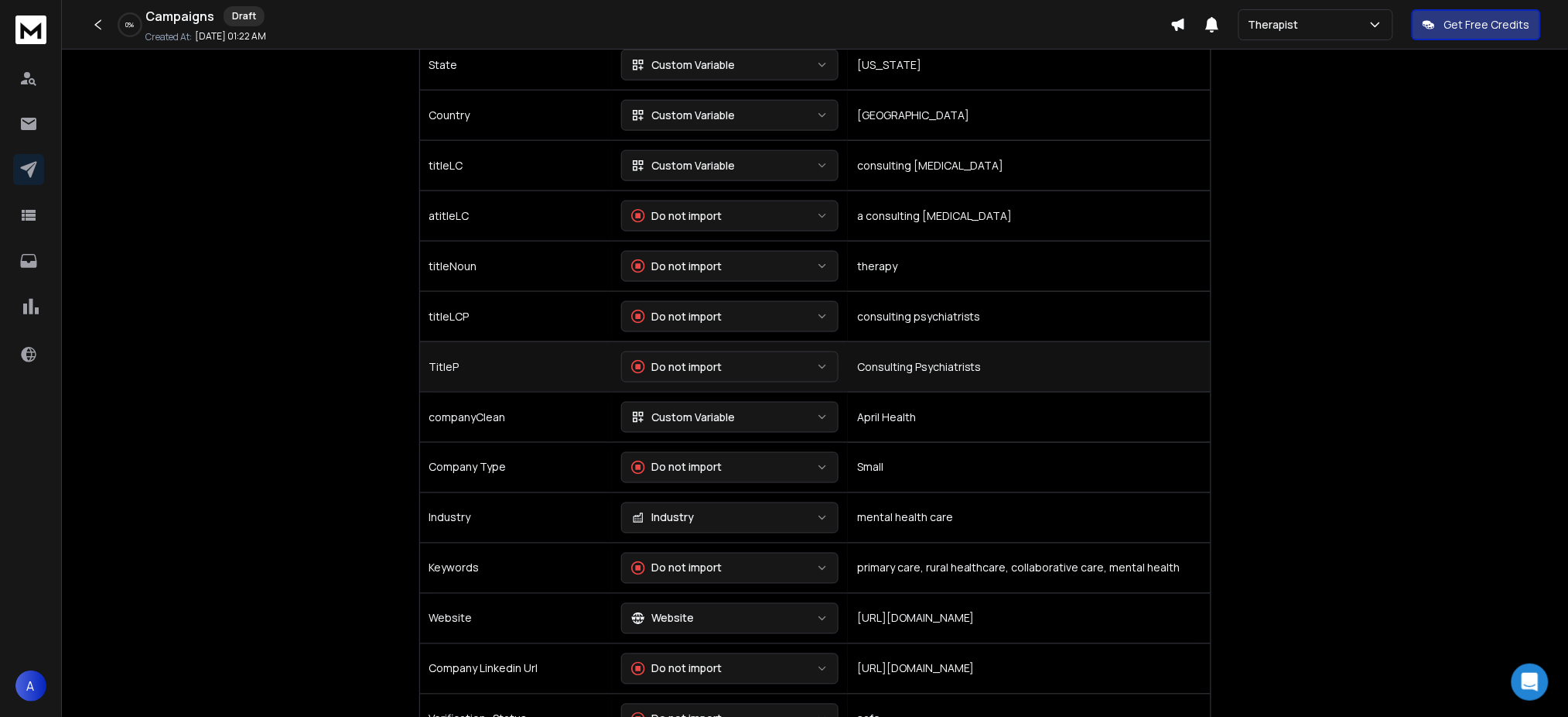
click at [686, 359] on div "Do not import" at bounding box center [677, 366] width 91 height 16
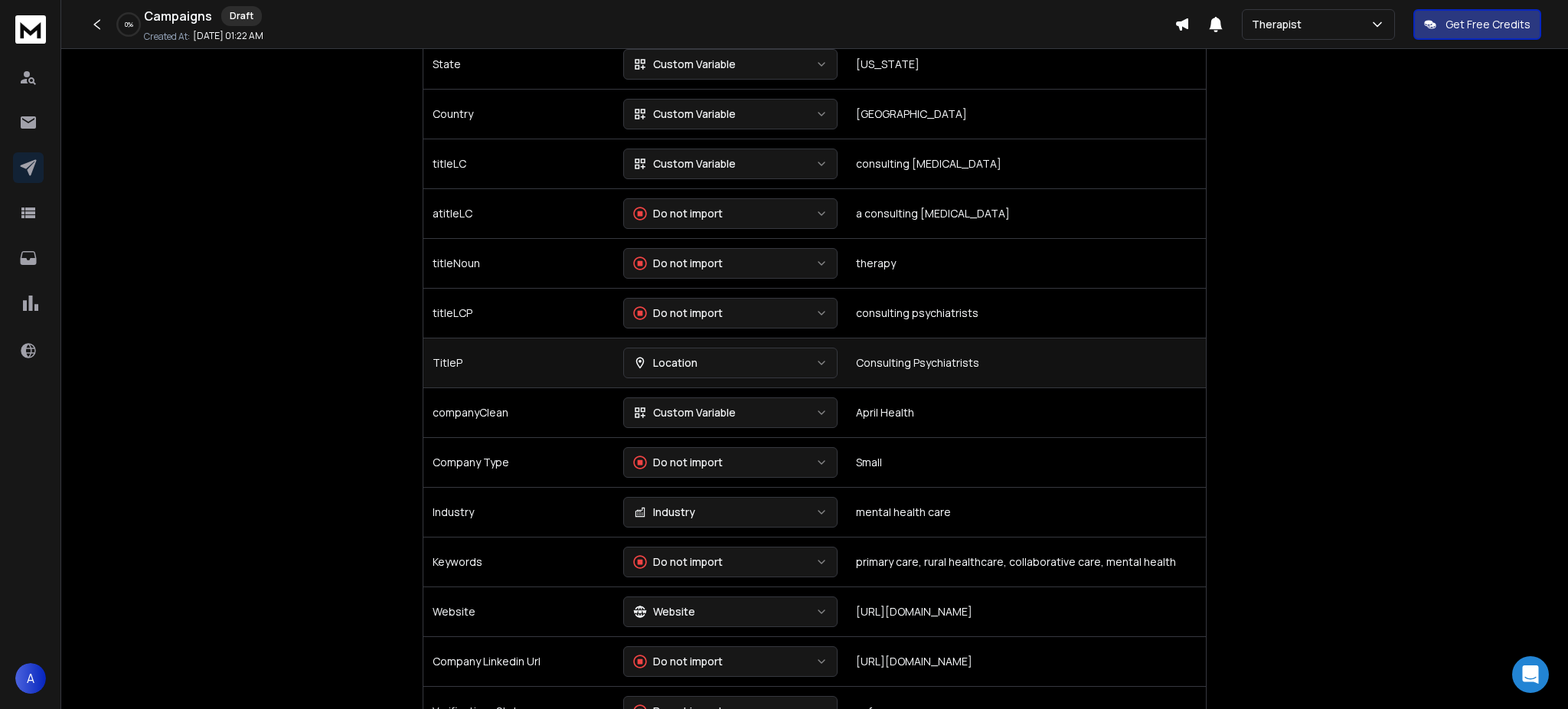
click at [675, 355] on div "Location" at bounding box center [665, 362] width 64 height 16
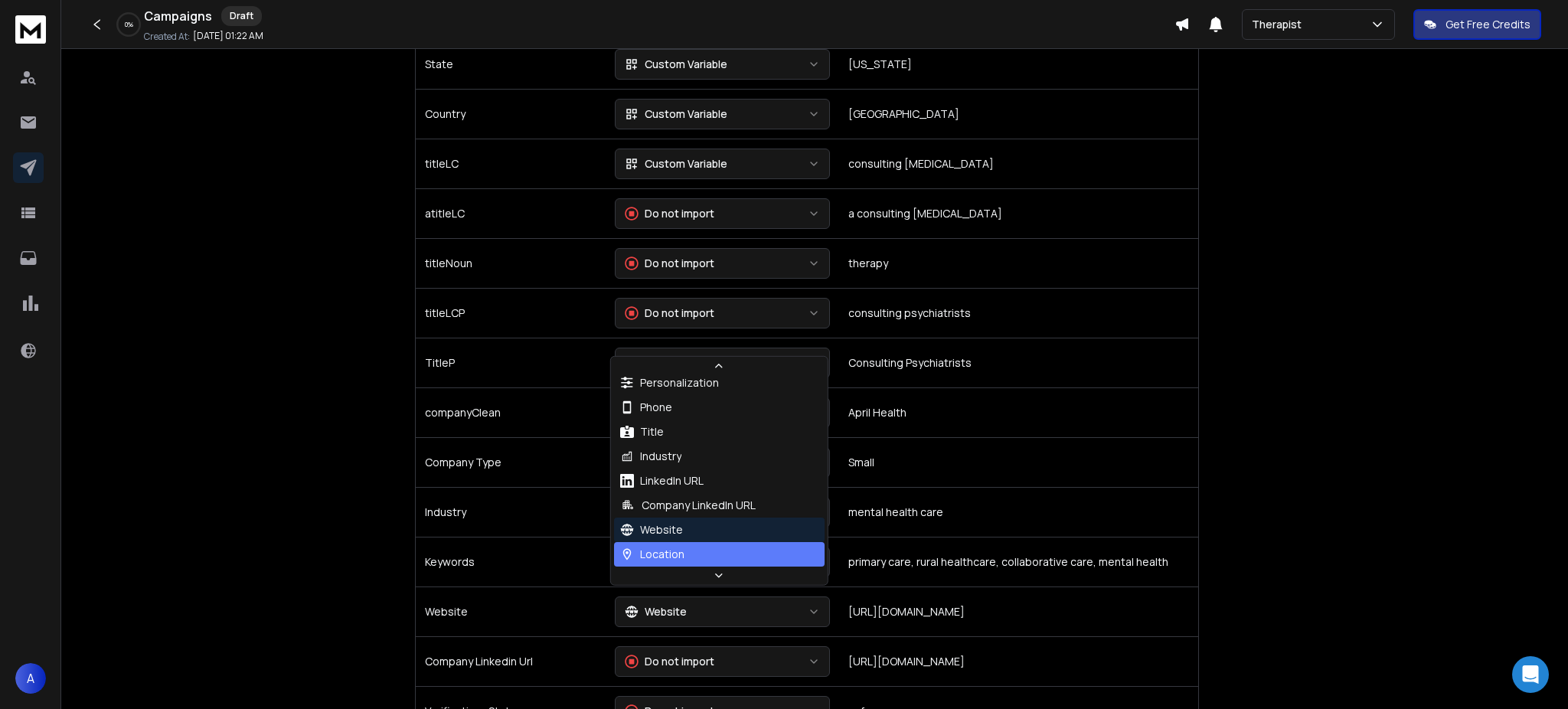
scroll to position [139, 0]
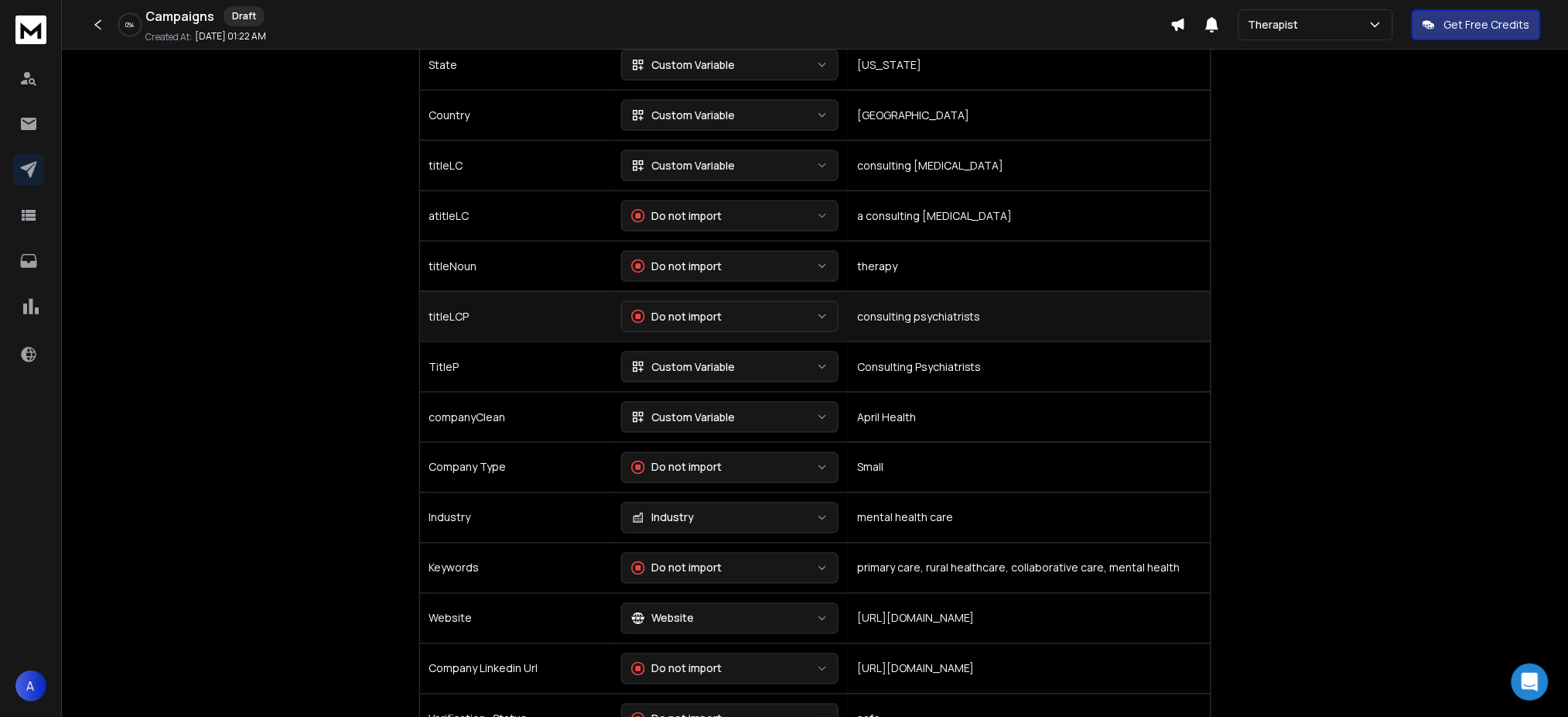
click at [679, 309] on div "Do not import" at bounding box center [677, 316] width 91 height 16
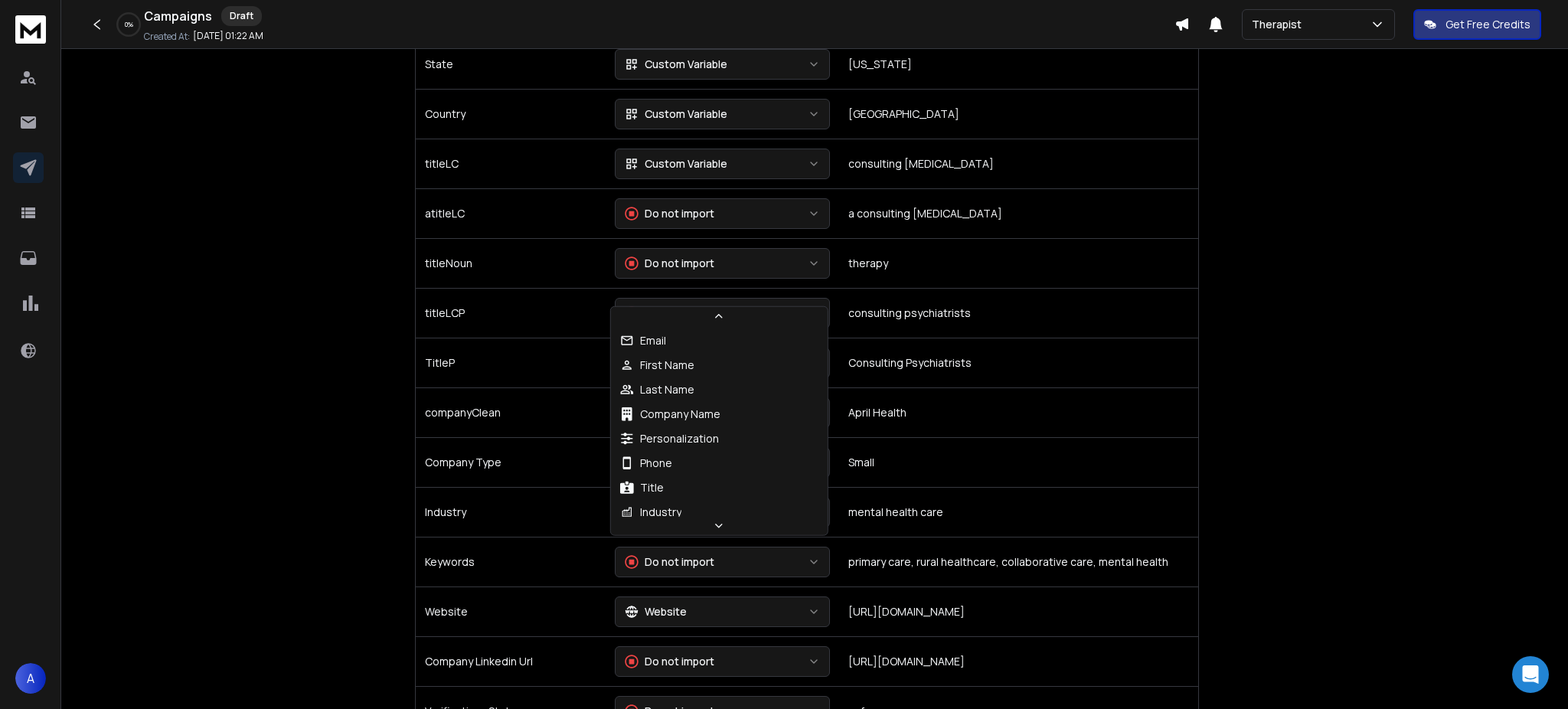
scroll to position [155, 0]
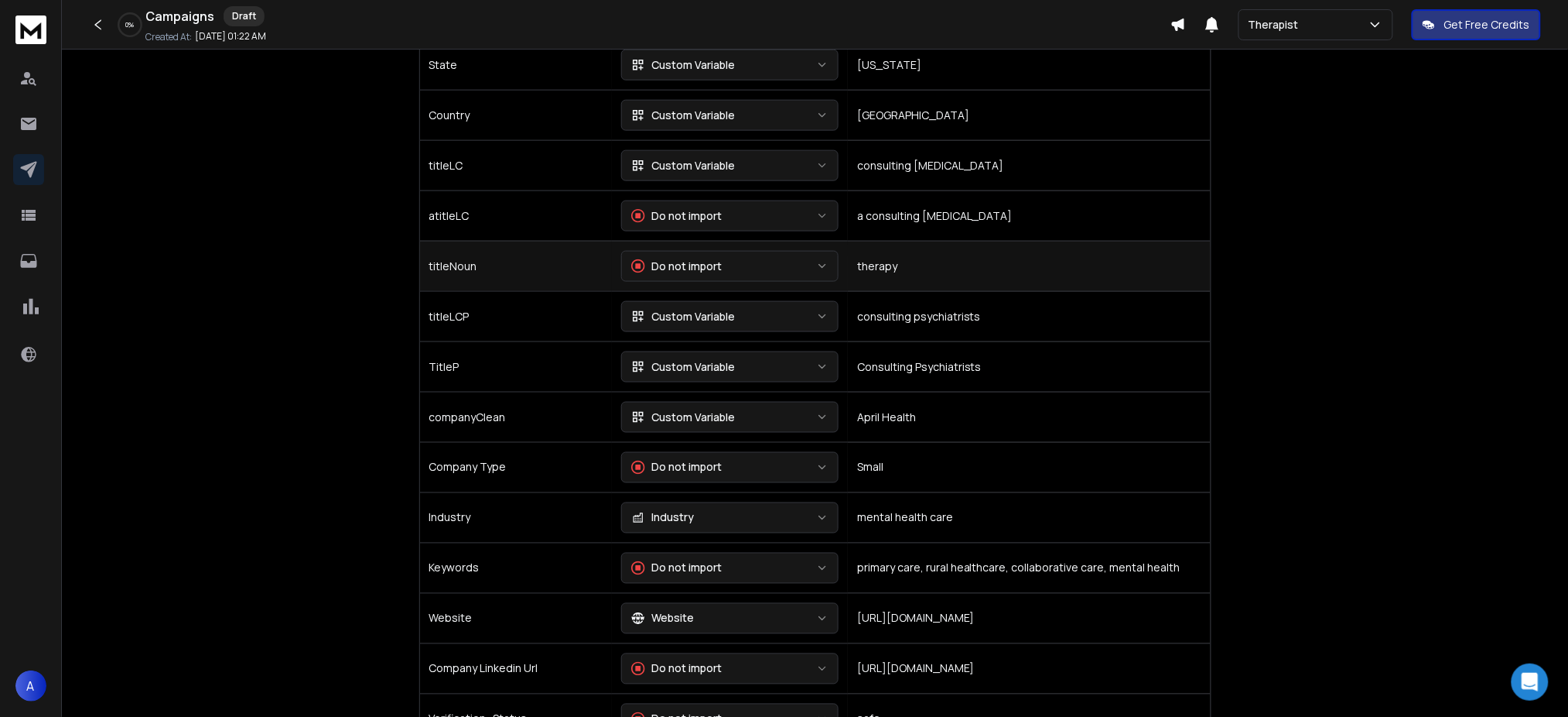
click at [709, 258] on div "Do not import" at bounding box center [677, 266] width 91 height 16
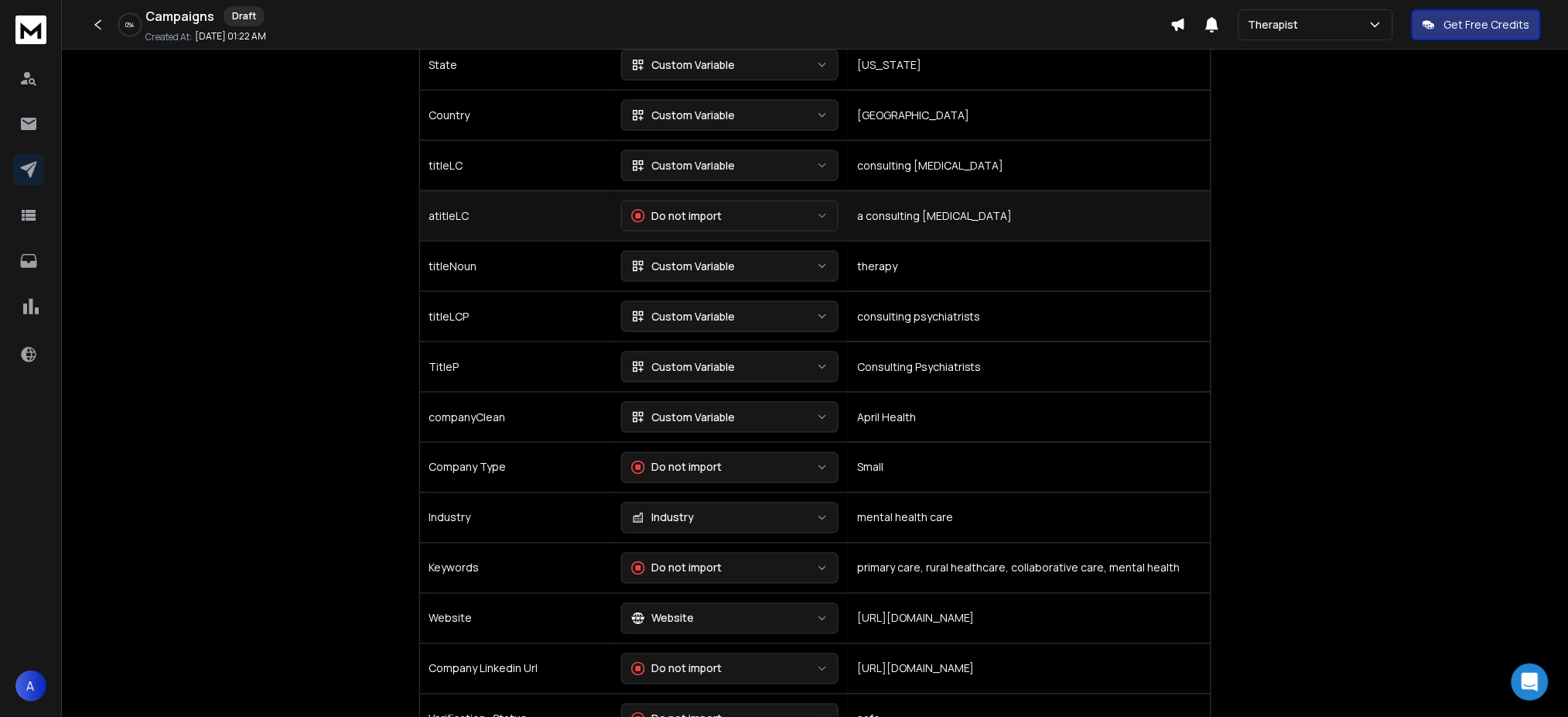
click at [741, 201] on button "Do not import" at bounding box center [729, 216] width 217 height 31
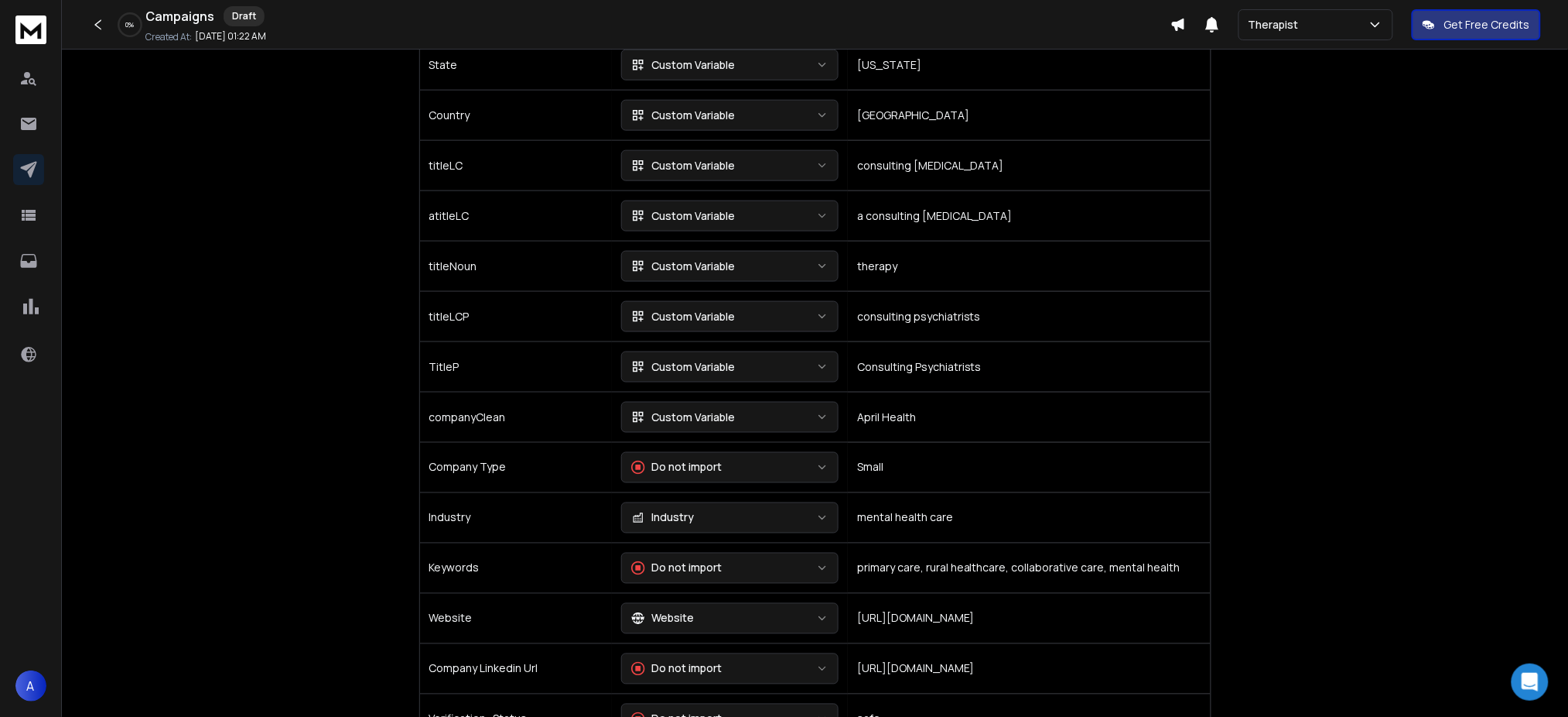
scroll to position [1006, 0]
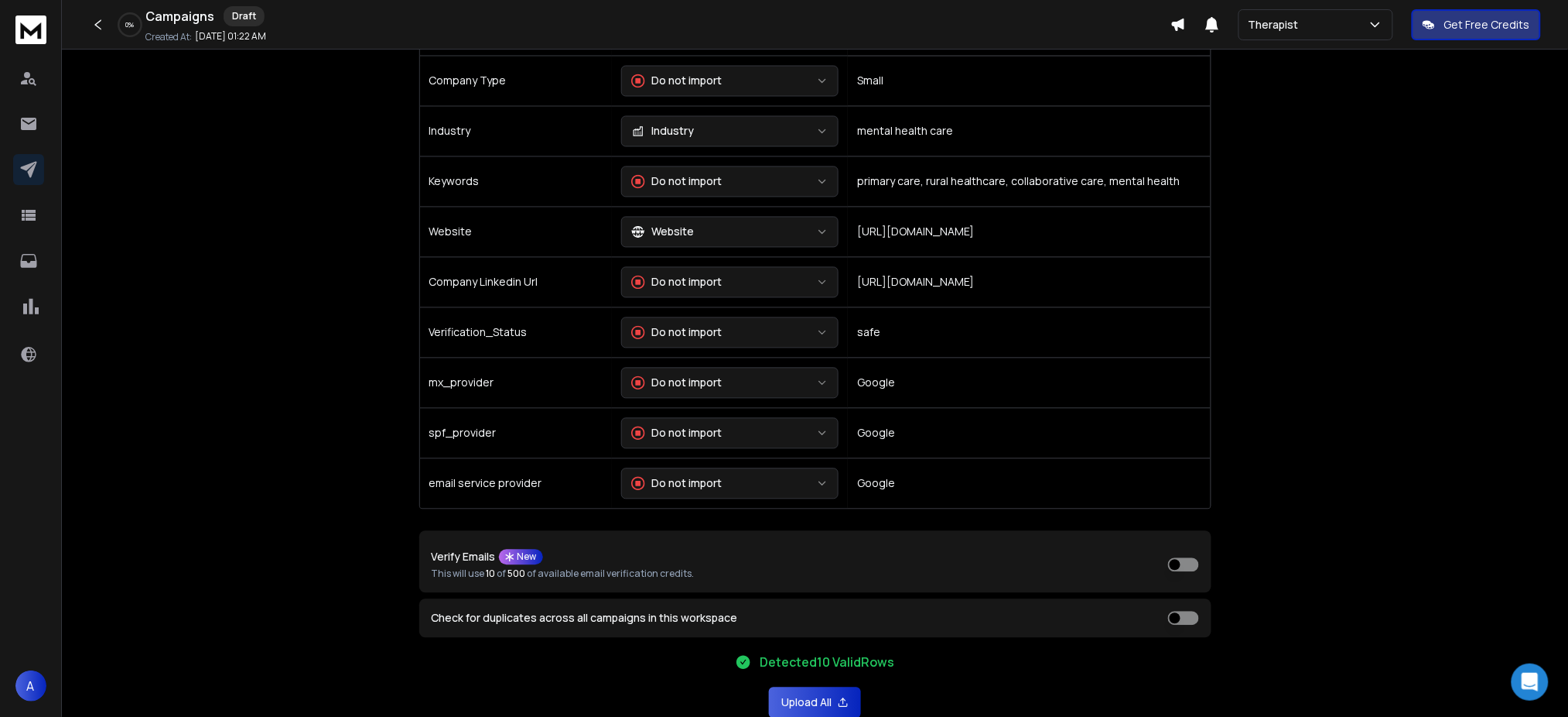
click at [821, 688] on button "Upload All" at bounding box center [815, 703] width 92 height 31
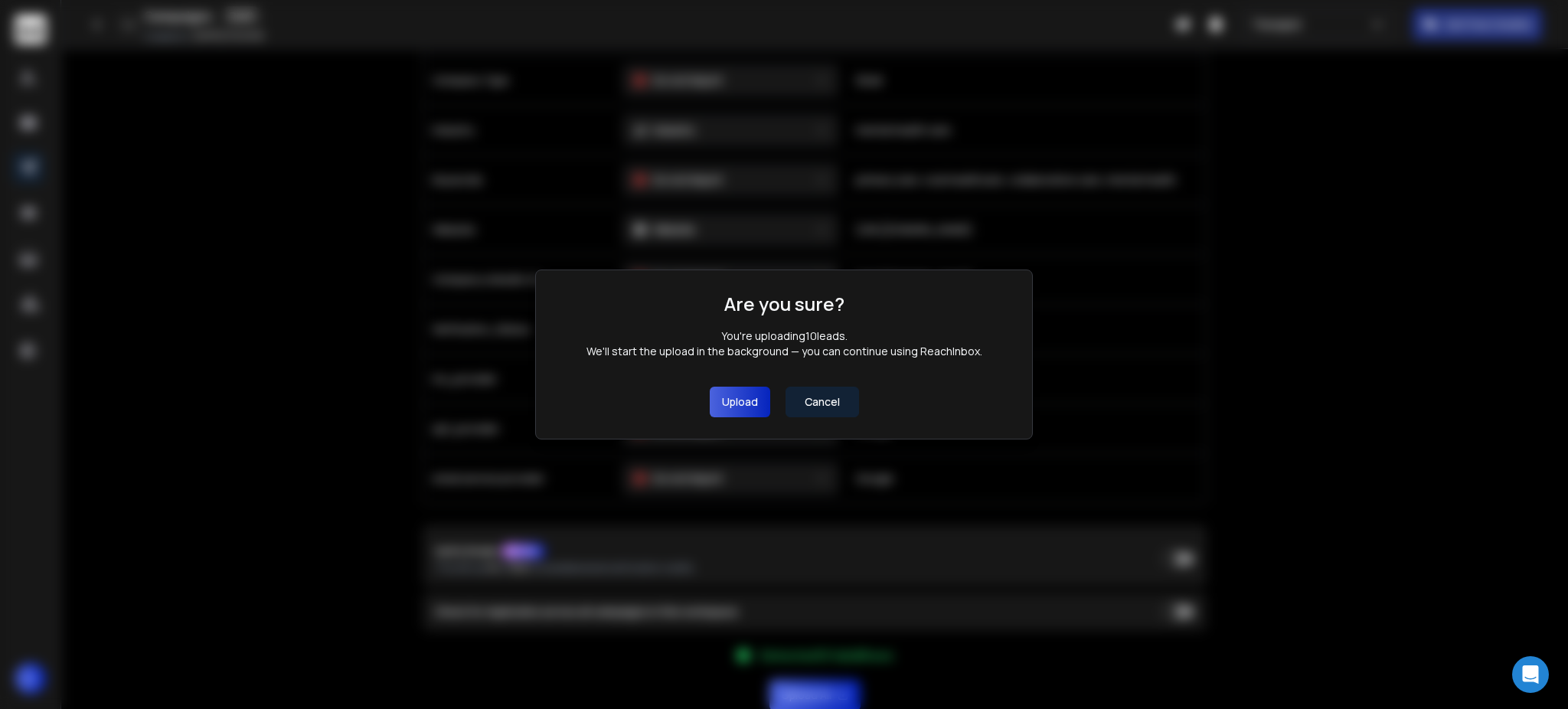
click at [730, 399] on button "Upload" at bounding box center [740, 401] width 60 height 30
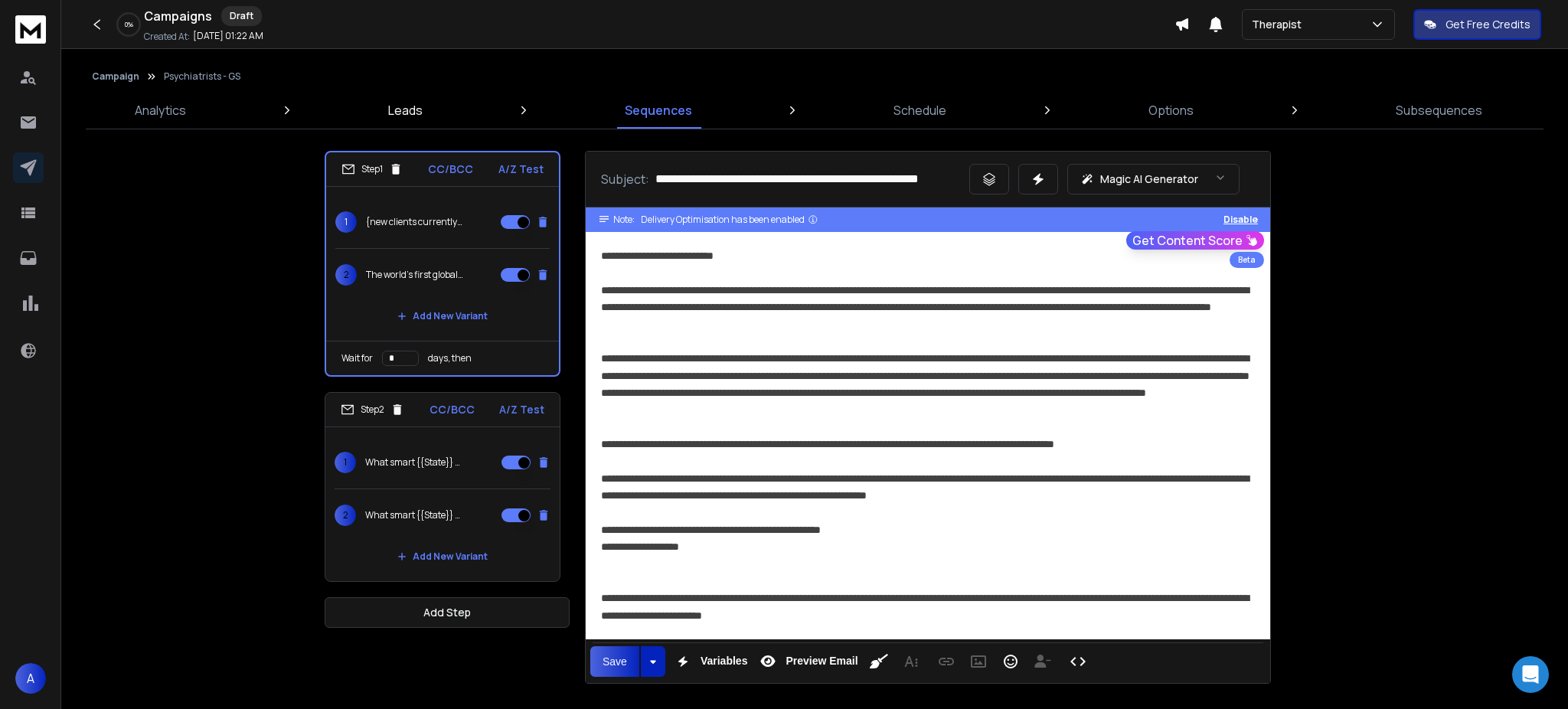
click at [381, 112] on link "Leads" at bounding box center [405, 110] width 53 height 37
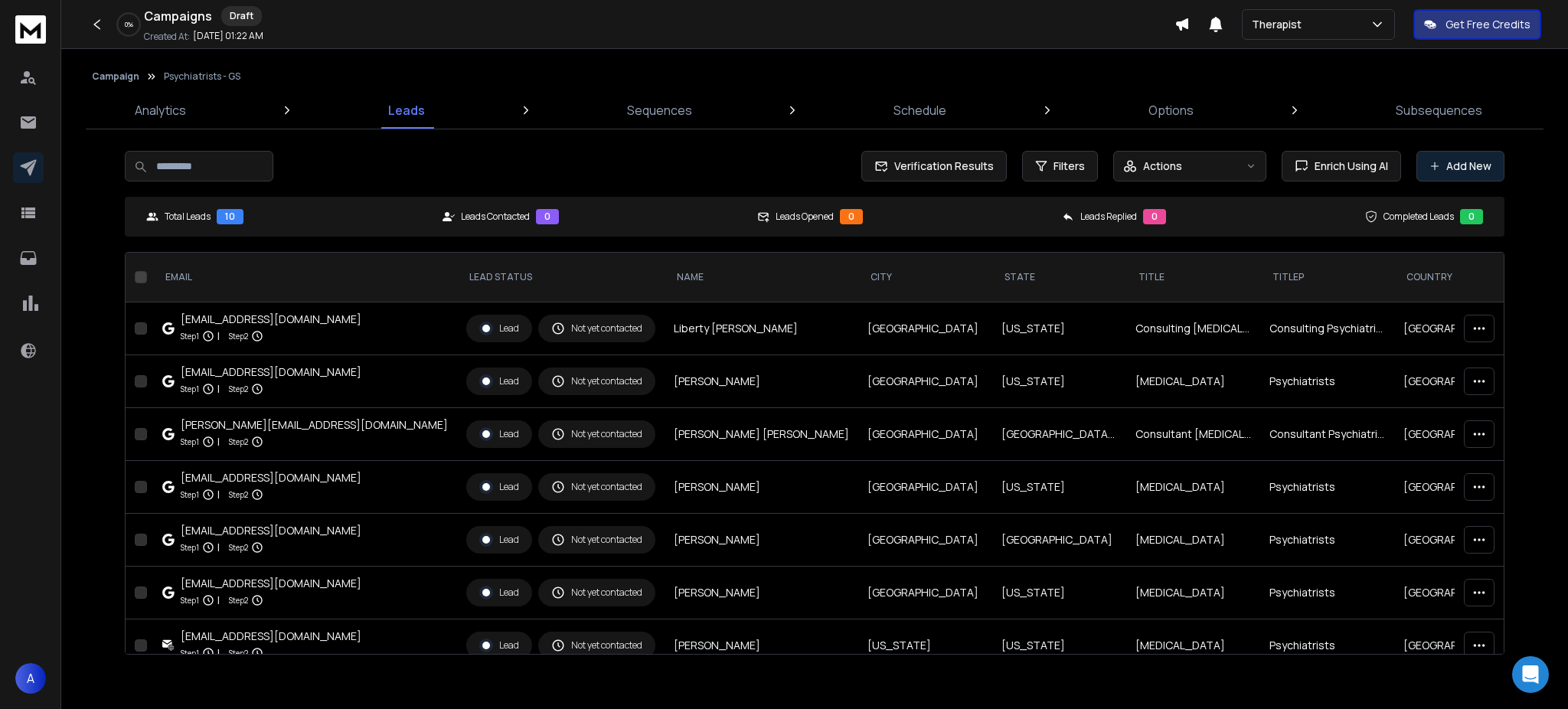
click at [1440, 169] on icon at bounding box center [1435, 166] width 11 height 11
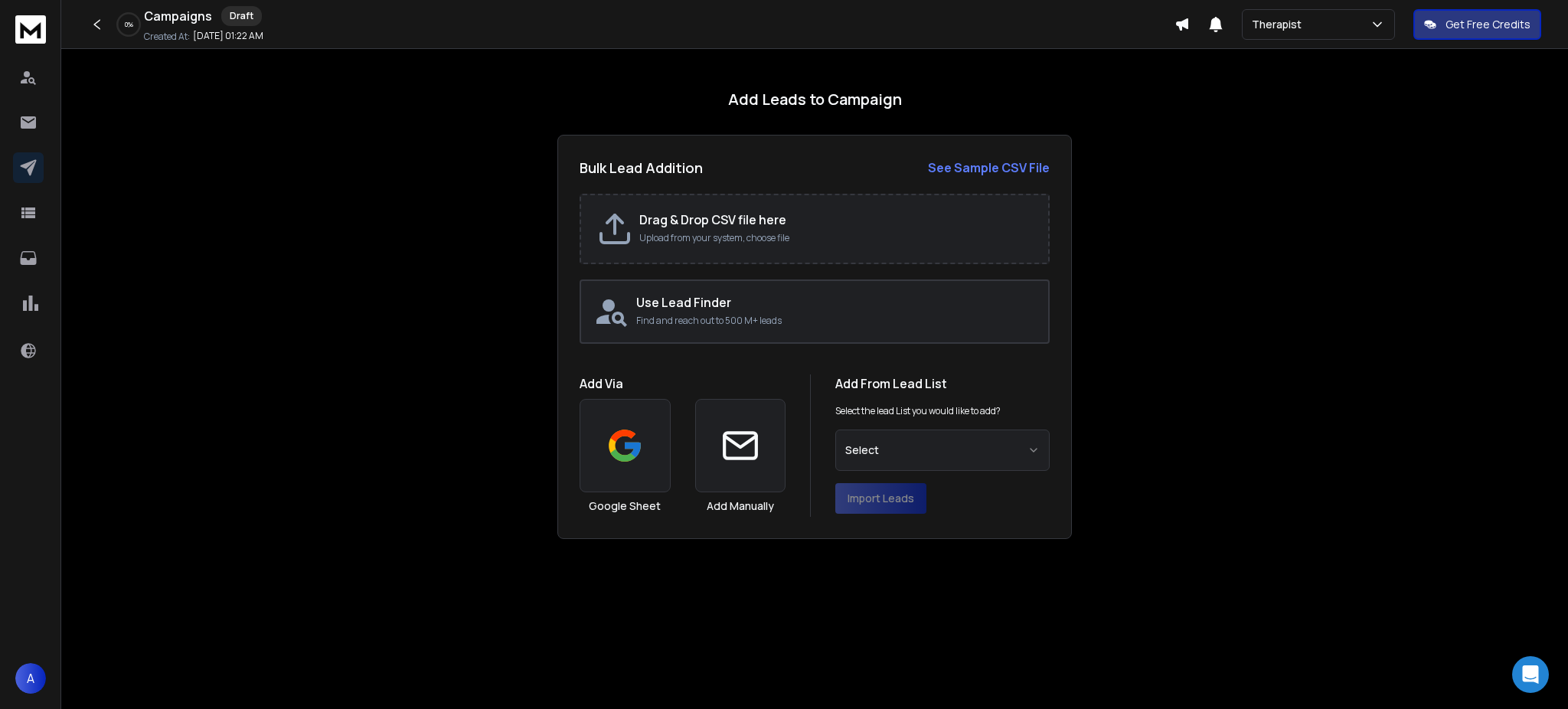
click at [824, 245] on div "Drag & Drop CSV file here Upload from your system, choose file" at bounding box center [836, 229] width 394 height 37
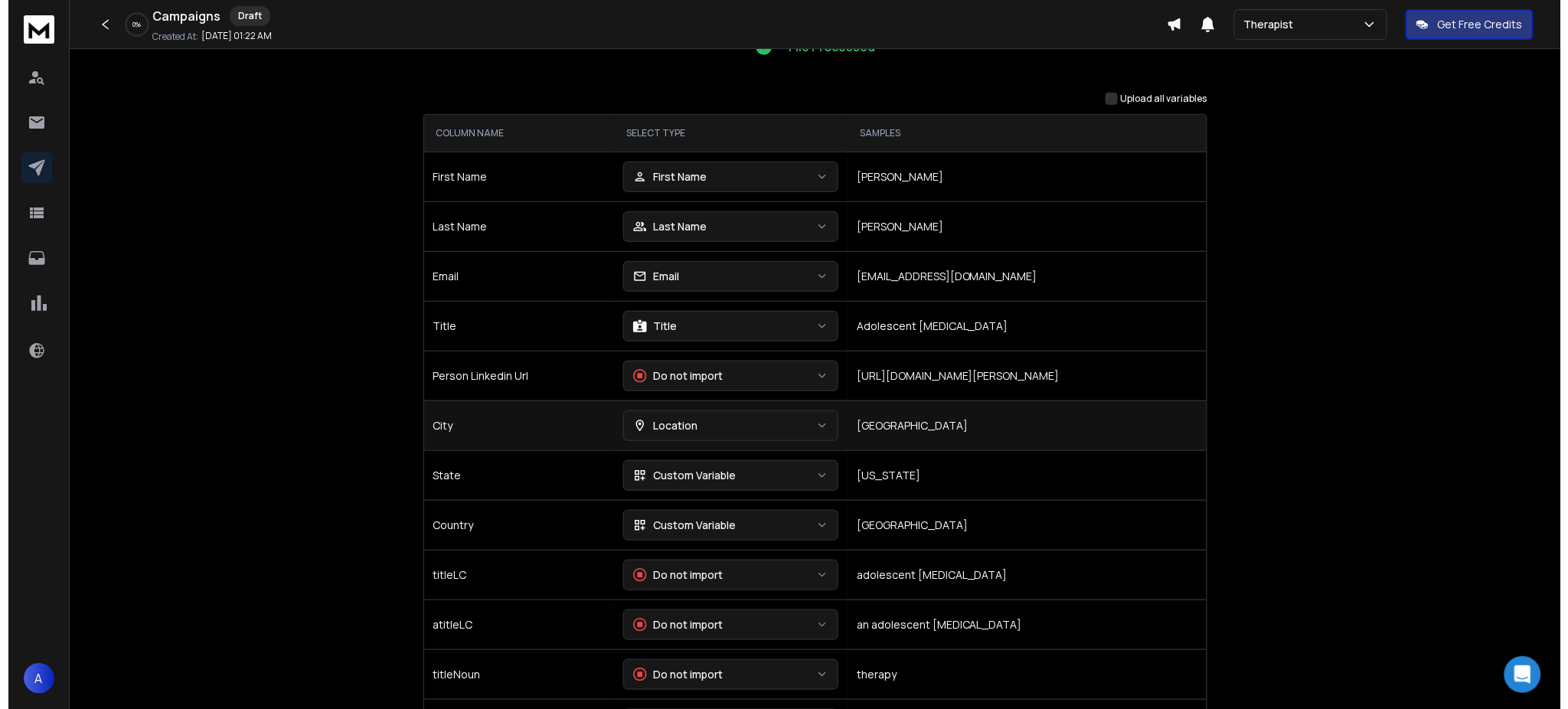
scroll to position [203, 0]
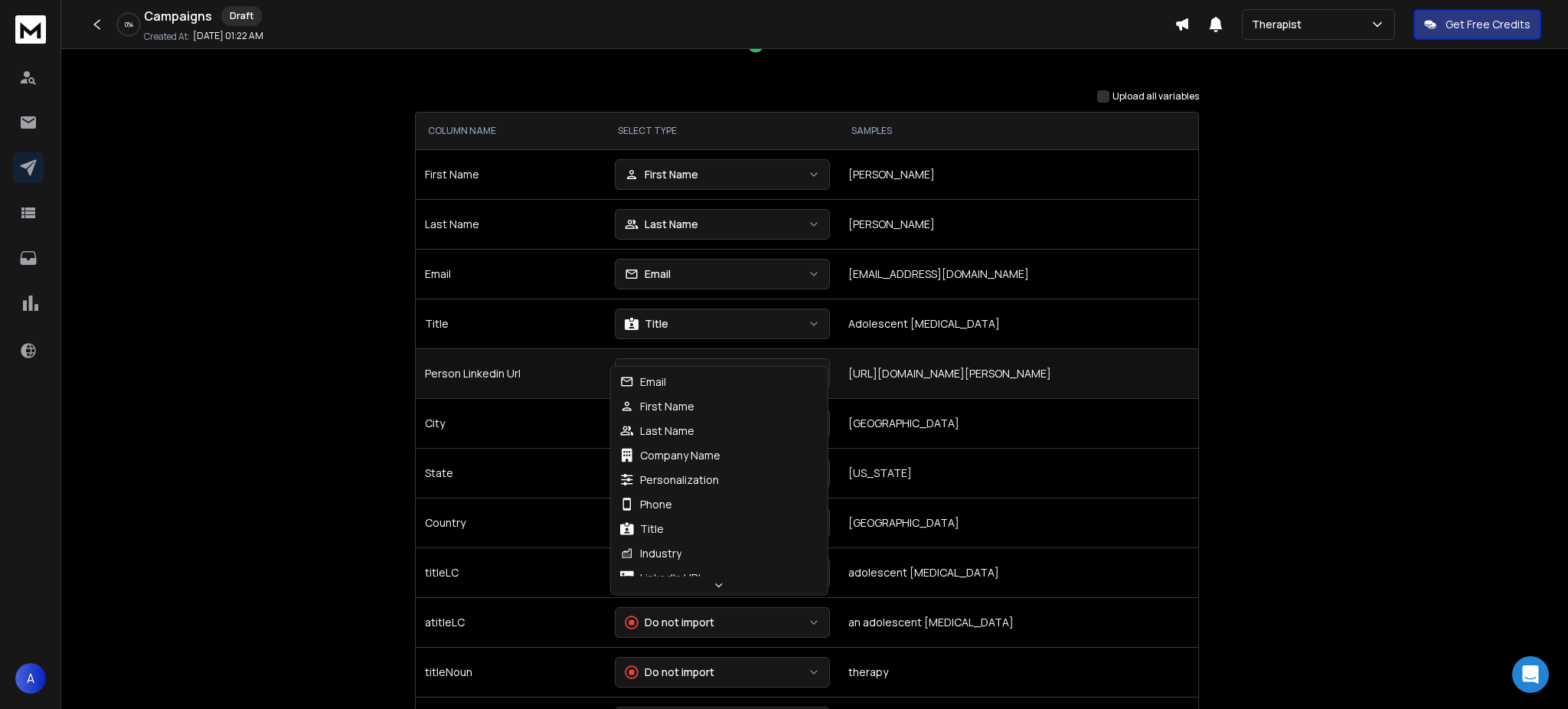
click at [754, 358] on button "Do not import" at bounding box center [721, 373] width 215 height 30
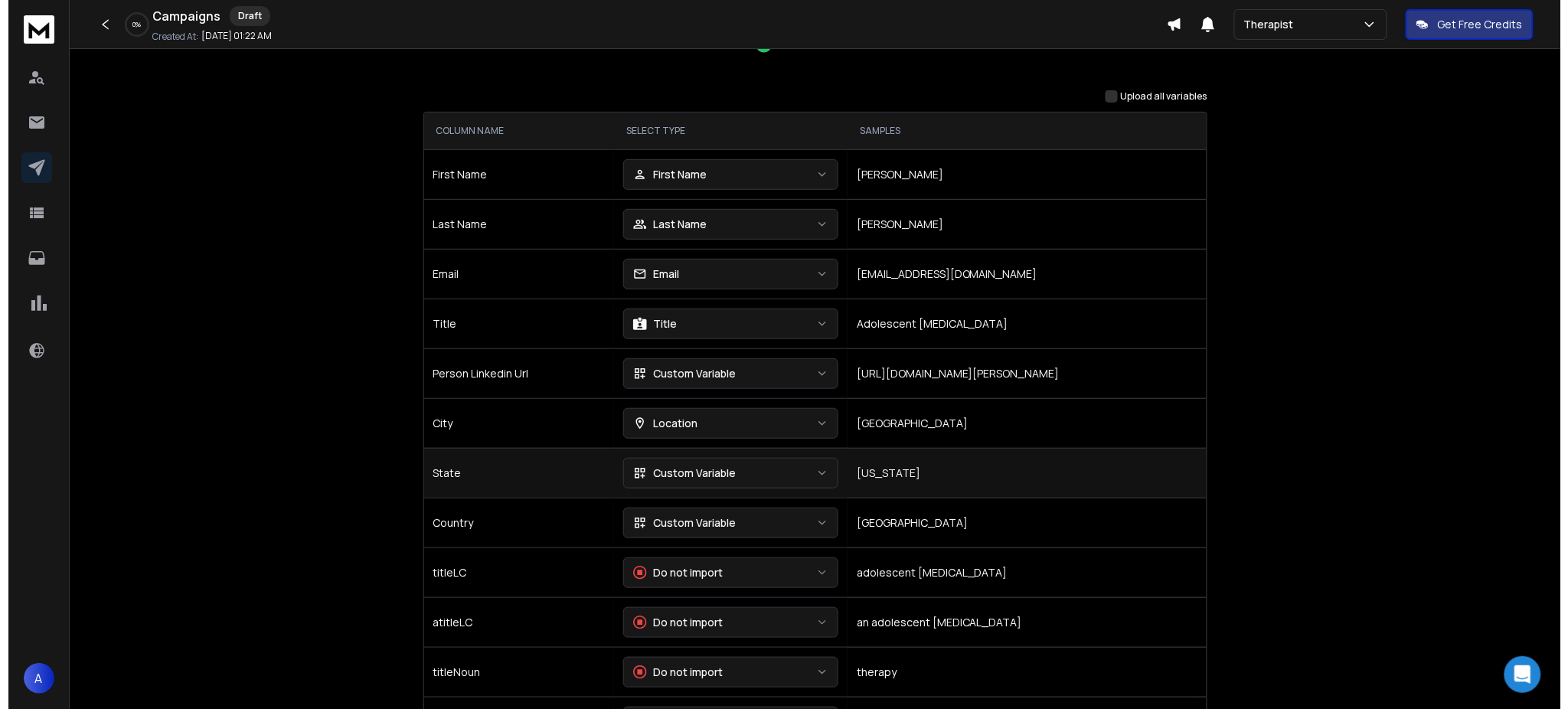
scroll to position [408, 0]
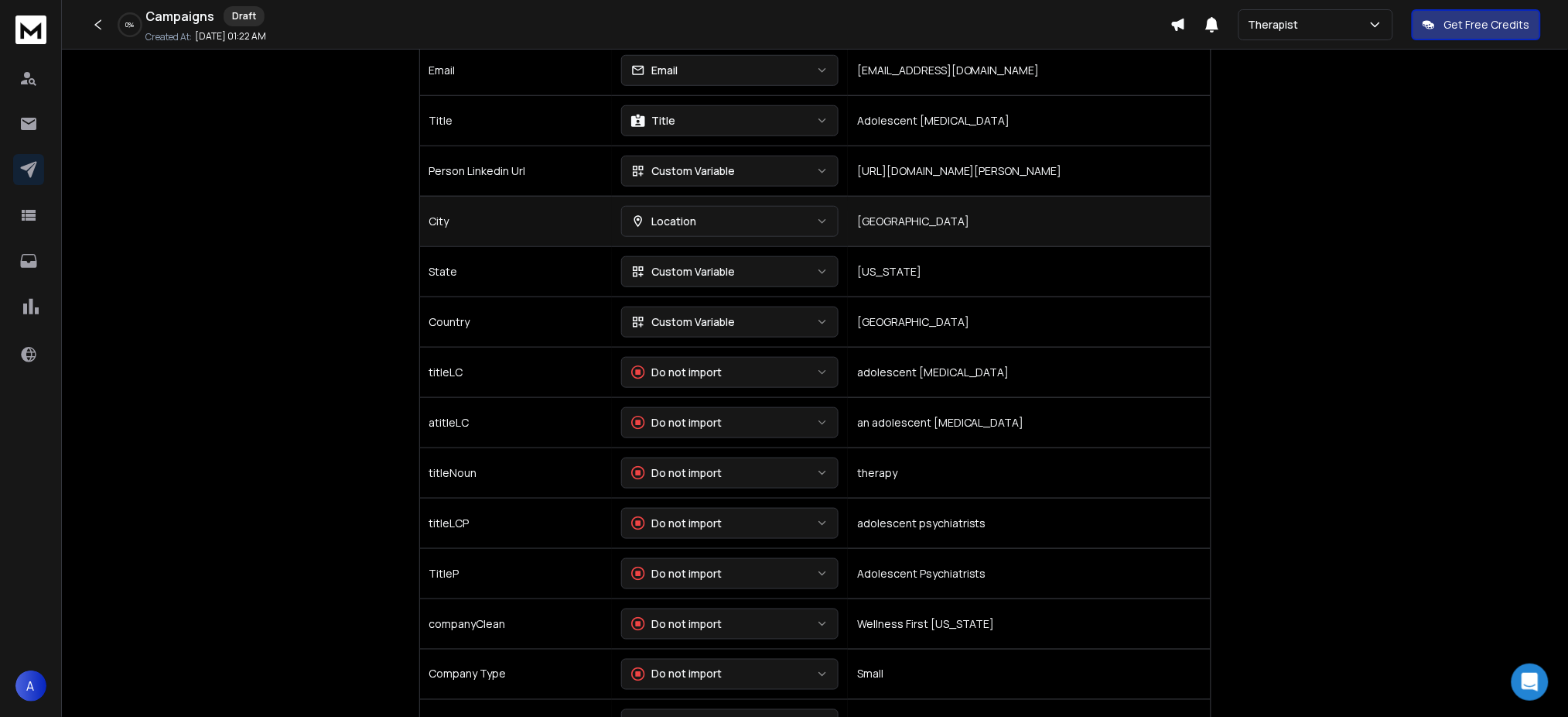
click at [713, 206] on button "Location" at bounding box center [729, 221] width 217 height 31
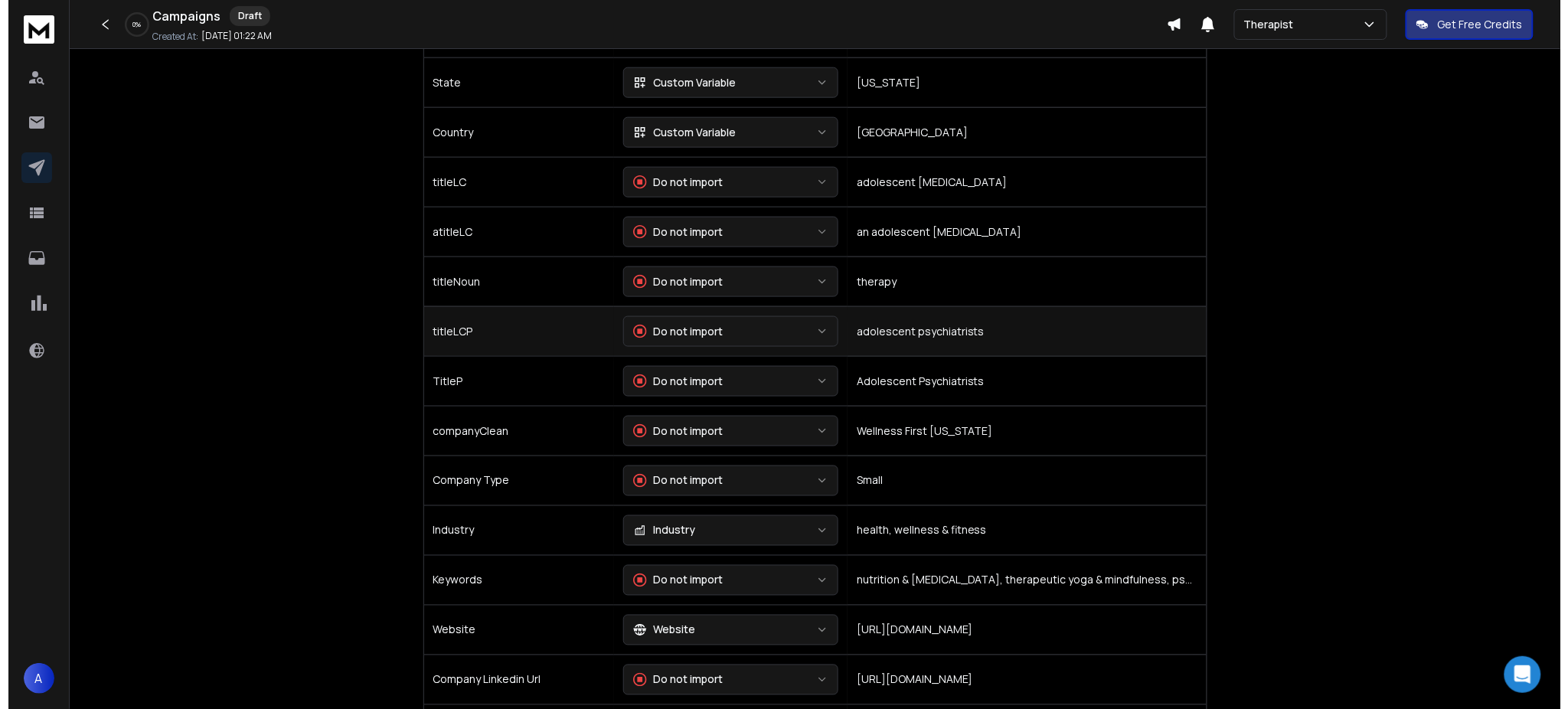
scroll to position [613, 0]
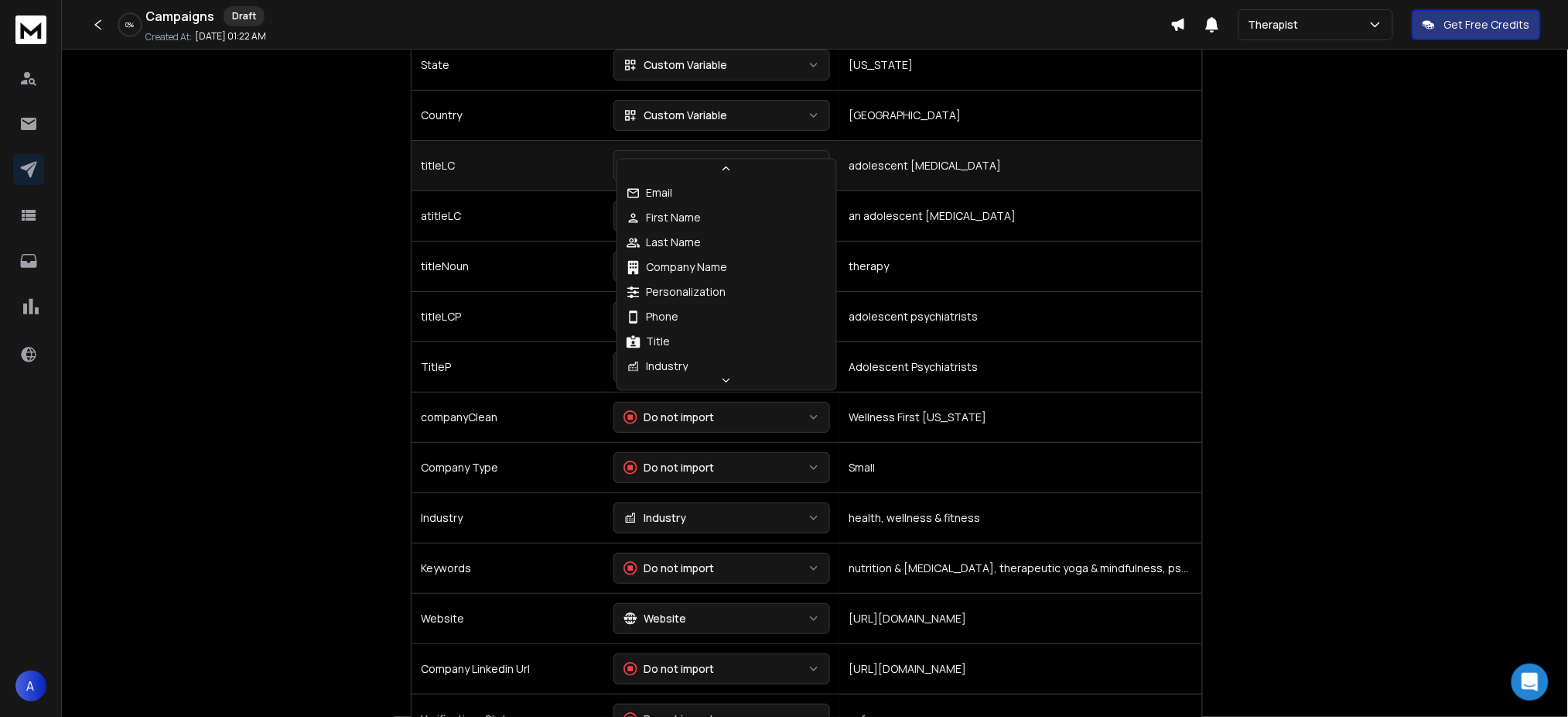
click at [717, 150] on button "Do not import" at bounding box center [722, 165] width 217 height 31
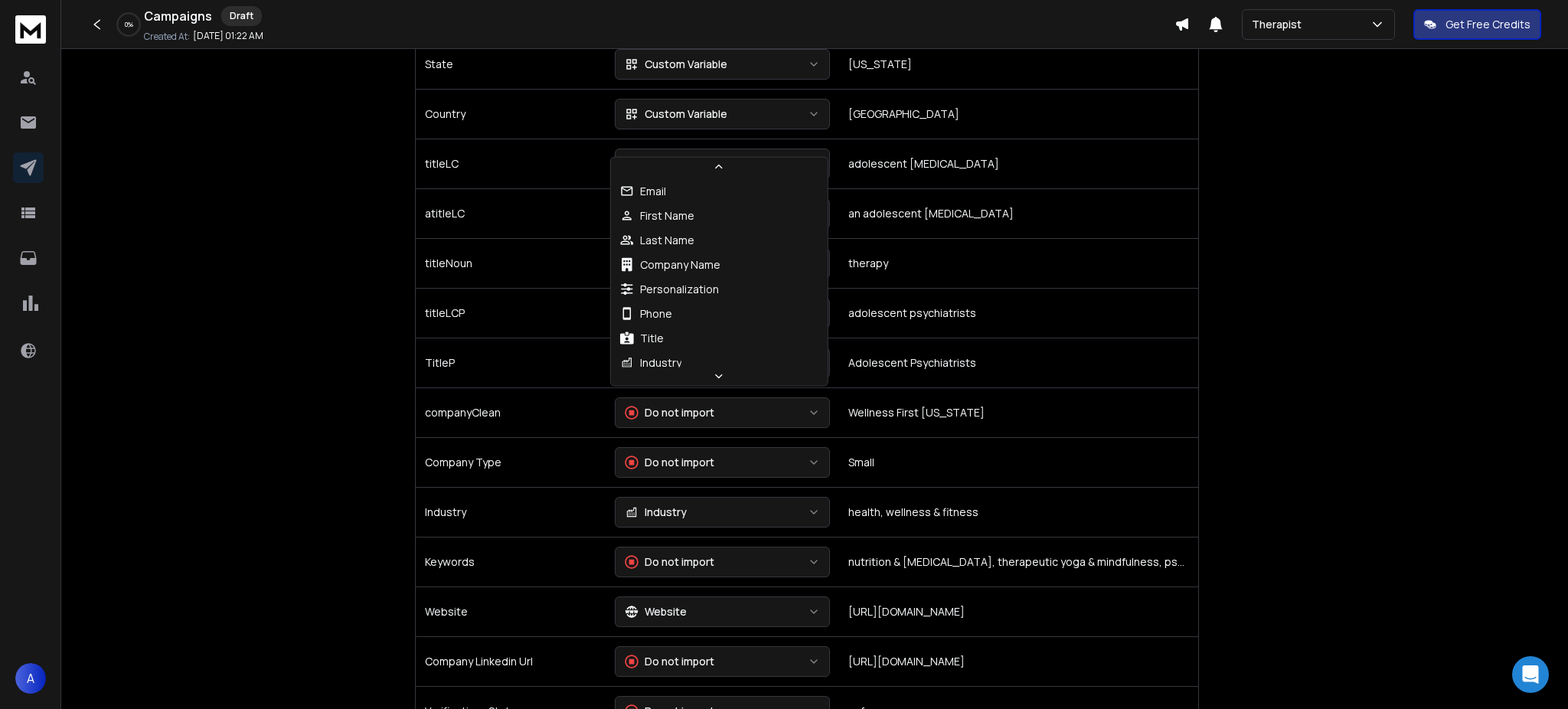
scroll to position [155, 0]
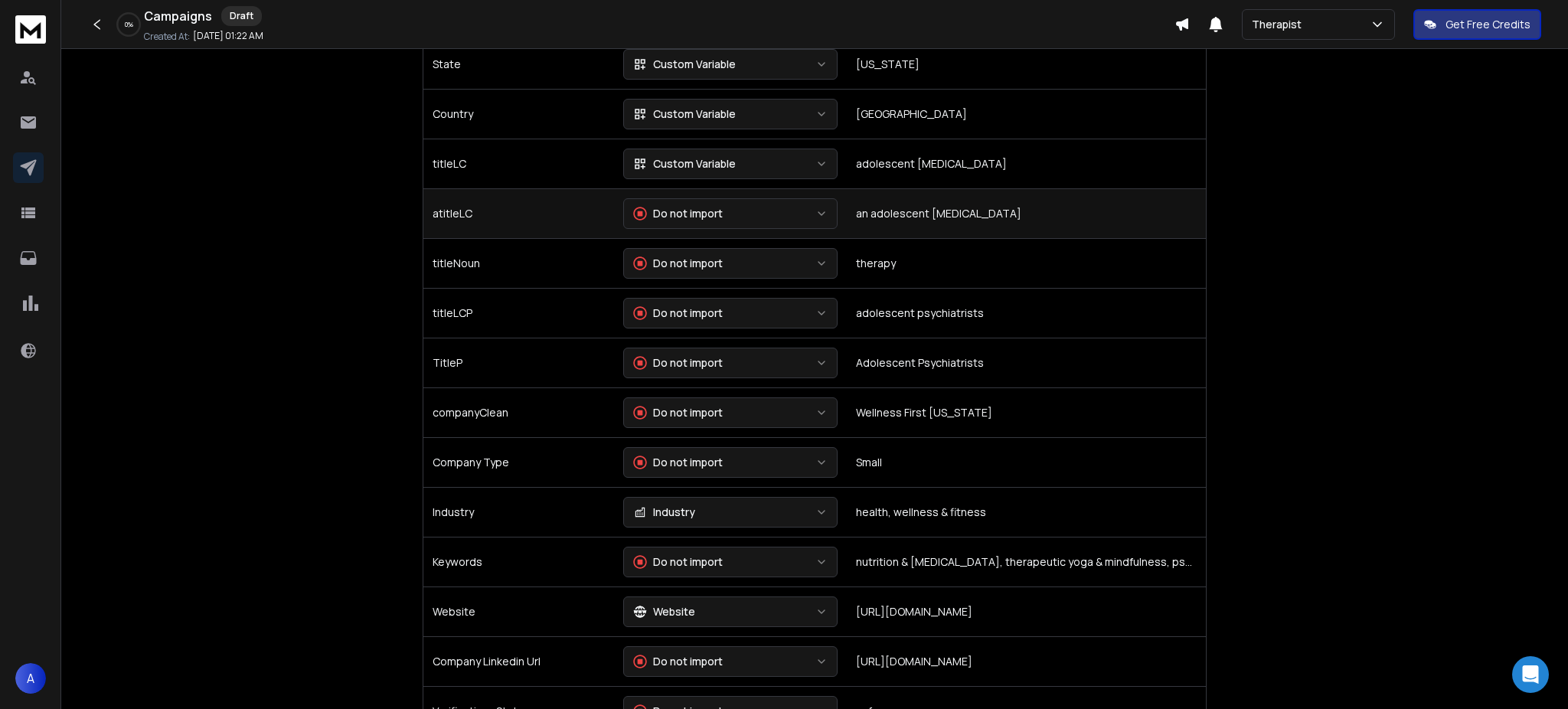
click at [716, 198] on button "Do not import" at bounding box center [730, 213] width 215 height 30
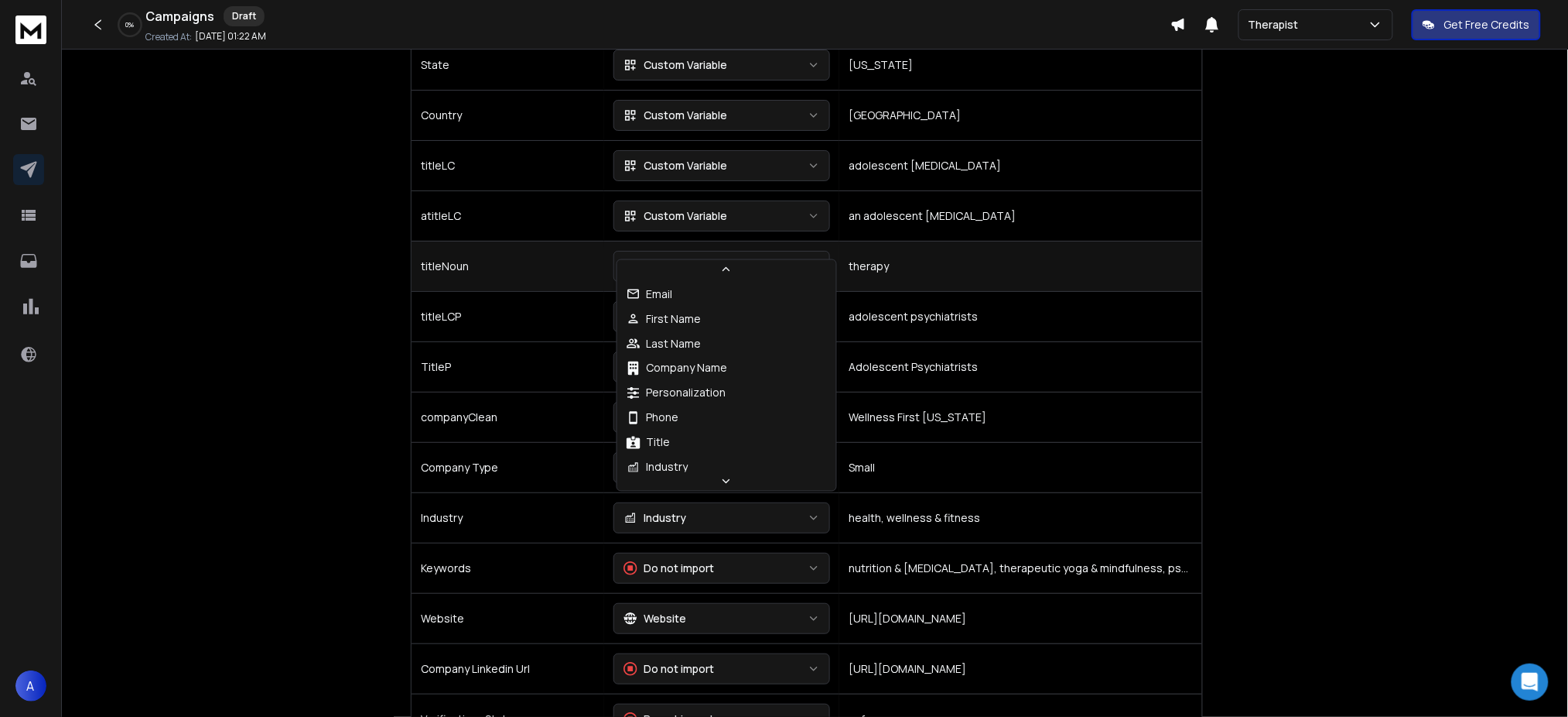
click at [707, 258] on div "Do not import" at bounding box center [668, 266] width 91 height 16
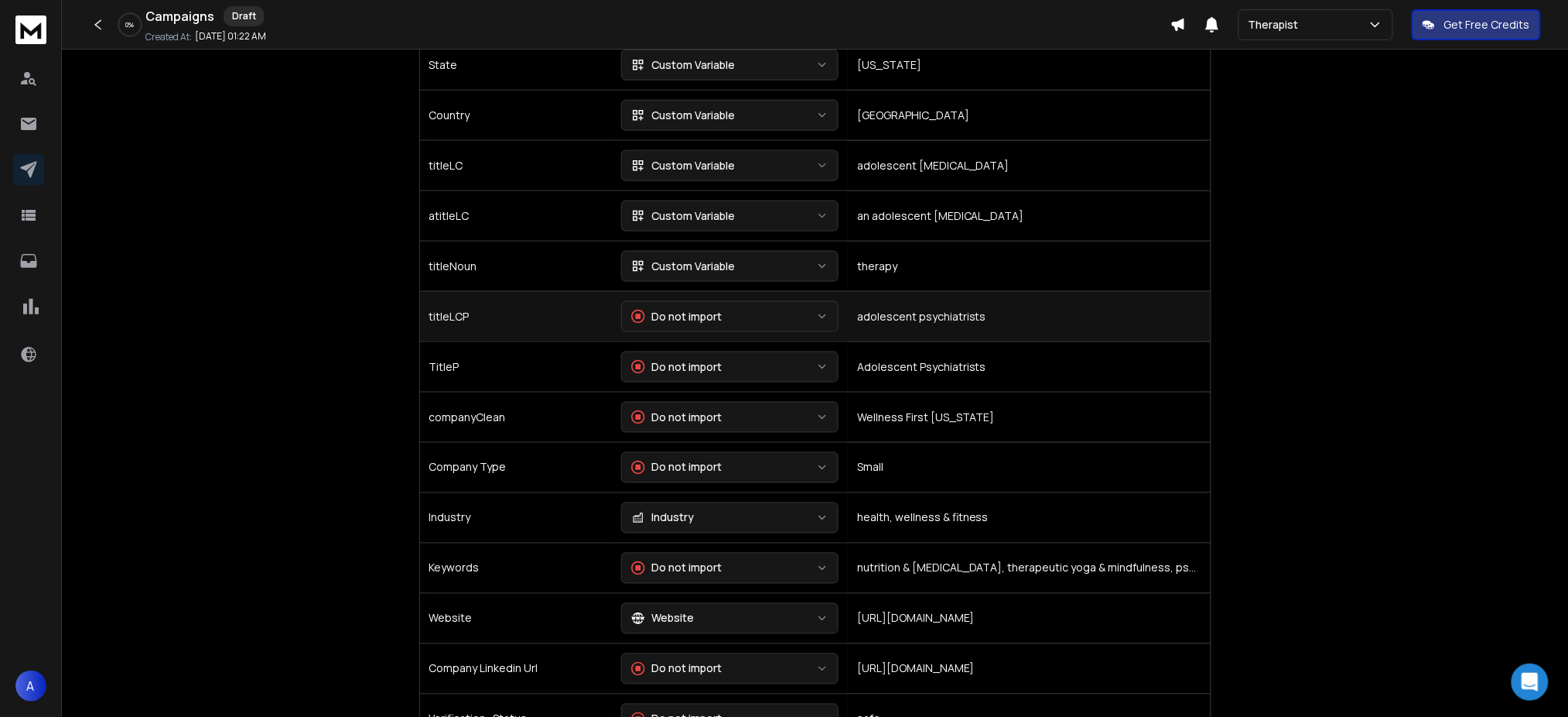
click at [703, 309] on div "Do not import" at bounding box center [677, 316] width 91 height 16
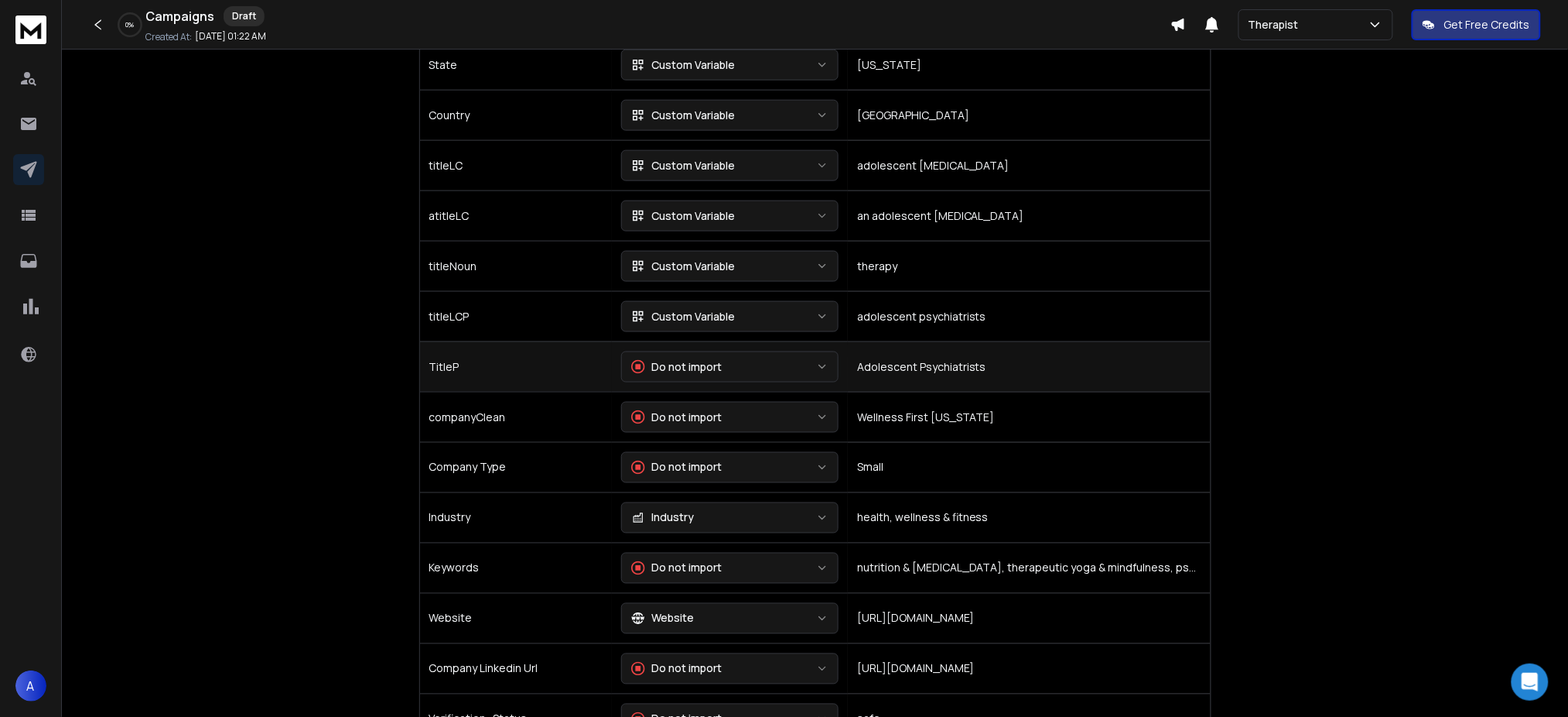
click at [687, 359] on div "Do not import" at bounding box center [677, 366] width 91 height 16
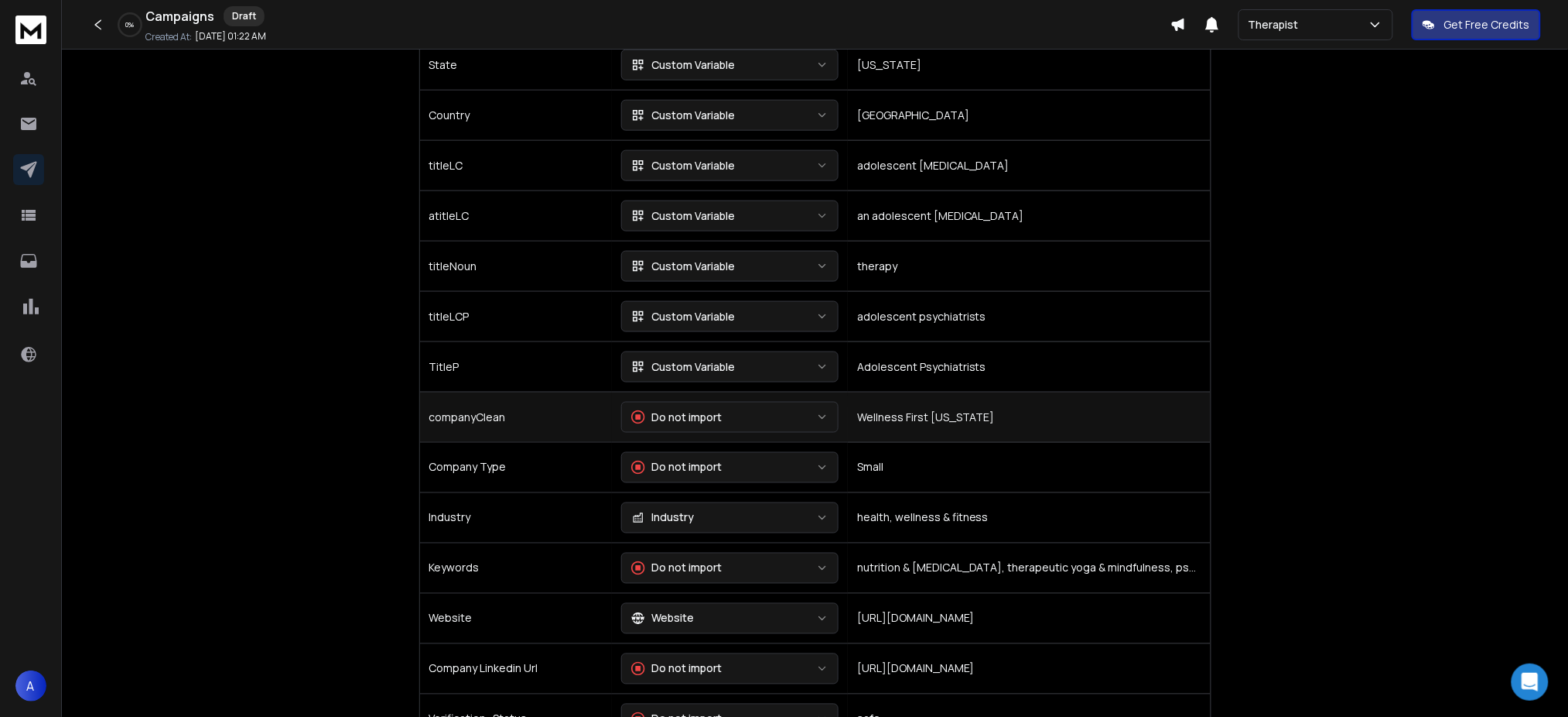
click at [669, 410] on div "Do not import" at bounding box center [677, 417] width 91 height 16
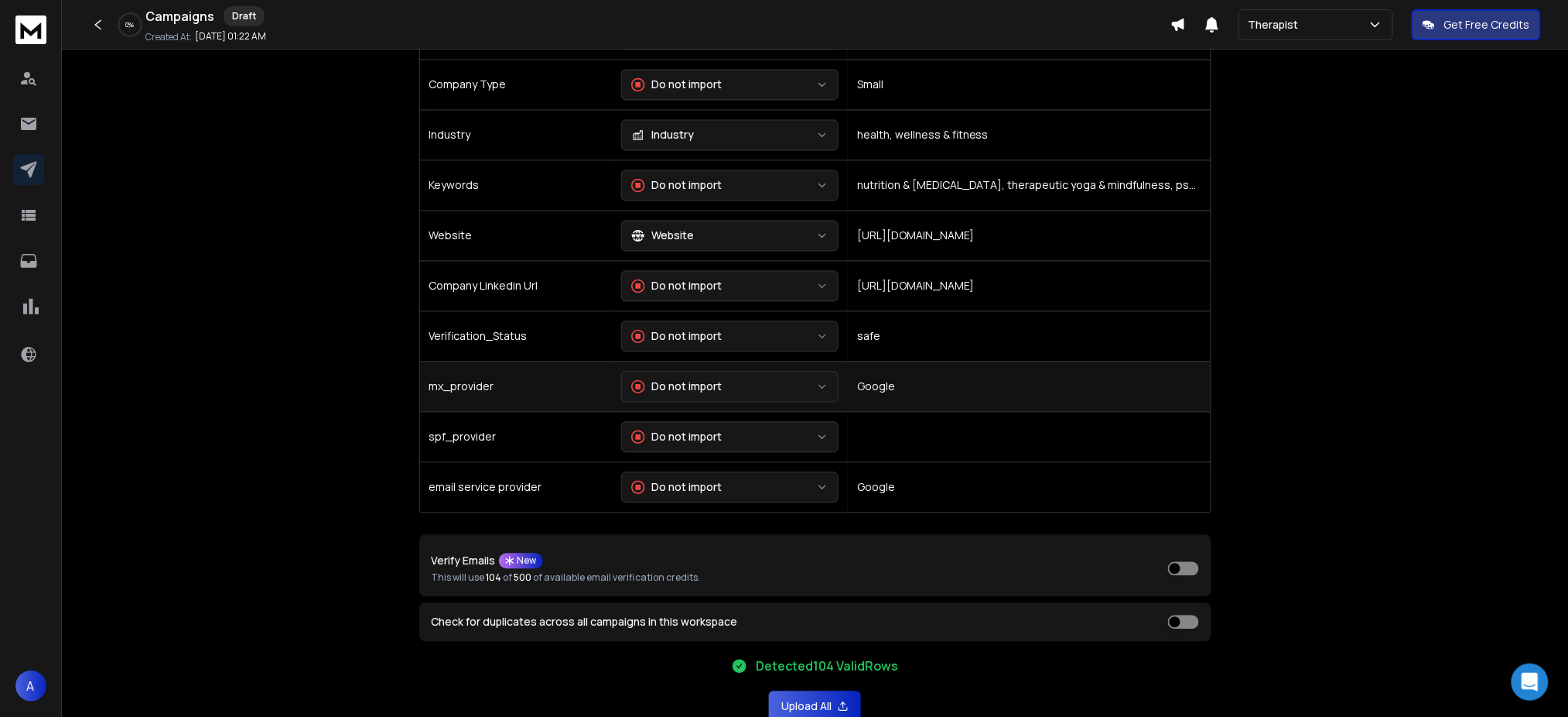
scroll to position [1006, 0]
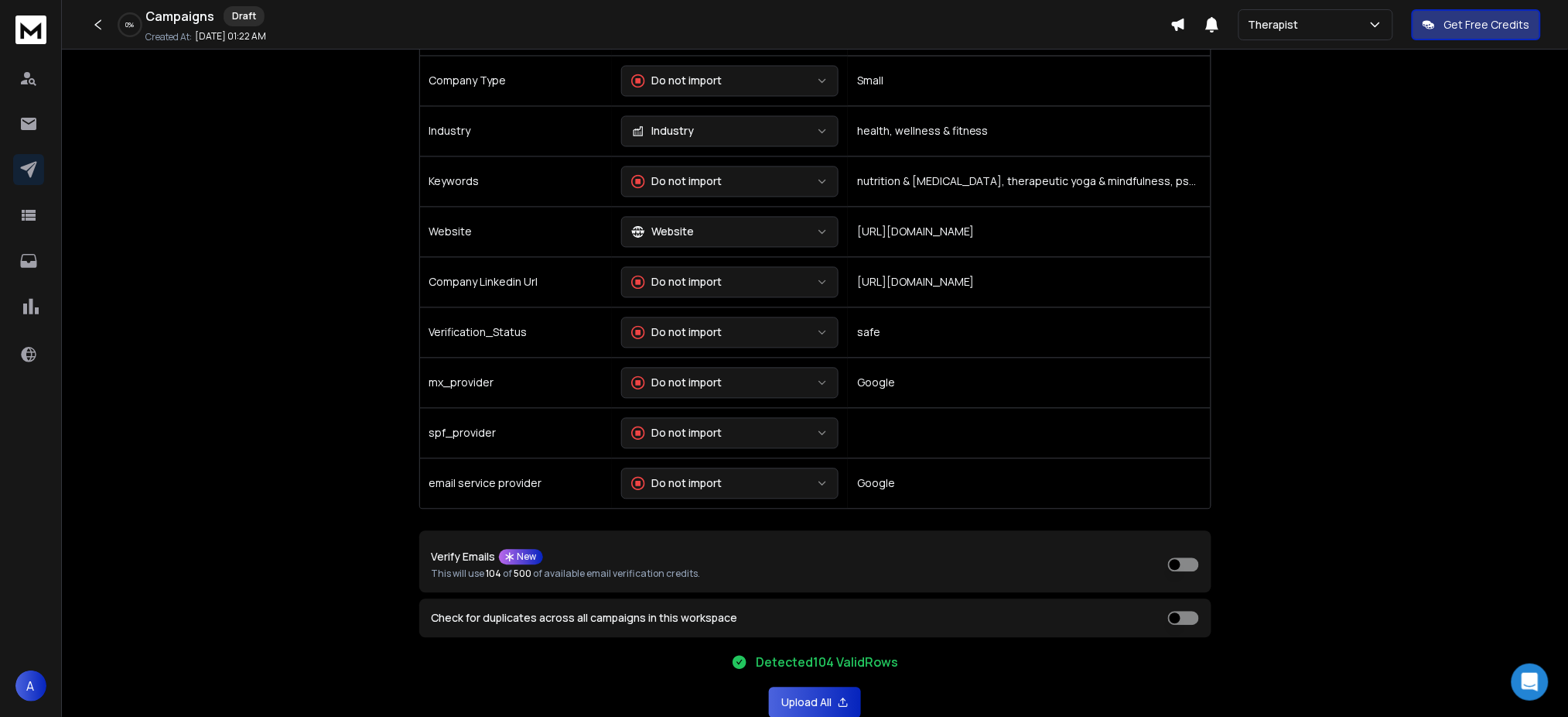
click at [826, 692] on button "Upload All" at bounding box center [815, 703] width 92 height 31
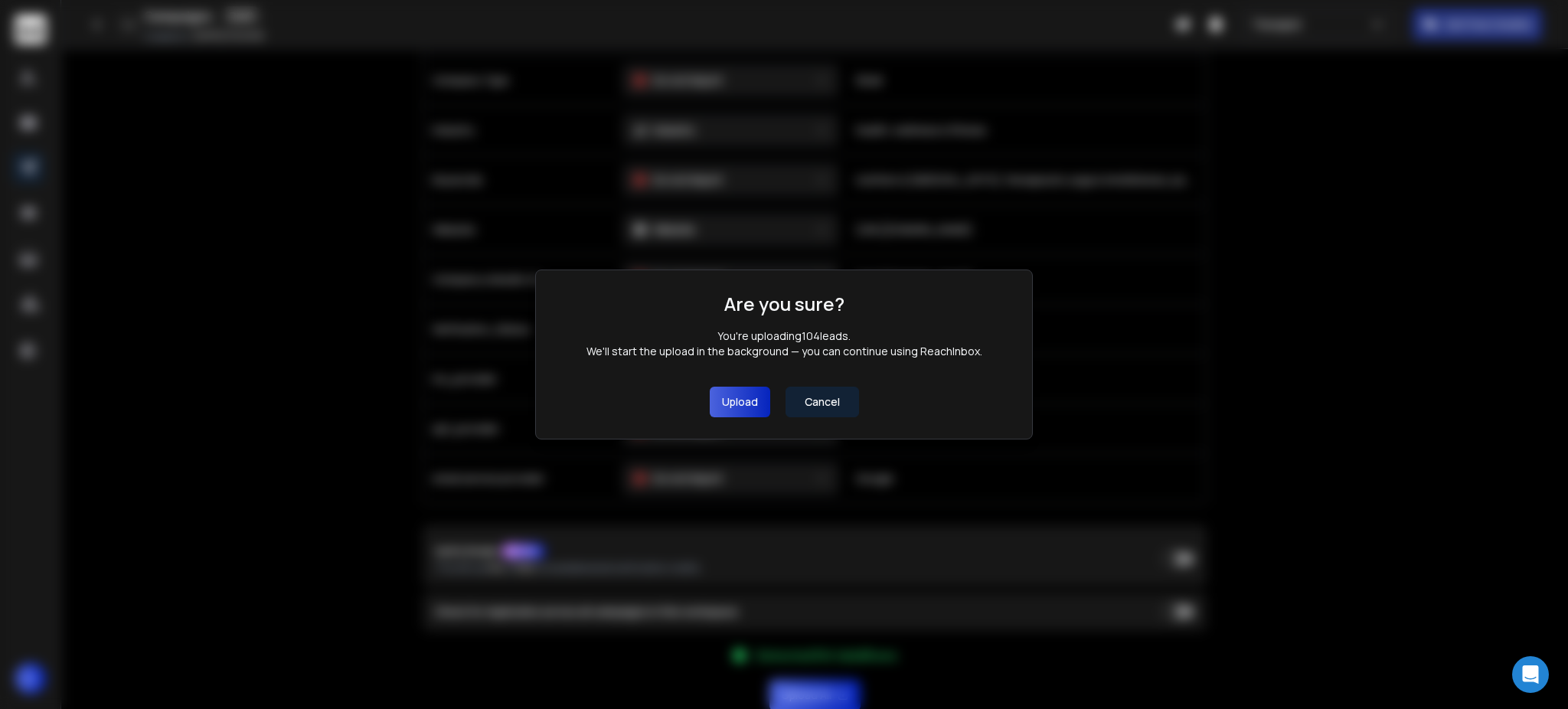
click at [735, 397] on button "Upload" at bounding box center [740, 401] width 60 height 30
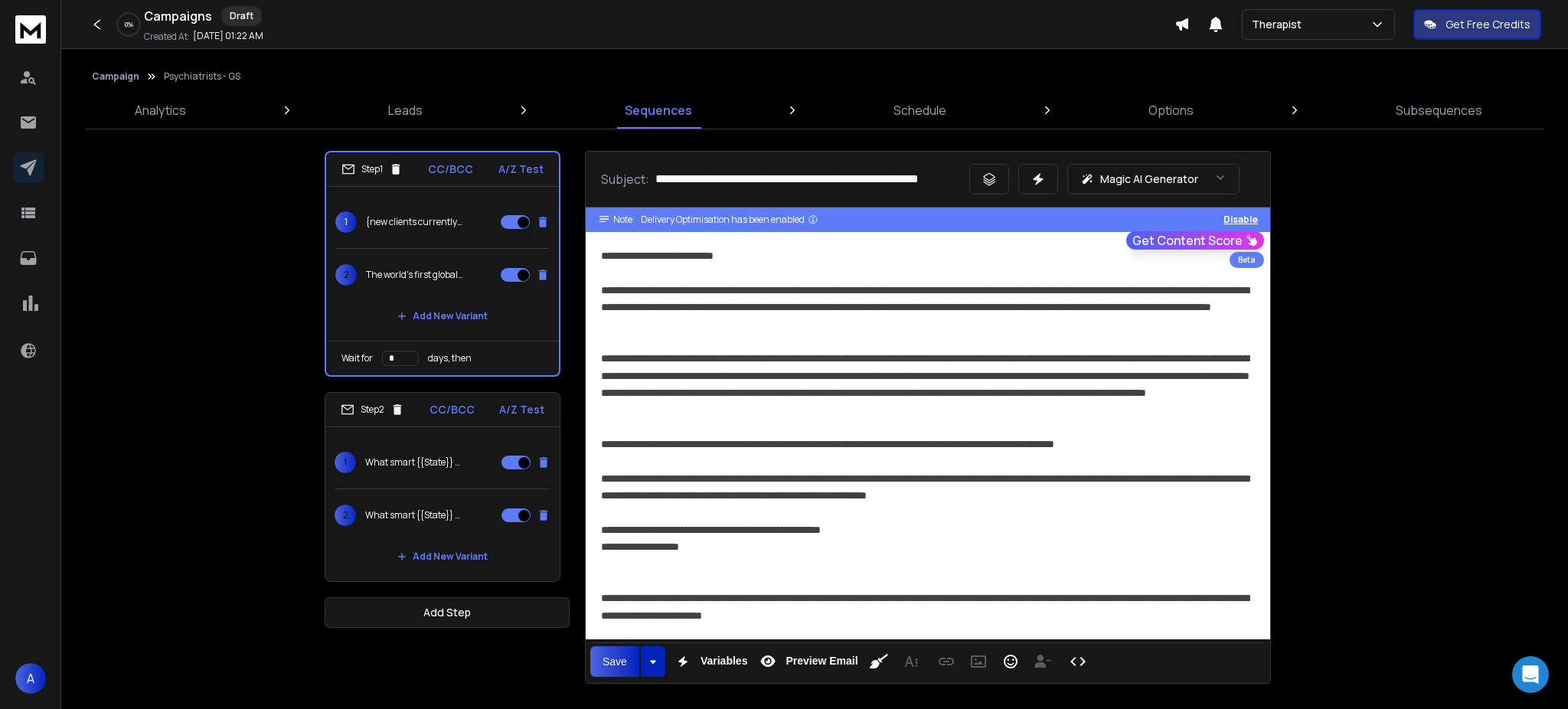
click at [351, 103] on div "Analytics Leads Sequences Schedule Options Subsequences" at bounding box center [808, 110] width 1445 height 37
click at [392, 105] on p "Leads" at bounding box center [405, 110] width 35 height 18
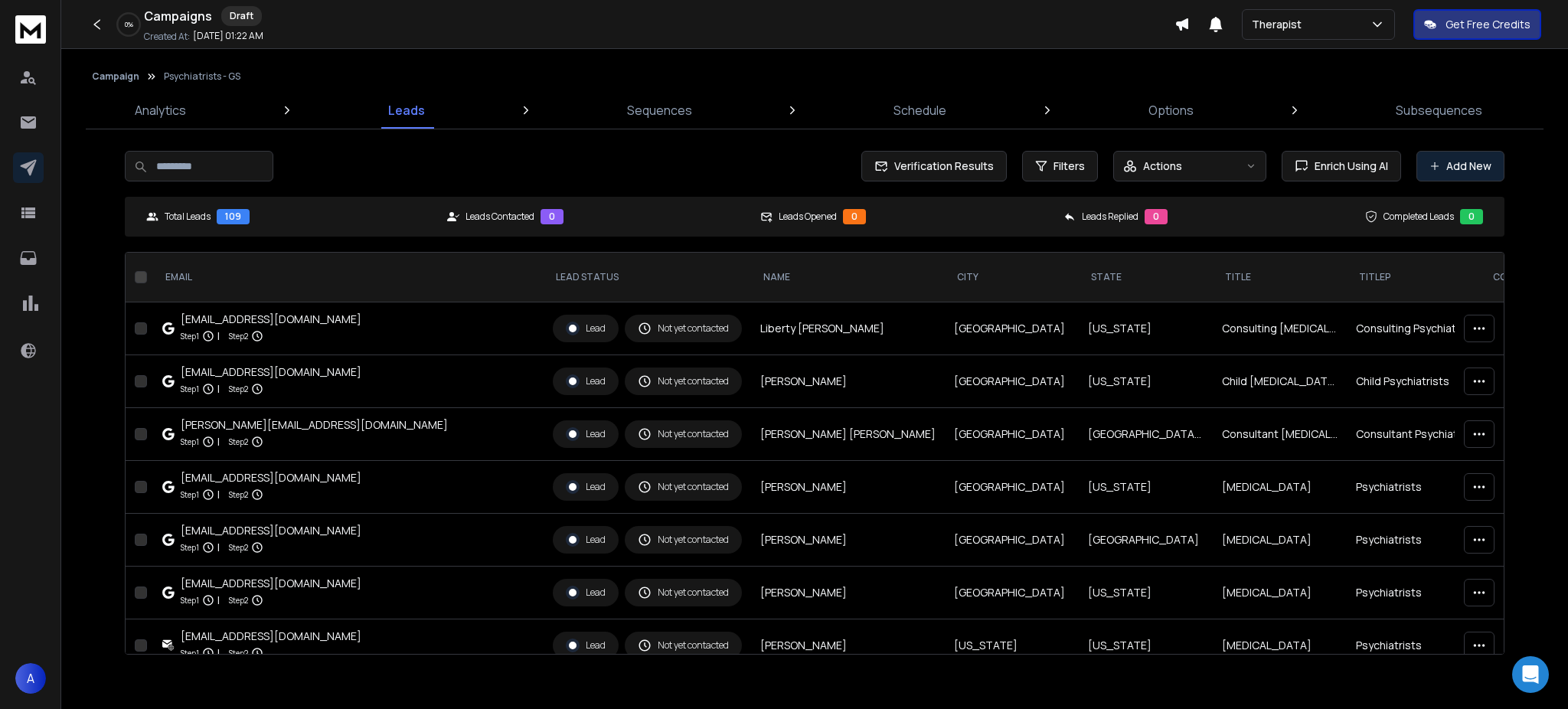
click at [1428, 153] on button "Add New" at bounding box center [1460, 166] width 88 height 30
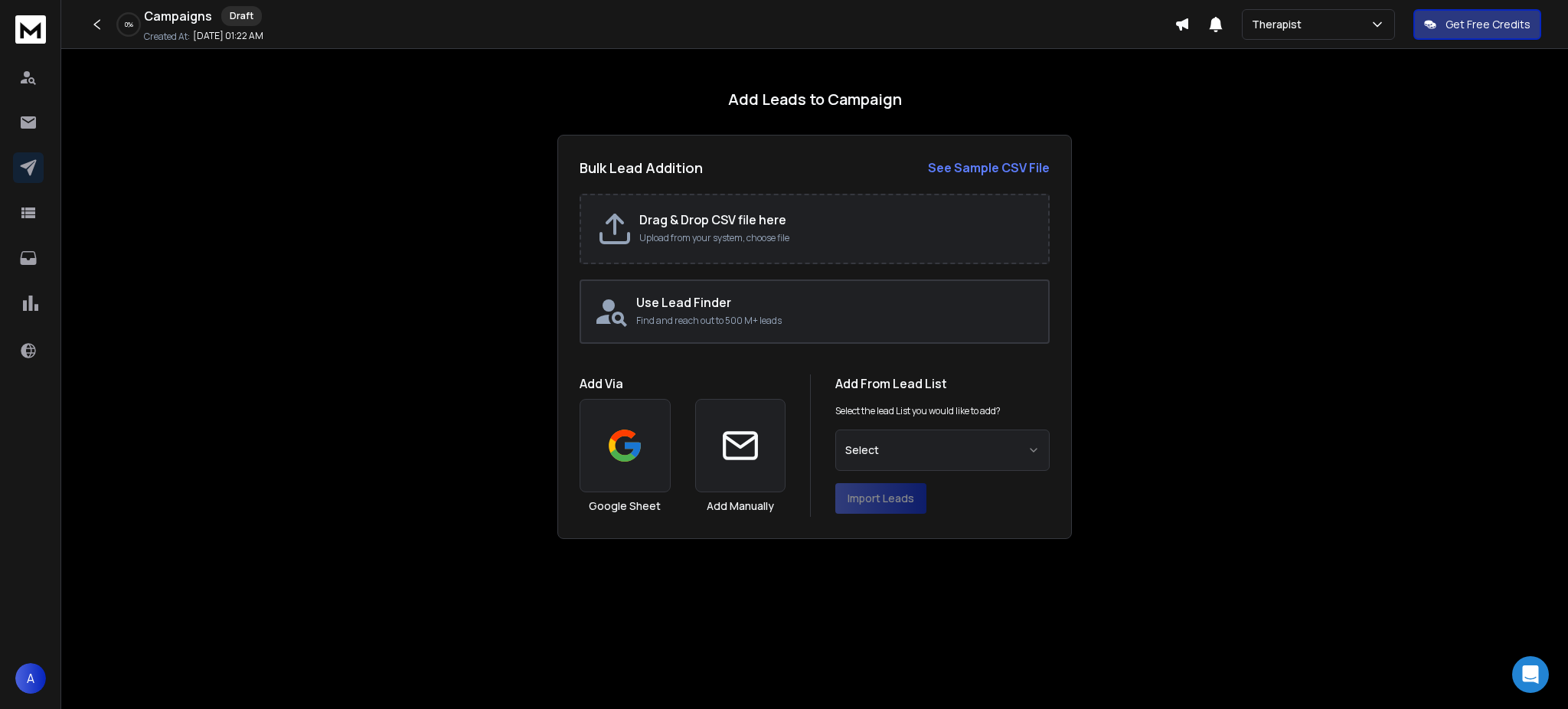
click at [789, 214] on h2 "Drag & Drop CSV file here" at bounding box center [836, 220] width 394 height 18
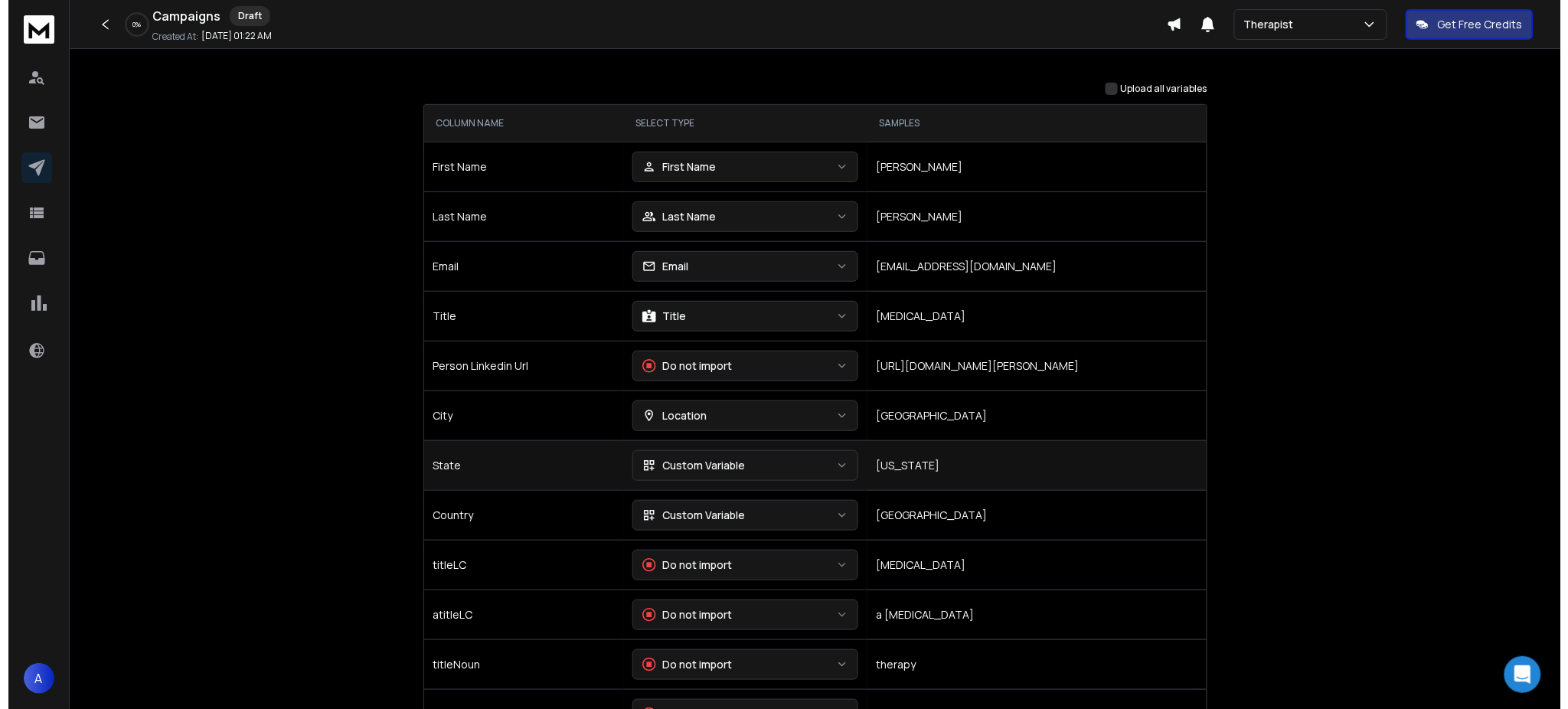
scroll to position [306, 0]
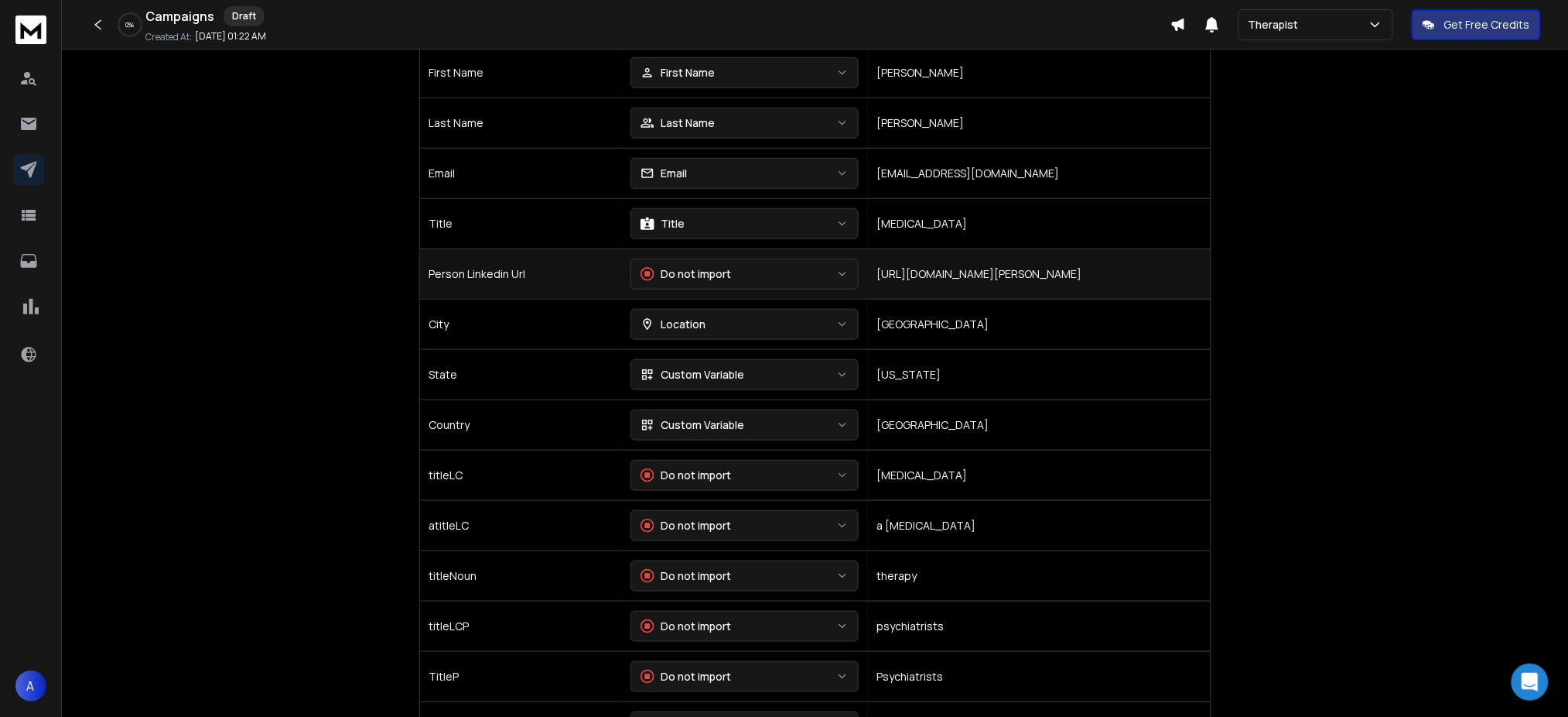
click at [768, 258] on button "Do not import" at bounding box center [745, 273] width 228 height 31
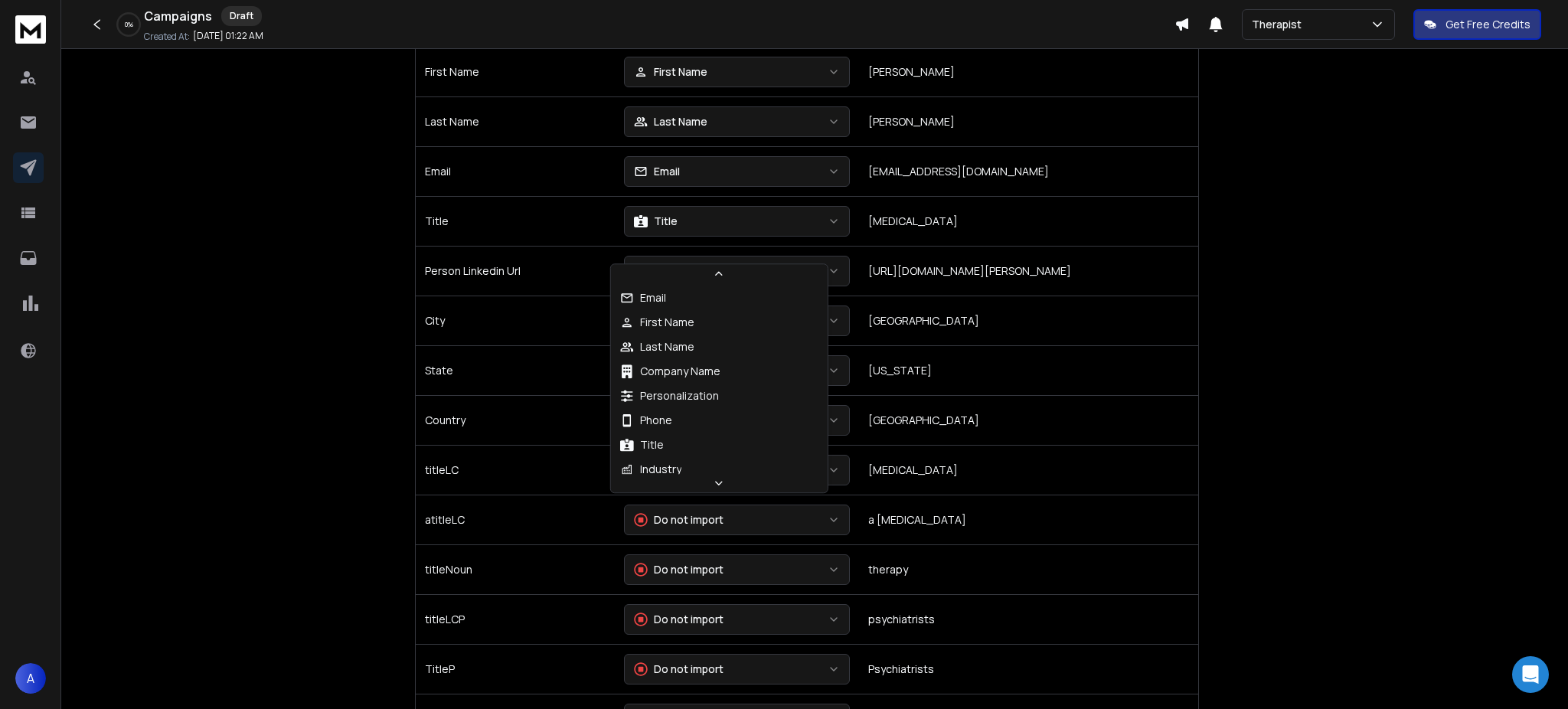
scroll to position [155, 0]
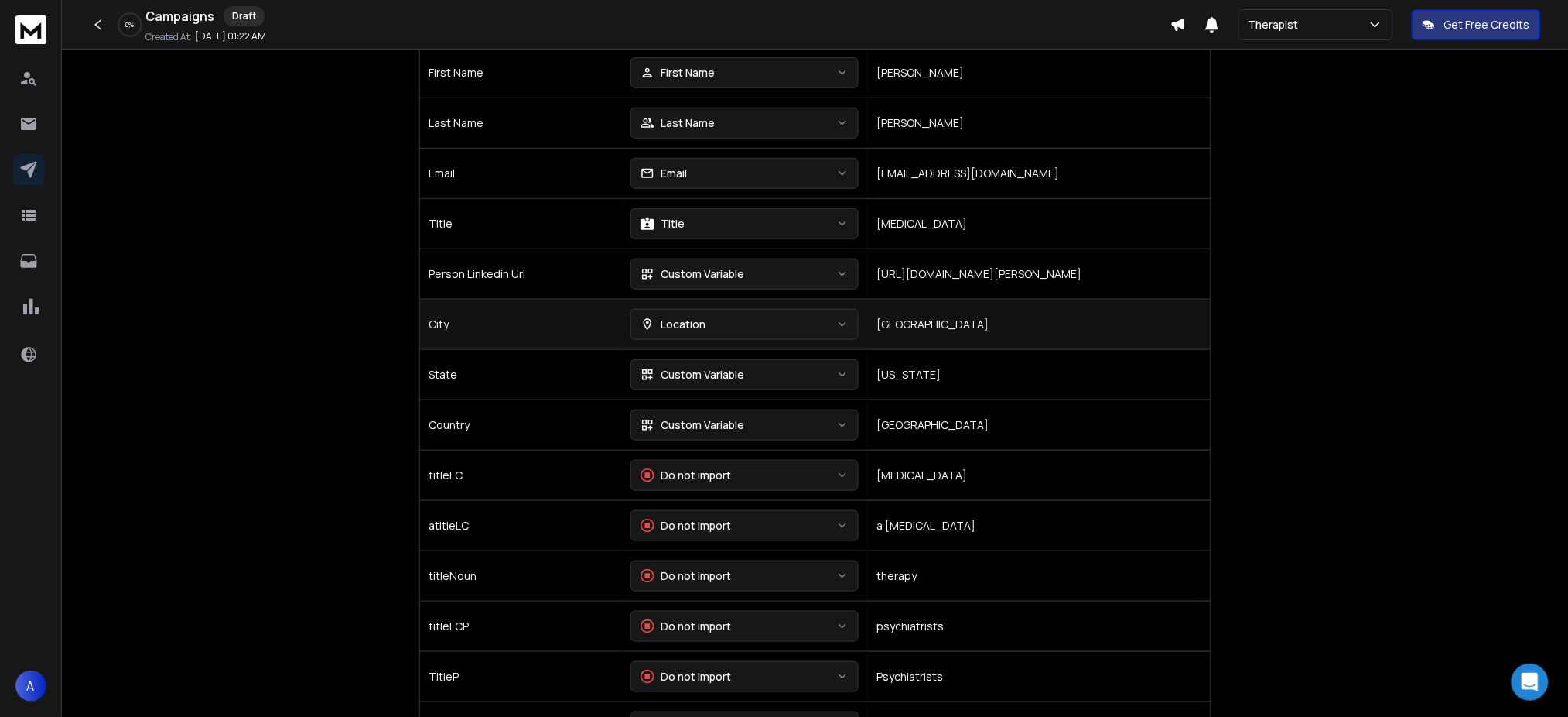
click at [764, 309] on button "Location" at bounding box center [745, 324] width 228 height 31
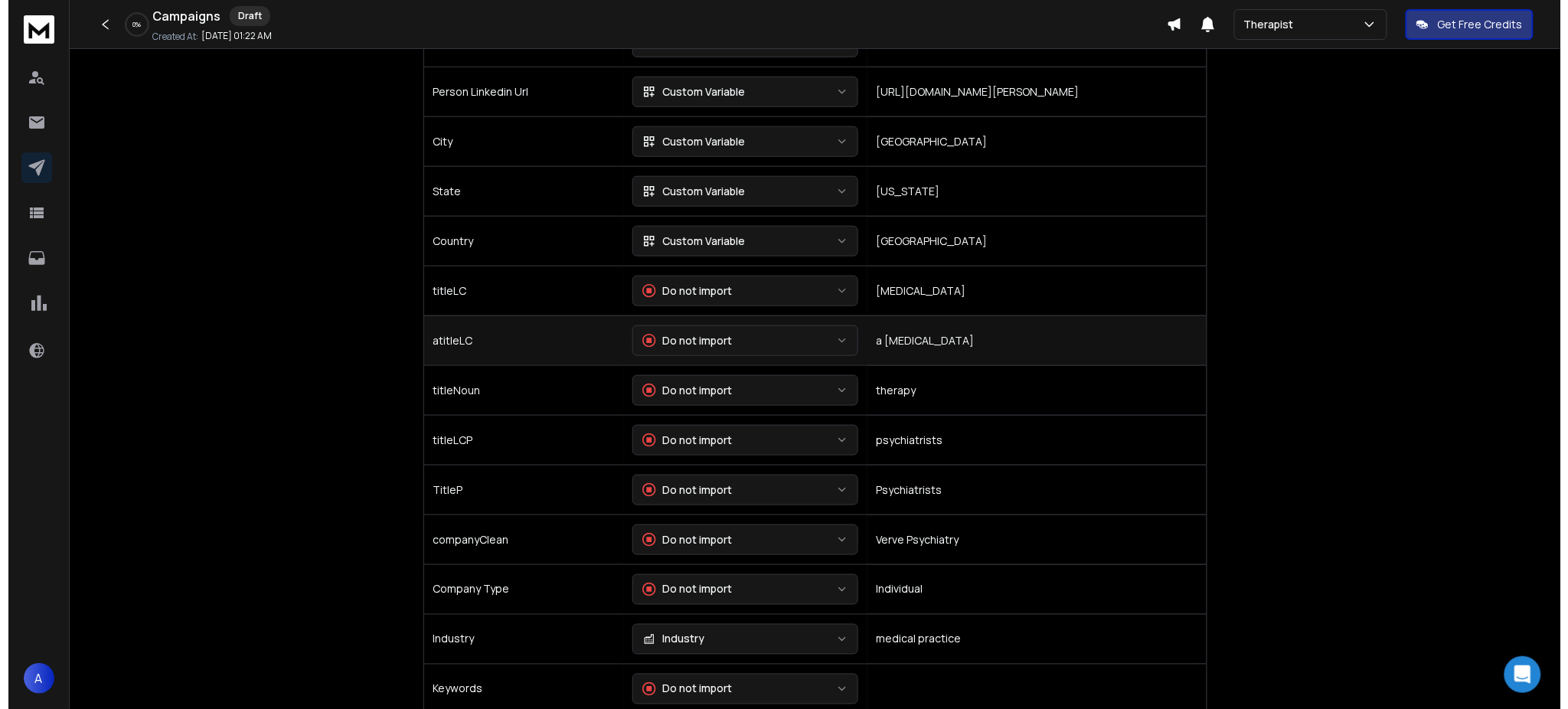
scroll to position [510, 0]
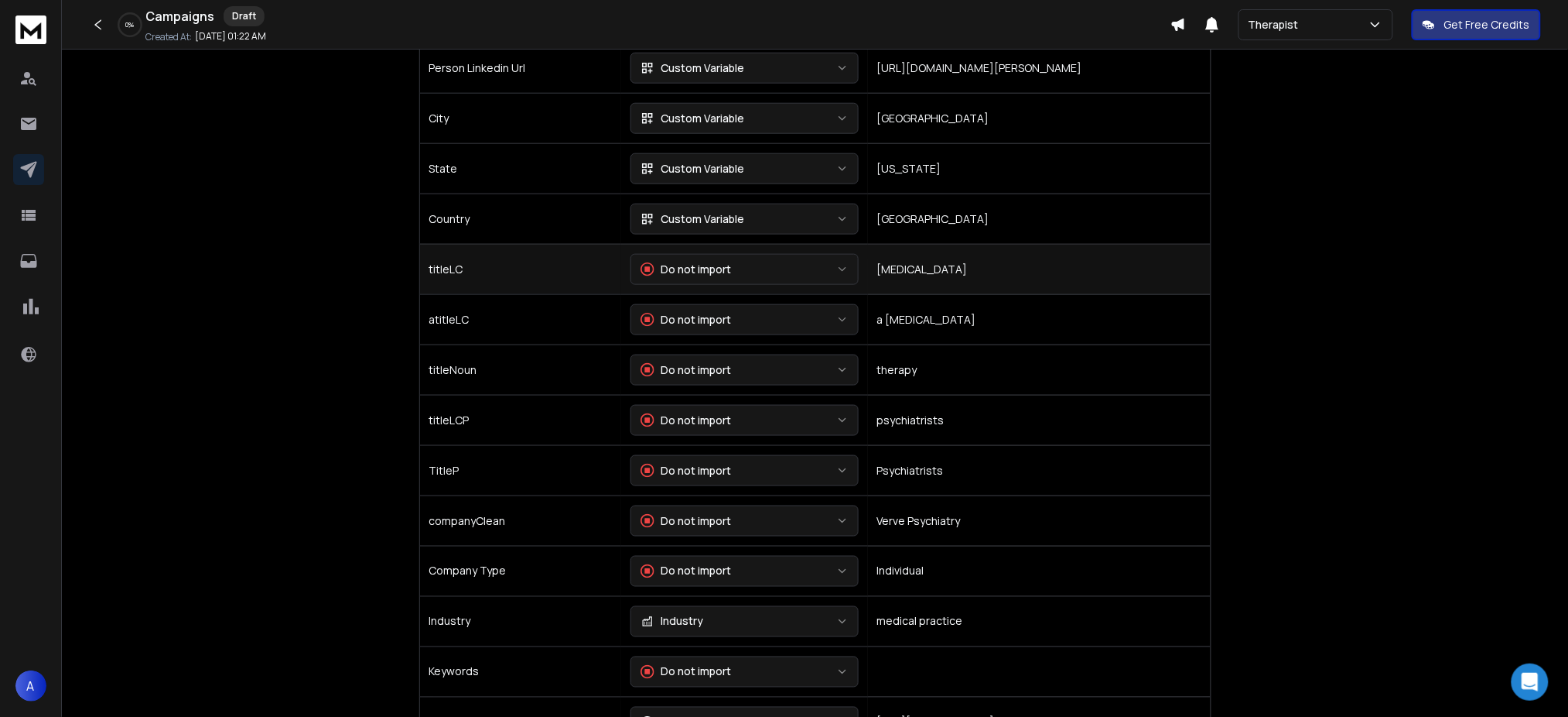
click at [721, 261] on td "Do not import" at bounding box center [744, 269] width 247 height 50
click at [724, 254] on button "Do not import" at bounding box center [745, 269] width 228 height 31
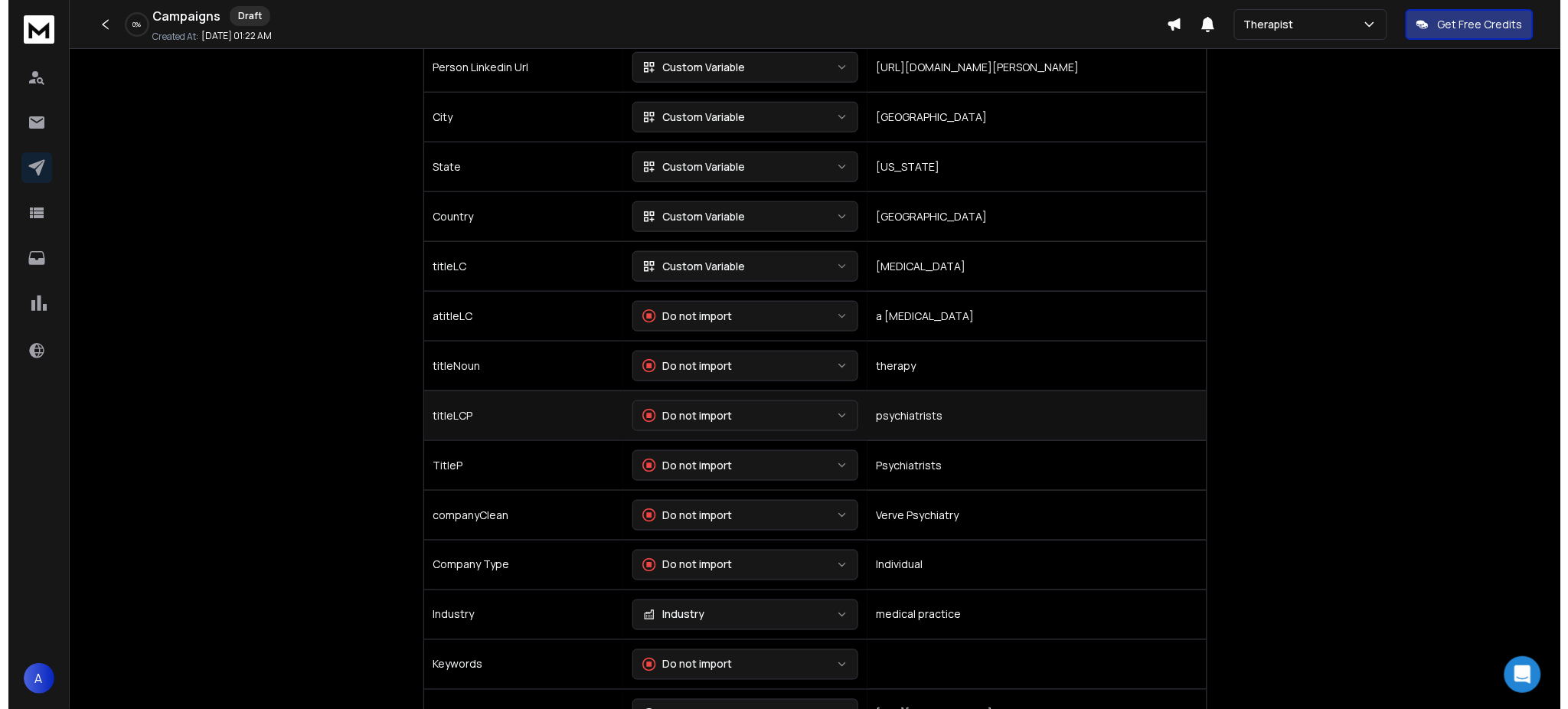
scroll to position [613, 0]
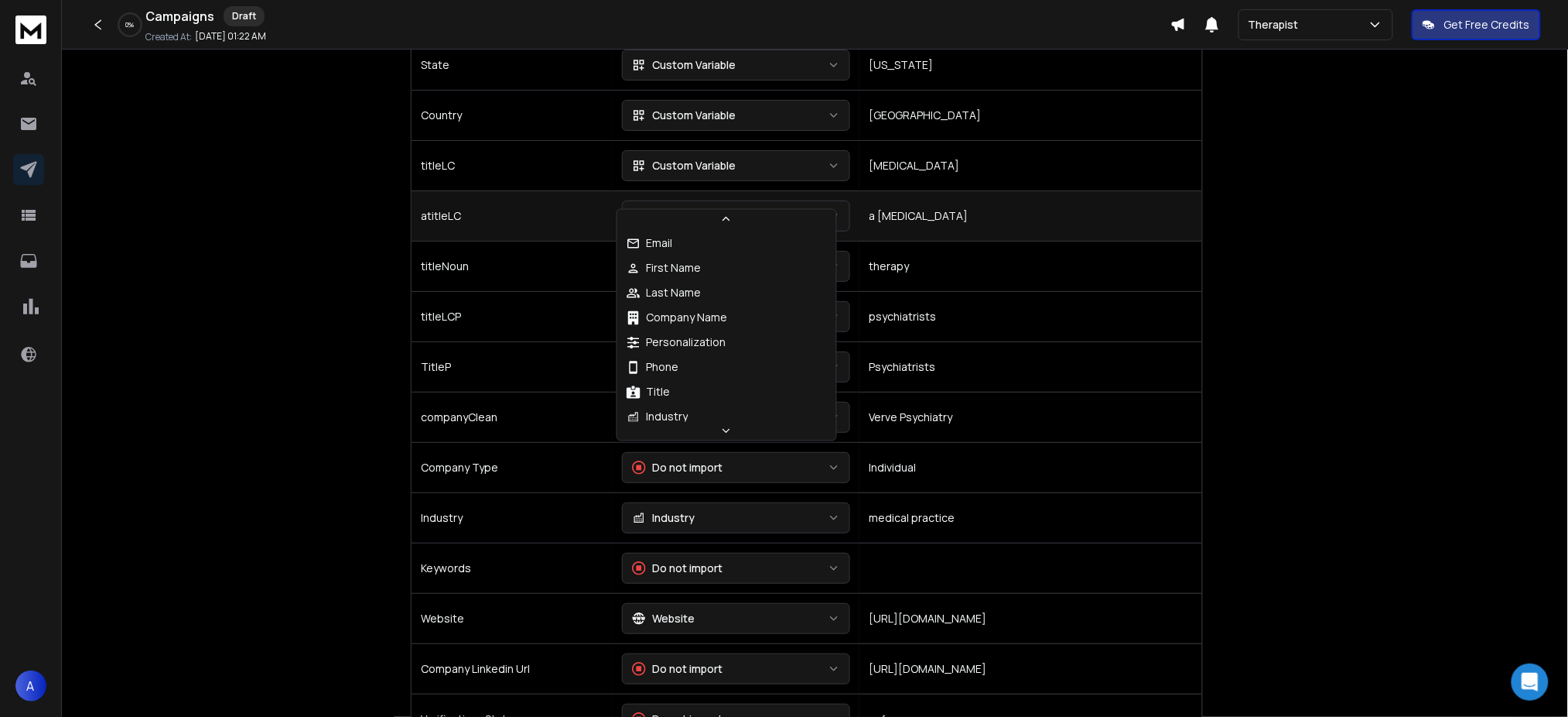
click at [736, 201] on button "Do not import" at bounding box center [736, 216] width 228 height 31
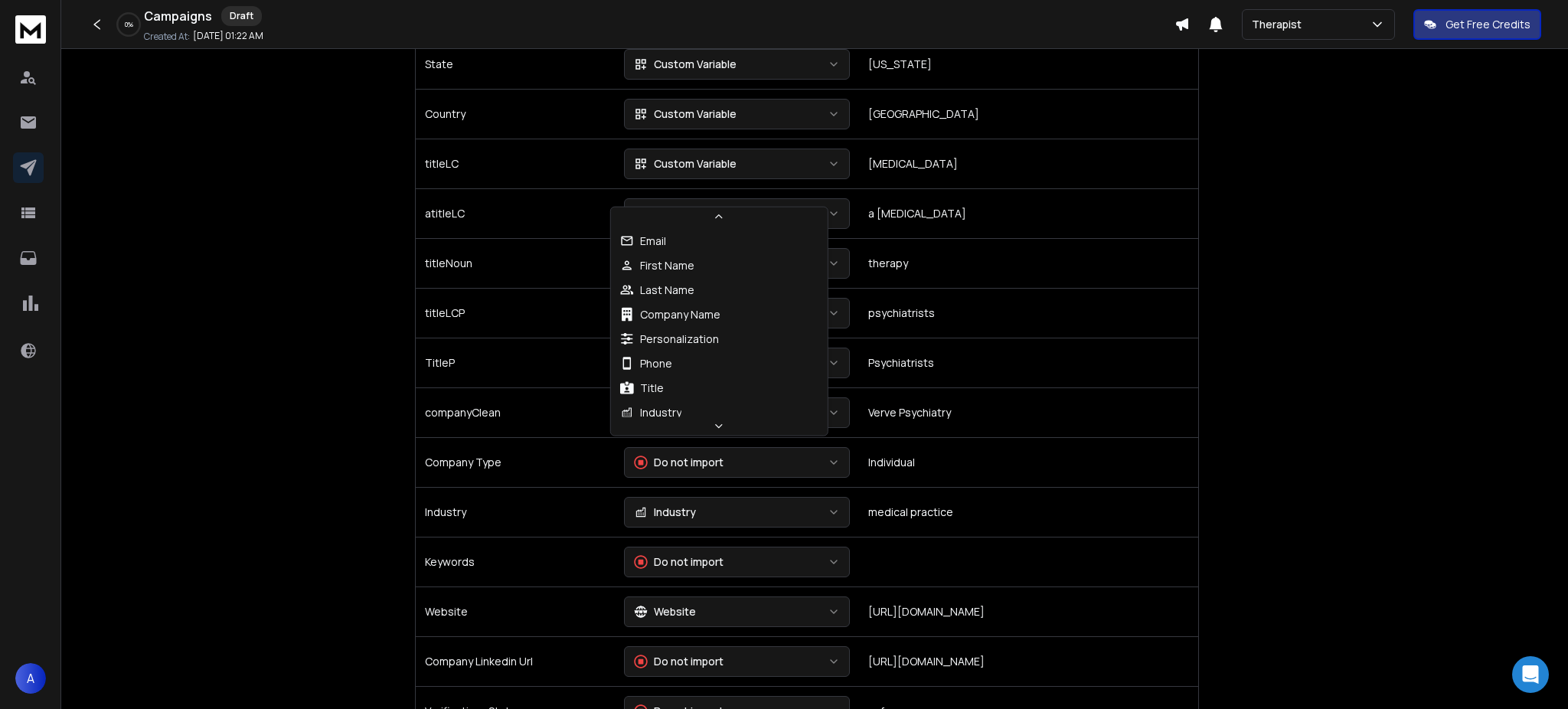
scroll to position [155, 0]
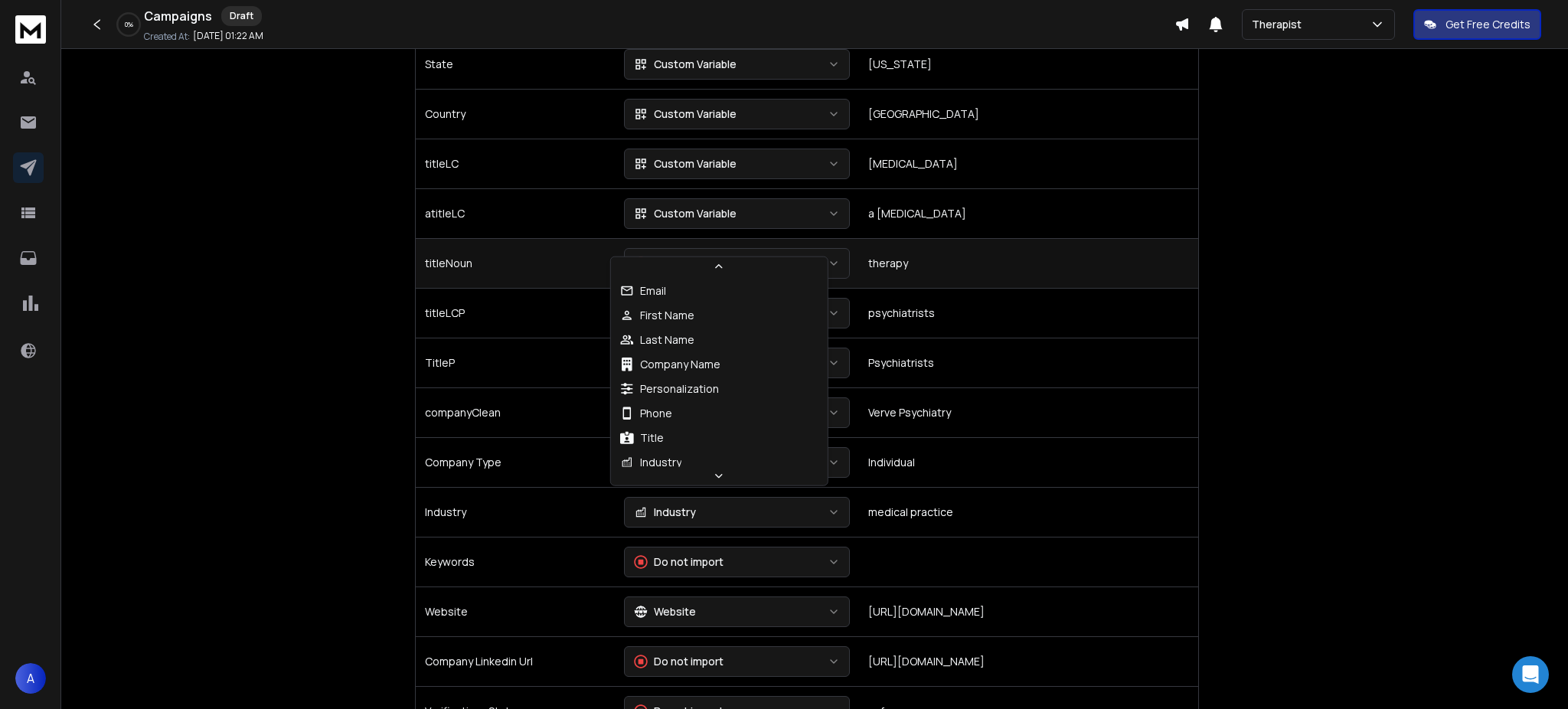
click at [705, 255] on div "Do not import" at bounding box center [679, 263] width 90 height 16
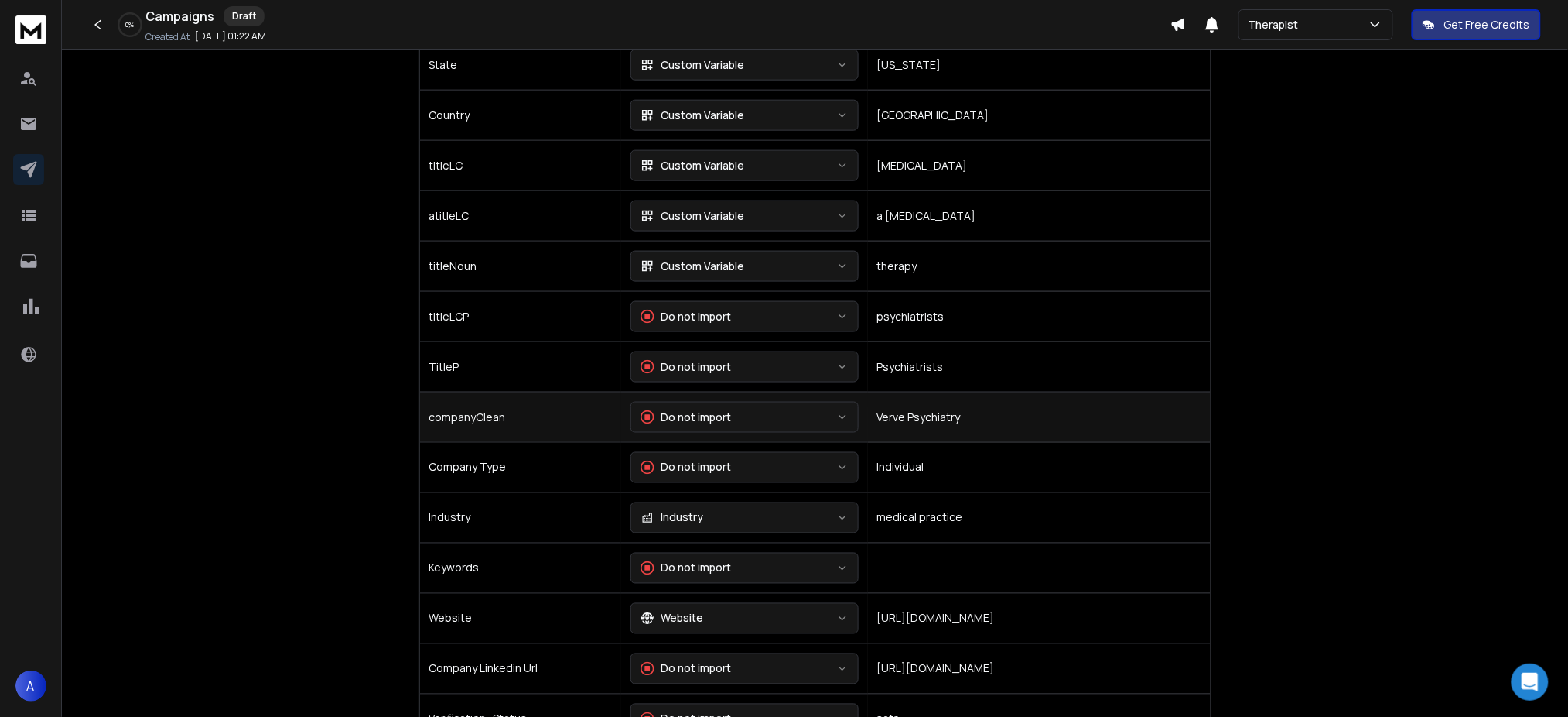
click at [659, 410] on div "Do not import" at bounding box center [686, 417] width 91 height 16
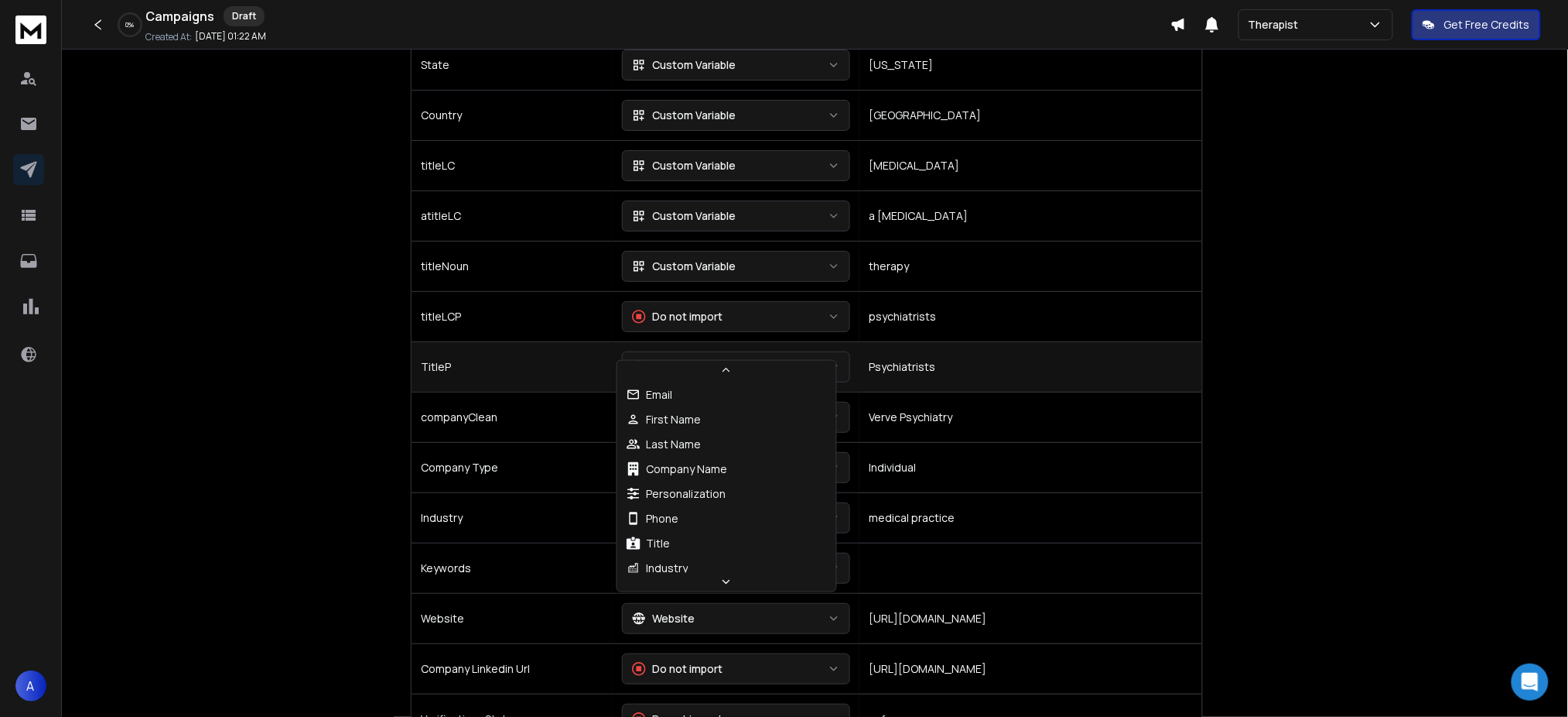
click at [677, 359] on div "Do not import" at bounding box center [677, 366] width 91 height 16
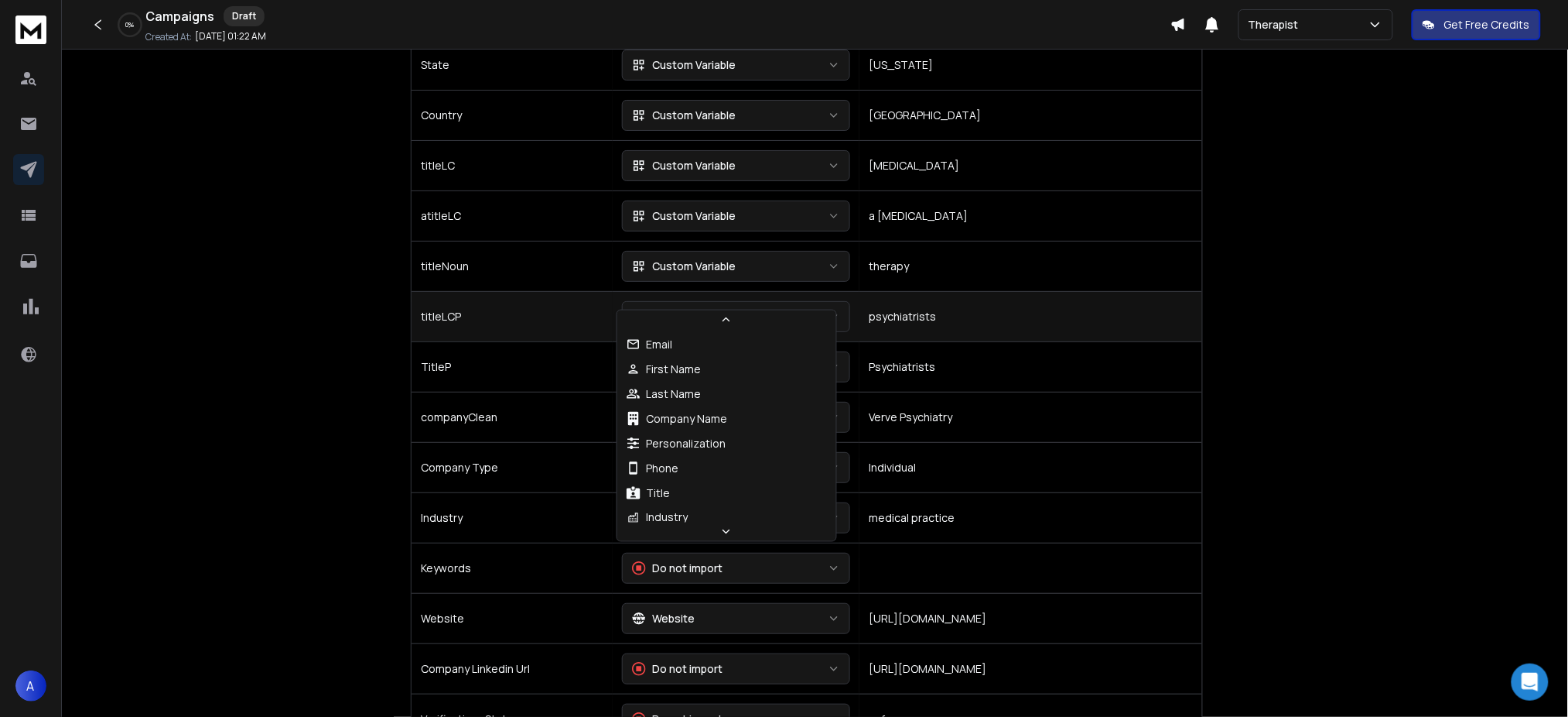
click at [678, 309] on div "Do not import" at bounding box center [677, 316] width 91 height 16
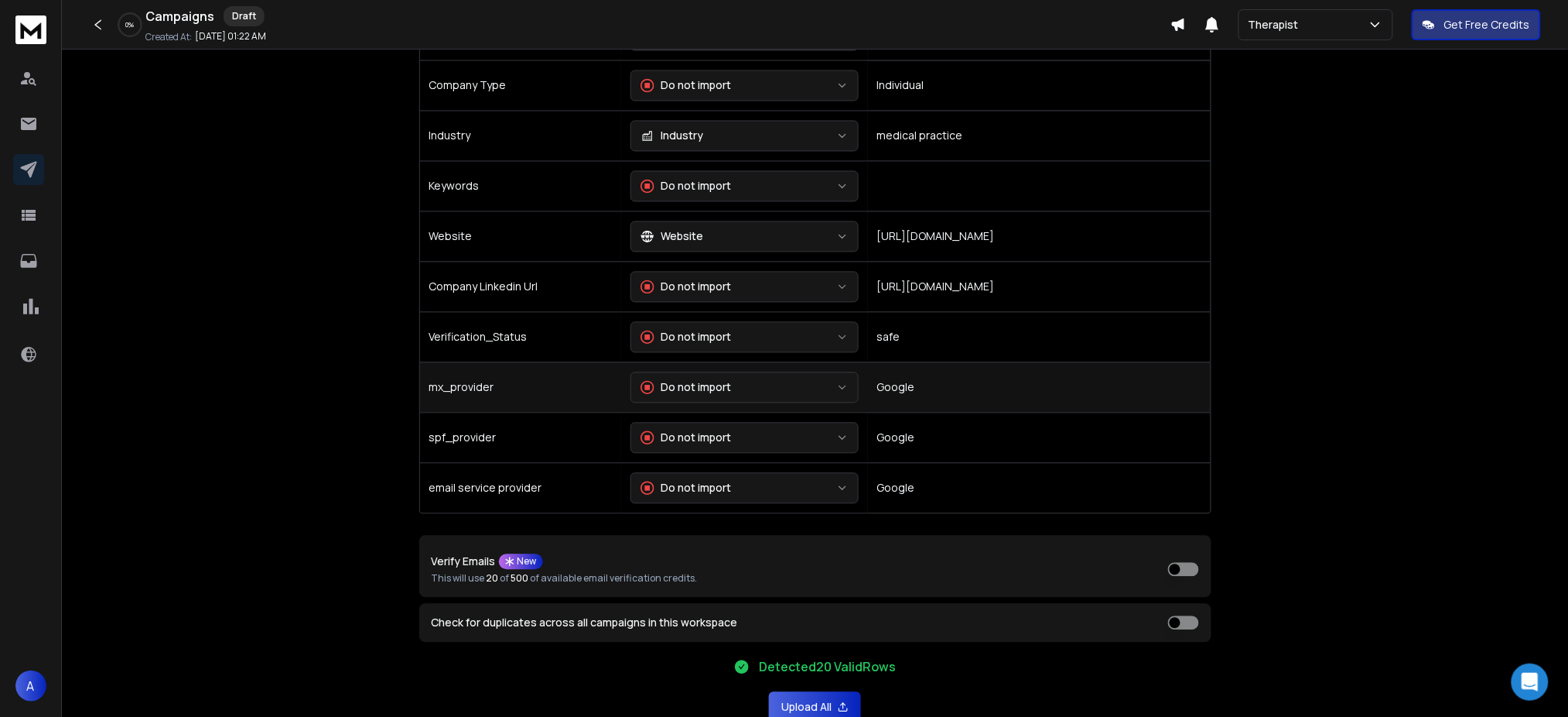
scroll to position [1006, 0]
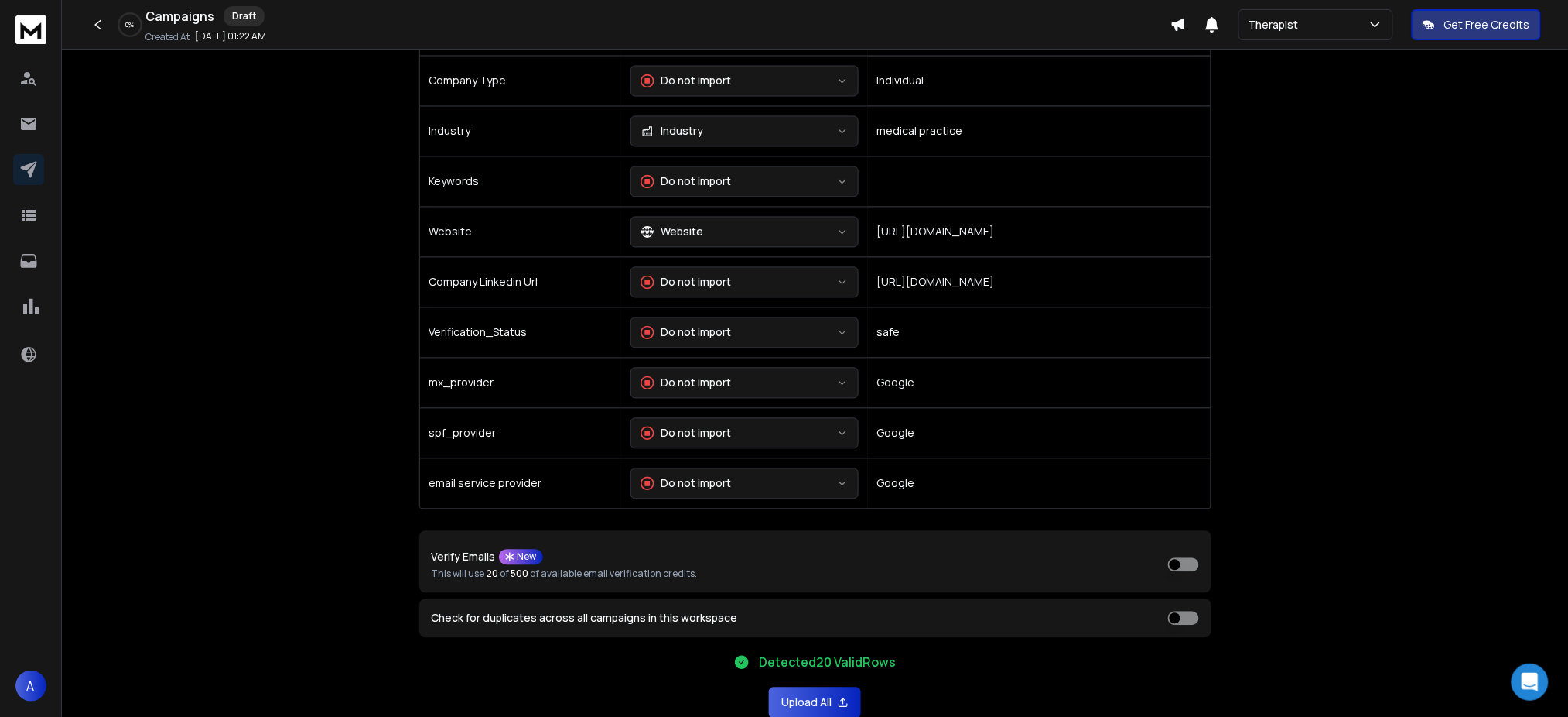
click at [815, 688] on button "Upload All" at bounding box center [815, 703] width 92 height 31
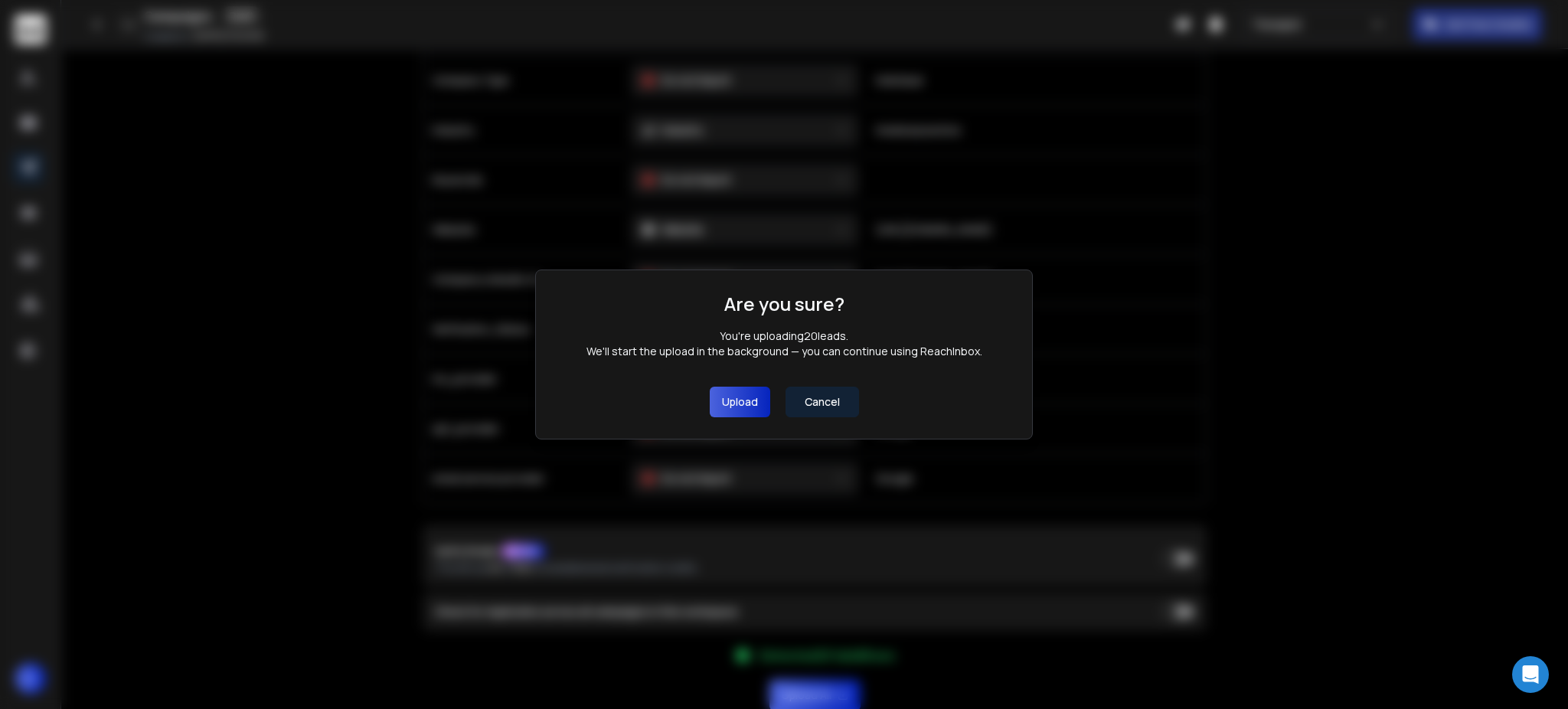
click at [735, 394] on button "Upload" at bounding box center [740, 401] width 60 height 30
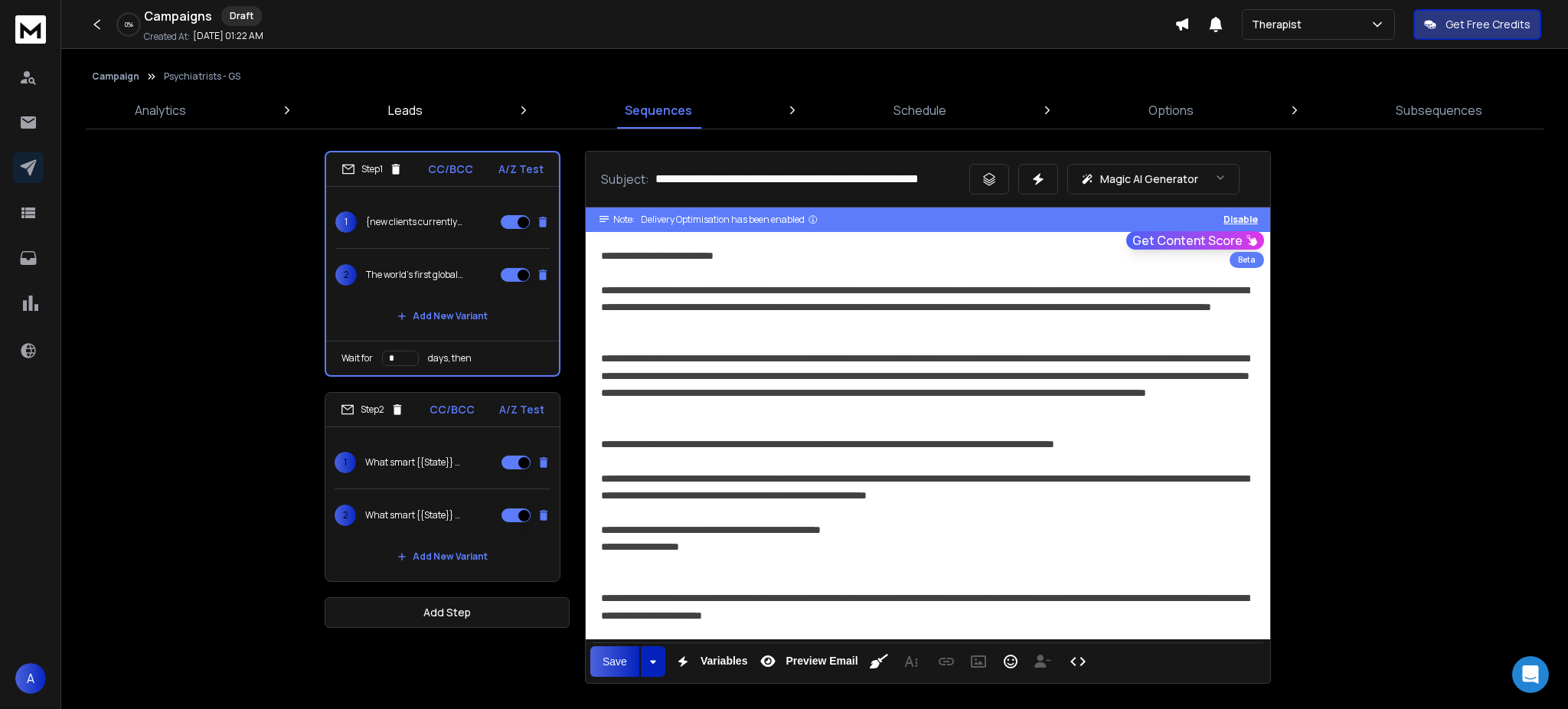
click at [400, 109] on p "Leads" at bounding box center [405, 110] width 35 height 18
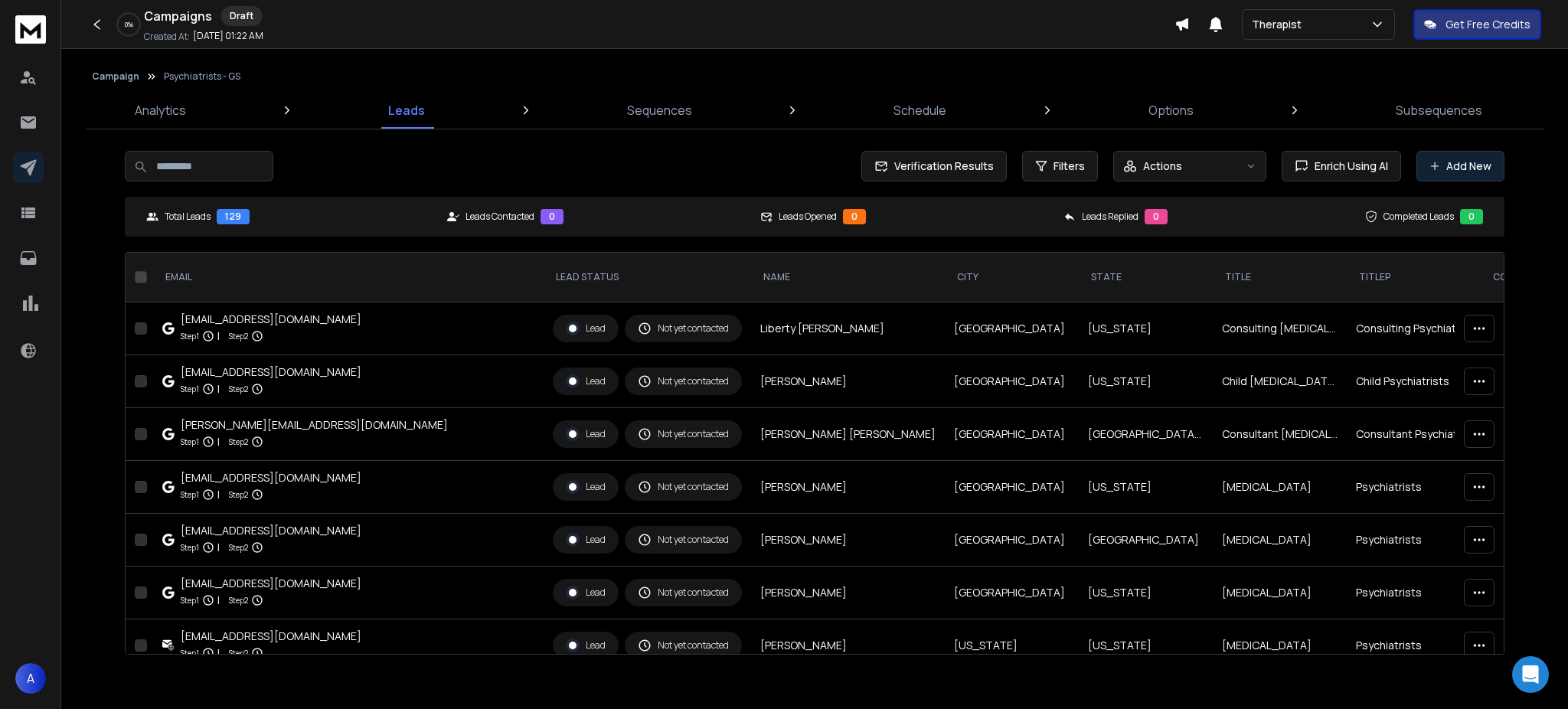
click at [1449, 166] on button "Add New" at bounding box center [1460, 166] width 88 height 30
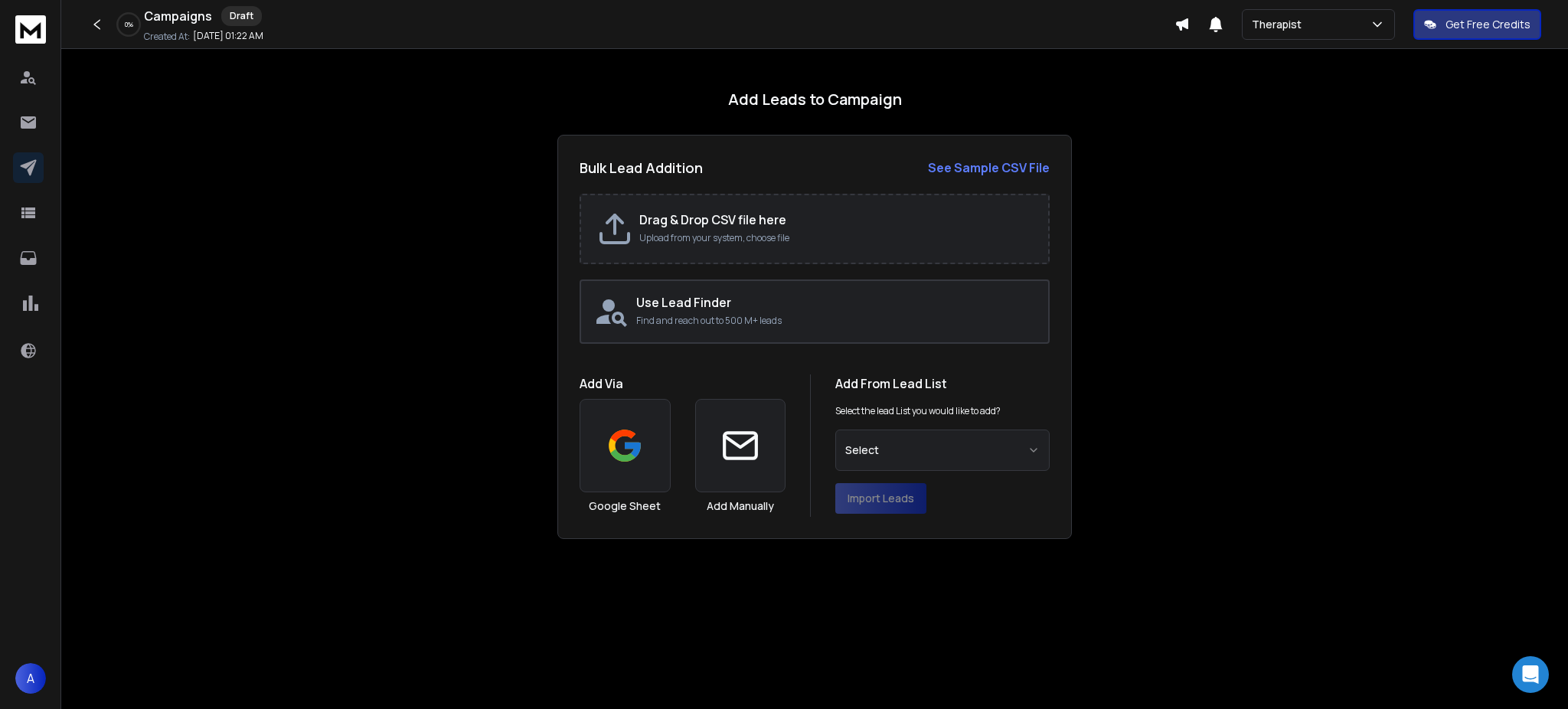
click at [825, 233] on p "Upload from your system, choose file" at bounding box center [836, 238] width 394 height 12
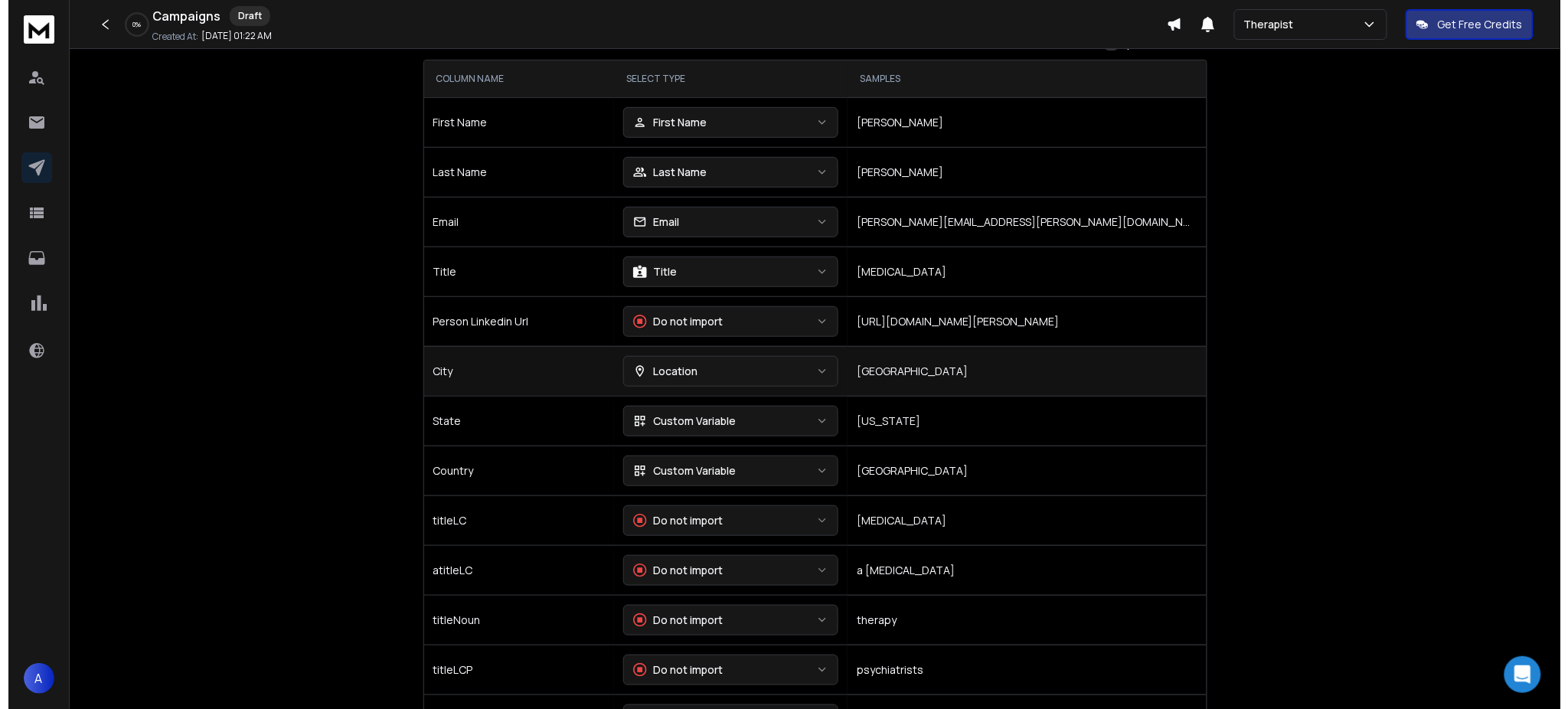
scroll to position [306, 0]
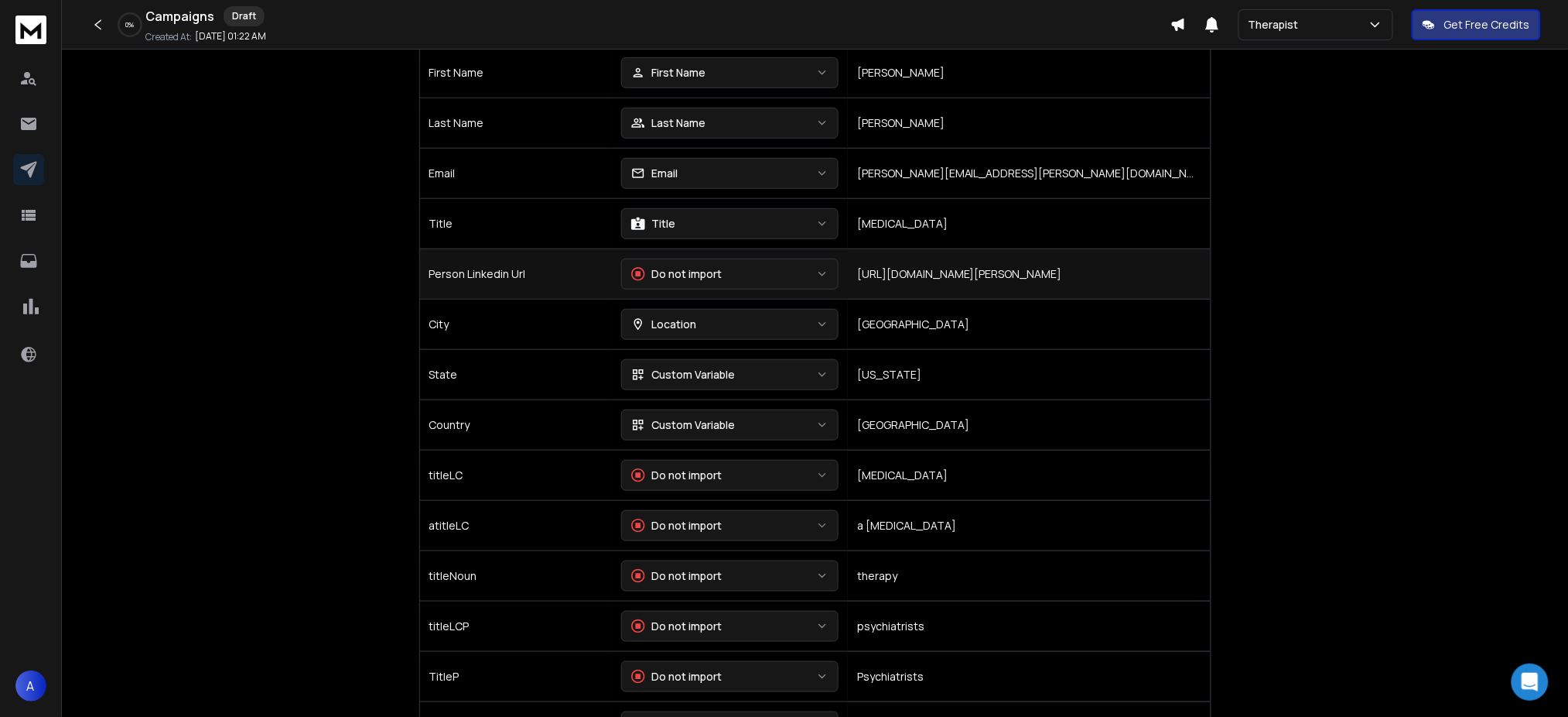
click at [698, 266] on div "Do not import" at bounding box center [677, 274] width 91 height 16
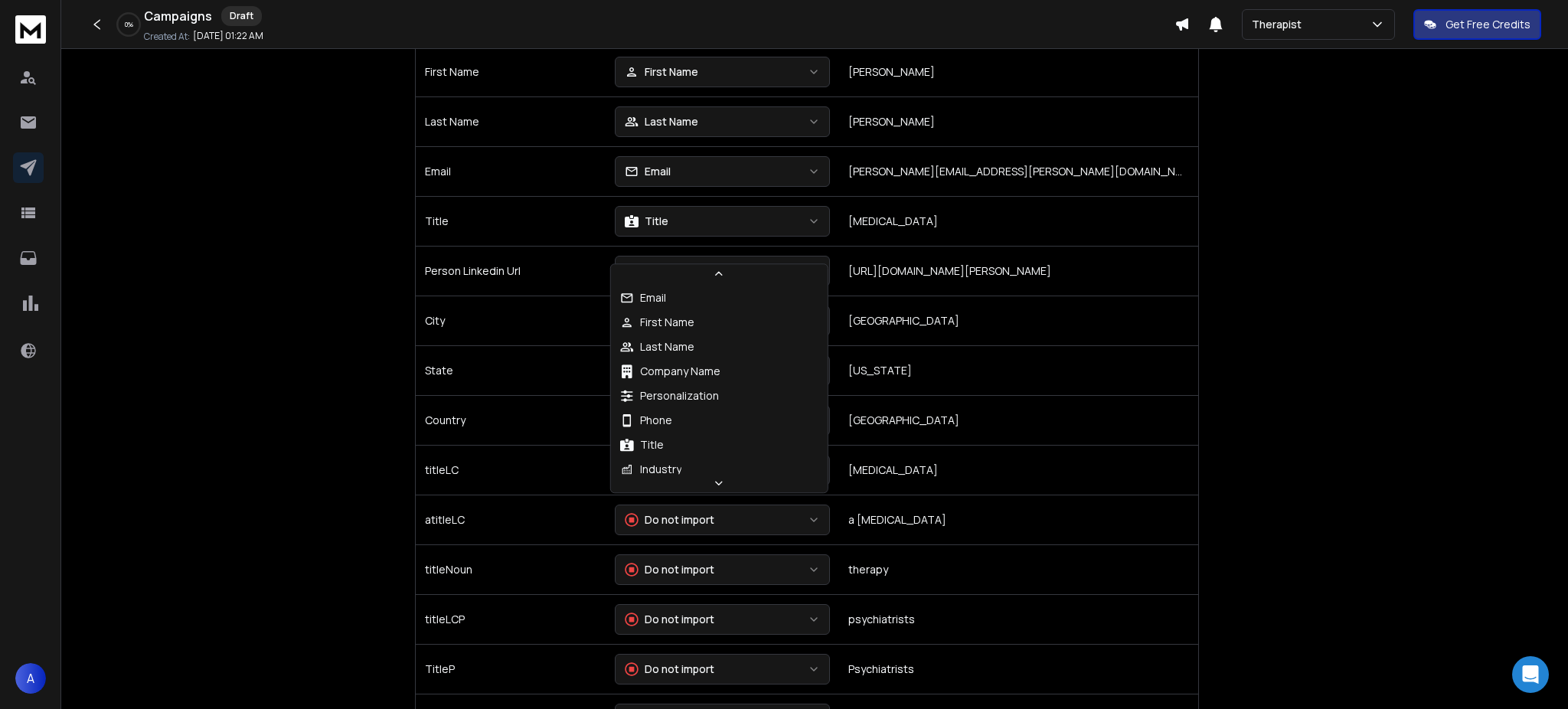
scroll to position [155, 0]
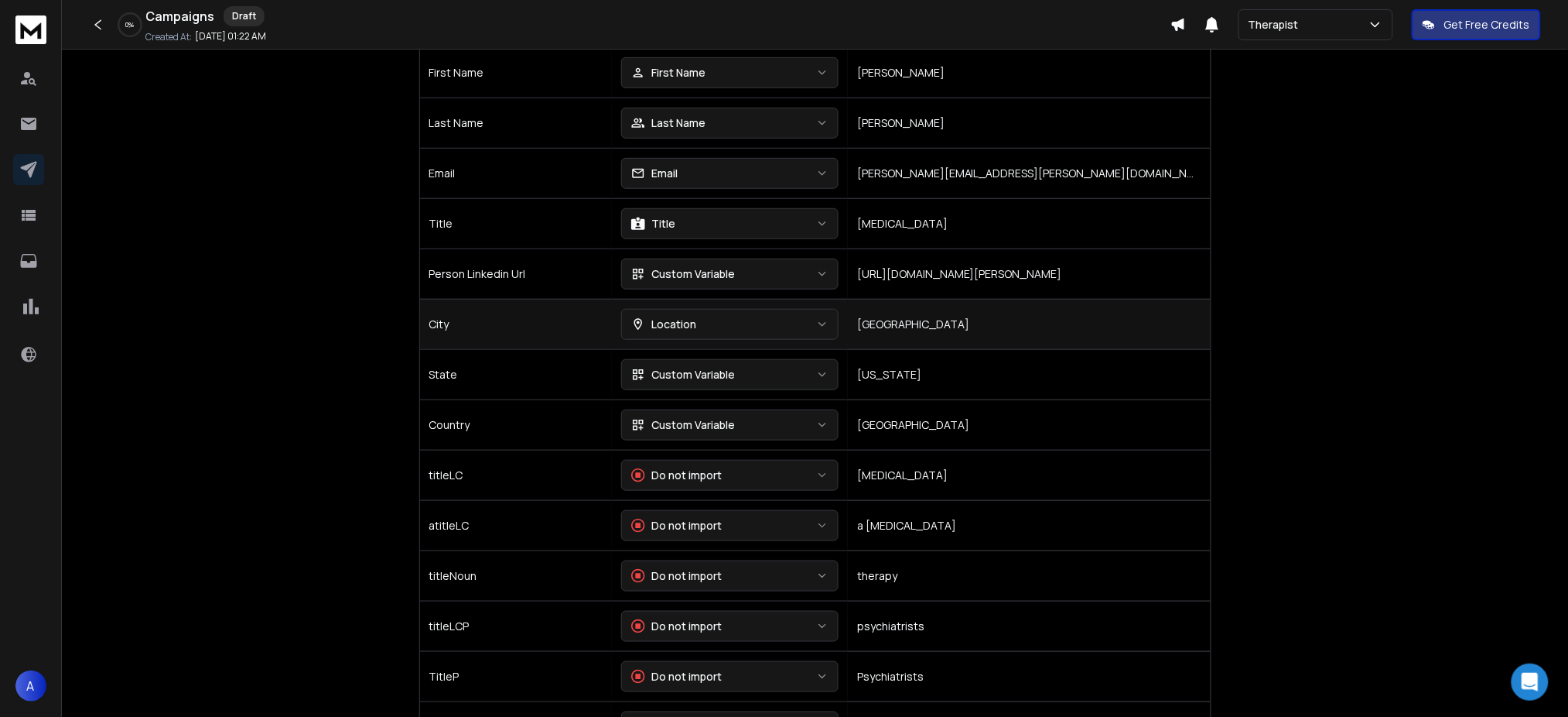
click at [686, 316] on div "Location" at bounding box center [664, 324] width 65 height 16
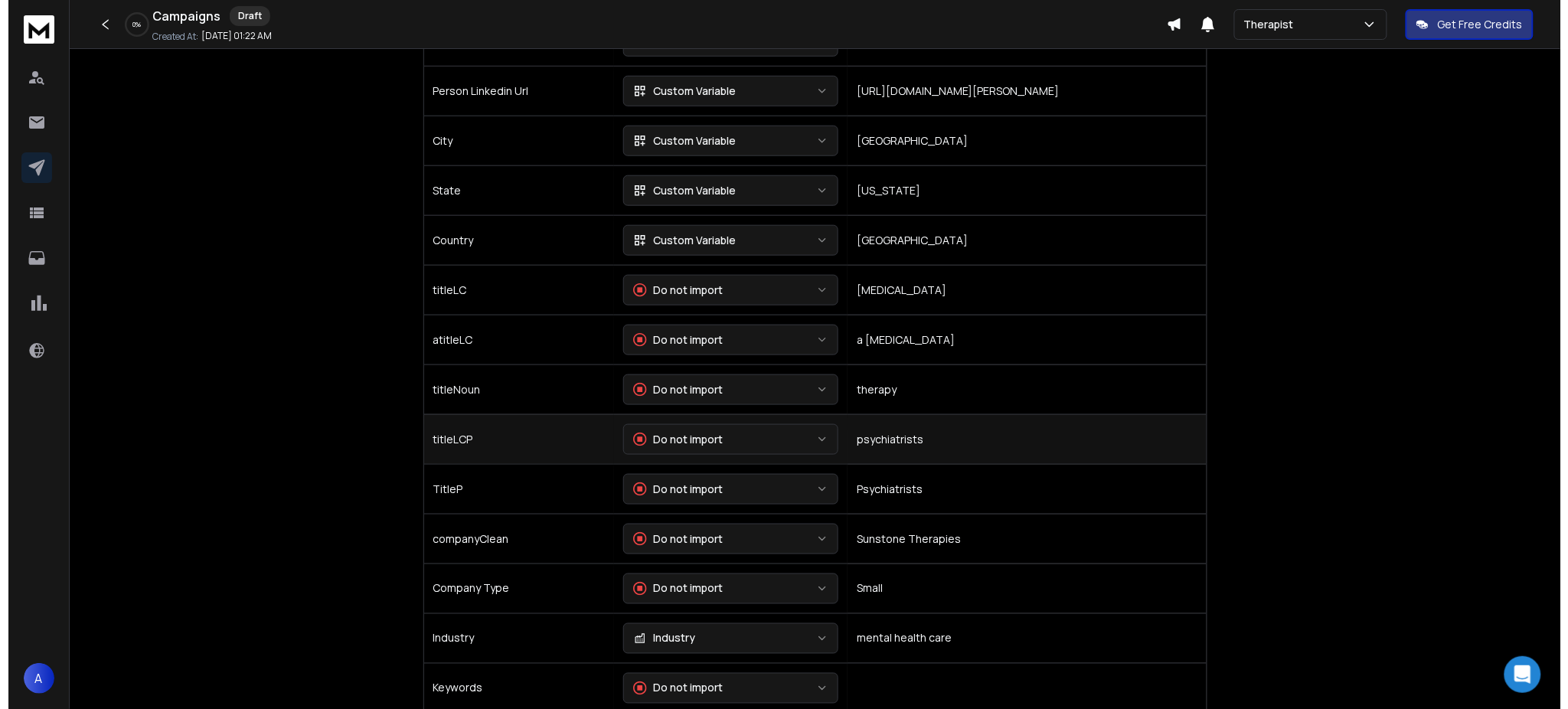
scroll to position [510, 0]
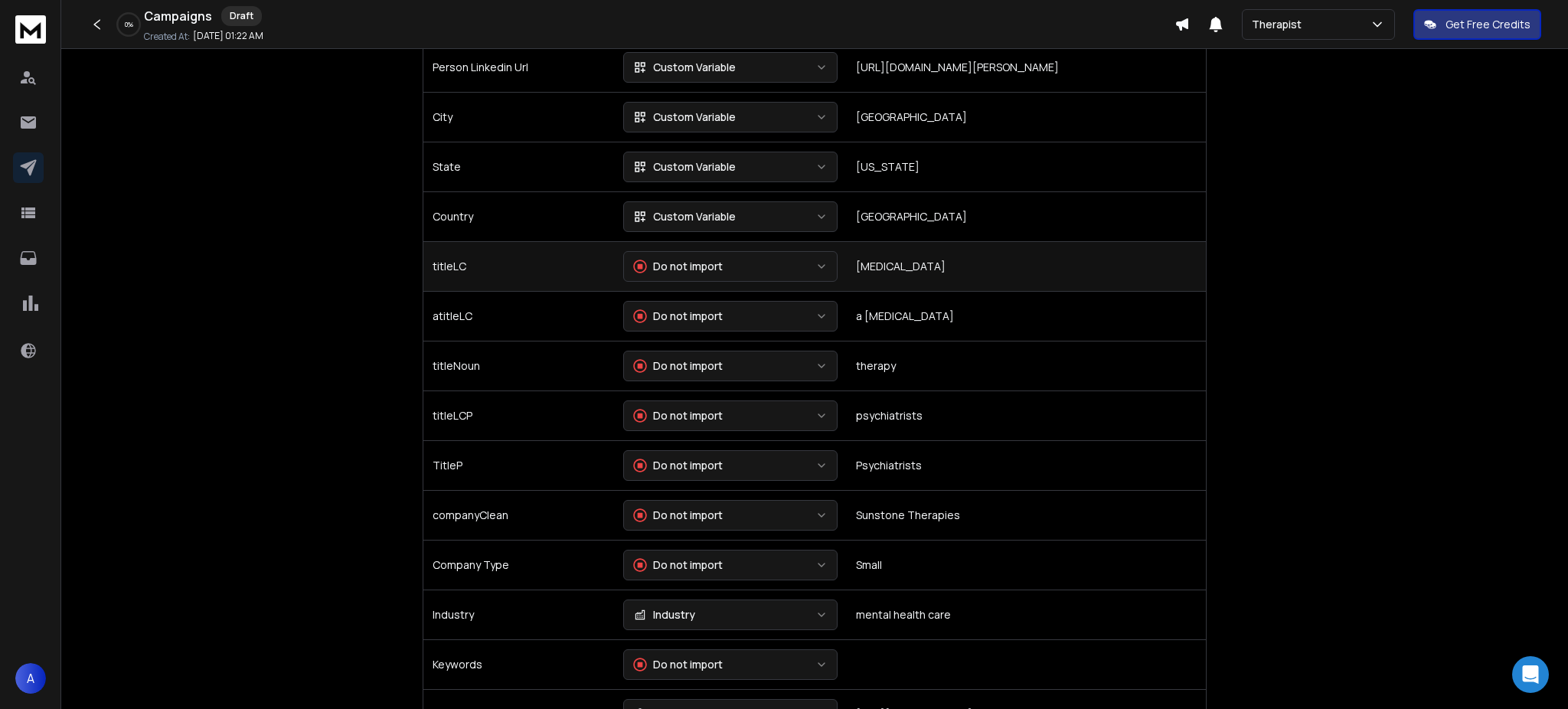
click at [693, 259] on div "Do not import" at bounding box center [678, 266] width 90 height 16
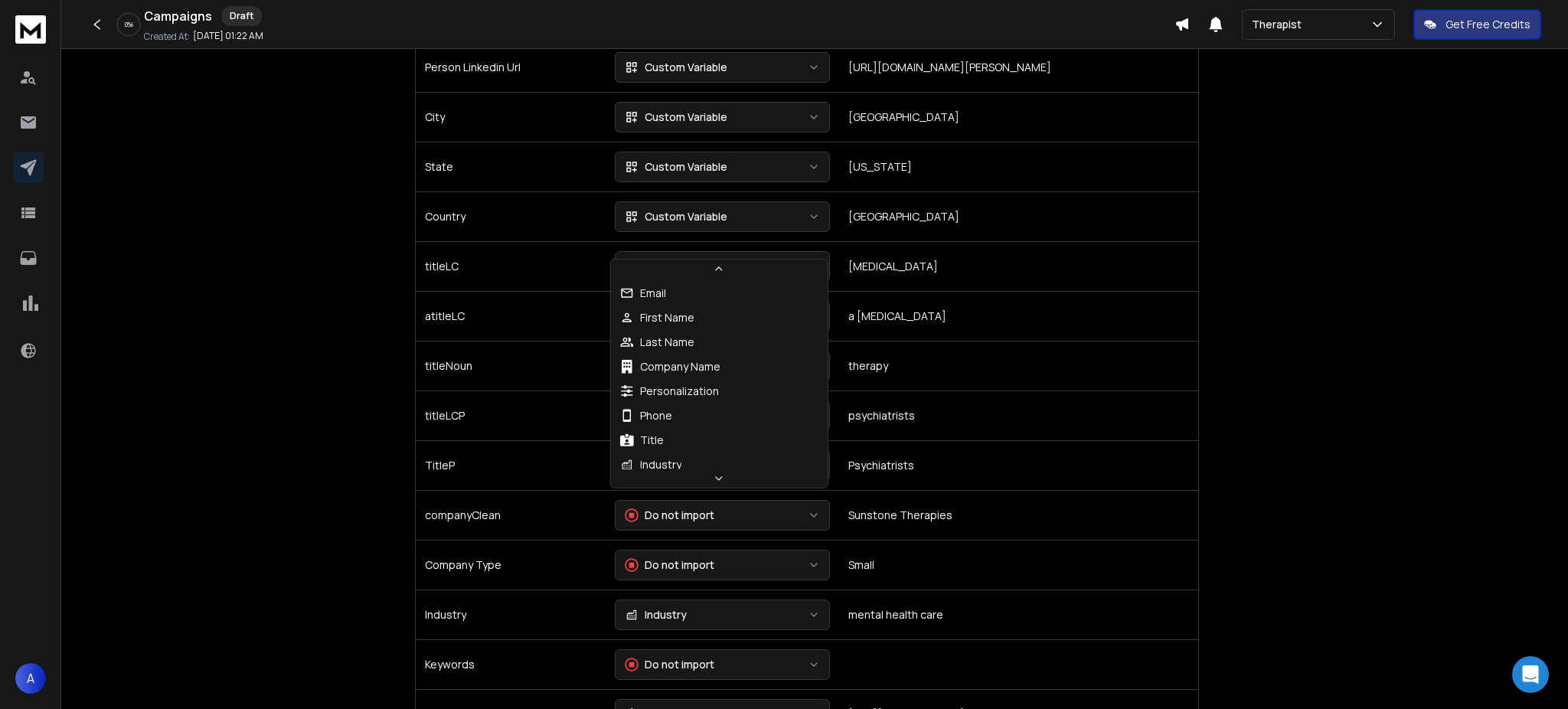
scroll to position [155, 0]
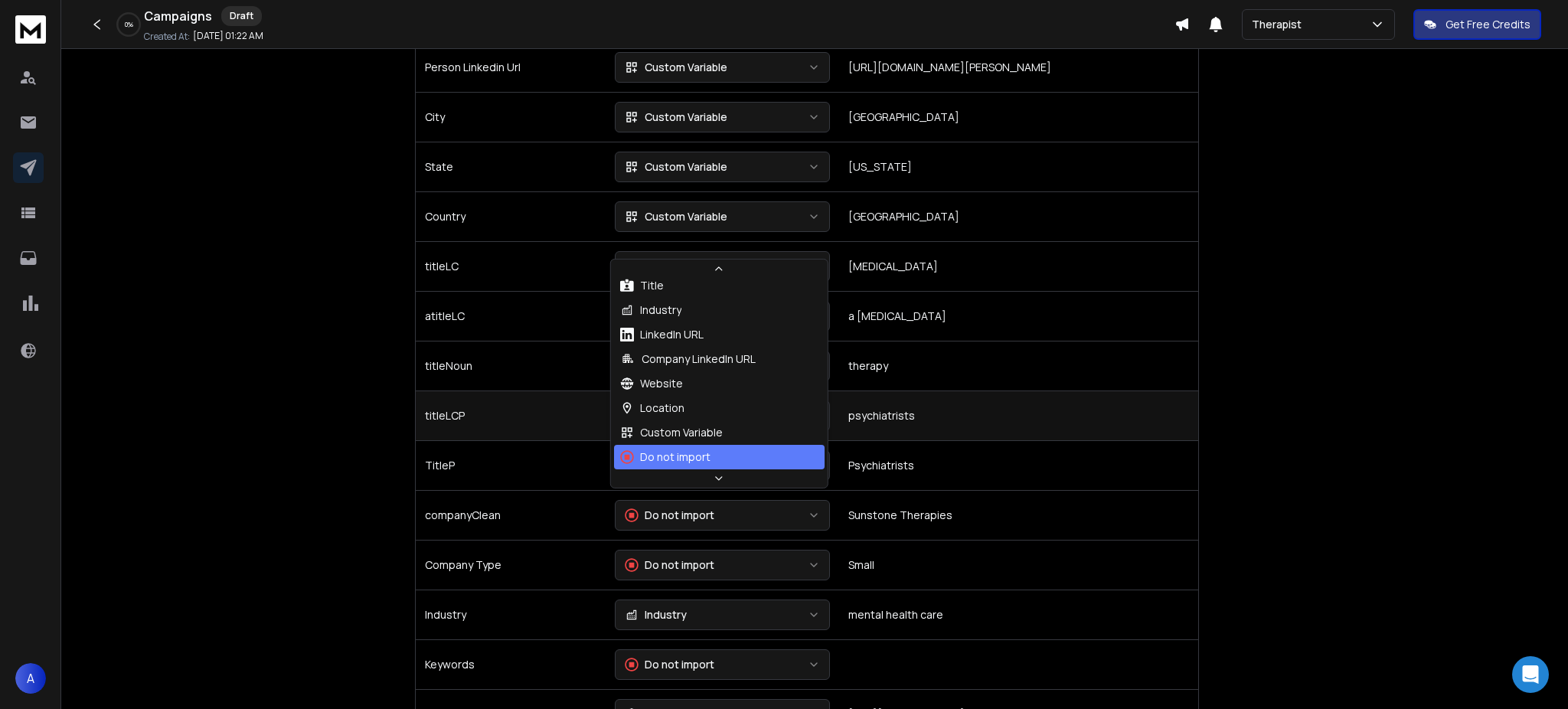
drag, startPoint x: 699, startPoint y: 432, endPoint x: 702, endPoint y: 411, distance: 21.2
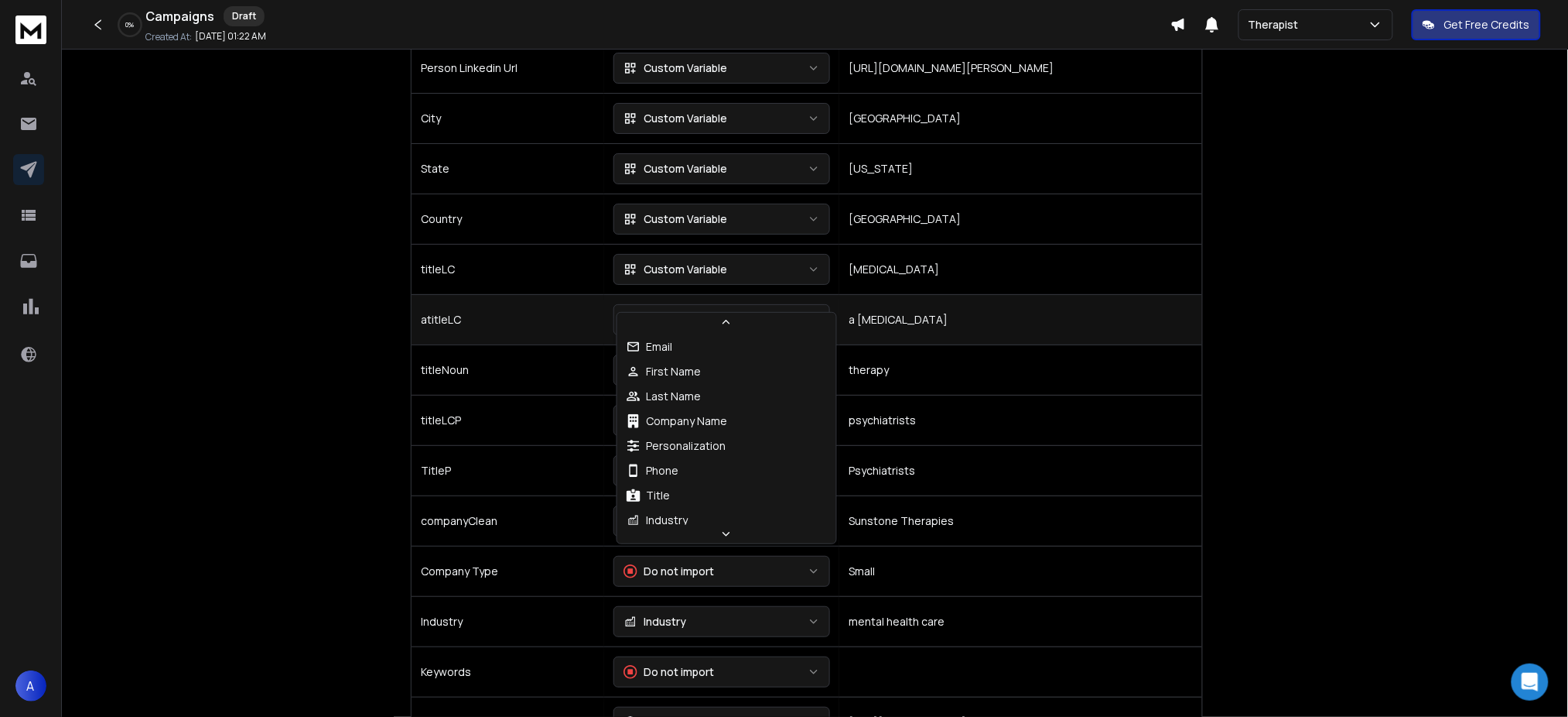
click at [712, 312] on div "Do not import" at bounding box center [668, 320] width 91 height 16
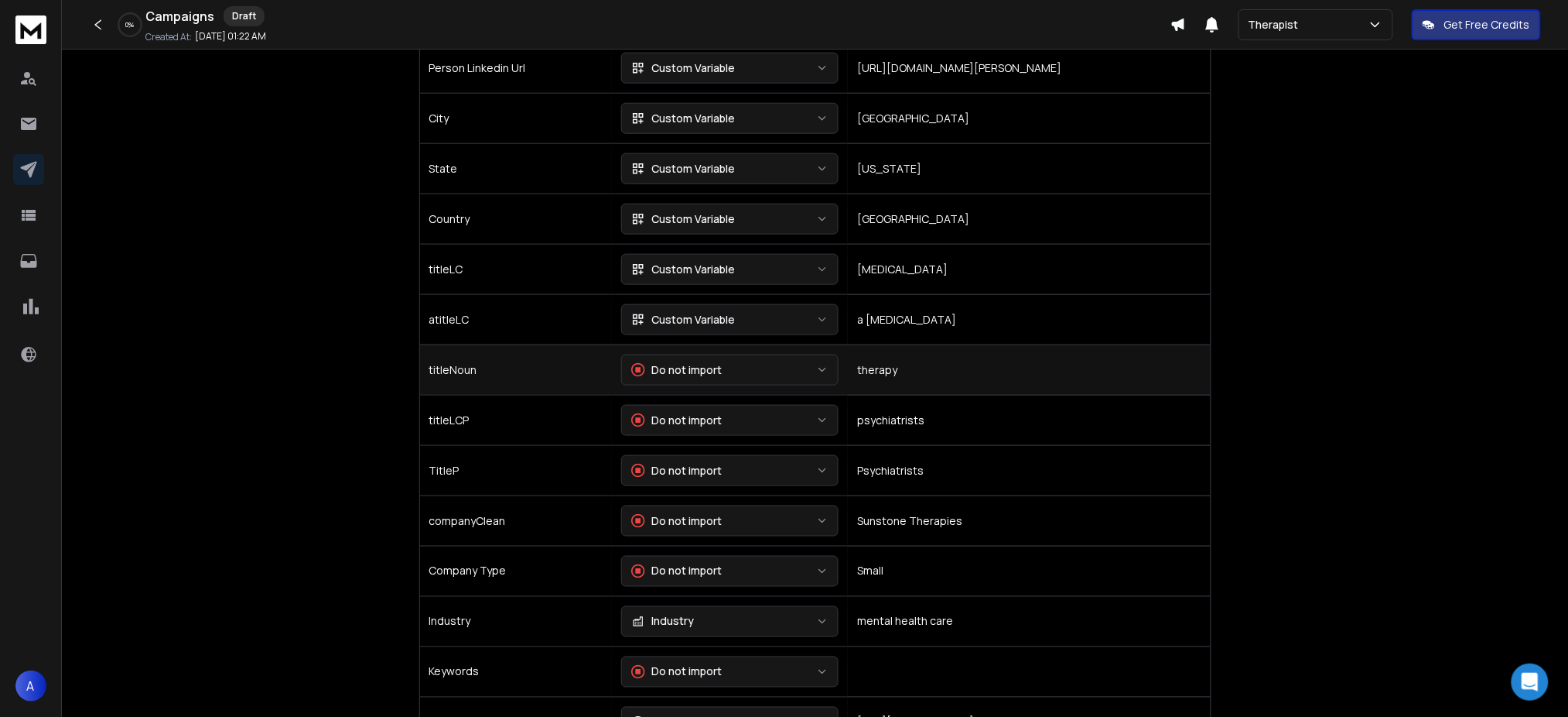
click at [723, 355] on button "Do not import" at bounding box center [729, 370] width 217 height 31
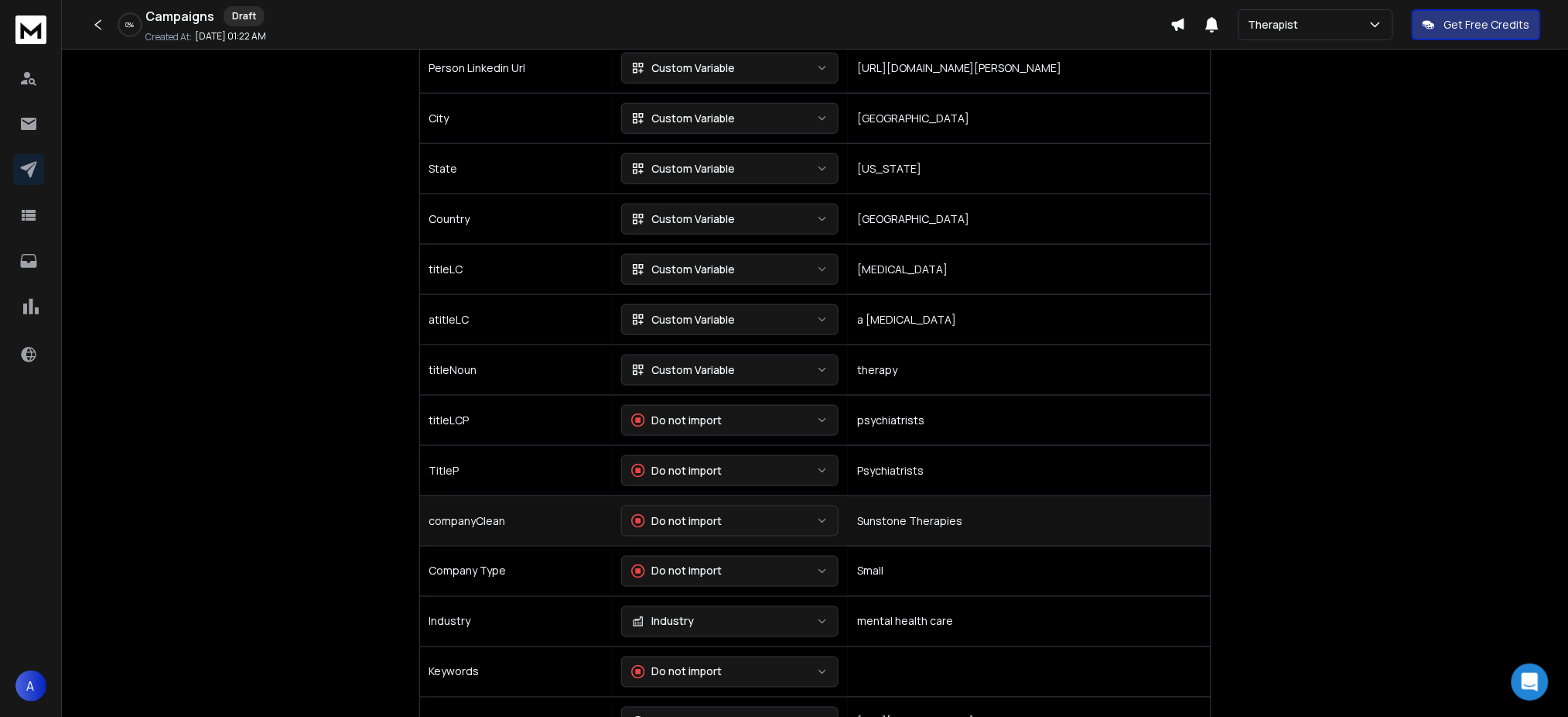
click at [668, 513] on div "Do not import" at bounding box center [677, 520] width 91 height 16
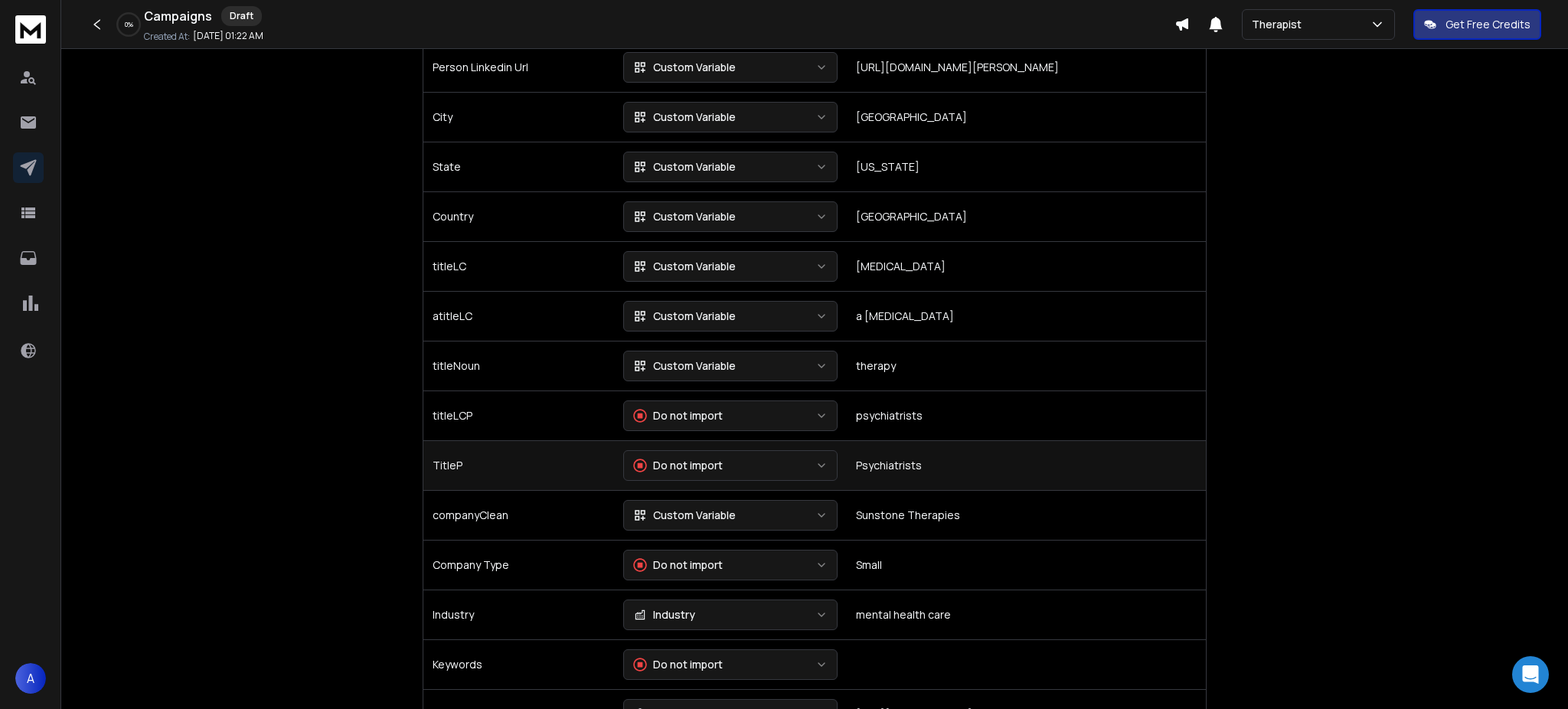
click at [684, 458] on div "Do not import" at bounding box center [678, 465] width 90 height 16
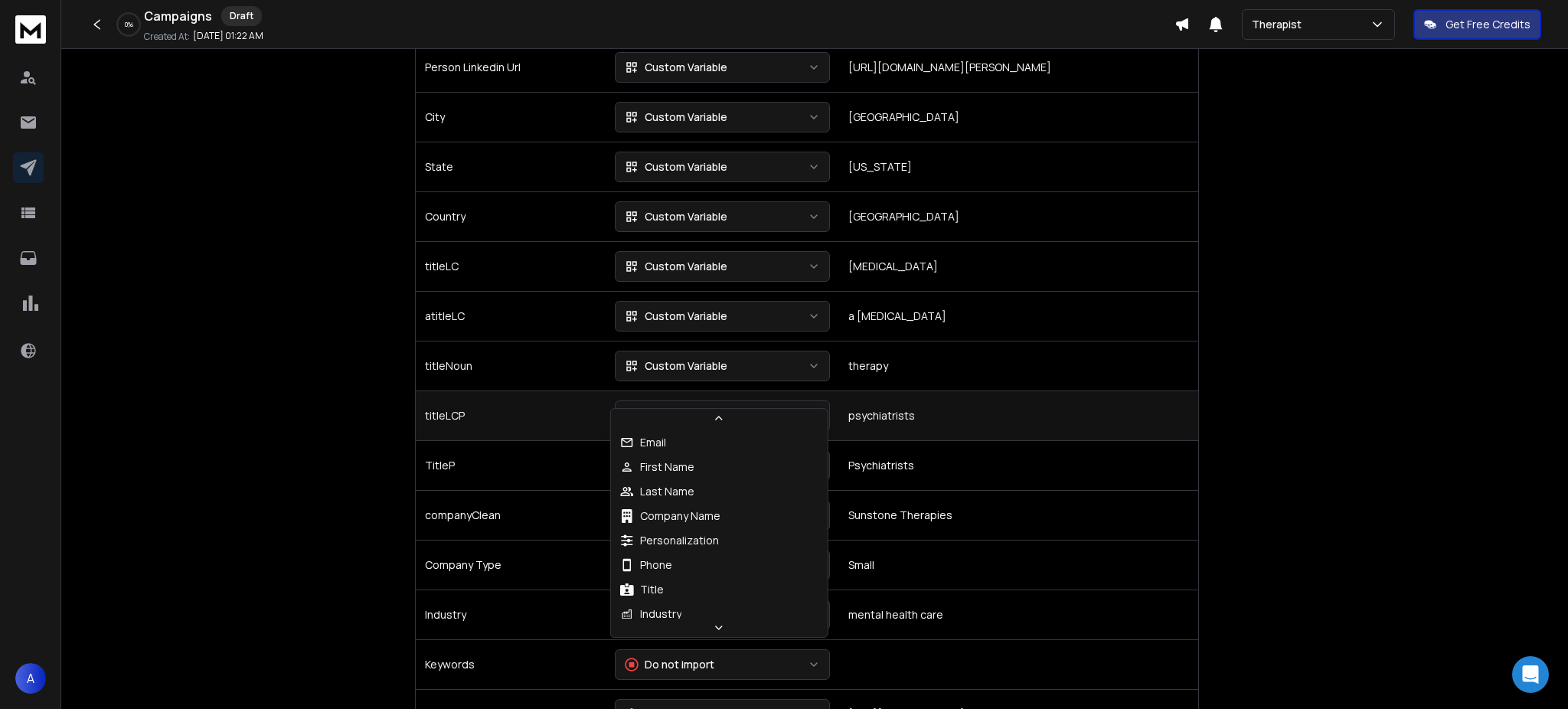
click at [704, 400] on button "Do not import" at bounding box center [721, 415] width 215 height 30
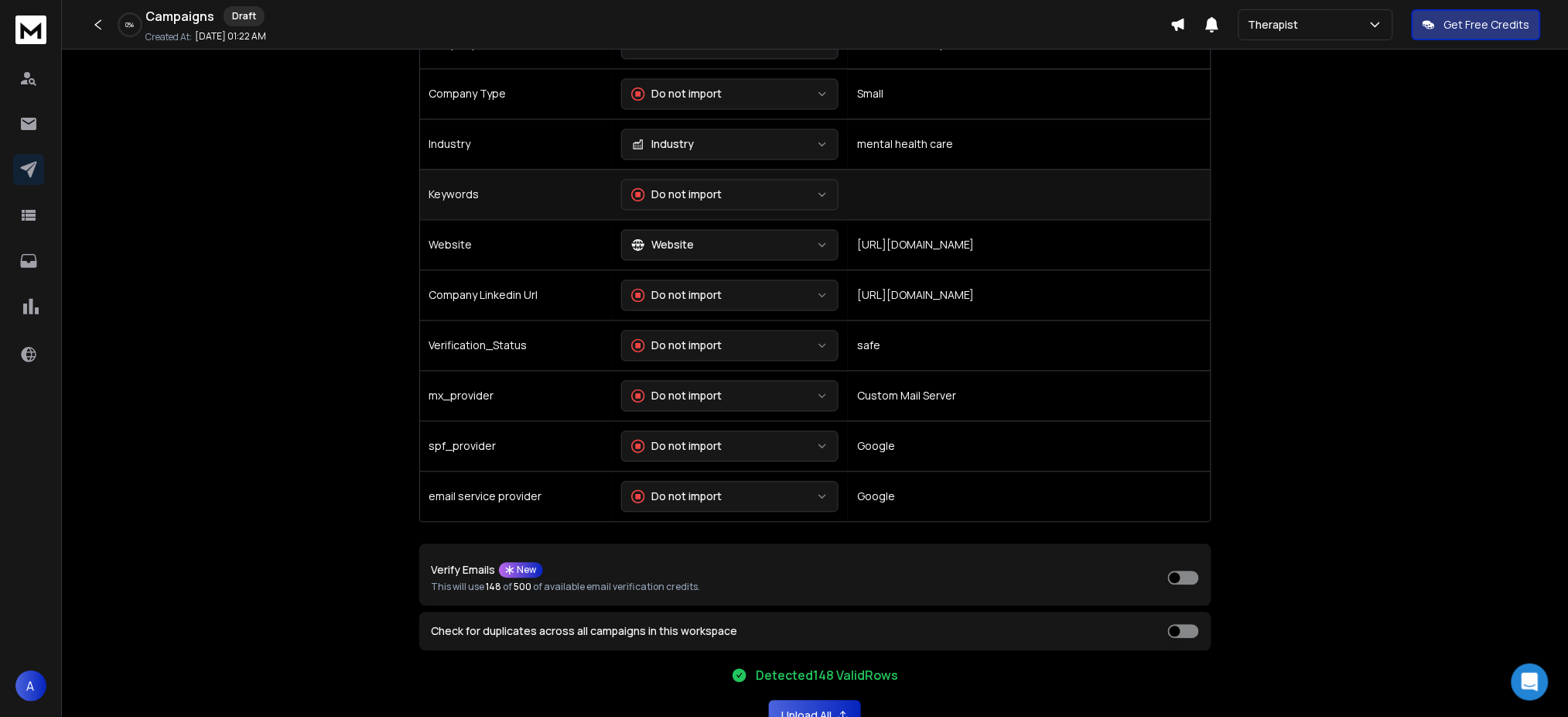
scroll to position [1006, 0]
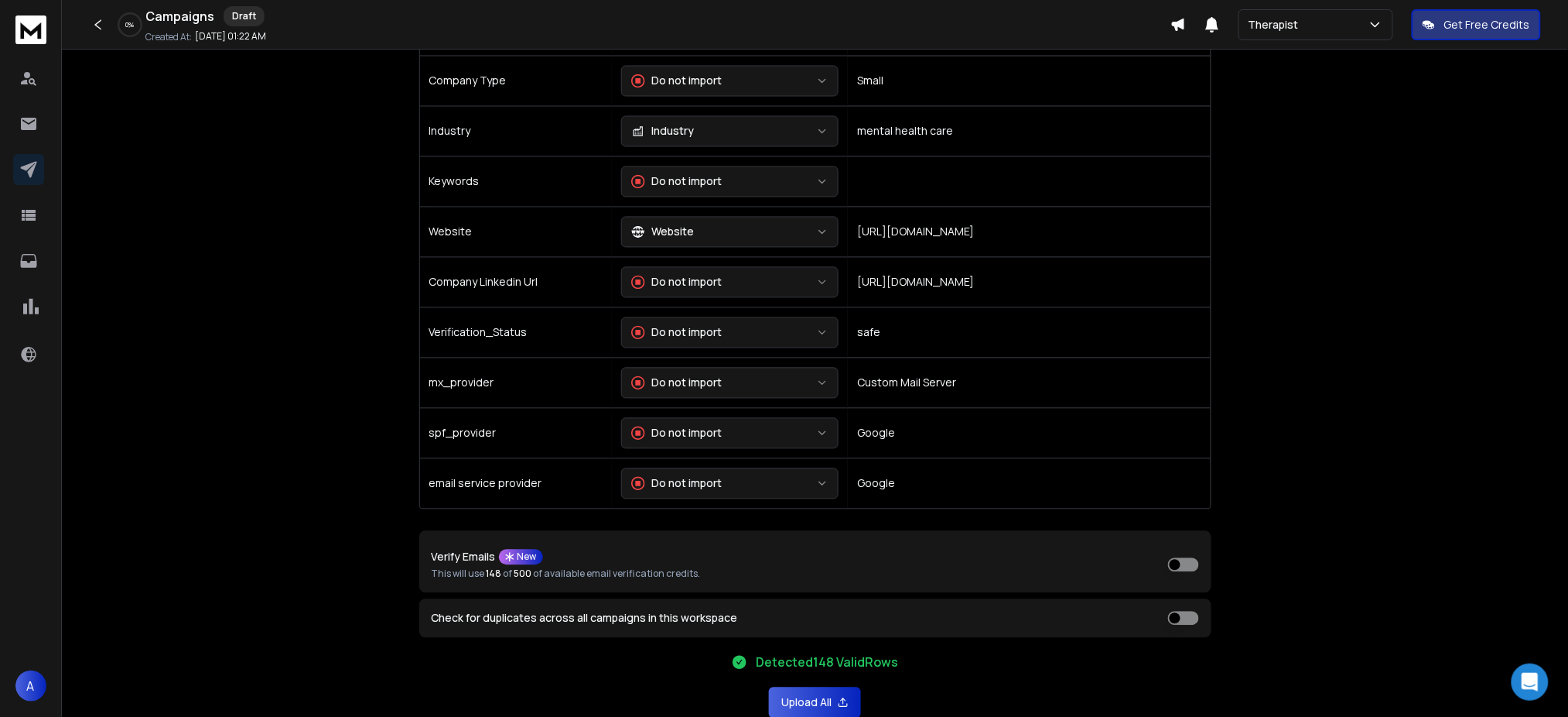
click at [836, 688] on button "Upload All" at bounding box center [815, 703] width 92 height 31
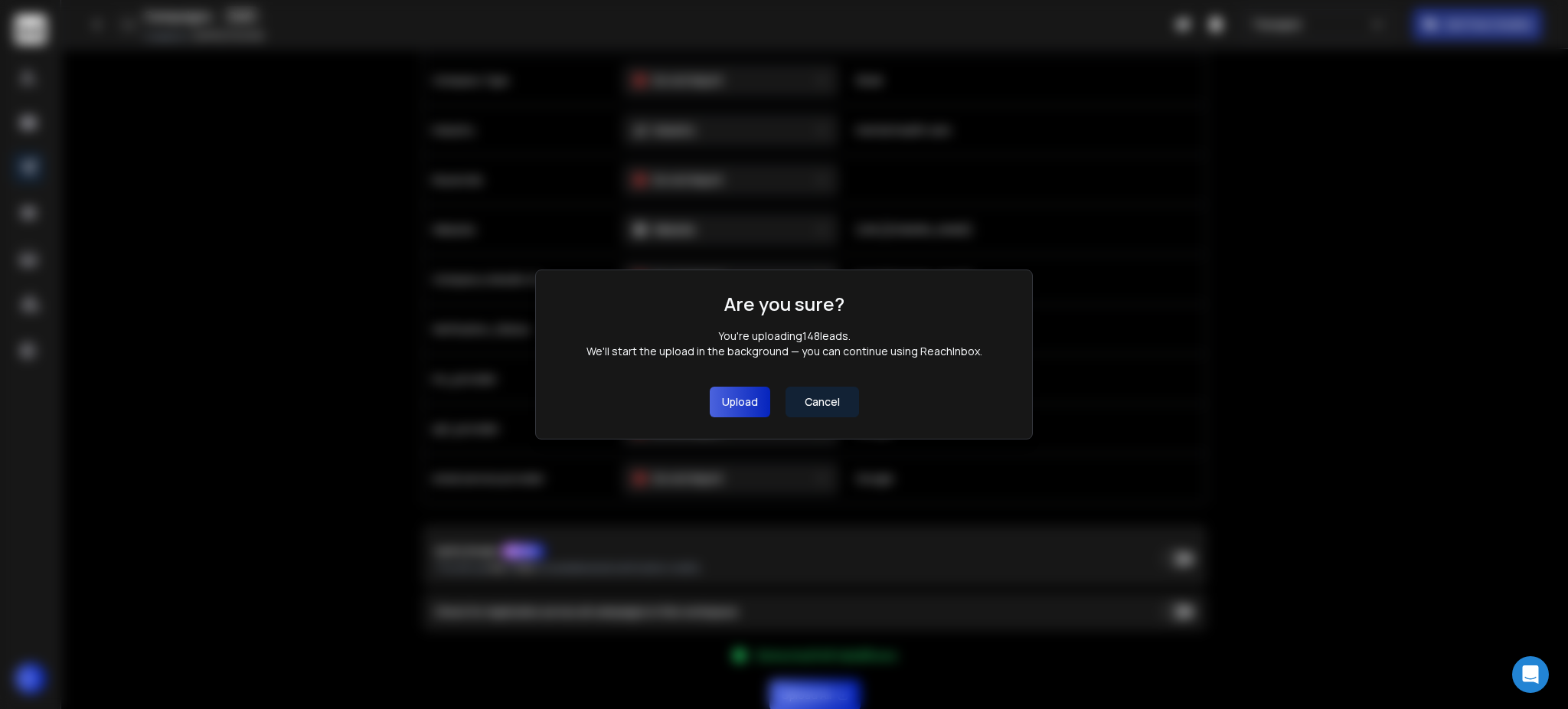
click at [724, 403] on button "Upload" at bounding box center [740, 401] width 60 height 30
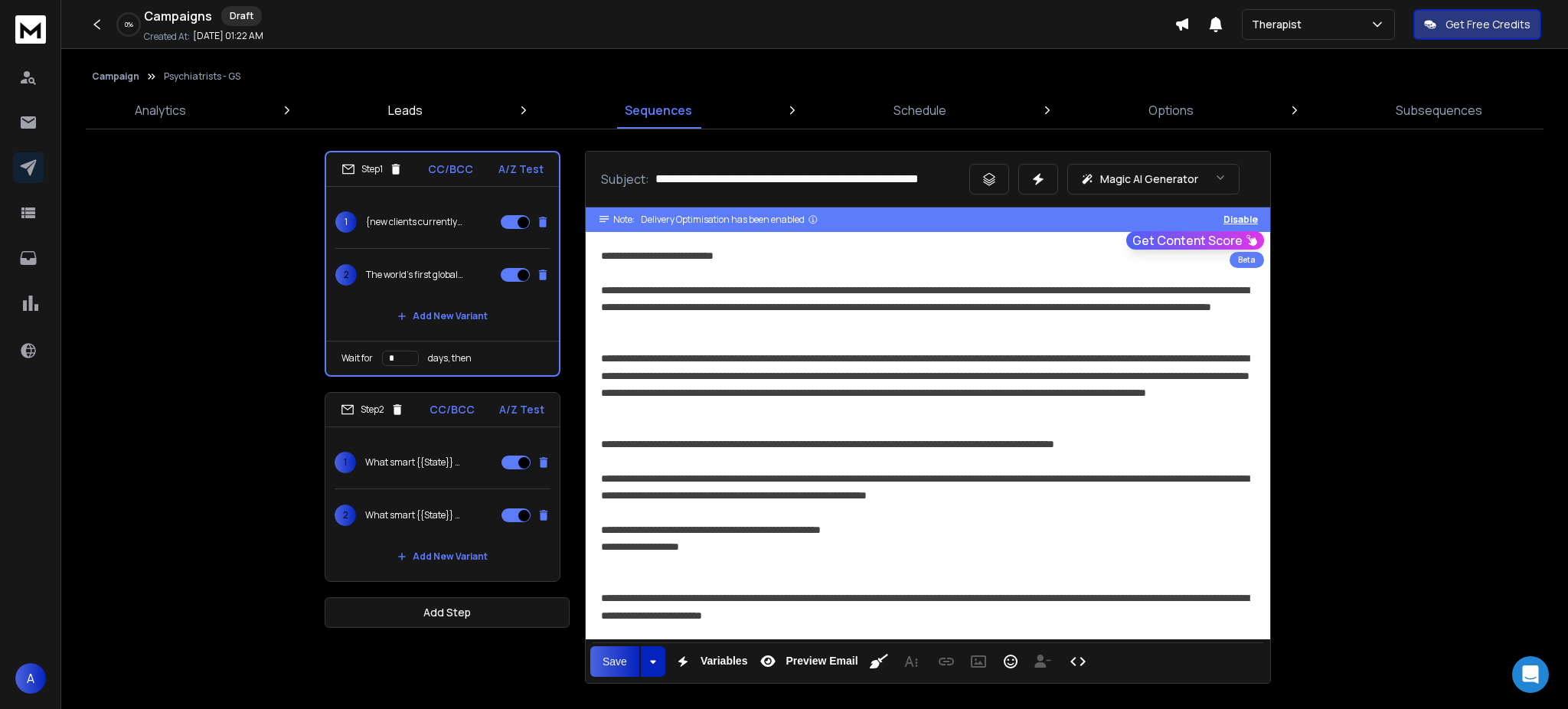
click at [394, 114] on p "Leads" at bounding box center [405, 110] width 35 height 18
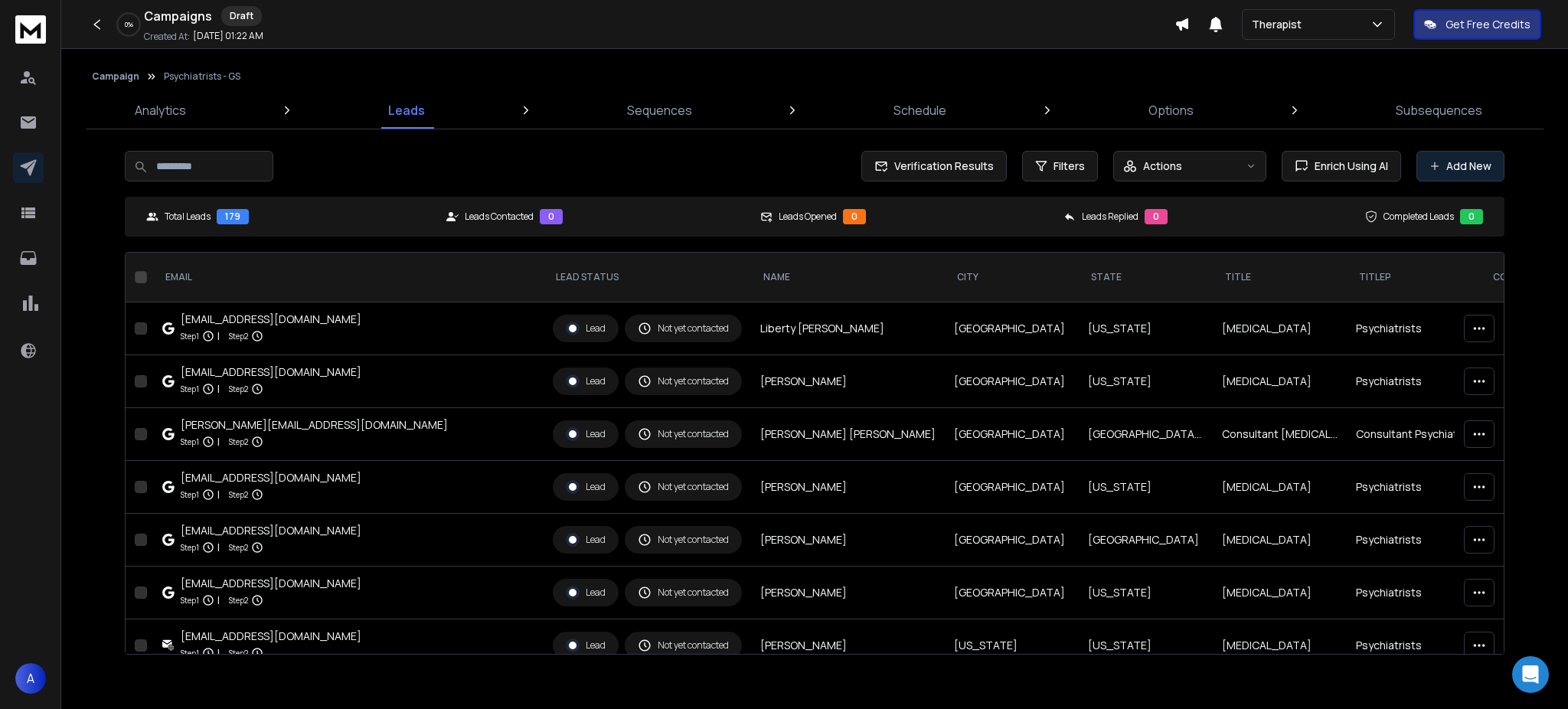
click at [1435, 161] on icon at bounding box center [1435, 166] width 11 height 11
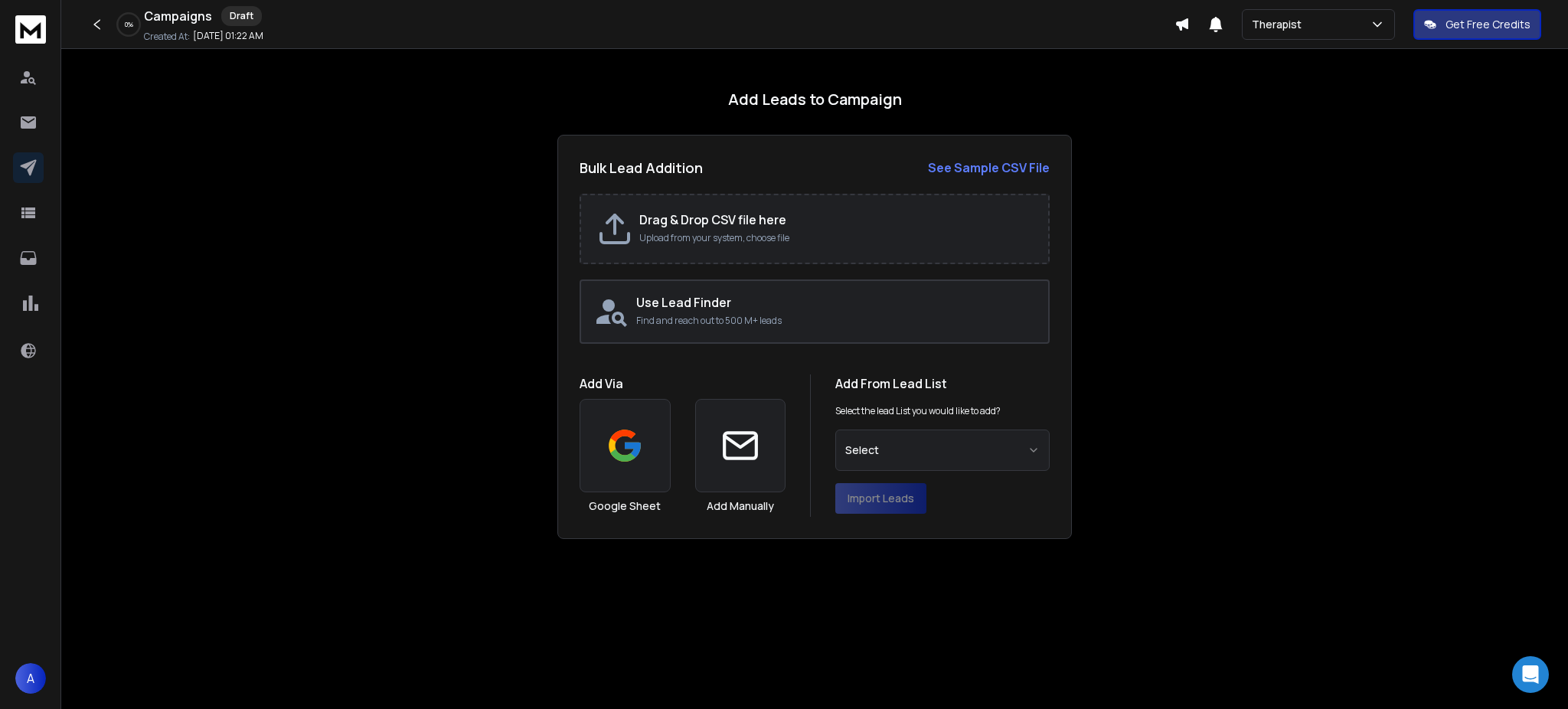
click at [778, 234] on p "Upload from your system, choose file" at bounding box center [836, 238] width 394 height 12
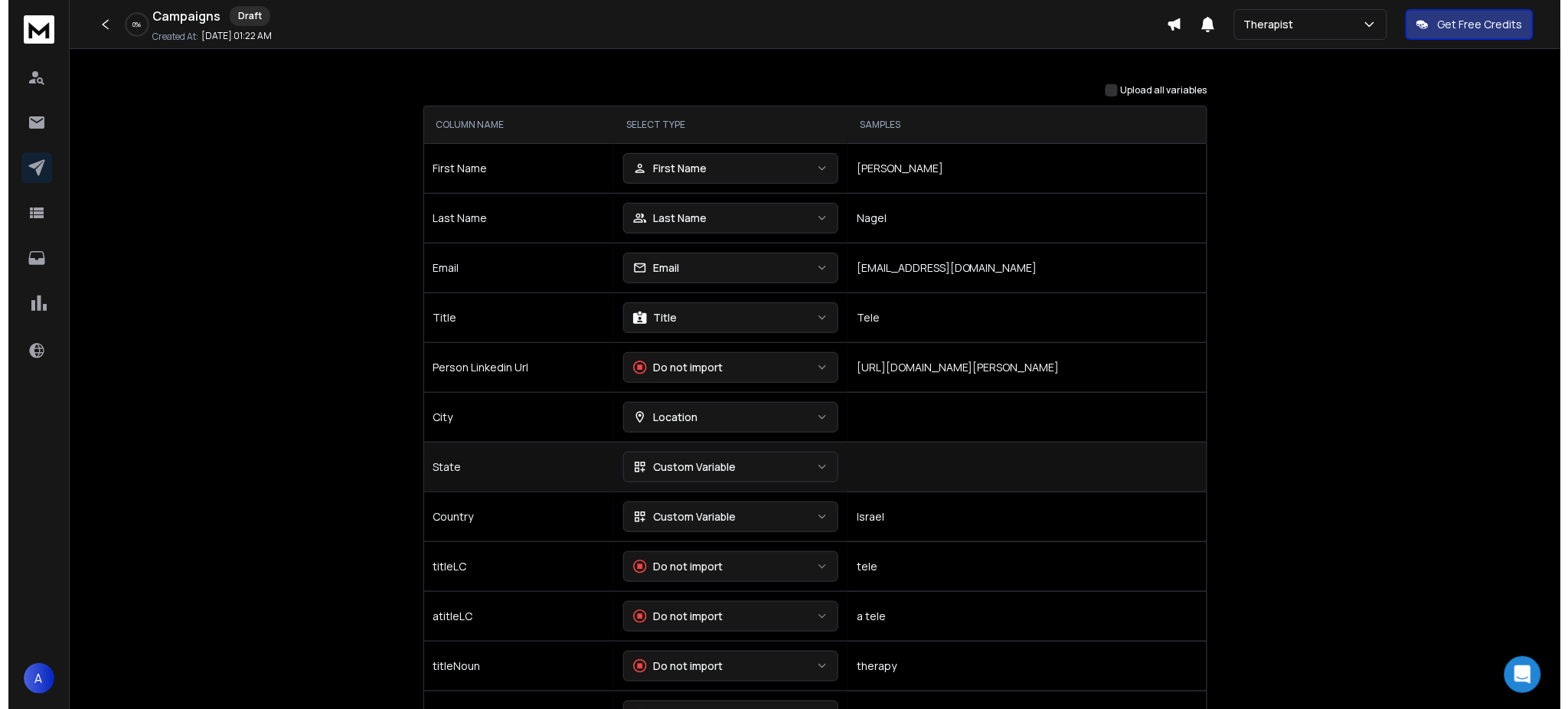
scroll to position [306, 0]
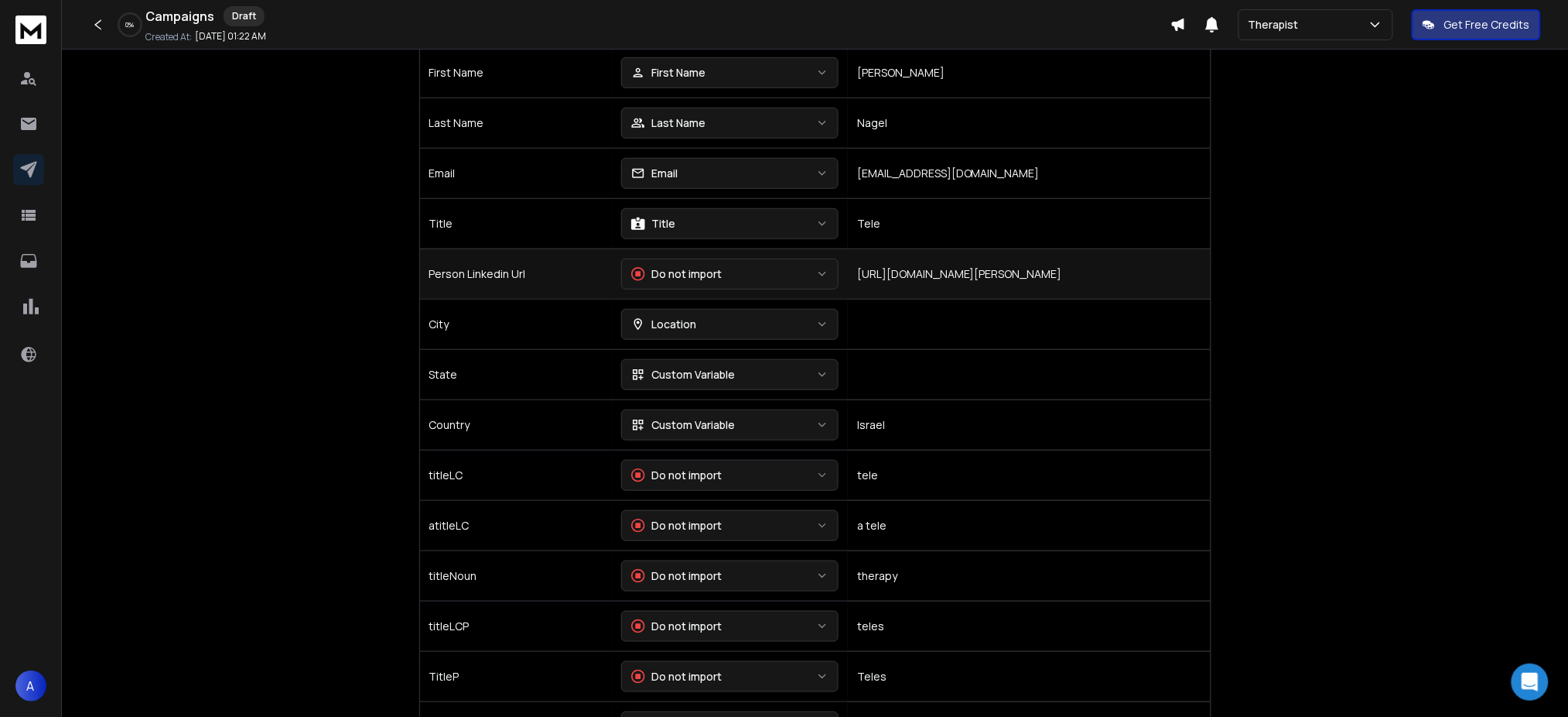
click at [700, 266] on div "Do not import" at bounding box center [677, 274] width 91 height 16
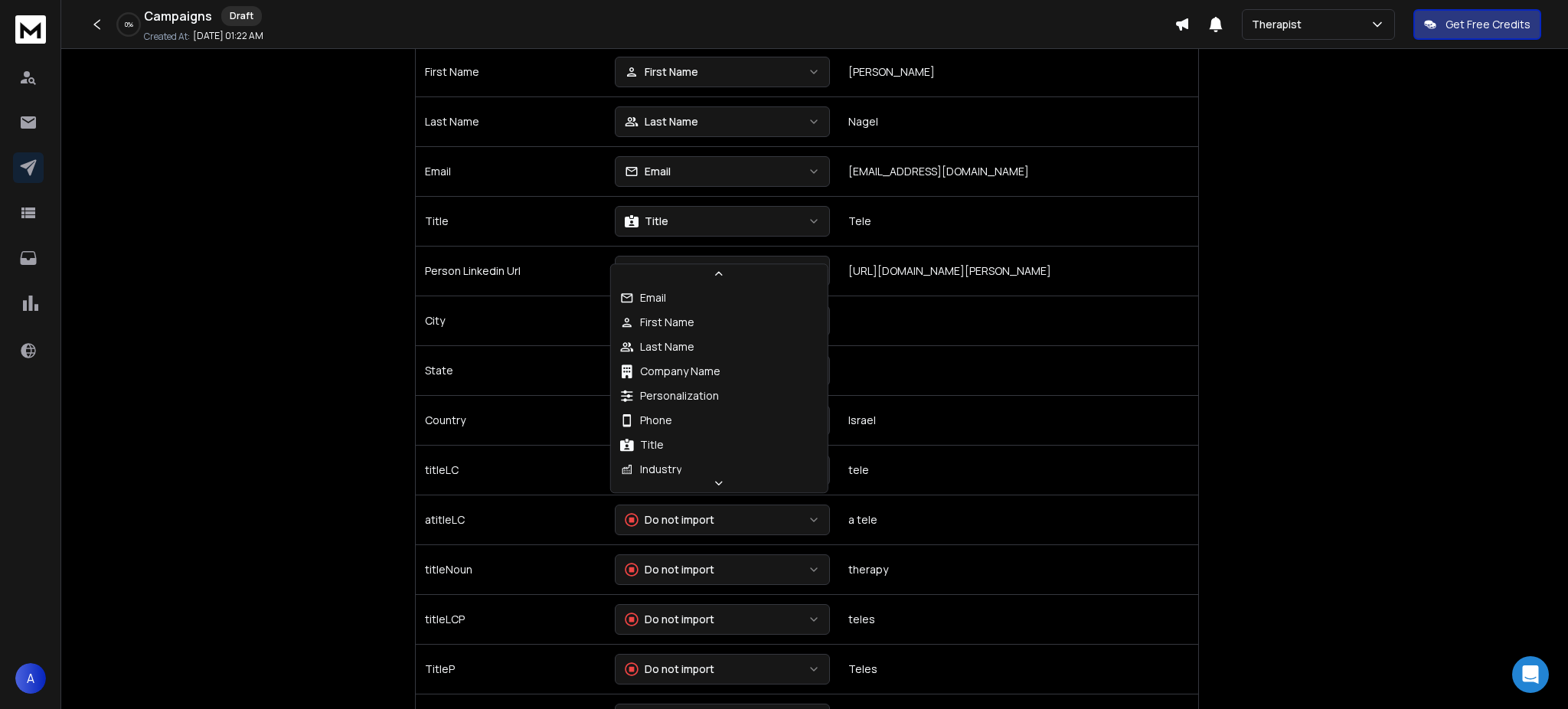
scroll to position [155, 0]
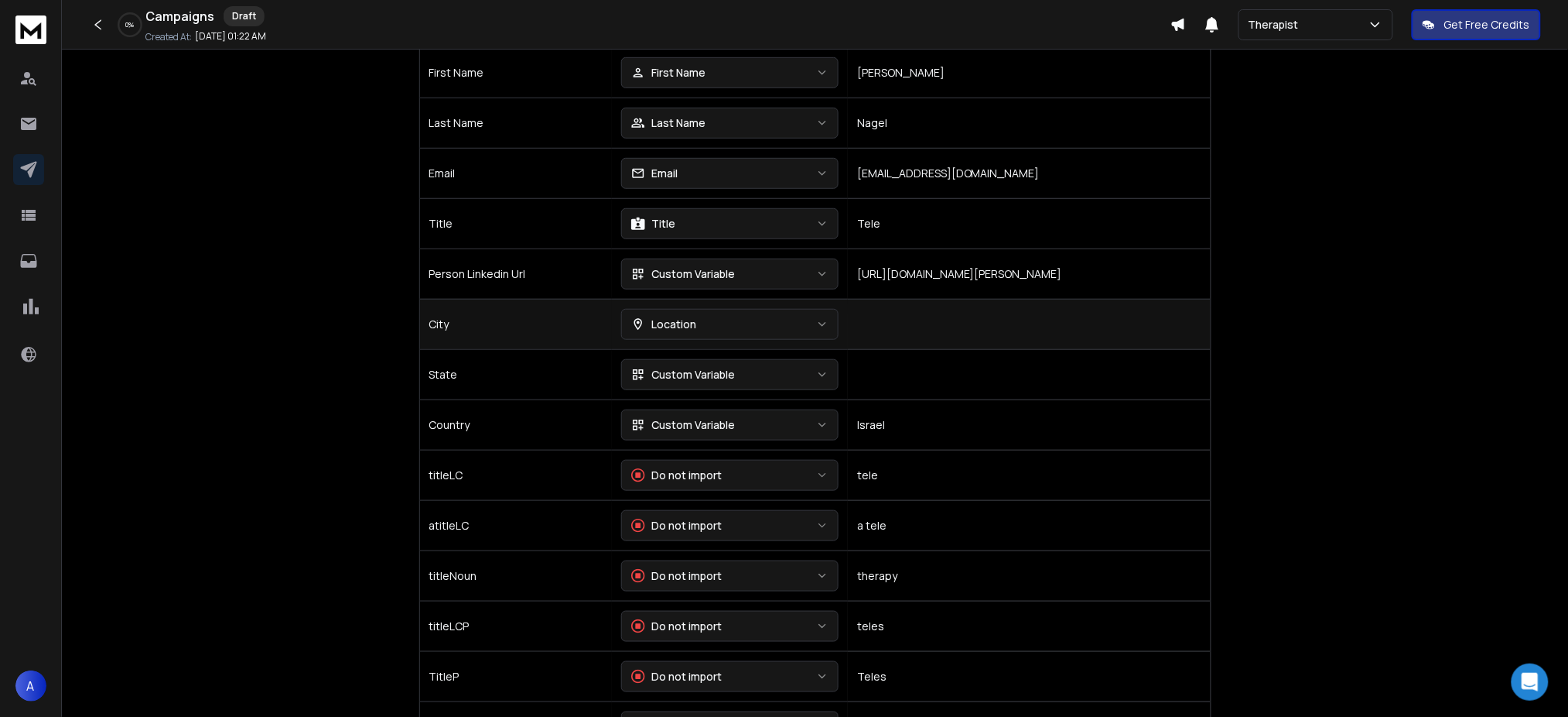
click at [732, 309] on button "Location" at bounding box center [729, 324] width 217 height 31
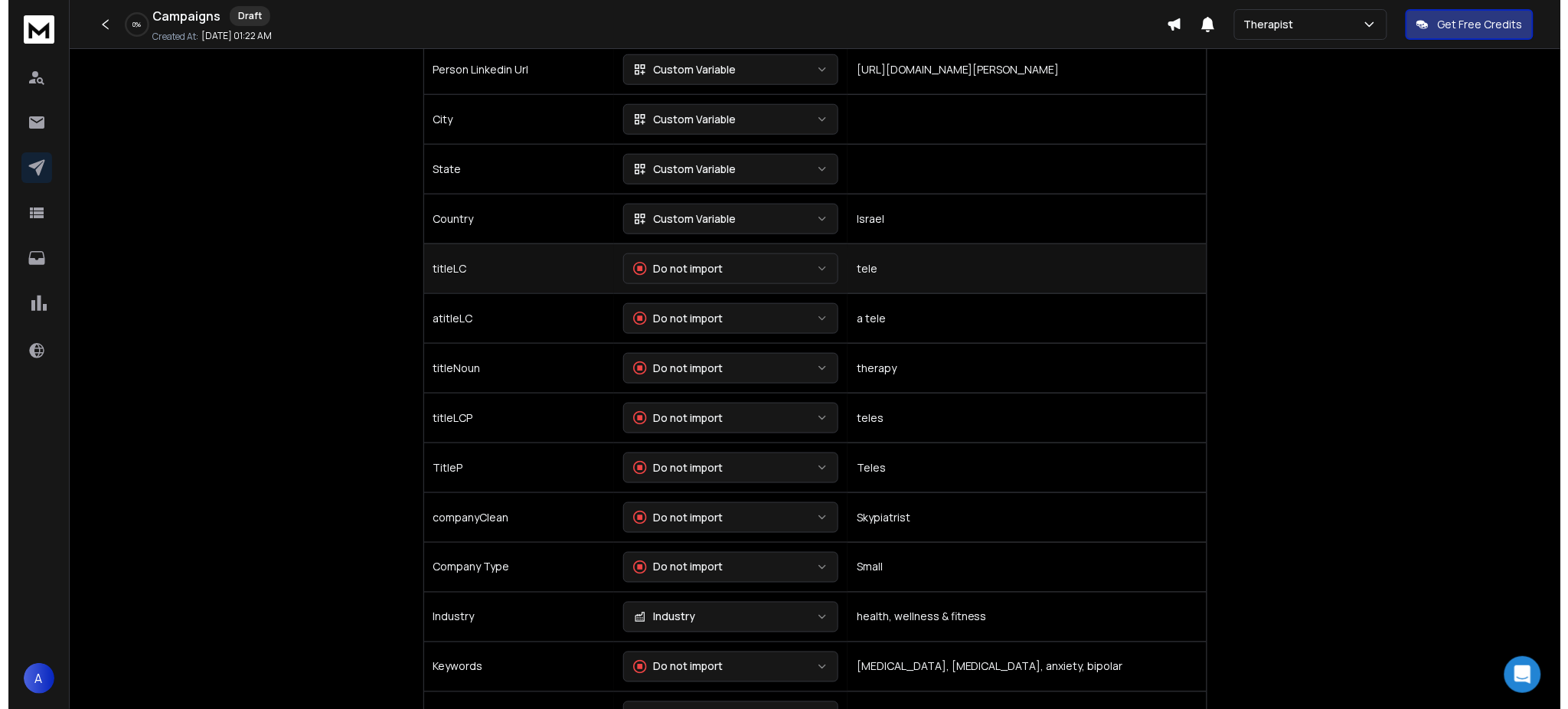
scroll to position [510, 0]
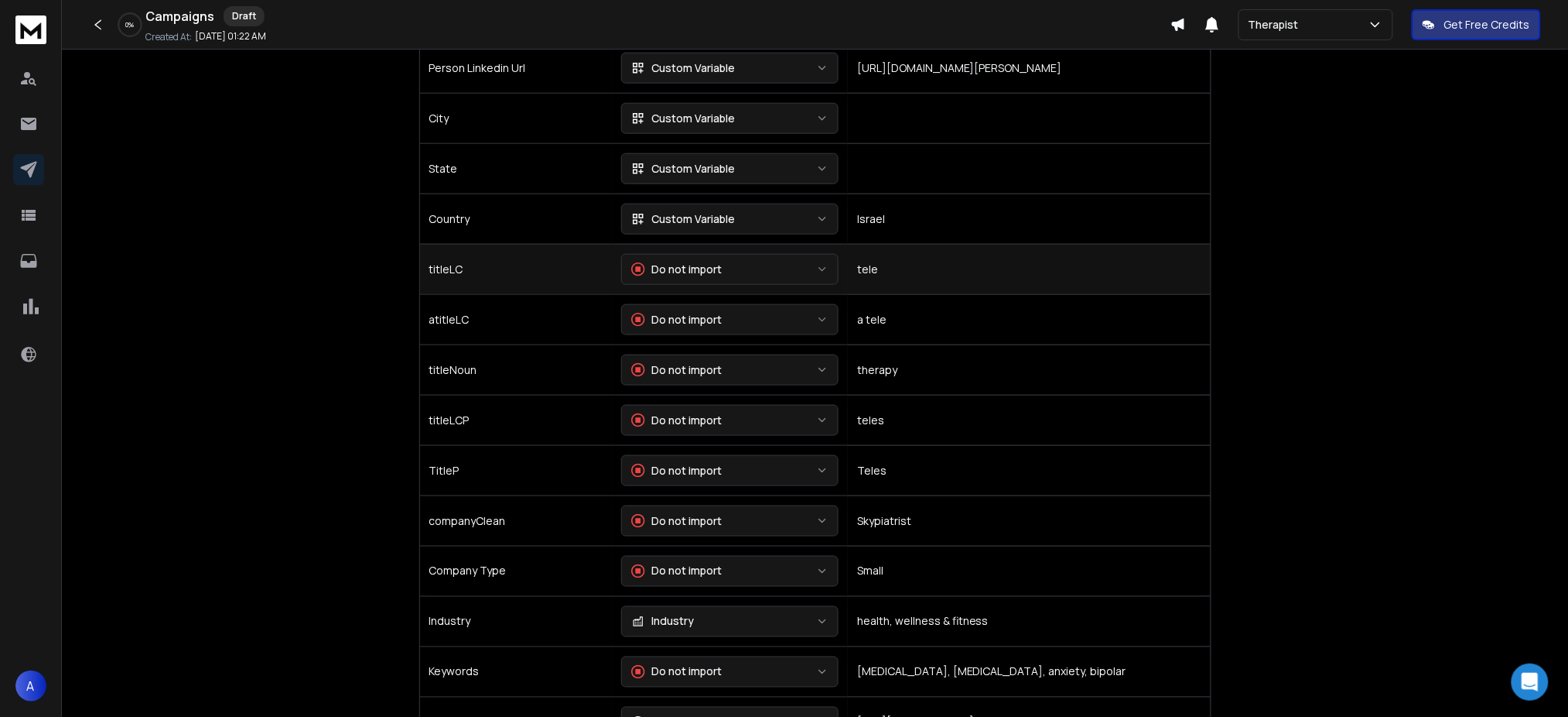
click at [692, 261] on div "Do not import" at bounding box center [677, 269] width 91 height 16
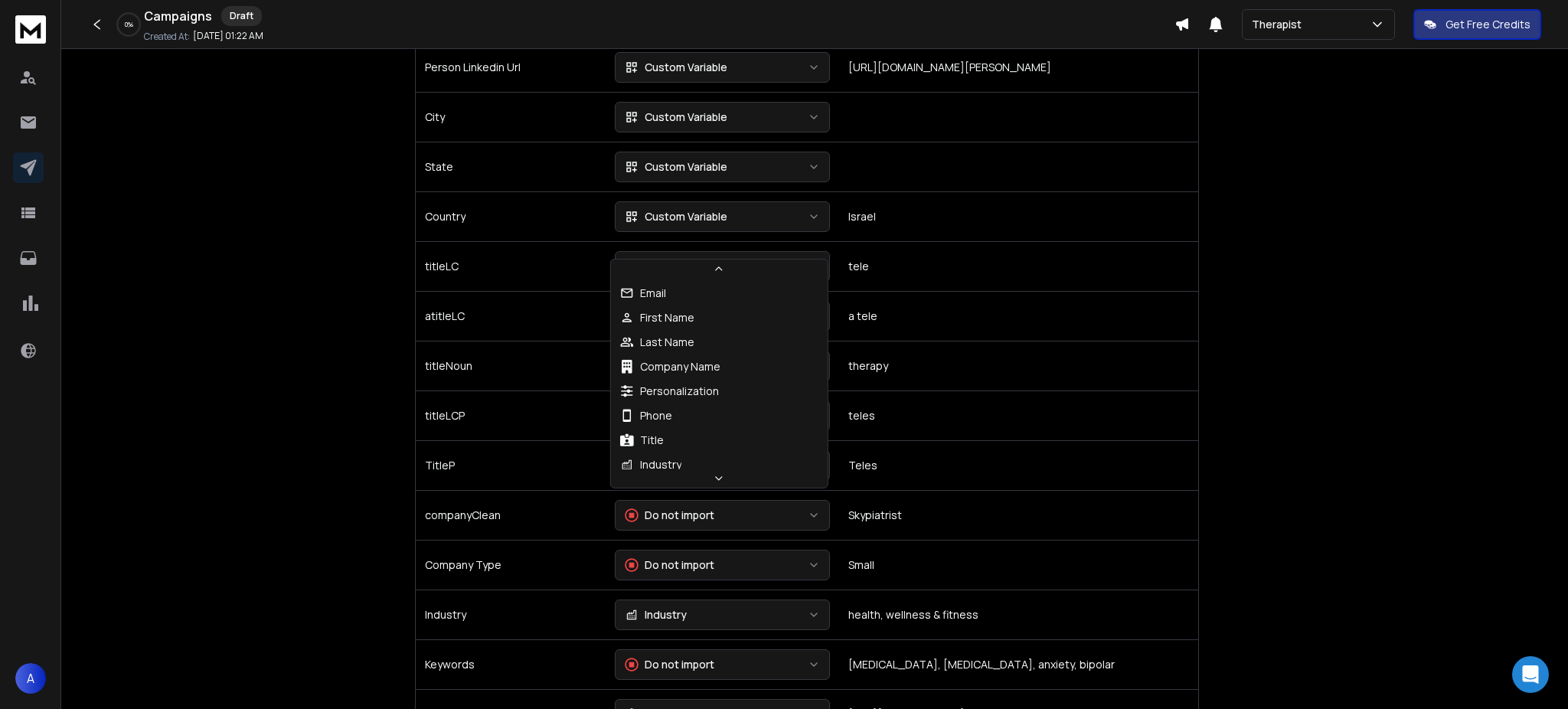
scroll to position [155, 0]
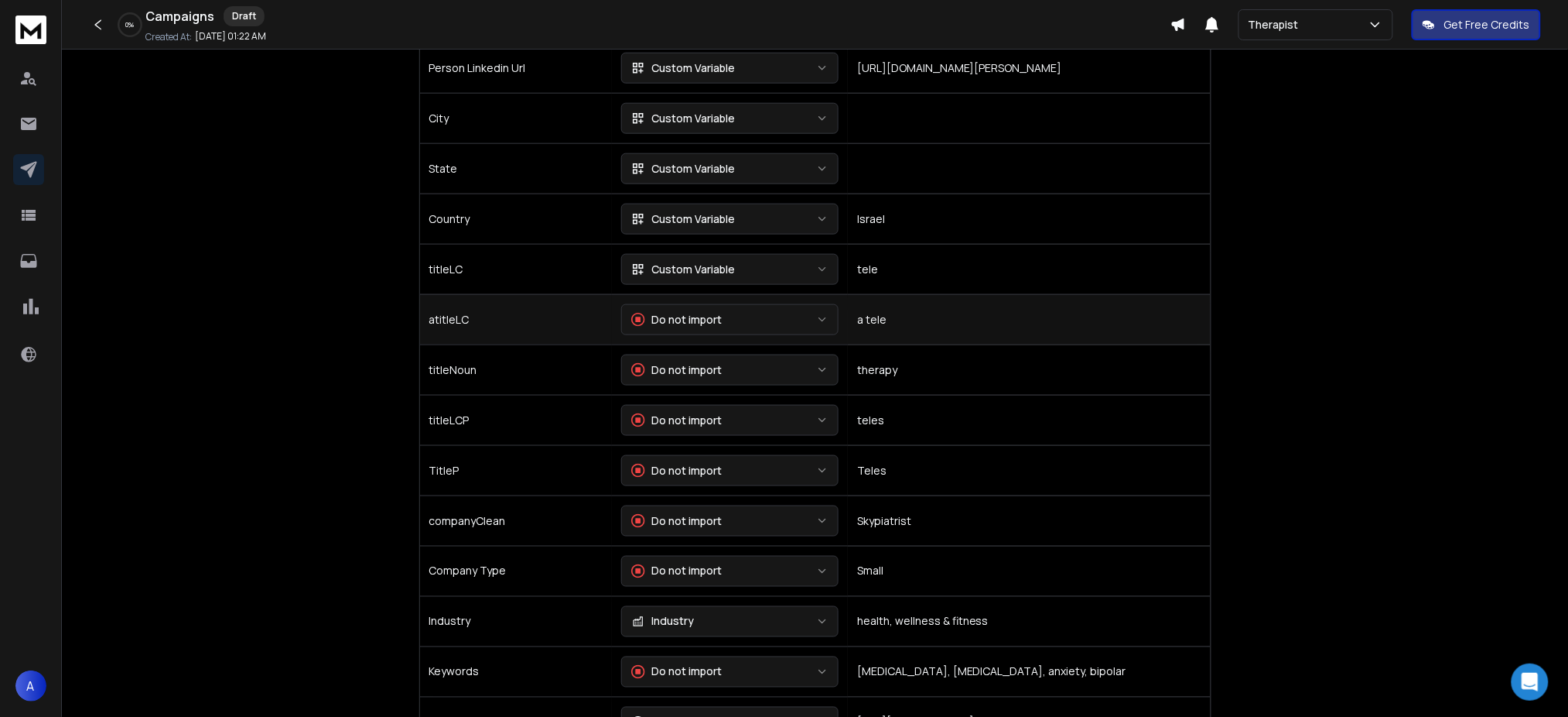
click at [698, 312] on div "Do not import" at bounding box center [677, 320] width 91 height 16
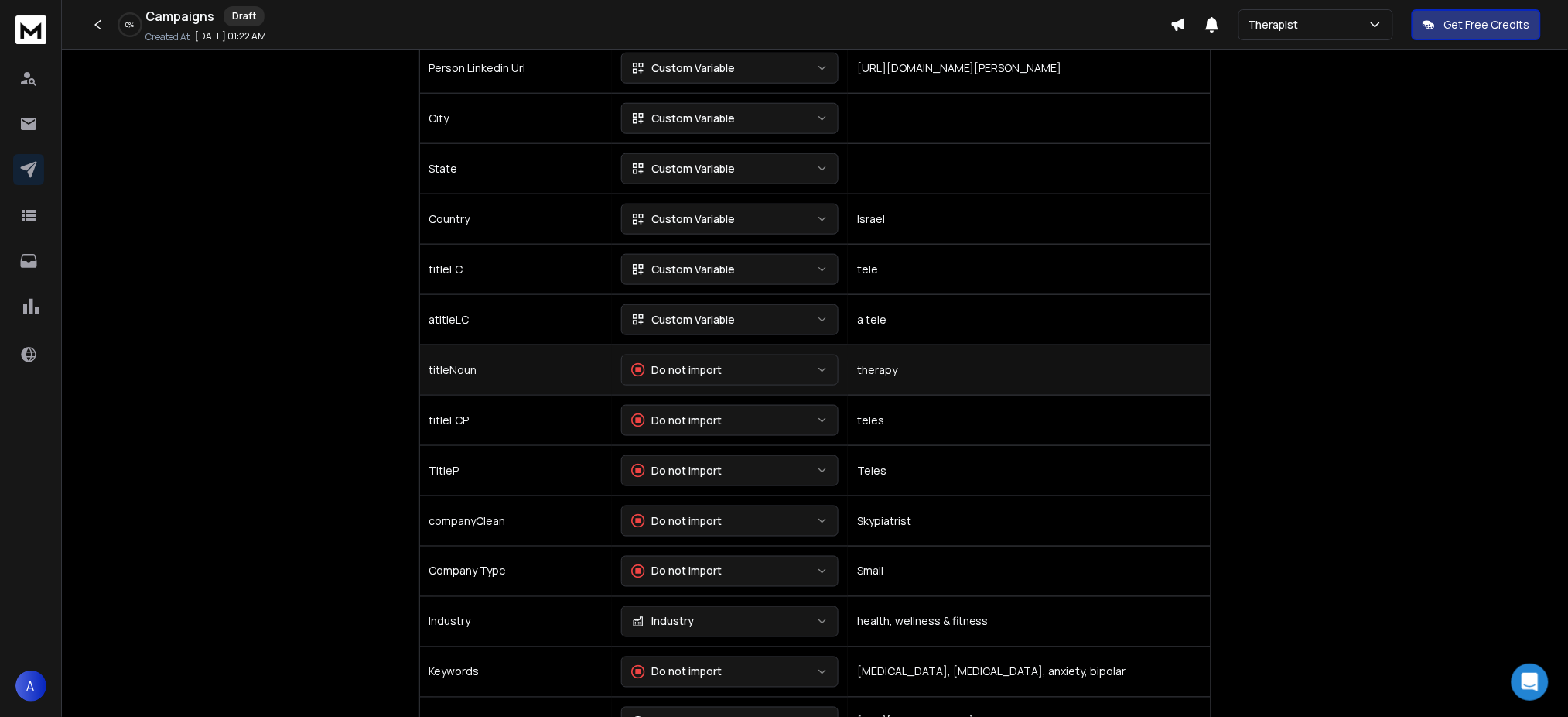
click at [709, 355] on button "Do not import" at bounding box center [729, 370] width 217 height 31
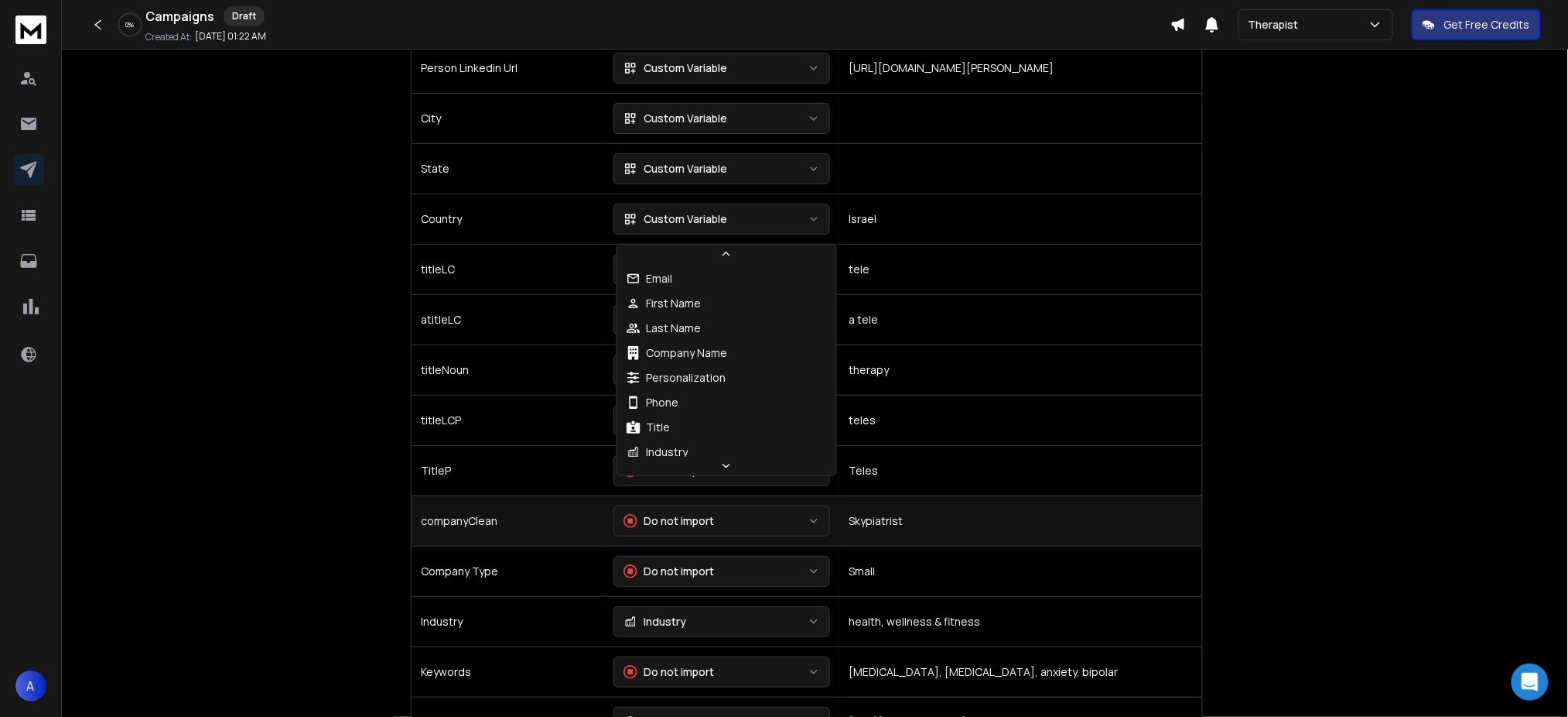
click at [706, 513] on div "Do not import" at bounding box center [668, 520] width 91 height 16
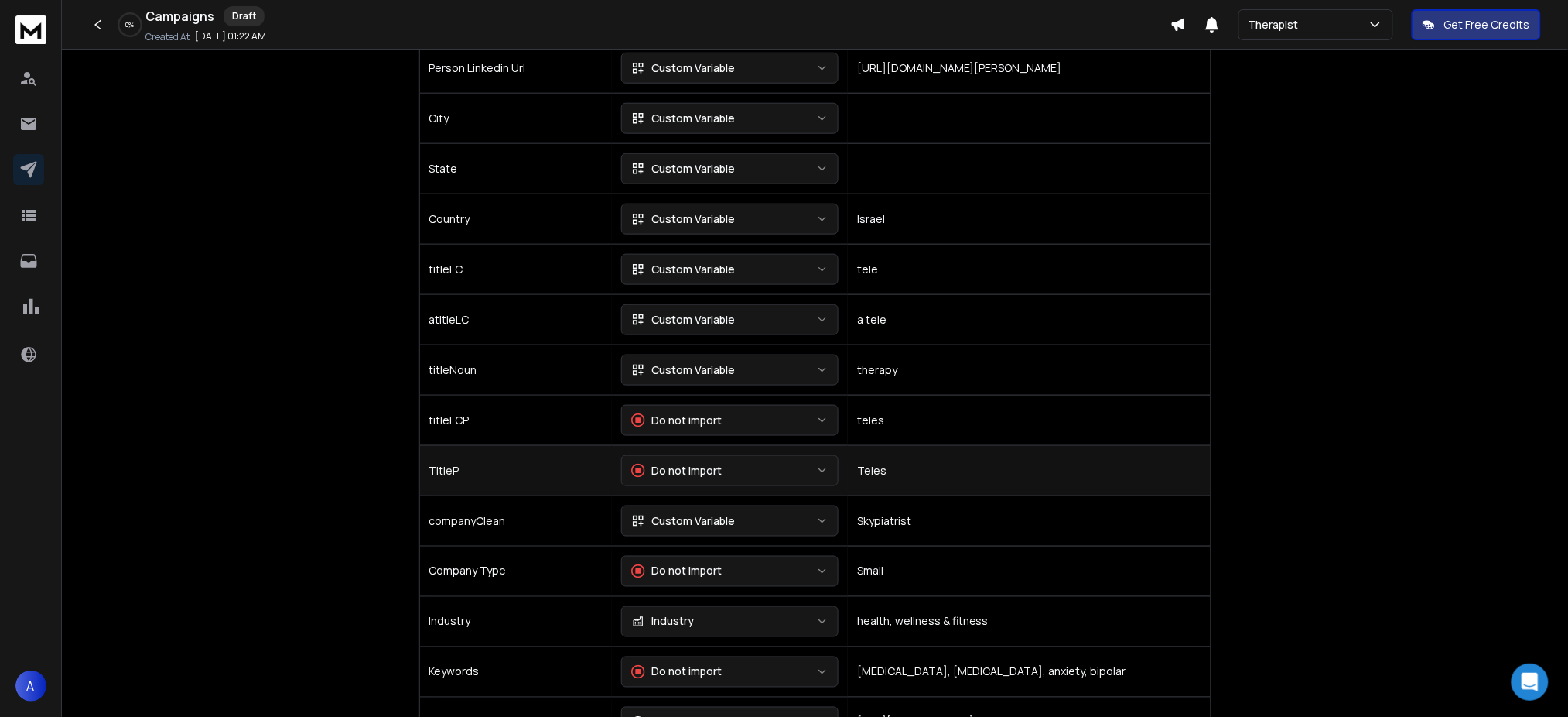
click at [723, 456] on button "Do not import" at bounding box center [729, 471] width 217 height 31
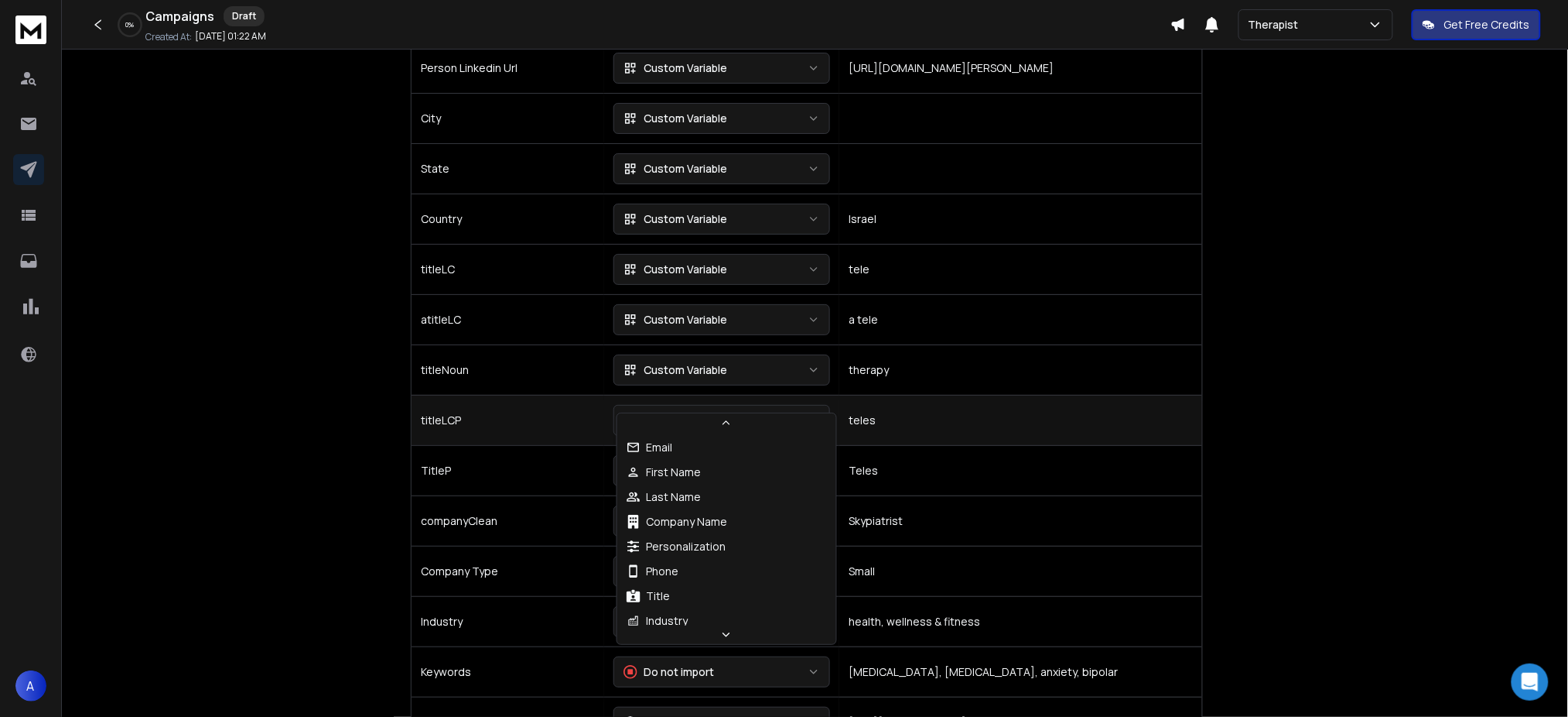
click at [712, 412] on div "Do not import" at bounding box center [668, 420] width 91 height 16
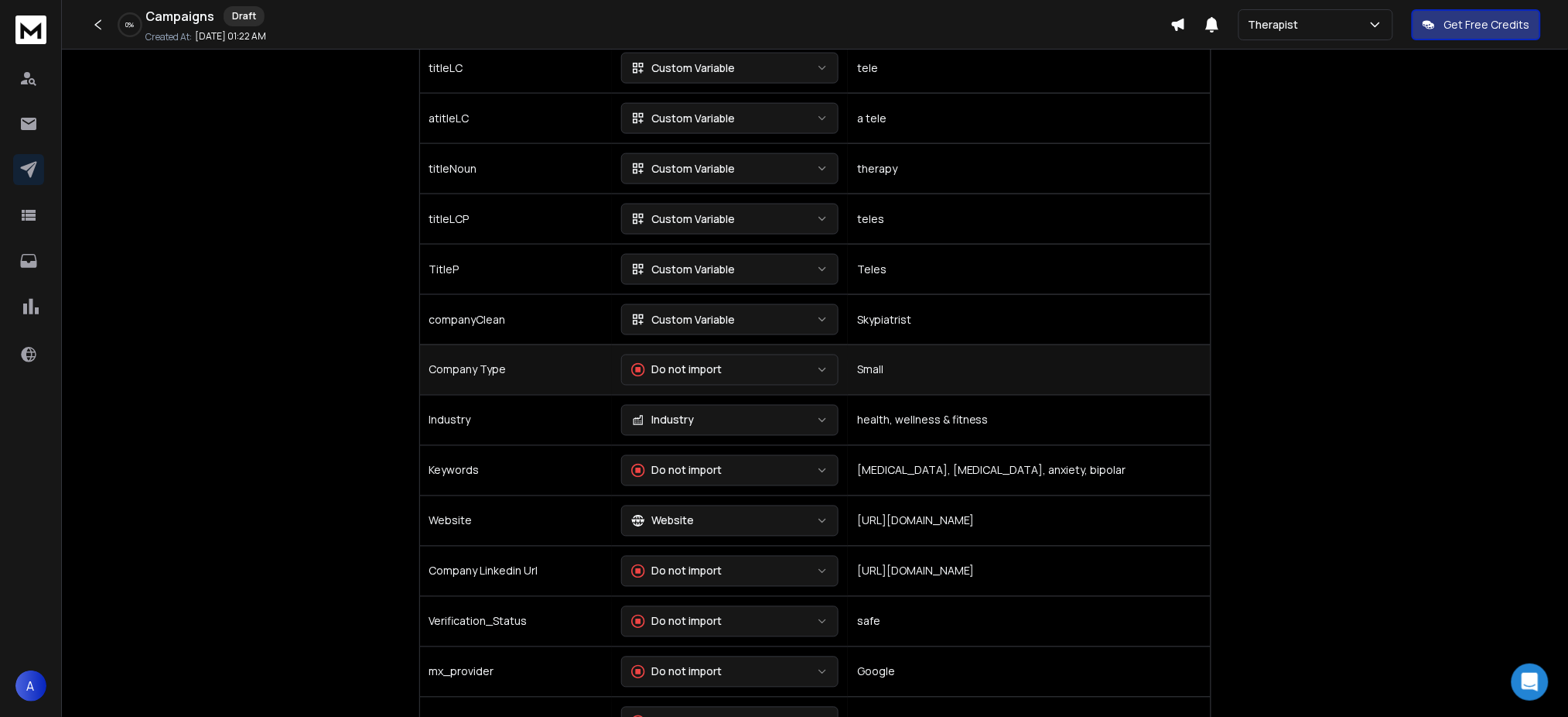
scroll to position [1006, 0]
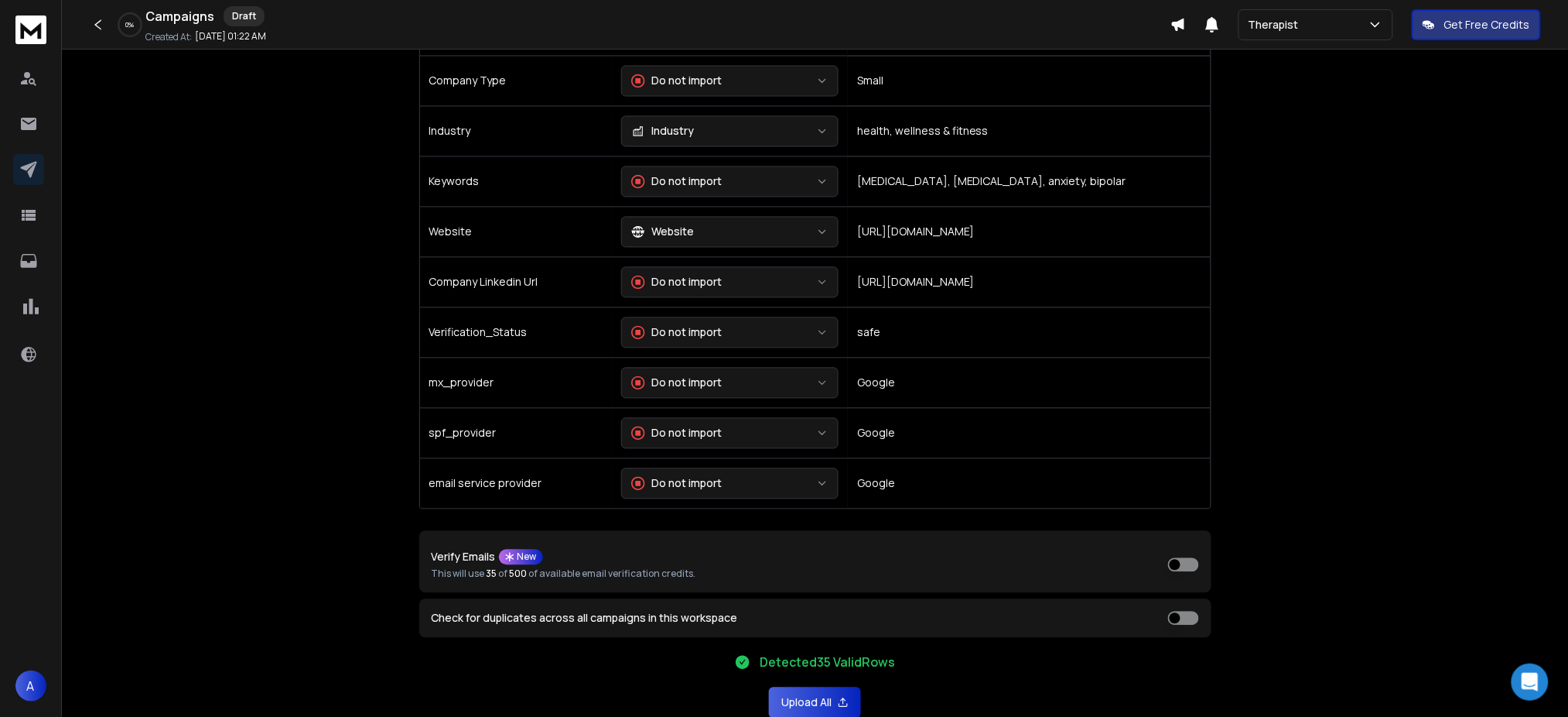
click at [801, 688] on button "Upload All" at bounding box center [815, 703] width 92 height 31
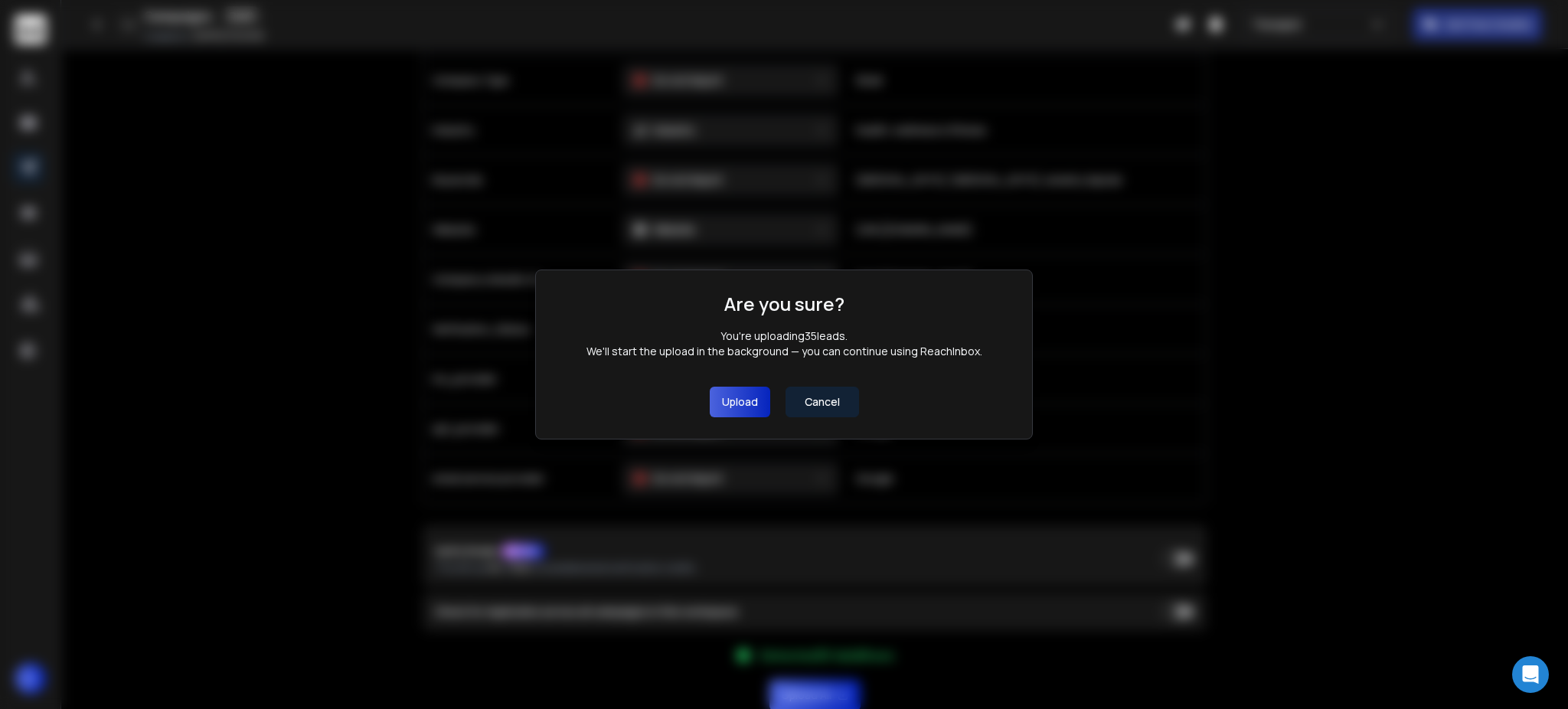
click at [750, 399] on button "Upload" at bounding box center [740, 401] width 60 height 30
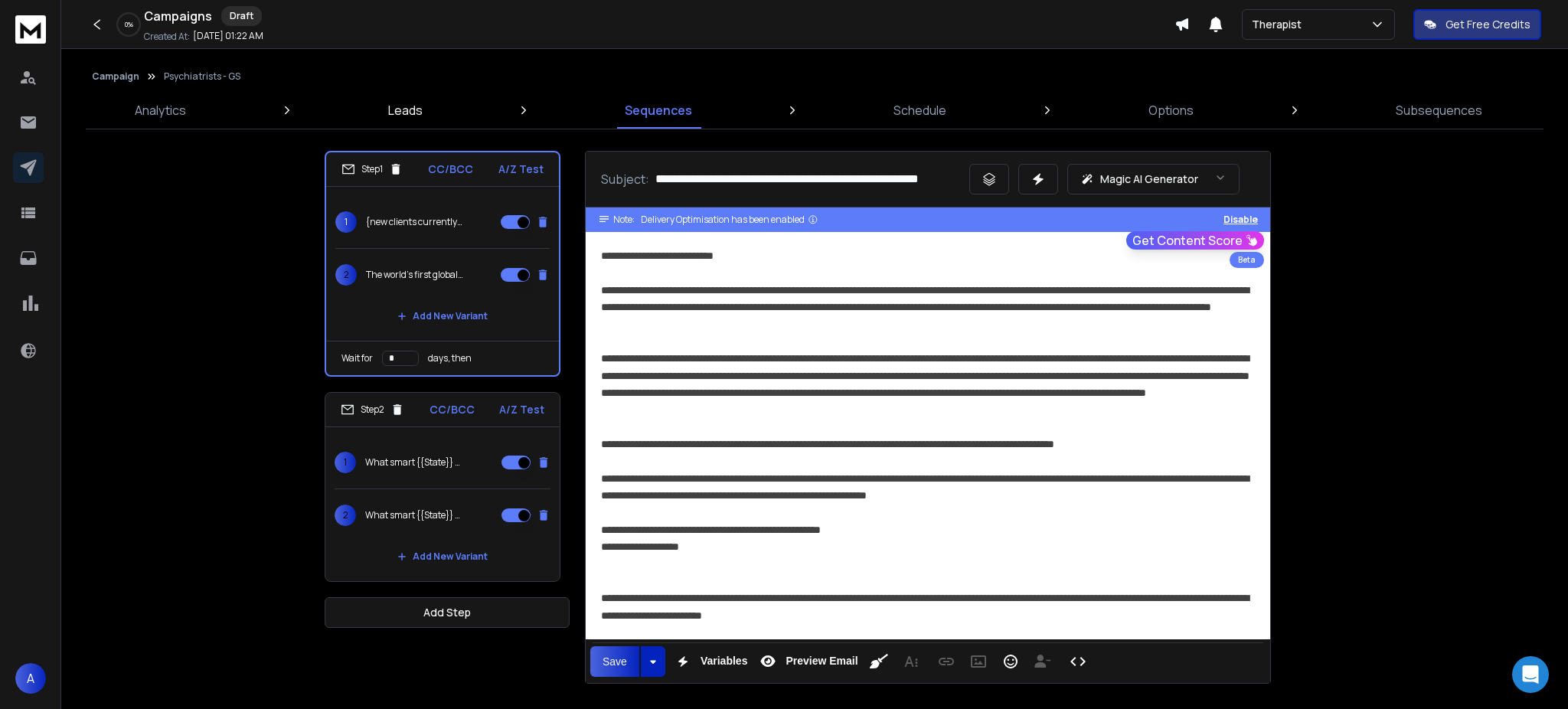
click at [390, 109] on p "Leads" at bounding box center [405, 110] width 35 height 18
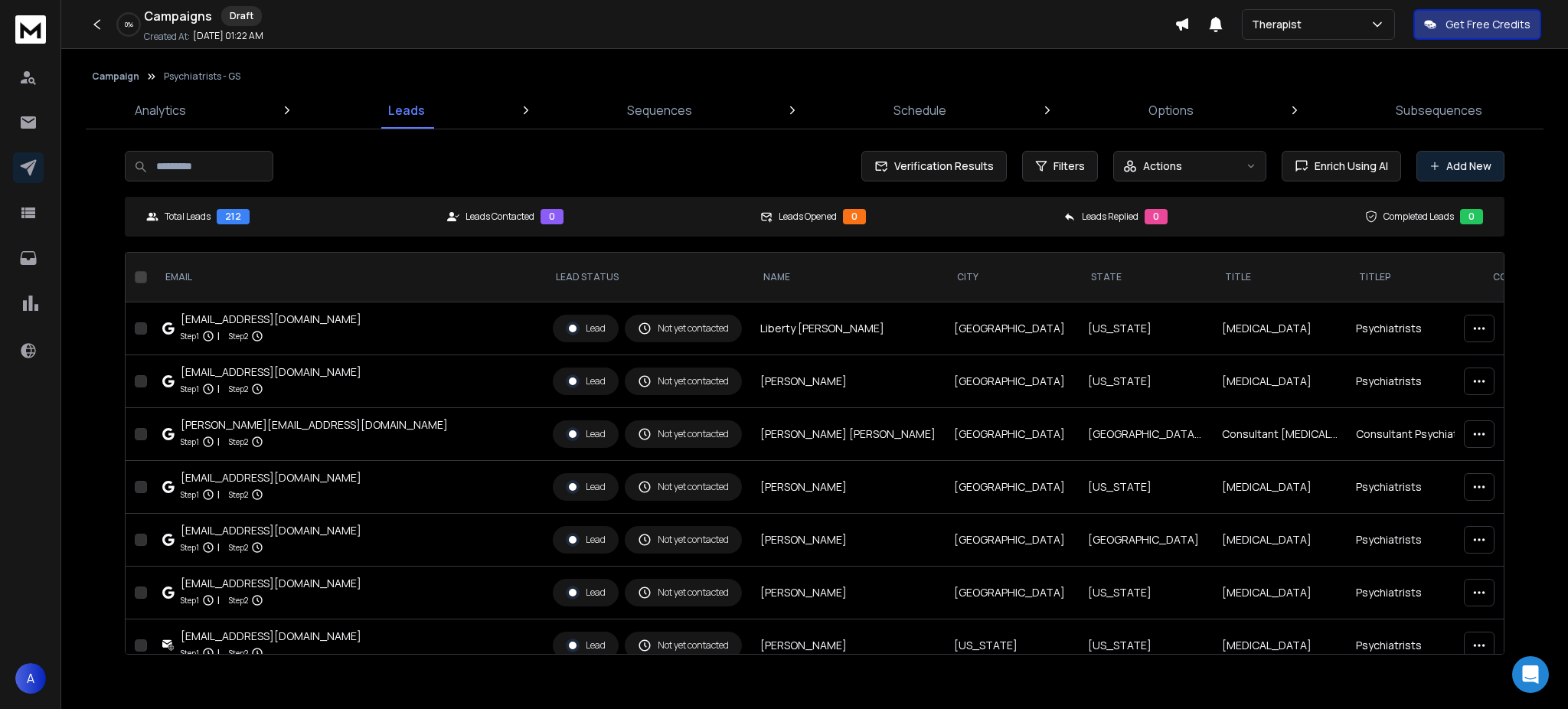
click at [1441, 170] on button "Add New" at bounding box center [1460, 166] width 88 height 30
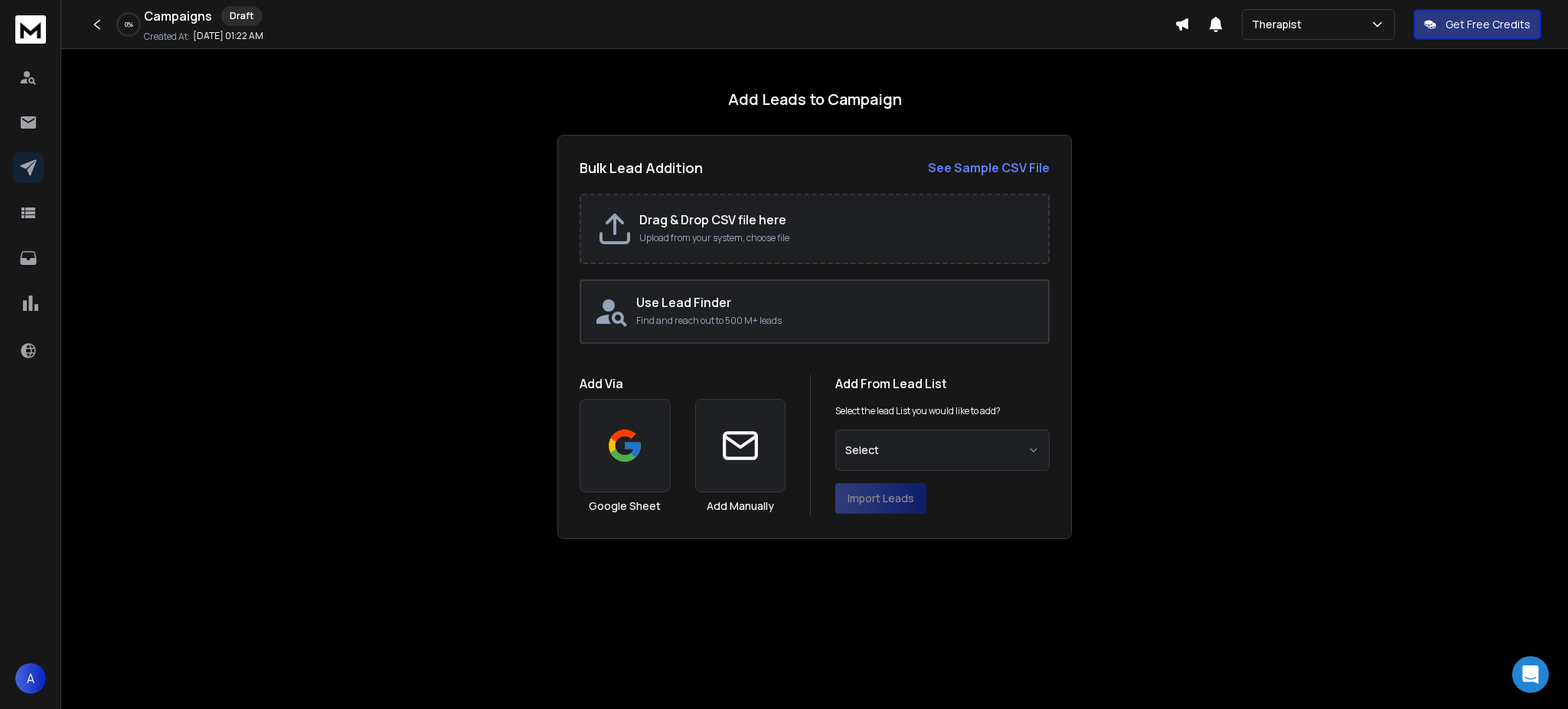
click at [836, 218] on h2 "Drag & Drop CSV file here" at bounding box center [836, 220] width 394 height 18
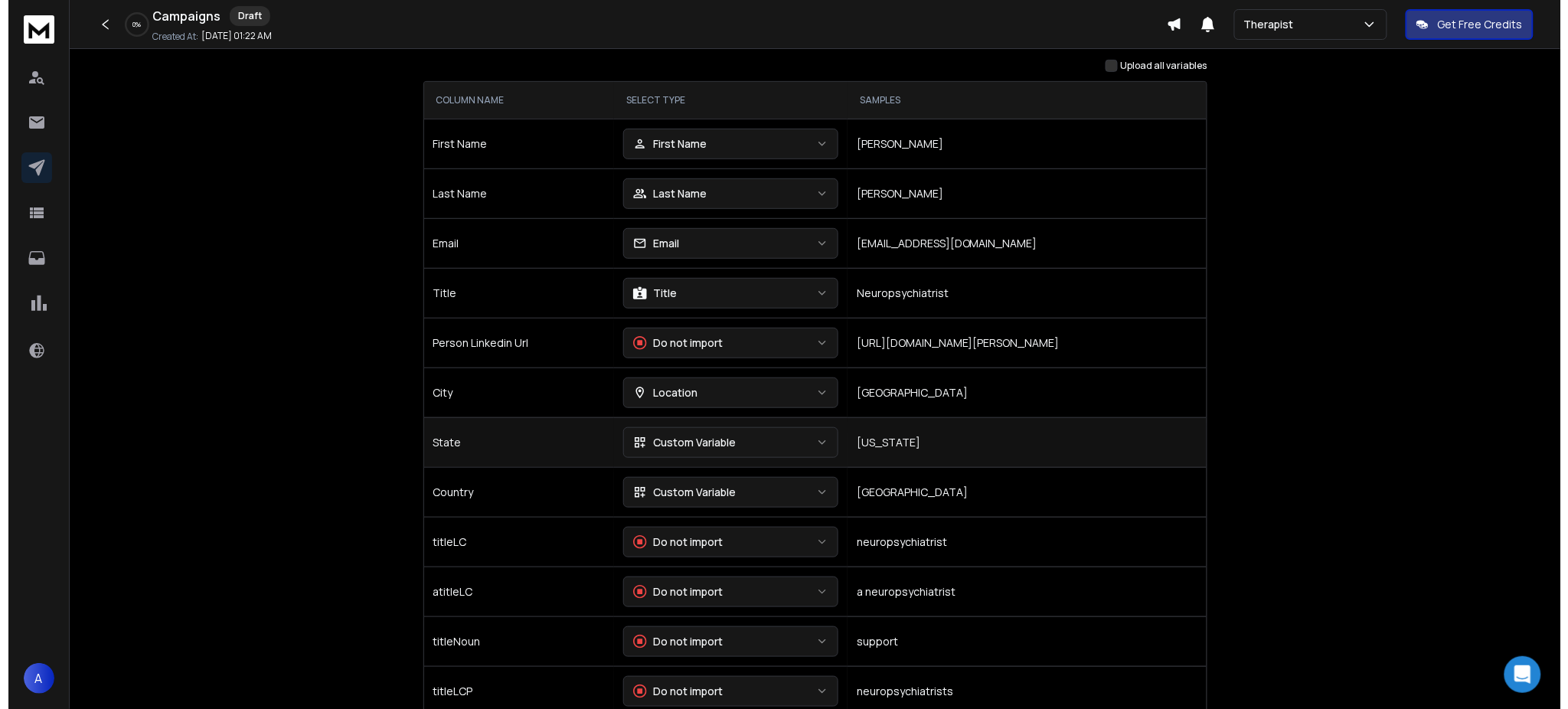
scroll to position [306, 0]
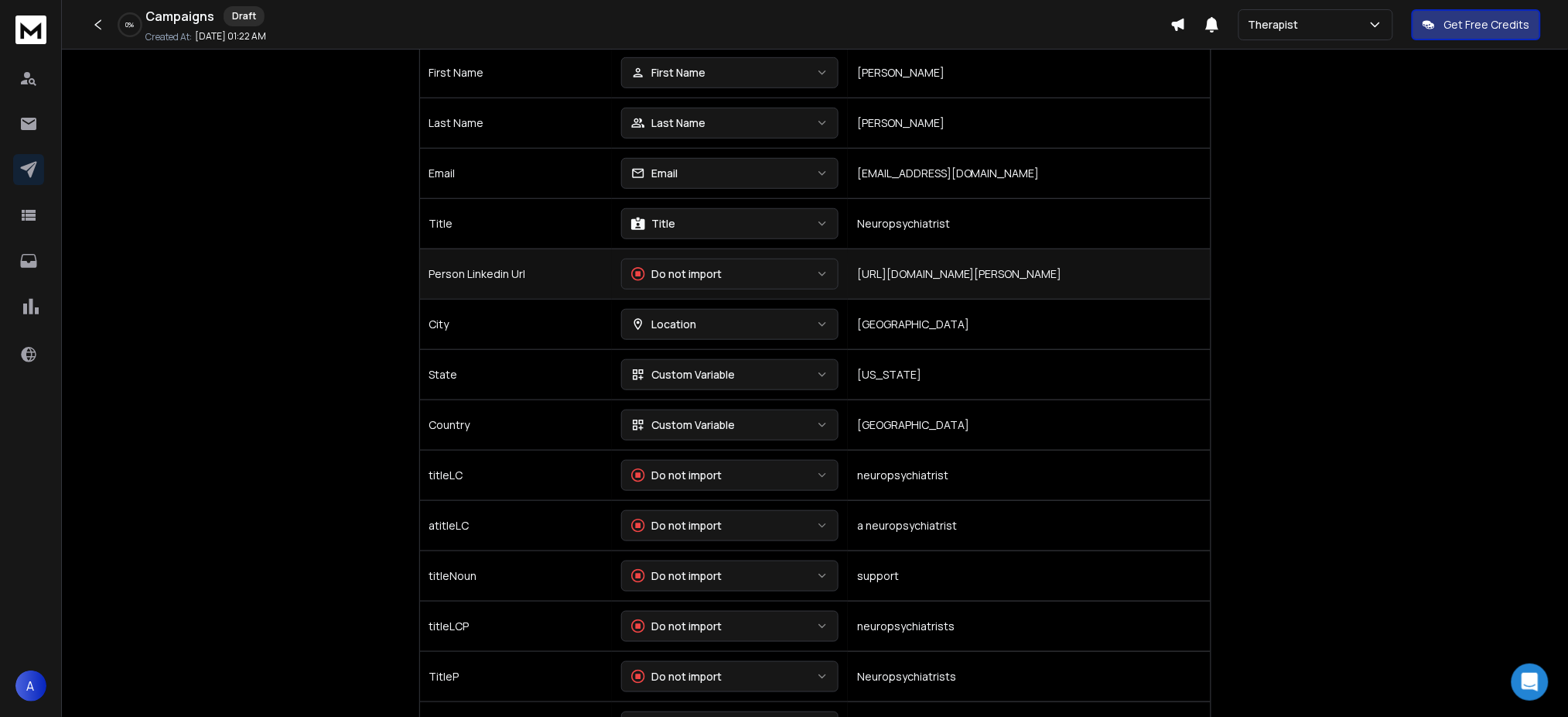
click at [677, 266] on div "Do not import" at bounding box center [677, 274] width 91 height 16
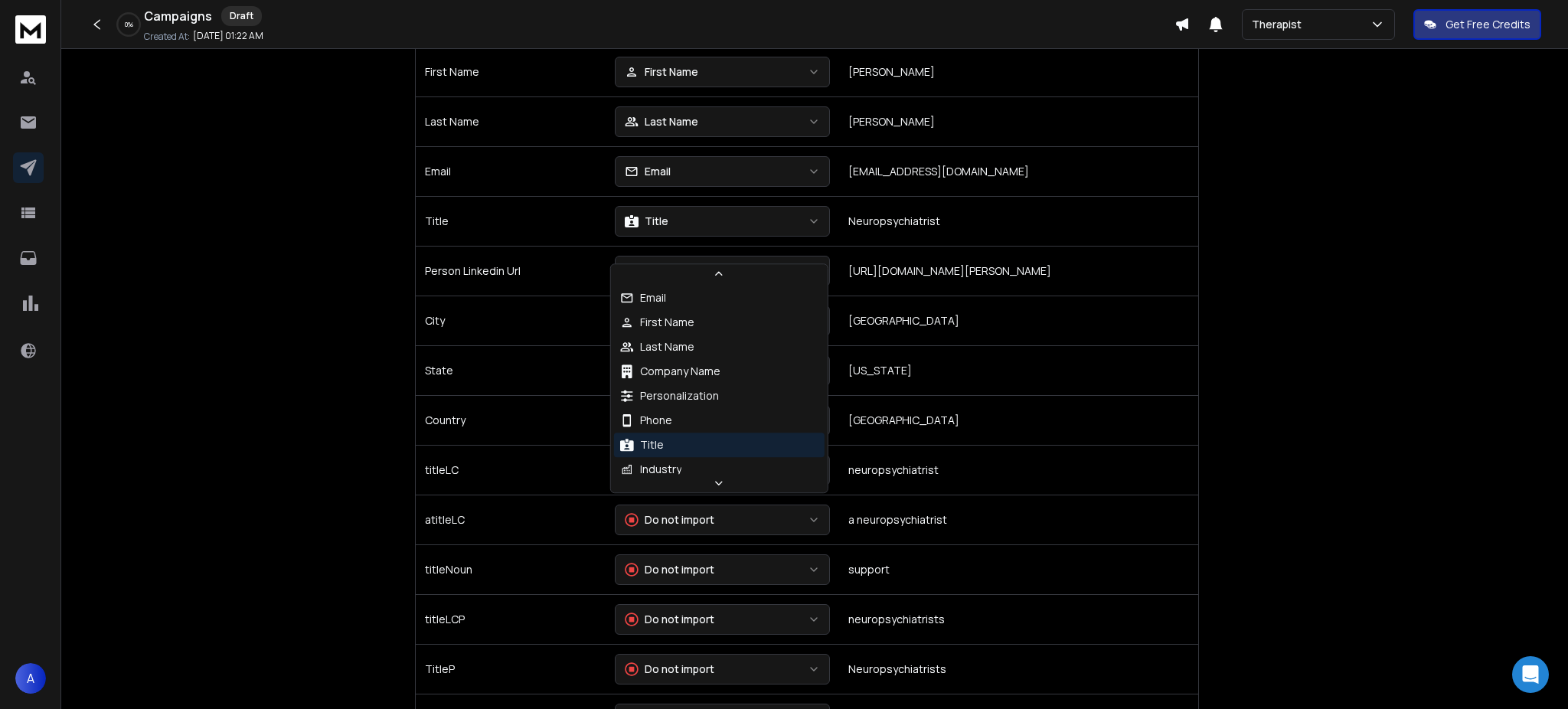
scroll to position [155, 0]
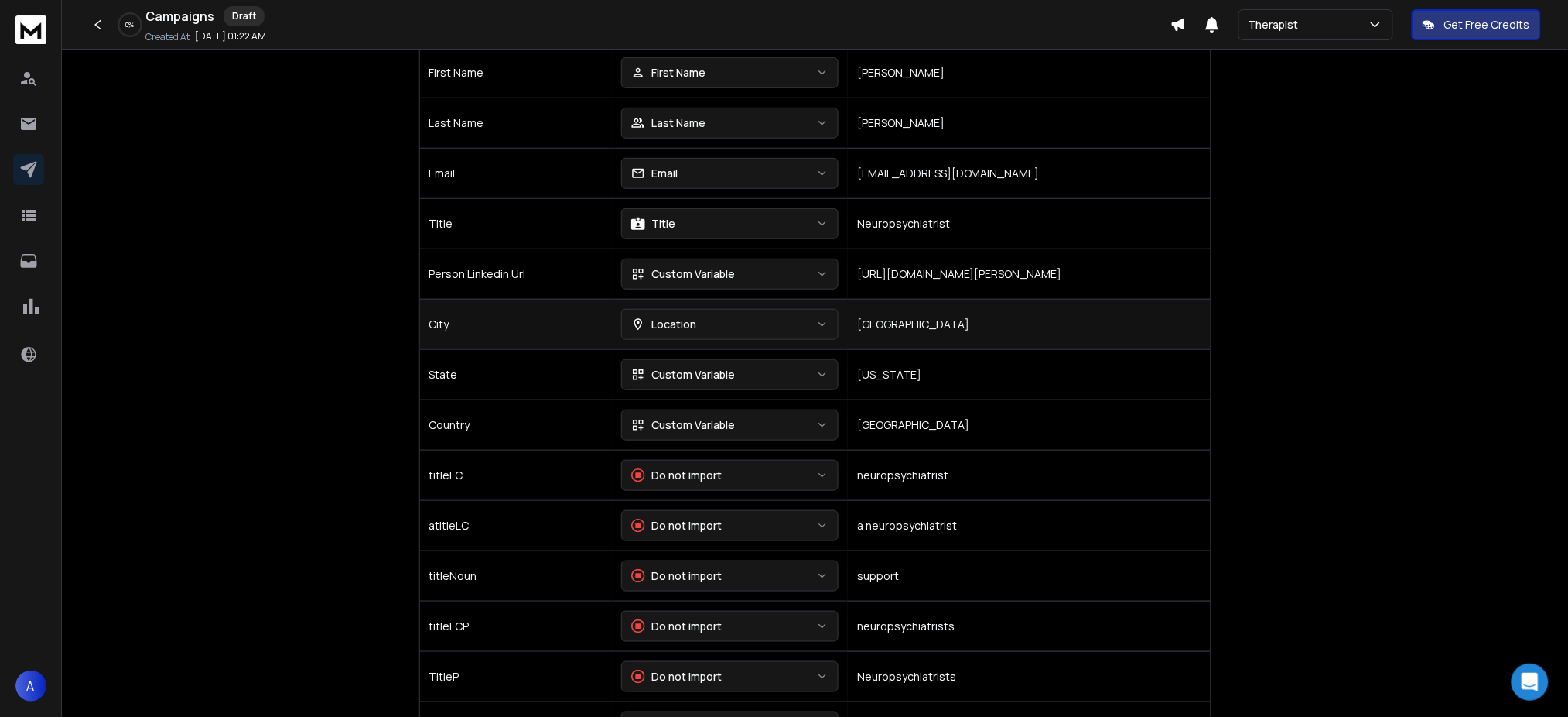
click at [693, 309] on button "Location" at bounding box center [729, 324] width 217 height 31
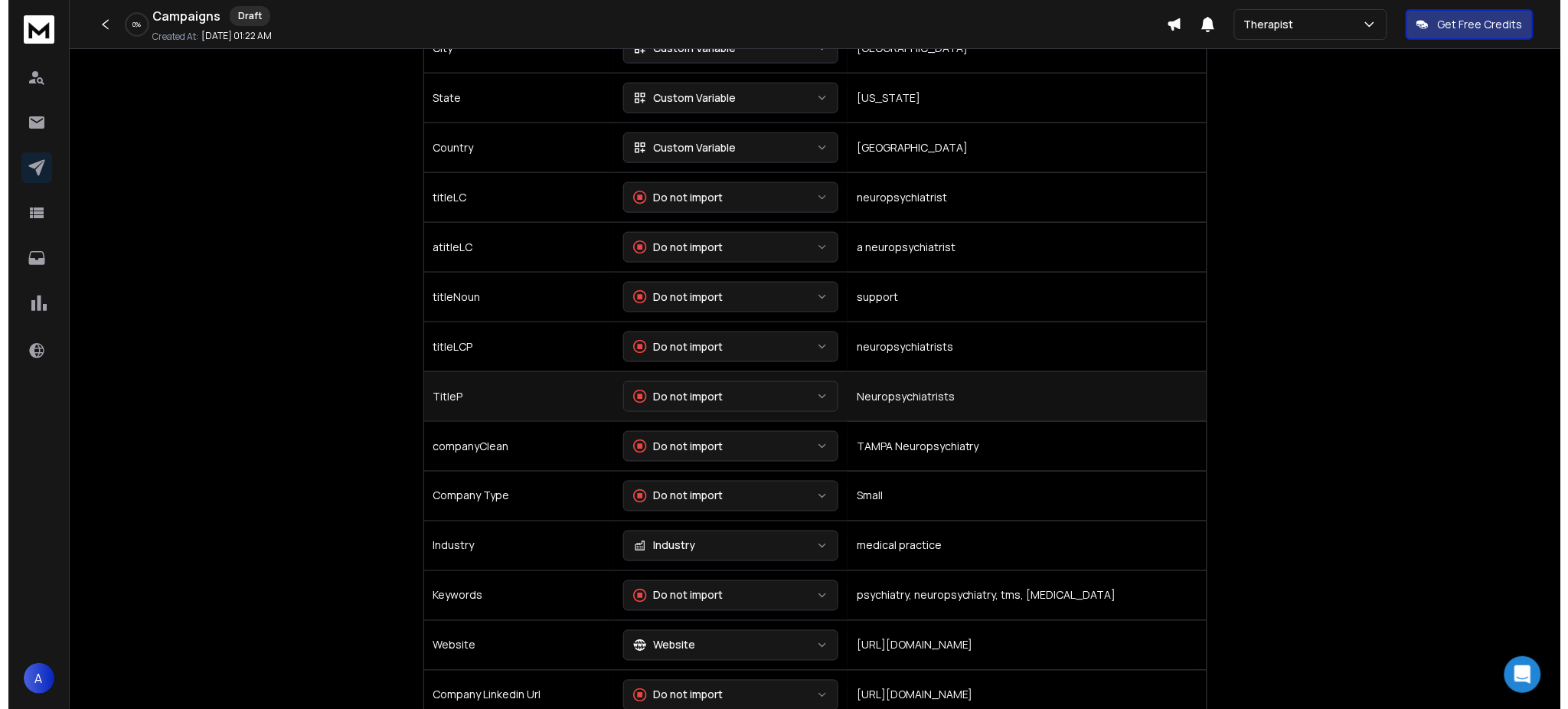
scroll to position [613, 0]
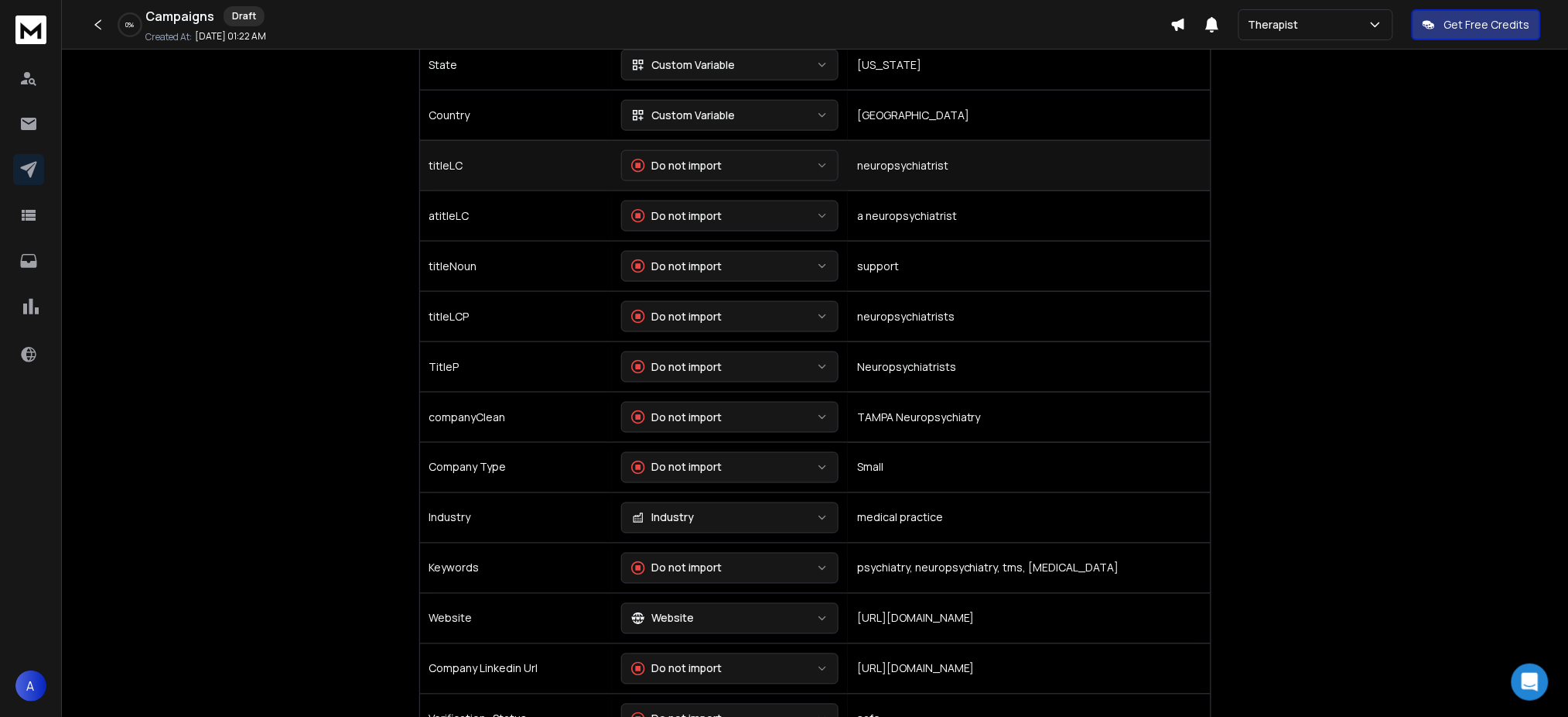
click at [728, 150] on button "Do not import" at bounding box center [729, 165] width 217 height 31
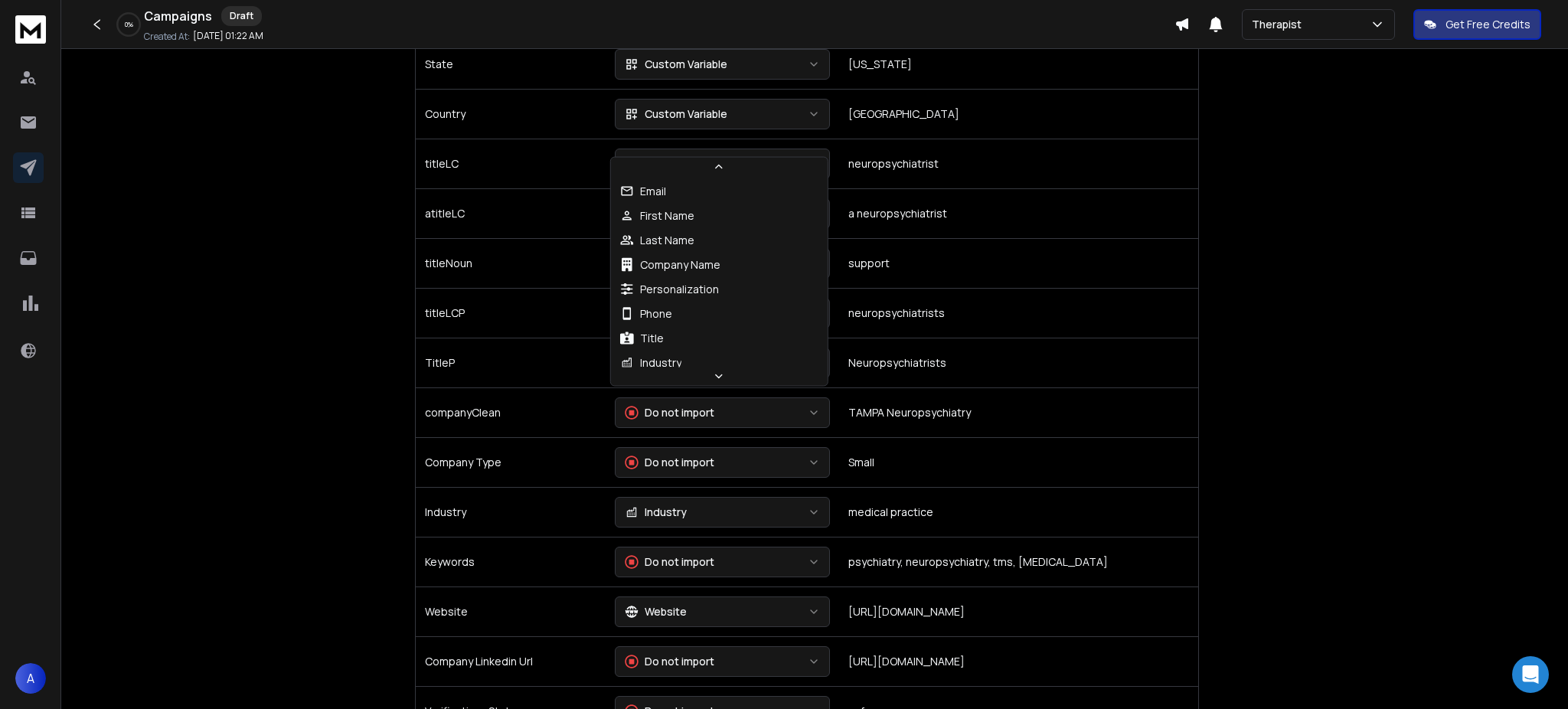
scroll to position [155, 0]
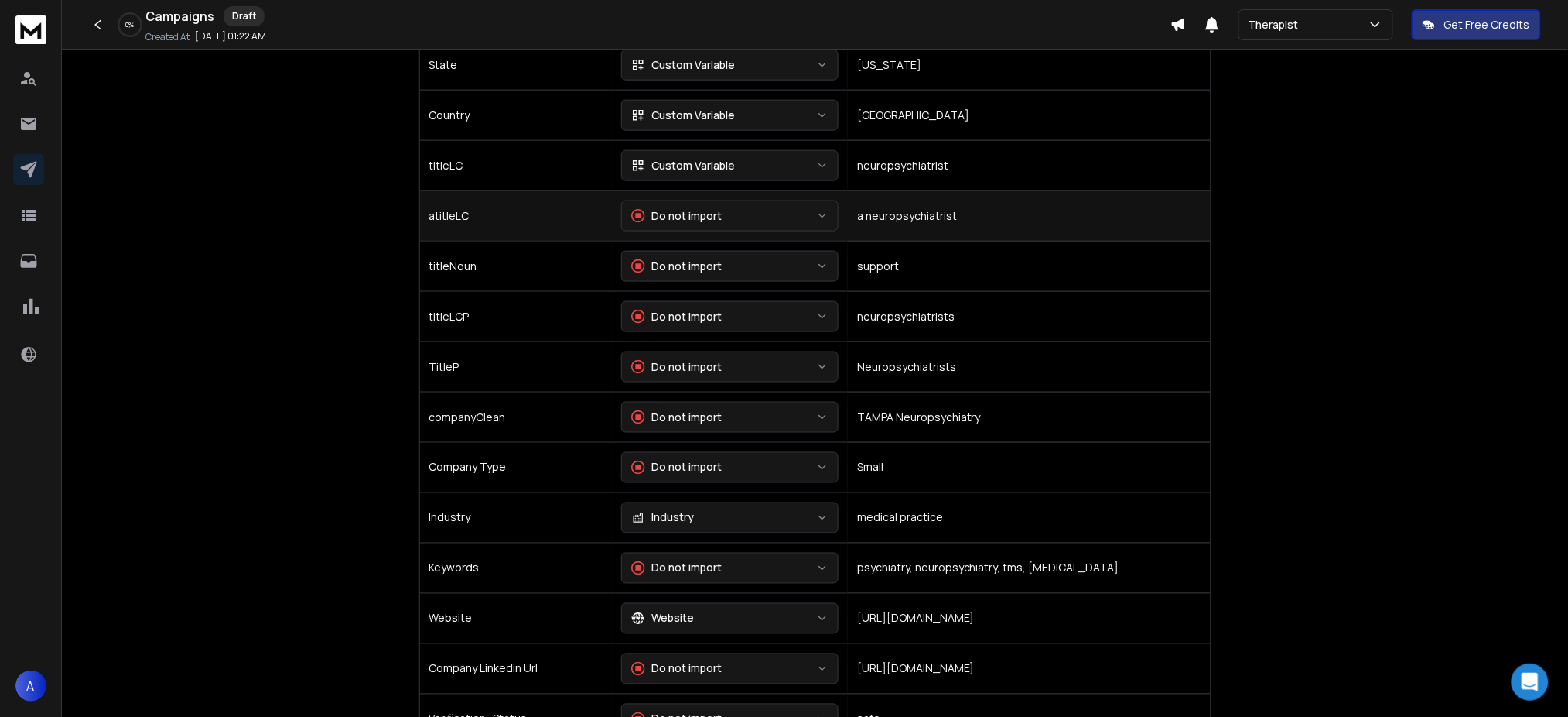
click at [742, 201] on button "Do not import" at bounding box center [729, 216] width 217 height 31
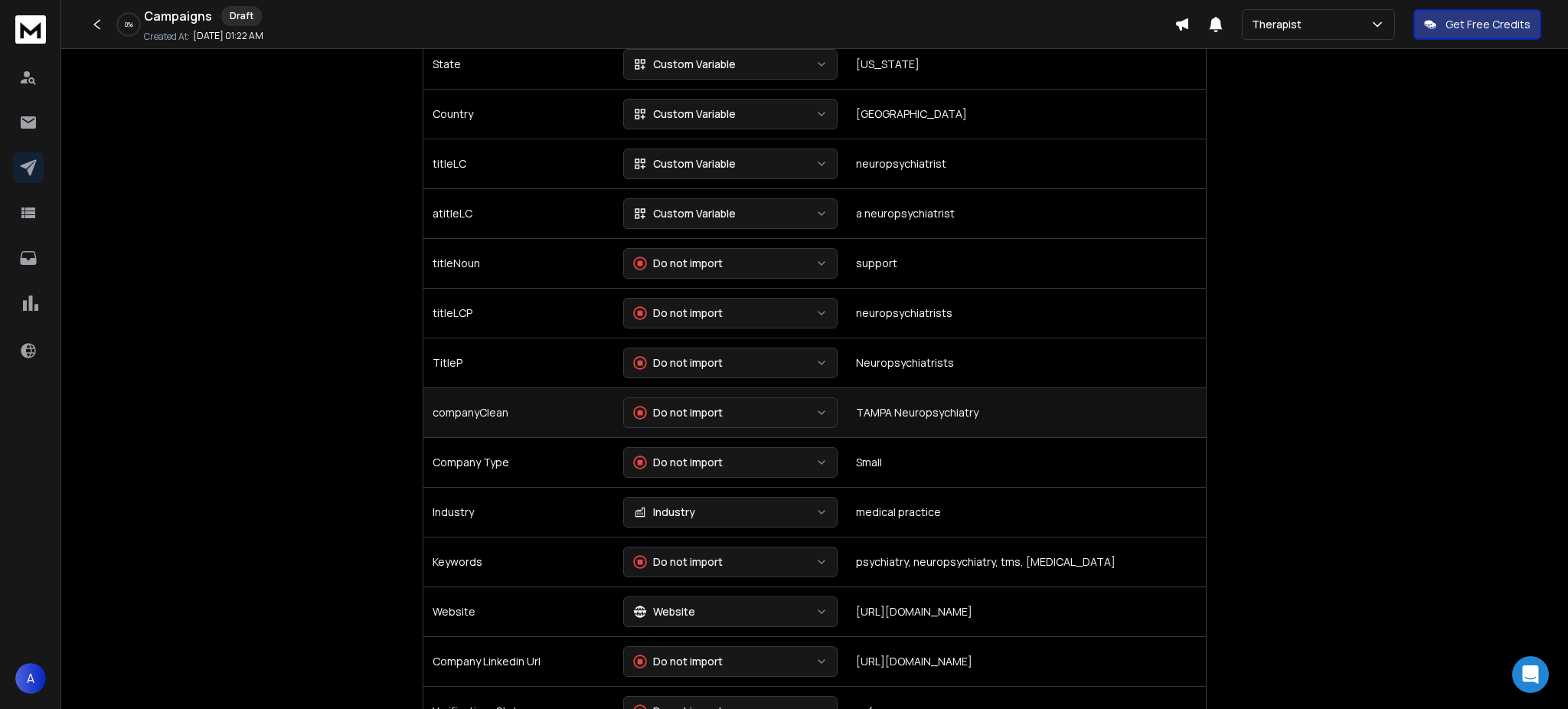
click at [716, 397] on button "Do not import" at bounding box center [730, 412] width 215 height 30
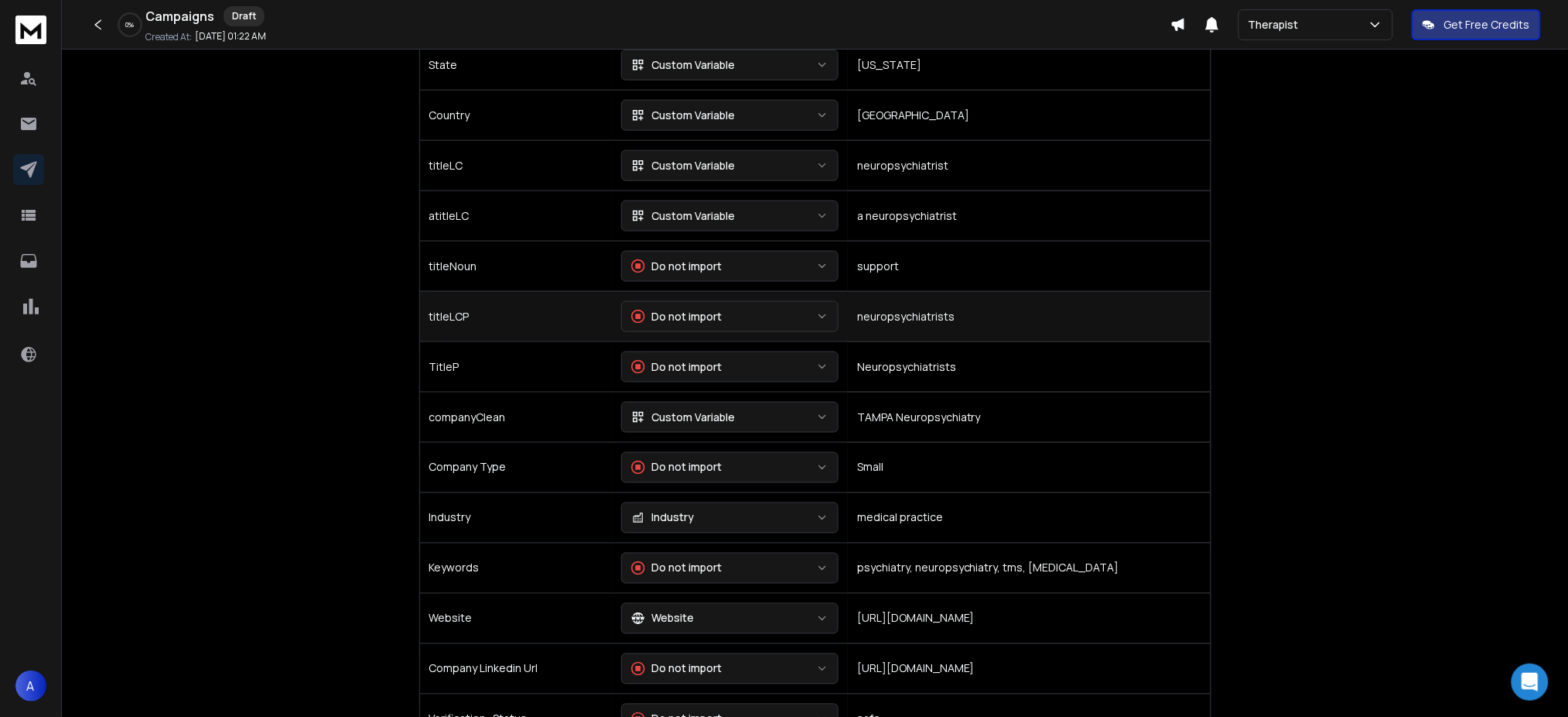
click at [742, 301] on button "Do not import" at bounding box center [729, 316] width 217 height 31
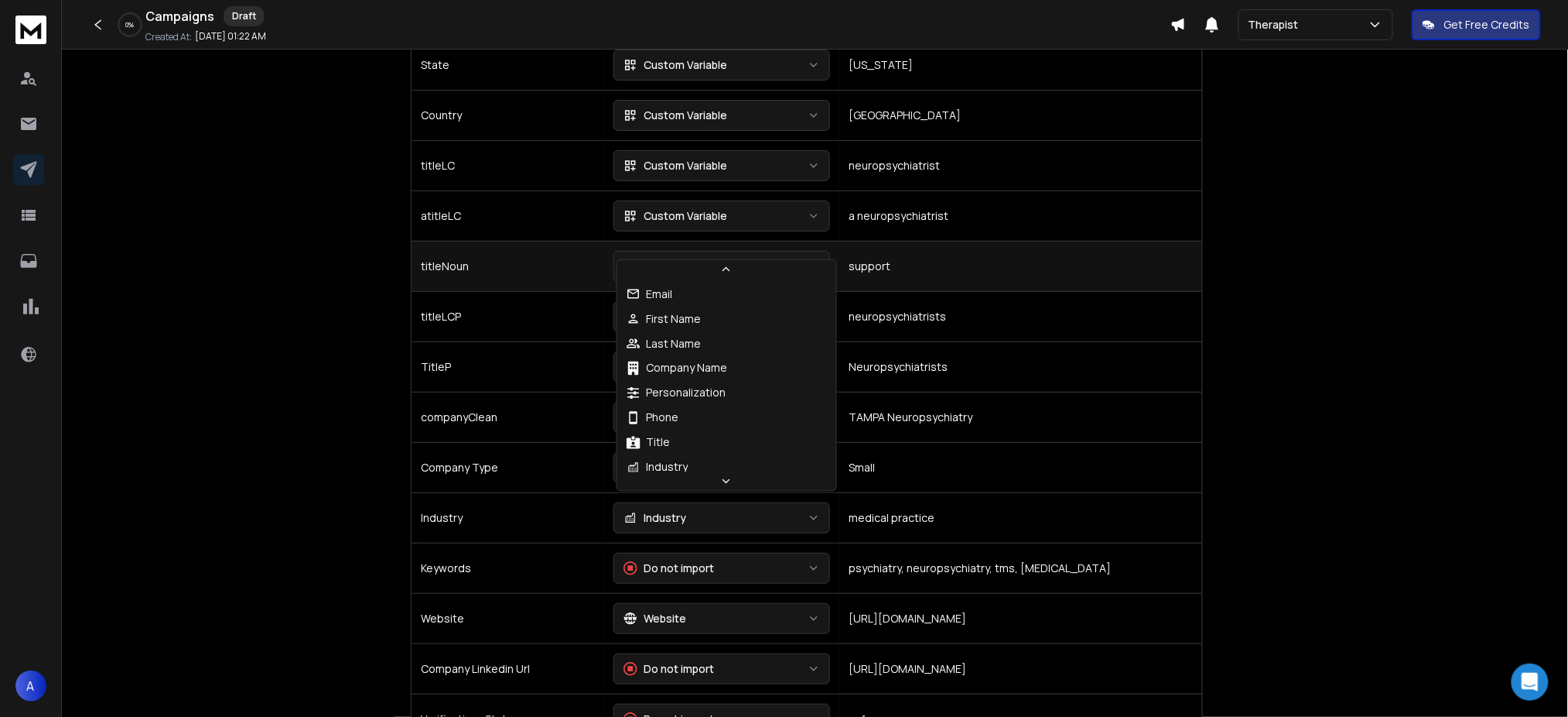
click at [732, 251] on button "Do not import" at bounding box center [722, 266] width 217 height 31
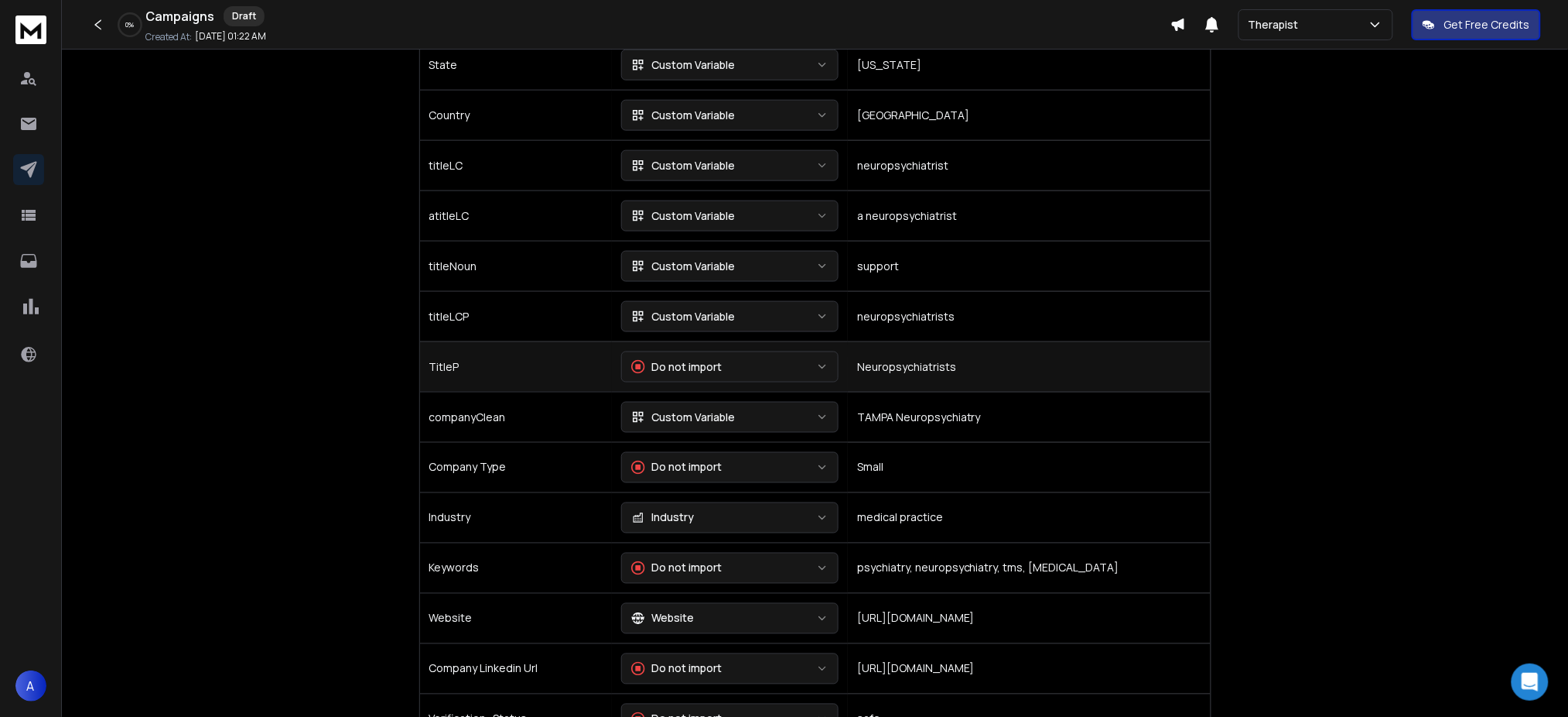
click at [731, 351] on button "Do not import" at bounding box center [729, 366] width 217 height 31
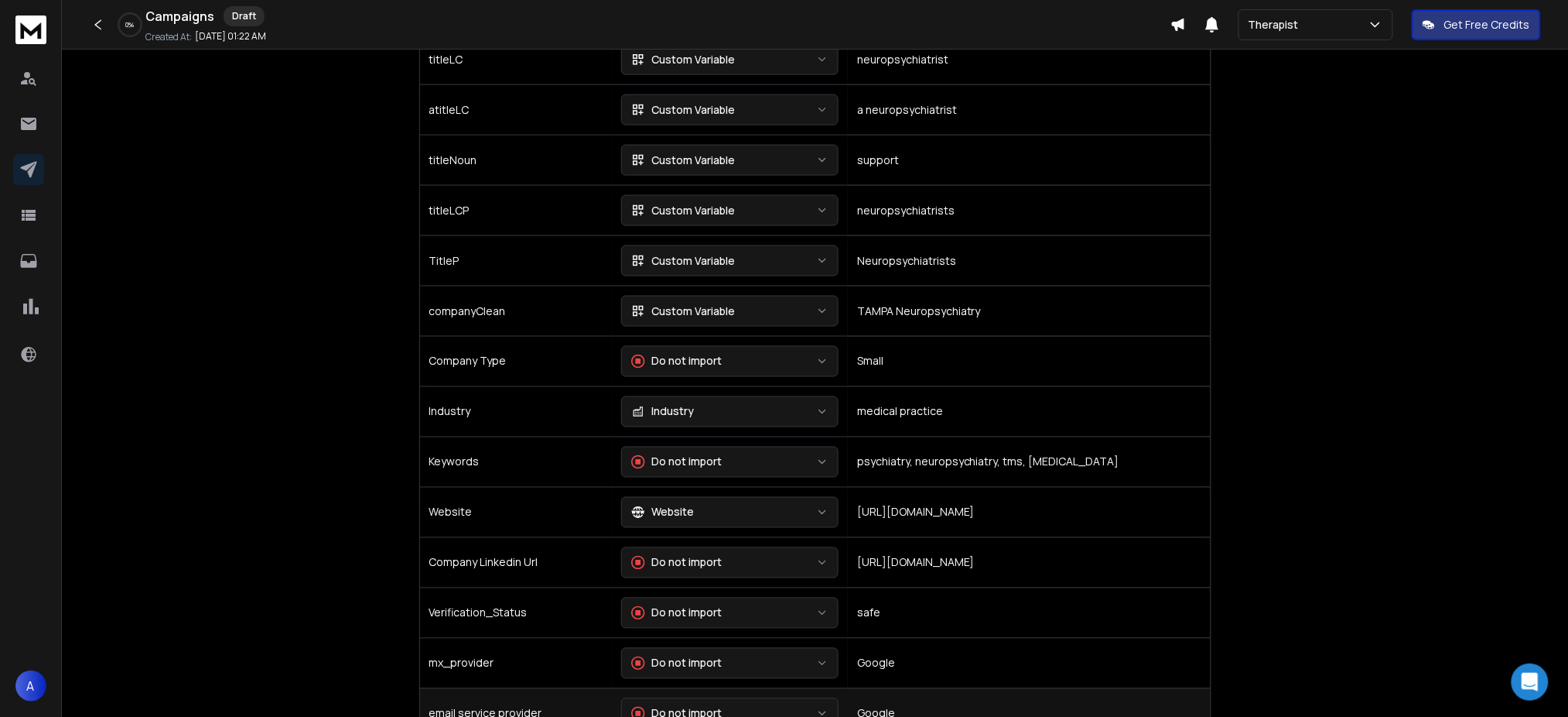
scroll to position [955, 0]
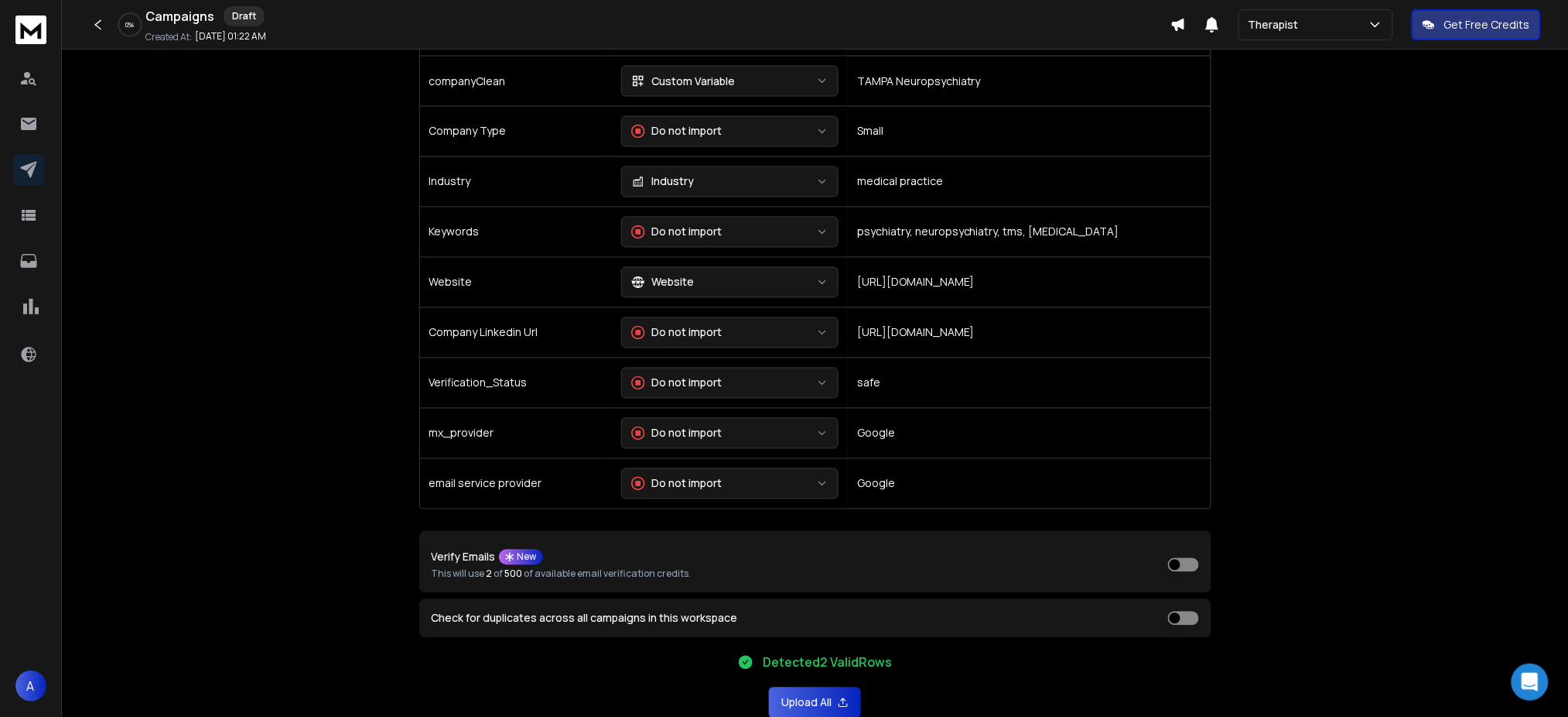
click at [822, 688] on button "Upload All" at bounding box center [815, 703] width 92 height 31
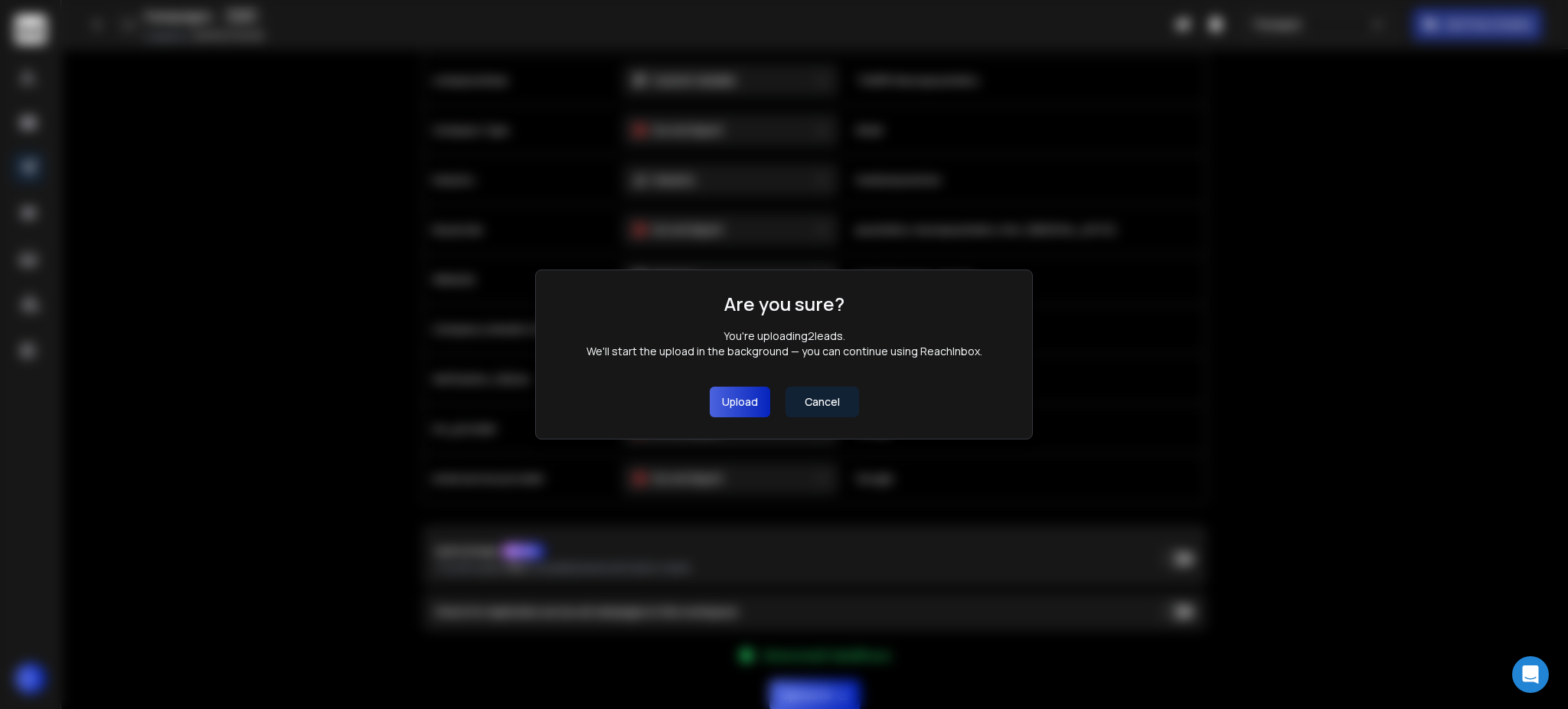
click at [749, 408] on button "Upload" at bounding box center [740, 401] width 60 height 30
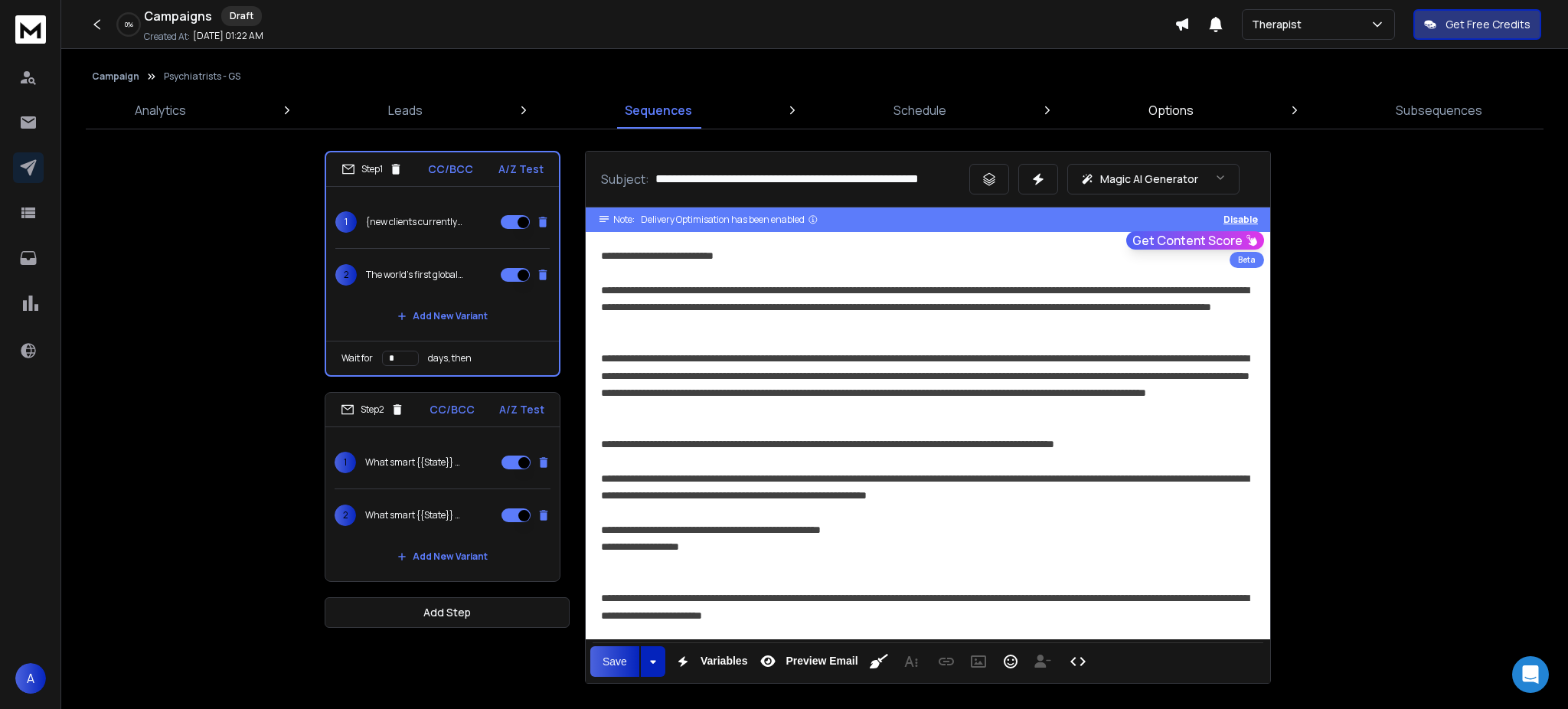
click at [1167, 119] on p "Options" at bounding box center [1170, 110] width 45 height 18
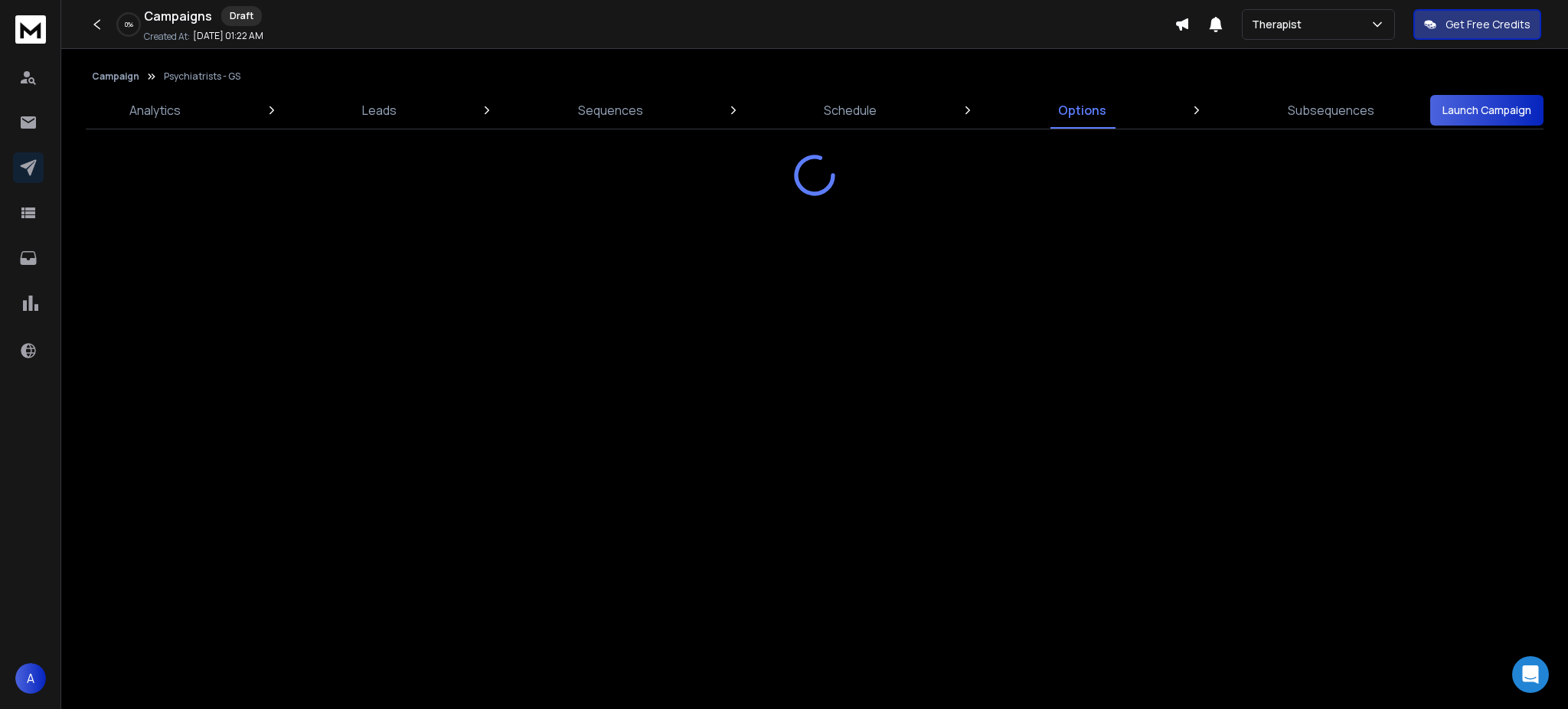
select select "*"
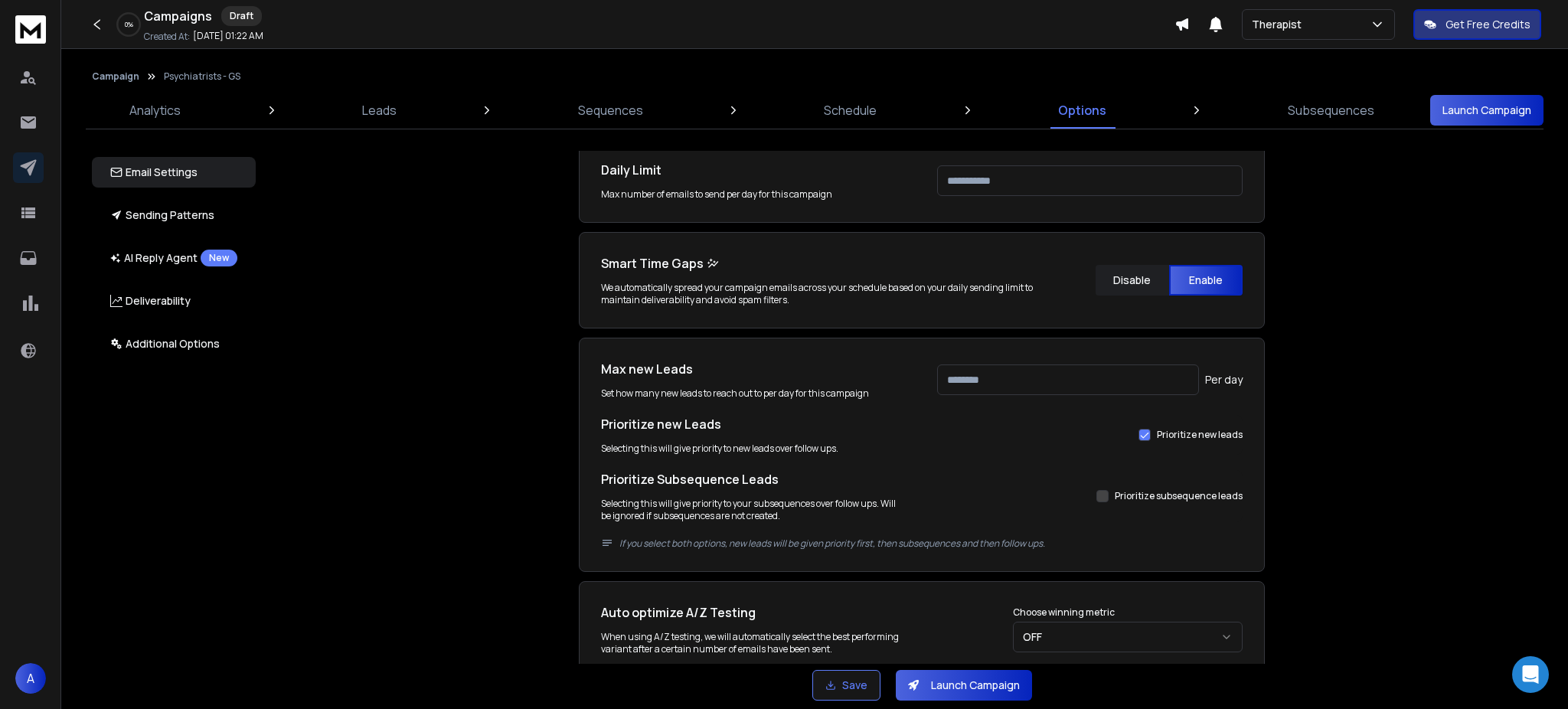
scroll to position [613, 0]
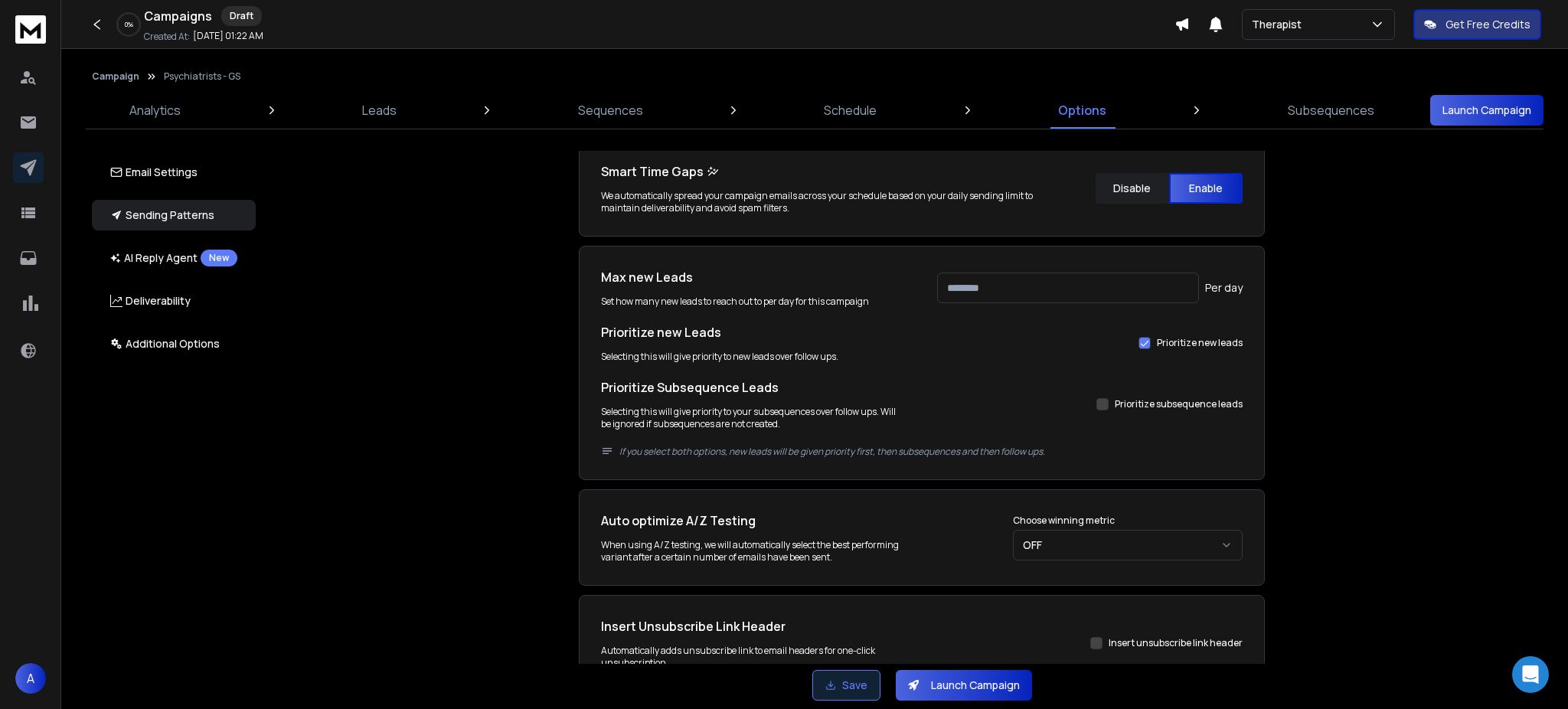
click at [849, 683] on button "Save" at bounding box center [846, 684] width 68 height 30
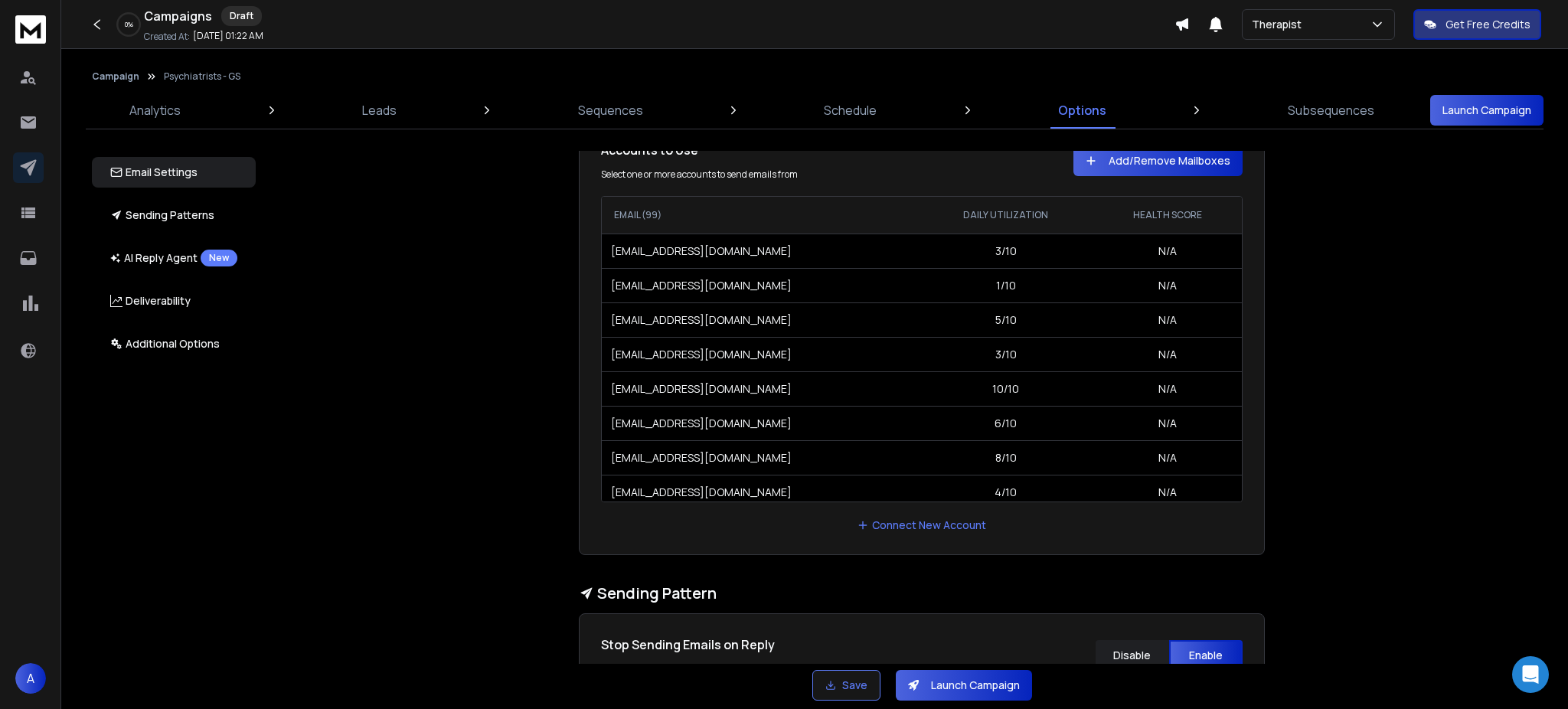
scroll to position [0, 0]
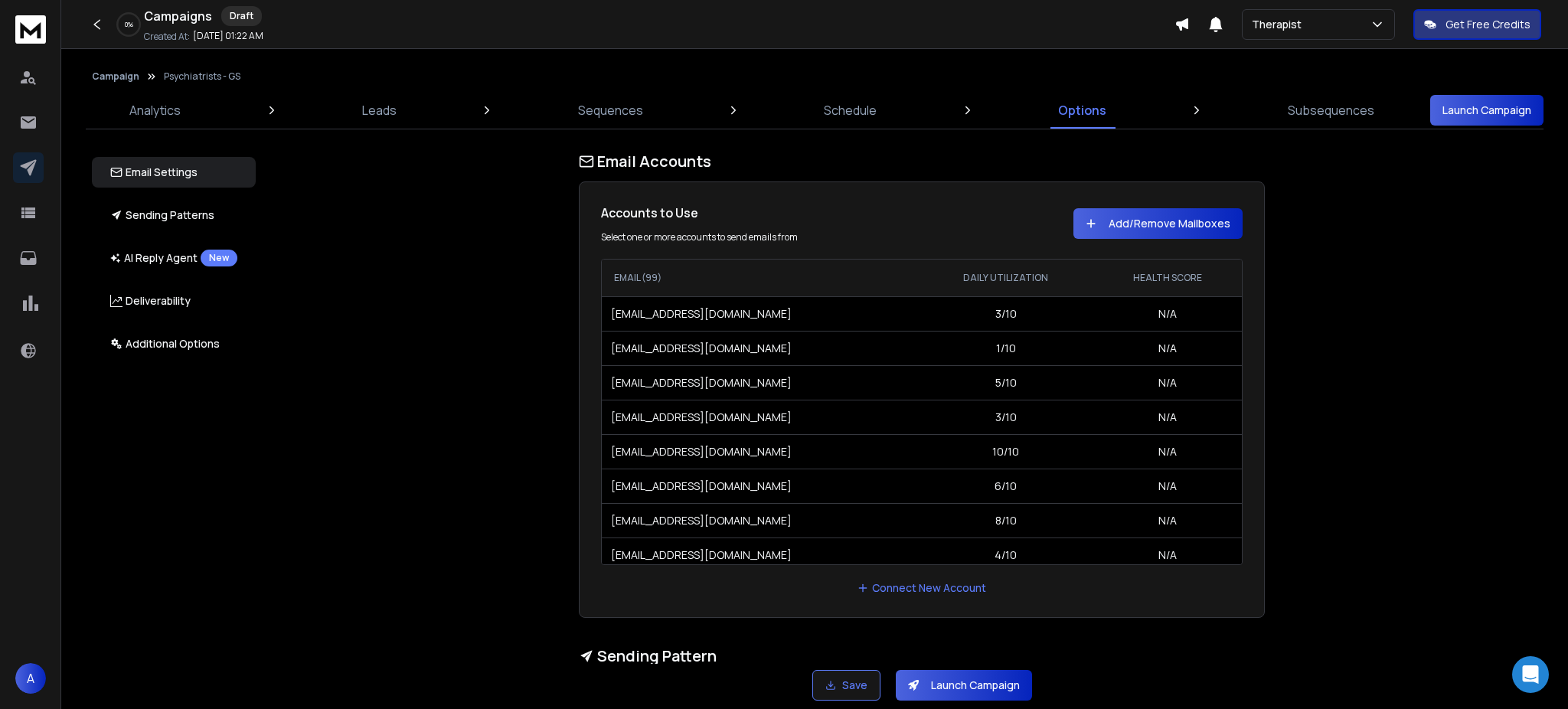
click at [1477, 111] on button "Launch Campaign" at bounding box center [1487, 110] width 114 height 30
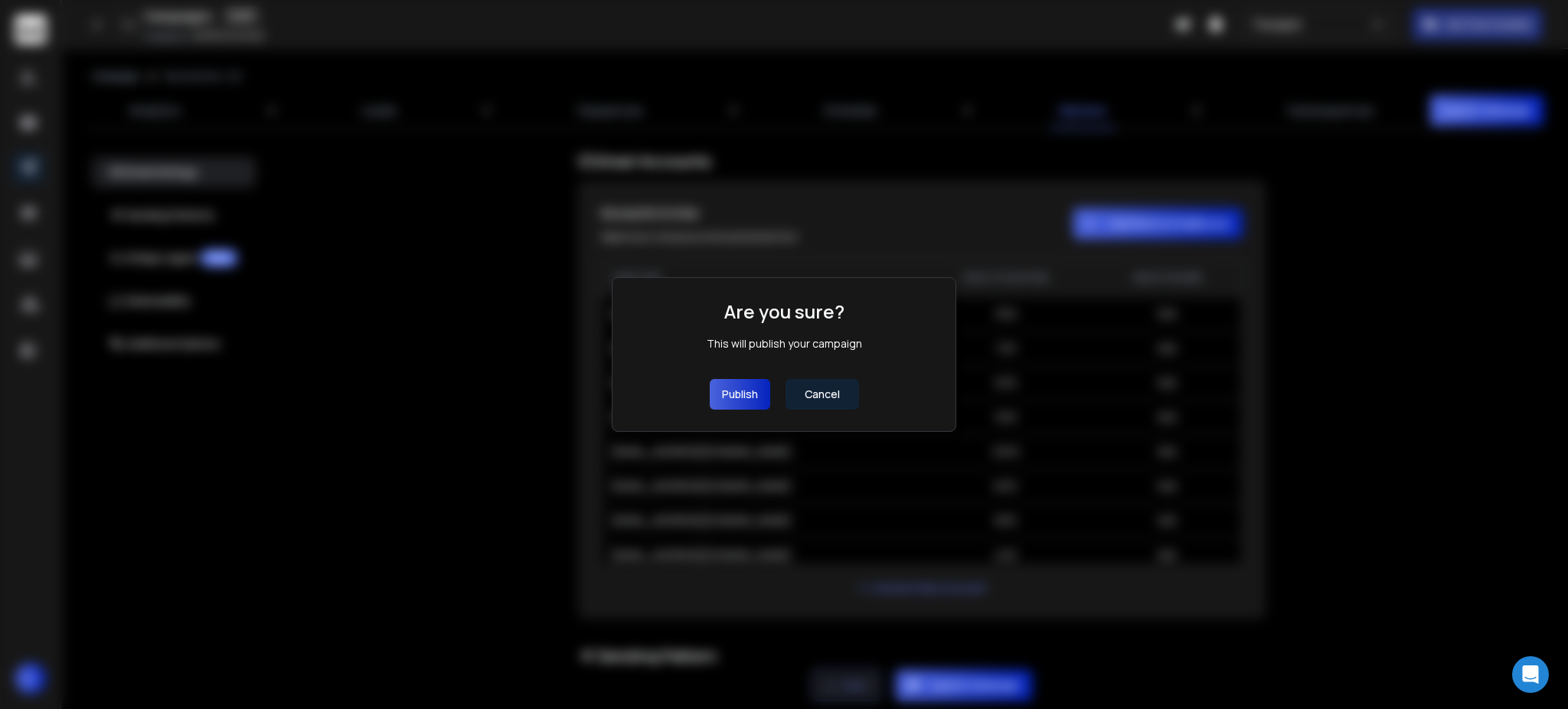
click at [739, 386] on button "Publish" at bounding box center [740, 394] width 60 height 30
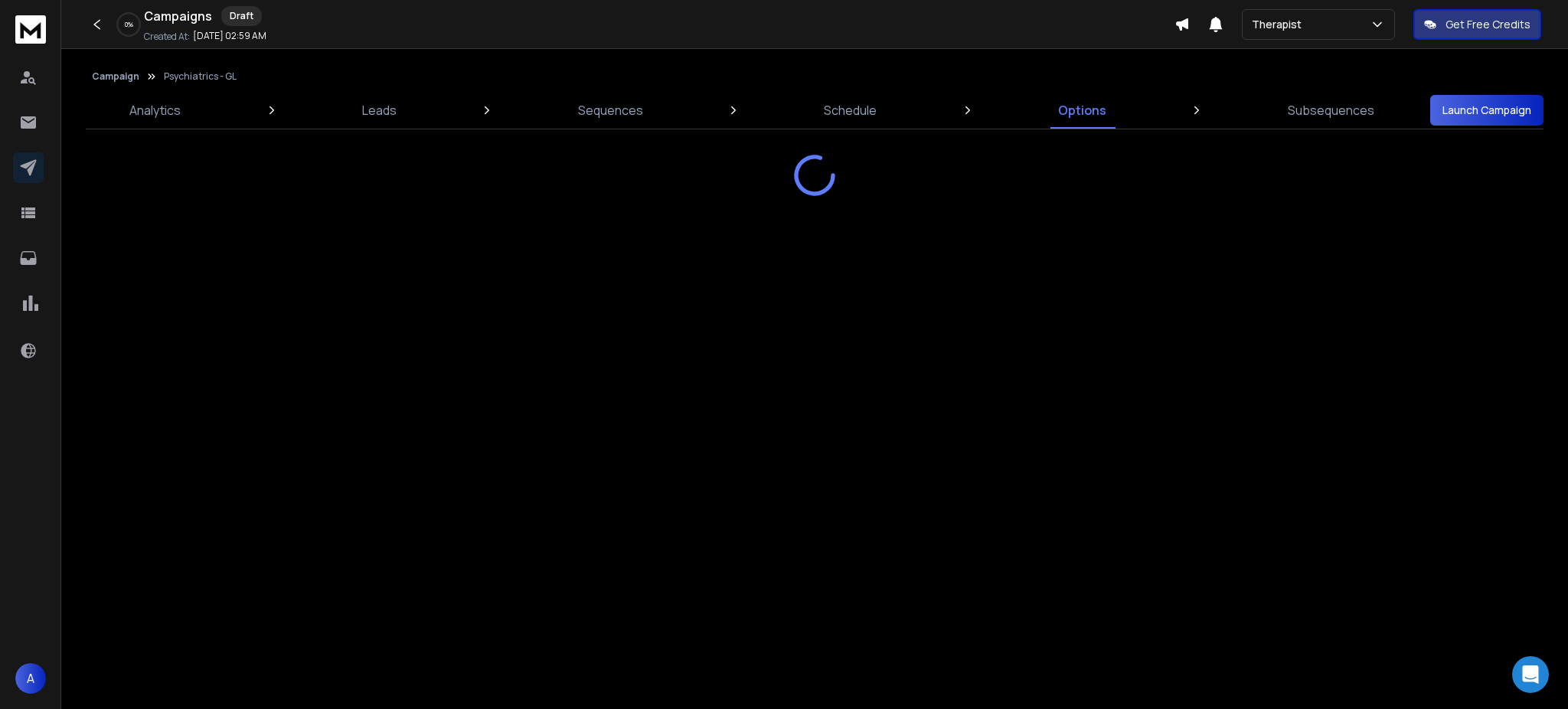
select select "*"
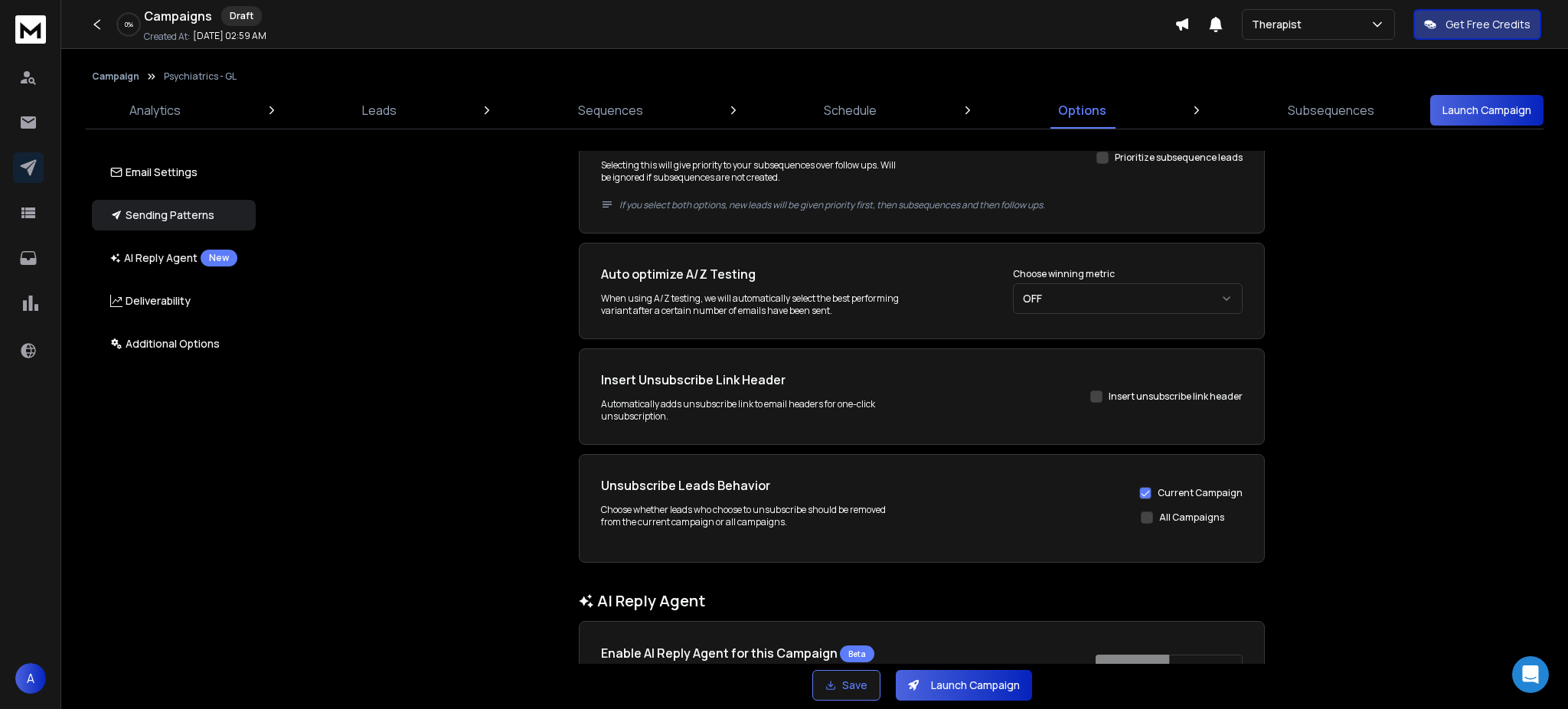
scroll to position [1122, 0]
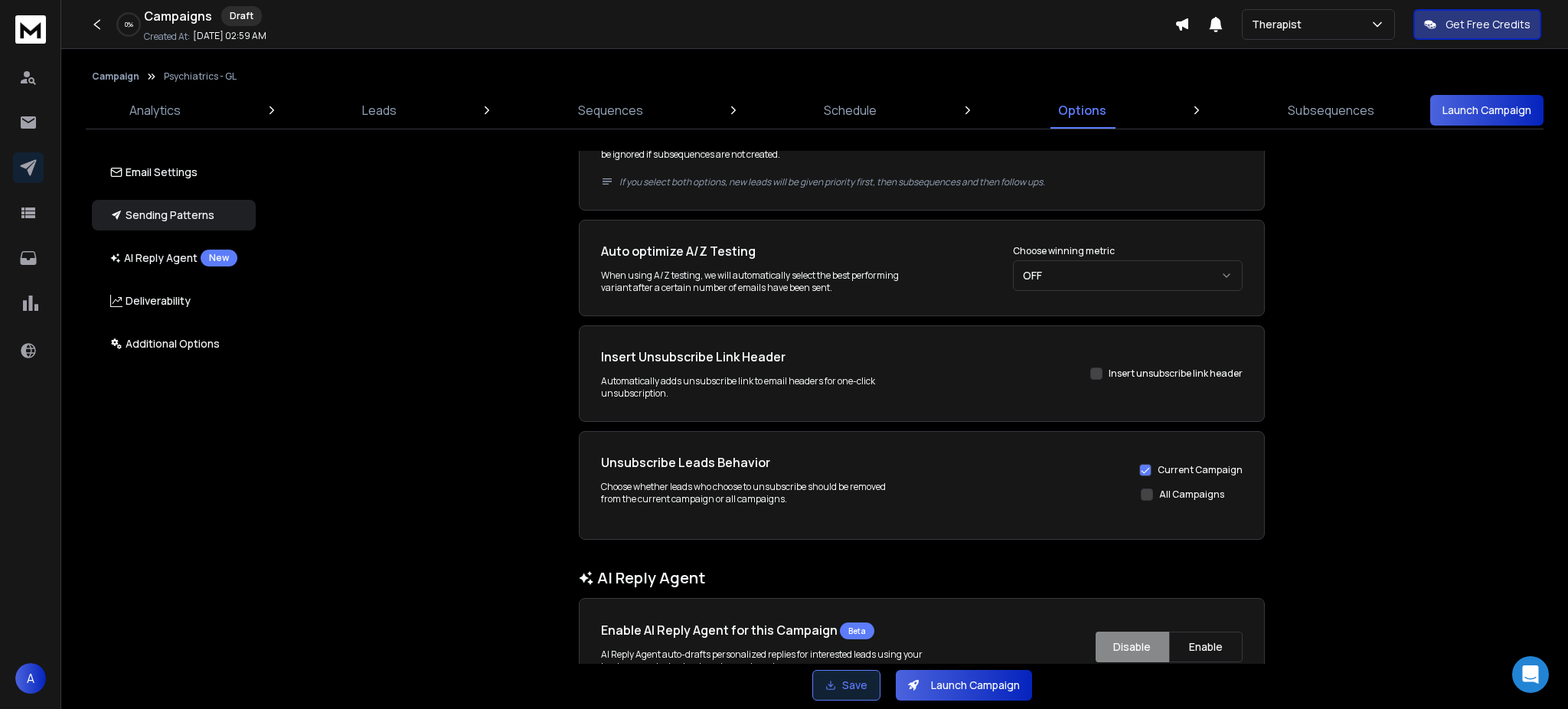
click at [845, 688] on button "Save" at bounding box center [846, 684] width 68 height 30
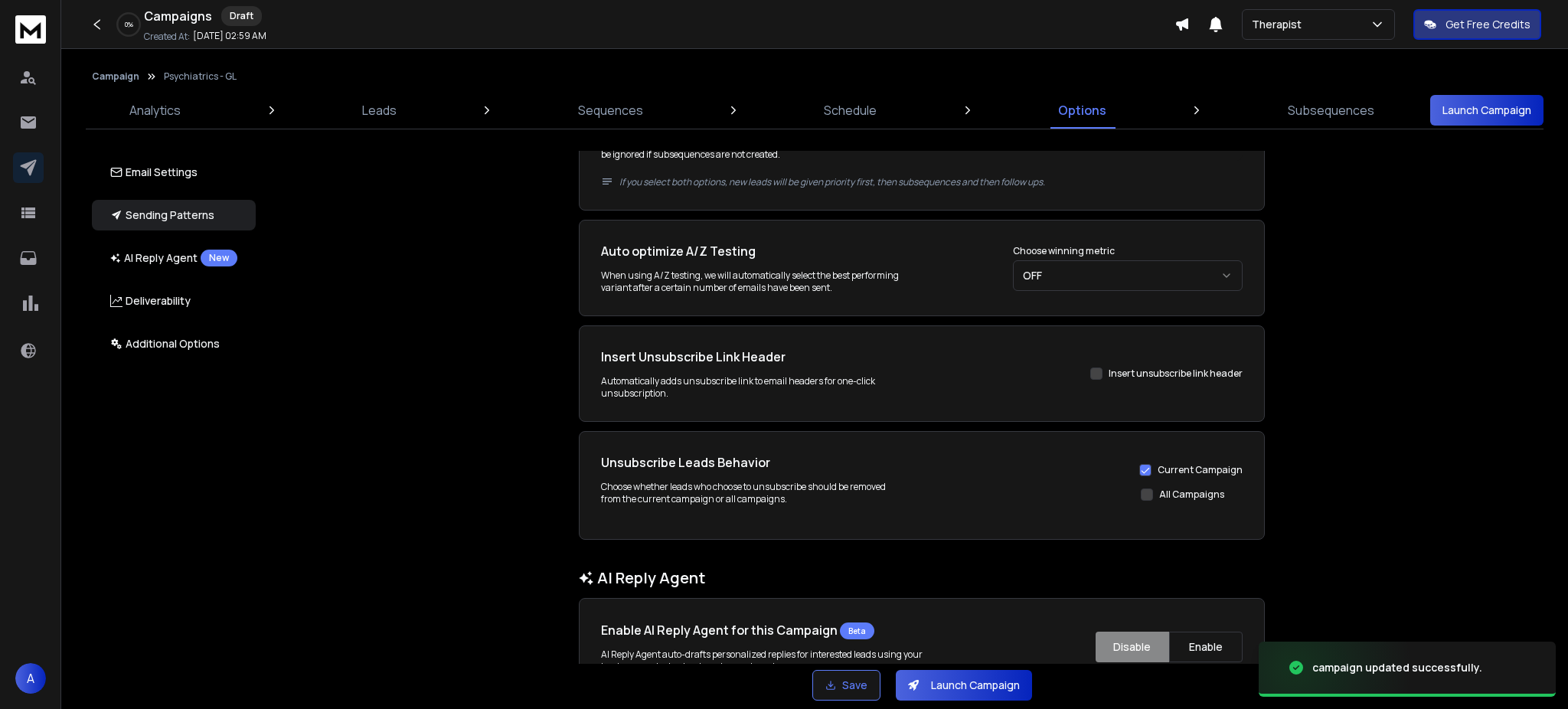
click at [981, 692] on button "Launch Campaign" at bounding box center [964, 684] width 136 height 30
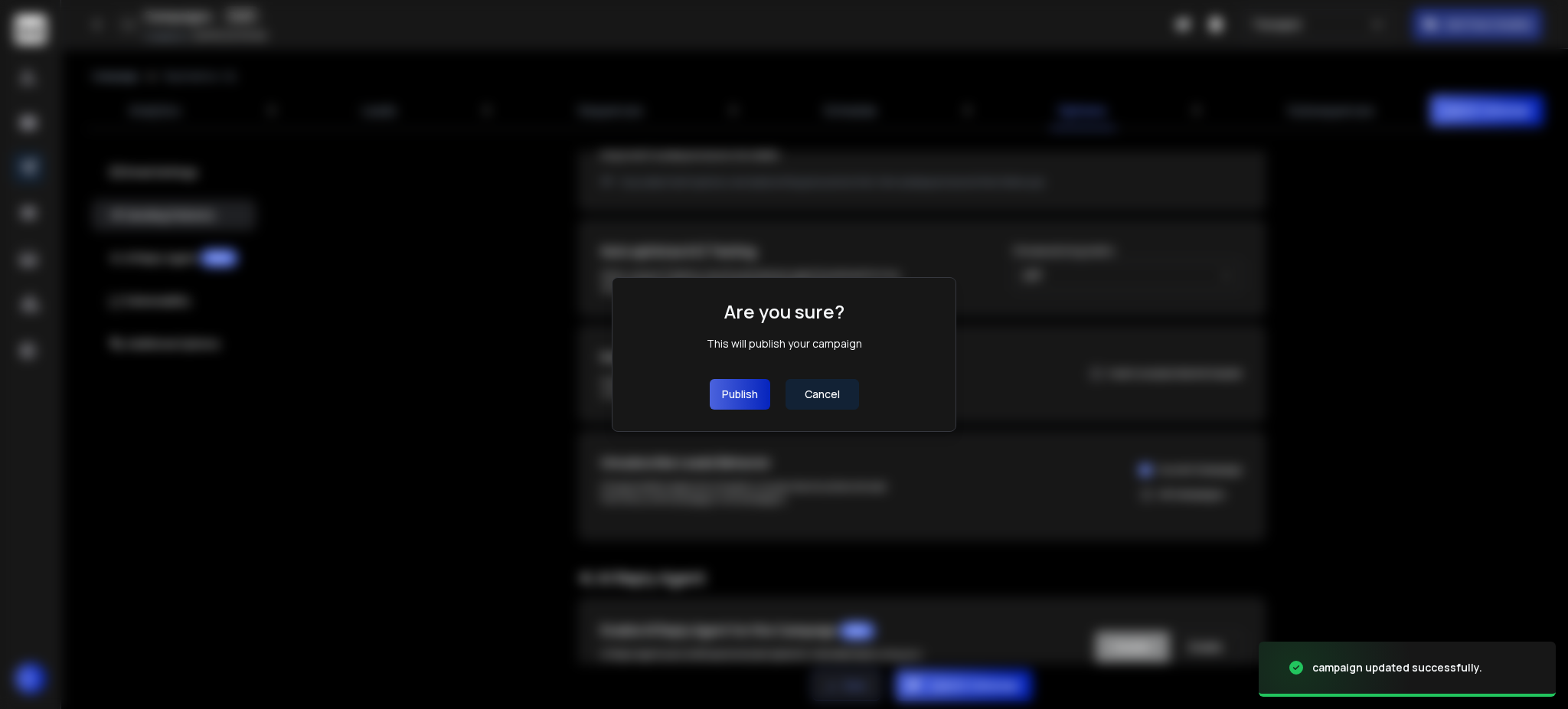
click at [740, 387] on button "Publish" at bounding box center [740, 394] width 60 height 30
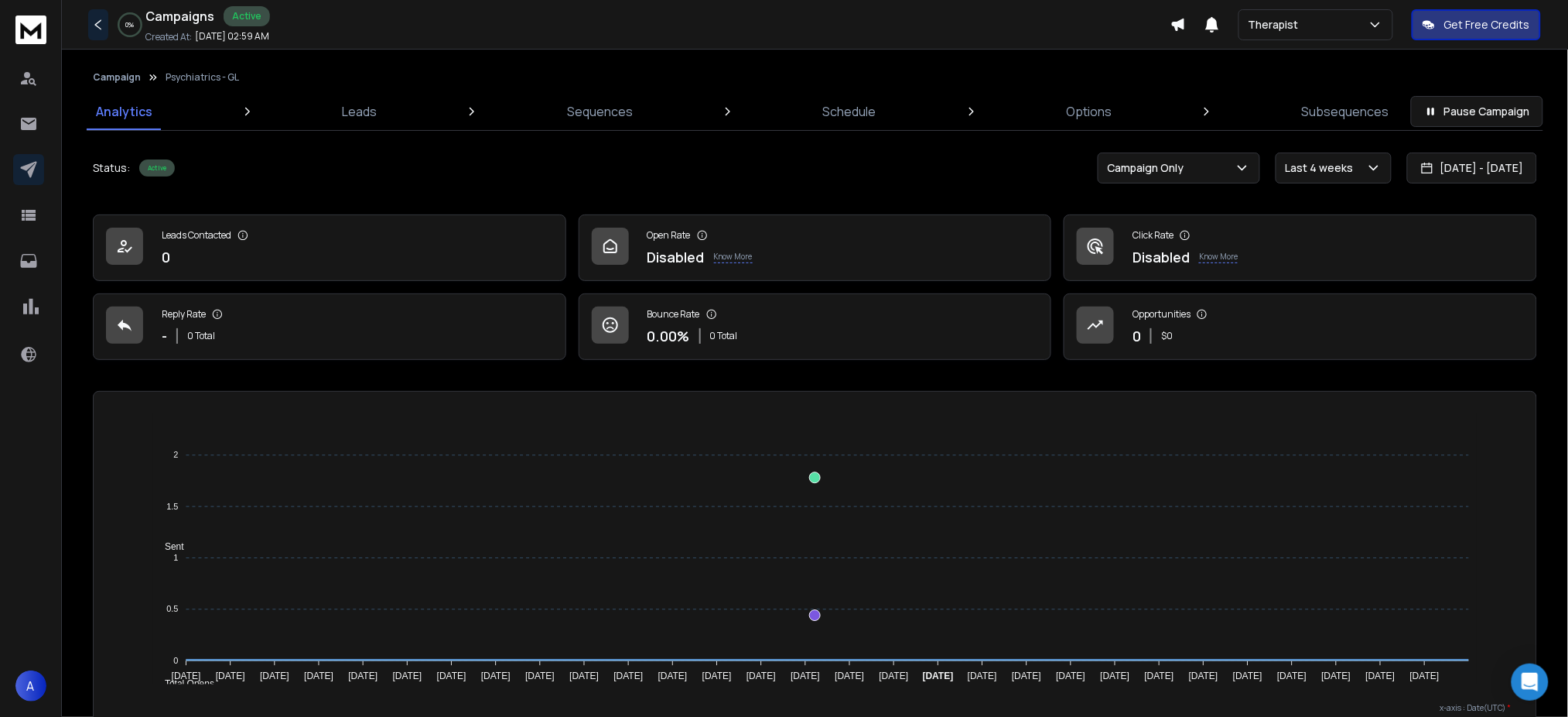
click at [106, 26] on button at bounding box center [98, 24] width 20 height 31
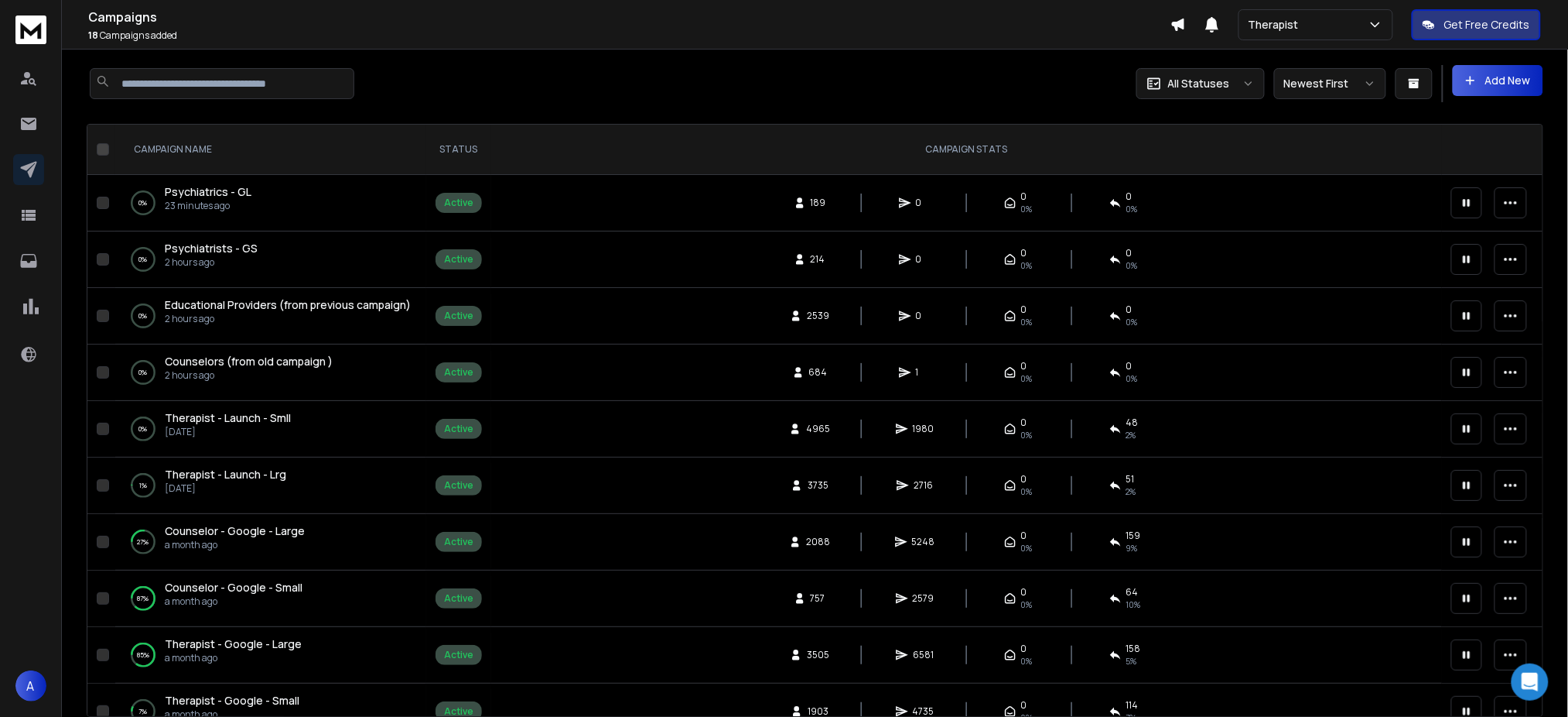
click at [1503, 252] on icon "button" at bounding box center [1511, 259] width 16 height 16
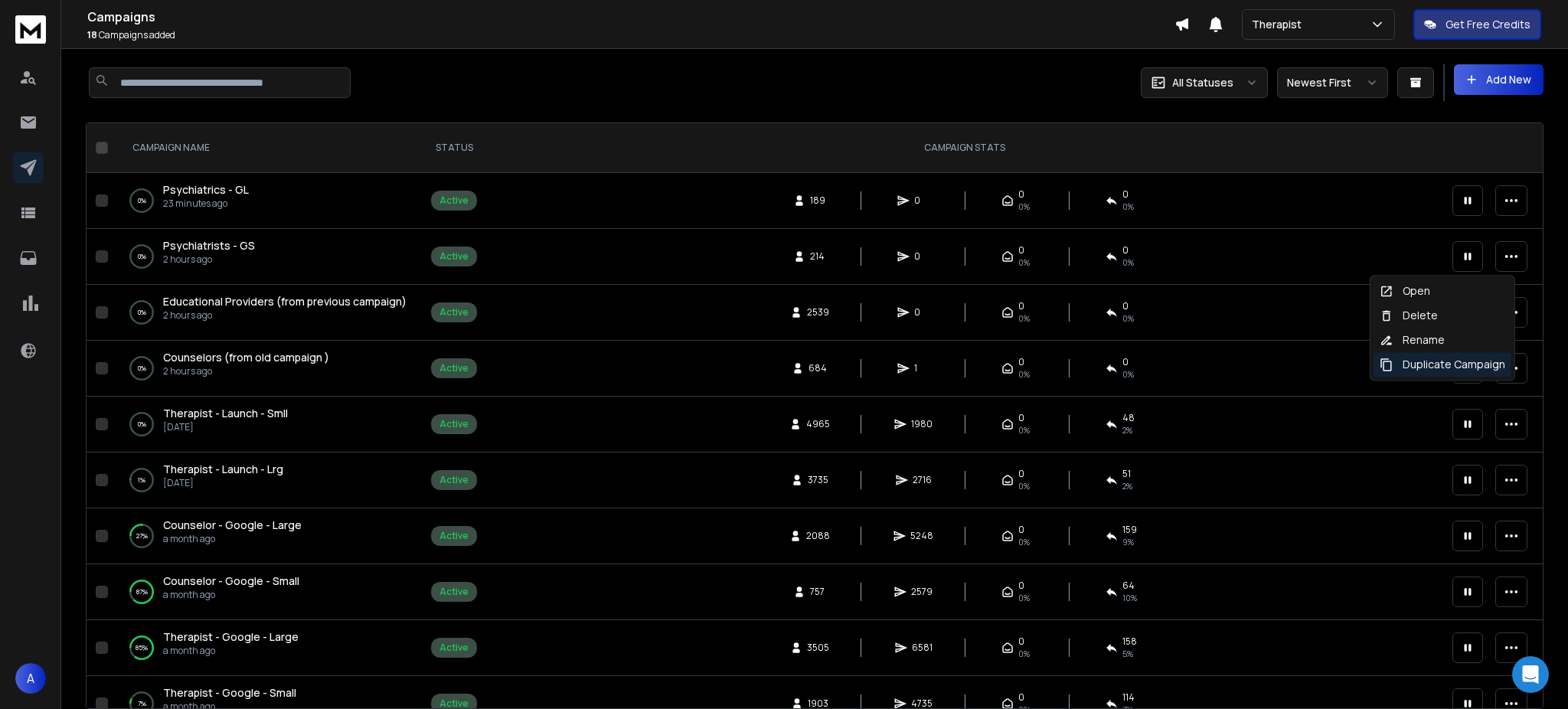
click at [1419, 361] on div "Duplicate Campaign" at bounding box center [1442, 364] width 125 height 16
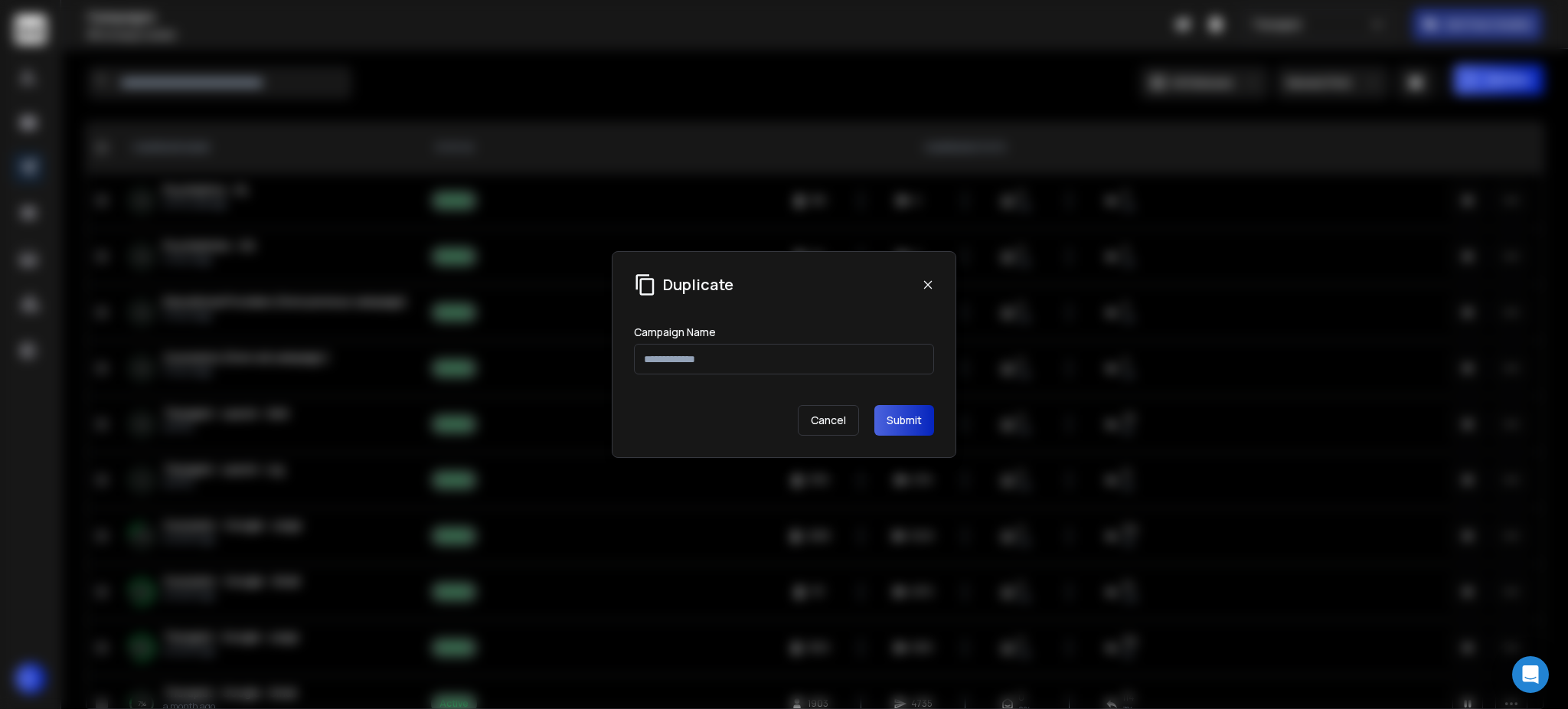
click at [756, 362] on input "text" at bounding box center [784, 358] width 300 height 30
type input "**********"
click at [875, 405] on button "Submit" at bounding box center [904, 420] width 60 height 30
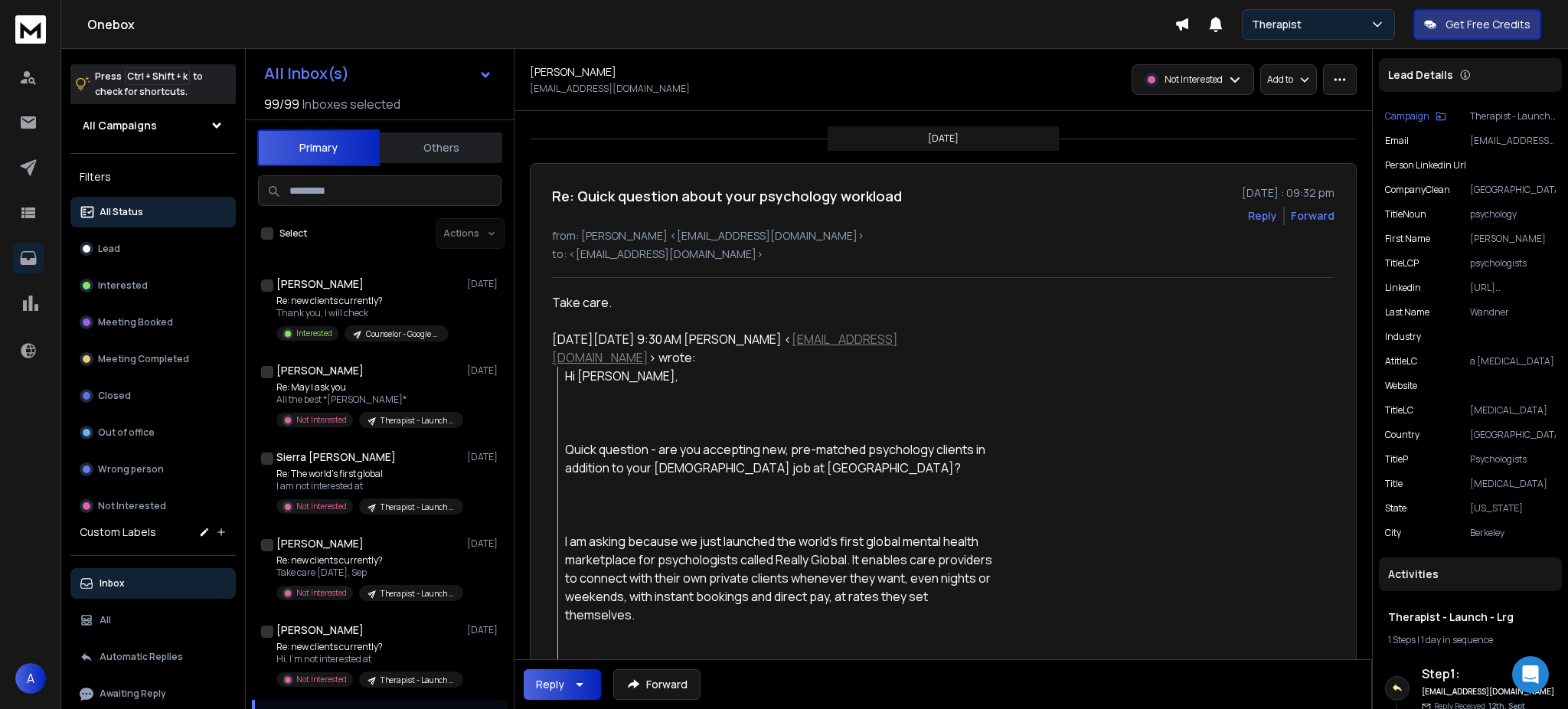
click at [1313, 25] on div "Therapist" at bounding box center [1318, 24] width 133 height 16
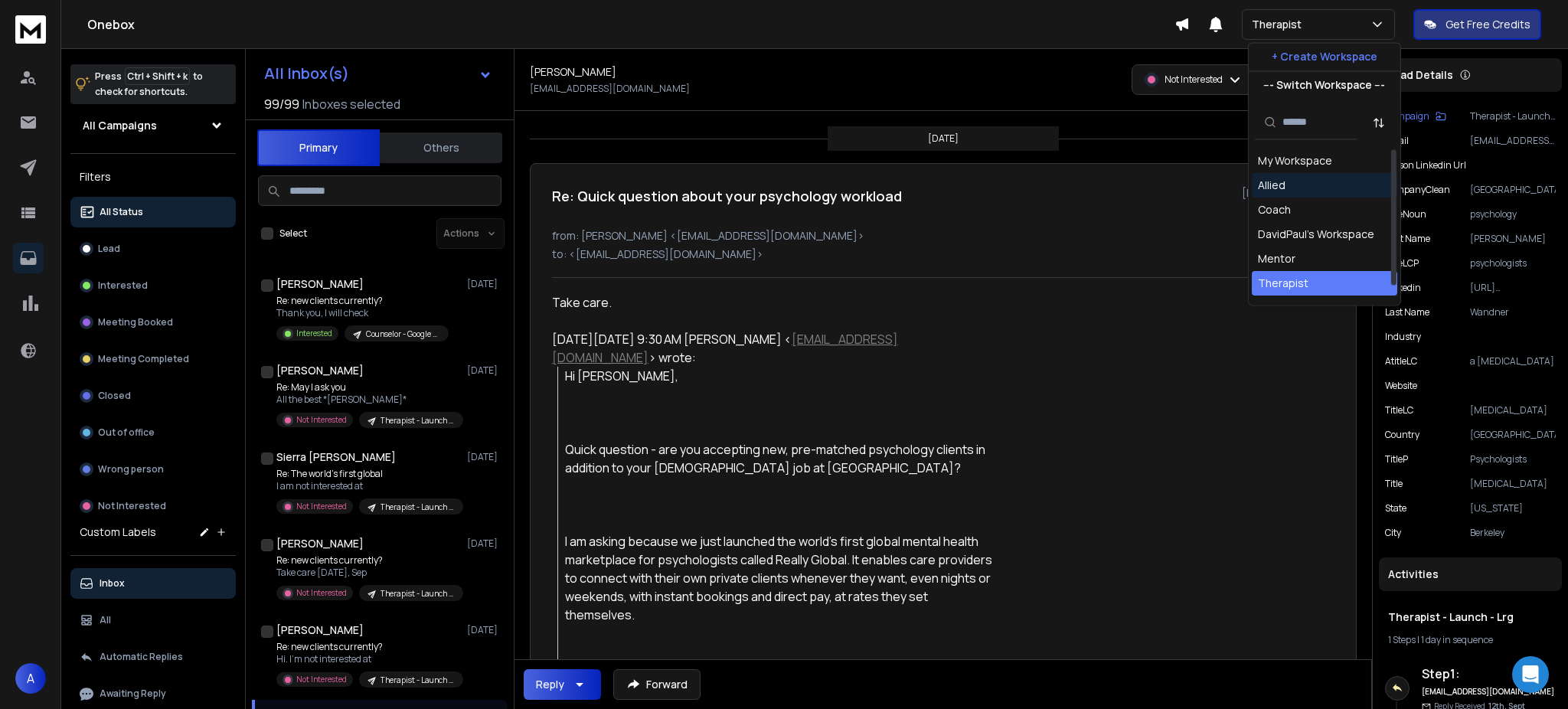
click at [1300, 182] on div "Allied" at bounding box center [1324, 185] width 146 height 25
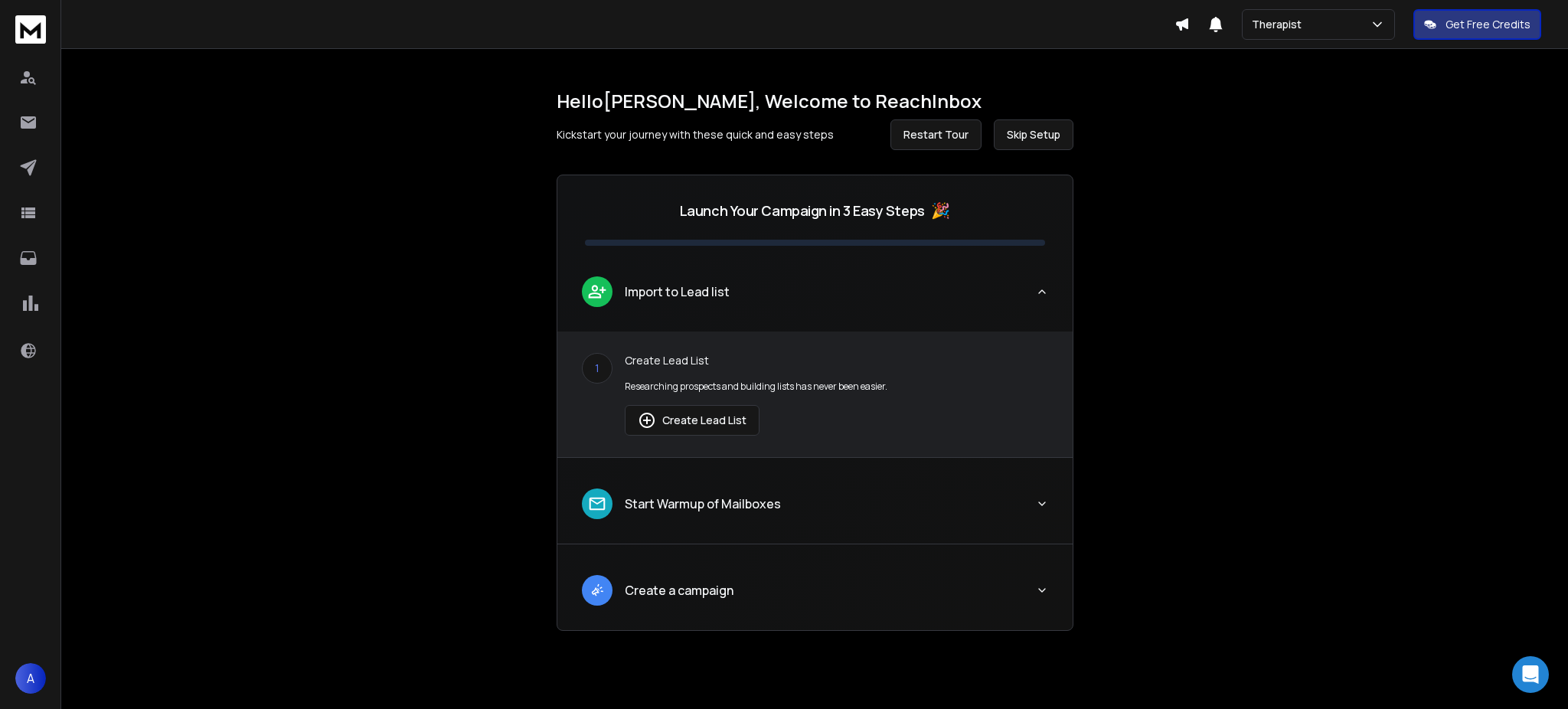
drag, startPoint x: 1320, startPoint y: 212, endPoint x: 1267, endPoint y: 212, distance: 53.0
click at [1320, 212] on div "Hello [PERSON_NAME] , Welcome to ReachInbox Kickstart your journey with these q…" at bounding box center [814, 360] width 1458 height 591
click at [1277, 20] on p "Therapist" at bounding box center [1280, 24] width 56 height 16
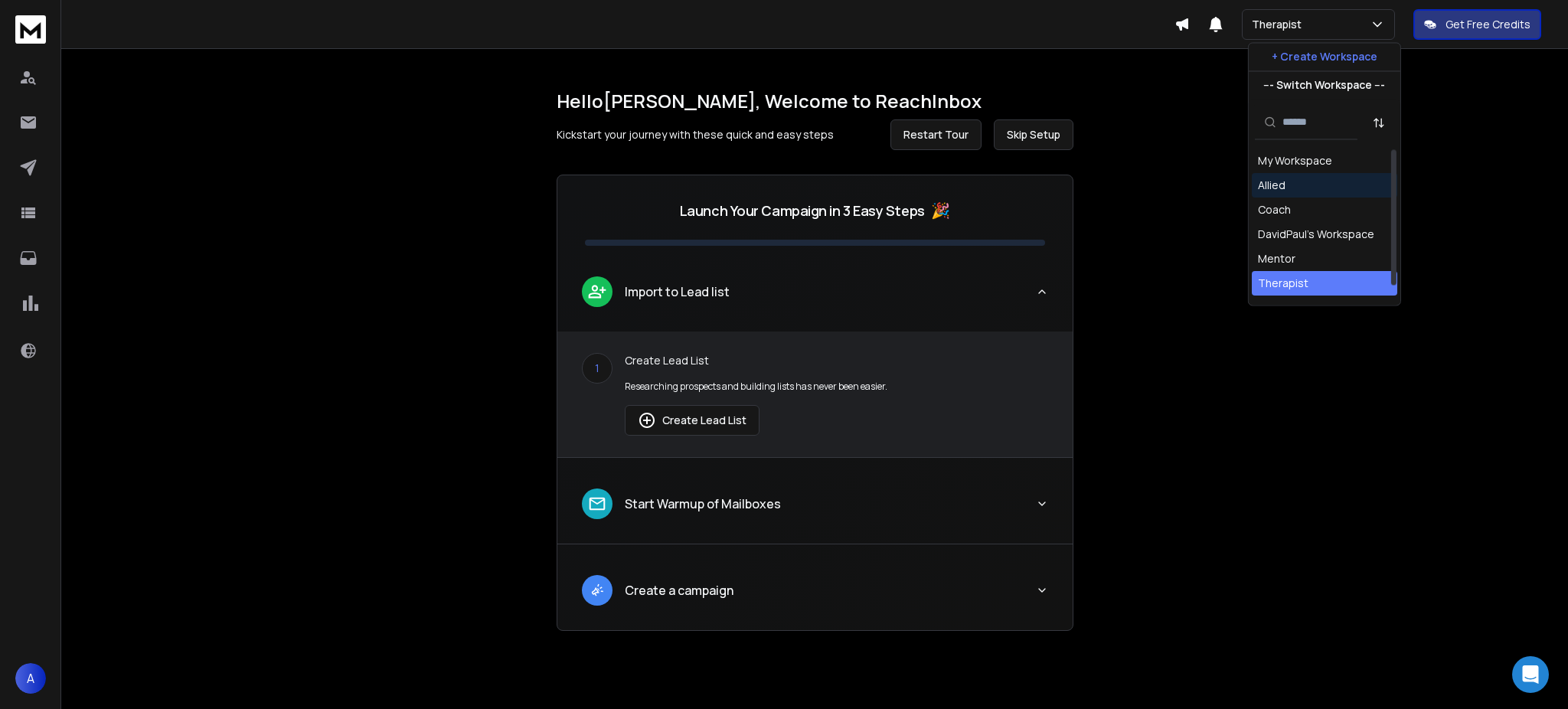
click at [1302, 189] on div "Allied" at bounding box center [1324, 185] width 146 height 25
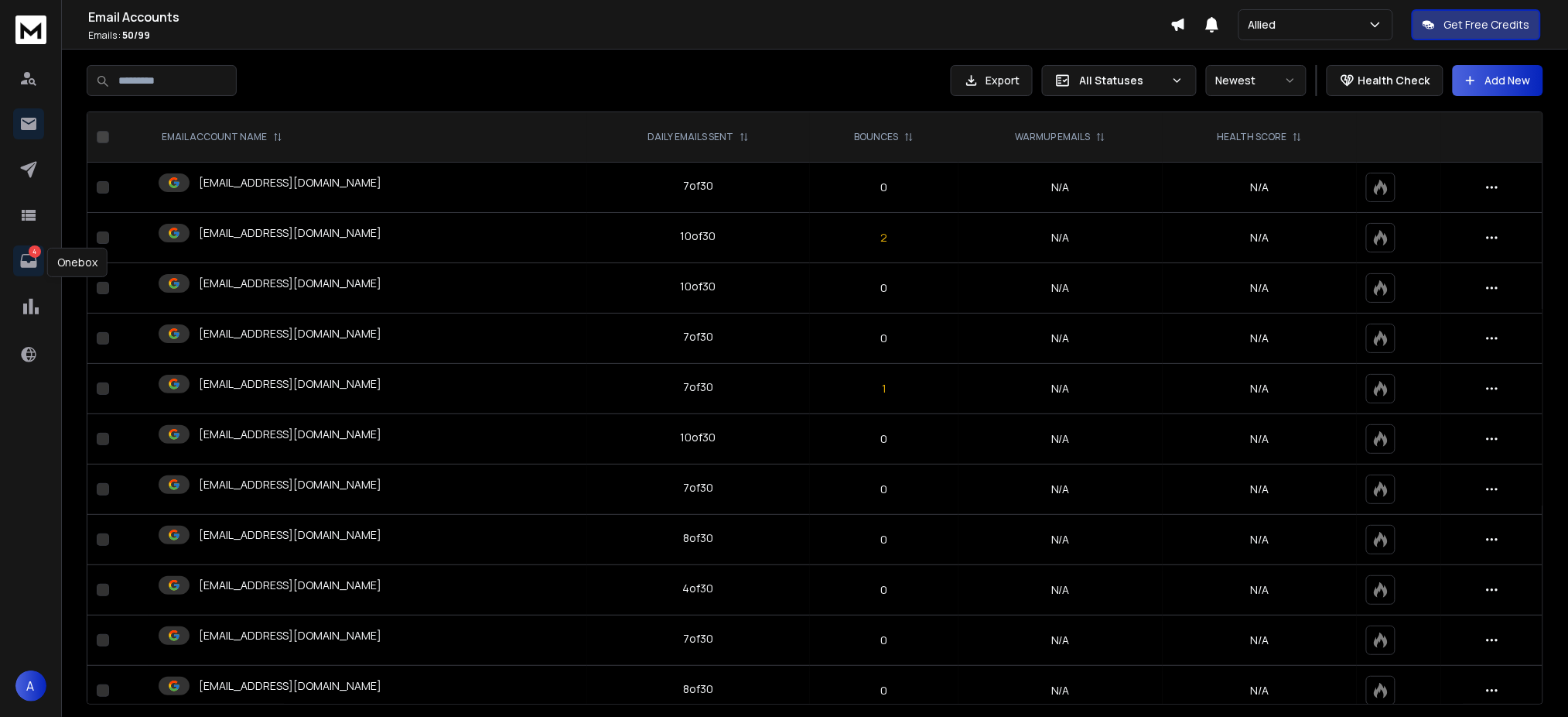
click at [30, 266] on icon at bounding box center [28, 261] width 17 height 14
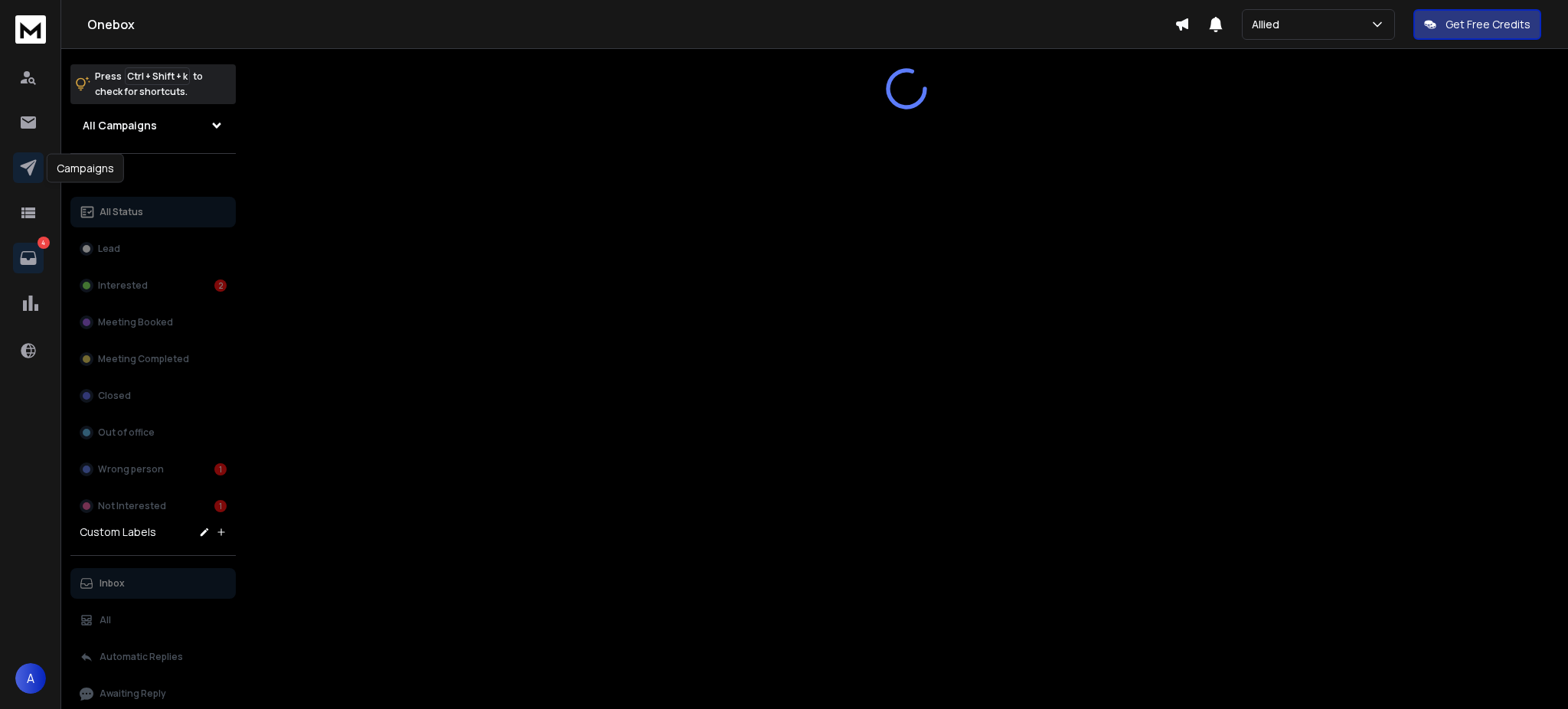
click at [27, 175] on icon at bounding box center [28, 167] width 18 height 18
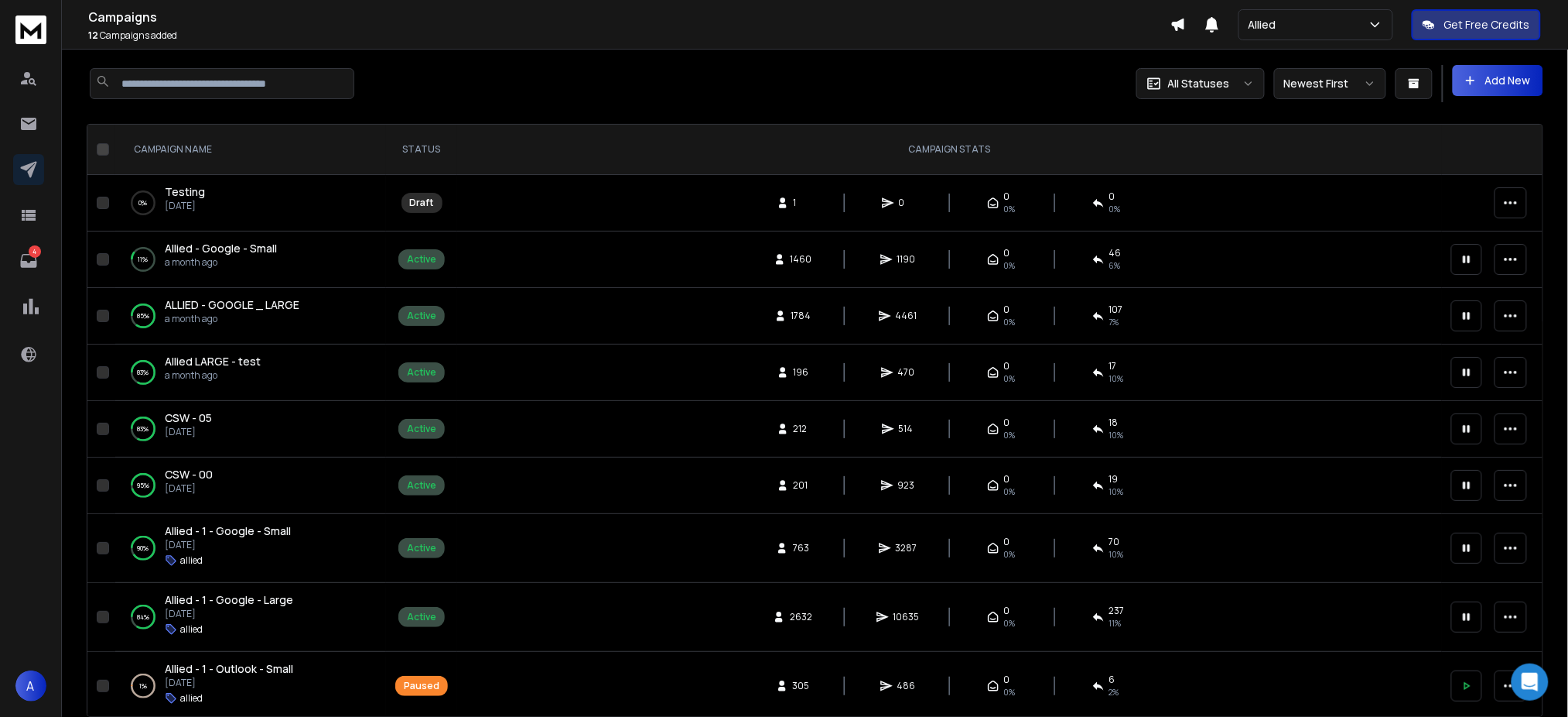
click at [291, 260] on div "11 % Allied - Google - Small a month ago" at bounding box center [251, 259] width 240 height 37
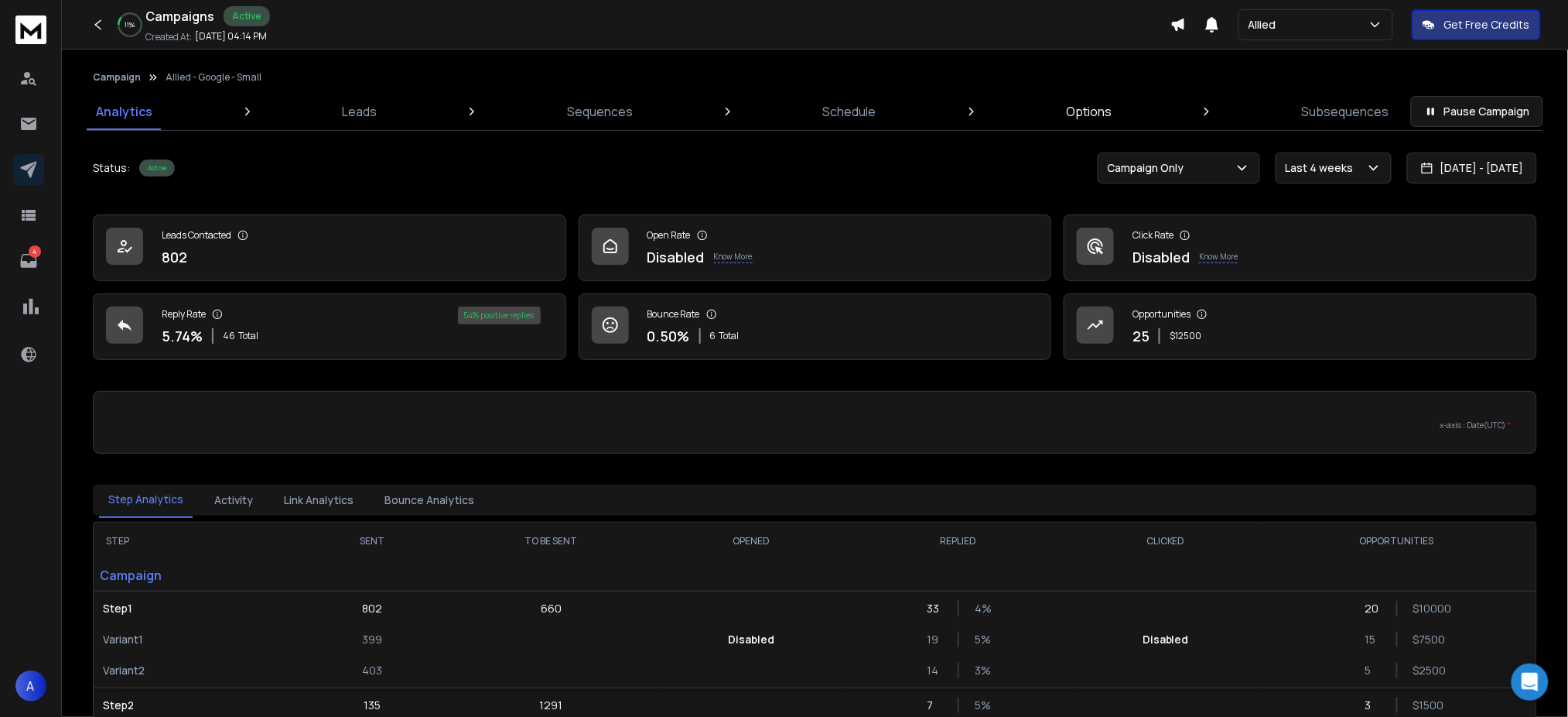
click at [1140, 94] on div "Analytics Leads Sequences Schedule Options Subsequences" at bounding box center [742, 112] width 1312 height 37
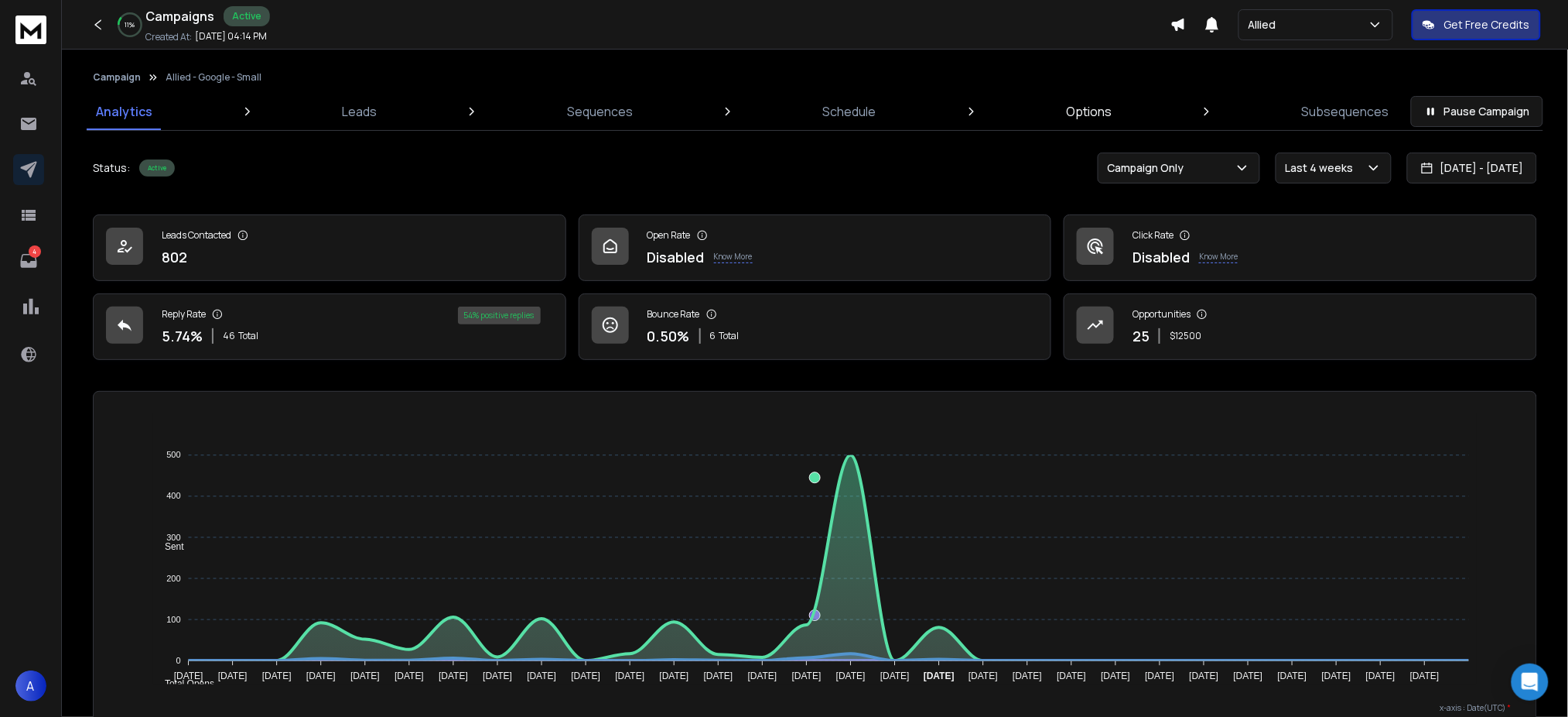
click at [1087, 106] on p "Options" at bounding box center [1089, 112] width 46 height 18
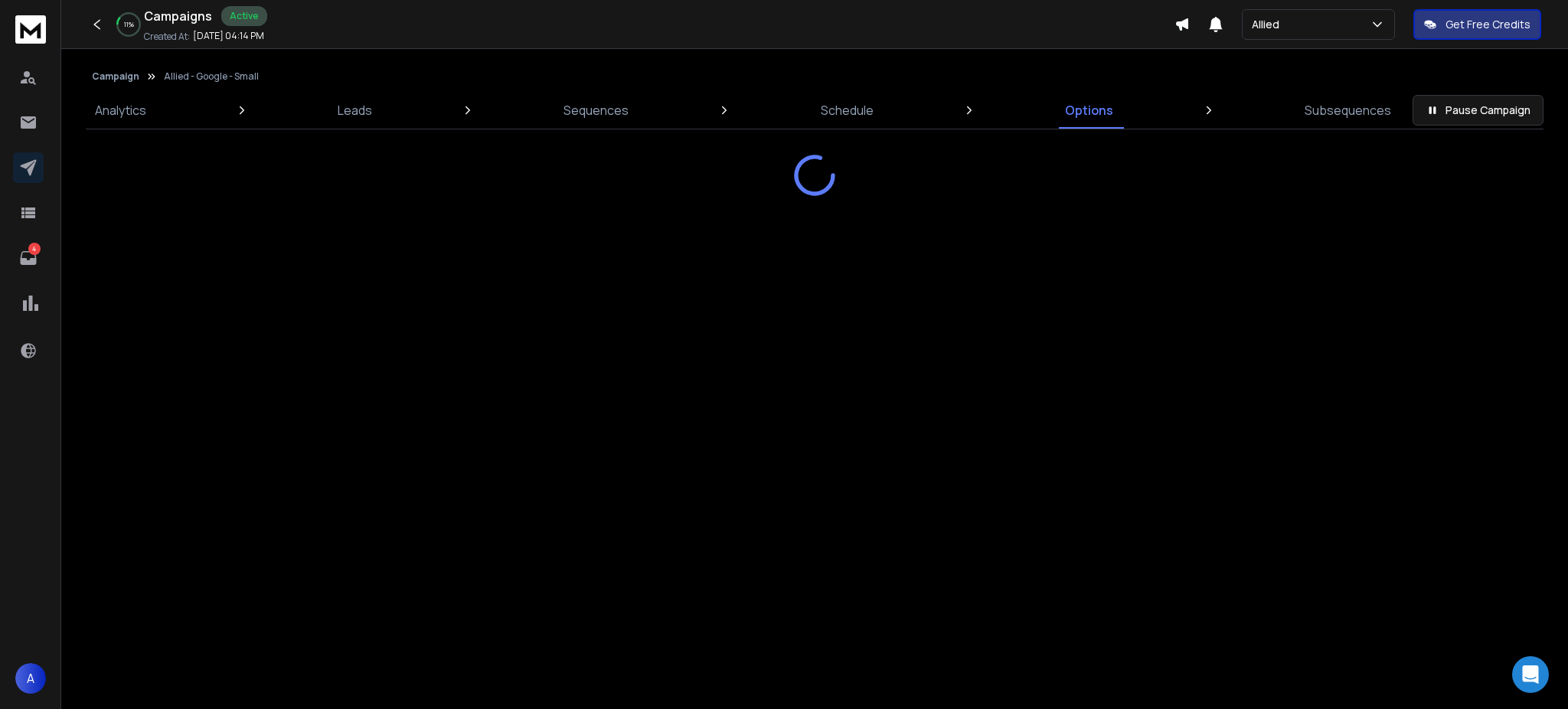
select select "*"
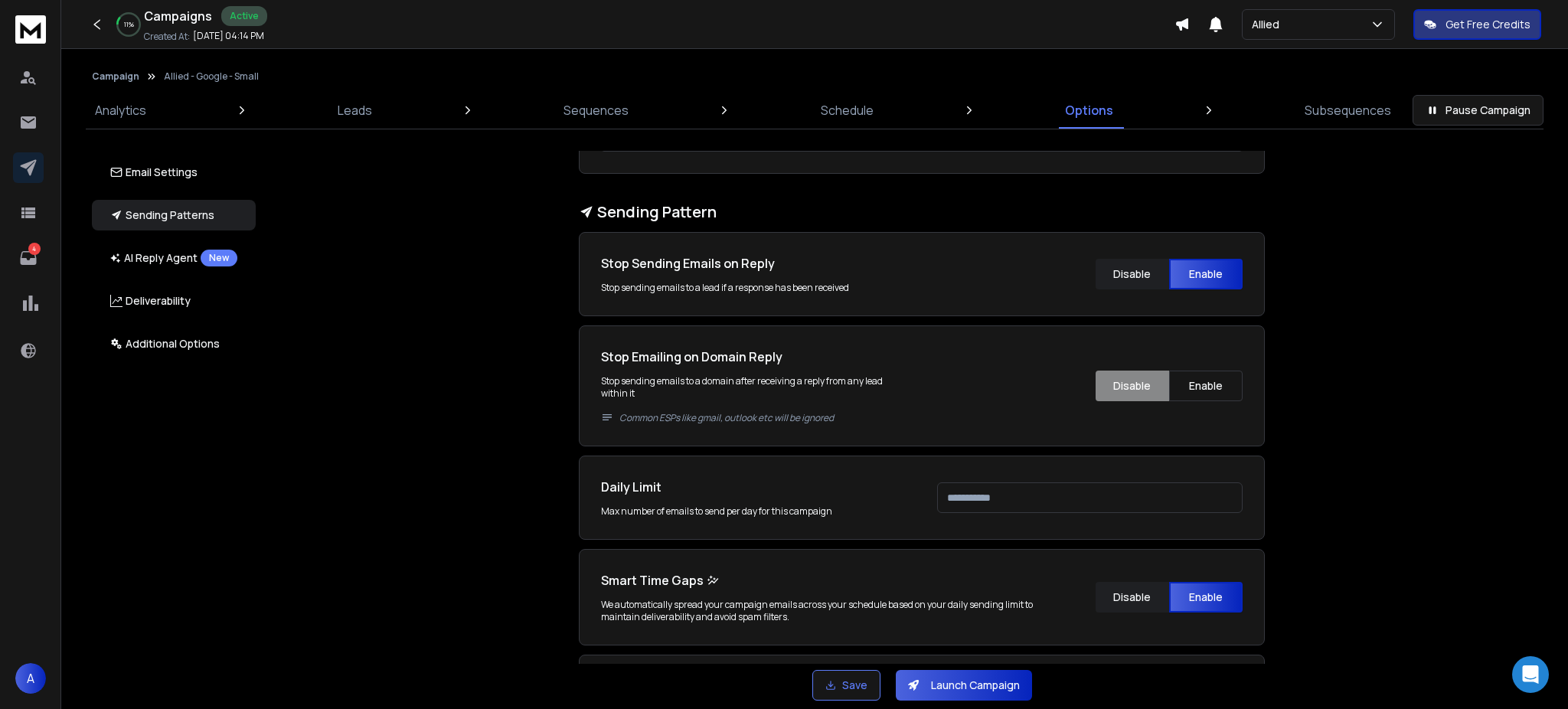
scroll to position [408, 0]
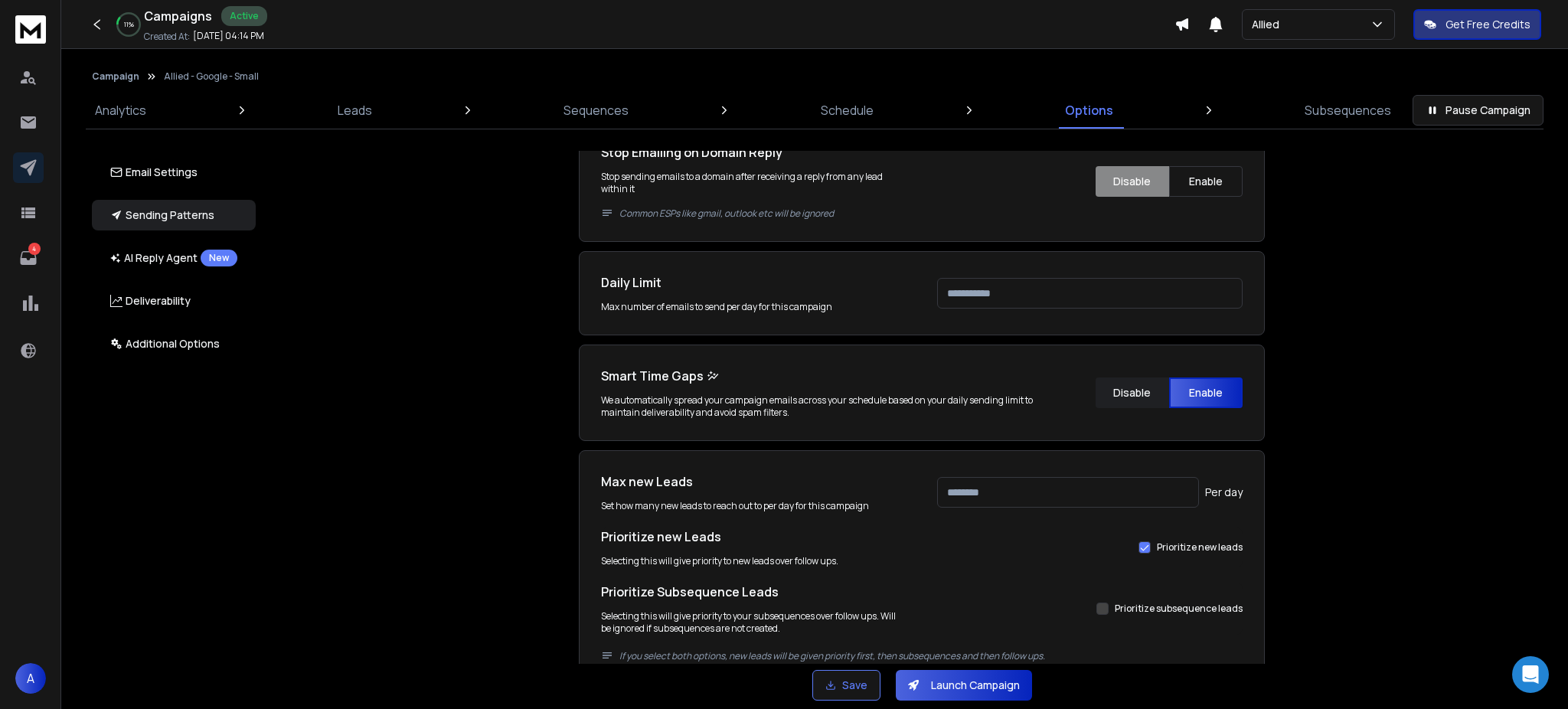
drag, startPoint x: 997, startPoint y: 297, endPoint x: 871, endPoint y: 276, distance: 127.7
click at [871, 276] on div "Daily Limit Max number of emails to send per day for this campaign ***" at bounding box center [922, 293] width 642 height 40
type input "***"
drag, startPoint x: 977, startPoint y: 496, endPoint x: 887, endPoint y: 484, distance: 90.8
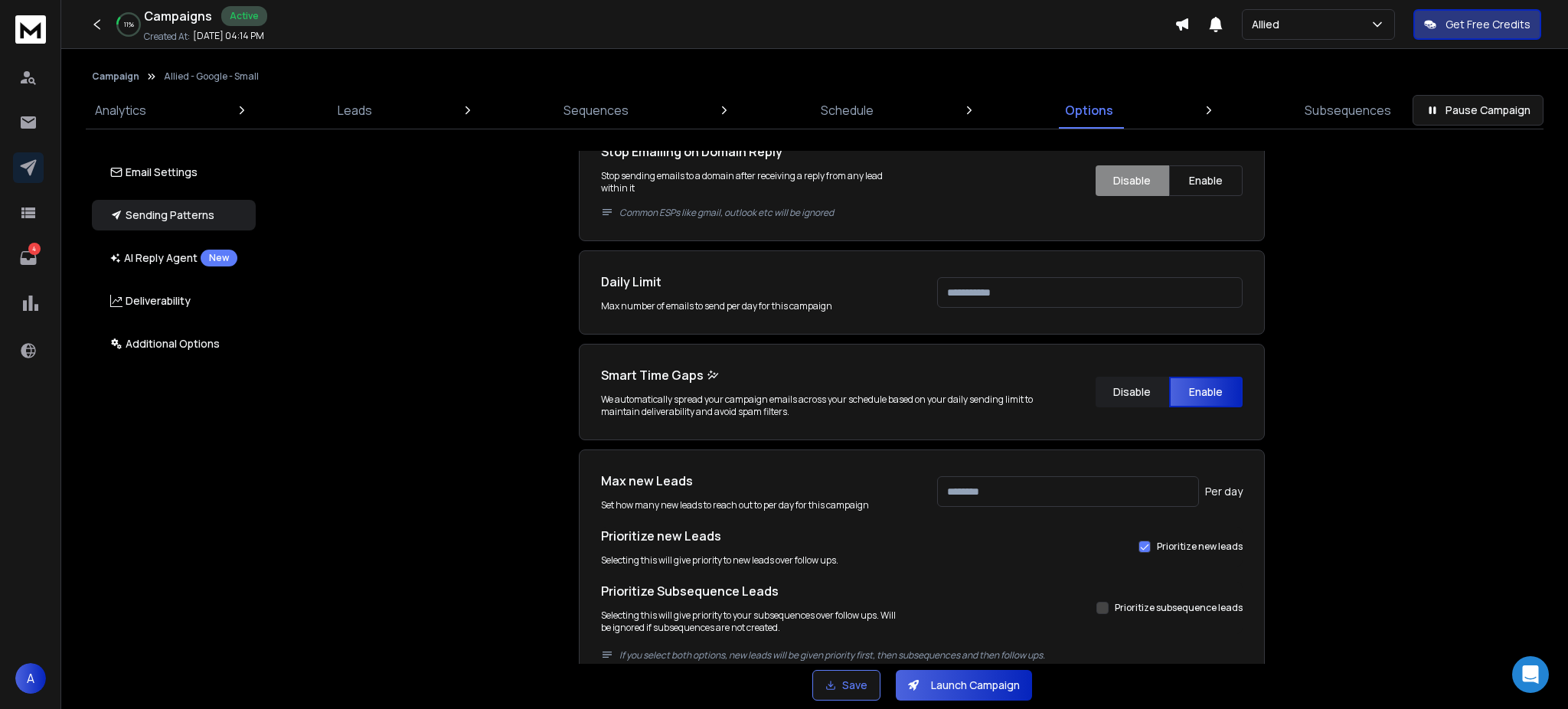
click at [887, 484] on div "Max new Leads Set how many new leads to reach out to per day for this campaign …" at bounding box center [922, 492] width 642 height 40
type input "***"
click at [829, 691] on button "Save" at bounding box center [846, 684] width 68 height 30
click at [103, 28] on icon at bounding box center [97, 24] width 14 height 14
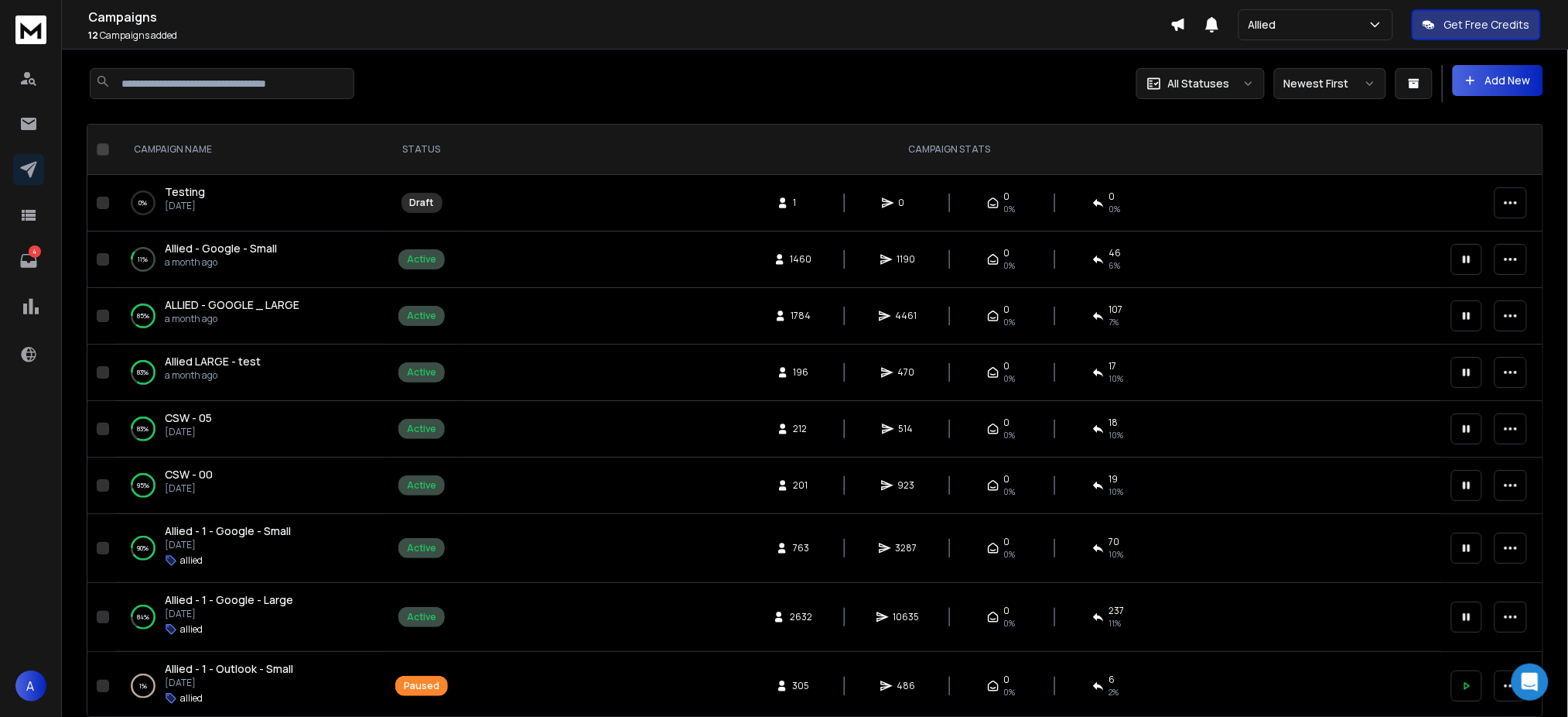
drag, startPoint x: 1500, startPoint y: 318, endPoint x: 1345, endPoint y: 336, distance: 156.0
click at [1503, 317] on icon "button" at bounding box center [1511, 316] width 16 height 16
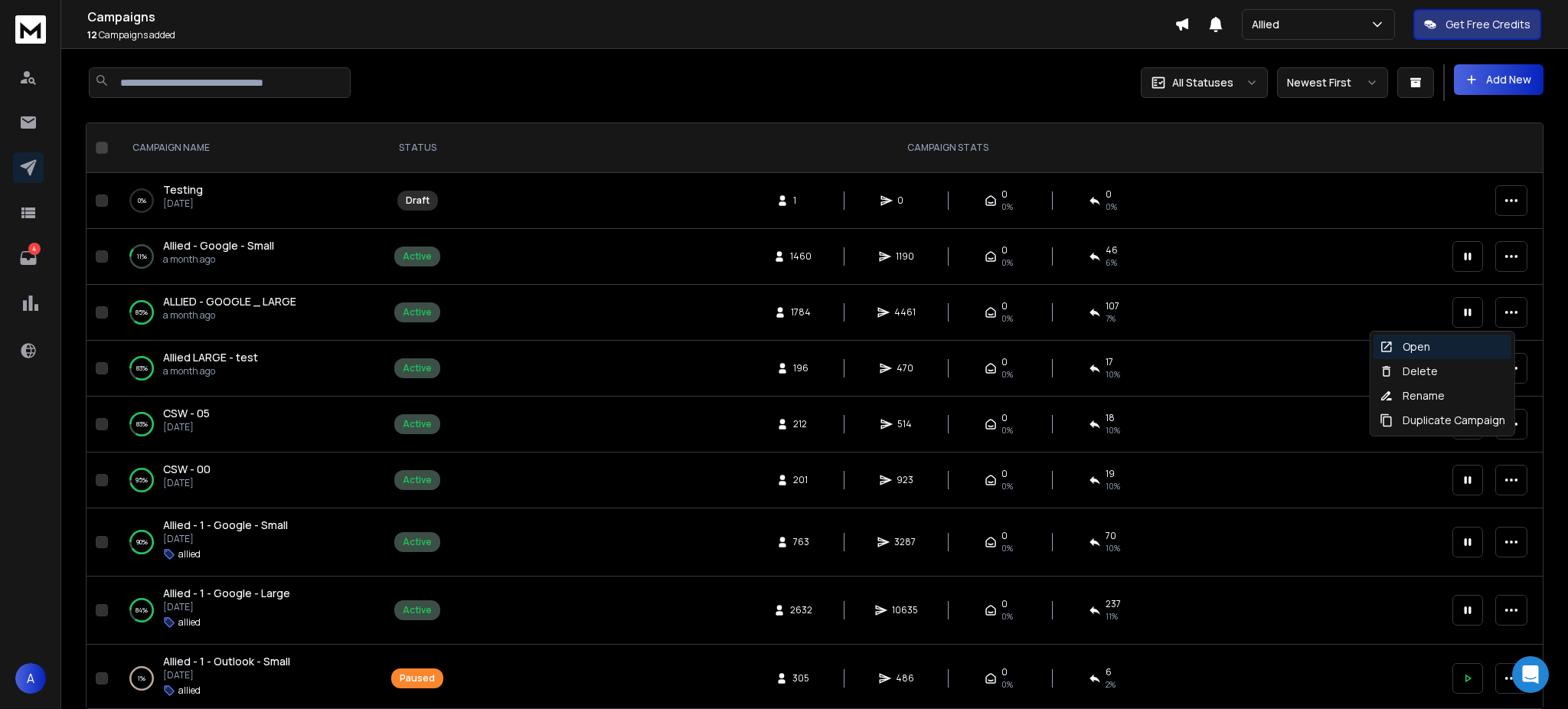
click at [585, 319] on div "1784 4461 0 0% 107 7 %" at bounding box center [948, 312] width 973 height 25
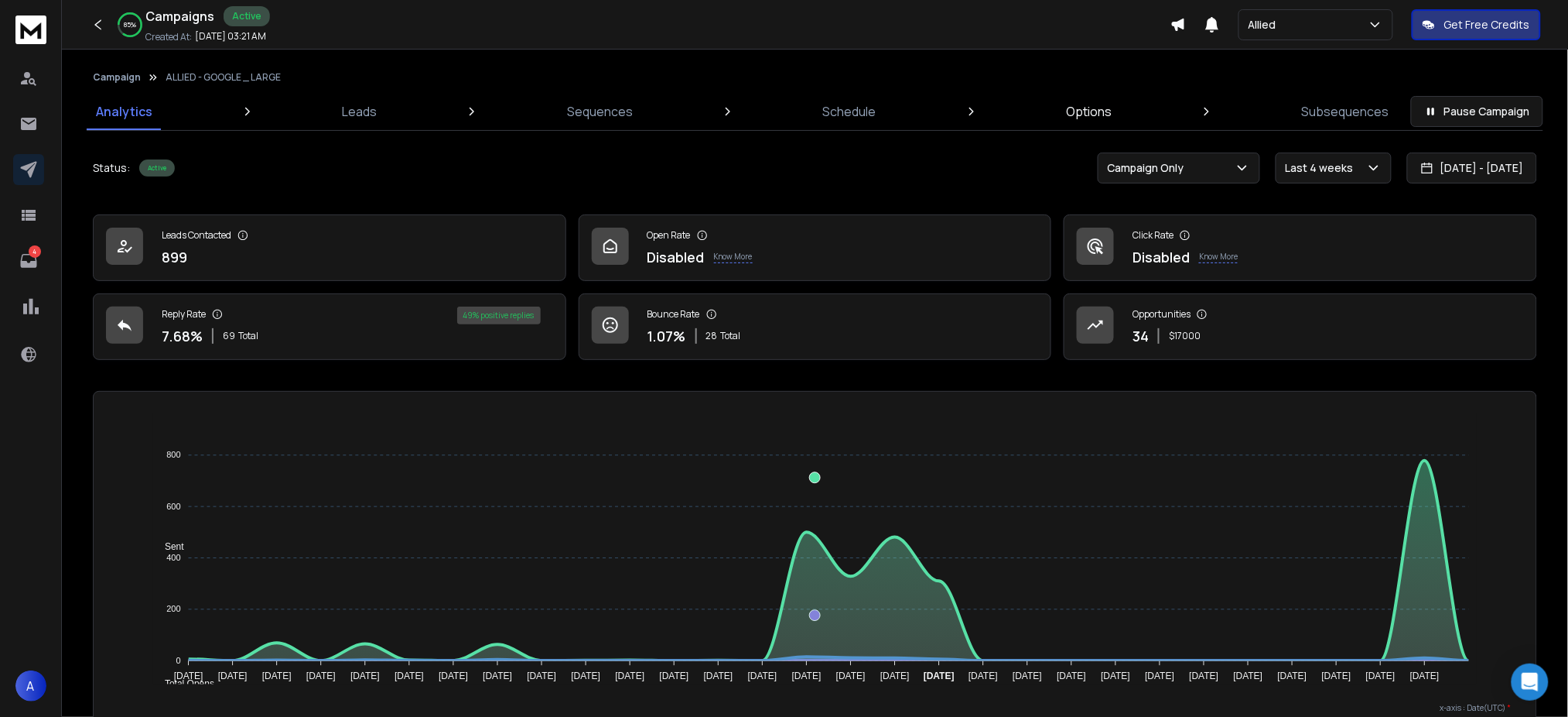
click at [1094, 117] on p "Options" at bounding box center [1089, 112] width 46 height 18
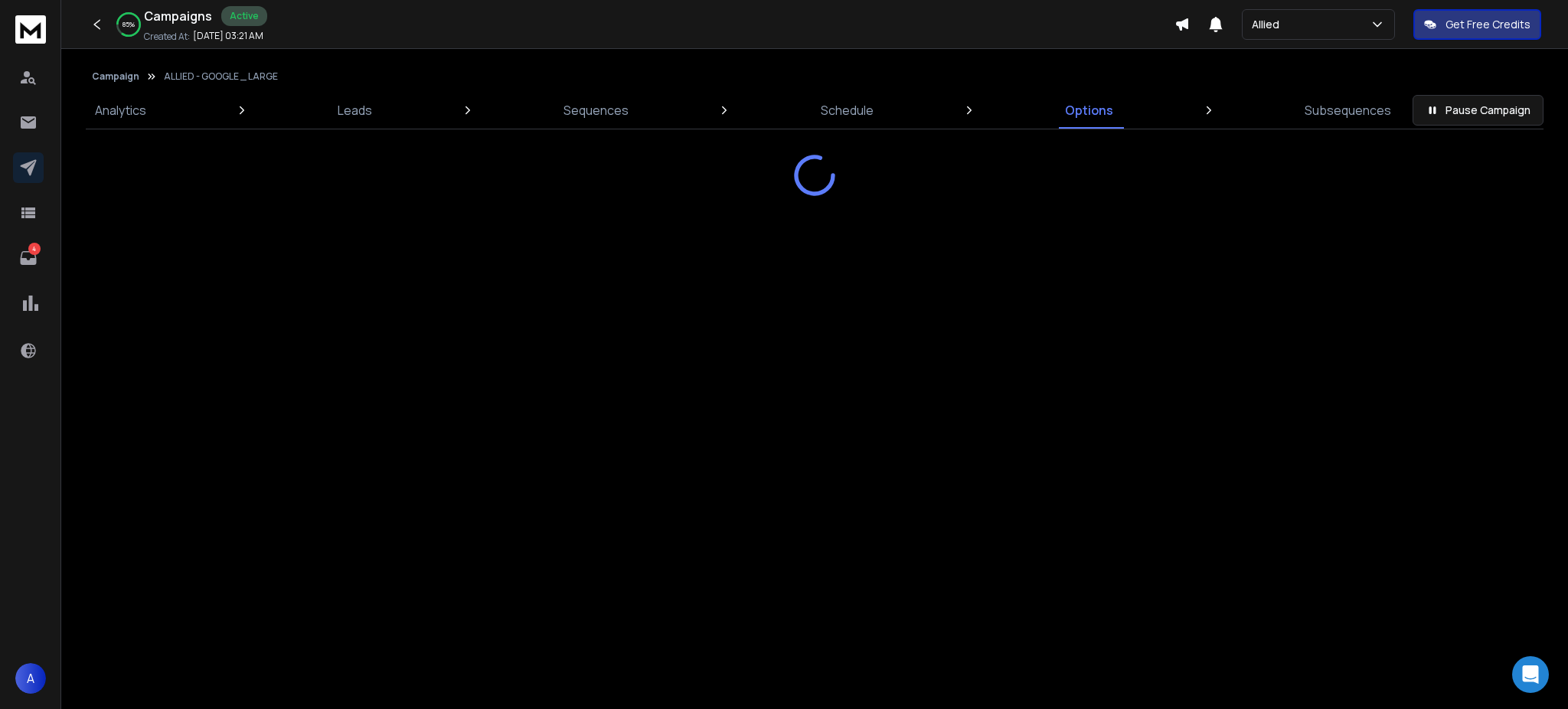
select select "*"
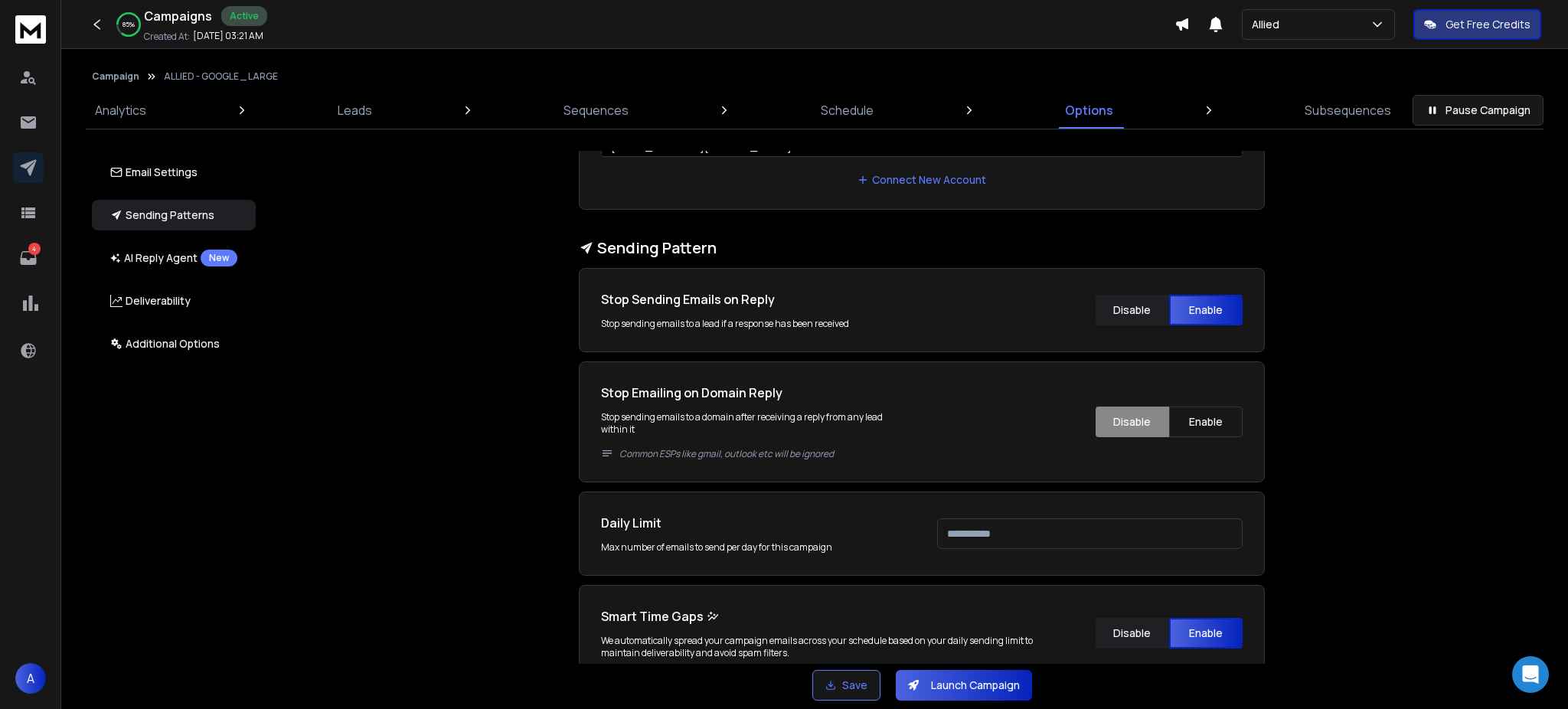
scroll to position [649, 0]
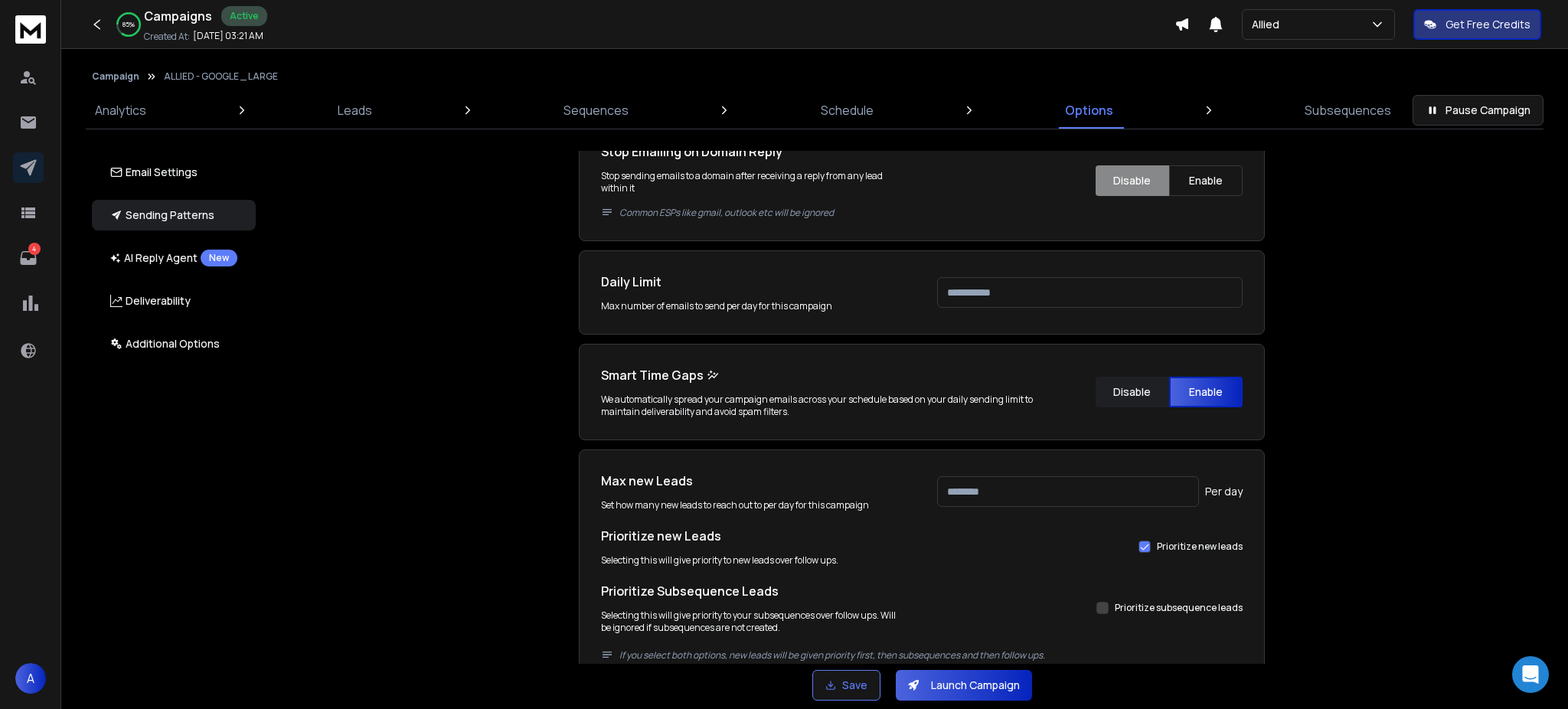
drag, startPoint x: 1011, startPoint y: 299, endPoint x: 898, endPoint y: 299, distance: 113.0
click at [898, 299] on div "Daily Limit Max number of emails to send per day for this campaign ****" at bounding box center [922, 292] width 642 height 40
type input "***"
drag, startPoint x: 958, startPoint y: 491, endPoint x: 804, endPoint y: 492, distance: 154.0
click at [804, 492] on div "Max new Leads Set how many new leads to reach out to per day for this campaign …" at bounding box center [922, 492] width 642 height 40
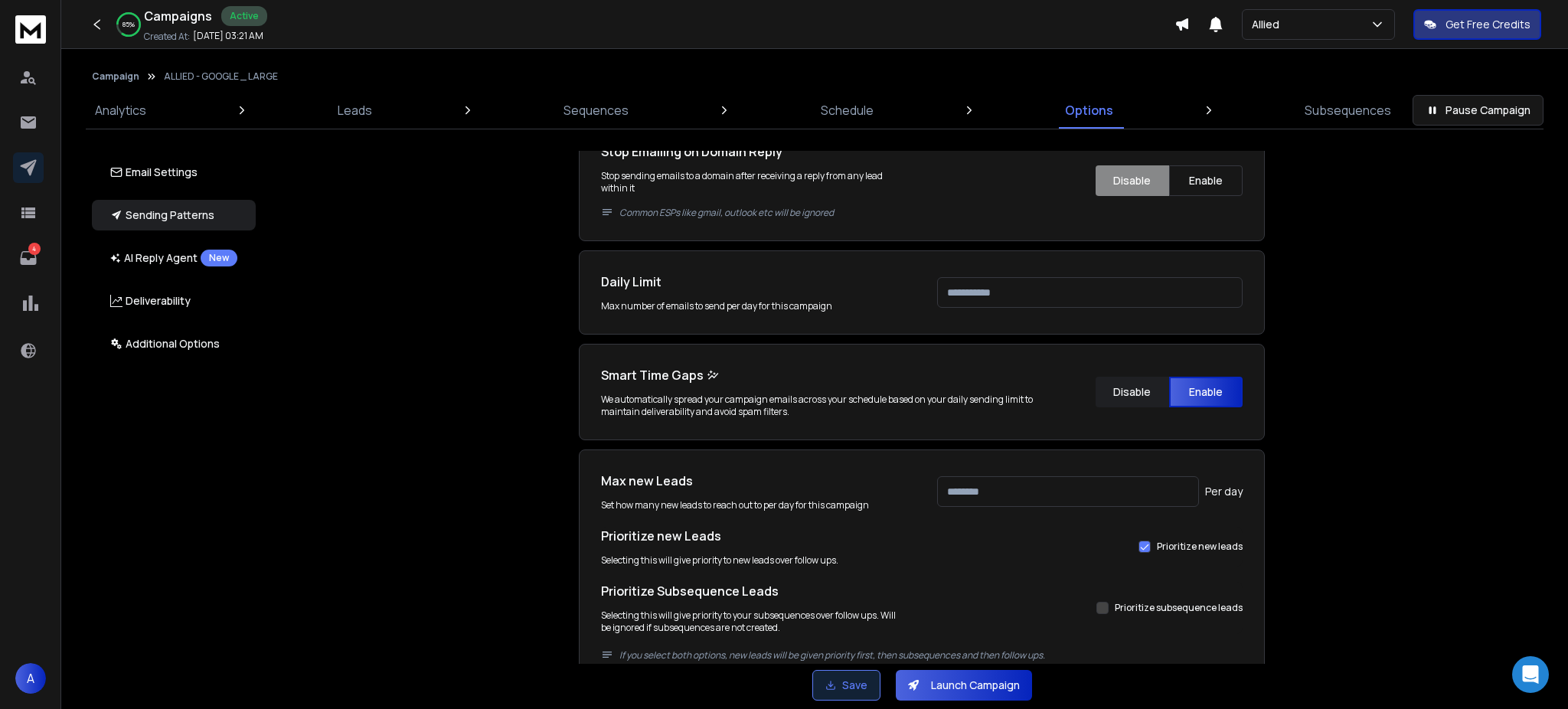
type input "***"
click at [858, 691] on button "Save" at bounding box center [846, 684] width 68 height 30
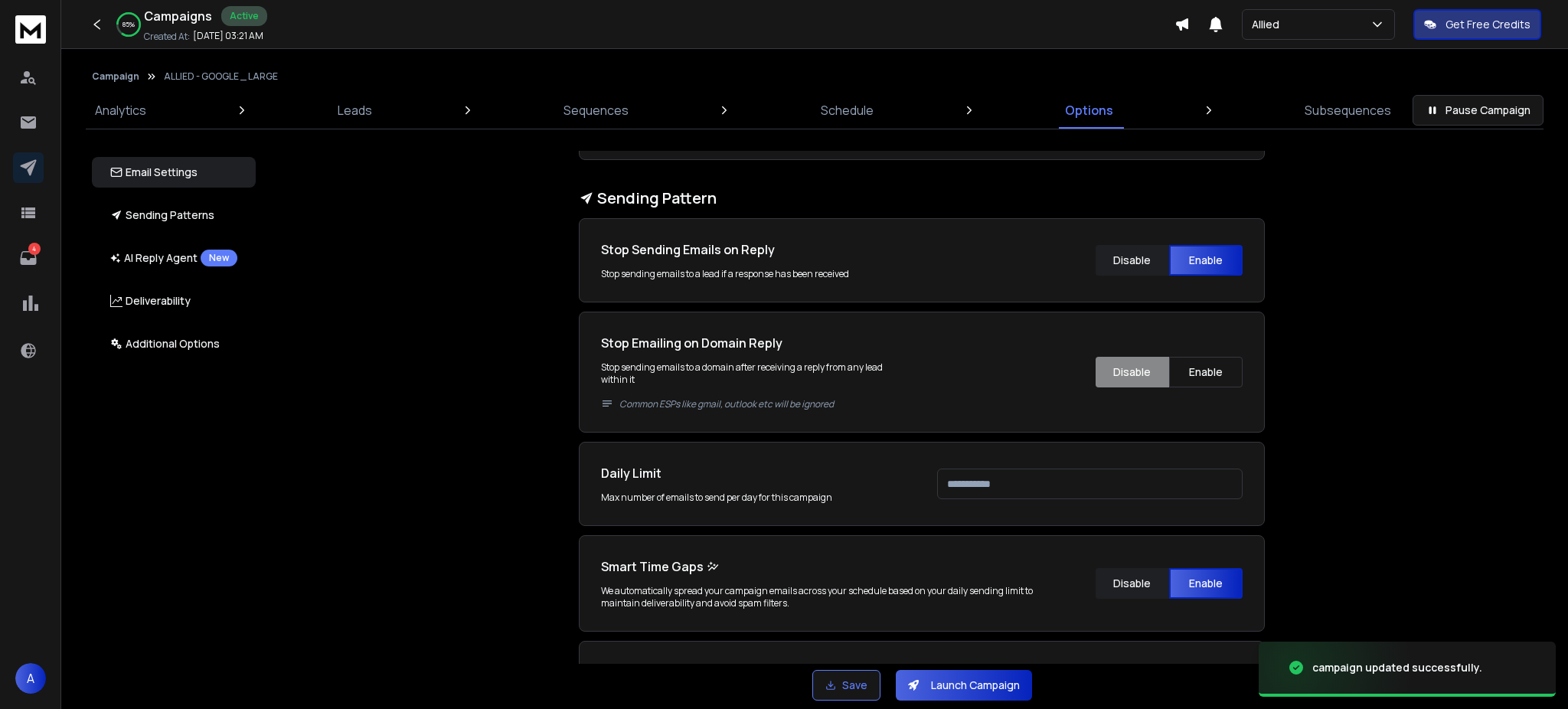
scroll to position [343, 0]
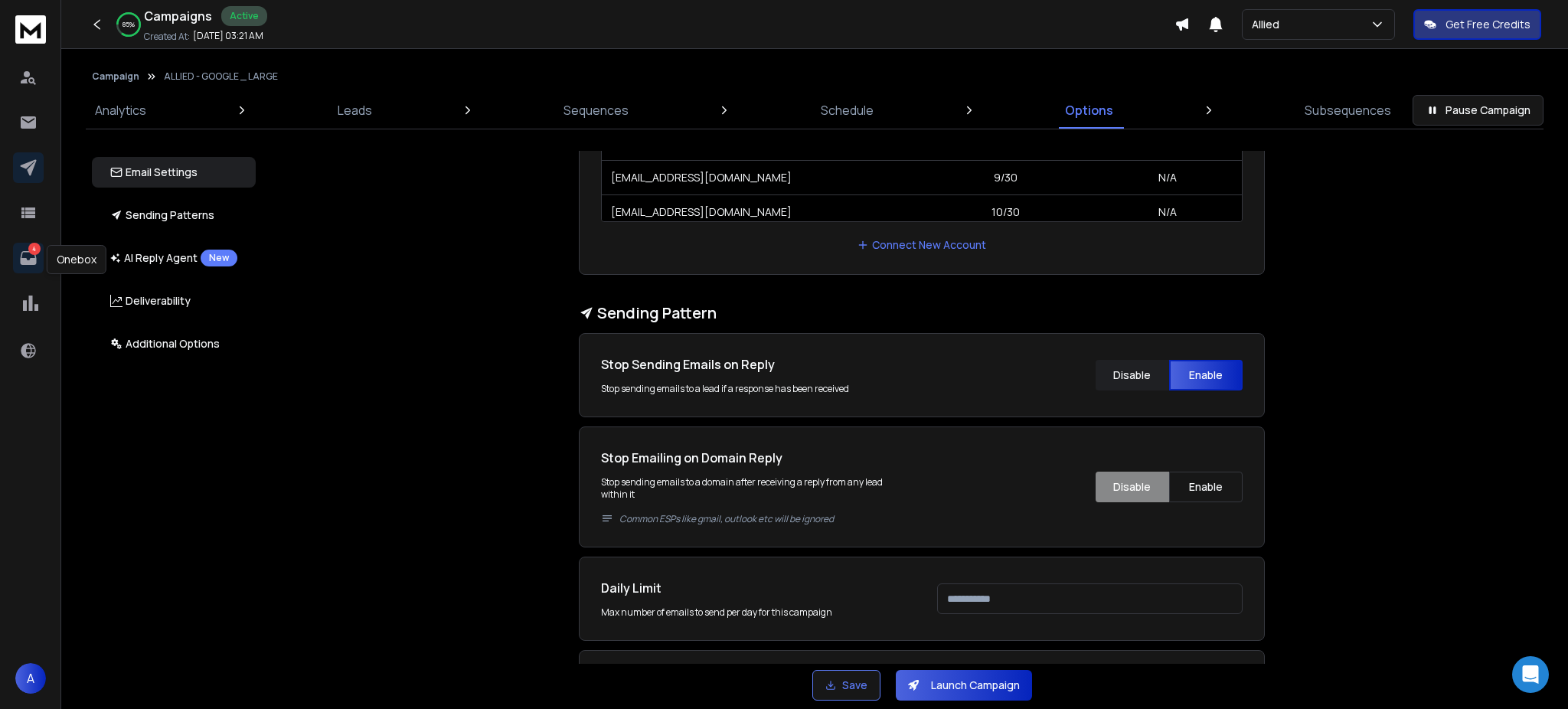
click at [26, 261] on icon at bounding box center [28, 258] width 16 height 14
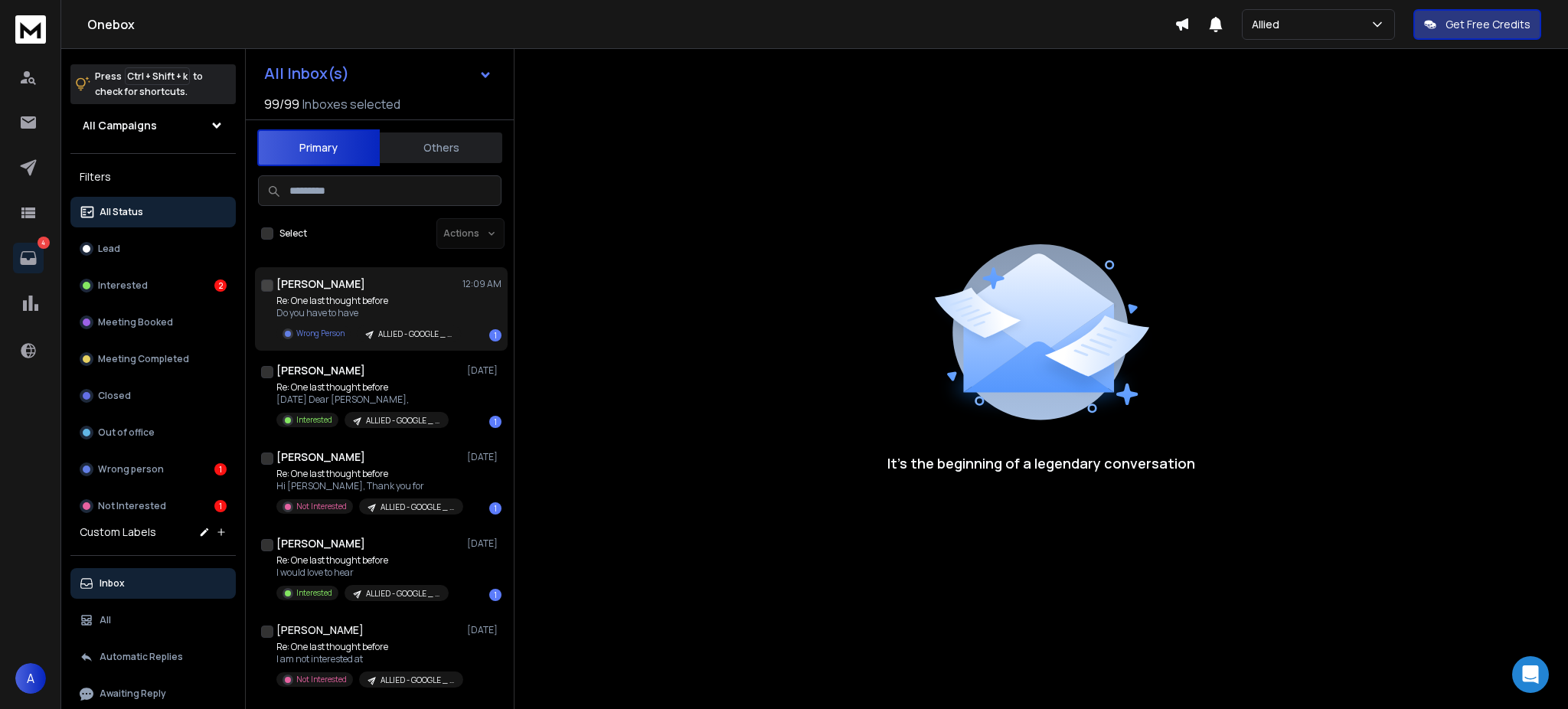
click at [403, 301] on p "Re: One last thought before" at bounding box center [368, 301] width 184 height 12
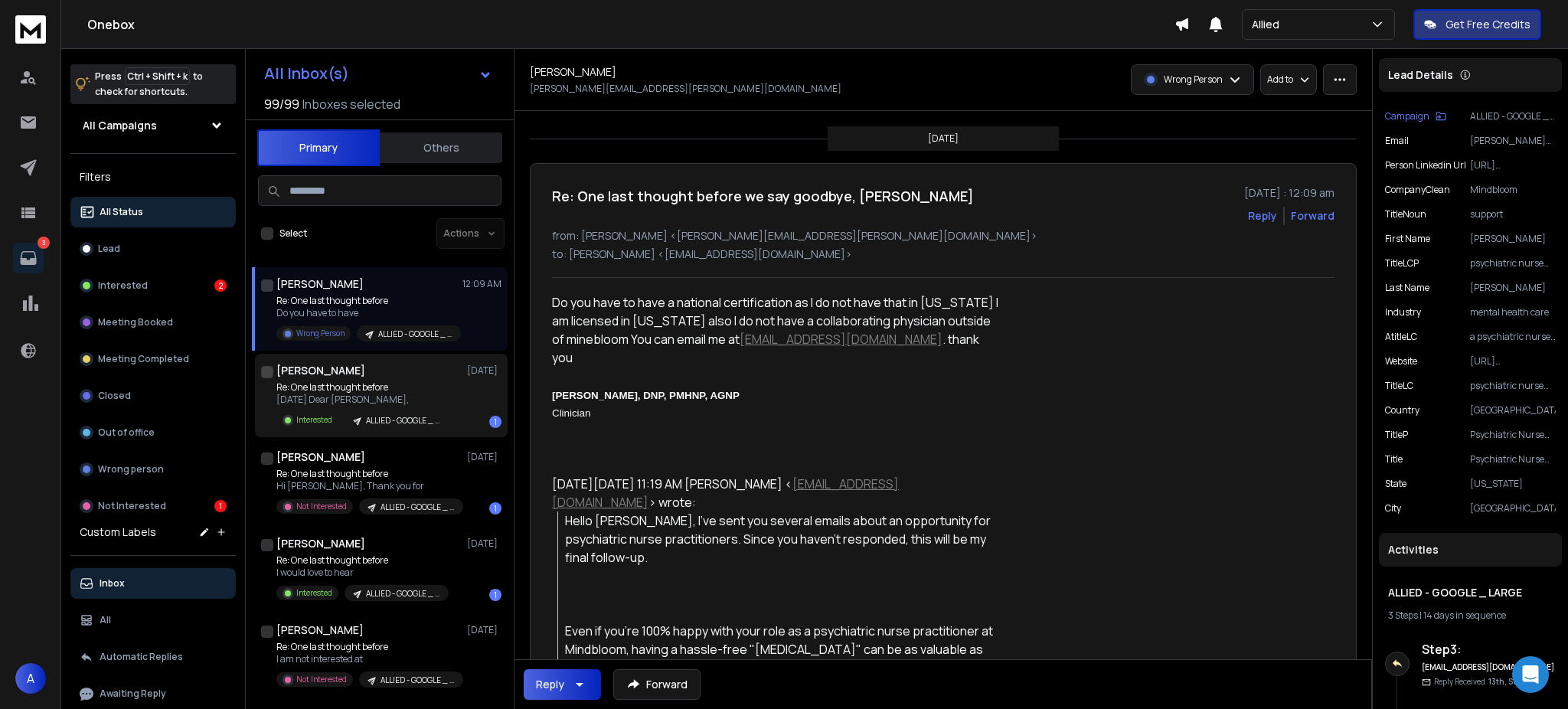
click at [415, 375] on div "Shehnaz Hussain 12 Sep" at bounding box center [389, 371] width 225 height 16
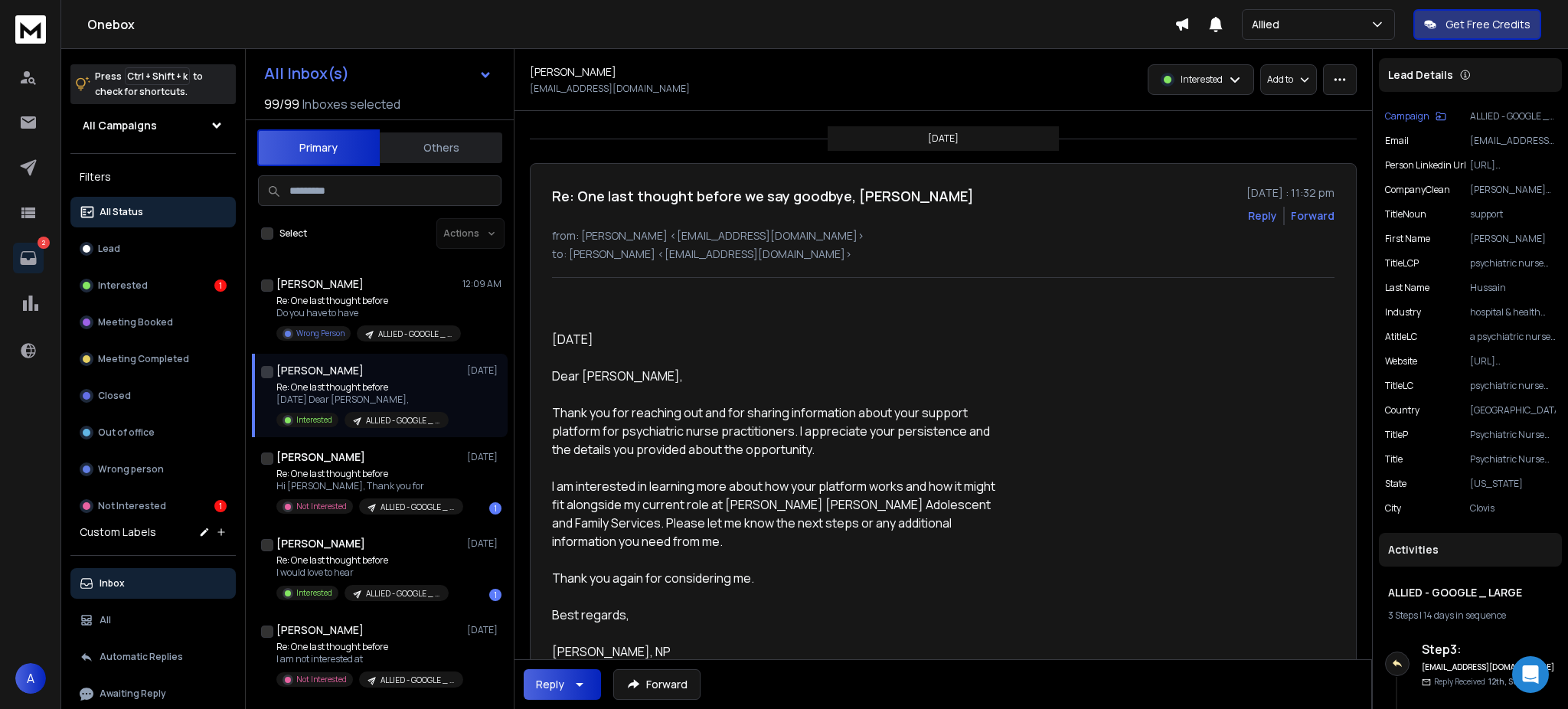
click at [270, 368] on button "button" at bounding box center [267, 371] width 12 height 12
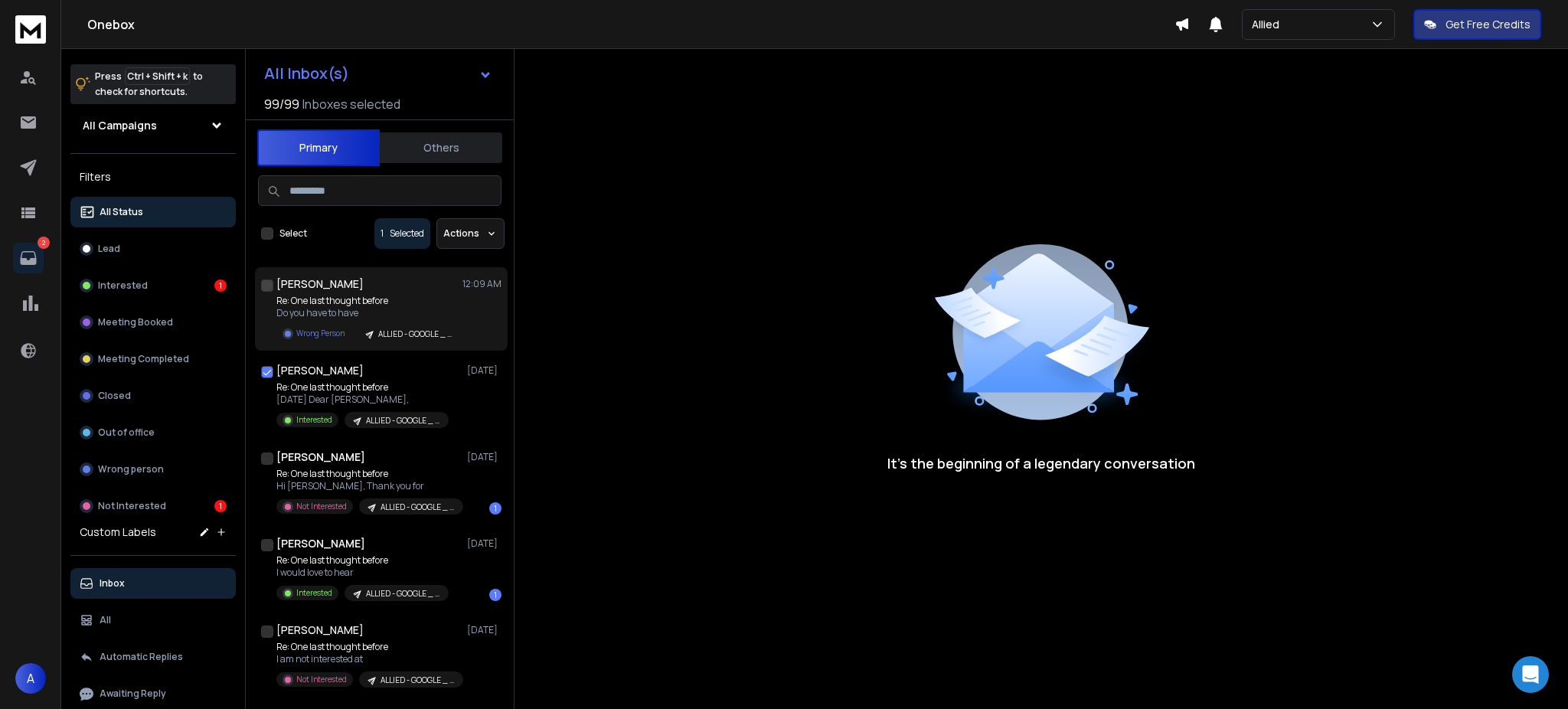
click at [267, 288] on button "button" at bounding box center [267, 285] width 12 height 12
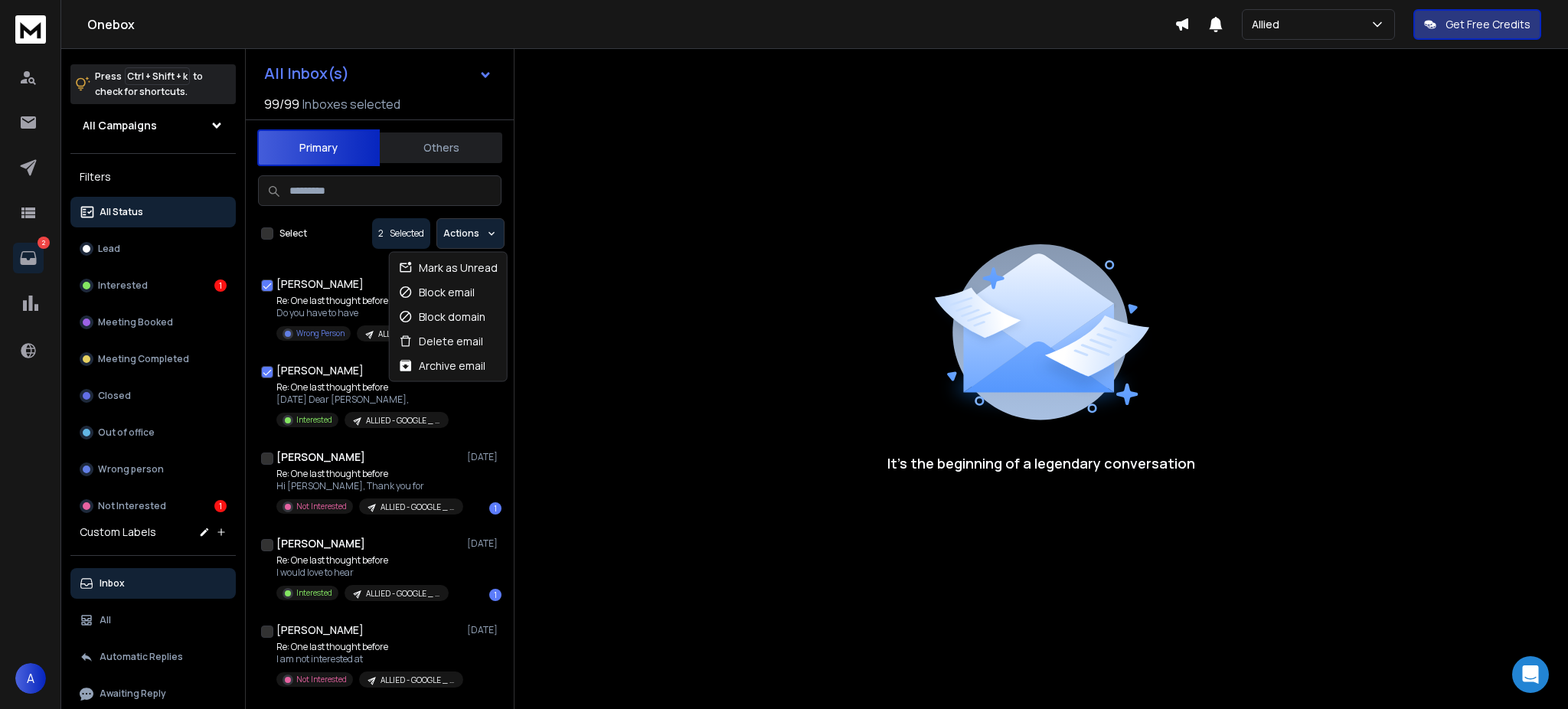
click at [478, 238] on p "Actions" at bounding box center [461, 233] width 36 height 12
click at [475, 267] on div "Mark as Unread" at bounding box center [448, 268] width 99 height 16
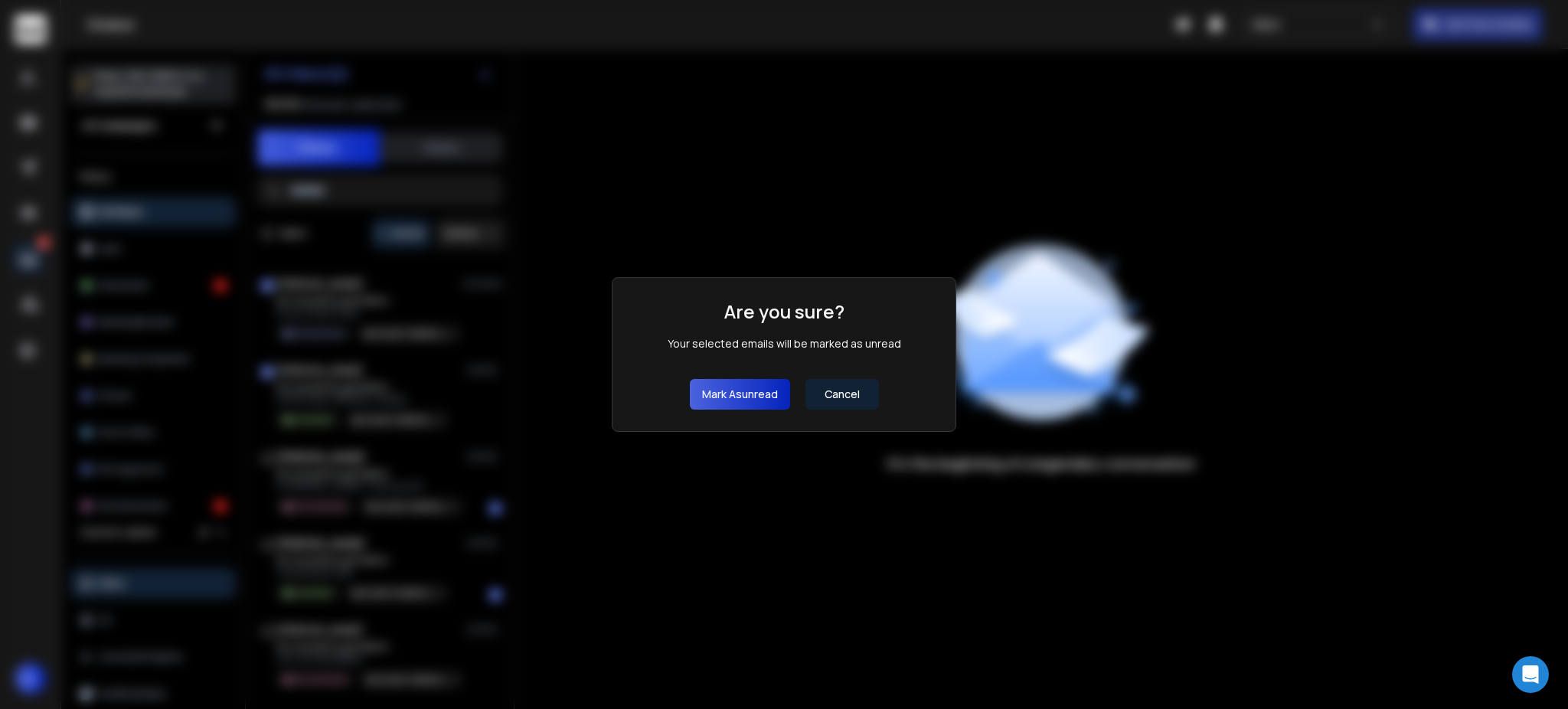
click at [733, 394] on p "Mark as unread" at bounding box center [740, 394] width 76 height 16
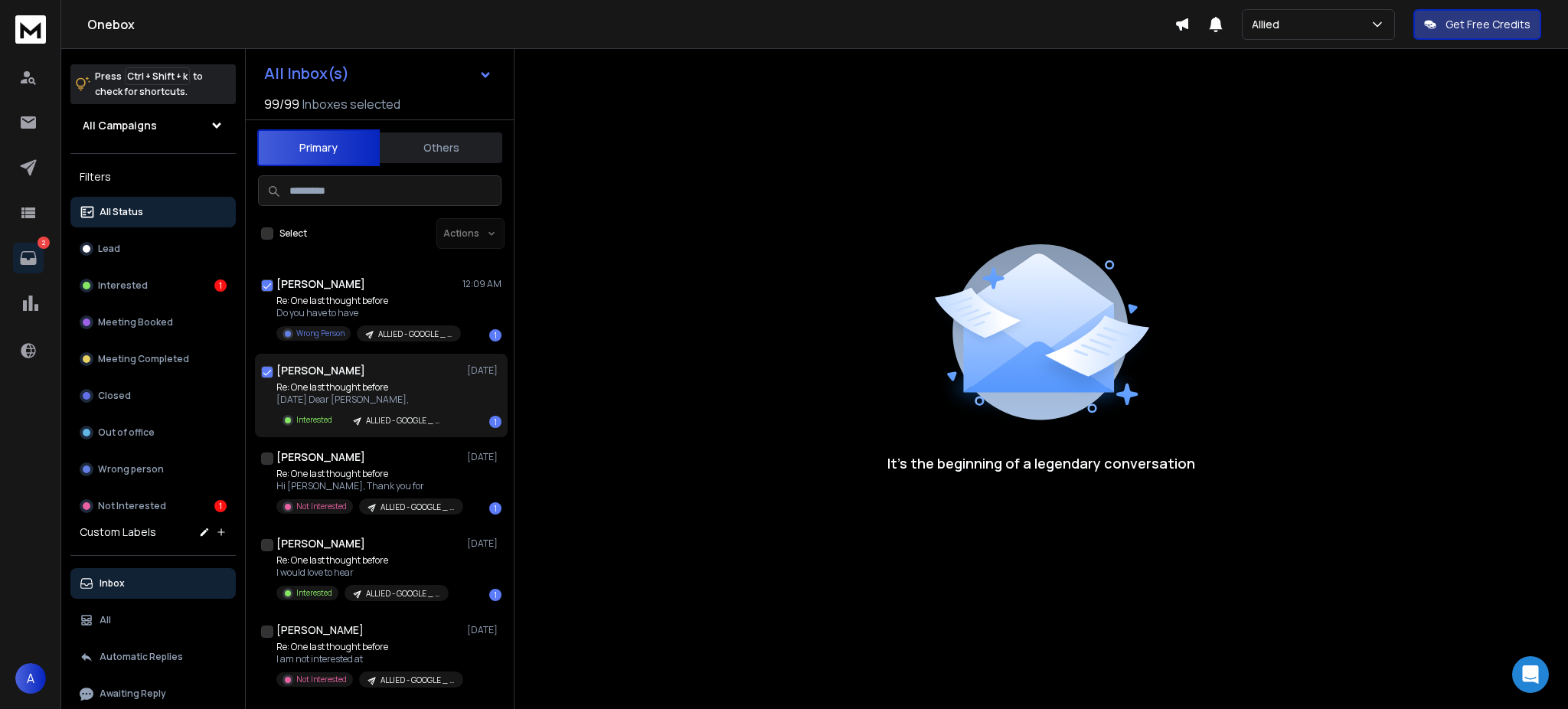
click at [264, 372] on button "button" at bounding box center [267, 371] width 12 height 12
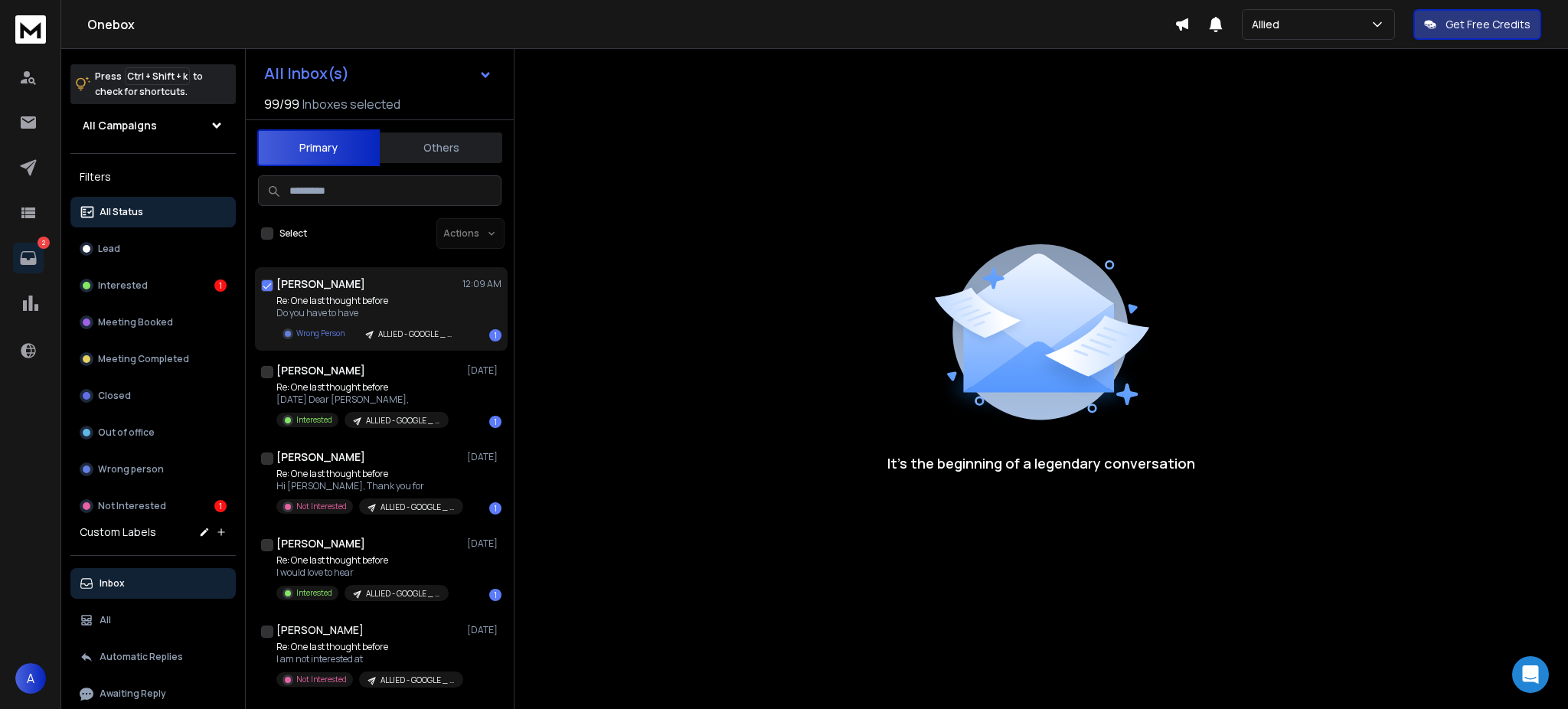
click at [267, 280] on button "button" at bounding box center [267, 285] width 12 height 12
